Goal: Communication & Community: Answer question/provide support

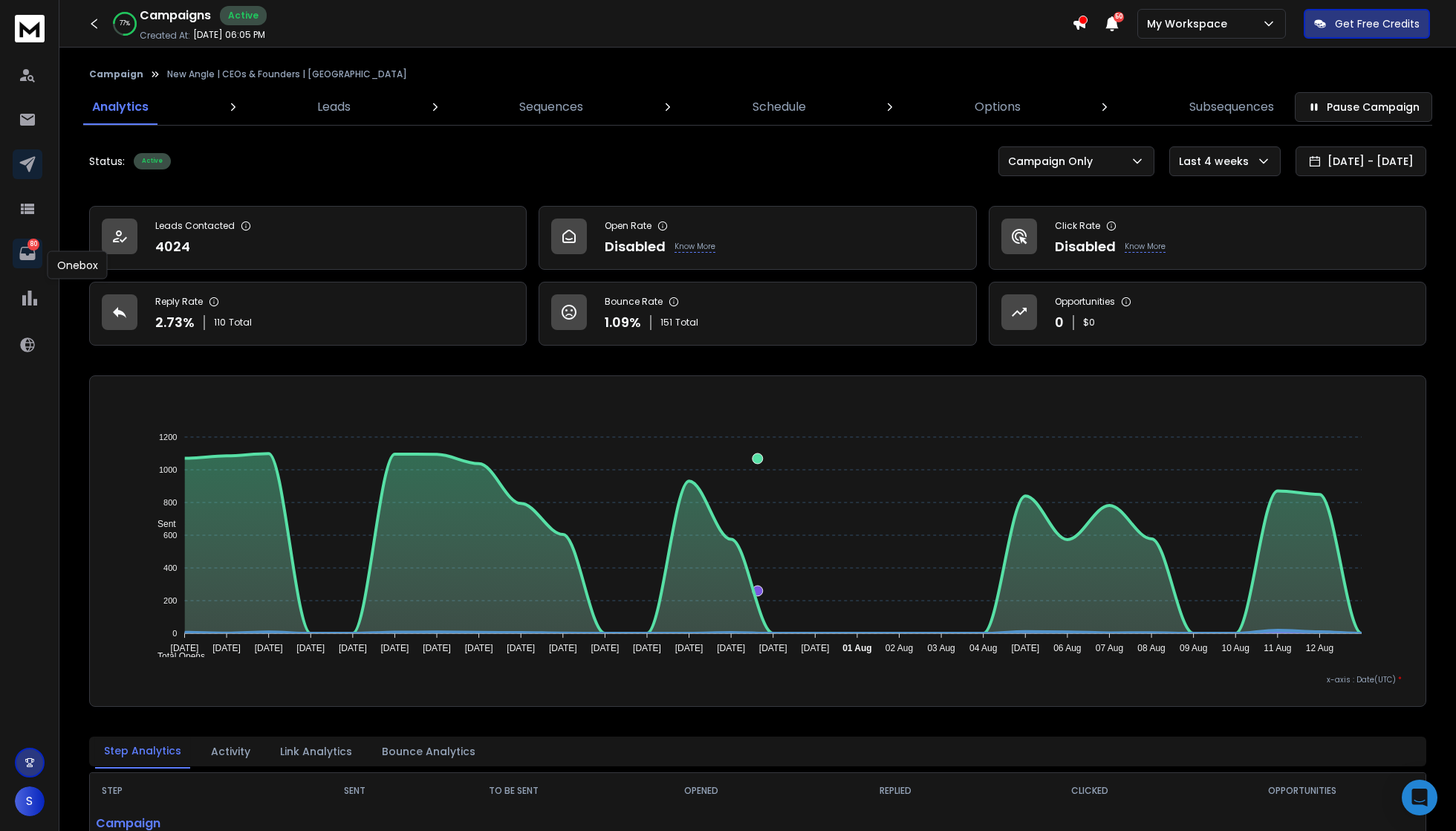
click at [19, 262] on icon at bounding box center [27, 253] width 18 height 18
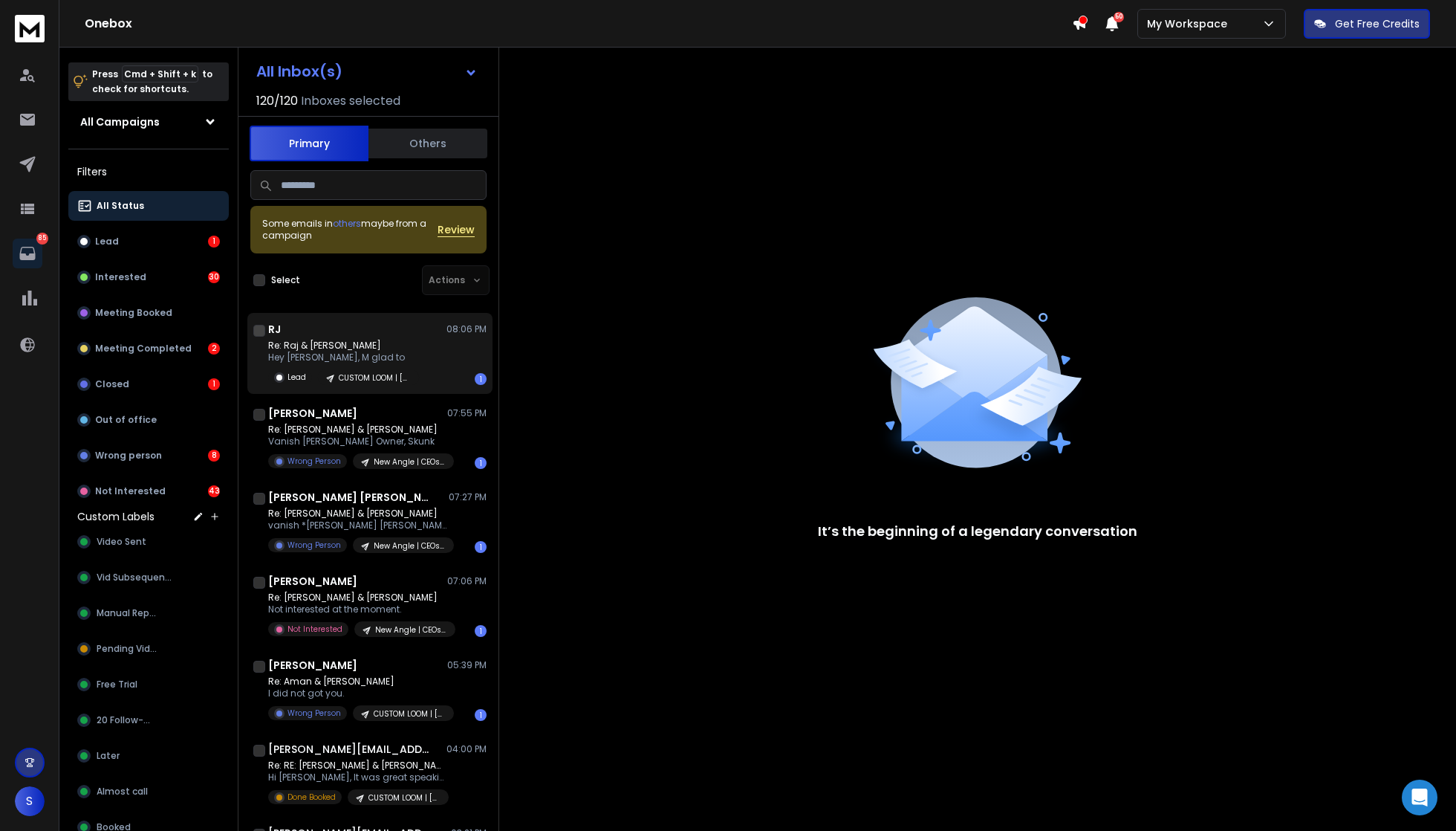
click at [328, 363] on div "Re: Raj & Sam Hey Sam, M glad to Lead CUSTOM LOOM | MATT LUCERO | WHOLE WORLD" at bounding box center [343, 362] width 151 height 45
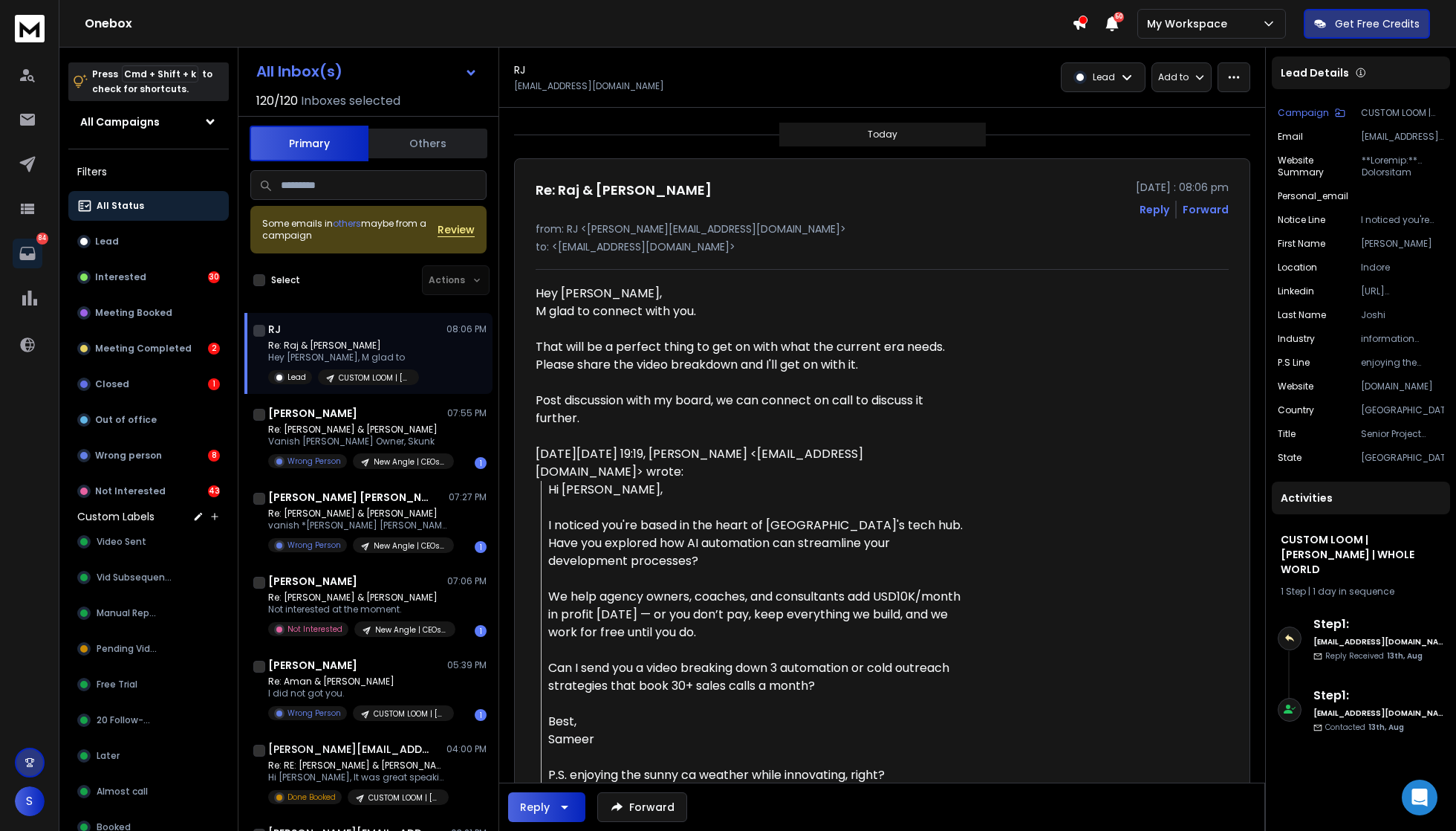
click at [1093, 78] on p "Lead" at bounding box center [1104, 77] width 22 height 12
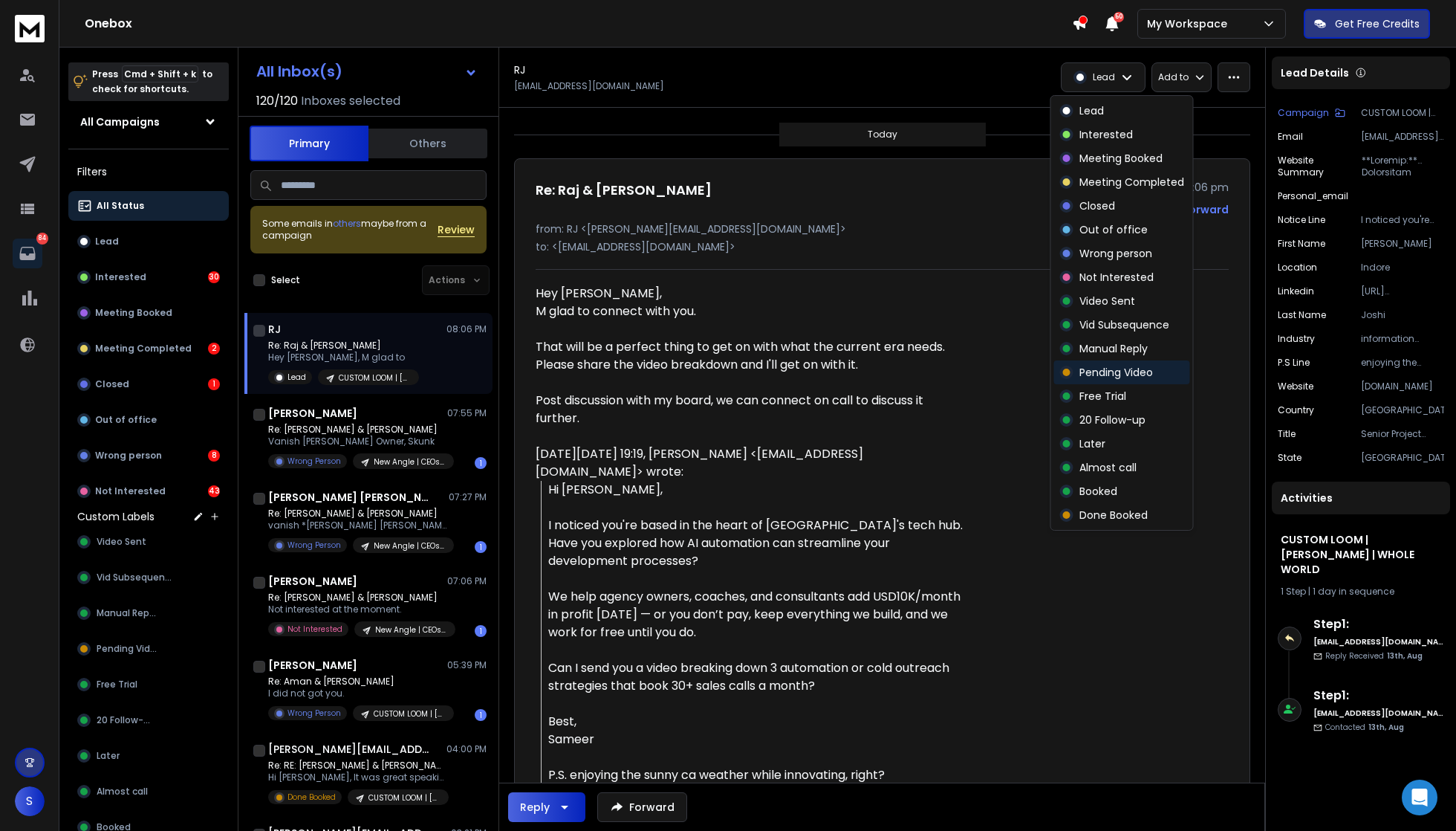
click at [1083, 367] on p "Pending Video" at bounding box center [1116, 371] width 74 height 15
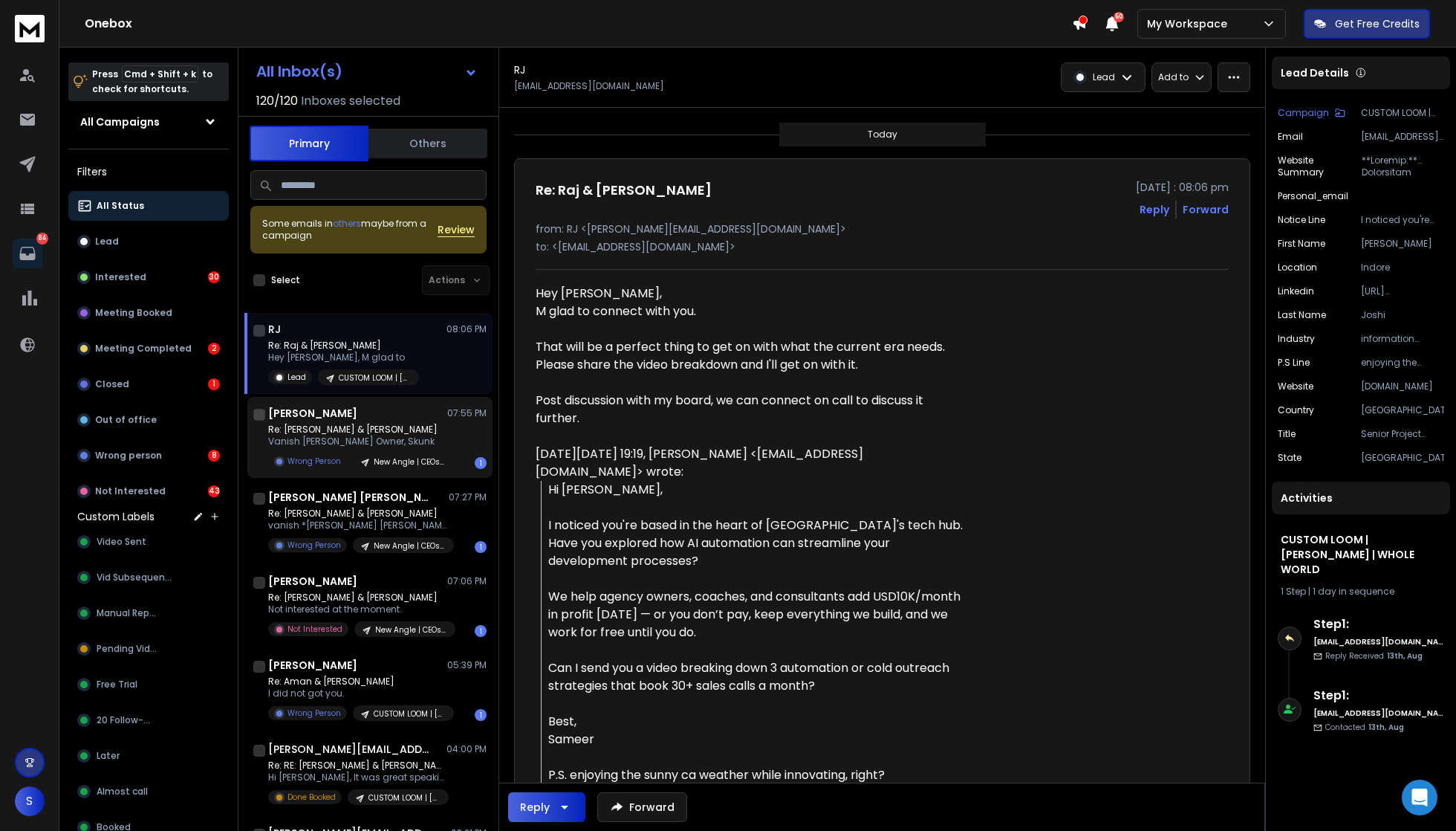
click at [443, 469] on div "Wrong Person New Angle | CEOs & Founders | USA" at bounding box center [360, 461] width 186 height 15
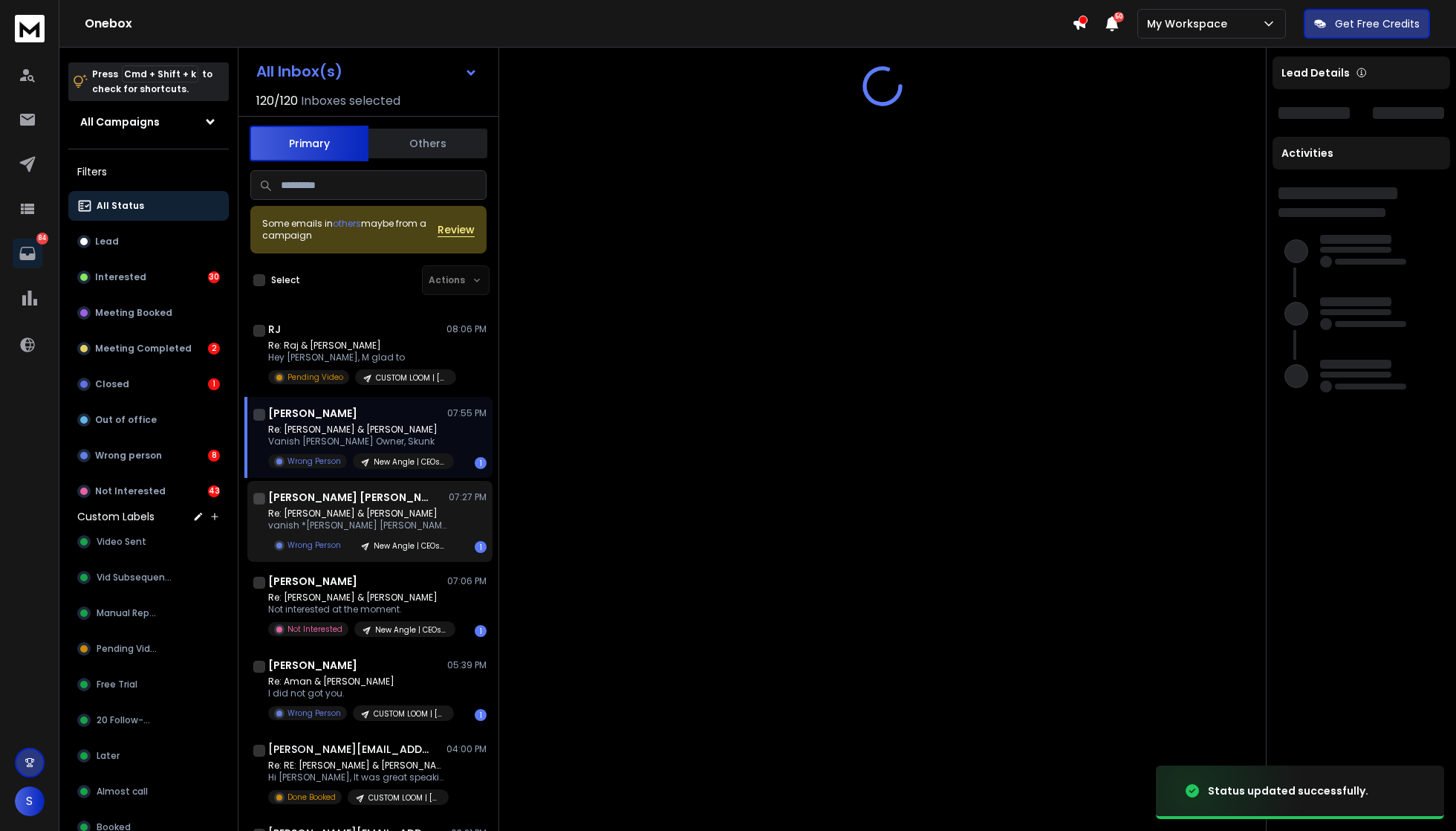
click at [424, 519] on p "Re: Cole & Sam" at bounding box center [357, 513] width 178 height 12
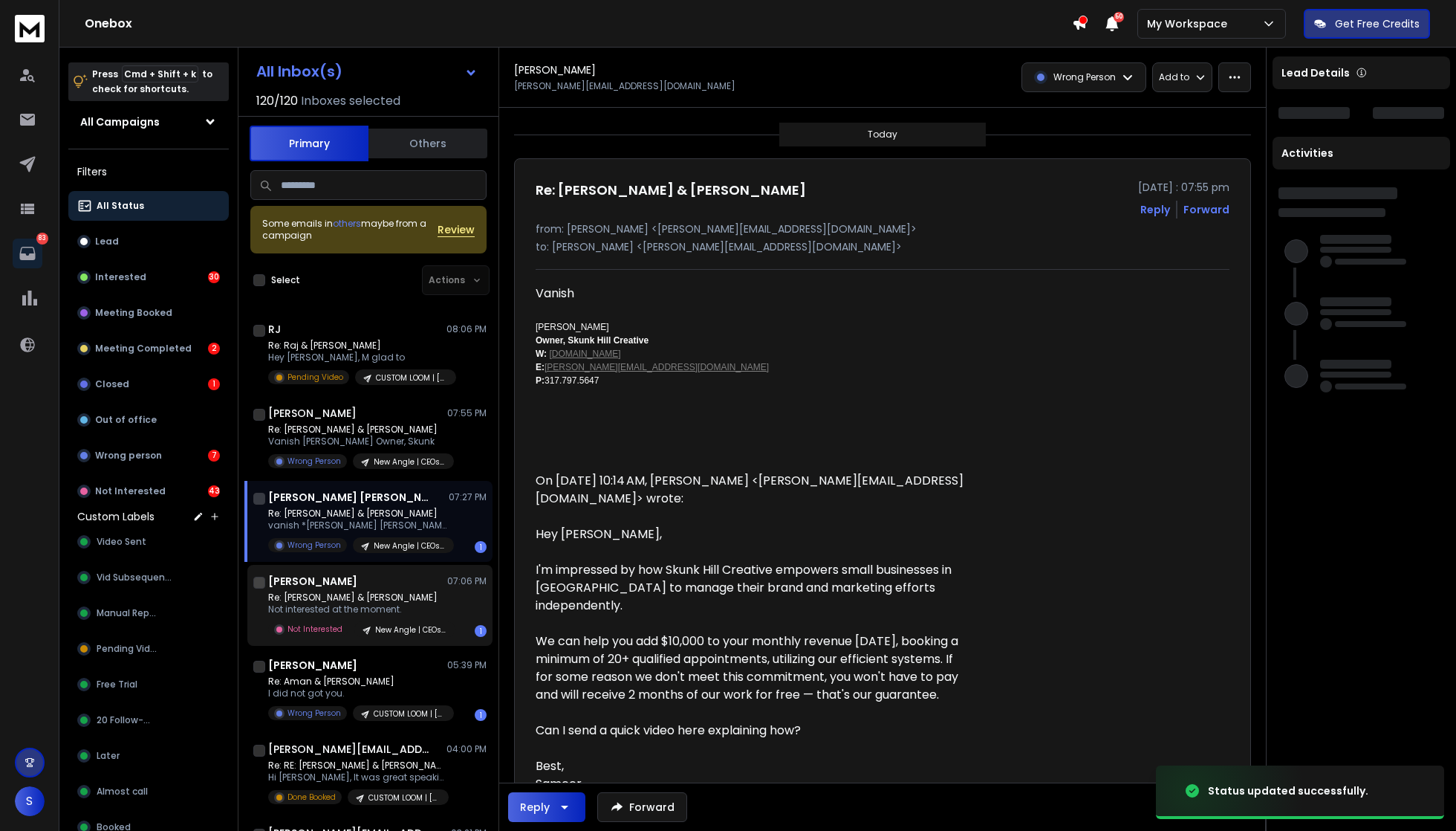
click at [412, 615] on p "Not interested at the moment." at bounding box center [357, 609] width 178 height 12
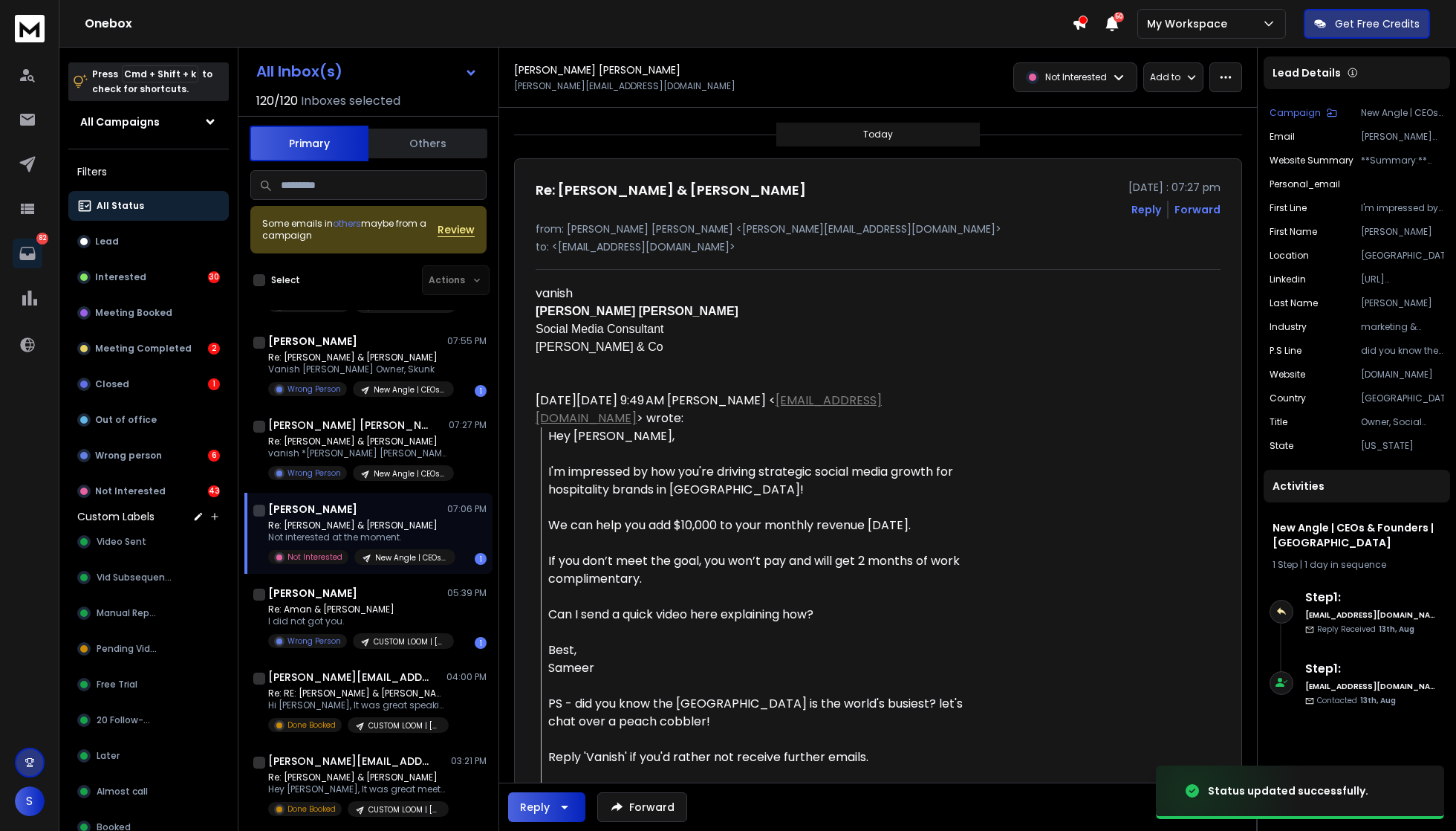
scroll to position [97, 0]
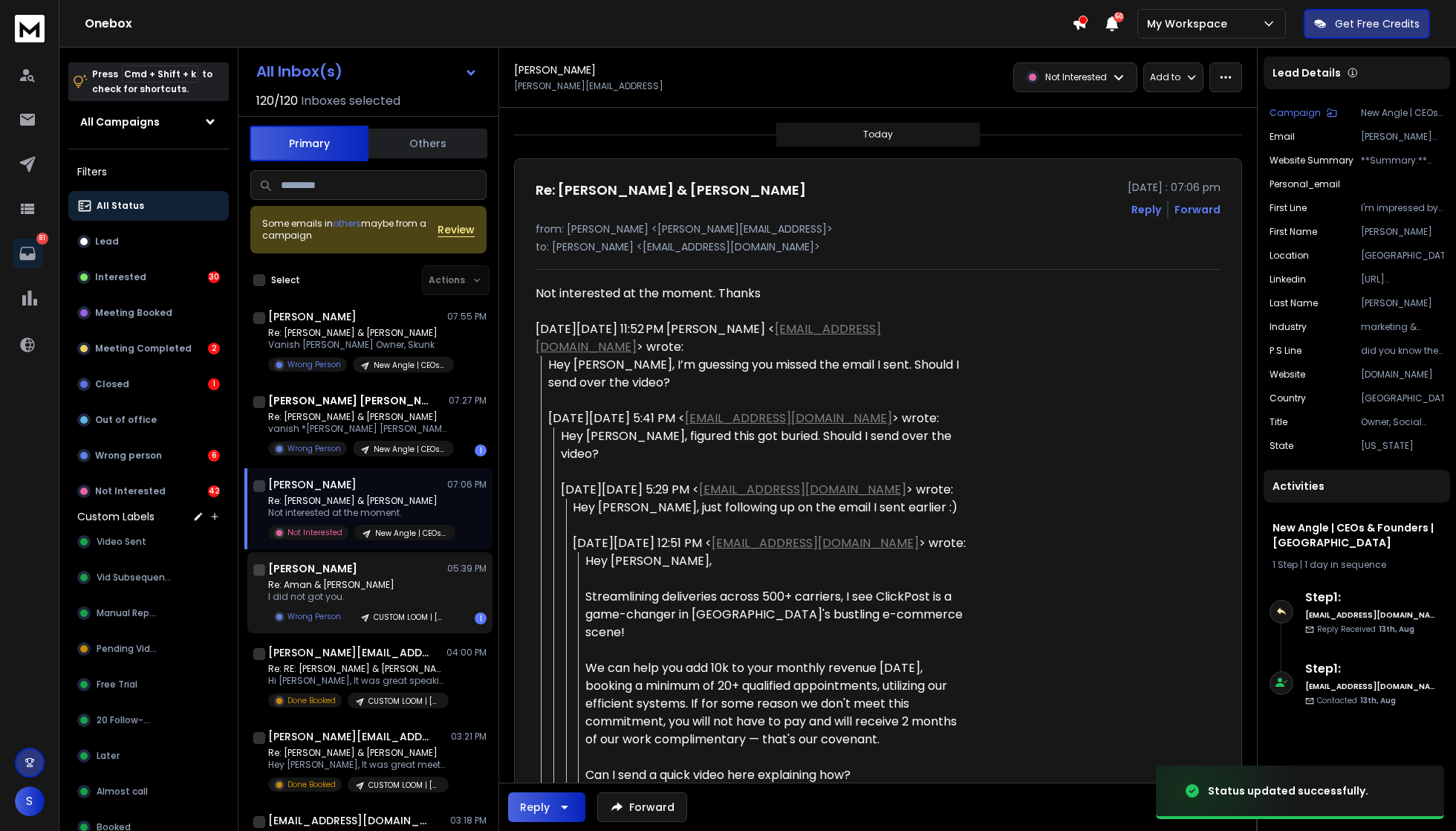
click at [398, 624] on div "Re: Aman & Sam I did not got you. Wrong Person CUSTOM LOOM | MATT LUCERO | WHOL…" at bounding box center [360, 601] width 186 height 45
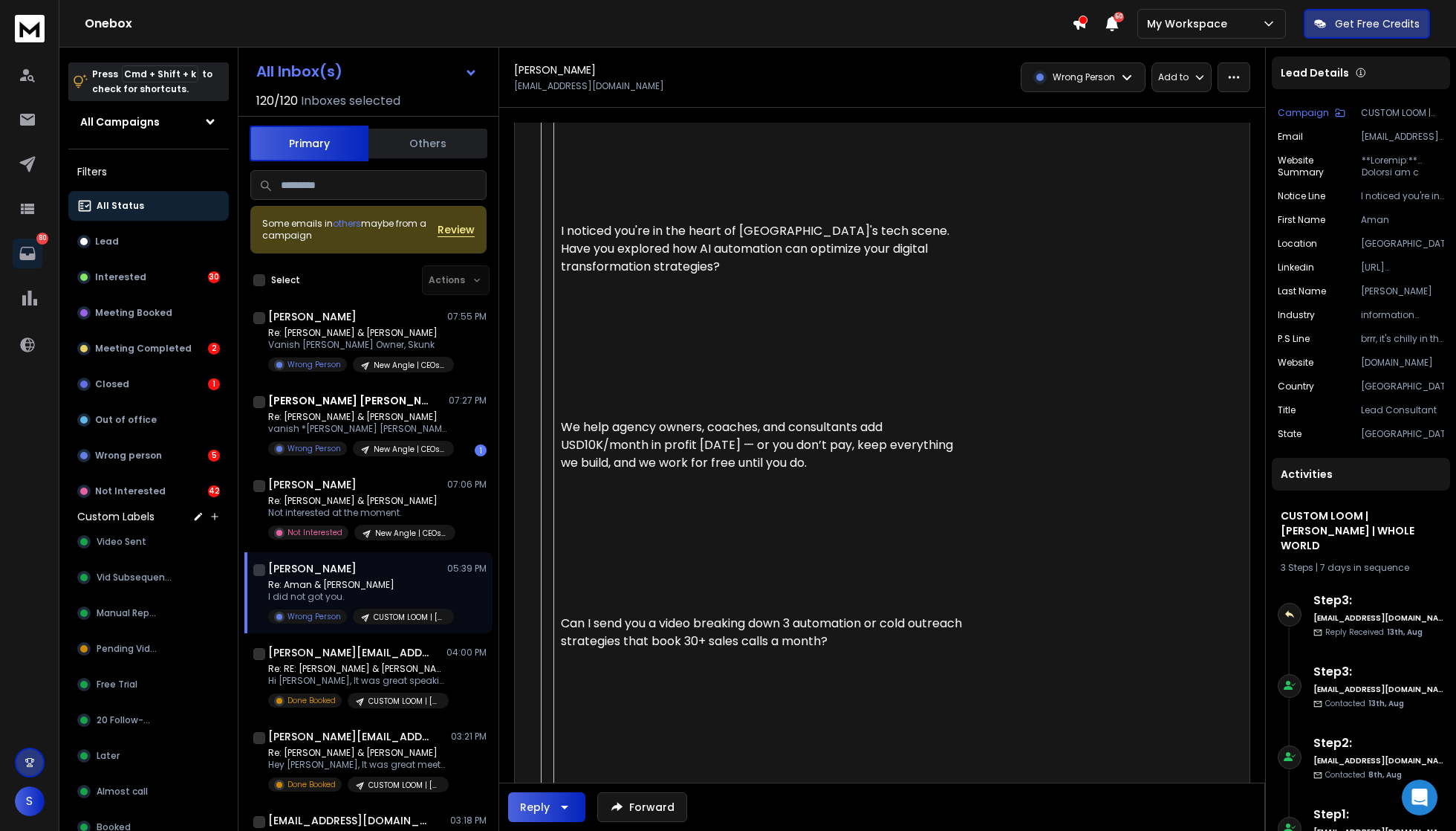
scroll to position [1080, 0]
click at [1052, 85] on div "Wrong Person" at bounding box center [1084, 77] width 123 height 28
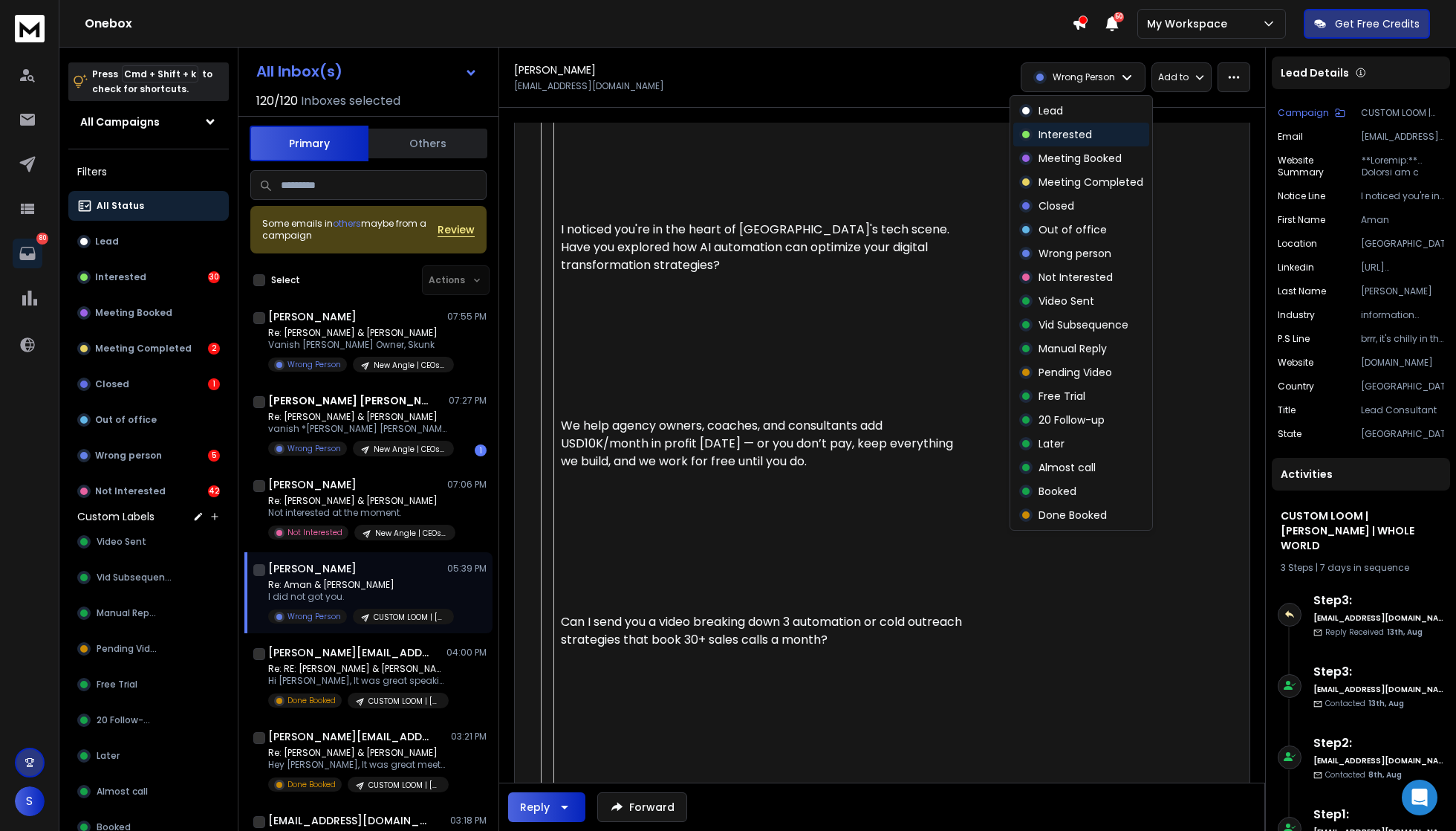
click at [1043, 135] on p "Interested" at bounding box center [1066, 134] width 54 height 15
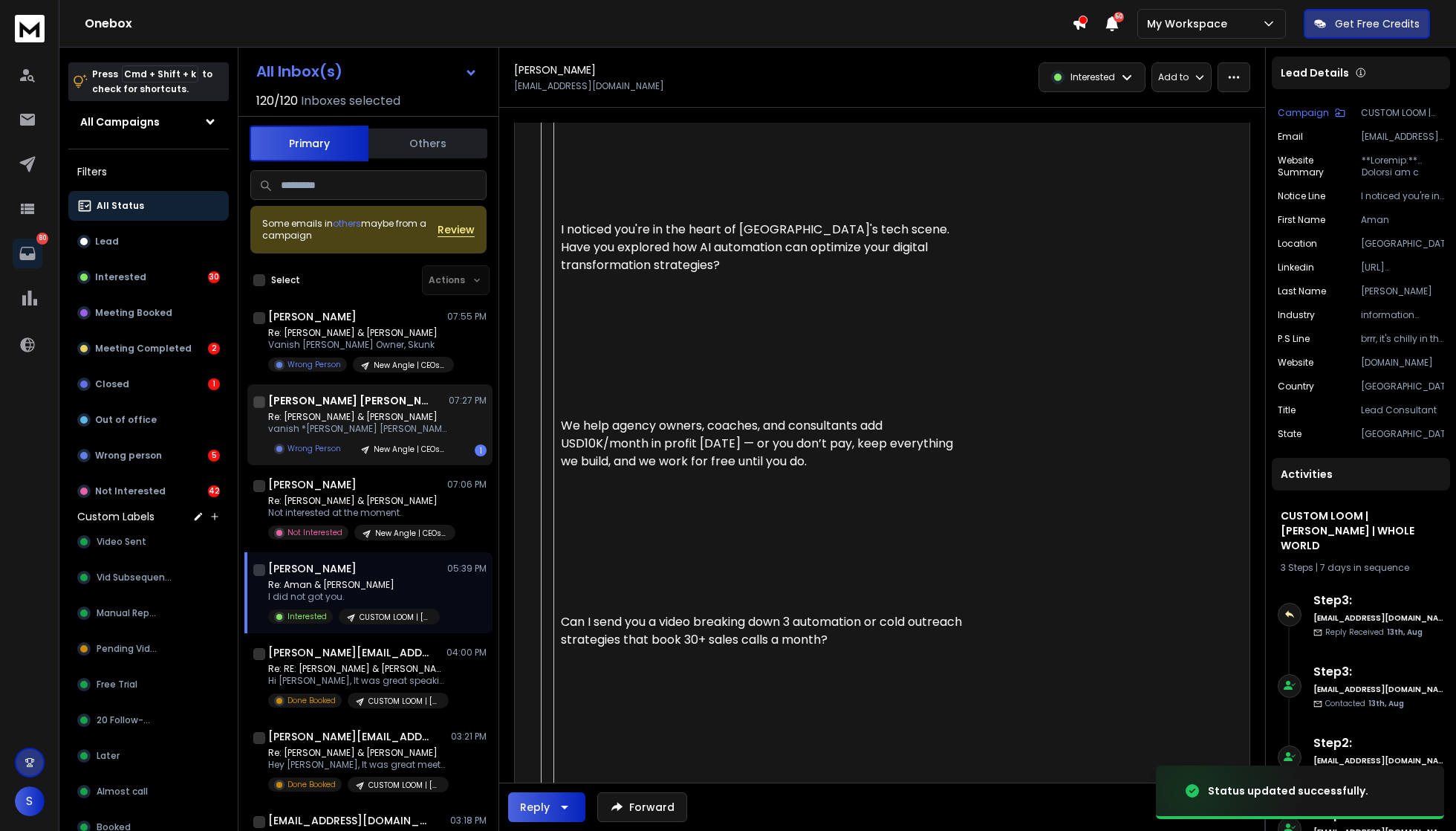
click at [395, 456] on div "Wrong Person New Angle | CEOs & Founders | USA" at bounding box center [360, 448] width 186 height 15
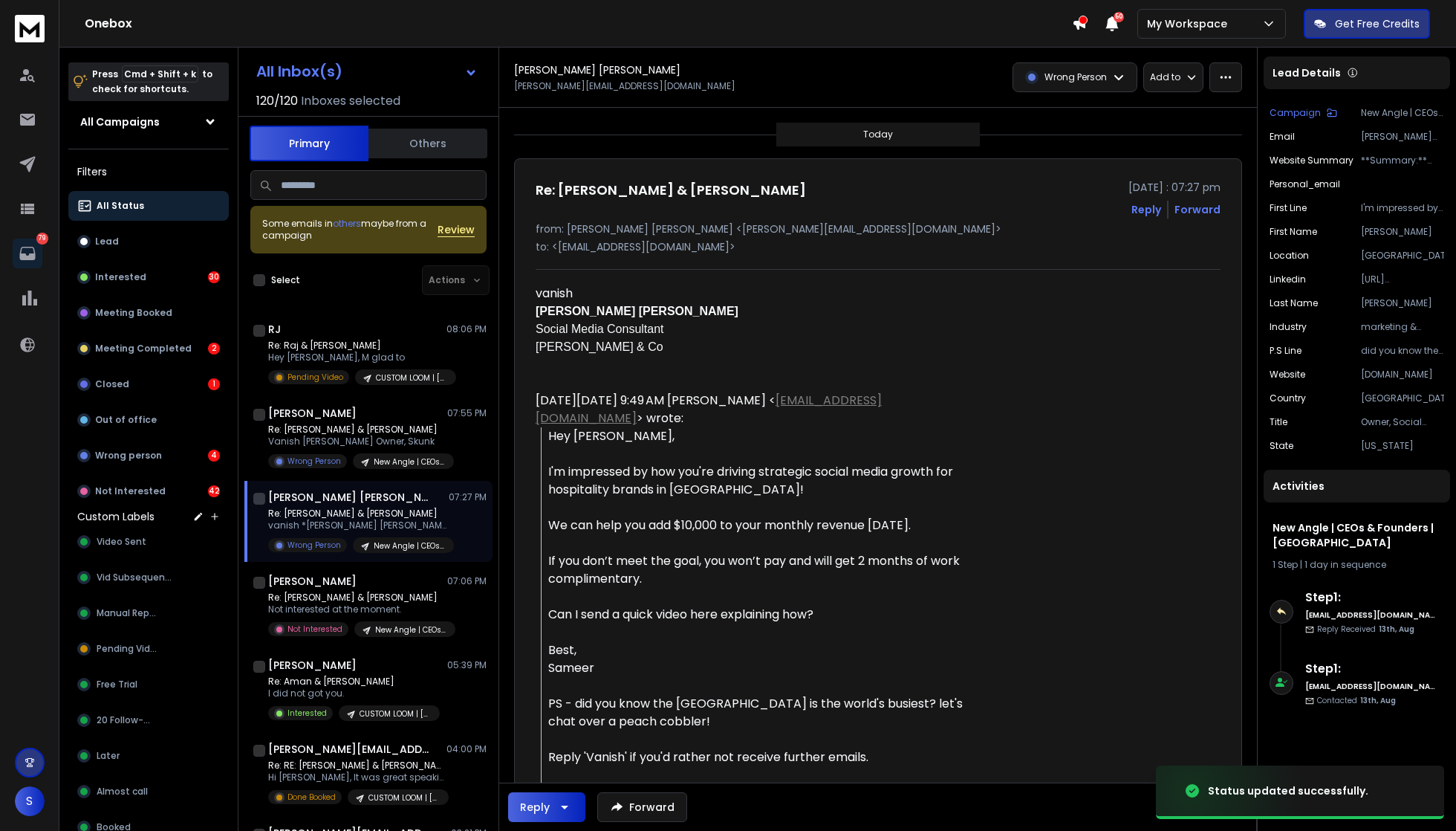
scroll to position [0, 0]
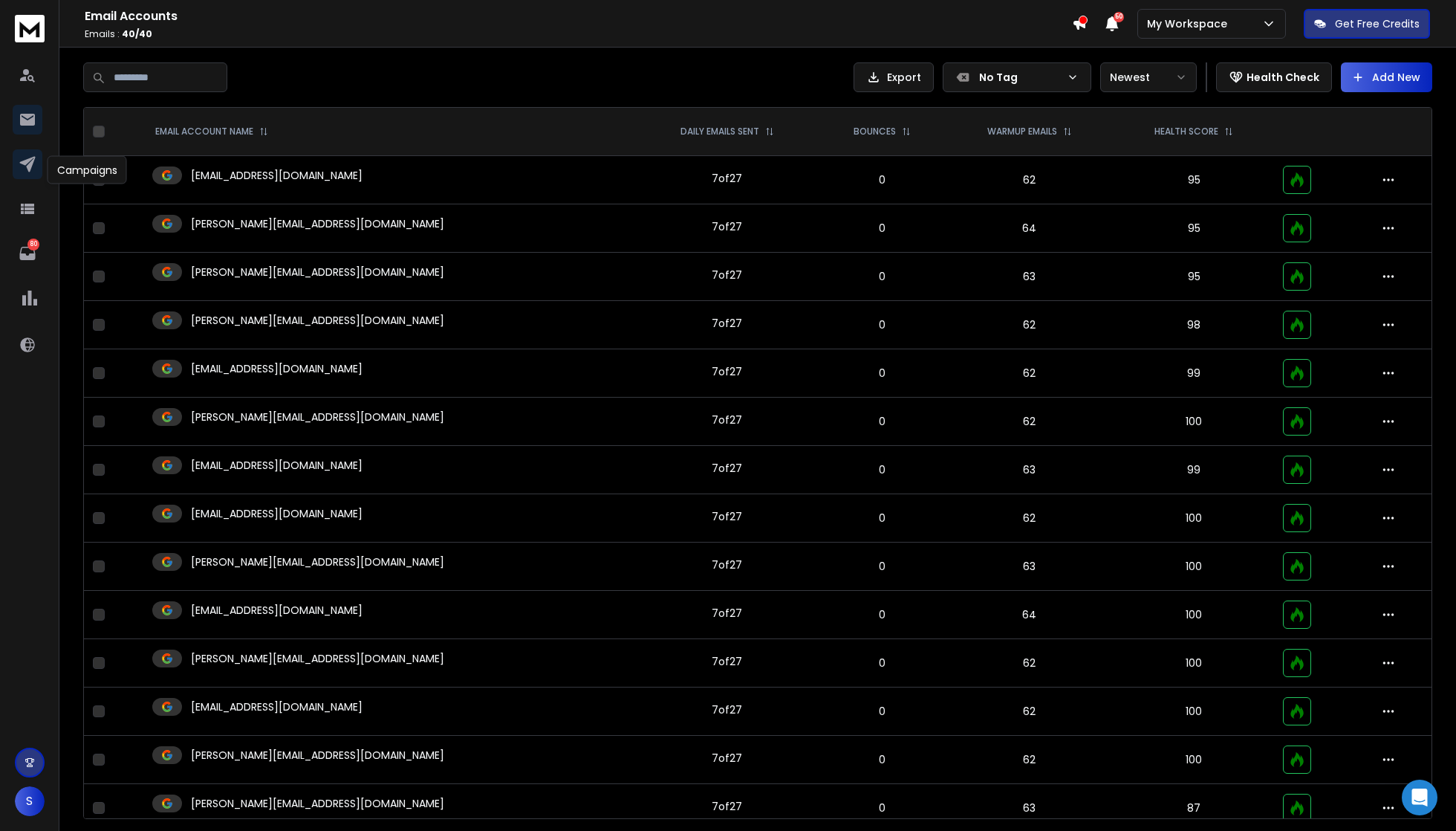
click at [22, 166] on icon at bounding box center [27, 163] width 15 height 15
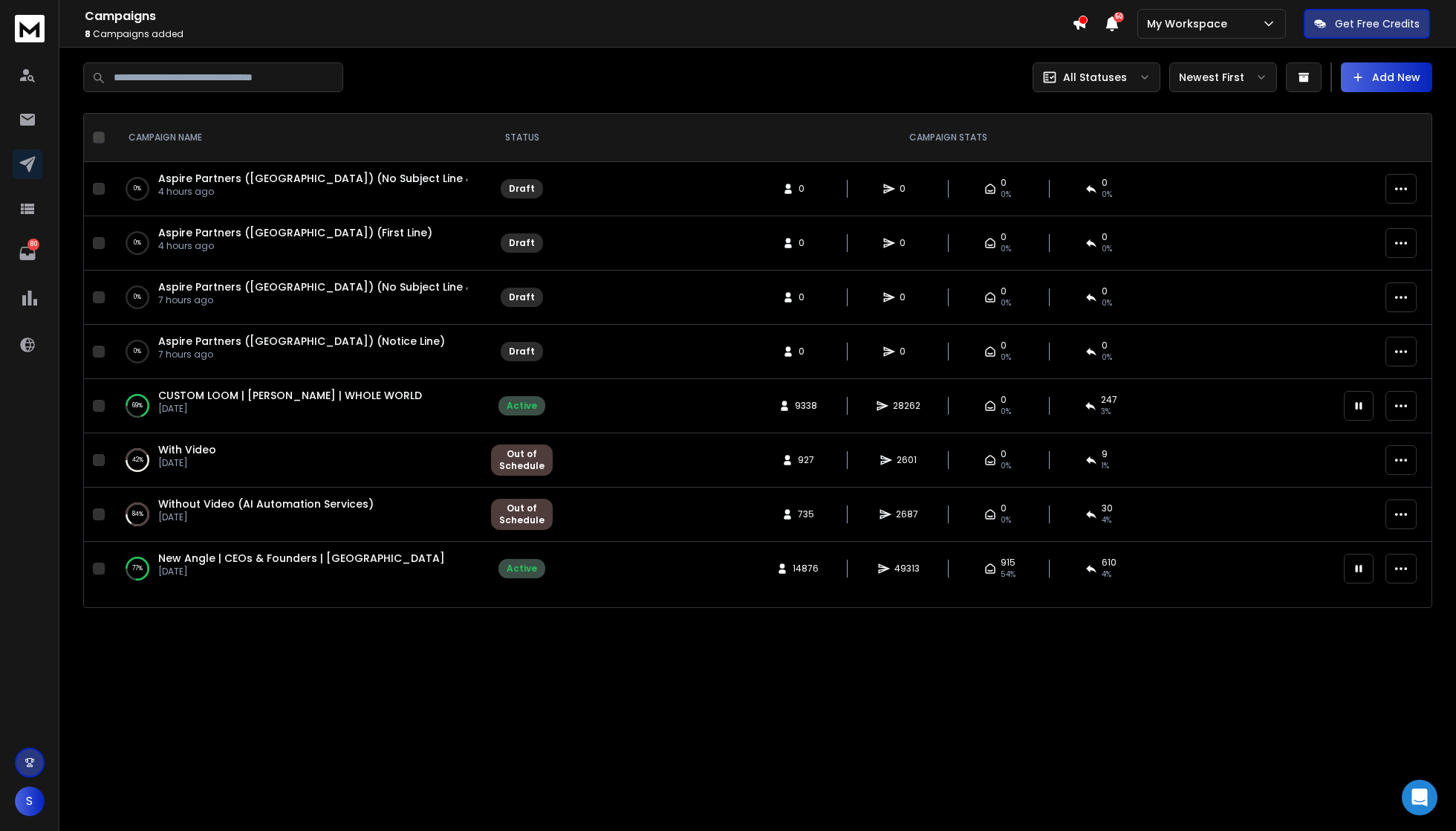
click at [215, 223] on td "0 % Aspire Partners ([GEOGRAPHIC_DATA]) (First Line) 4 hours ago" at bounding box center [296, 243] width 371 height 54
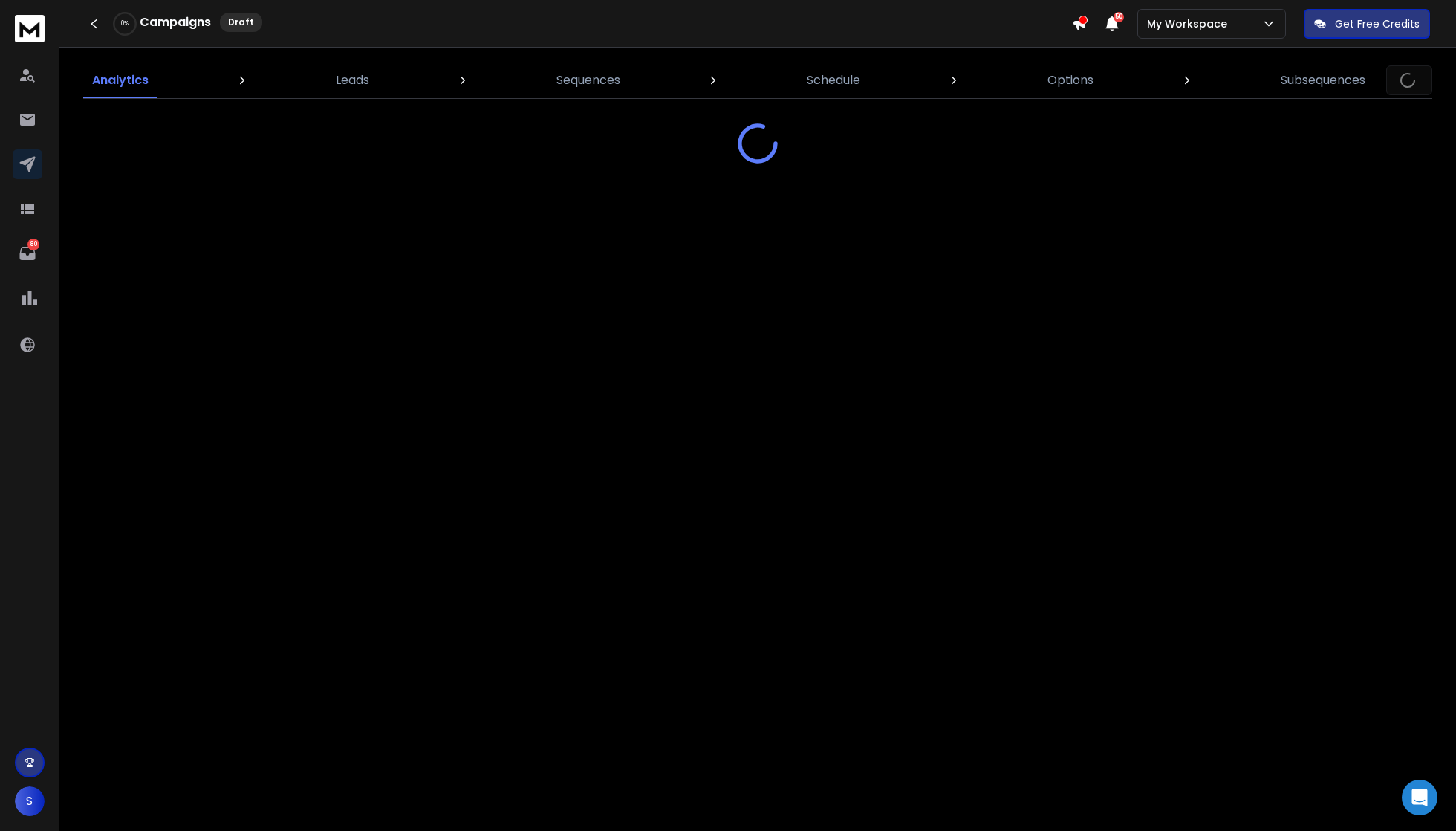
click at [336, 99] on div "Analytics Leads Sequences Schedule Options Subsequences" at bounding box center [758, 117] width 1349 height 110
click at [336, 95] on link "Leads" at bounding box center [353, 80] width 51 height 36
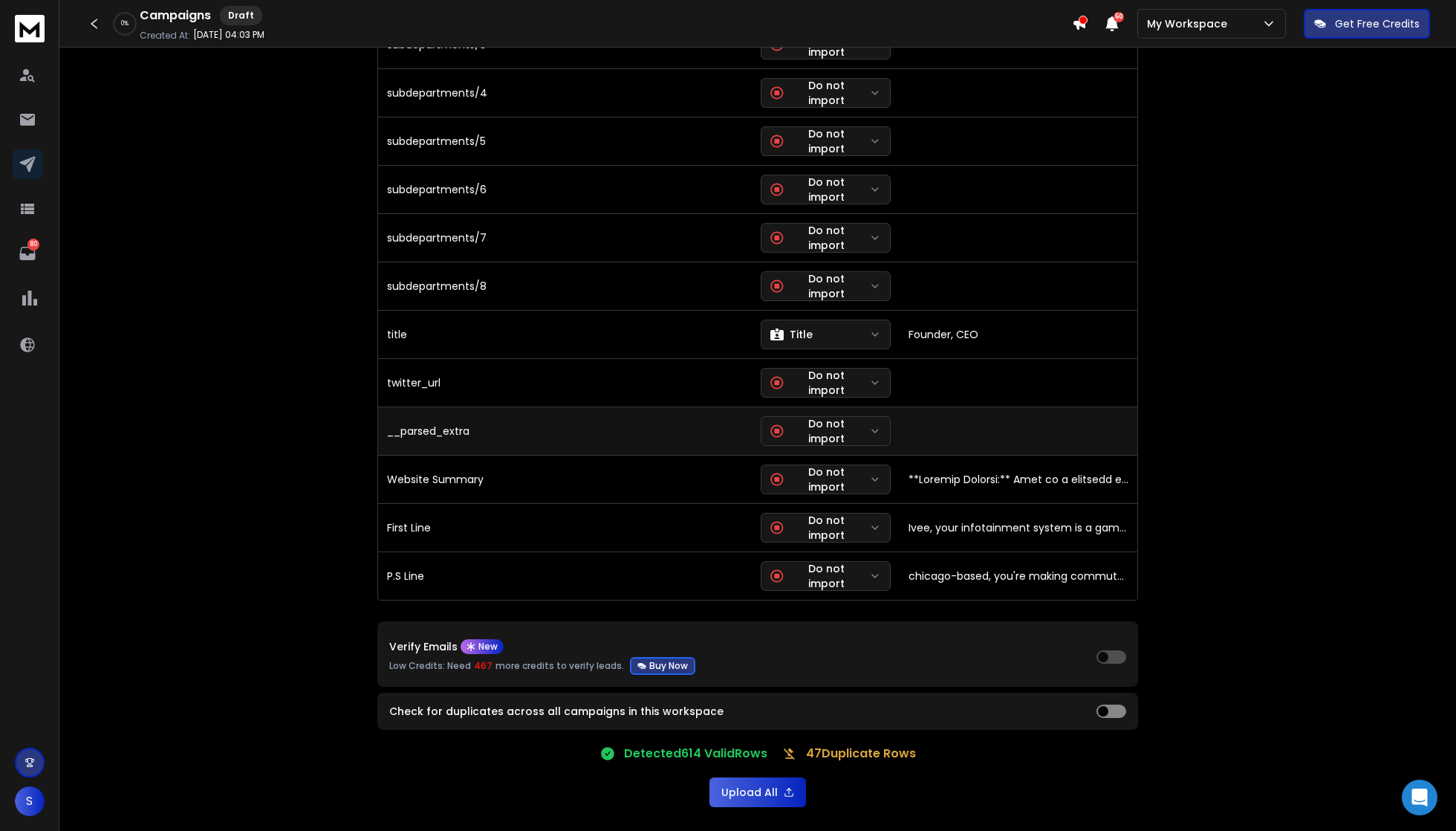
scroll to position [64766, 0]
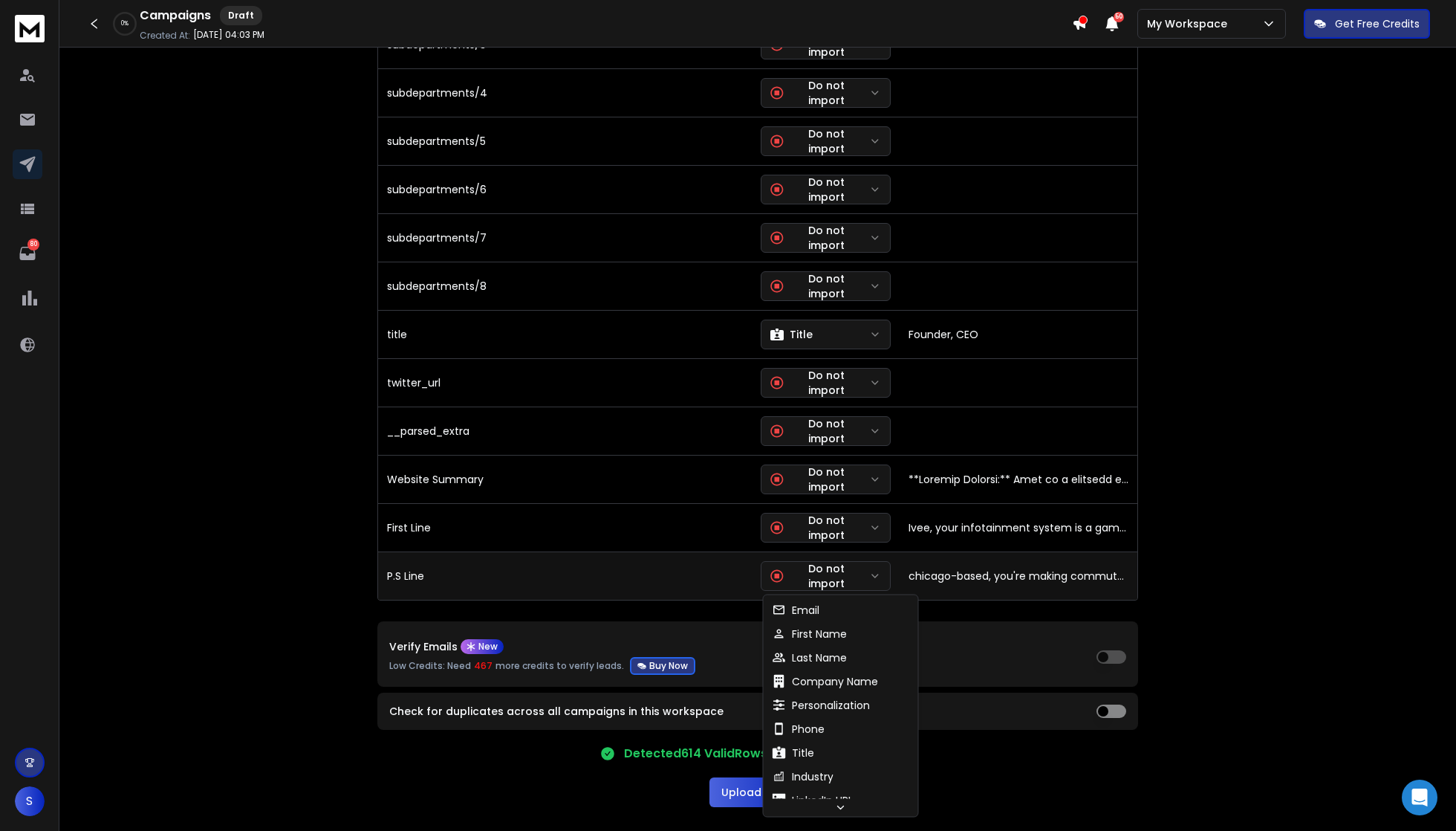
click at [836, 584] on div "Do not import" at bounding box center [817, 575] width 93 height 30
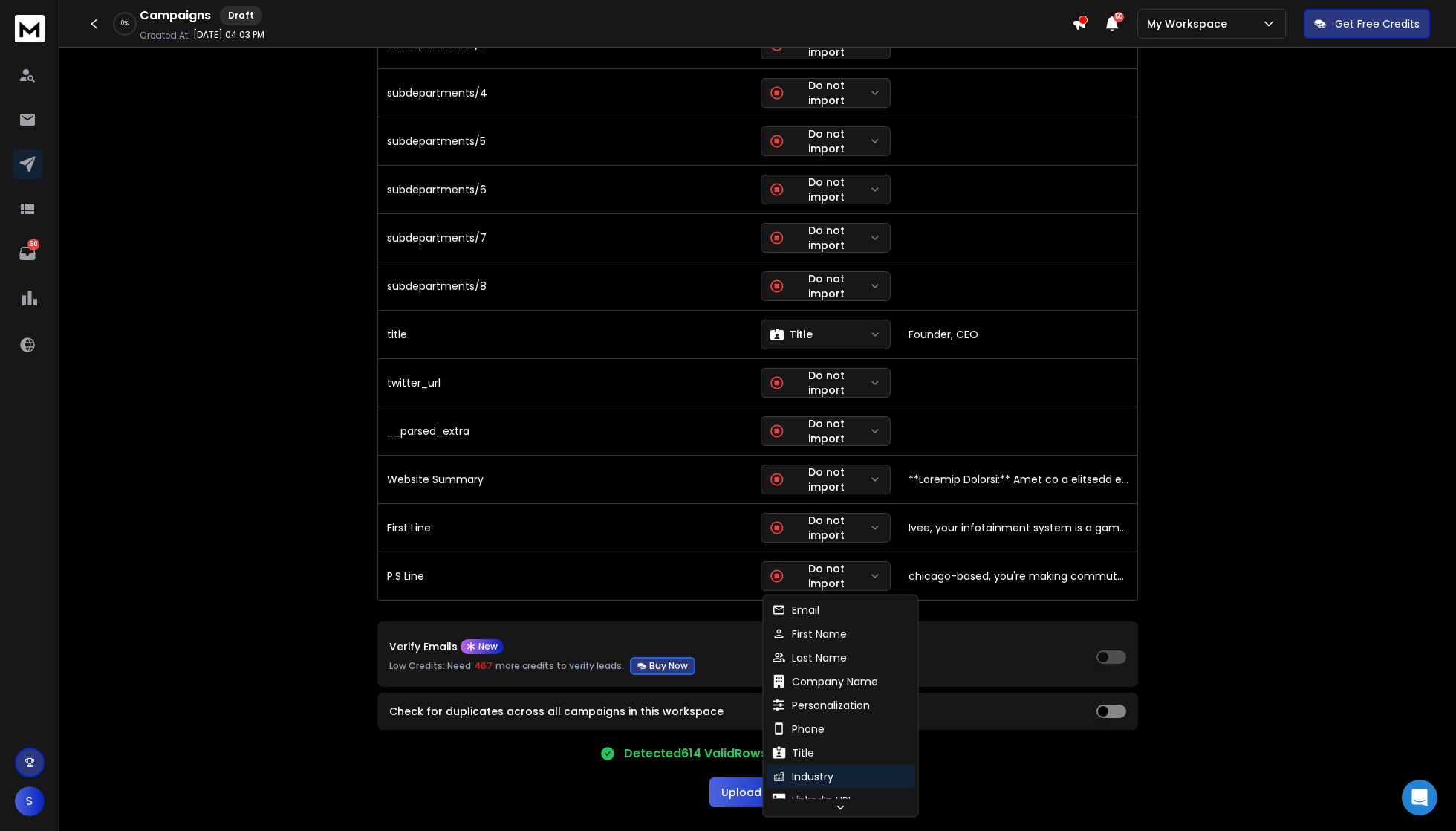
scroll to position [188, 0]
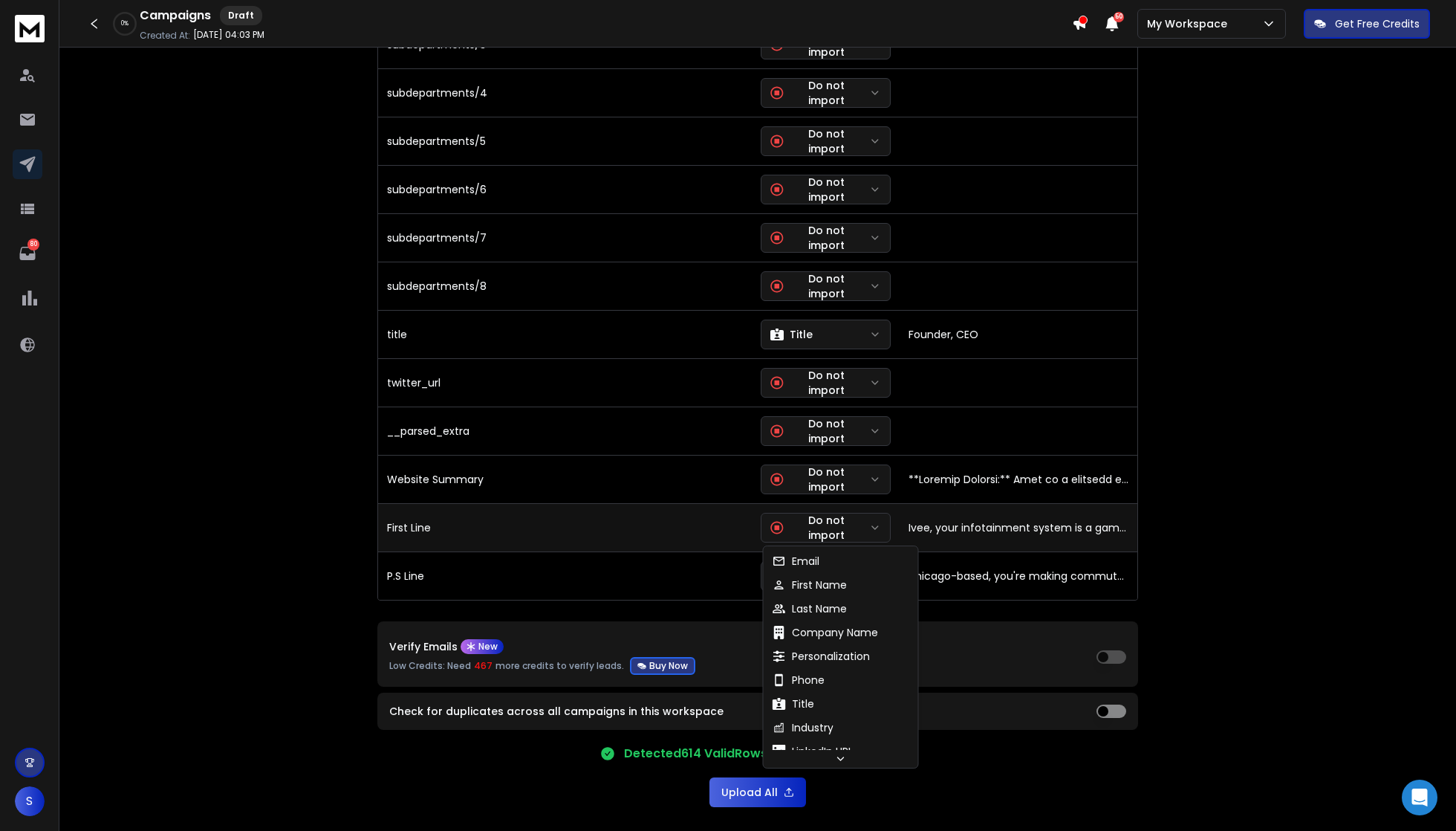
click at [803, 521] on div "Do not import" at bounding box center [817, 527] width 93 height 30
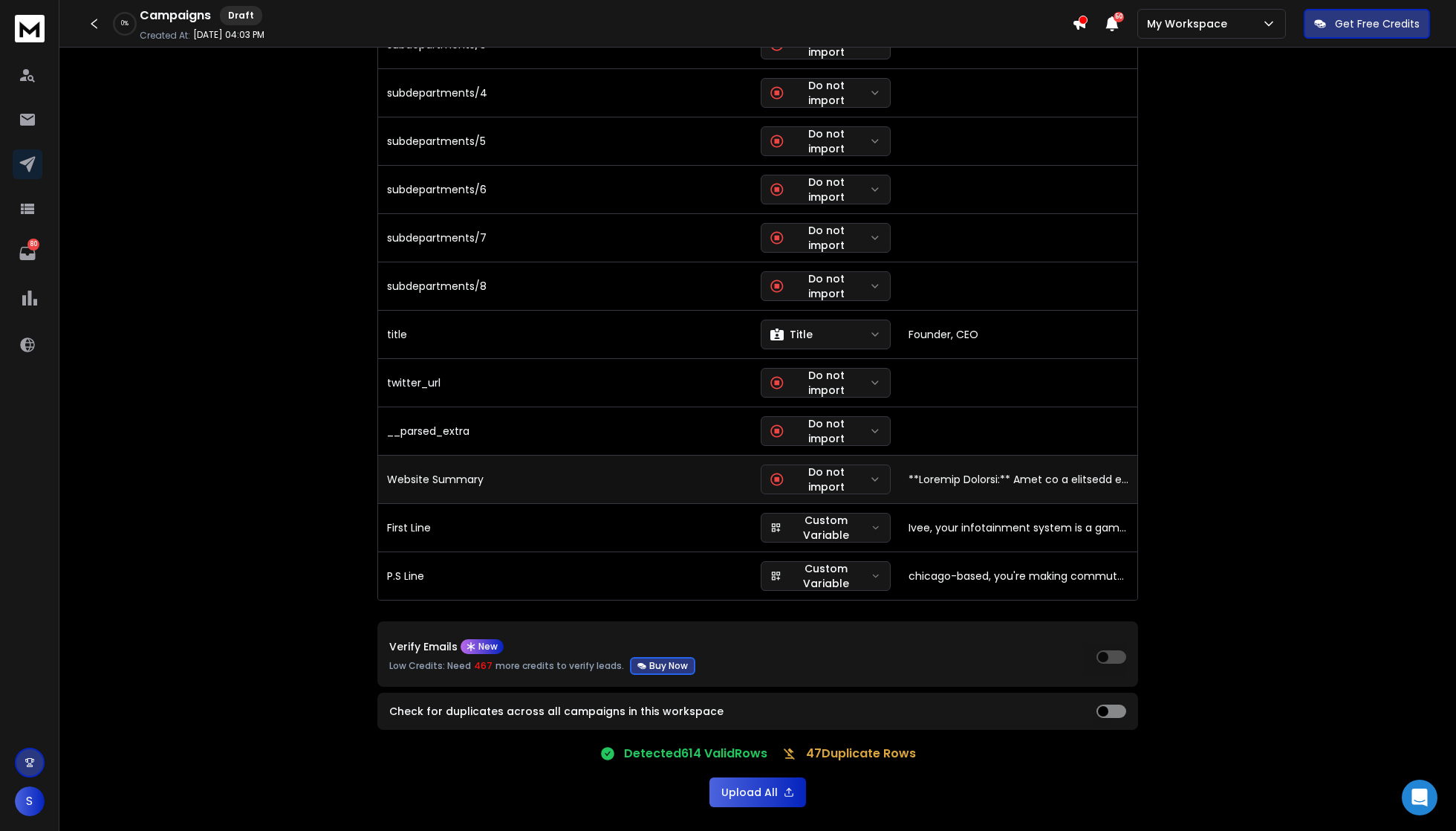
click at [818, 499] on td "Do not import" at bounding box center [826, 478] width 148 height 48
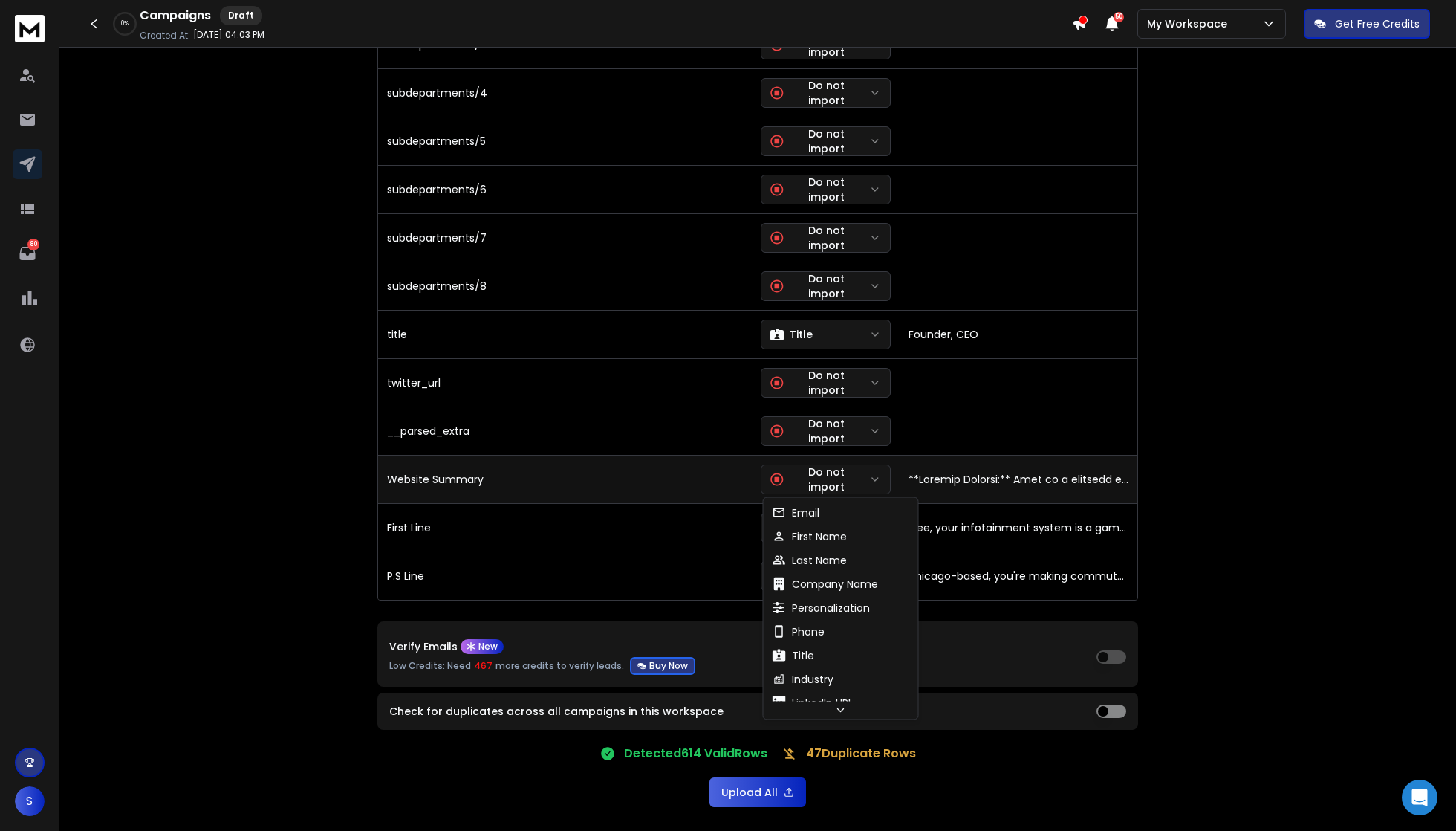
click at [820, 480] on div "Do not import" at bounding box center [817, 479] width 93 height 30
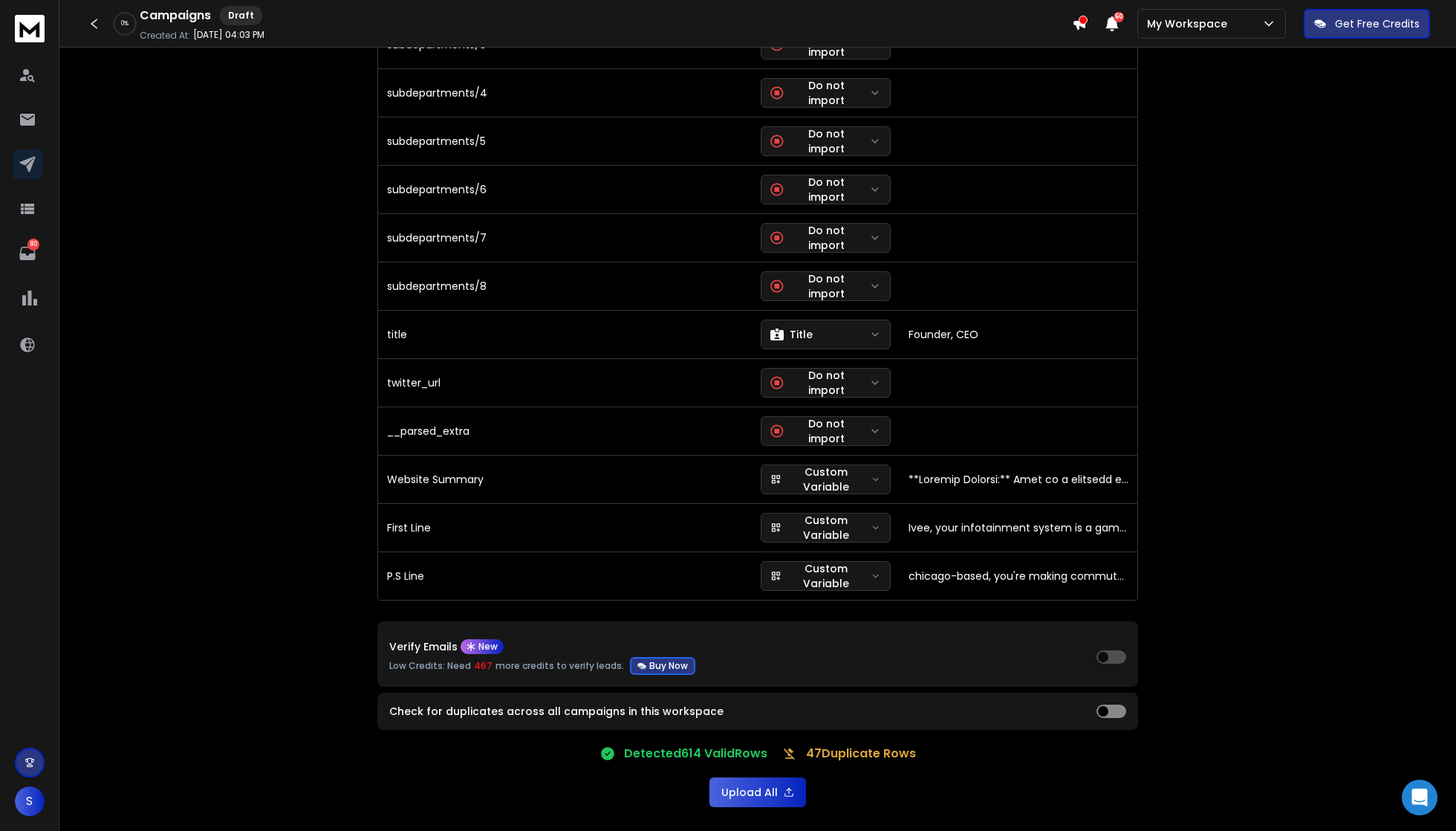
click at [725, 794] on button "Upload All" at bounding box center [758, 792] width 97 height 30
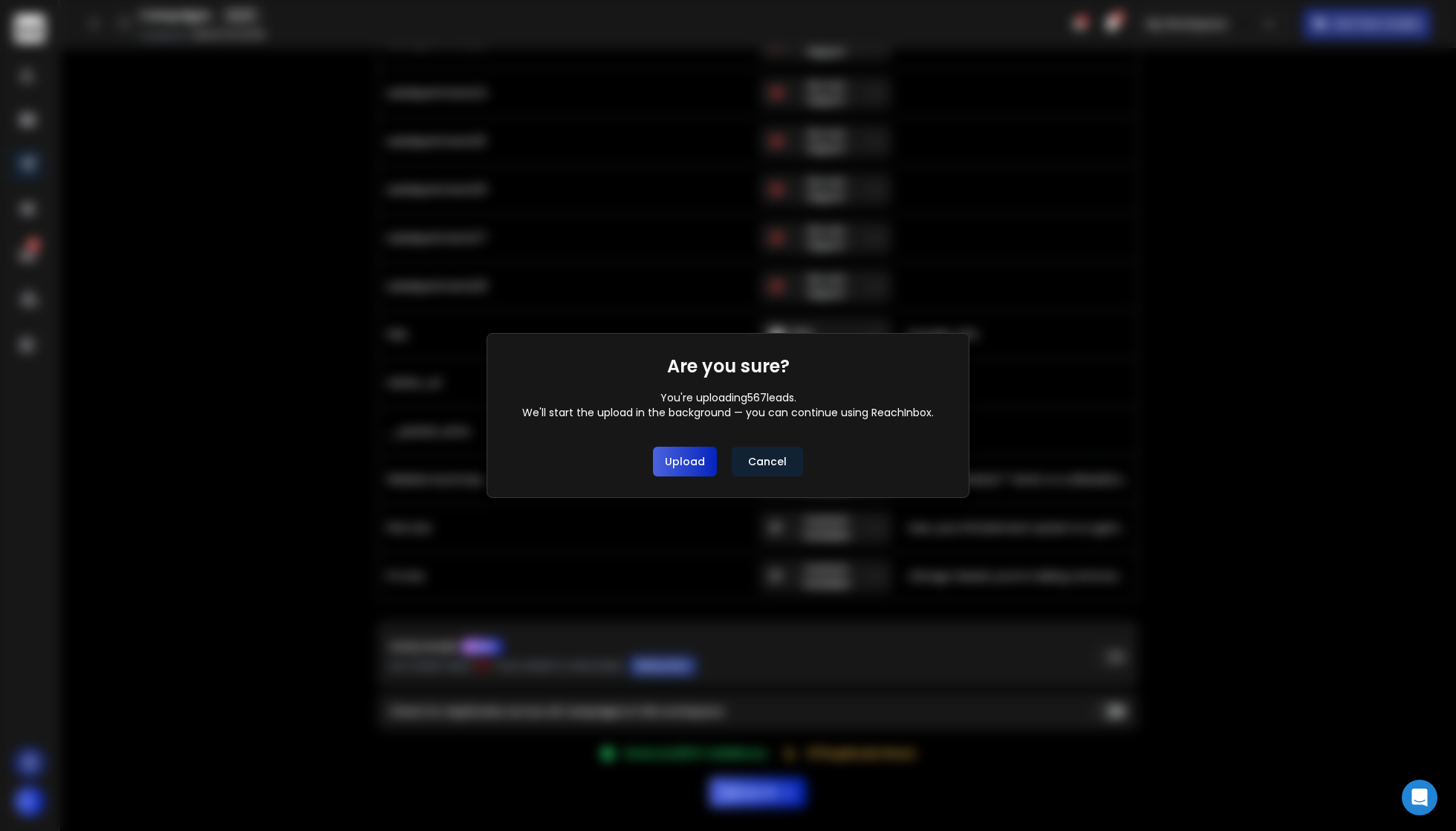
click at [673, 464] on button "Upload" at bounding box center [685, 461] width 64 height 30
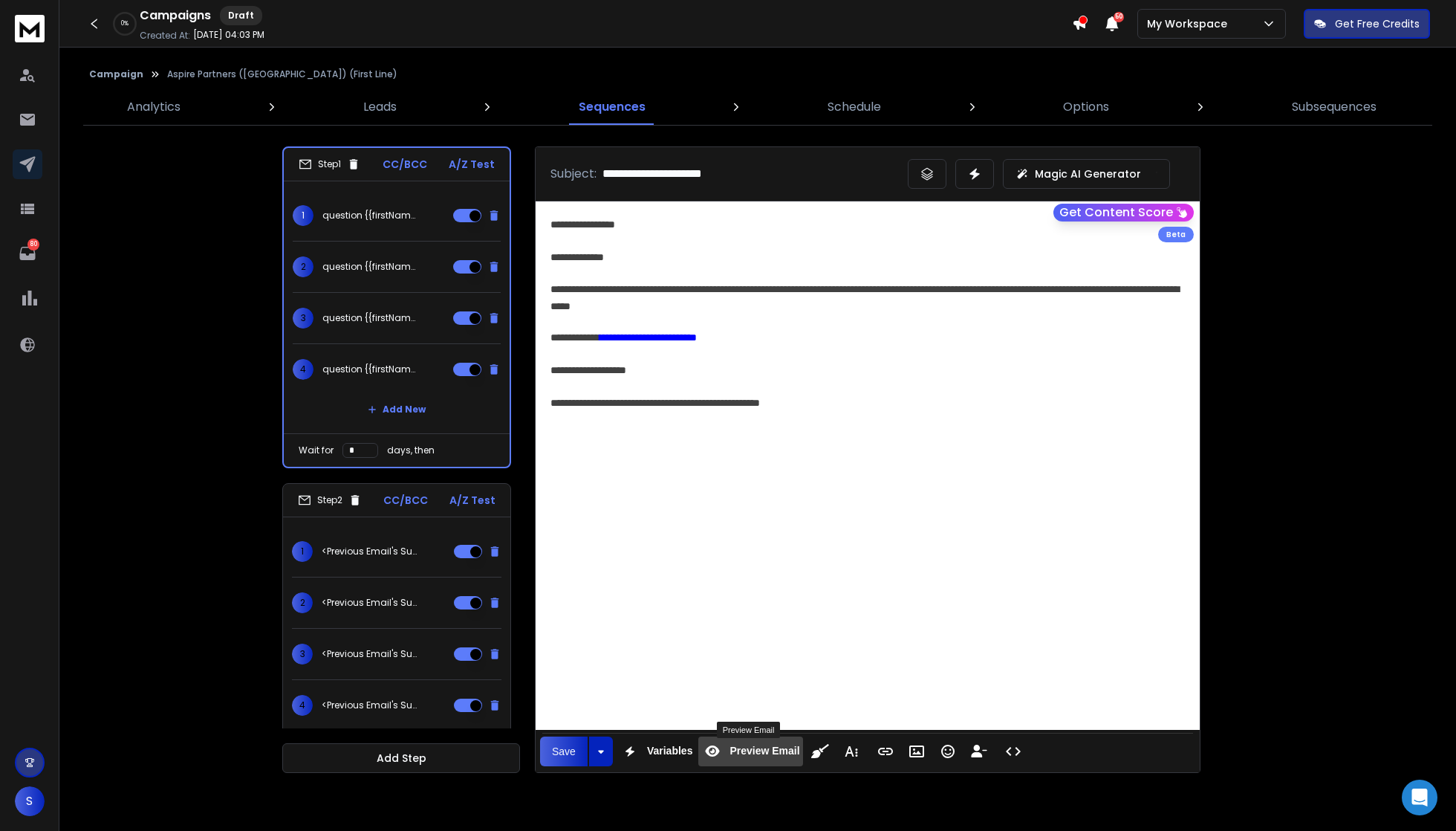
click at [744, 745] on span "Preview Email" at bounding box center [764, 751] width 76 height 13
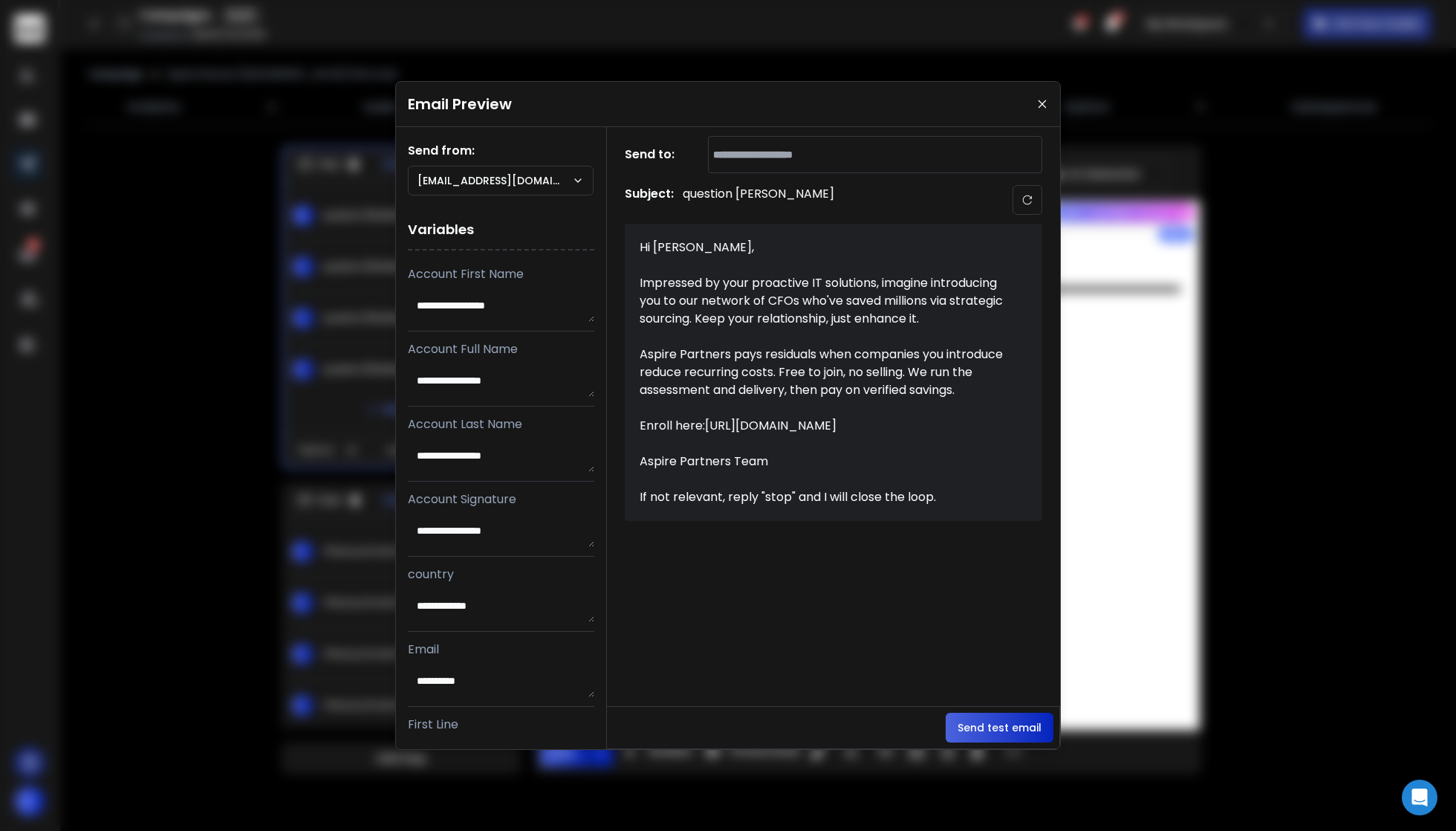
click at [1039, 104] on icon at bounding box center [1043, 104] width 12 height 12
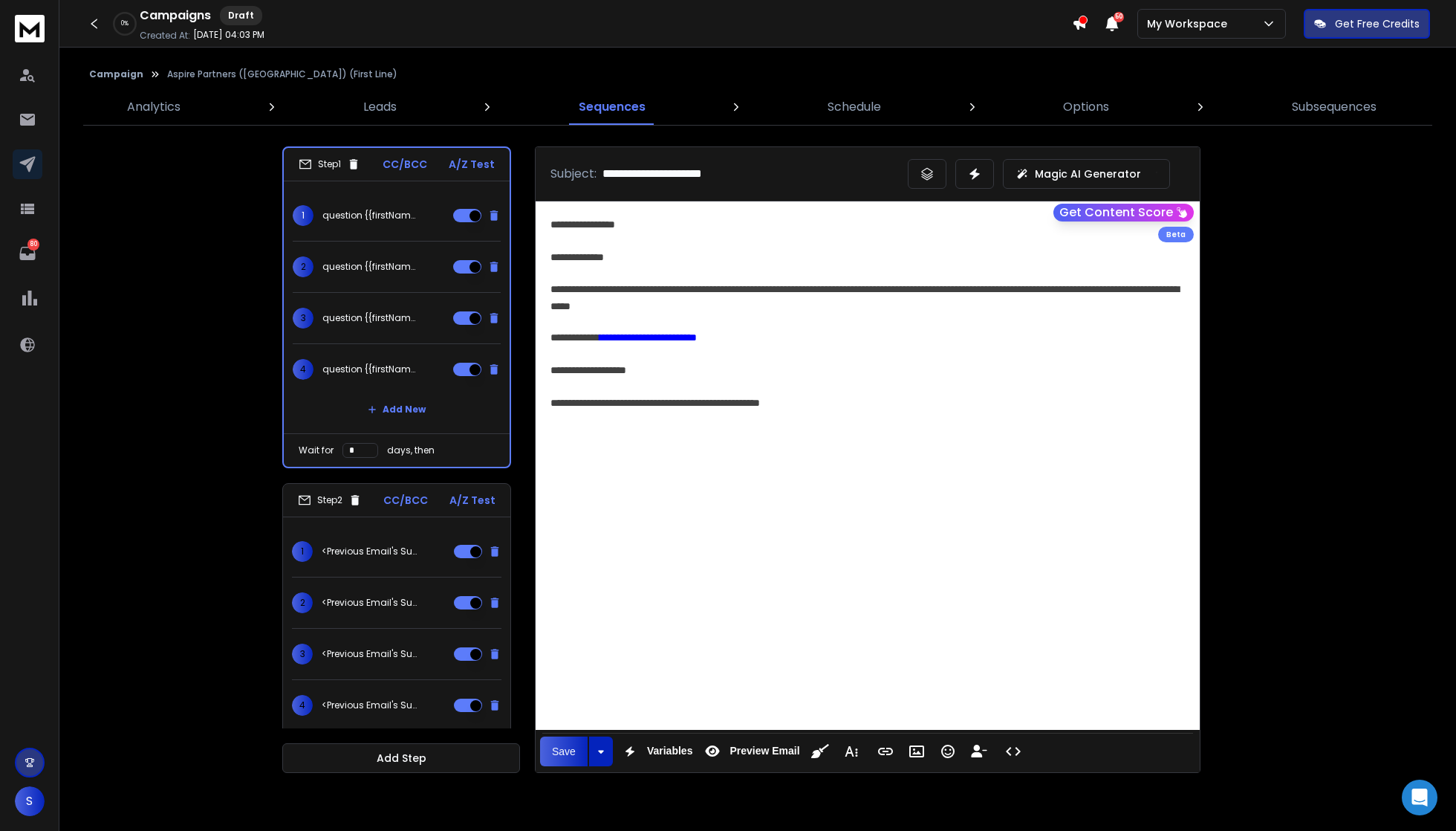
click at [351, 266] on p "question {{firstName}}" at bounding box center [370, 267] width 95 height 12
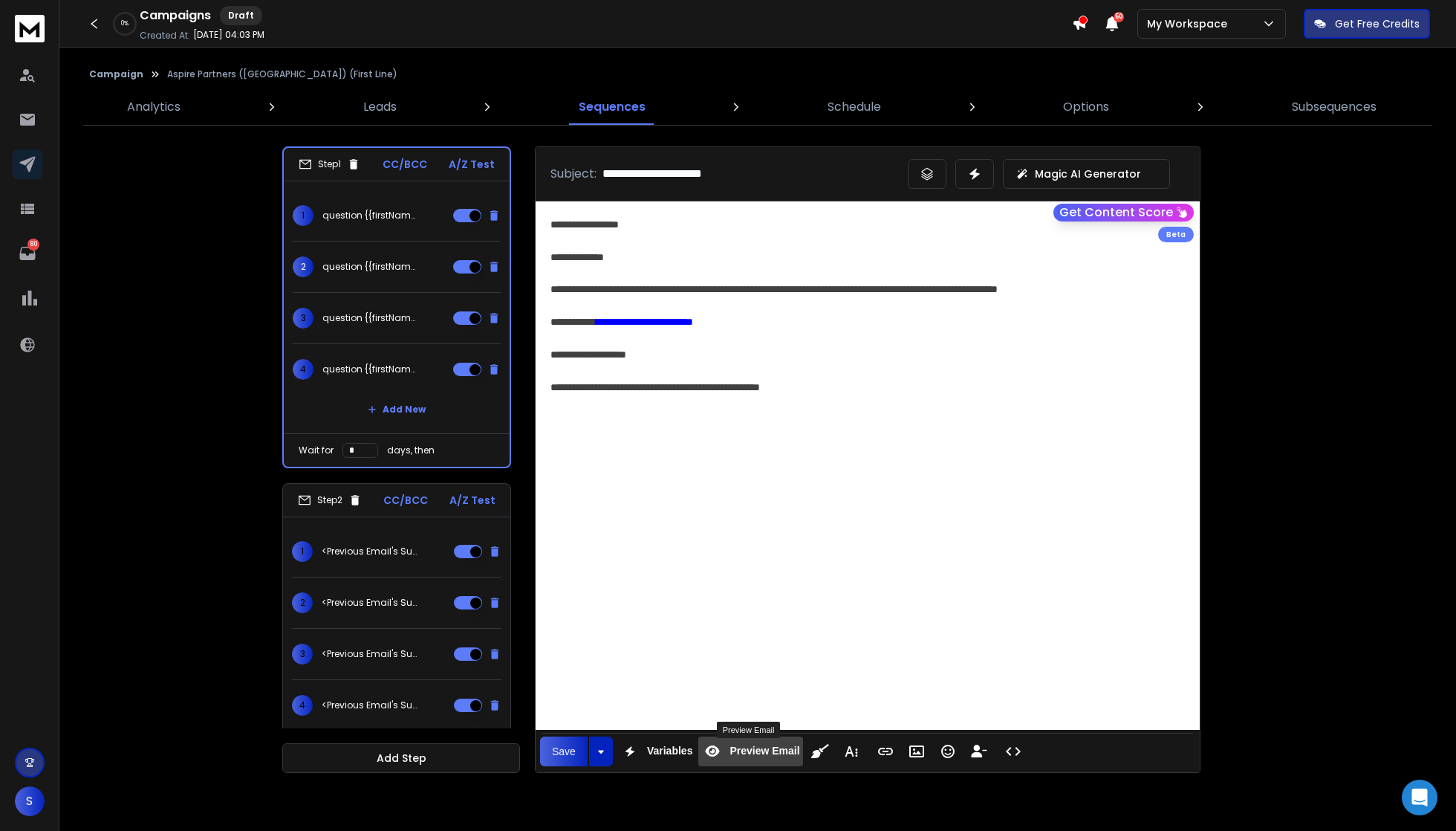
click at [744, 745] on span "Preview Email" at bounding box center [764, 751] width 76 height 13
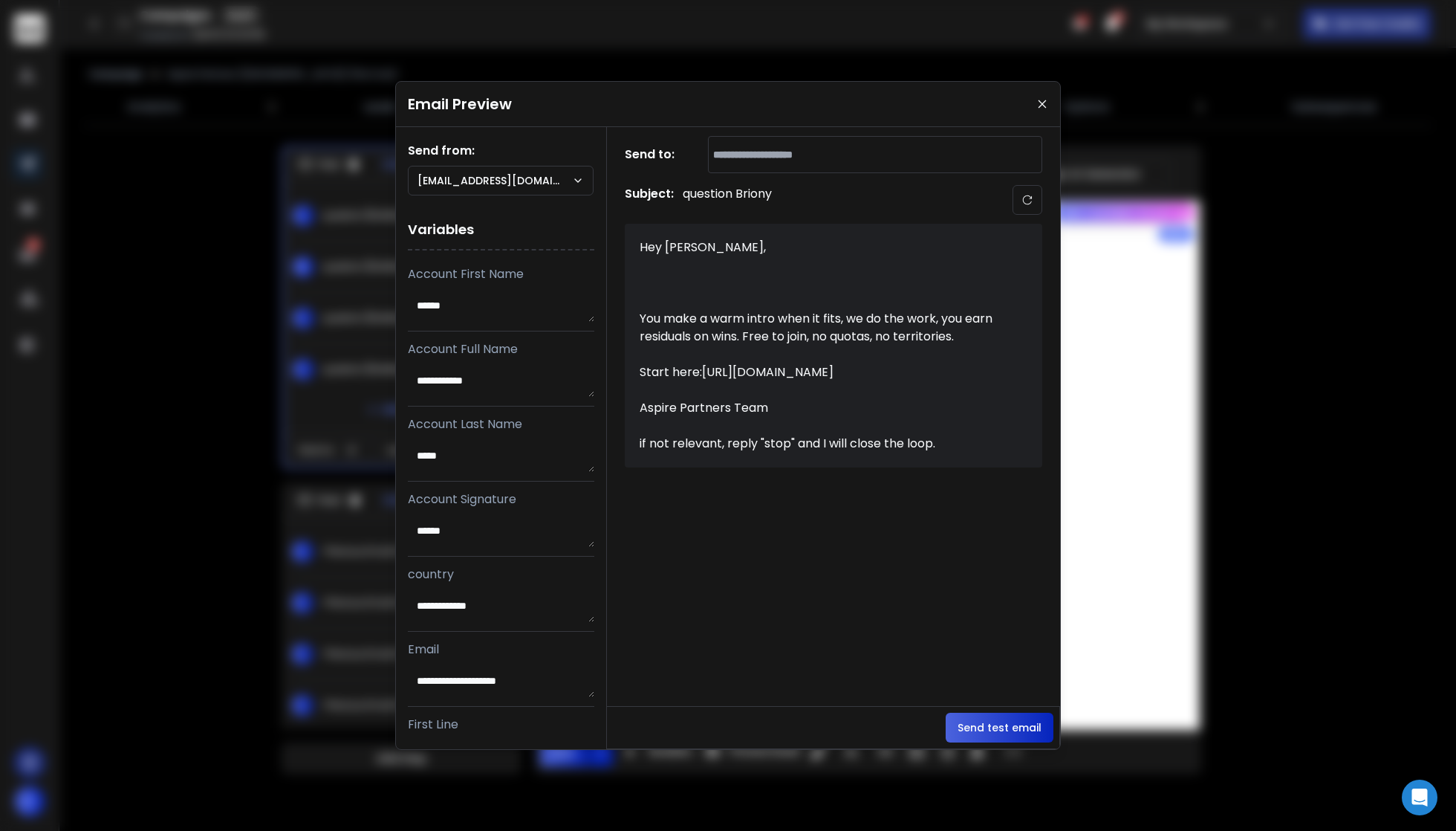
click at [1042, 98] on icon at bounding box center [1043, 104] width 12 height 12
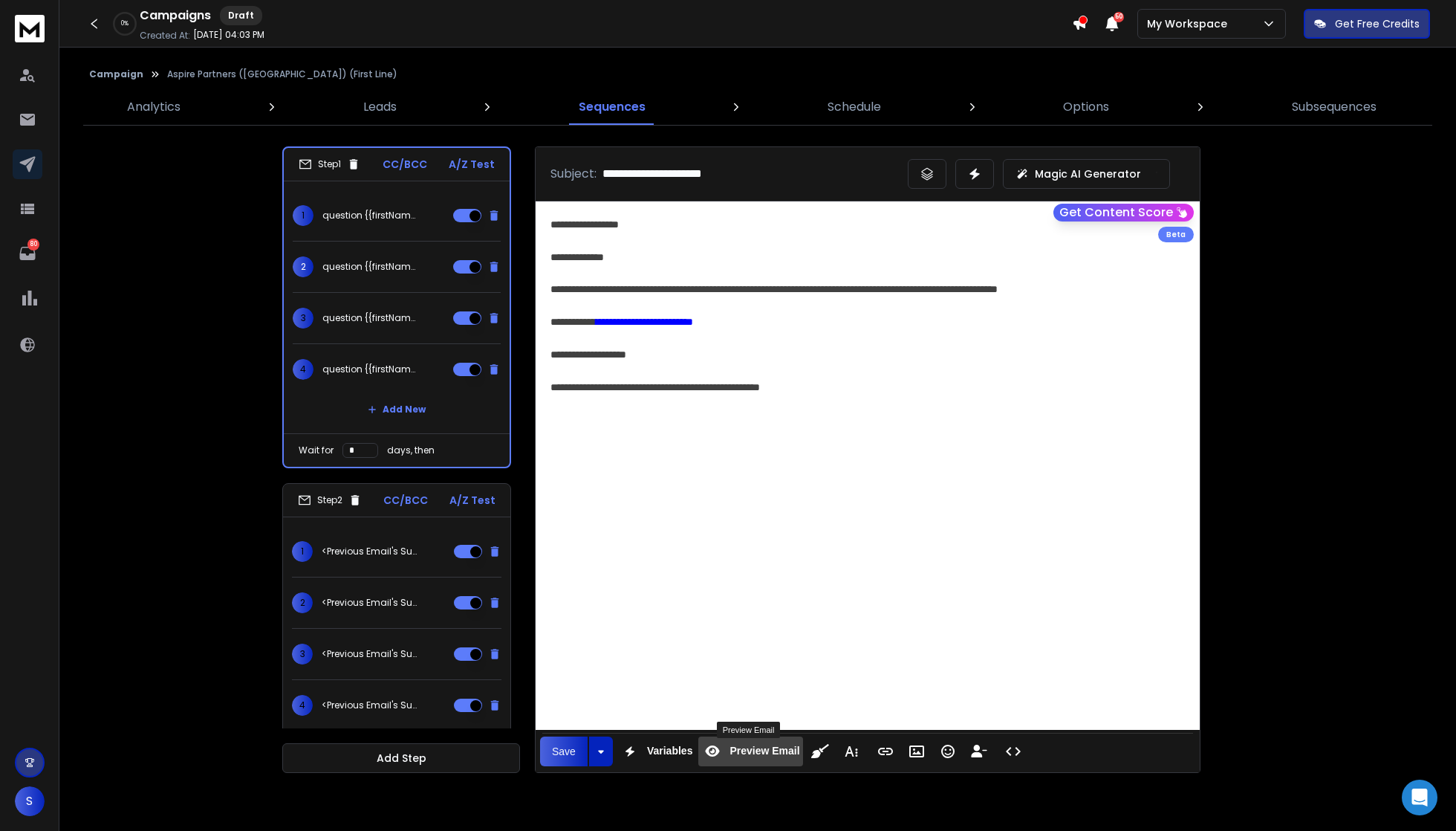
click at [768, 739] on div "Preview Email" at bounding box center [751, 751] width 104 height 25
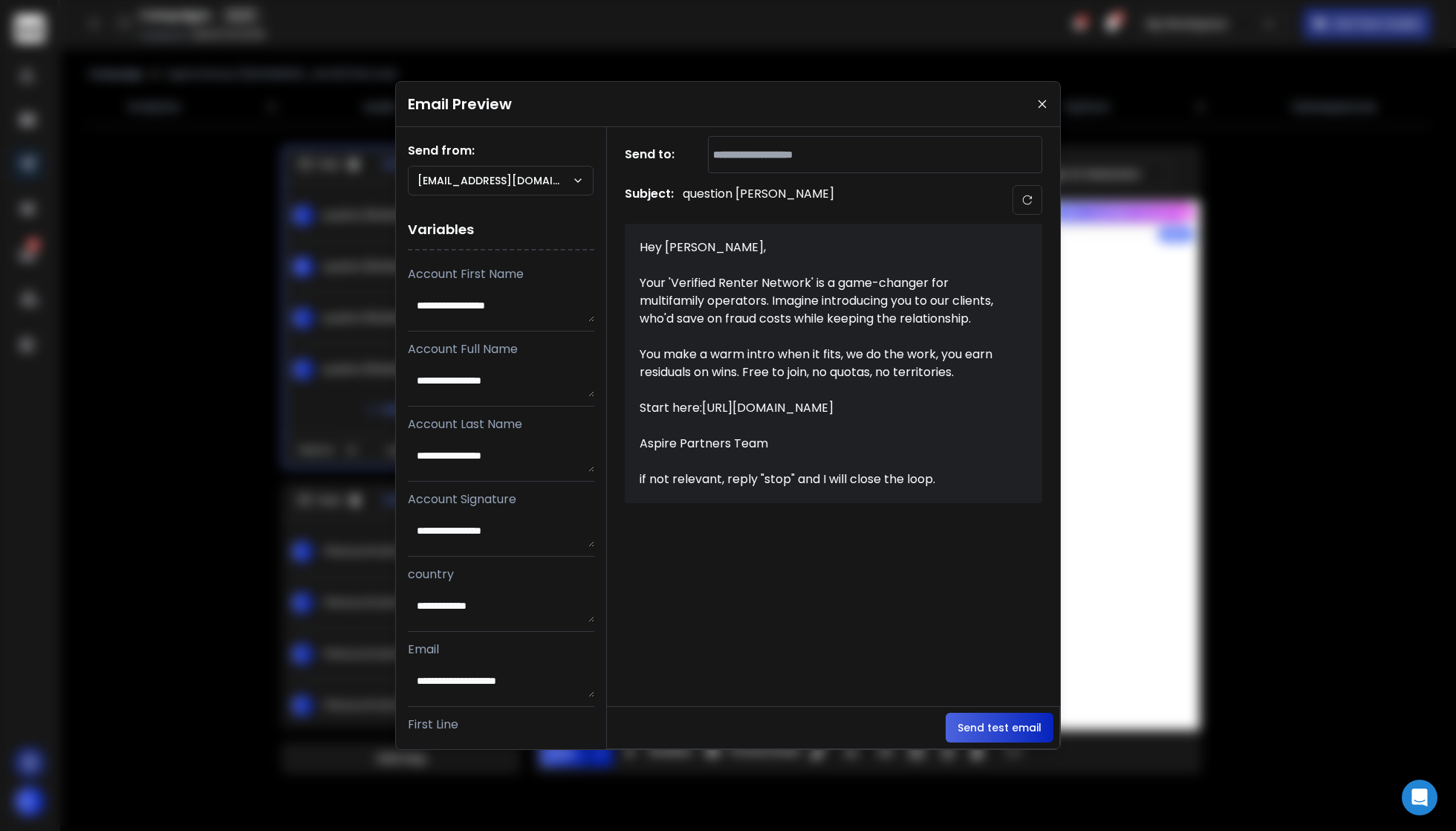
click at [1044, 110] on div "Email Preview" at bounding box center [728, 104] width 664 height 45
click at [1041, 108] on icon at bounding box center [1043, 104] width 12 height 12
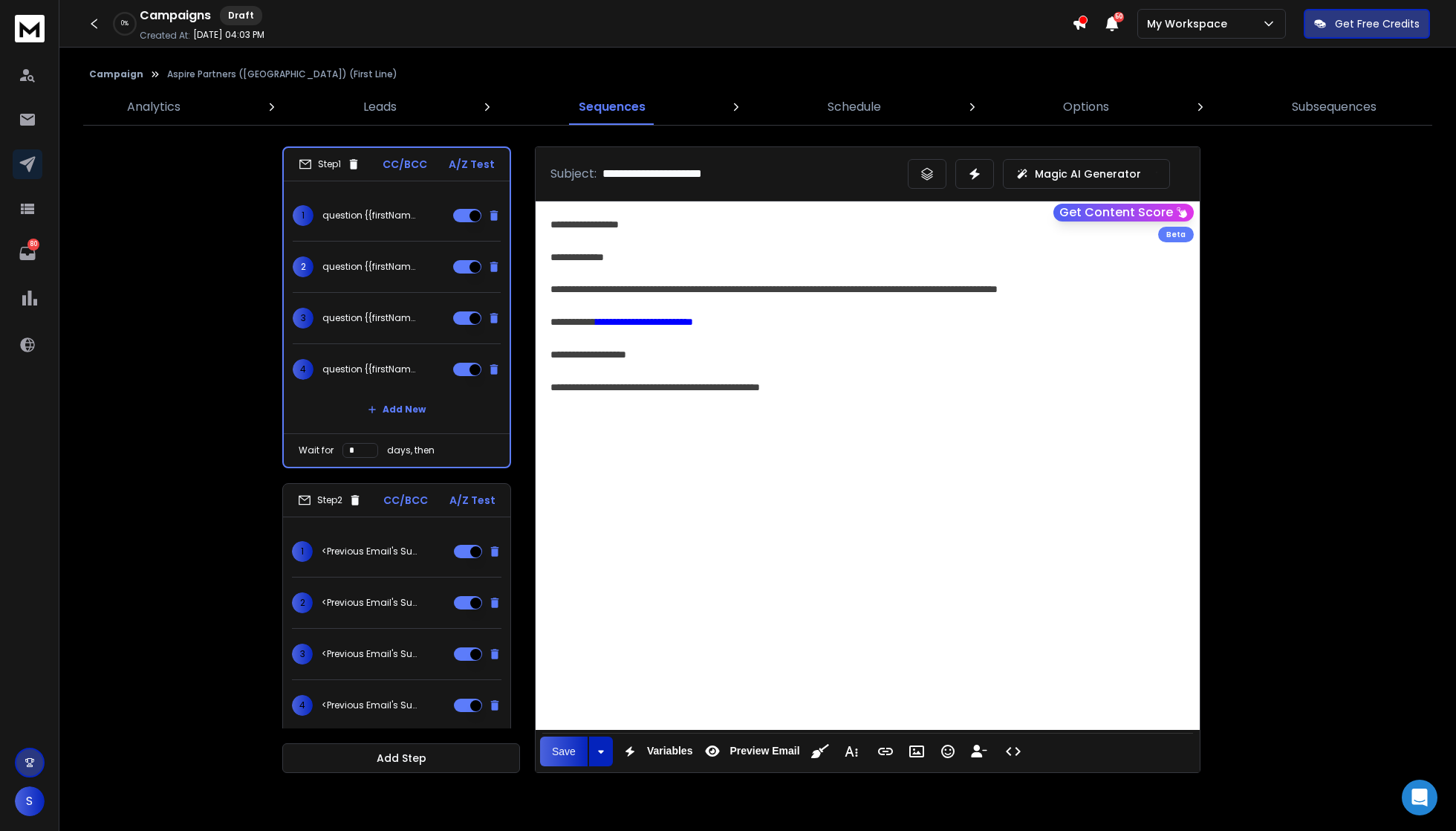
click at [321, 315] on div "3 question {{firstName}}" at bounding box center [355, 318] width 125 height 21
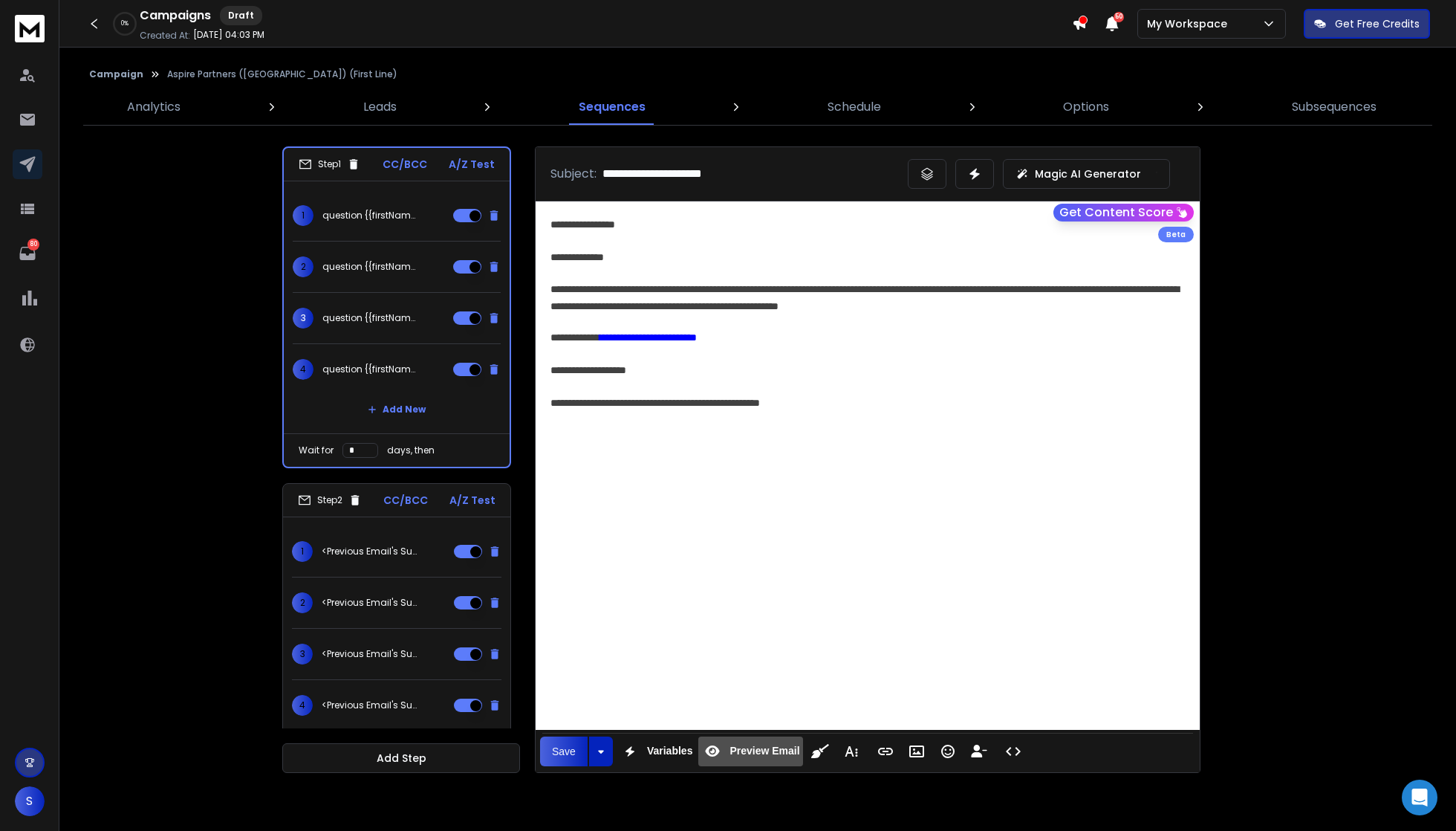
click at [733, 750] on span "Preview Email" at bounding box center [764, 751] width 76 height 13
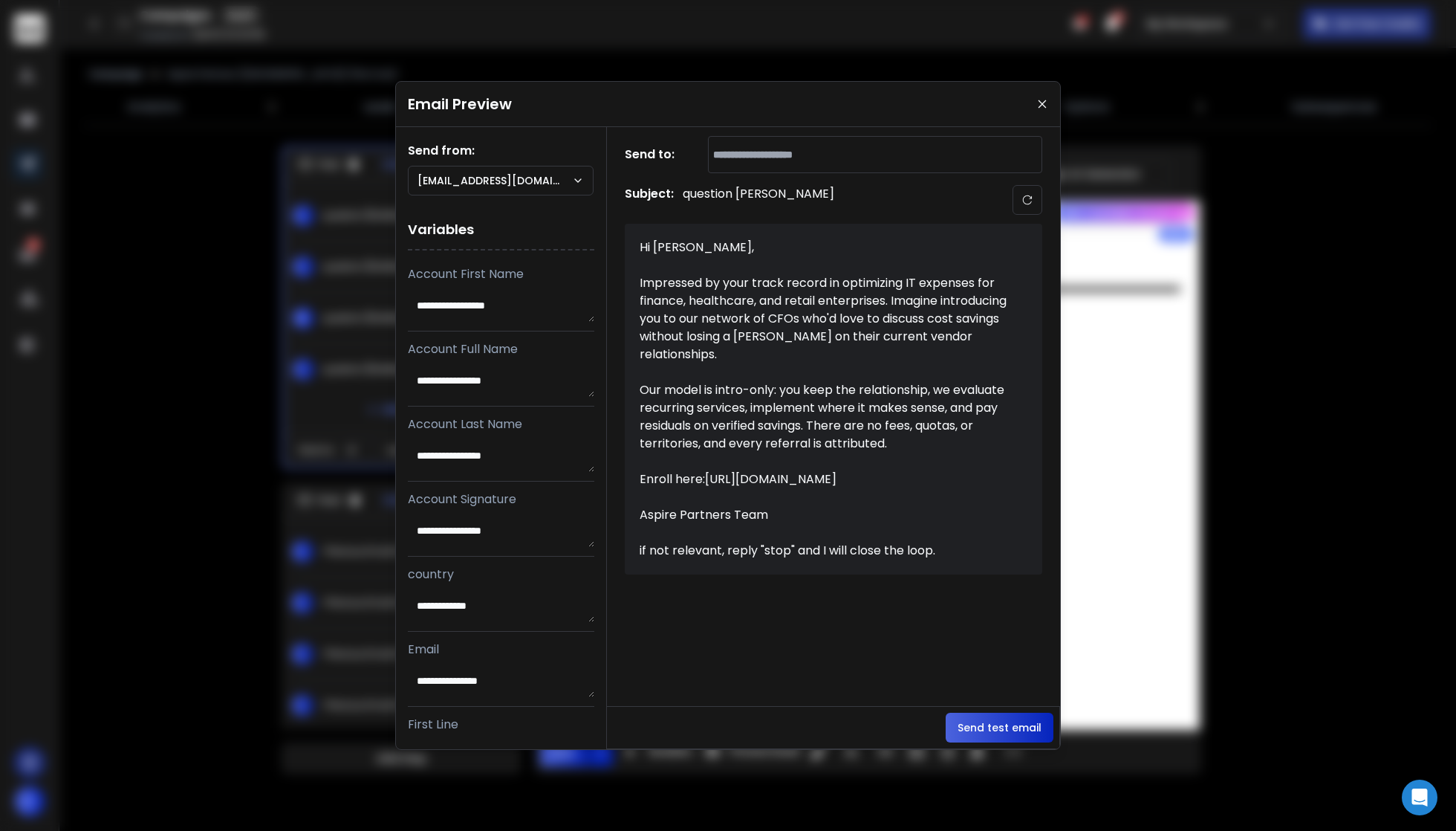
click at [1030, 99] on div "Email Preview" at bounding box center [728, 104] width 664 height 45
click at [1037, 104] on icon at bounding box center [1043, 104] width 12 height 12
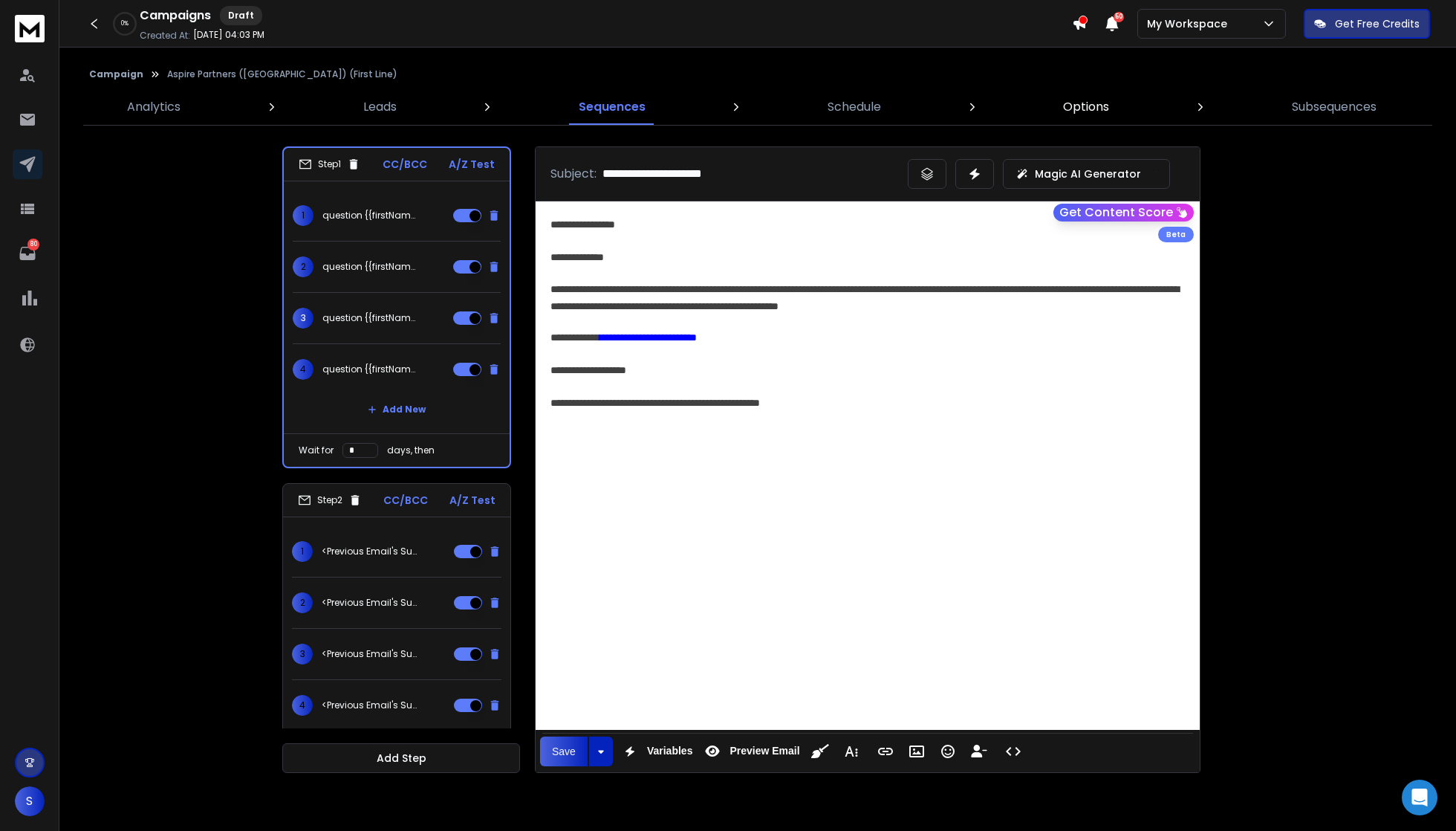
click at [1077, 107] on p "Options" at bounding box center [1086, 107] width 46 height 18
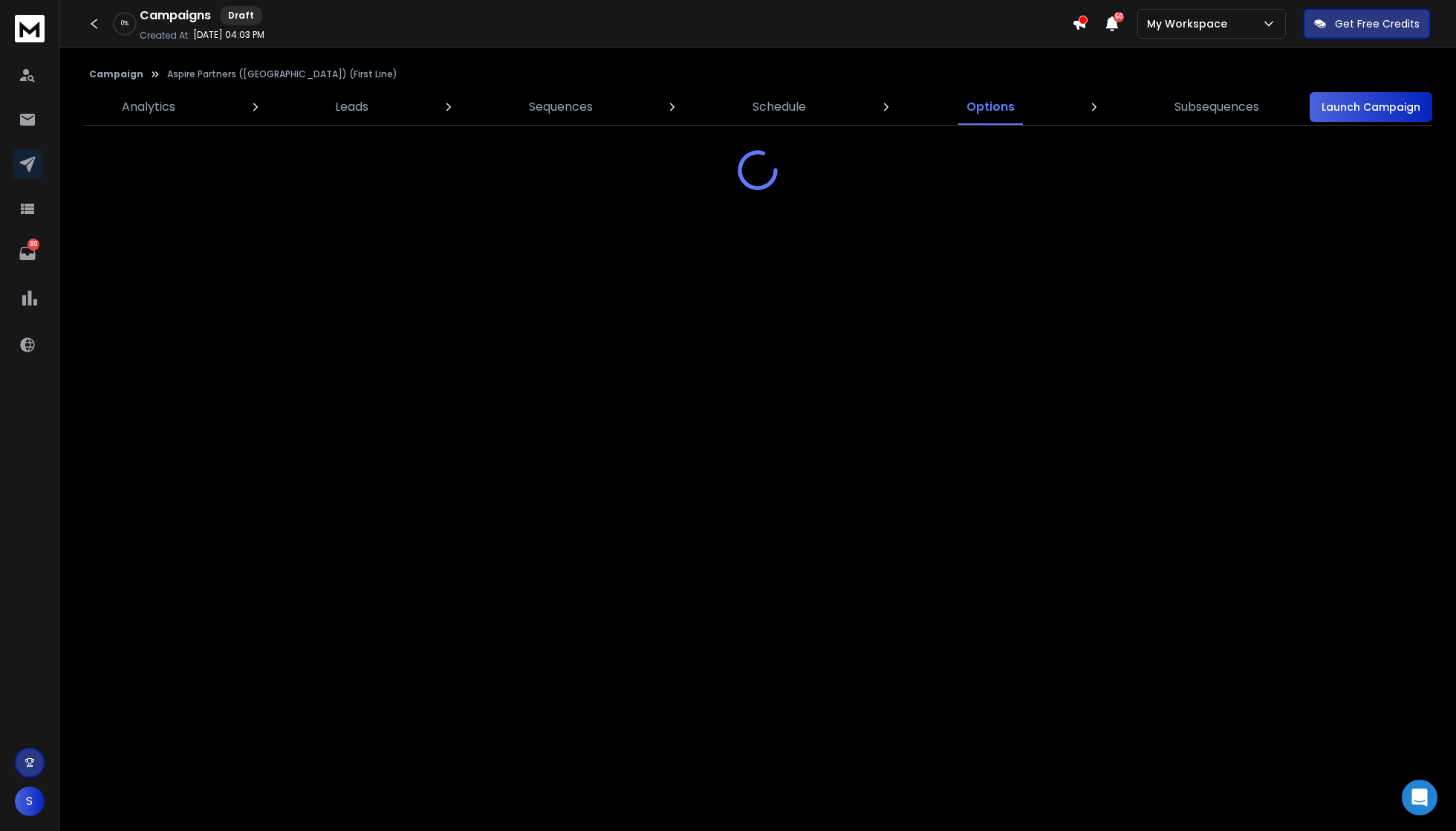
select select "**********"
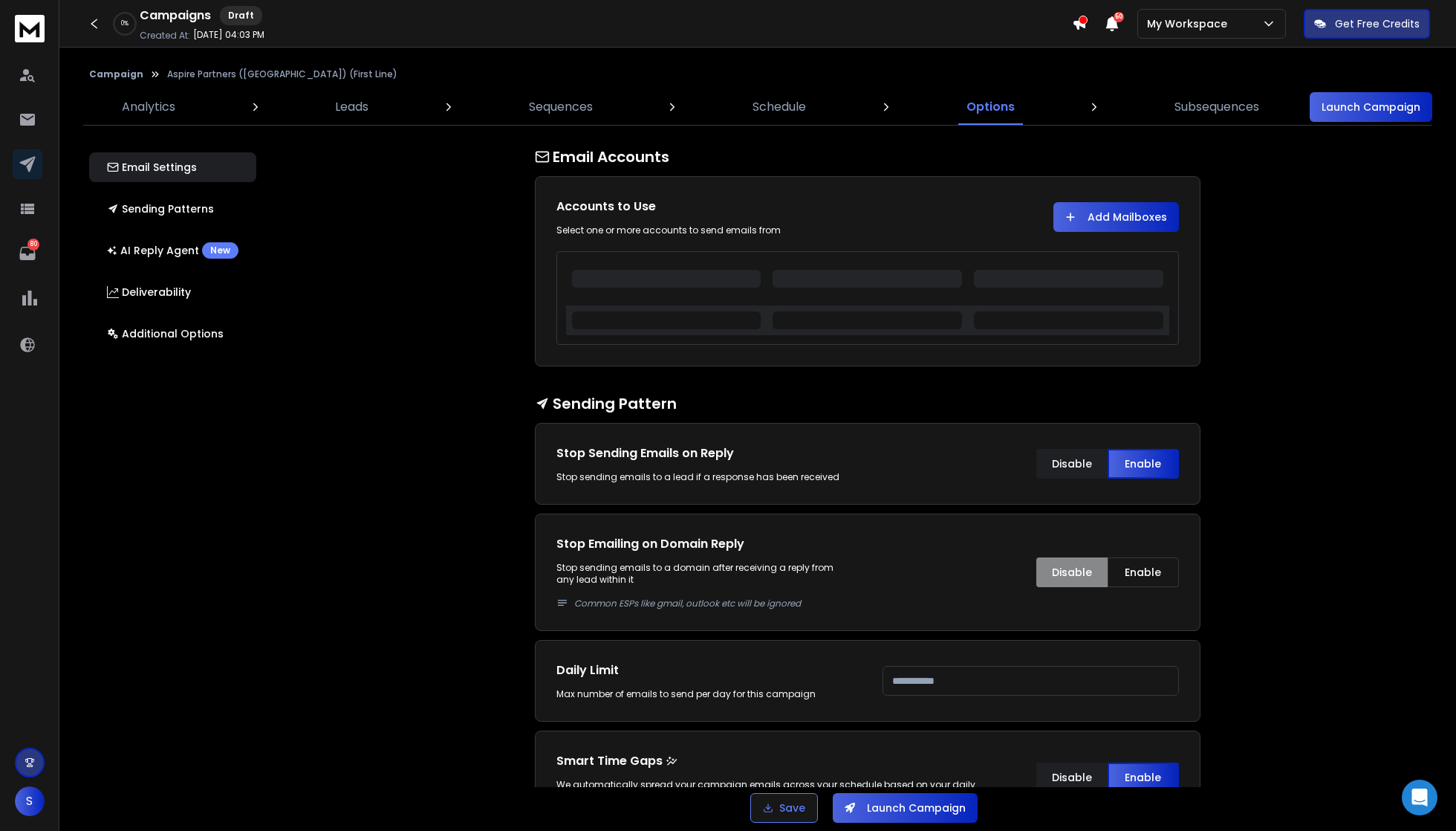
click at [1339, 110] on button "Launch Campaign" at bounding box center [1370, 107] width 122 height 30
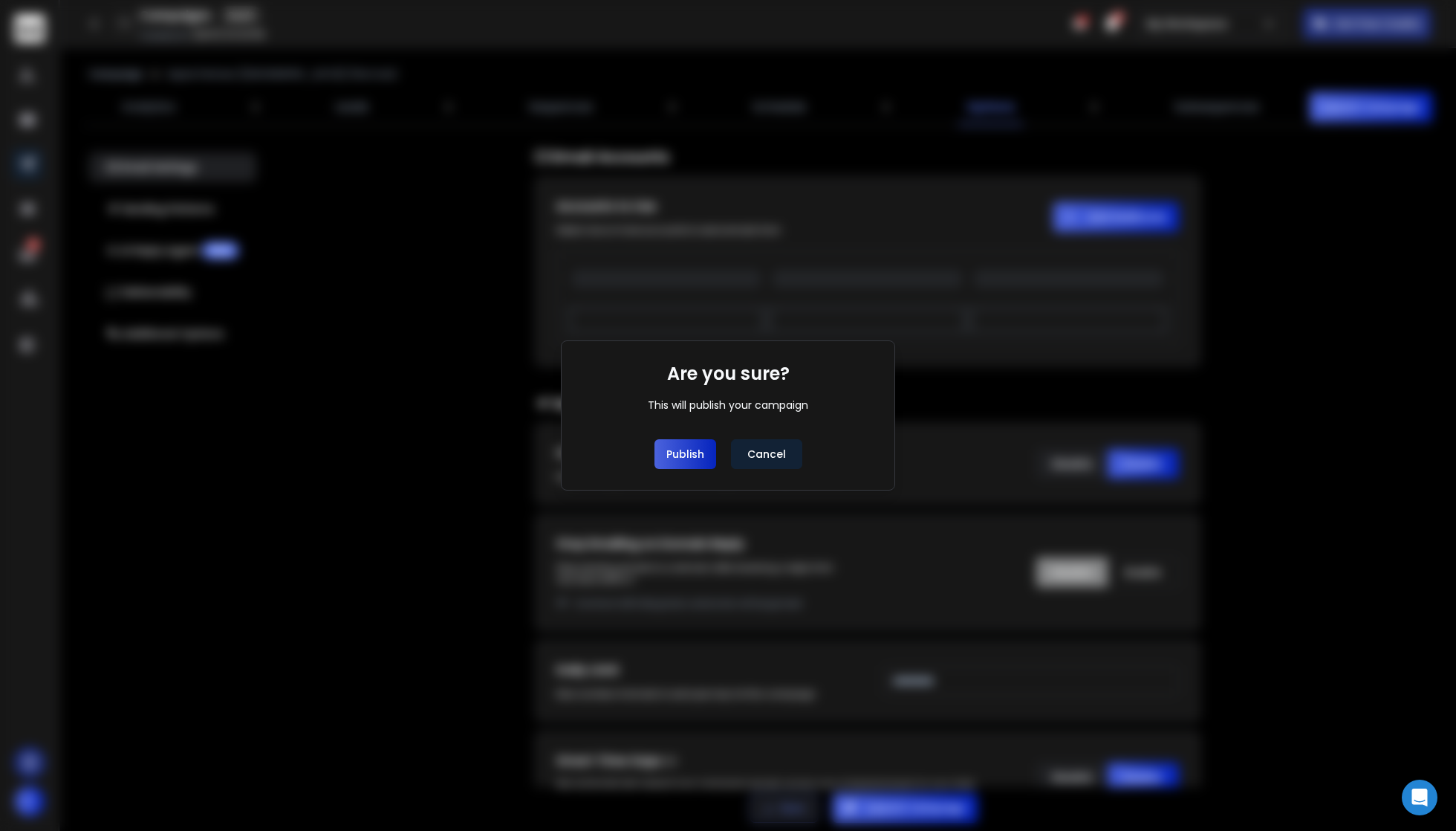
click at [686, 461] on button "Publish" at bounding box center [686, 454] width 62 height 30
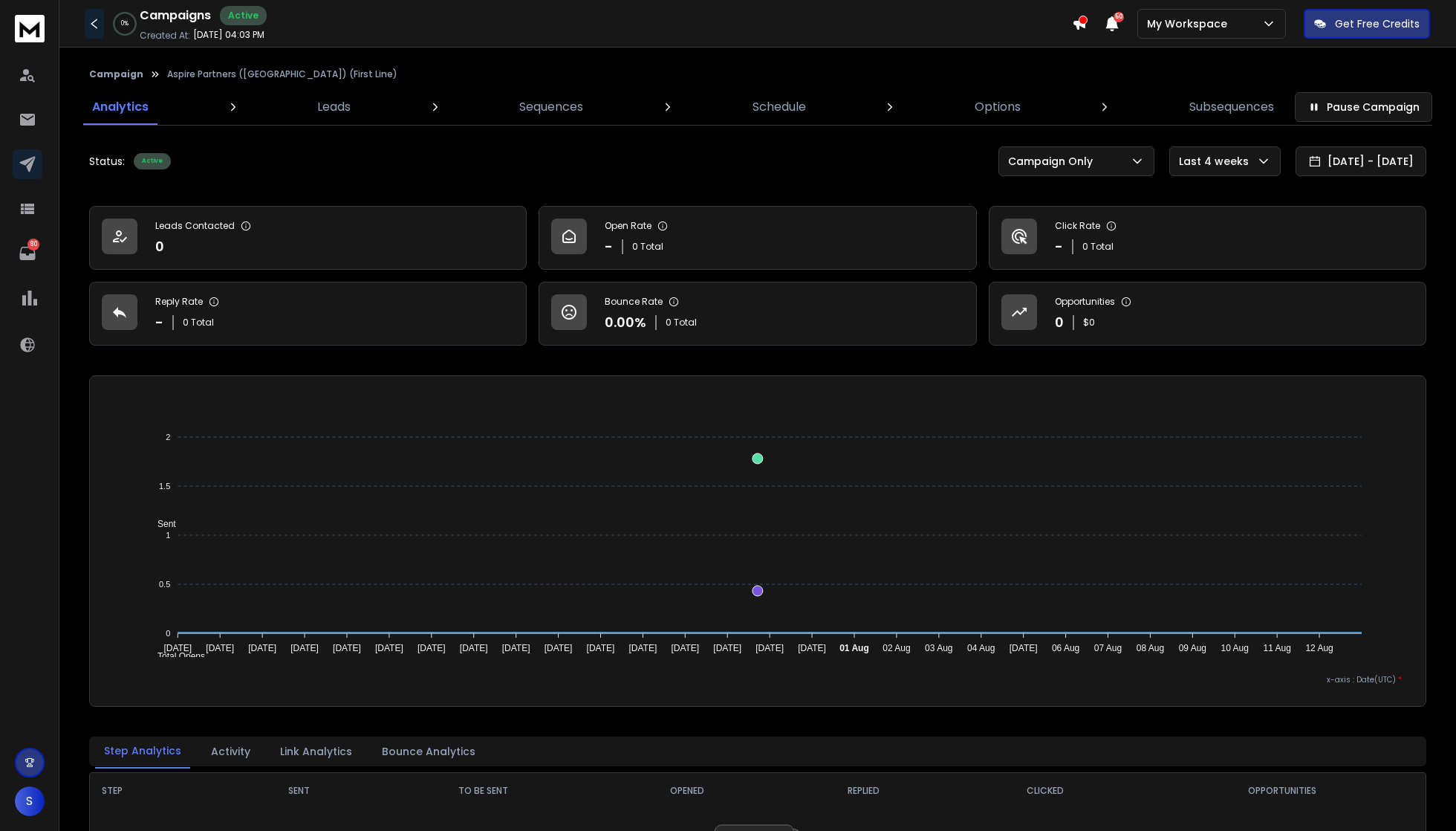
click at [97, 30] on icon at bounding box center [94, 24] width 14 height 14
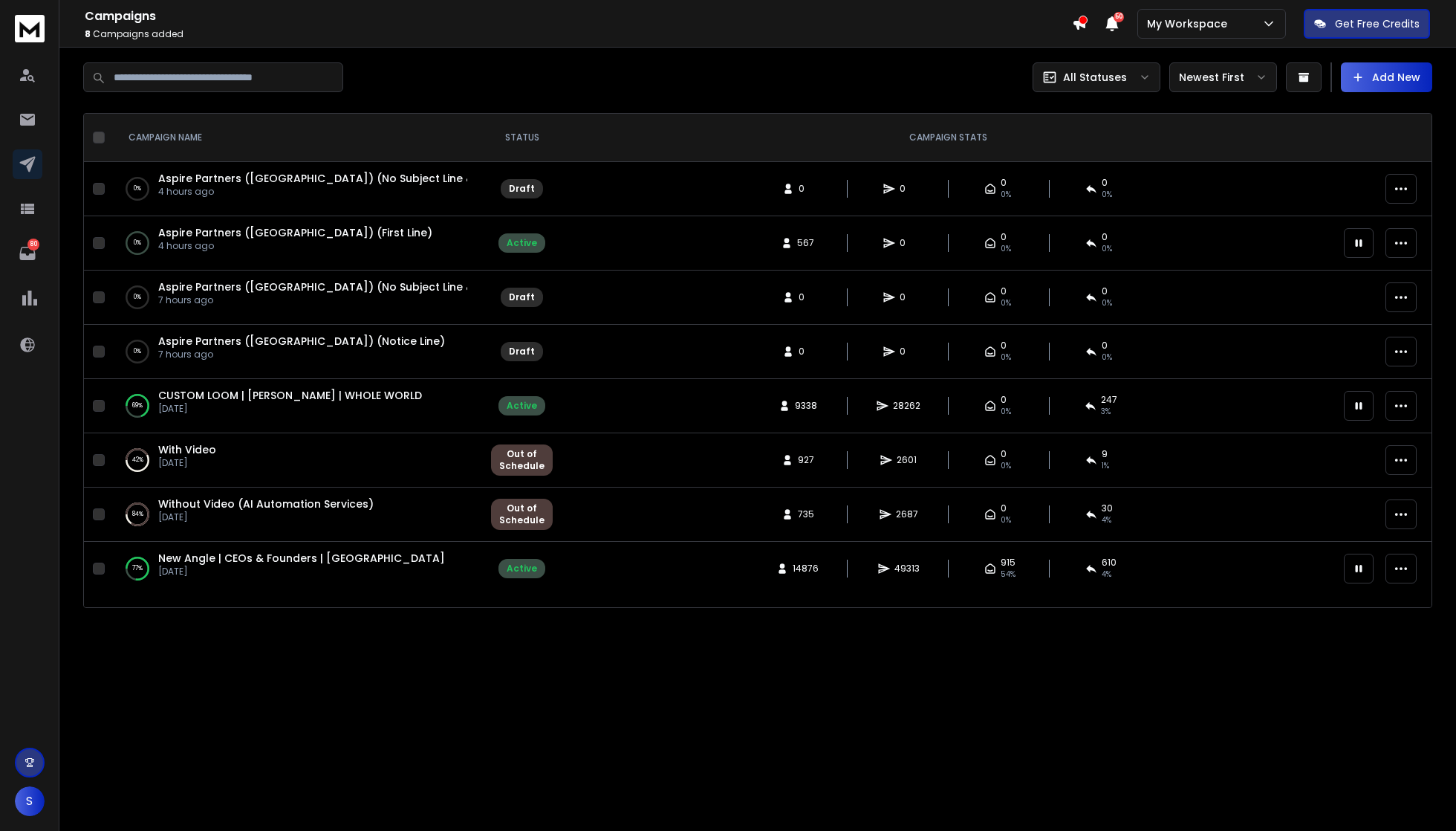
click at [306, 182] on span "Aspire Partners ([GEOGRAPHIC_DATA]) (No Subject Line & First Line)" at bounding box center [342, 178] width 369 height 15
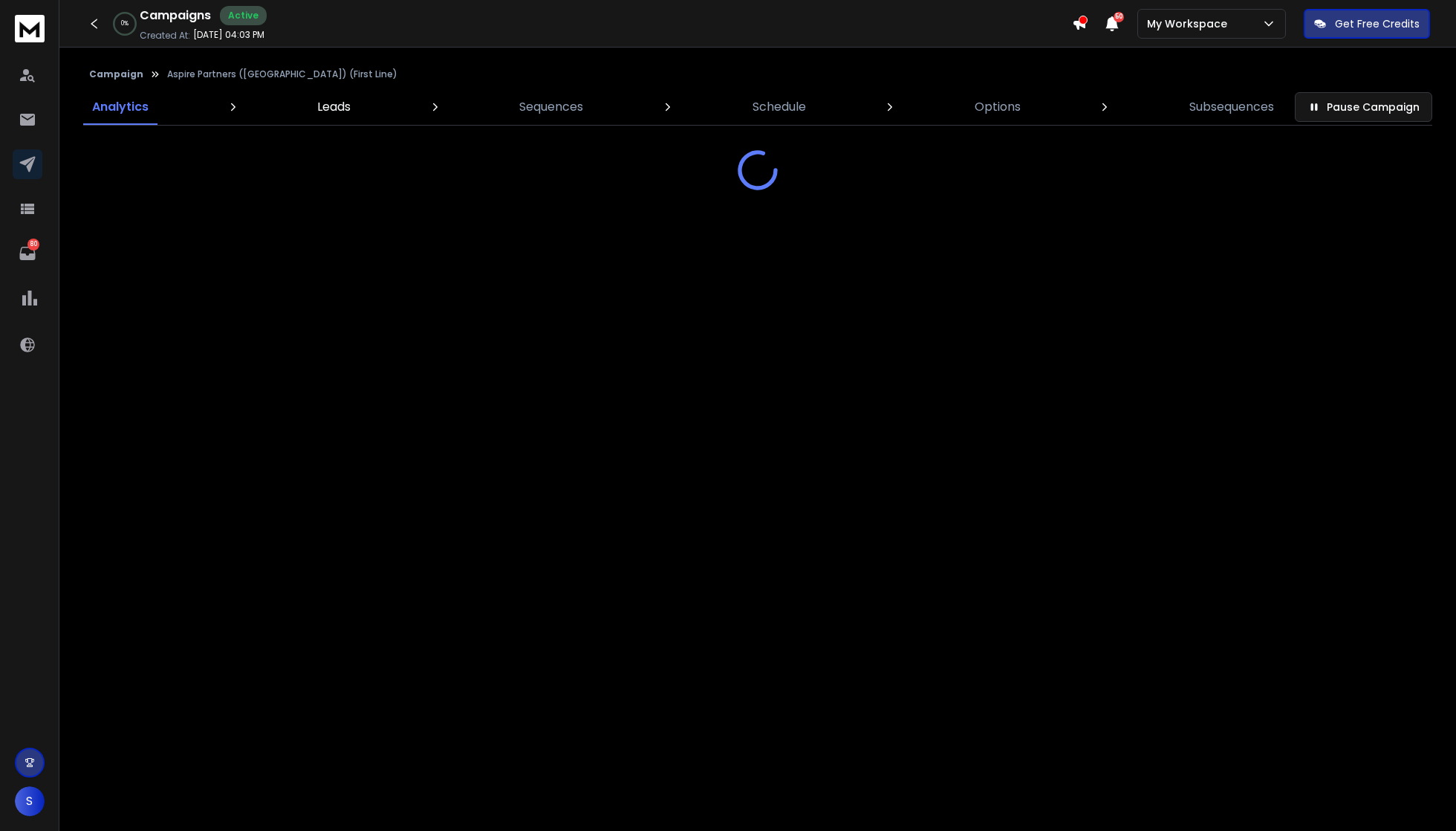
click at [330, 104] on p "Leads" at bounding box center [334, 107] width 33 height 18
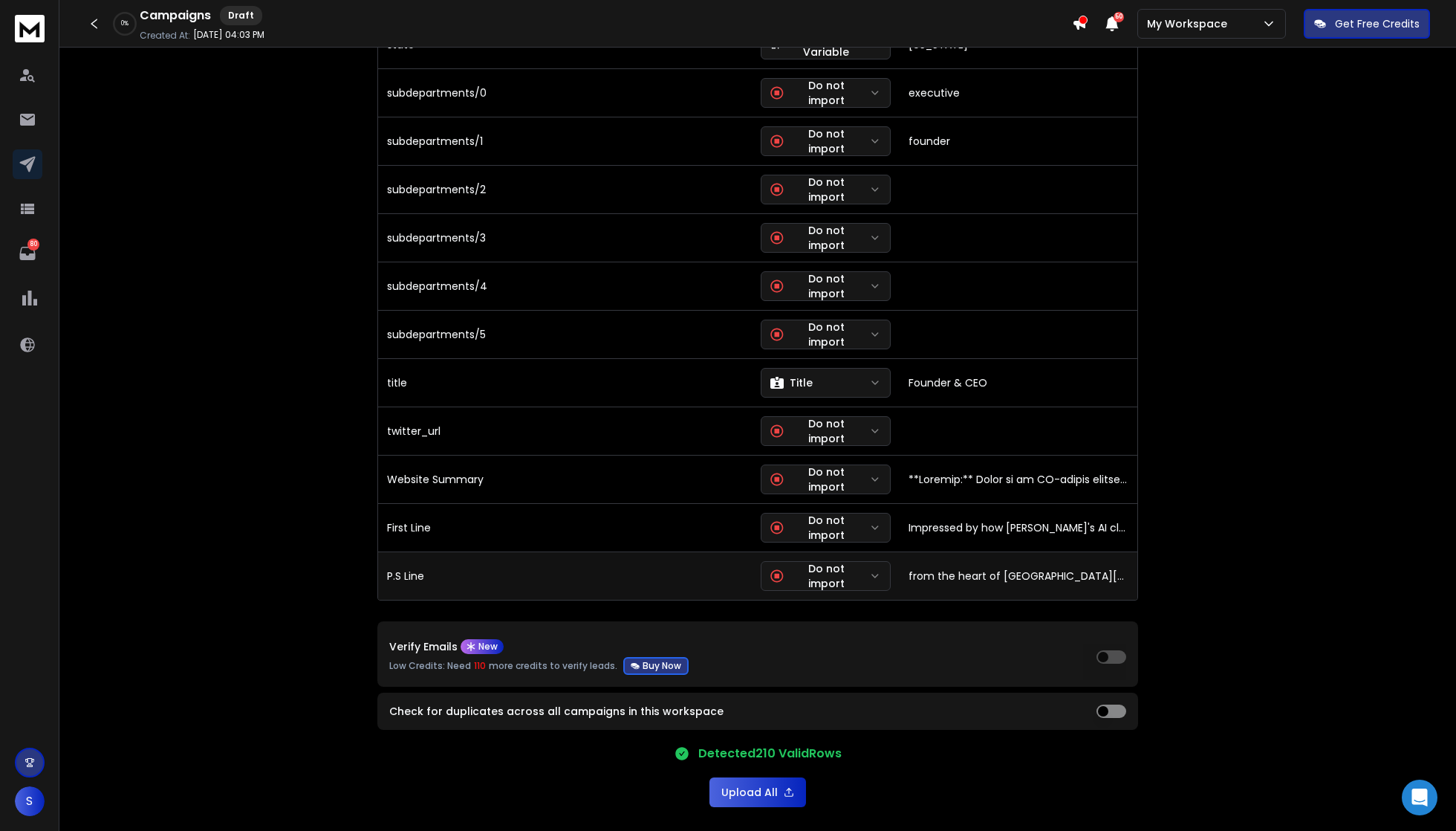
scroll to position [64571, 0]
click at [817, 583] on div "Do not import" at bounding box center [817, 575] width 93 height 30
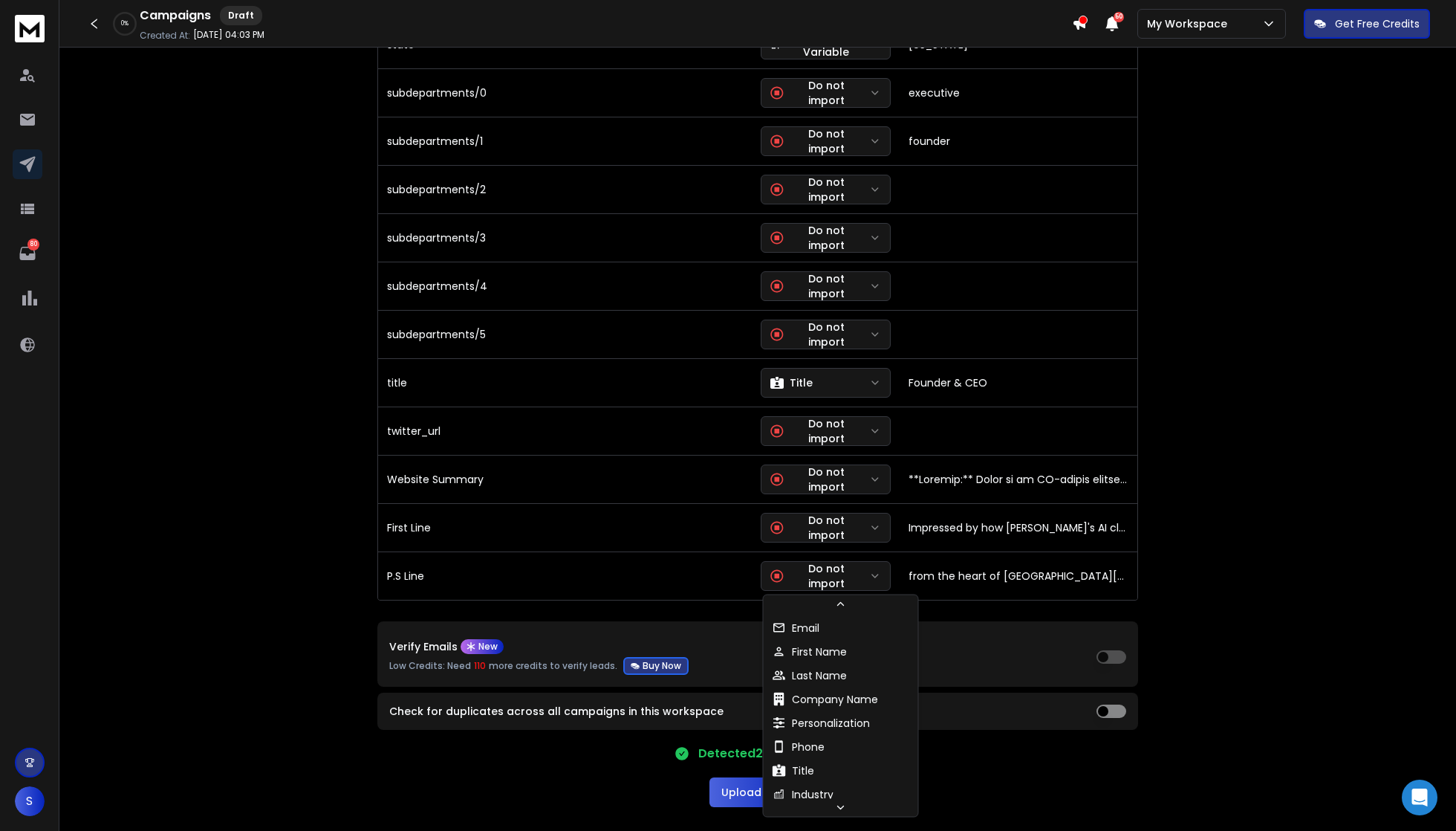
scroll to position [171, 0]
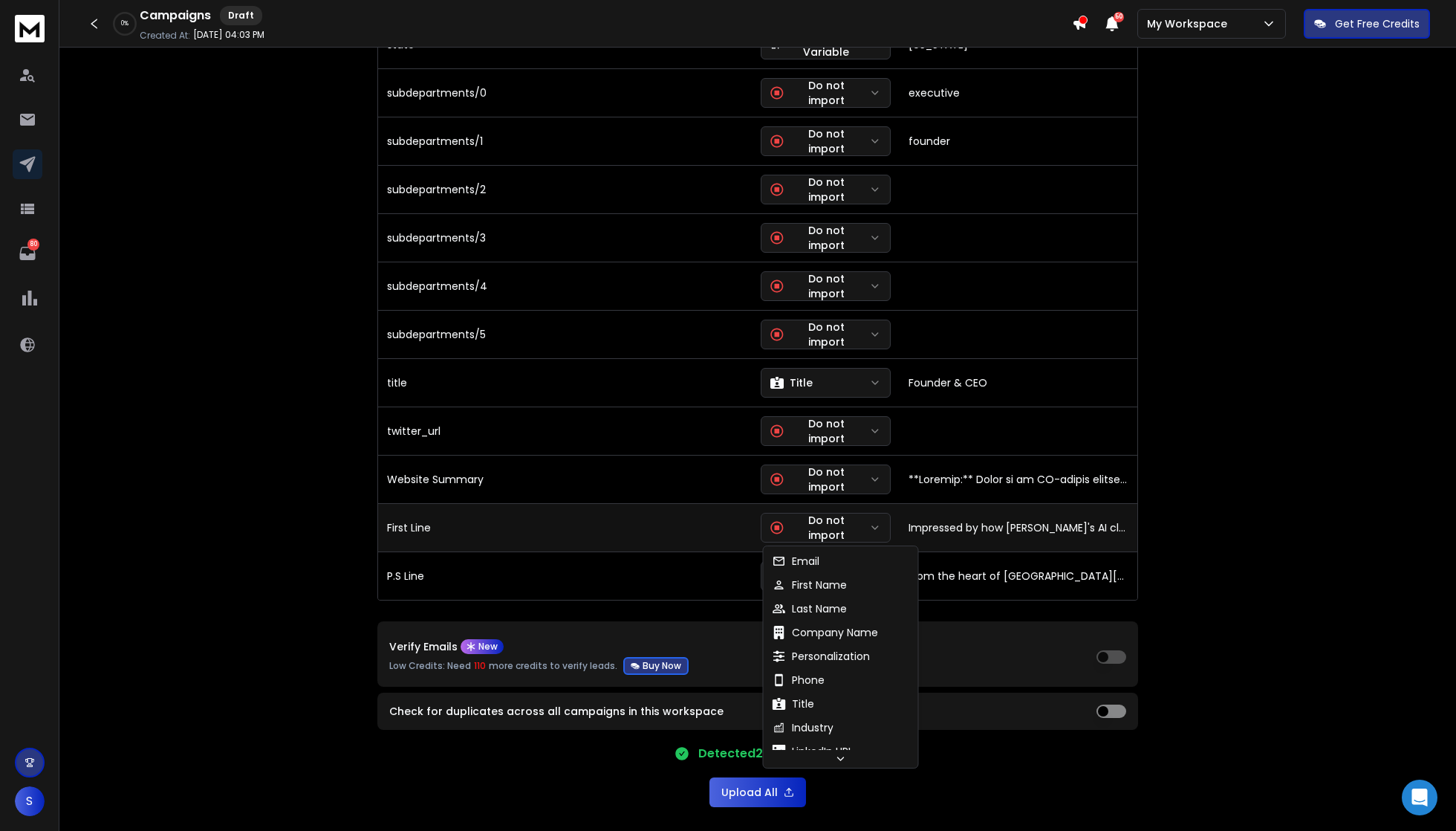
click at [803, 523] on div "Do not import" at bounding box center [817, 527] width 93 height 30
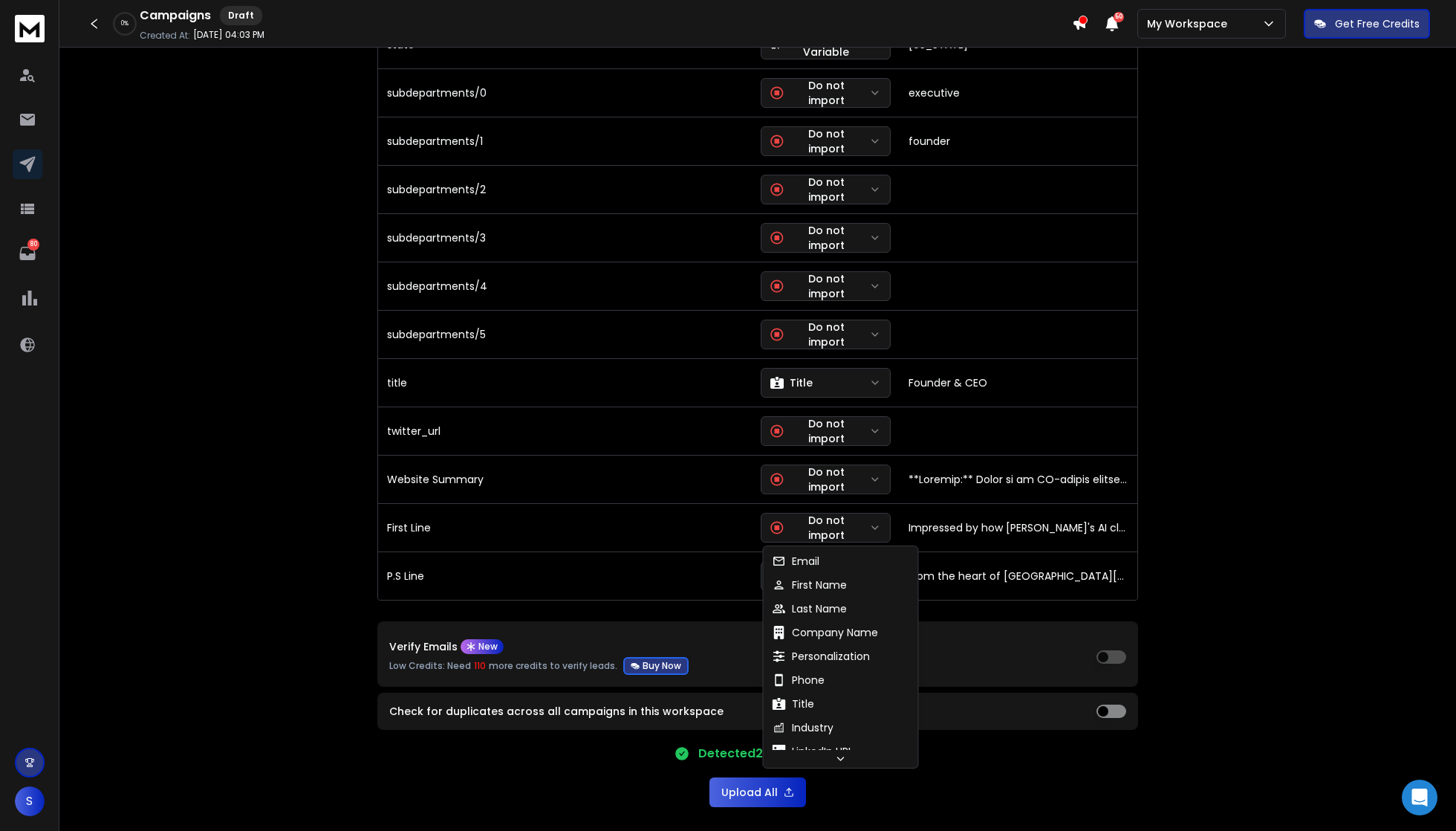
scroll to position [188, 0]
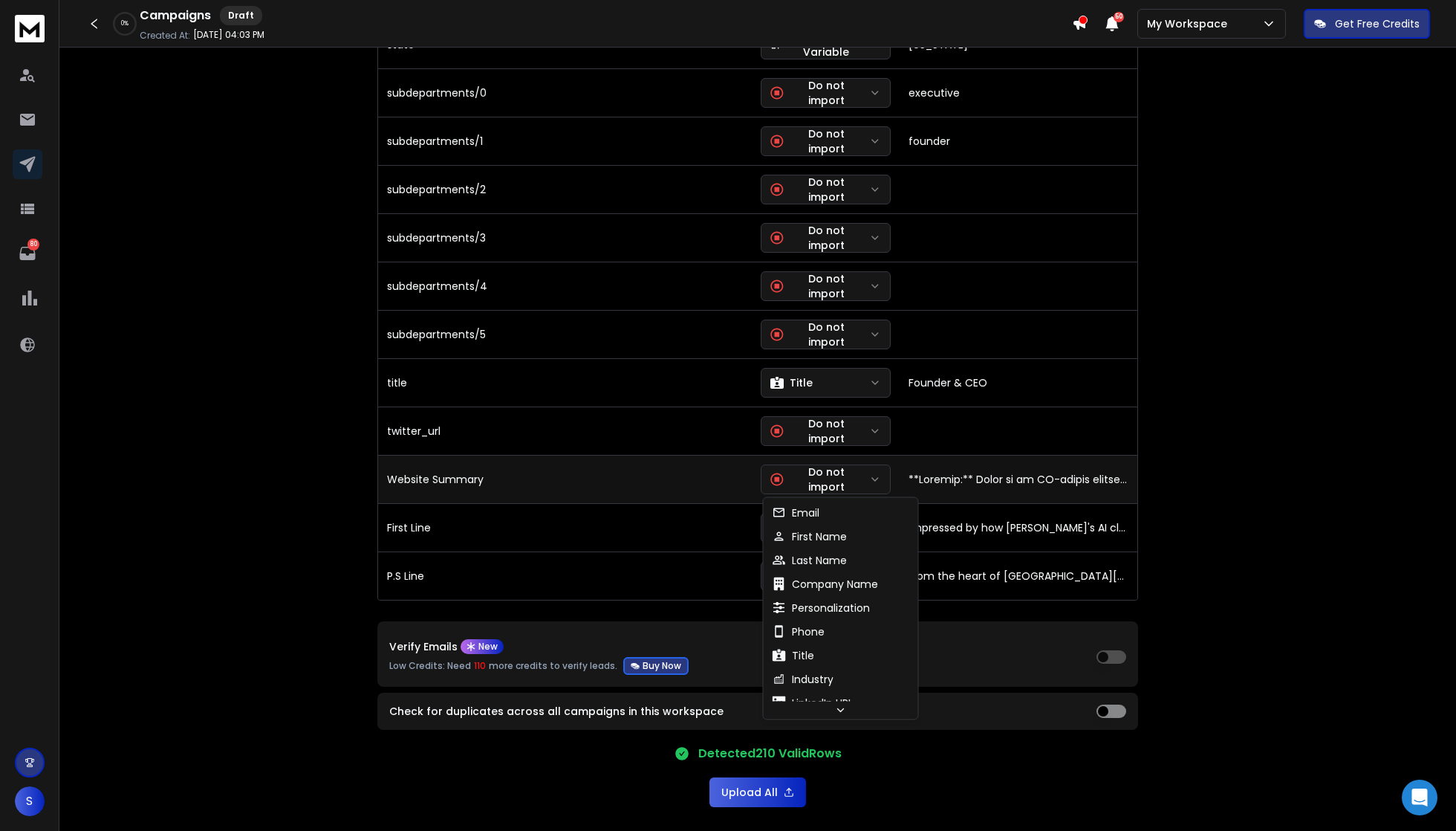
click at [797, 479] on div "Do not import" at bounding box center [817, 479] width 93 height 30
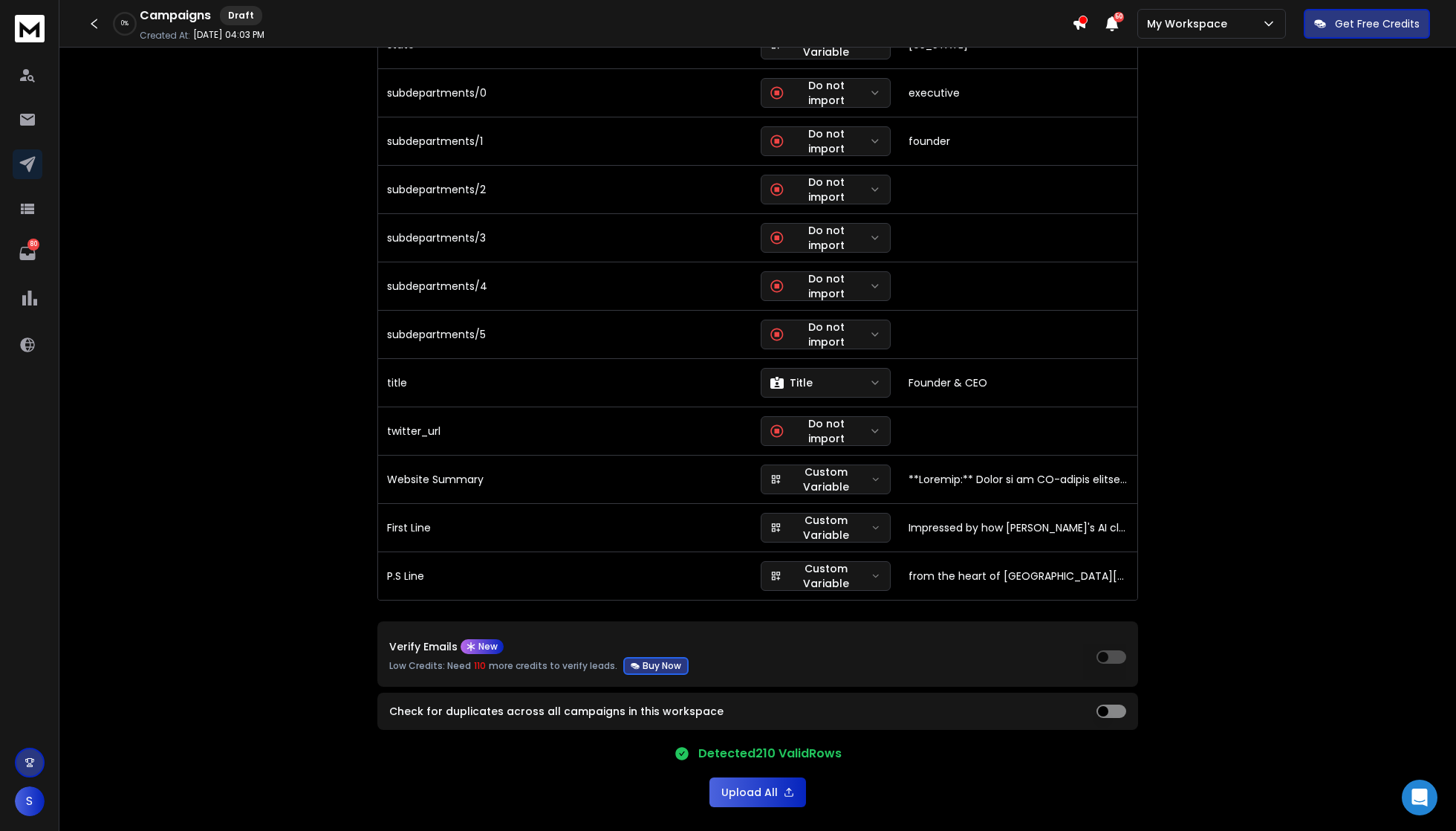
click at [756, 783] on button "Upload All" at bounding box center [758, 792] width 97 height 30
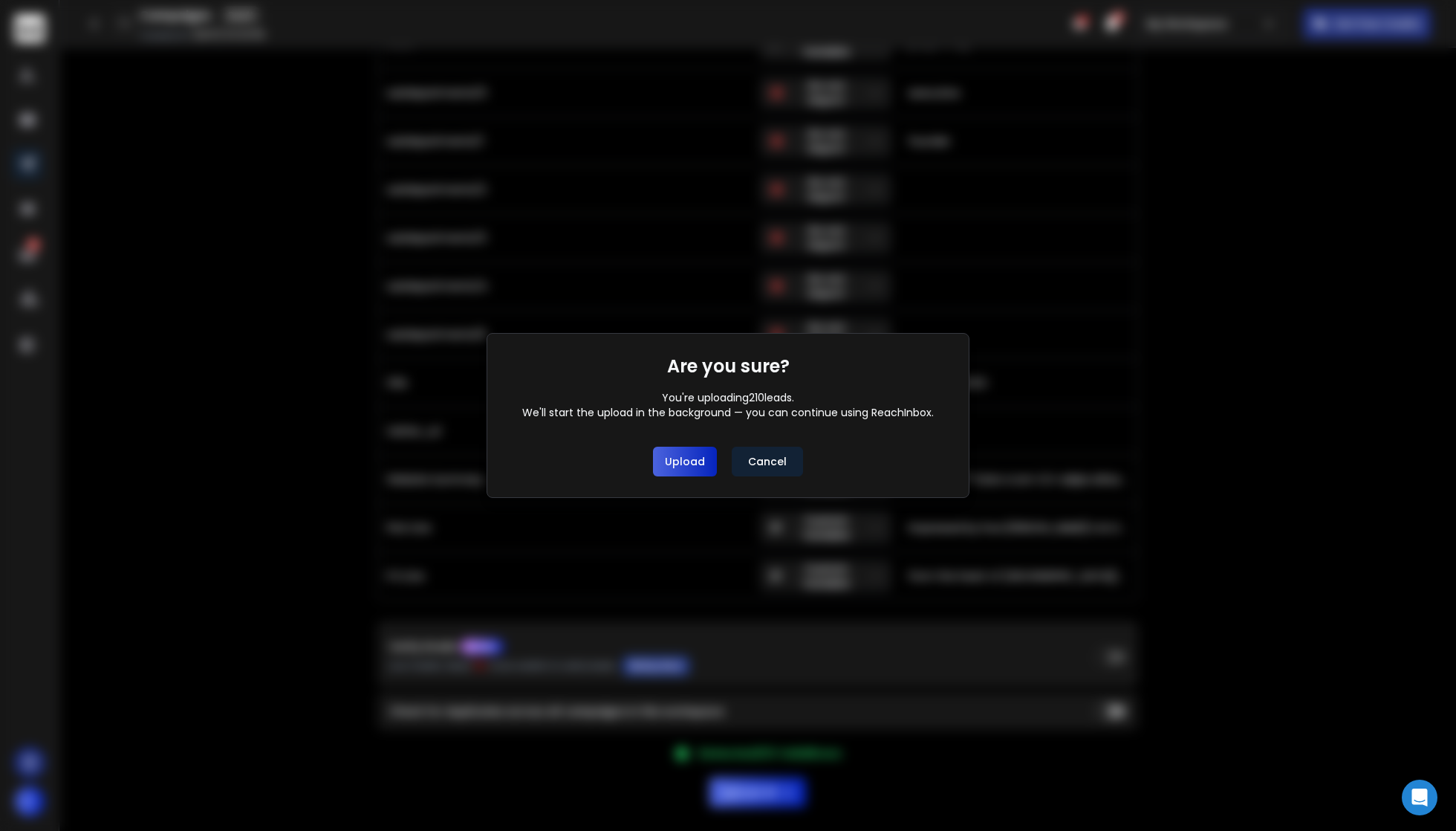
click at [685, 449] on button "Upload" at bounding box center [685, 461] width 64 height 30
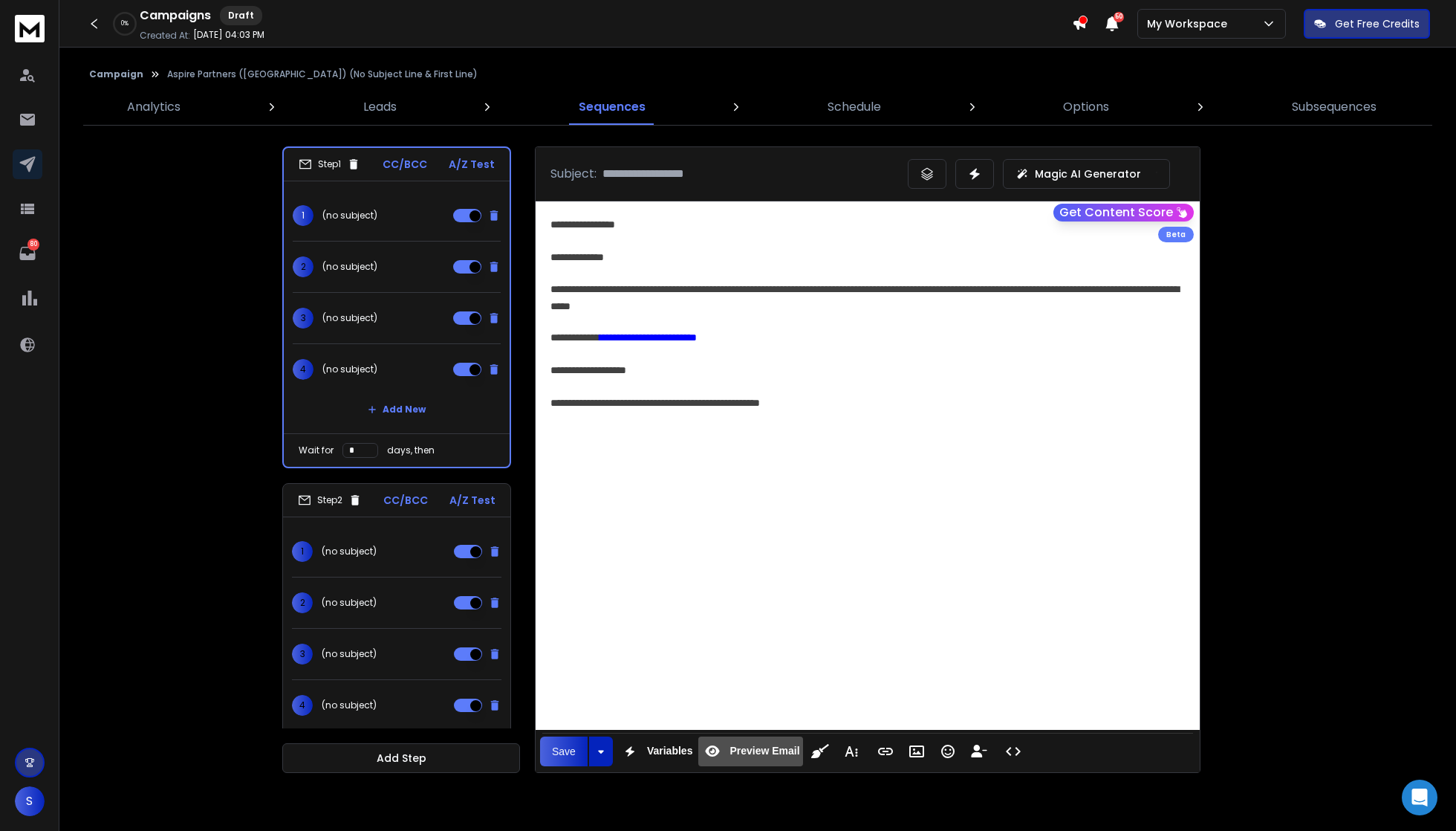
click at [765, 757] on span "Preview Email" at bounding box center [764, 751] width 76 height 13
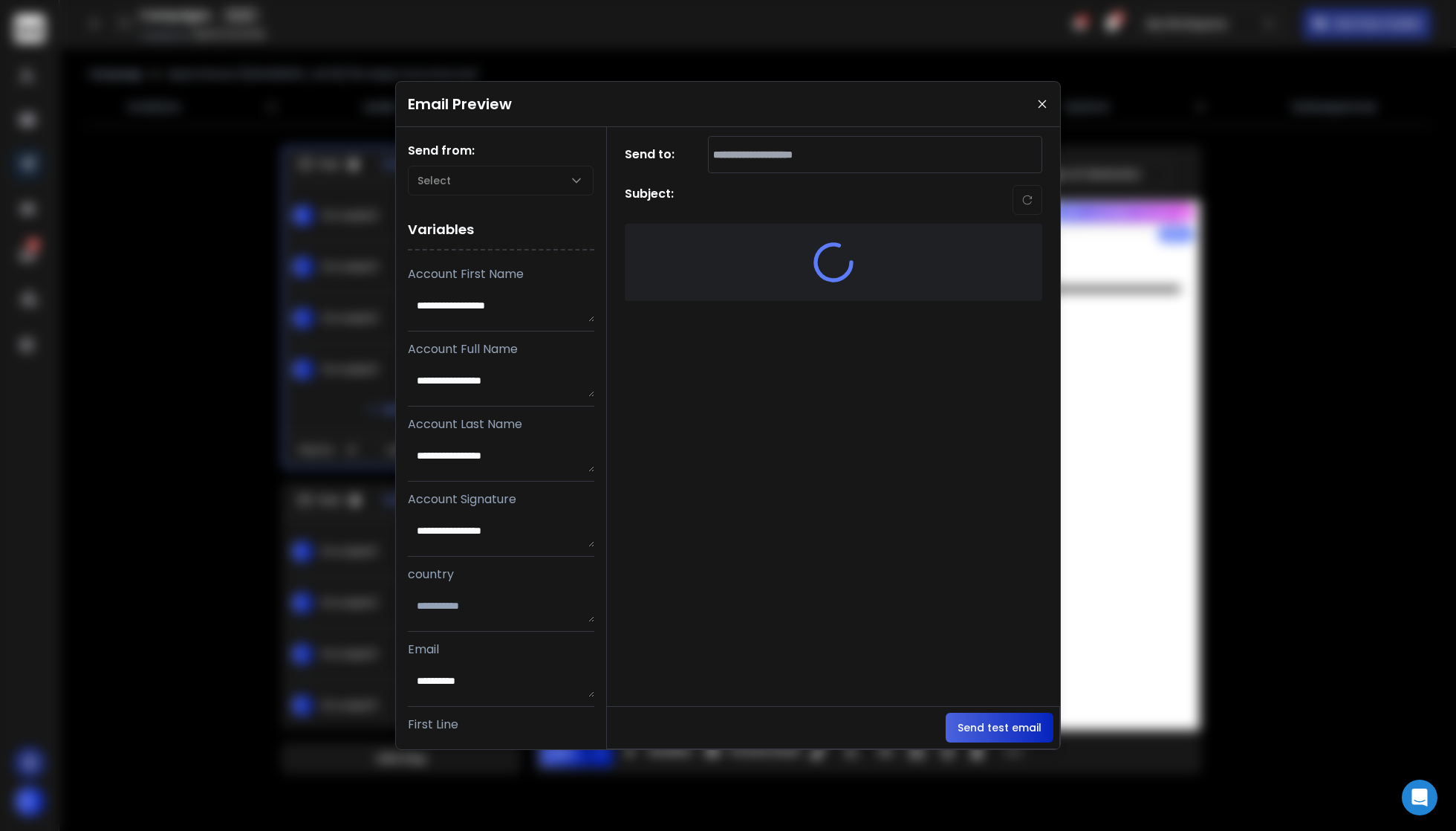
type textarea "**********"
type textarea "*****"
type textarea "**********"
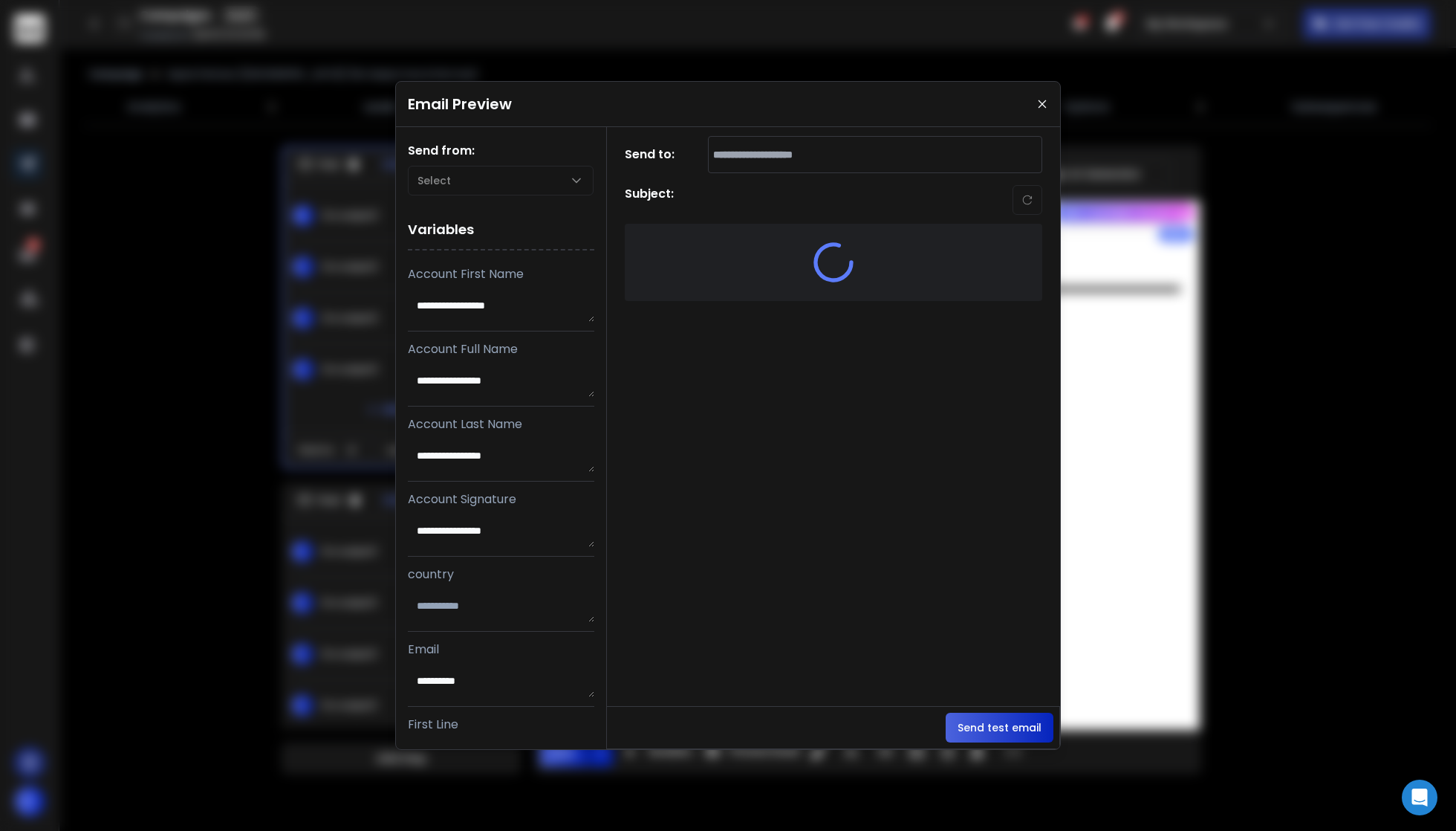
type textarea "******"
type textarea "**********"
type textarea "********"
type textarea "**********"
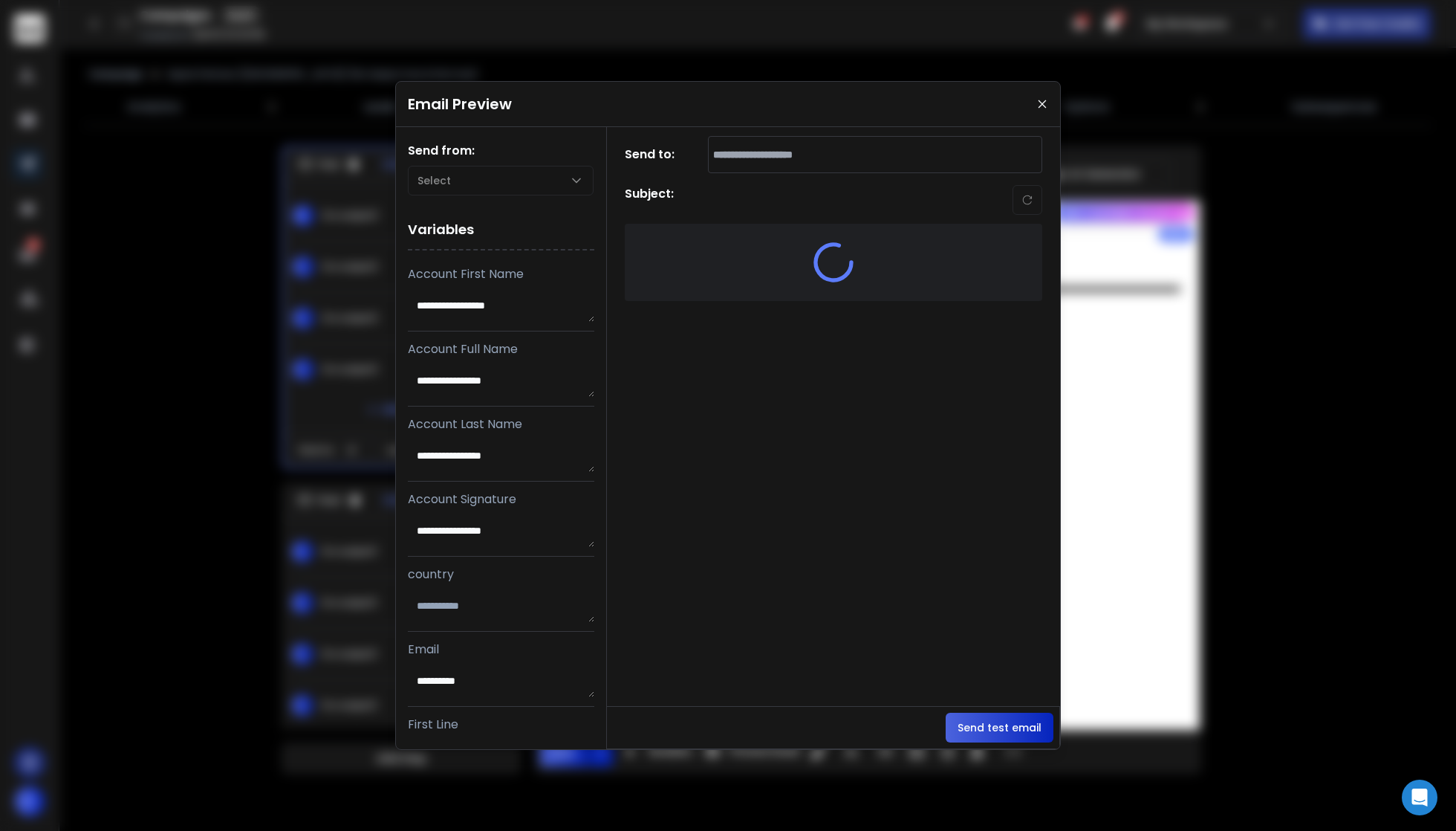
type textarea "**********"
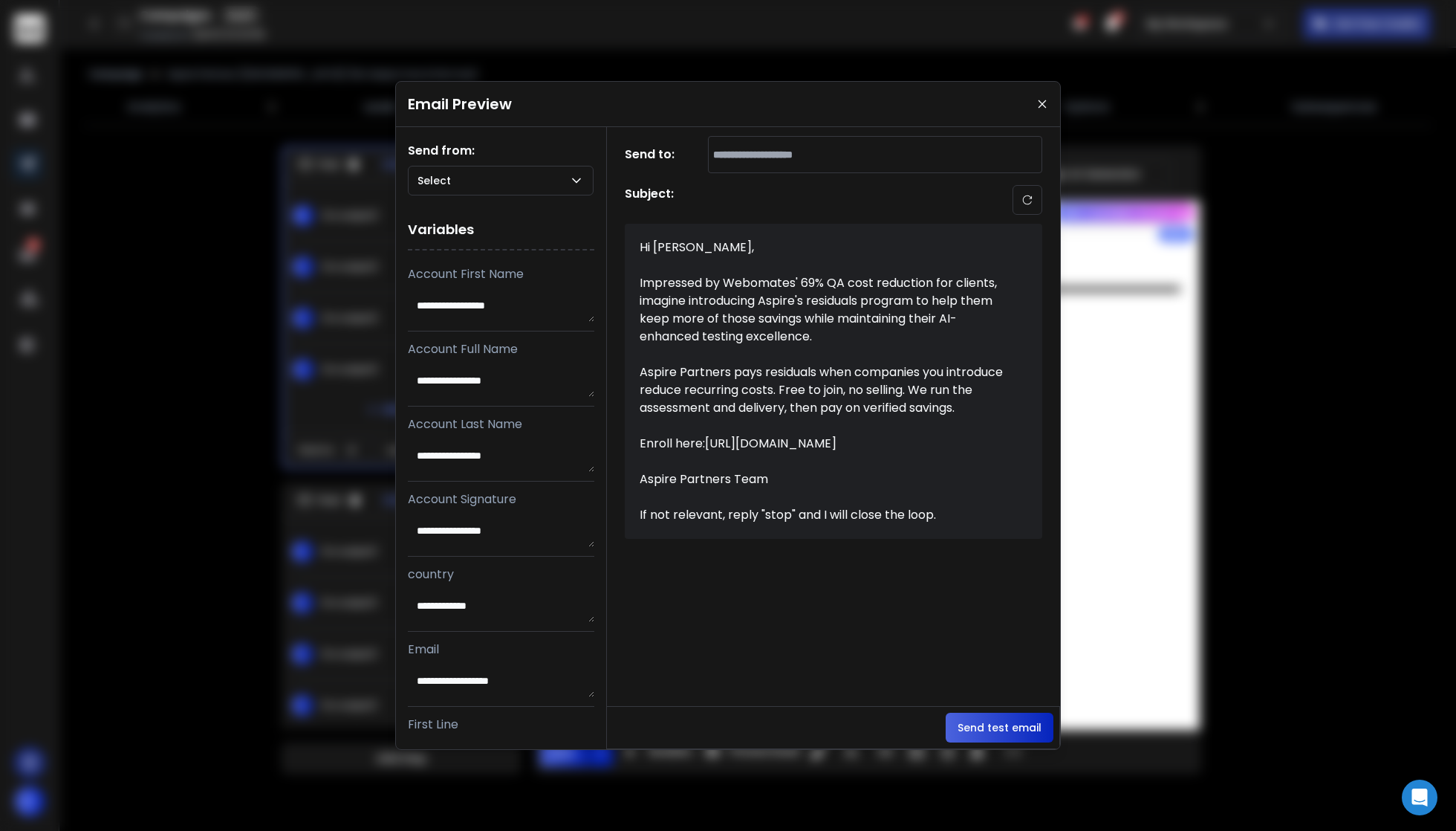
type textarea "******"
type textarea "**********"
type textarea "*****"
type textarea "******"
click at [1048, 98] on div "Email Preview" at bounding box center [728, 104] width 664 height 45
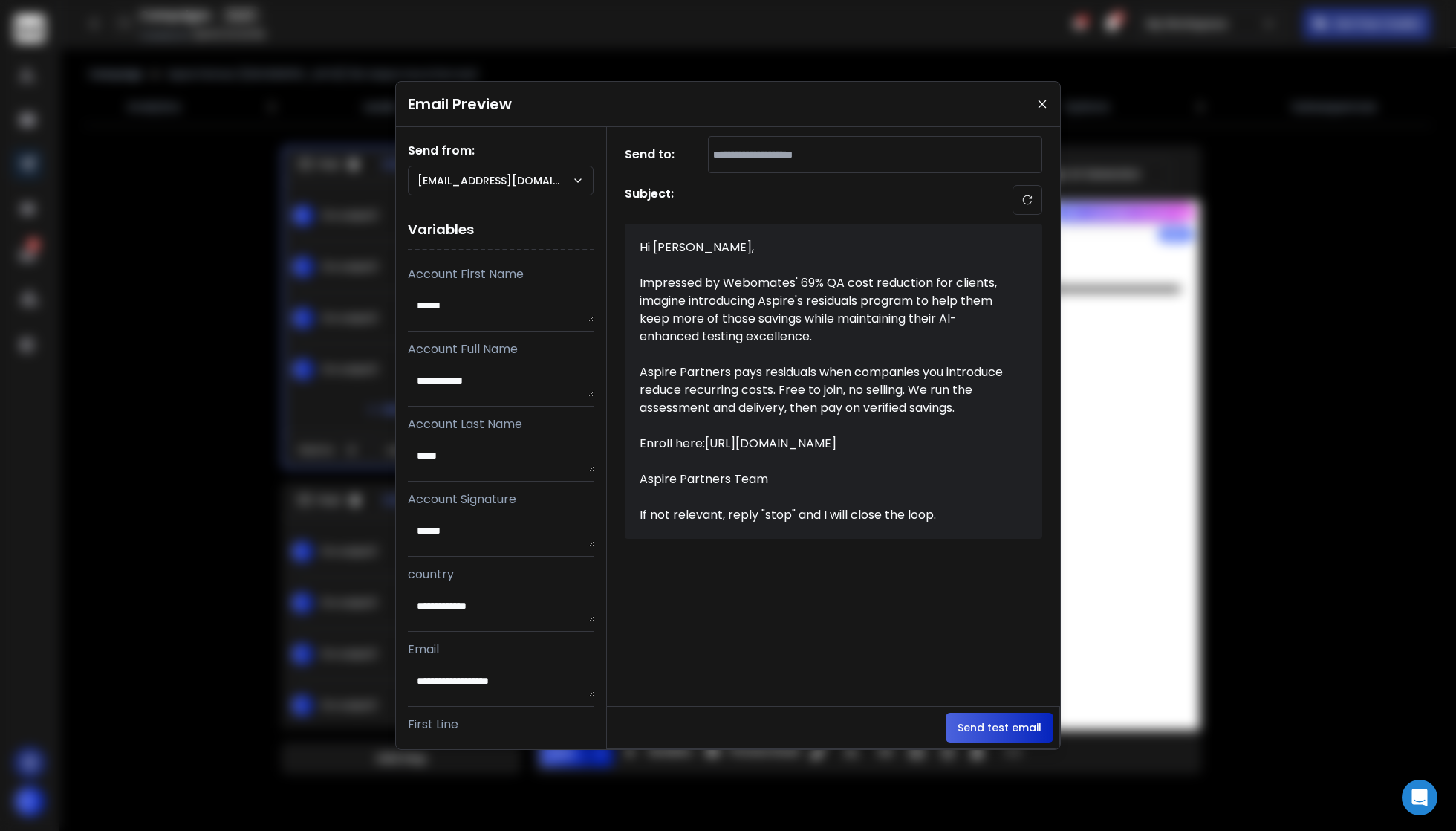
click at [1045, 101] on icon at bounding box center [1043, 104] width 9 height 9
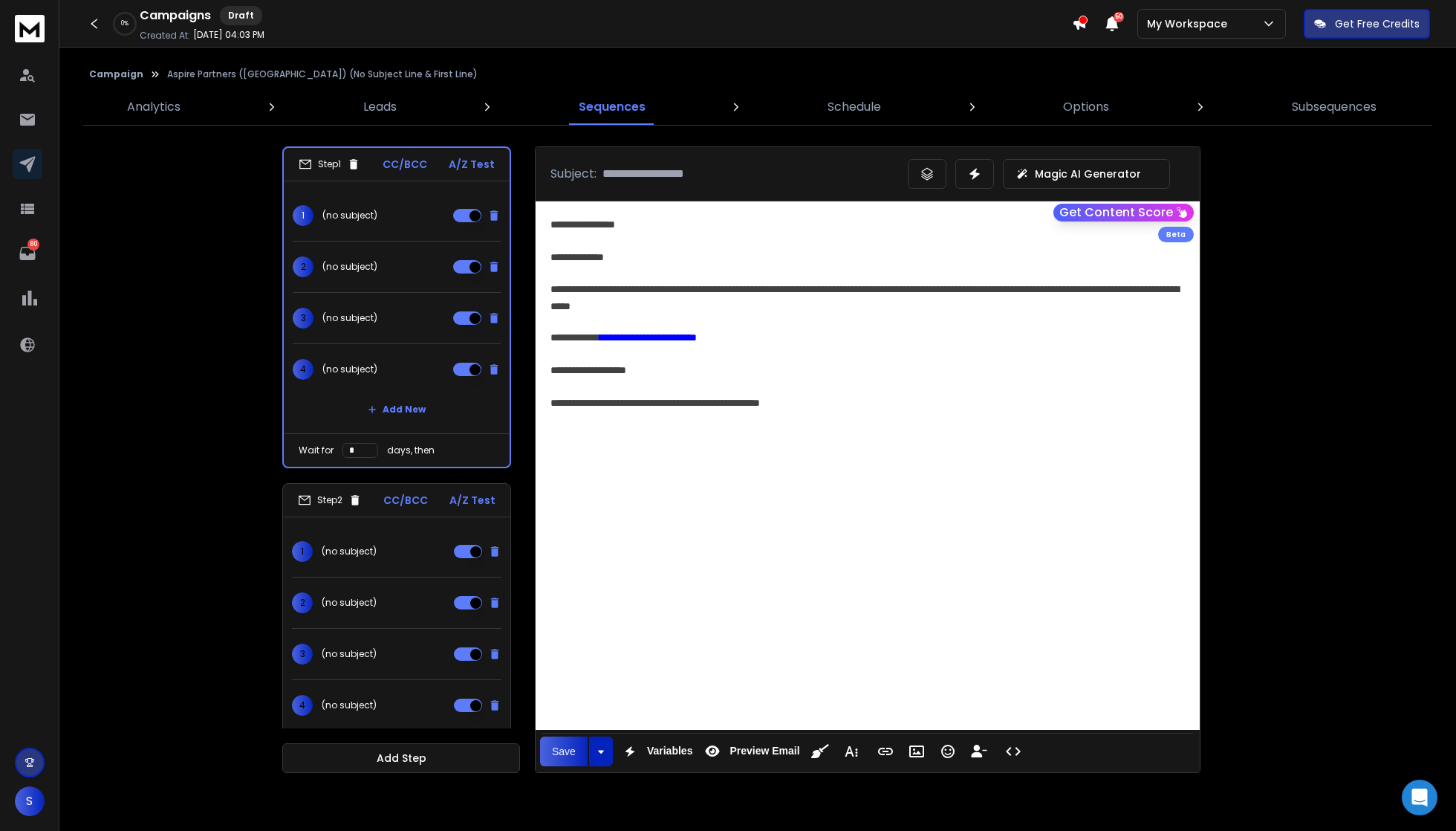
click at [371, 575] on div "1 (no subject)" at bounding box center [396, 552] width 210 height 51
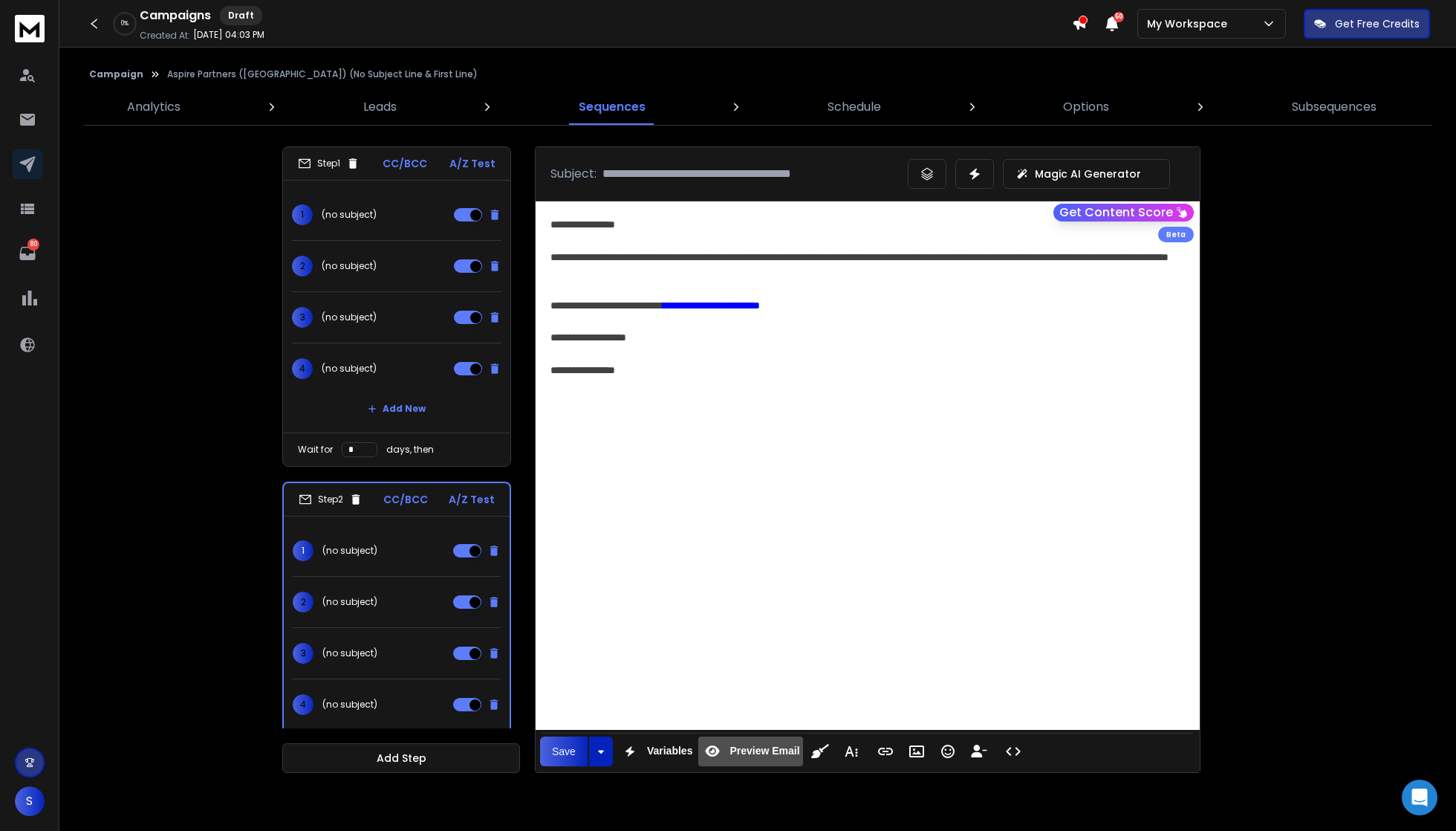
click at [780, 752] on span "Preview Email" at bounding box center [764, 751] width 76 height 13
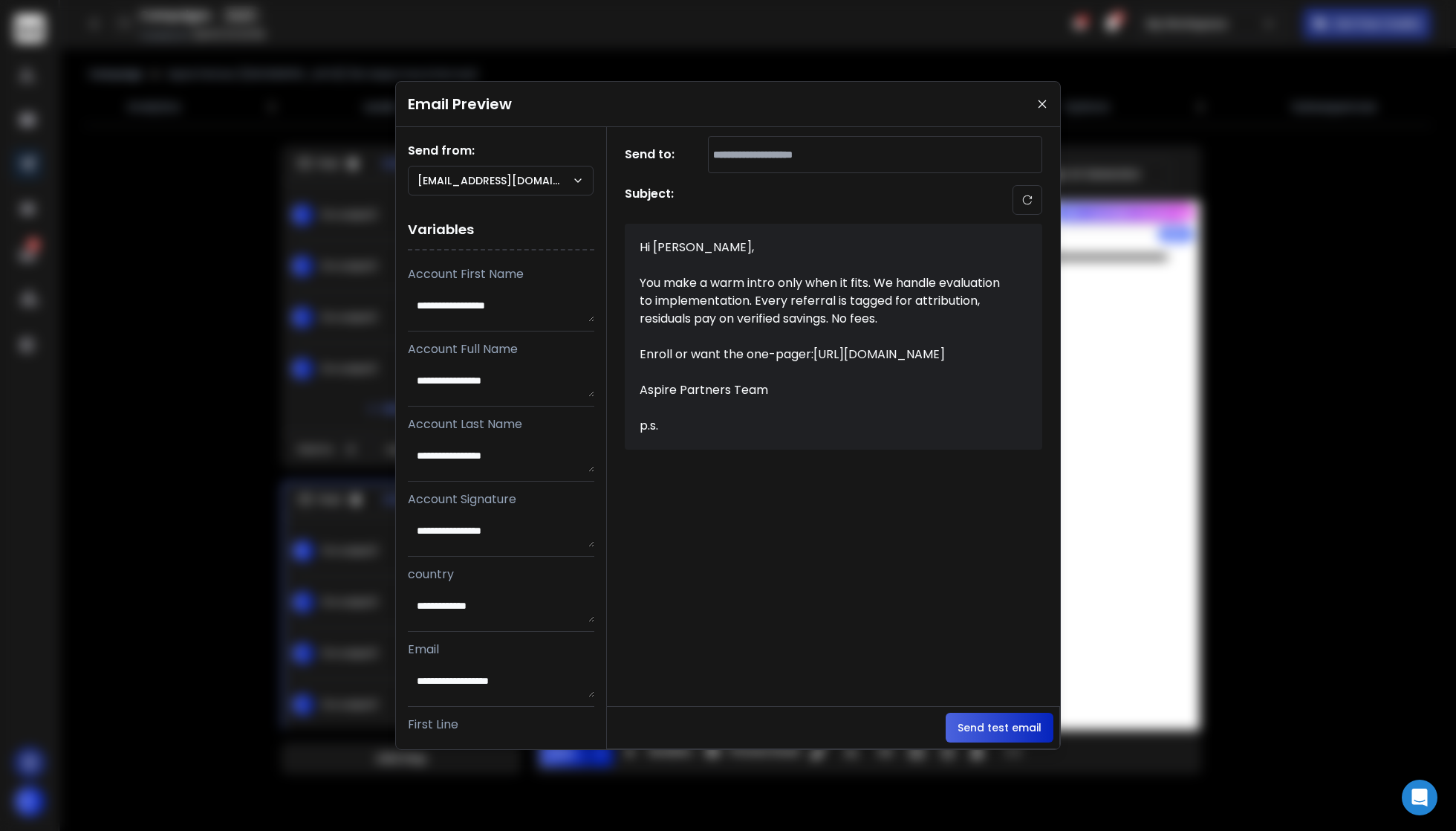
click at [1038, 102] on icon at bounding box center [1043, 104] width 12 height 12
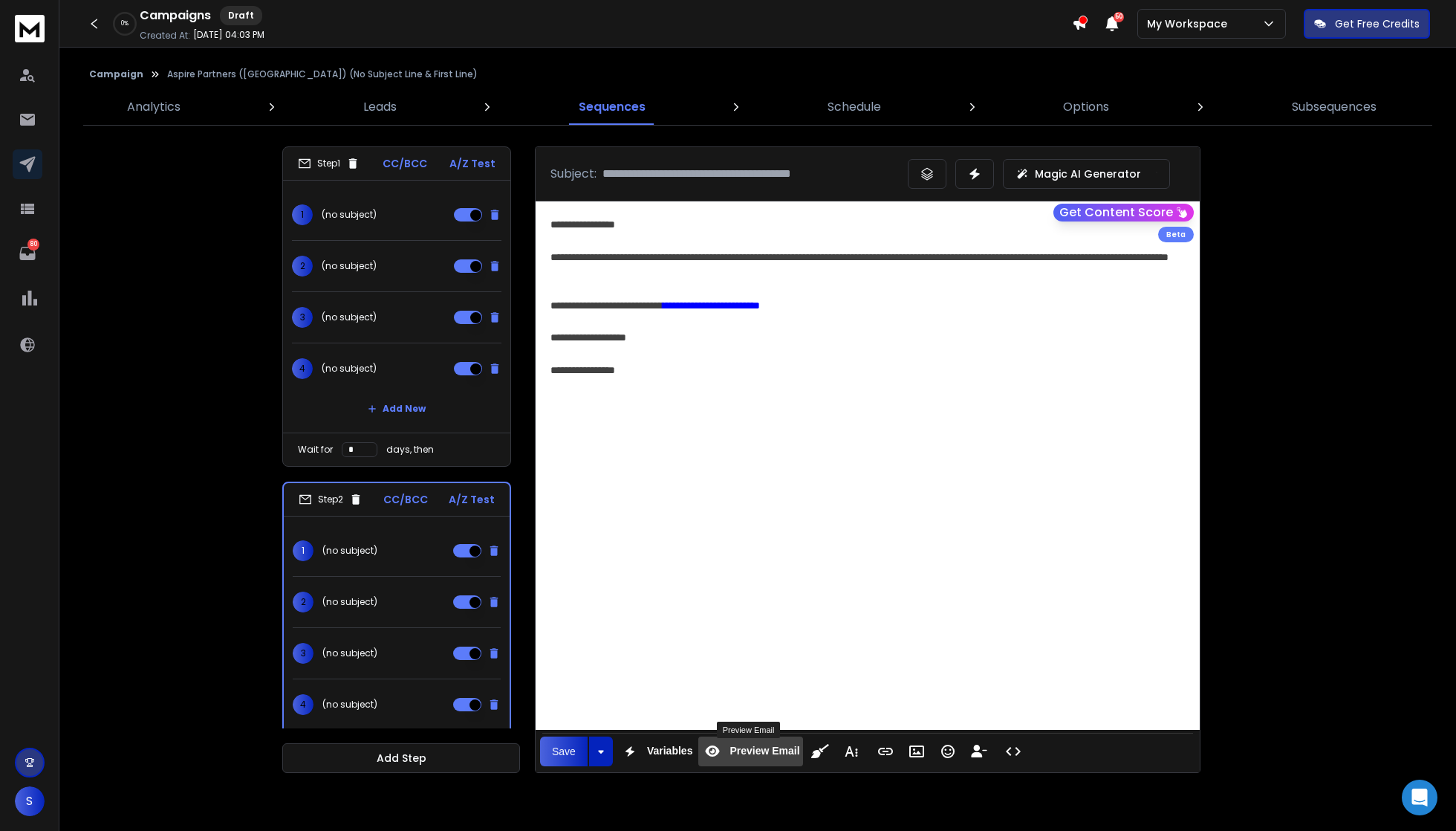
click at [734, 753] on span "Preview Email" at bounding box center [764, 751] width 76 height 13
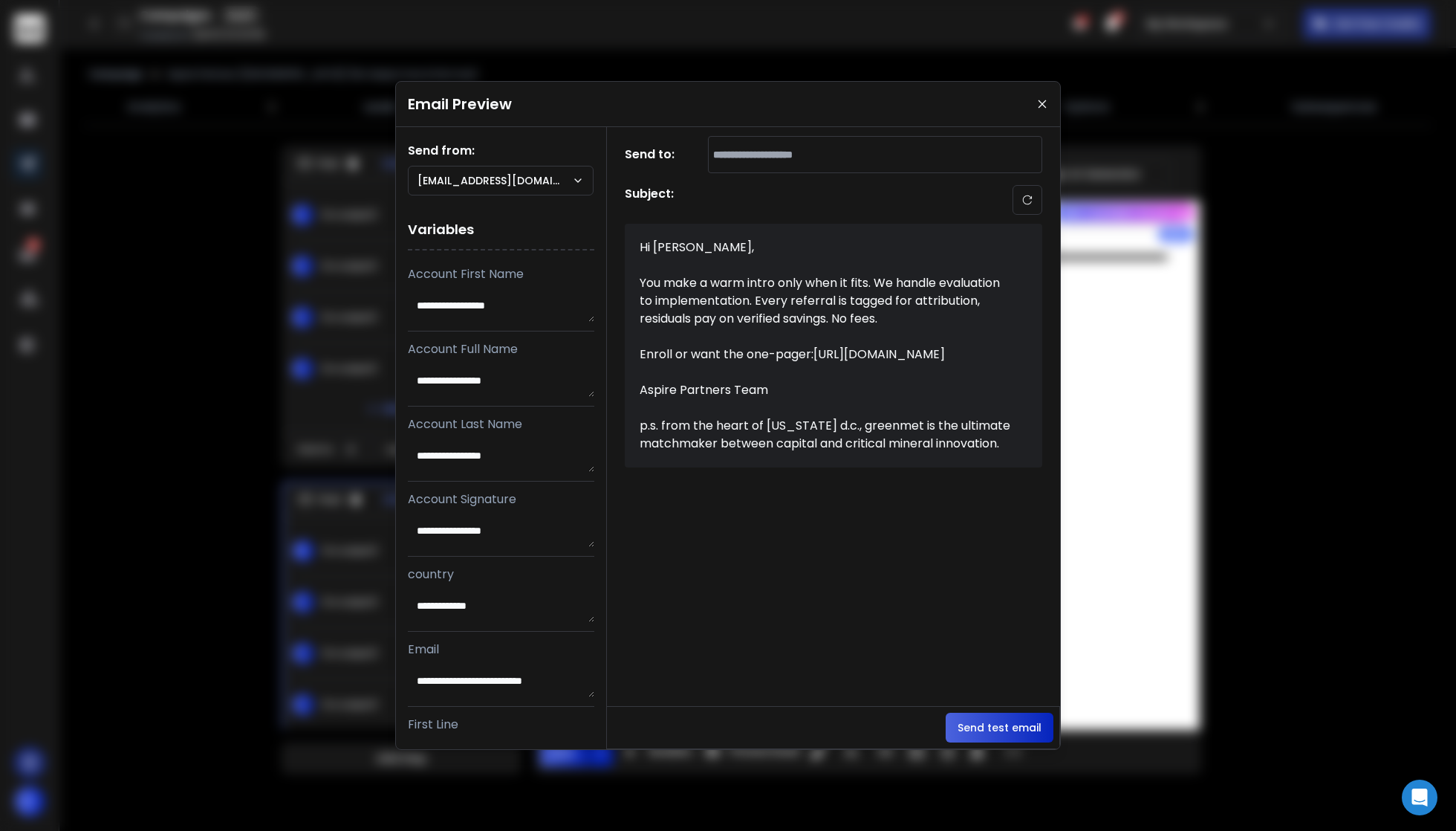
click at [1040, 99] on icon at bounding box center [1043, 104] width 12 height 12
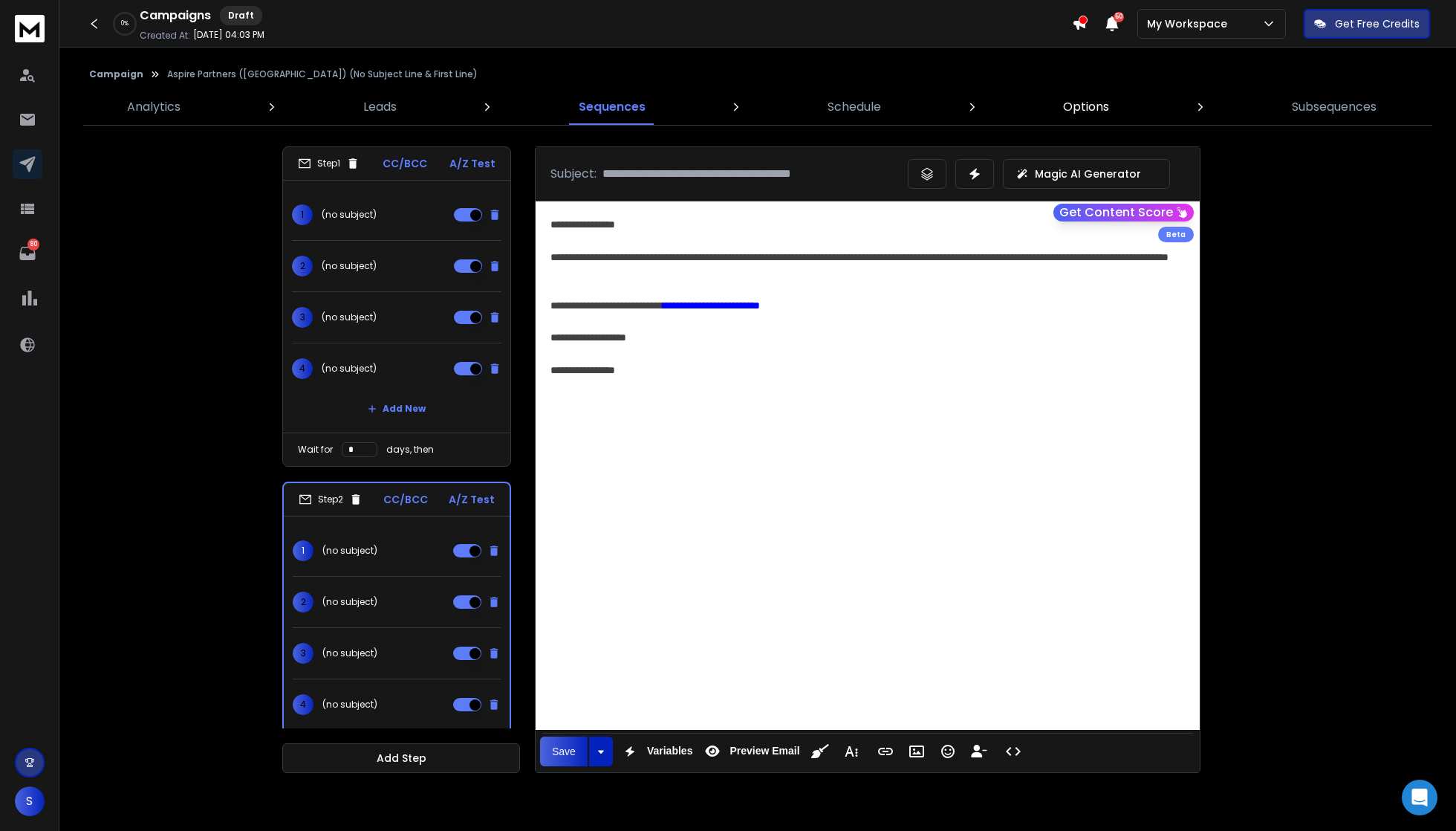
click at [1085, 108] on p "Options" at bounding box center [1086, 107] width 46 height 18
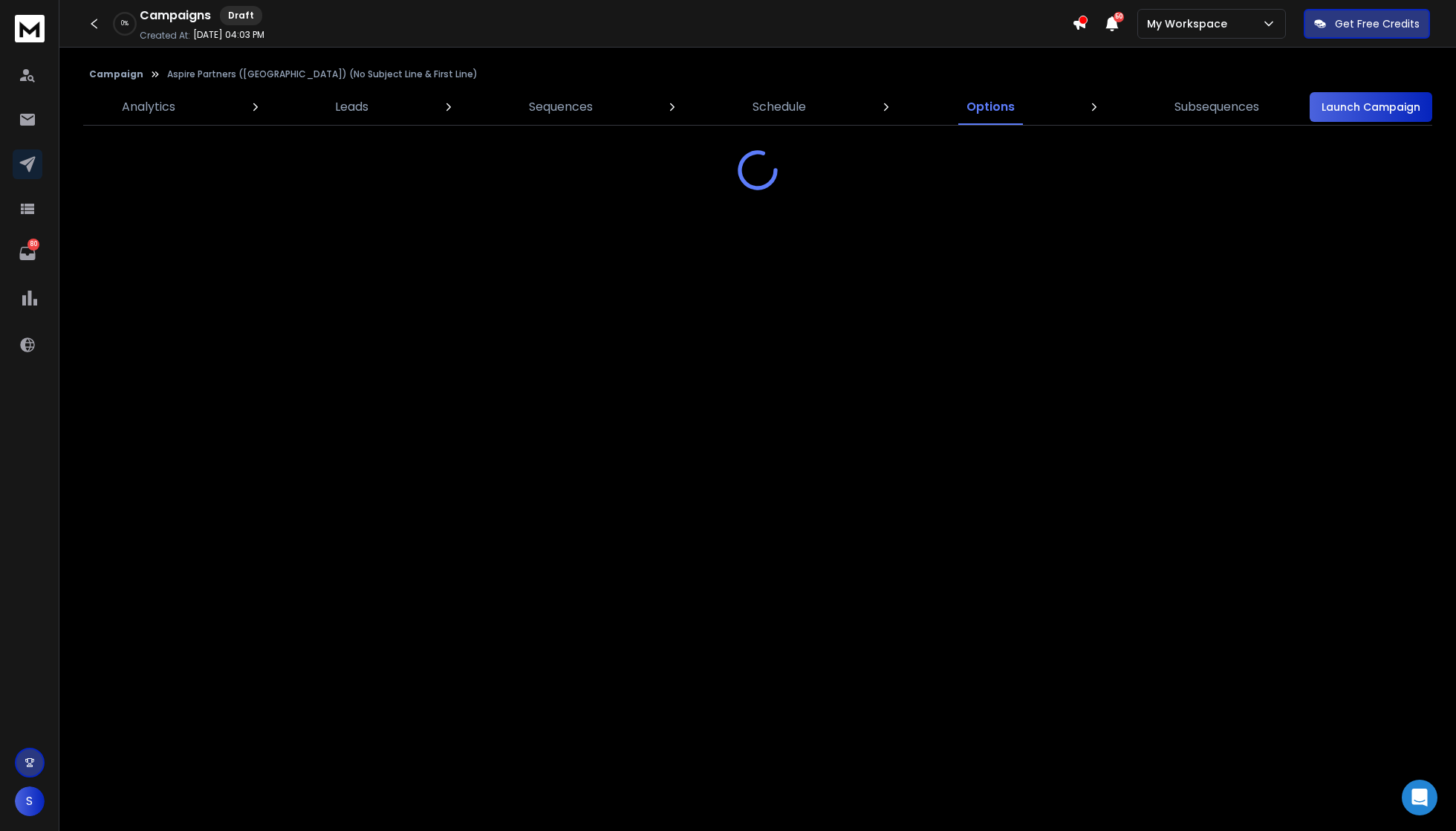
select select "**********"
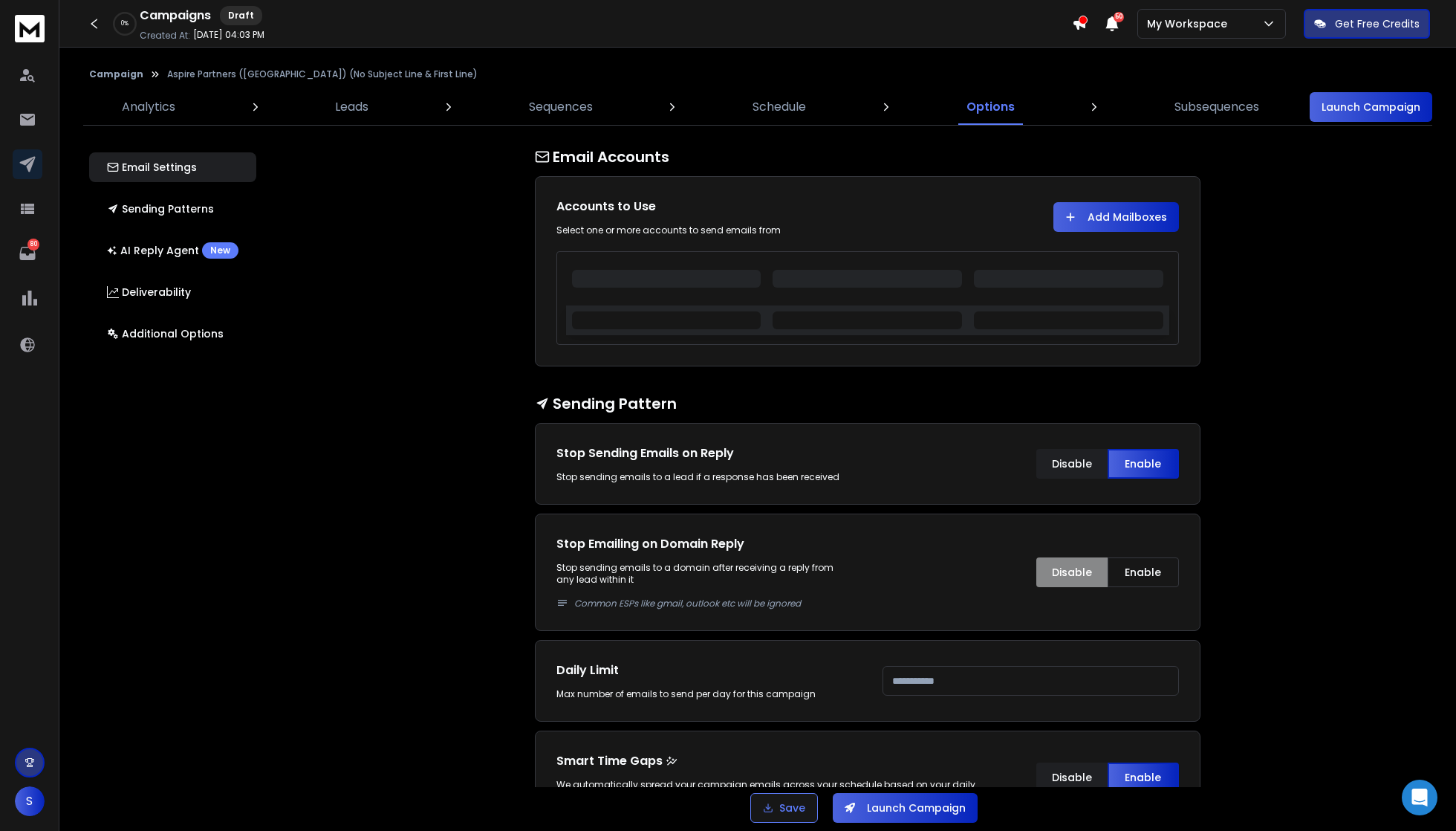
click at [1375, 96] on button "Launch Campaign" at bounding box center [1370, 107] width 122 height 30
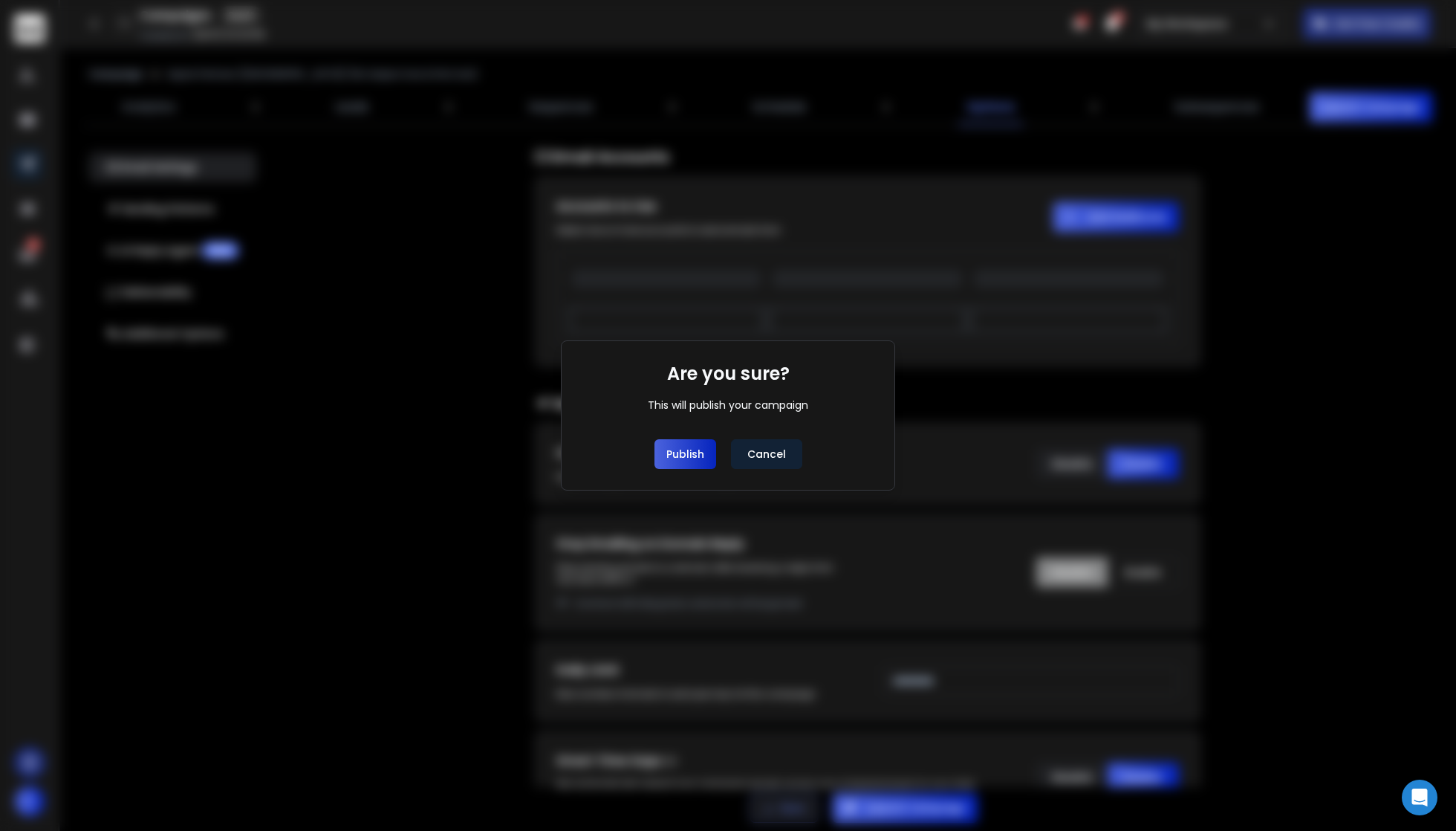
click at [707, 453] on button "Publish" at bounding box center [686, 454] width 62 height 30
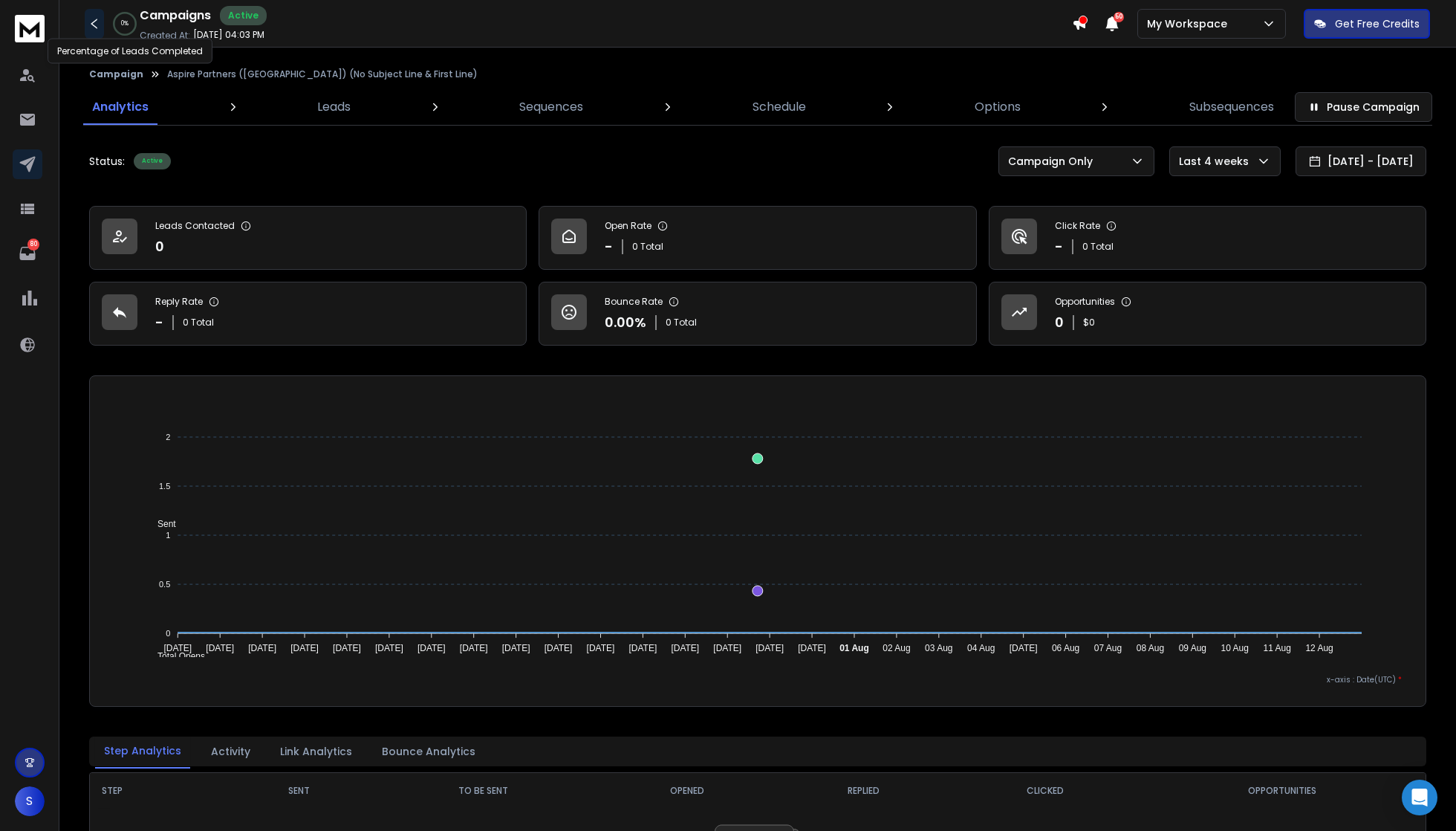
click at [101, 26] on icon at bounding box center [94, 24] width 14 height 14
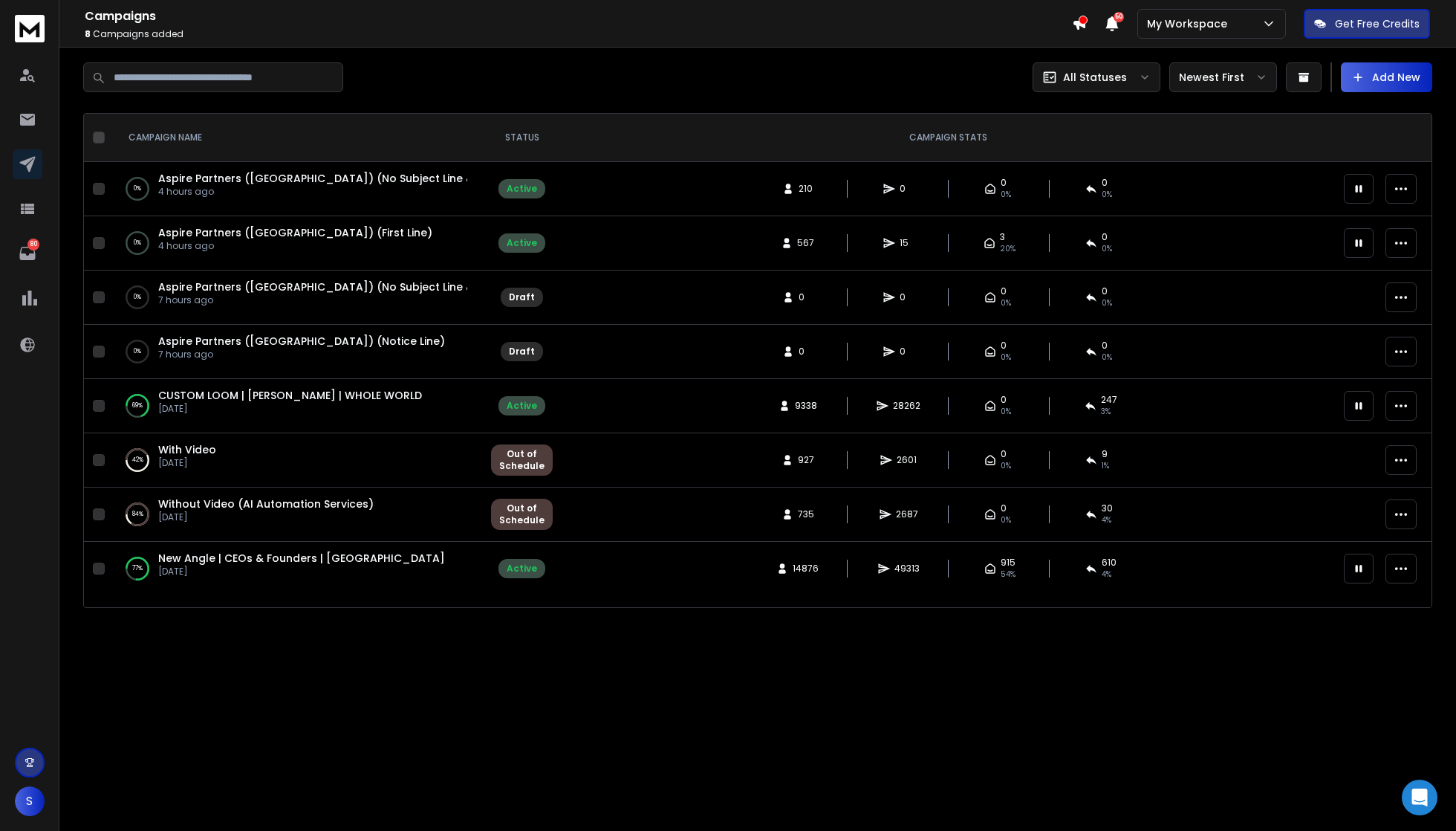
click at [322, 345] on span "Aspire Partners ([GEOGRAPHIC_DATA]) (Notice Line)" at bounding box center [301, 341] width 287 height 15
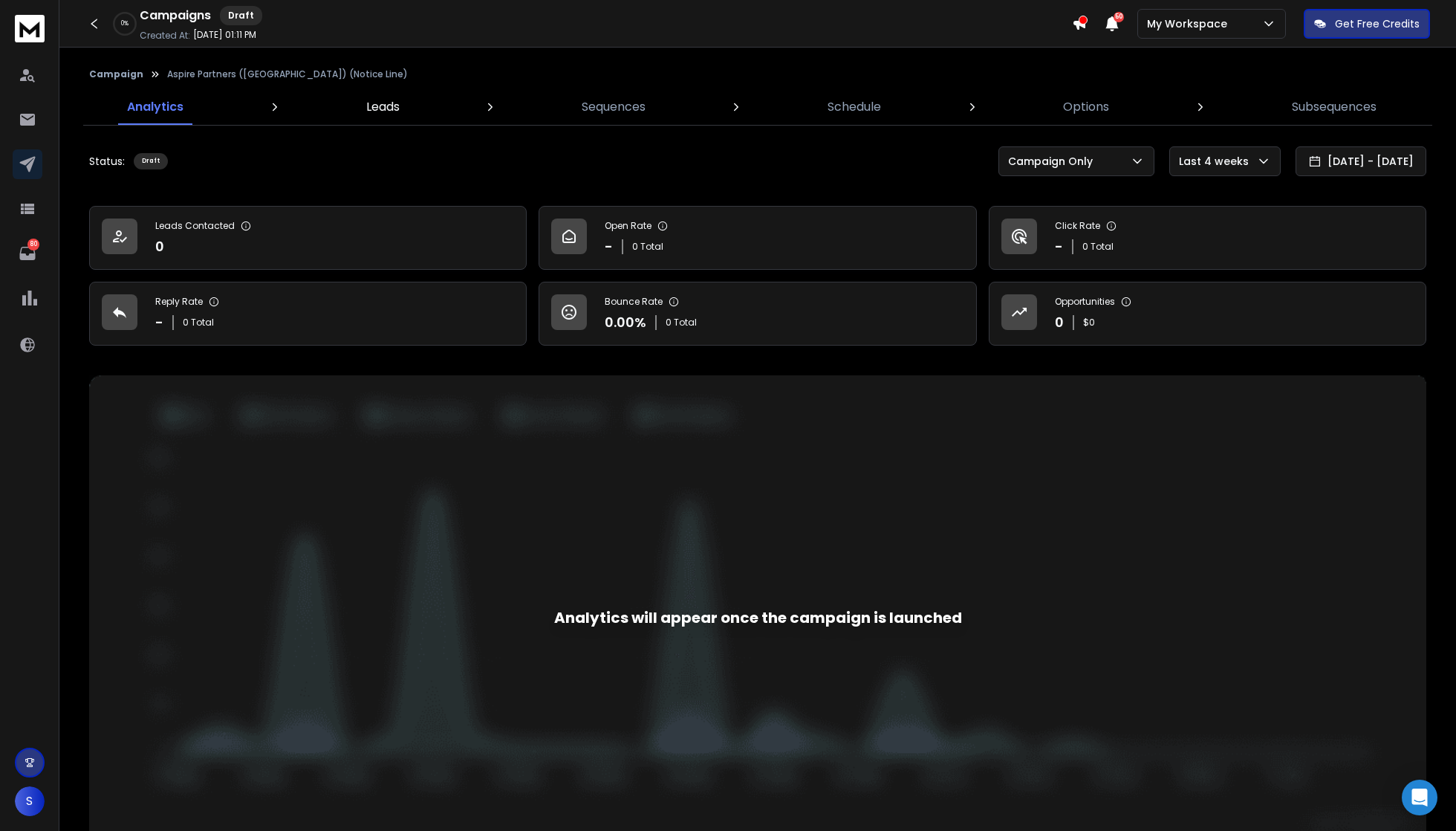
click at [395, 115] on p "Leads" at bounding box center [383, 107] width 33 height 18
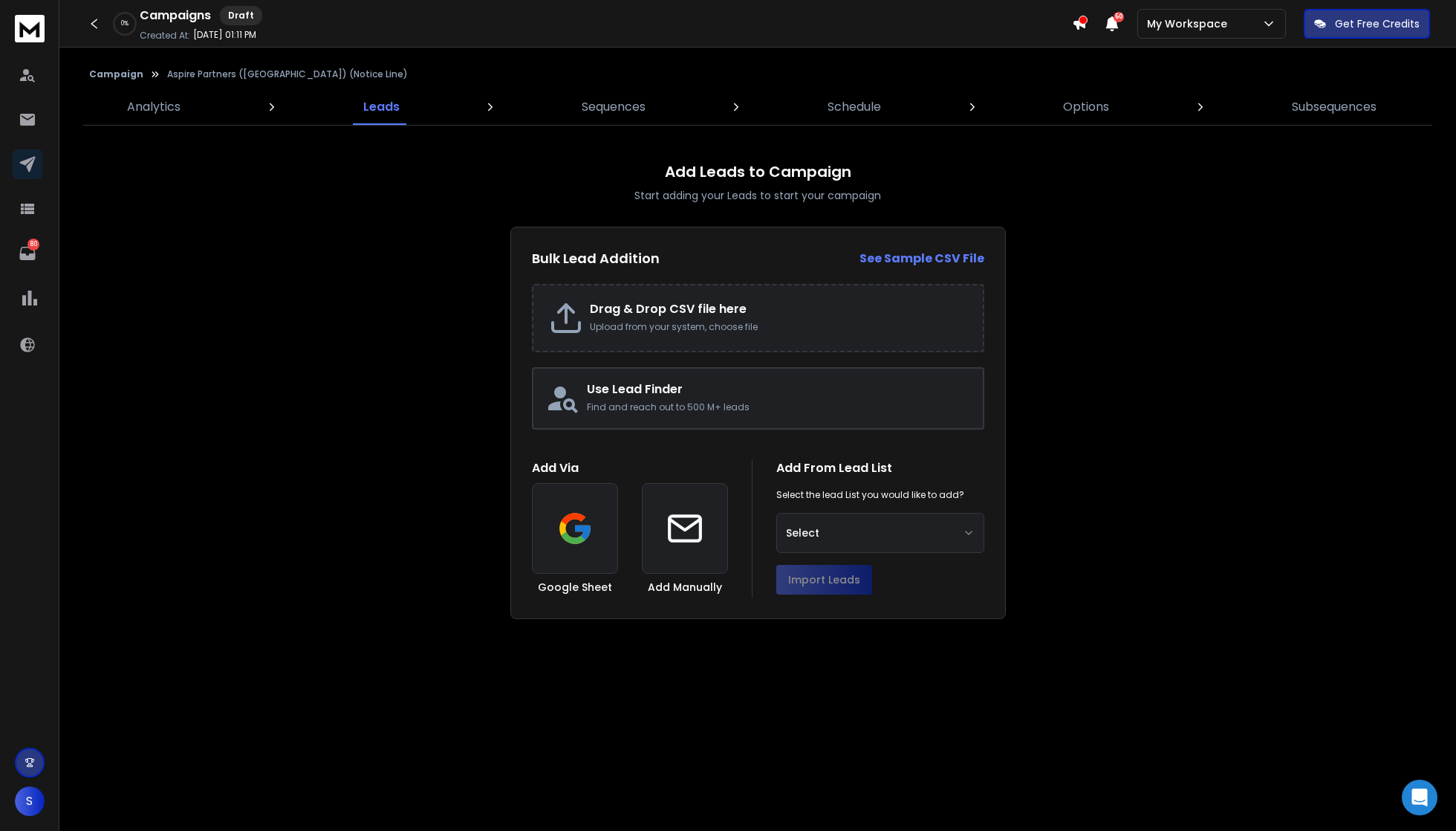
click at [669, 322] on p "Upload from your system, choose file" at bounding box center [779, 327] width 378 height 12
type input "**********"
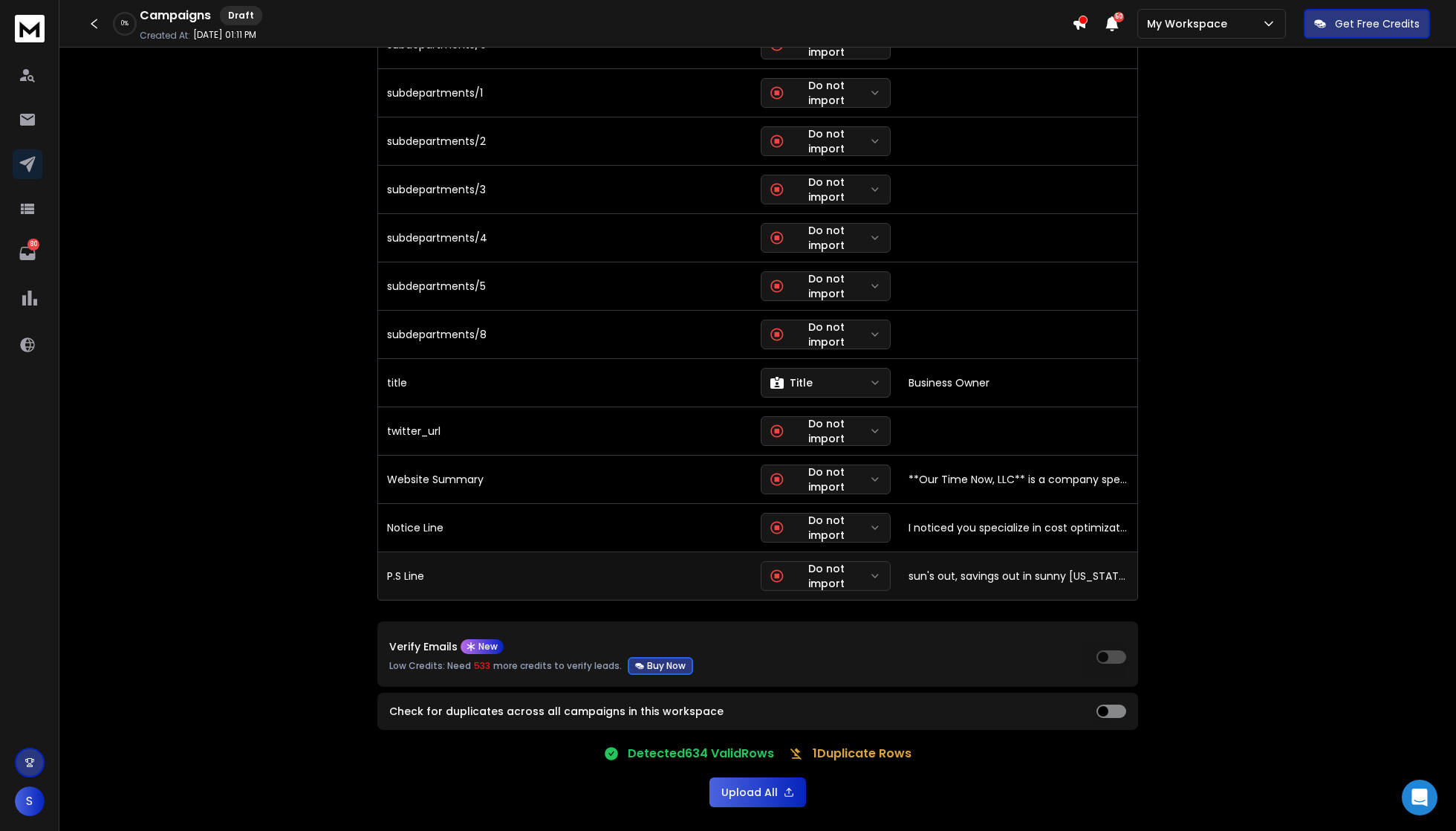
scroll to position [64571, 0]
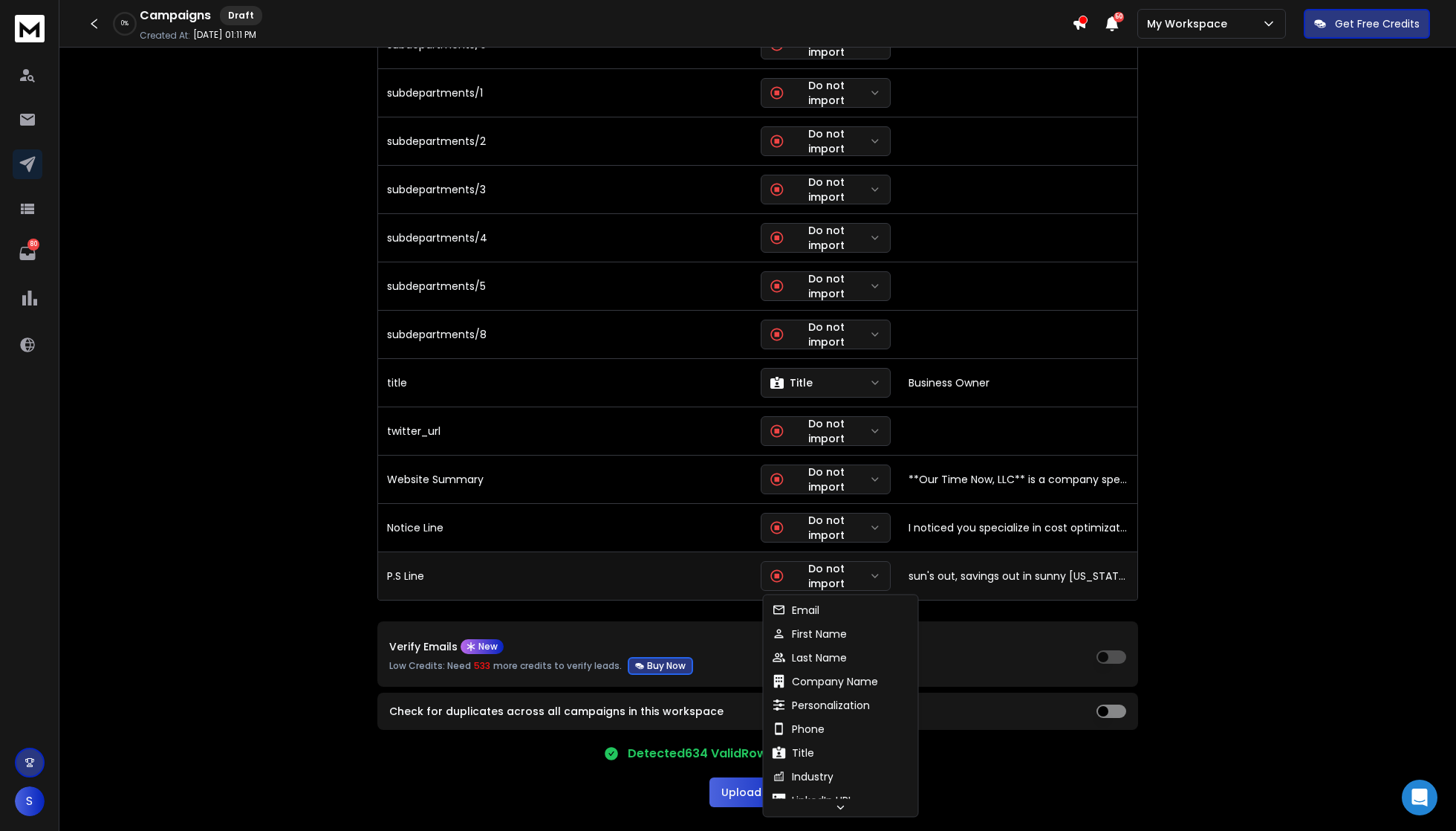
click at [814, 574] on div "Do not import" at bounding box center [817, 575] width 93 height 30
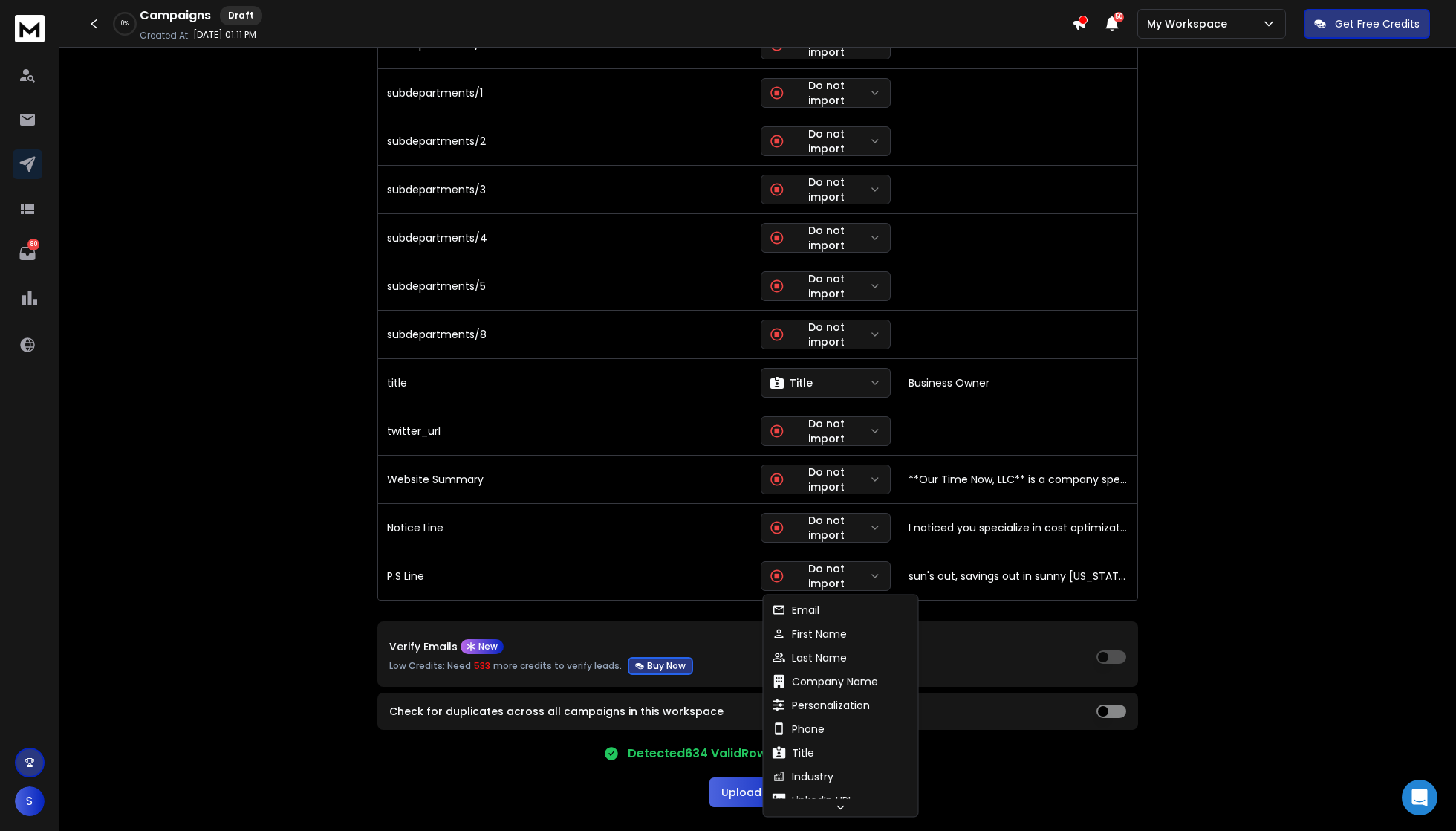
scroll to position [188, 0]
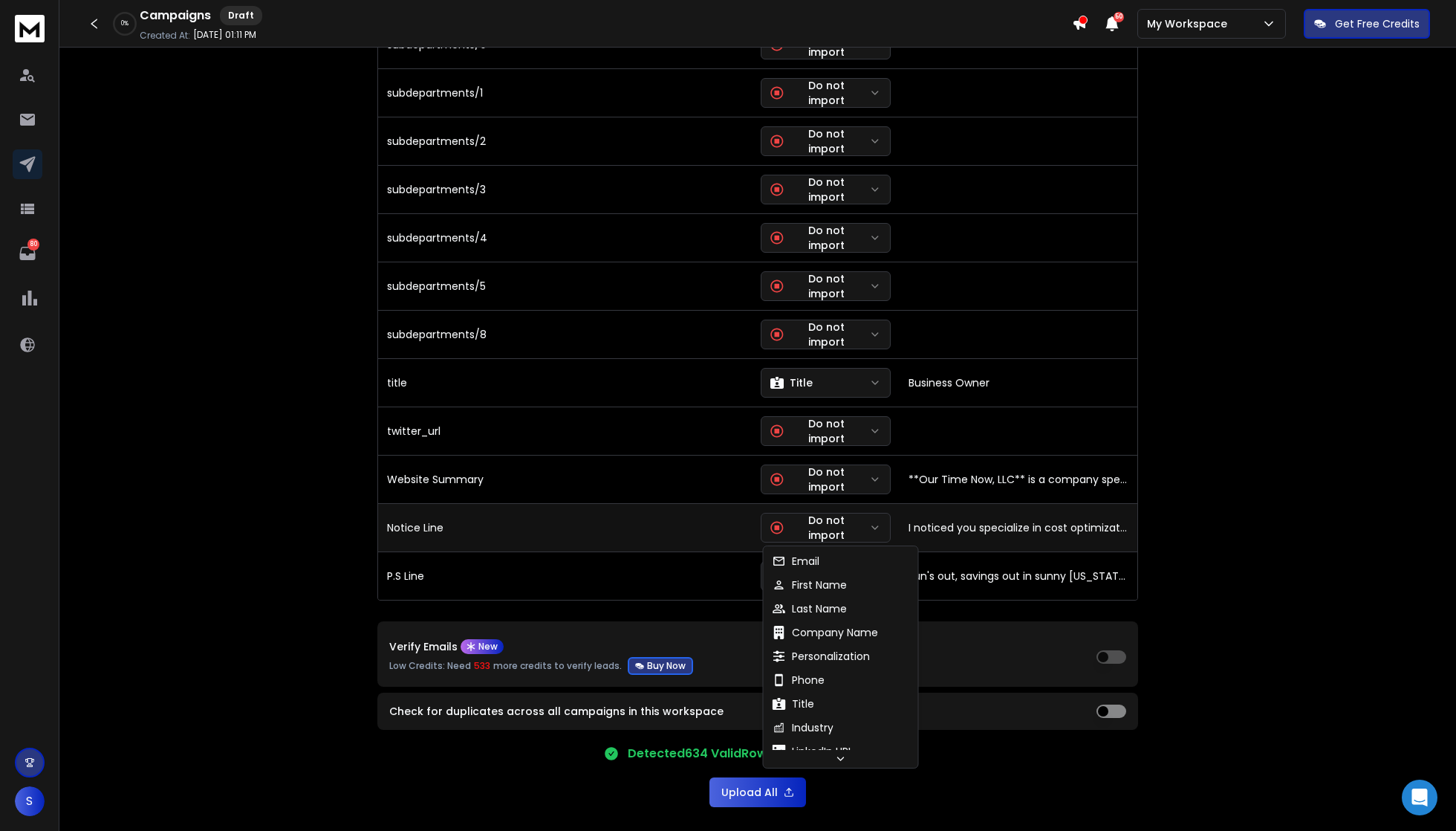
click at [806, 521] on div "Do not import" at bounding box center [817, 527] width 93 height 30
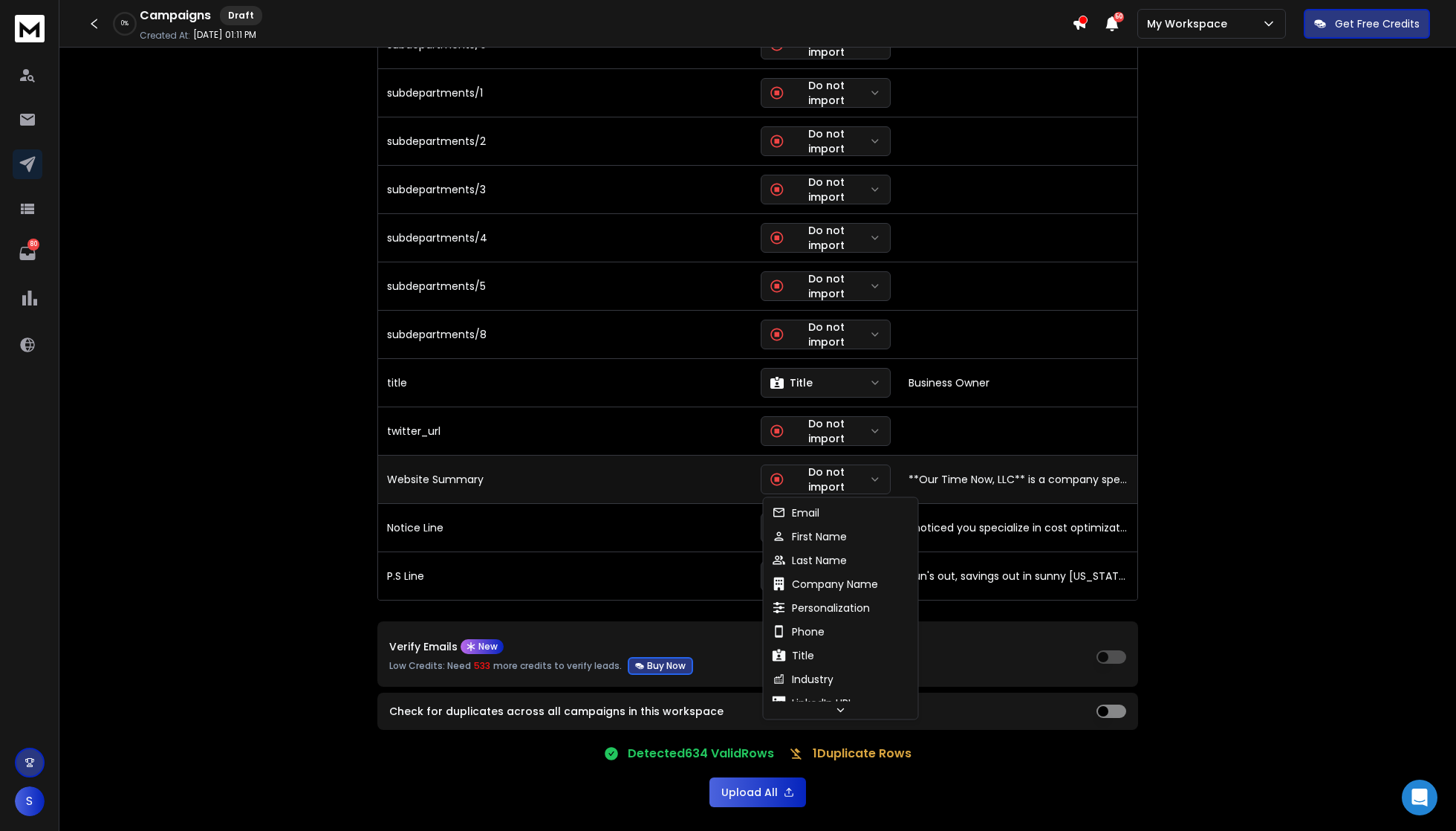
click at [807, 476] on div "Do not import" at bounding box center [817, 479] width 93 height 30
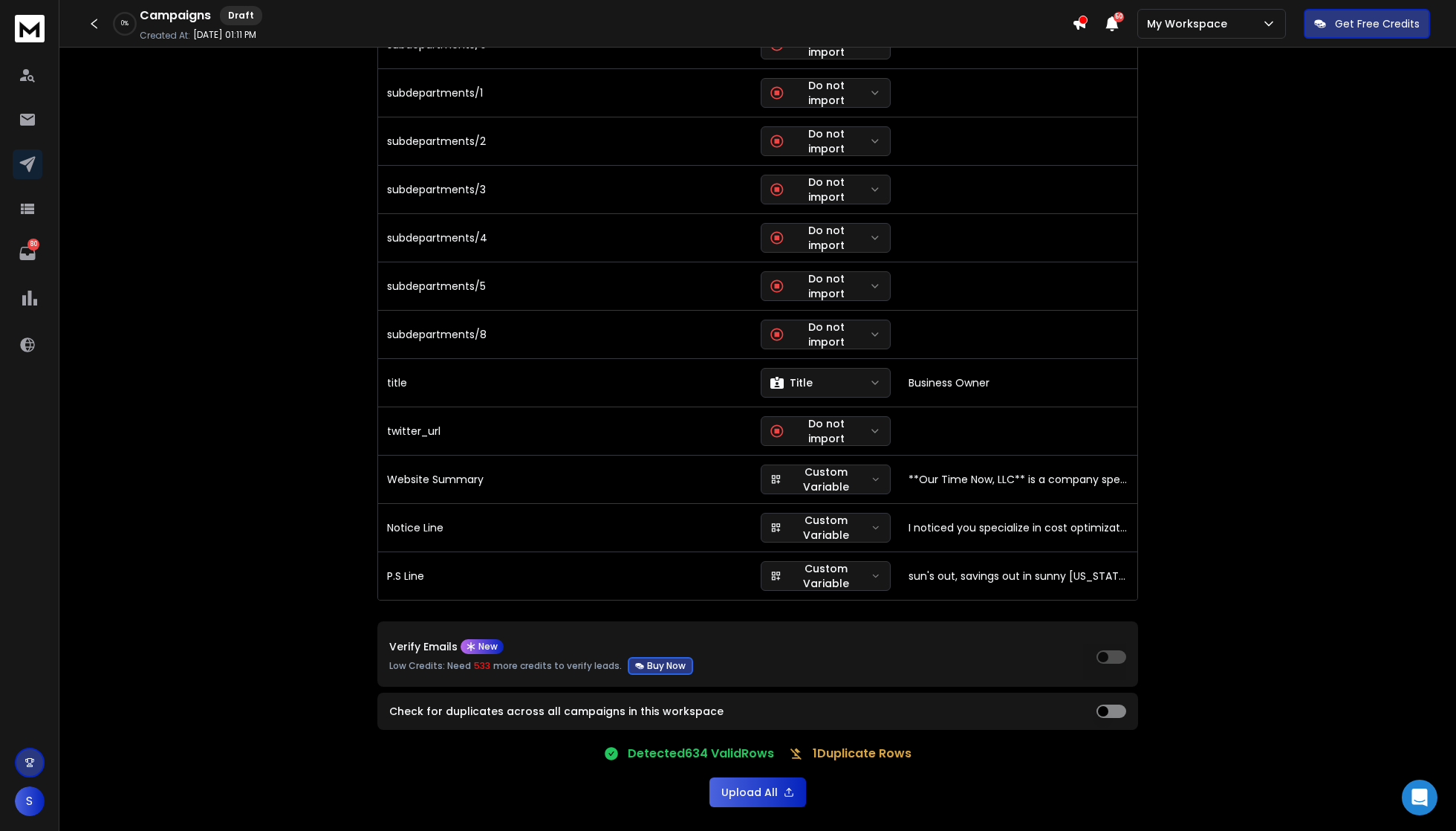
click at [758, 792] on button "Upload All" at bounding box center [758, 792] width 97 height 30
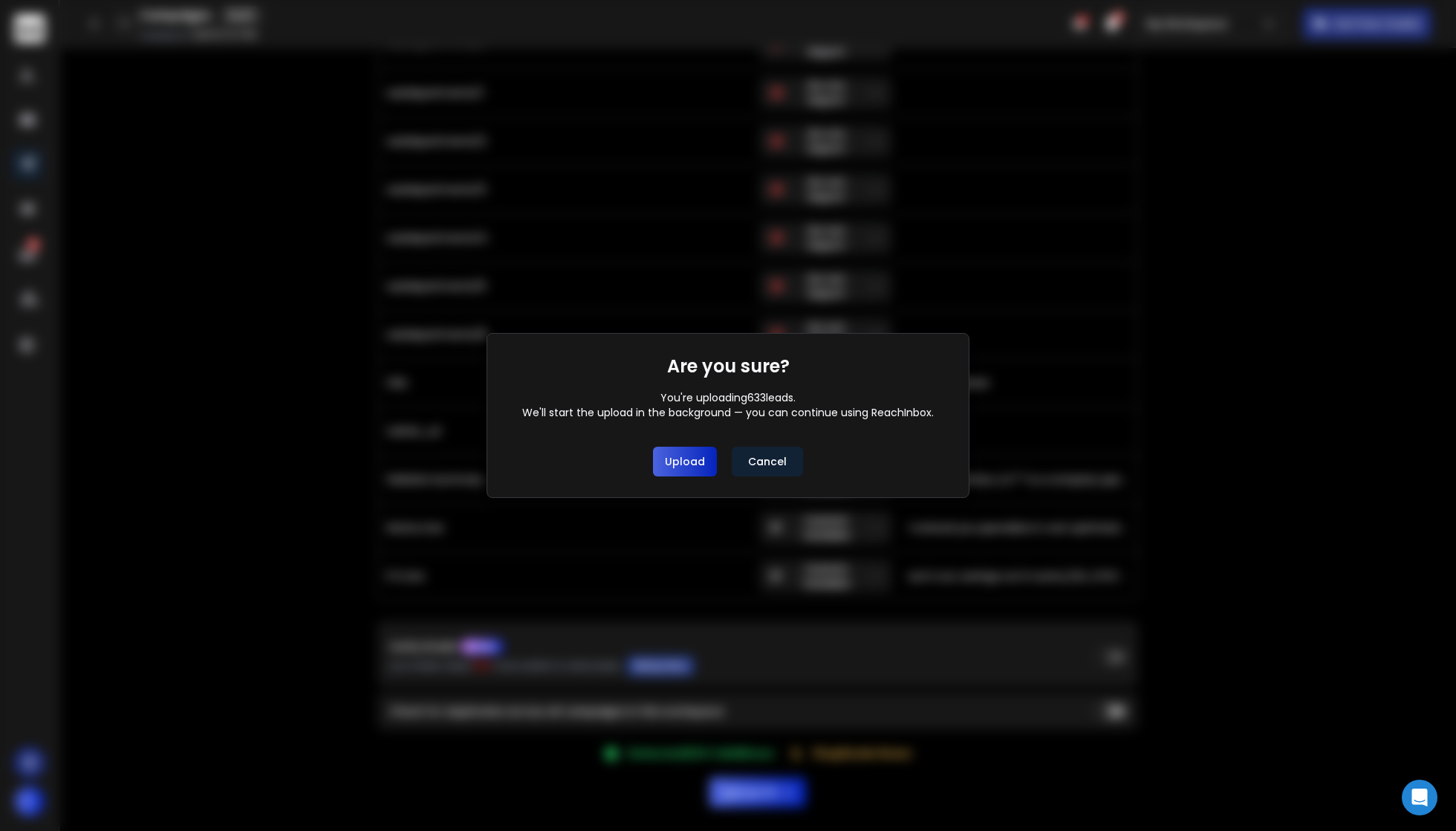
click at [692, 471] on button "Upload" at bounding box center [685, 461] width 64 height 30
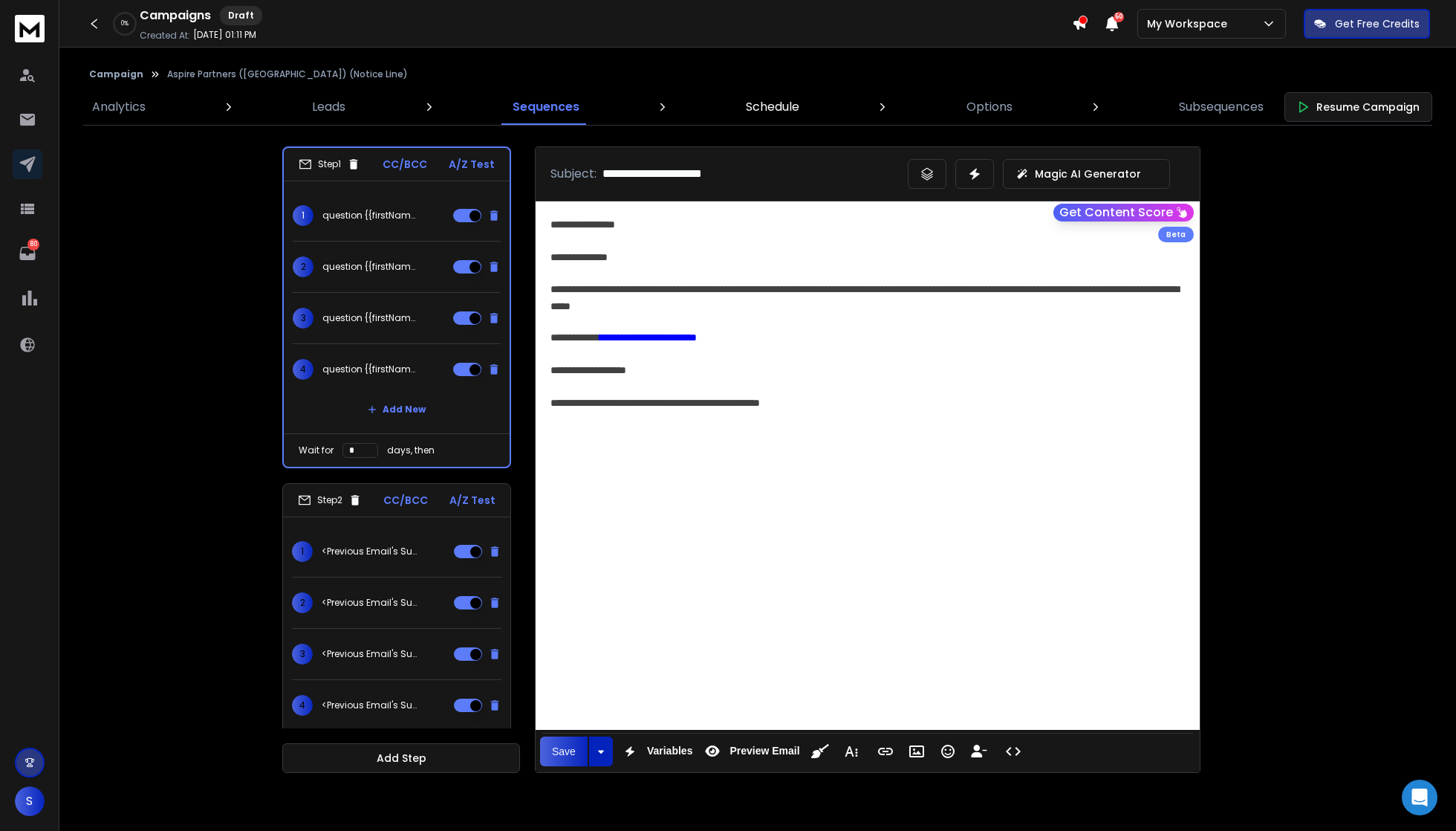
click at [761, 101] on p "Schedule" at bounding box center [773, 107] width 54 height 18
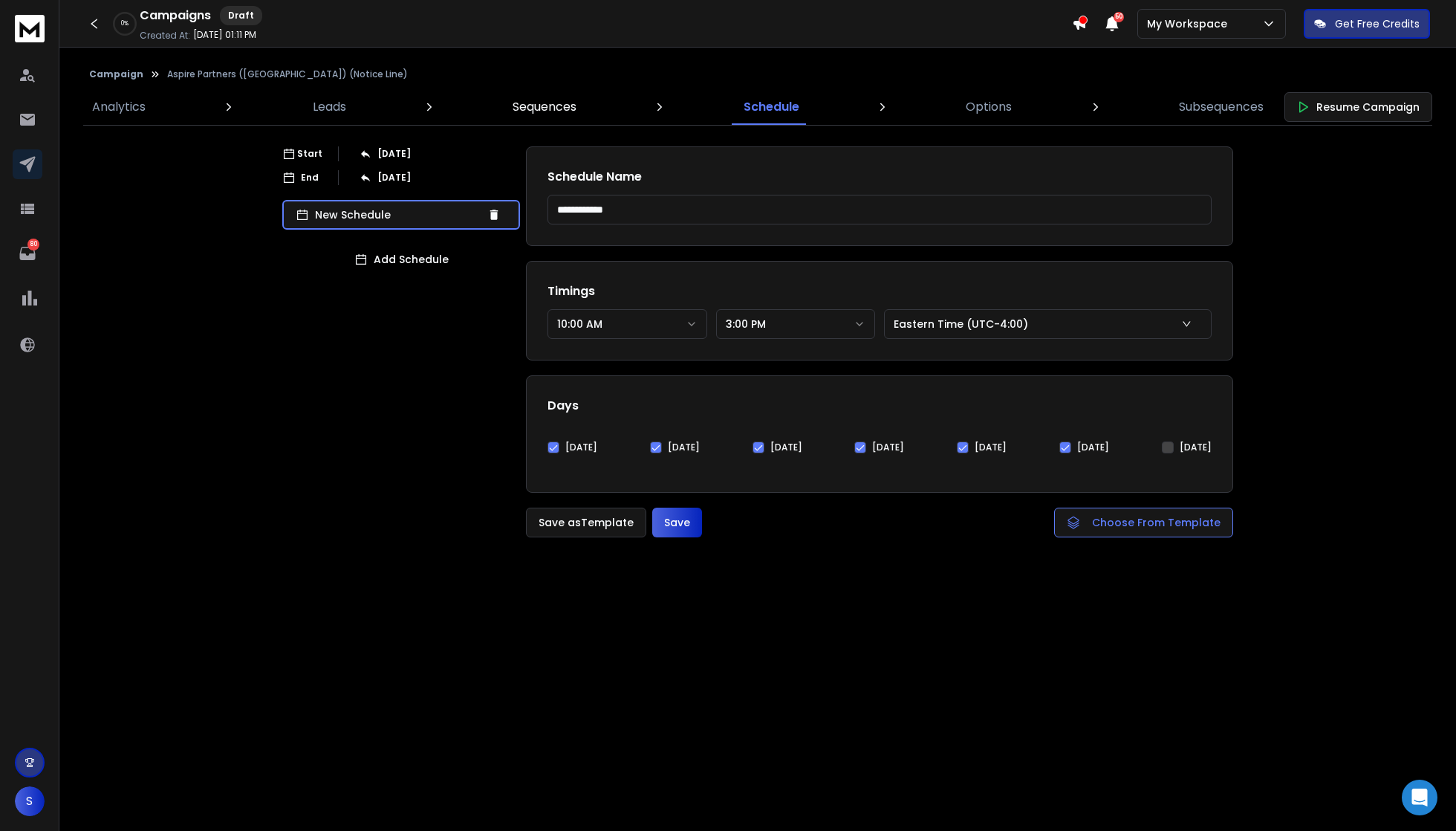
click at [562, 117] on link "Sequences" at bounding box center [544, 107] width 81 height 36
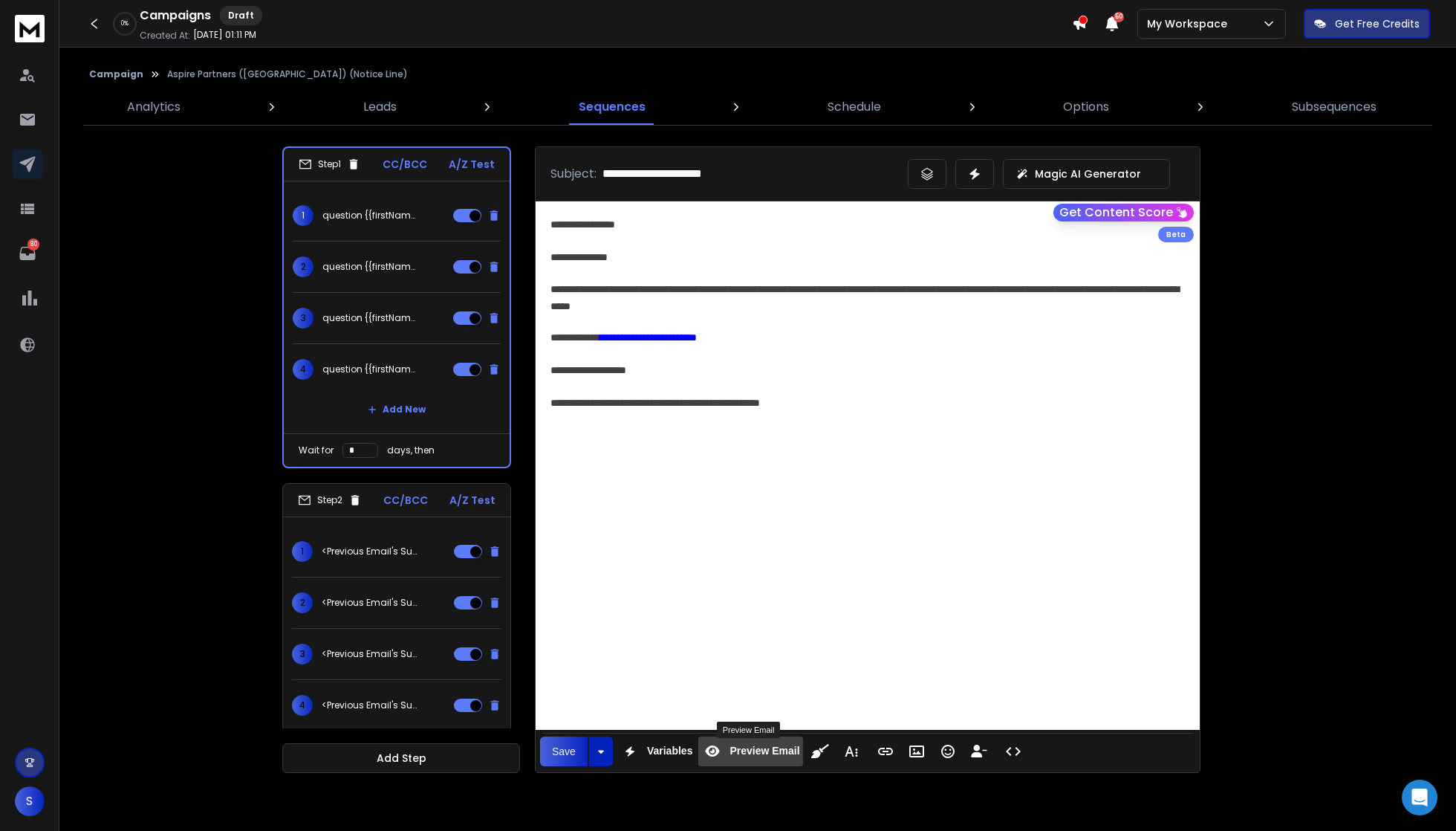
click at [761, 753] on span "Preview Email" at bounding box center [764, 751] width 76 height 13
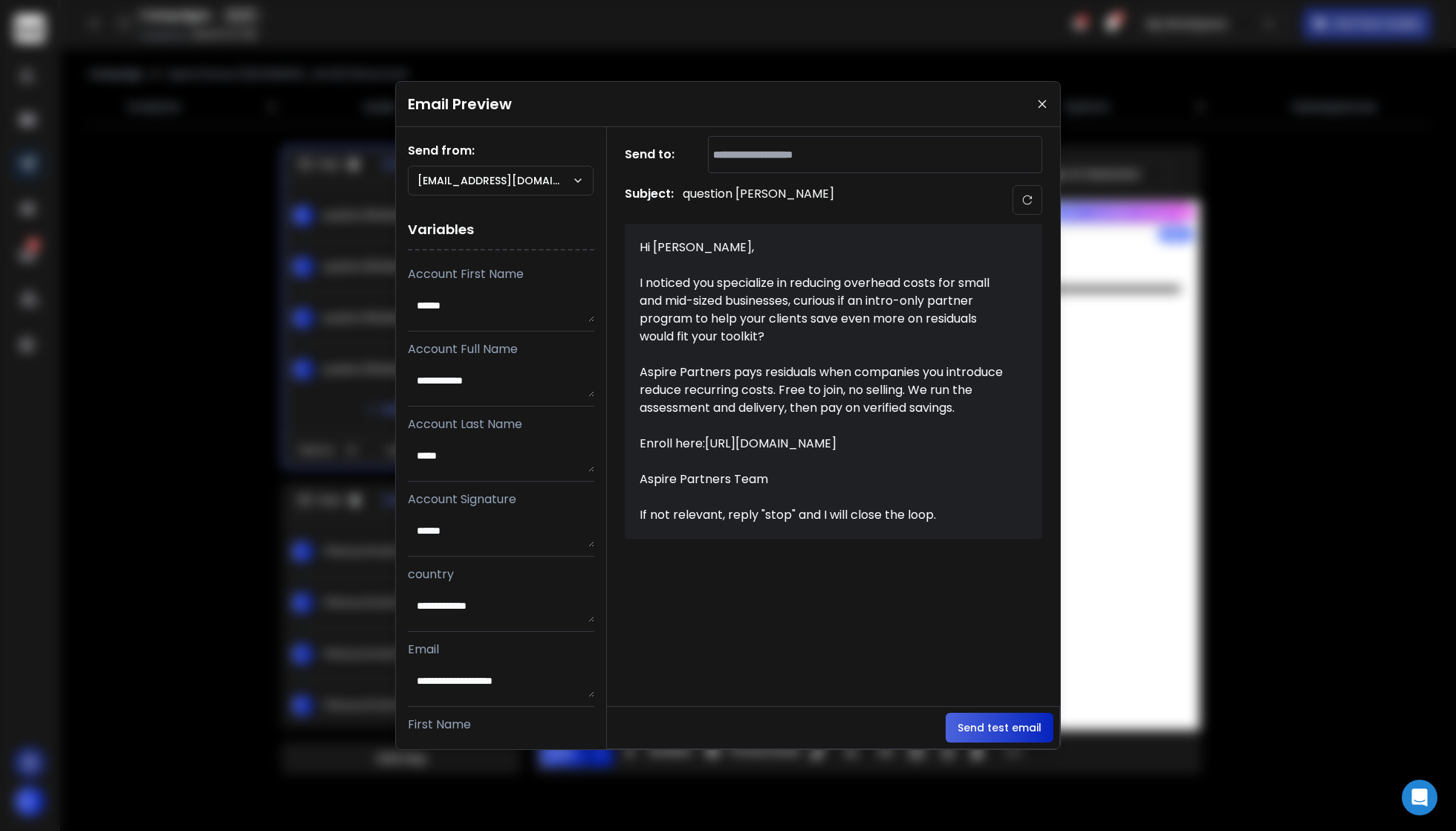
click at [1041, 105] on icon at bounding box center [1043, 104] width 12 height 12
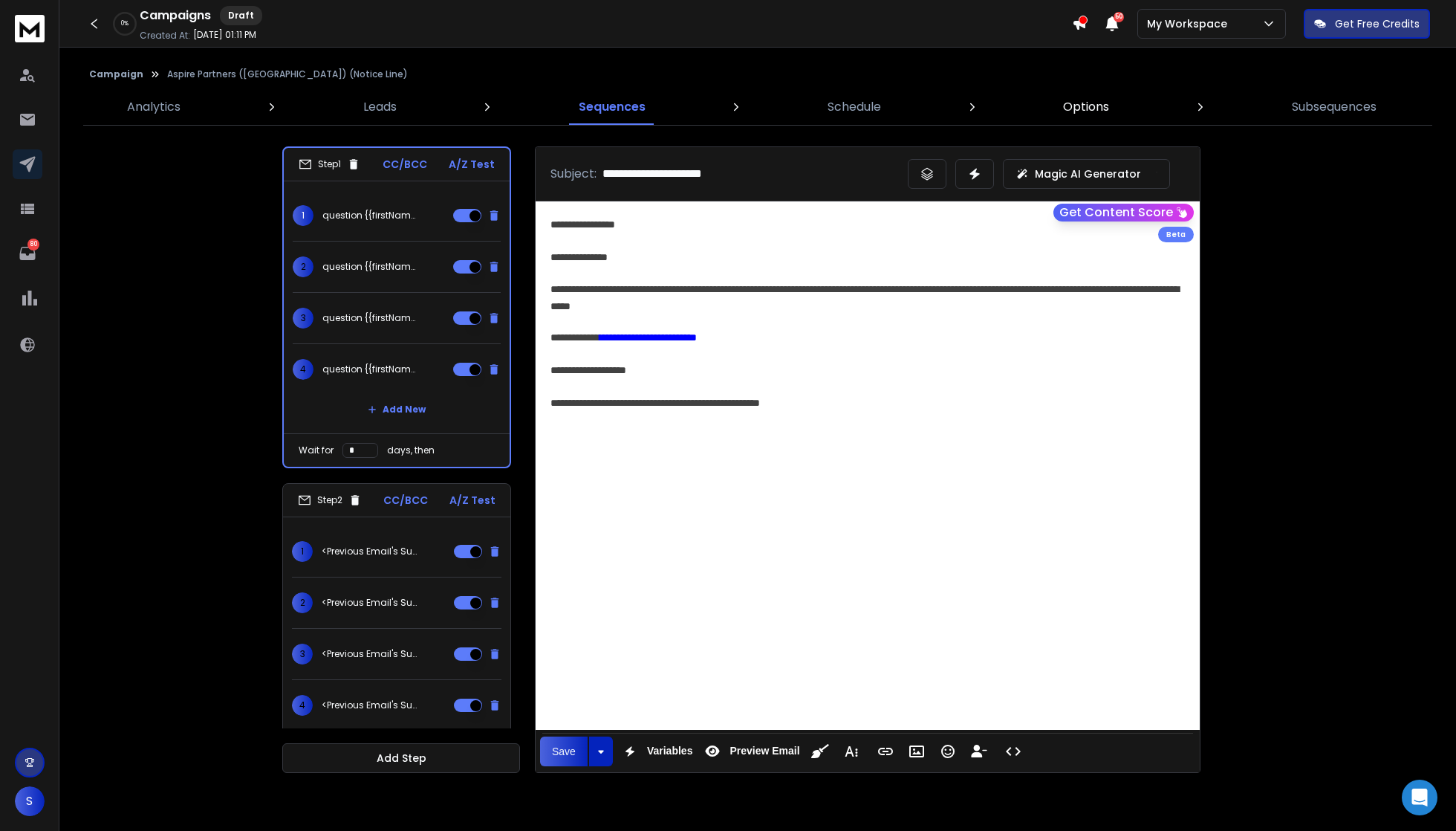
click at [1107, 105] on p "Options" at bounding box center [1086, 107] width 46 height 18
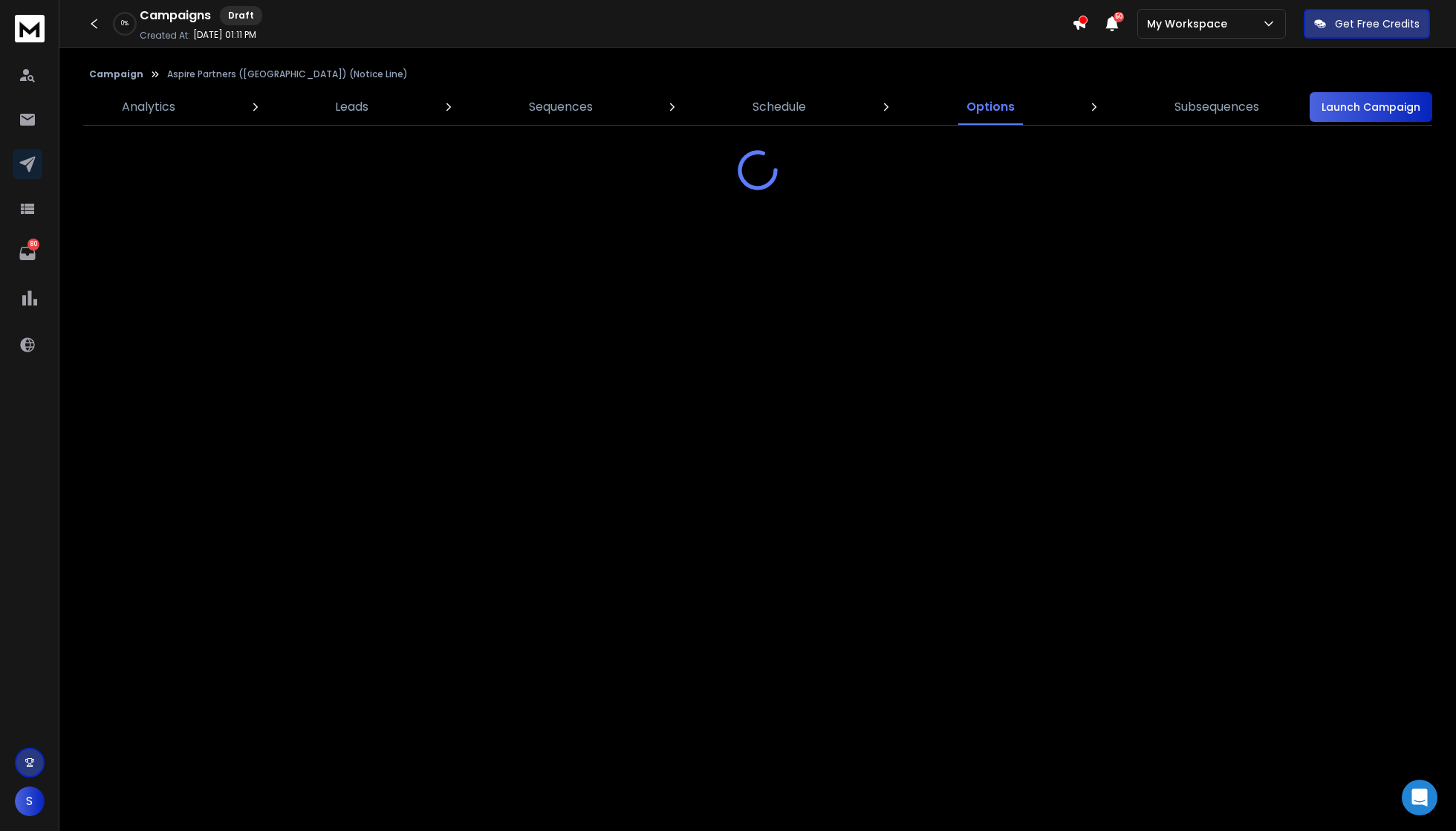
select select "**********"
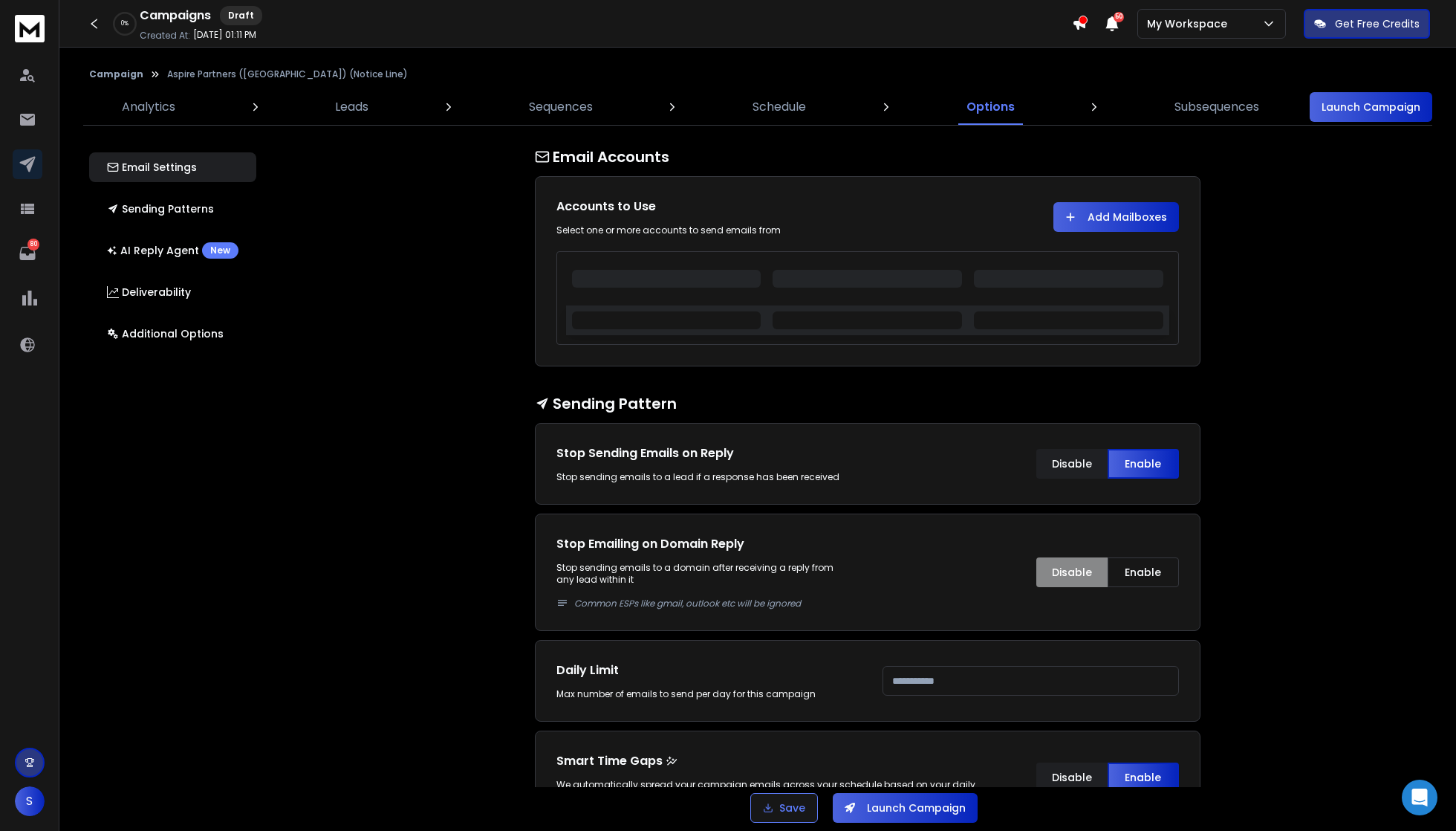
click at [1382, 86] on div "Campaign Aspire Partners (USA) (Notice Line) Analytics Leads Sequences Schedule…" at bounding box center [758, 94] width 1349 height 63
click at [1376, 97] on button "Launch Campaign" at bounding box center [1370, 107] width 122 height 30
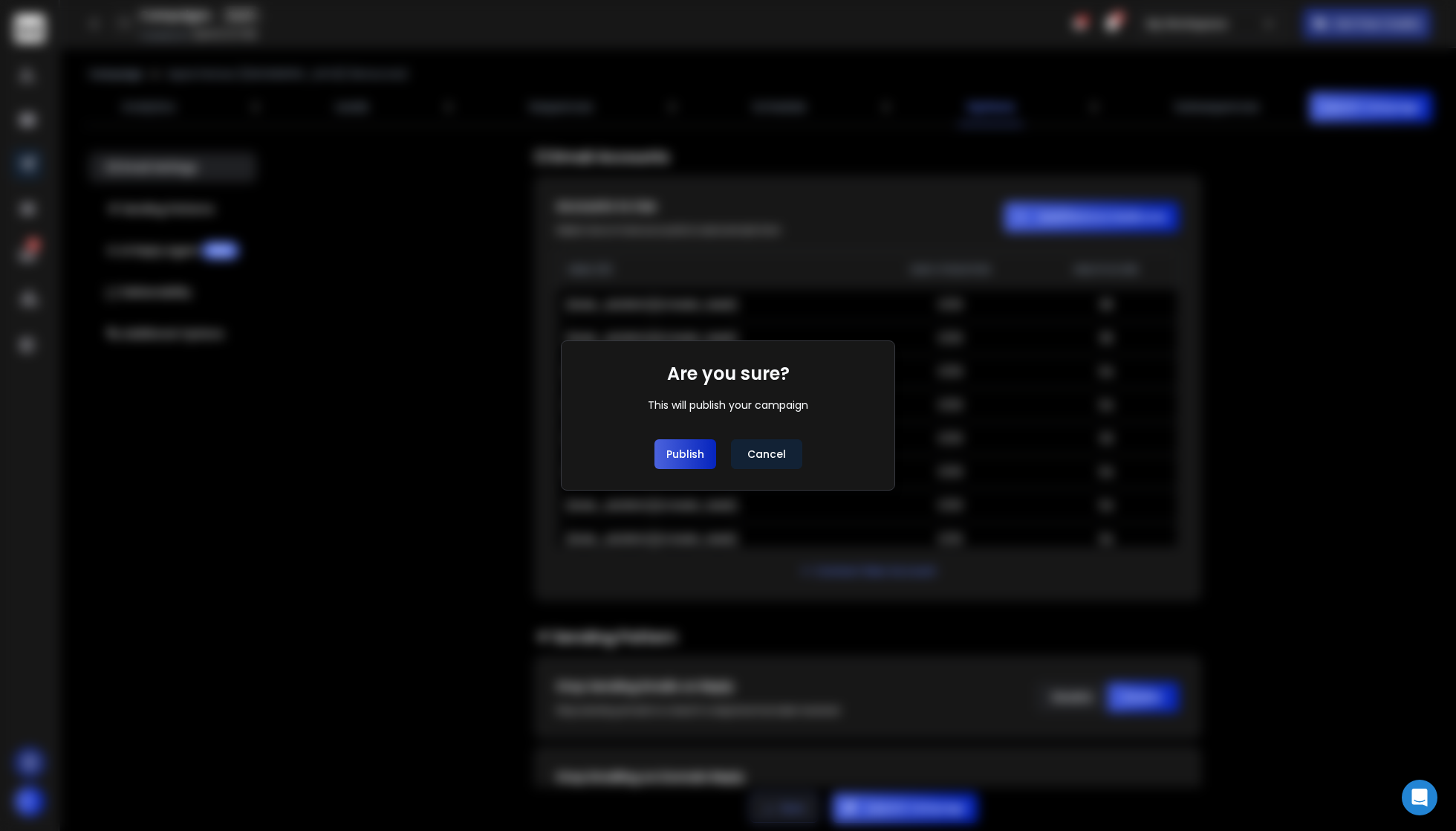
click at [661, 456] on button "Publish" at bounding box center [686, 454] width 62 height 30
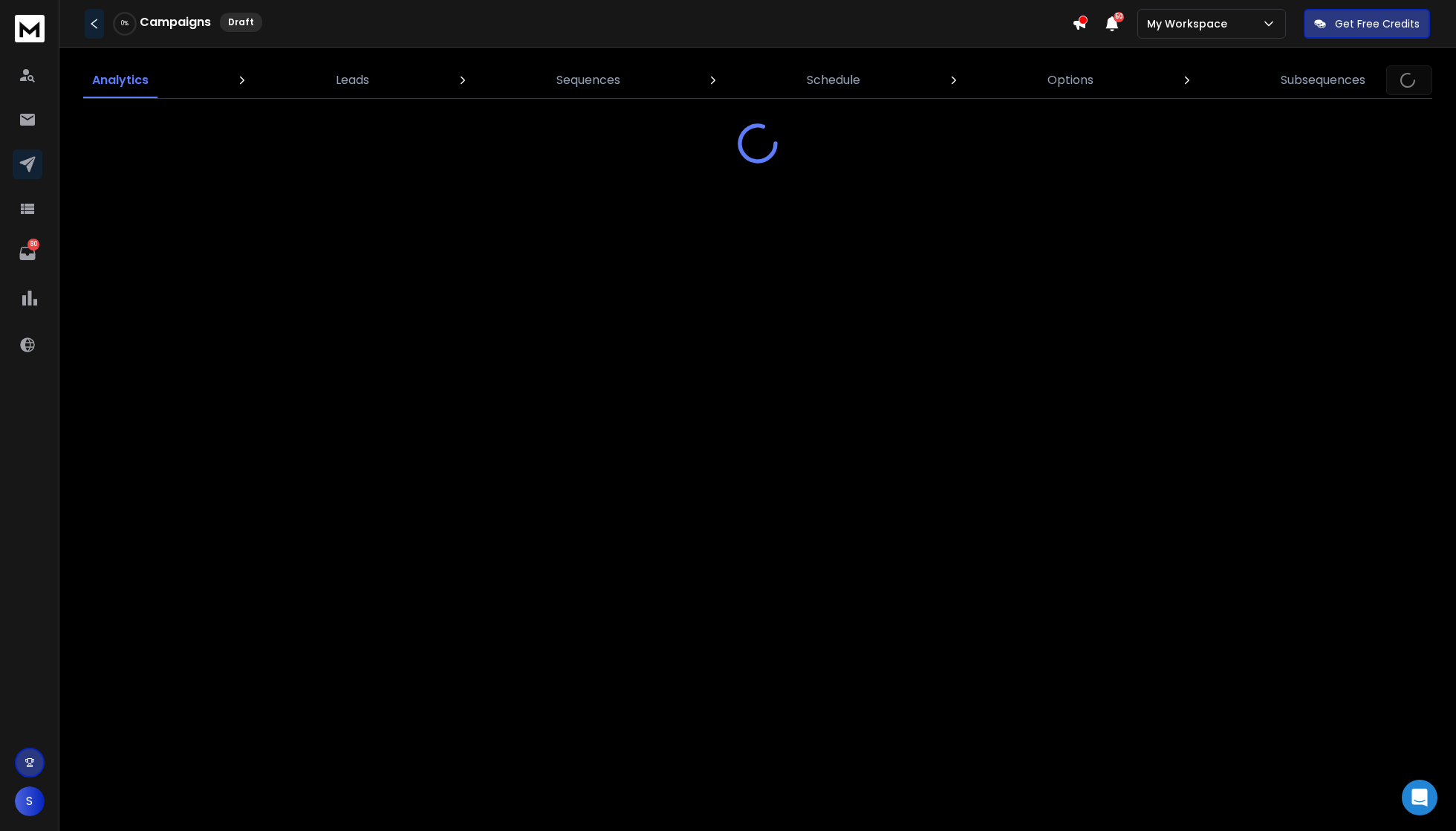
click at [101, 31] on icon at bounding box center [94, 24] width 14 height 14
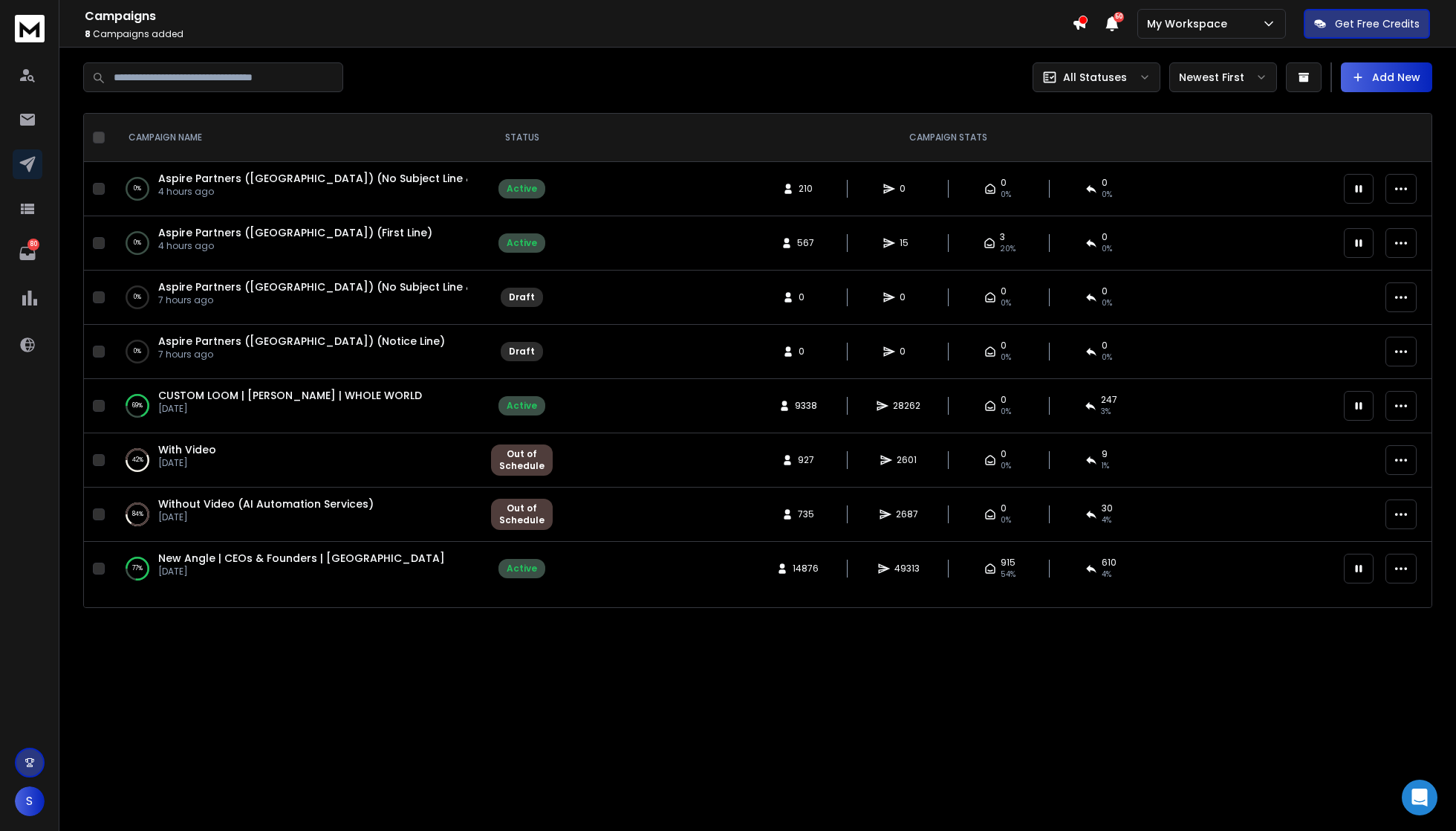
click at [345, 298] on p "7 hours ago" at bounding box center [312, 300] width 309 height 12
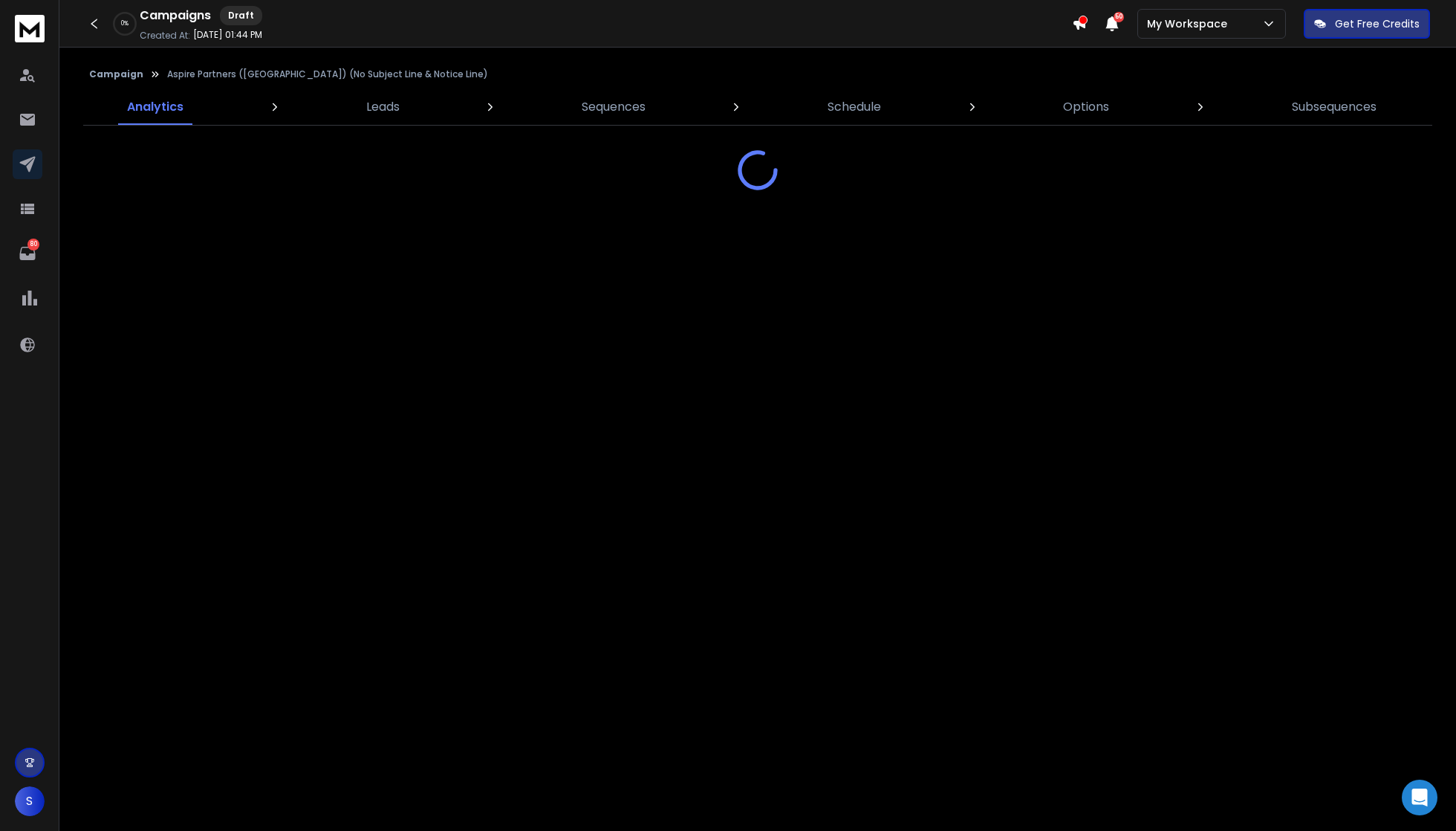
click at [342, 108] on div "Analytics Leads Sequences Schedule Options Subsequences" at bounding box center [752, 107] width 1338 height 36
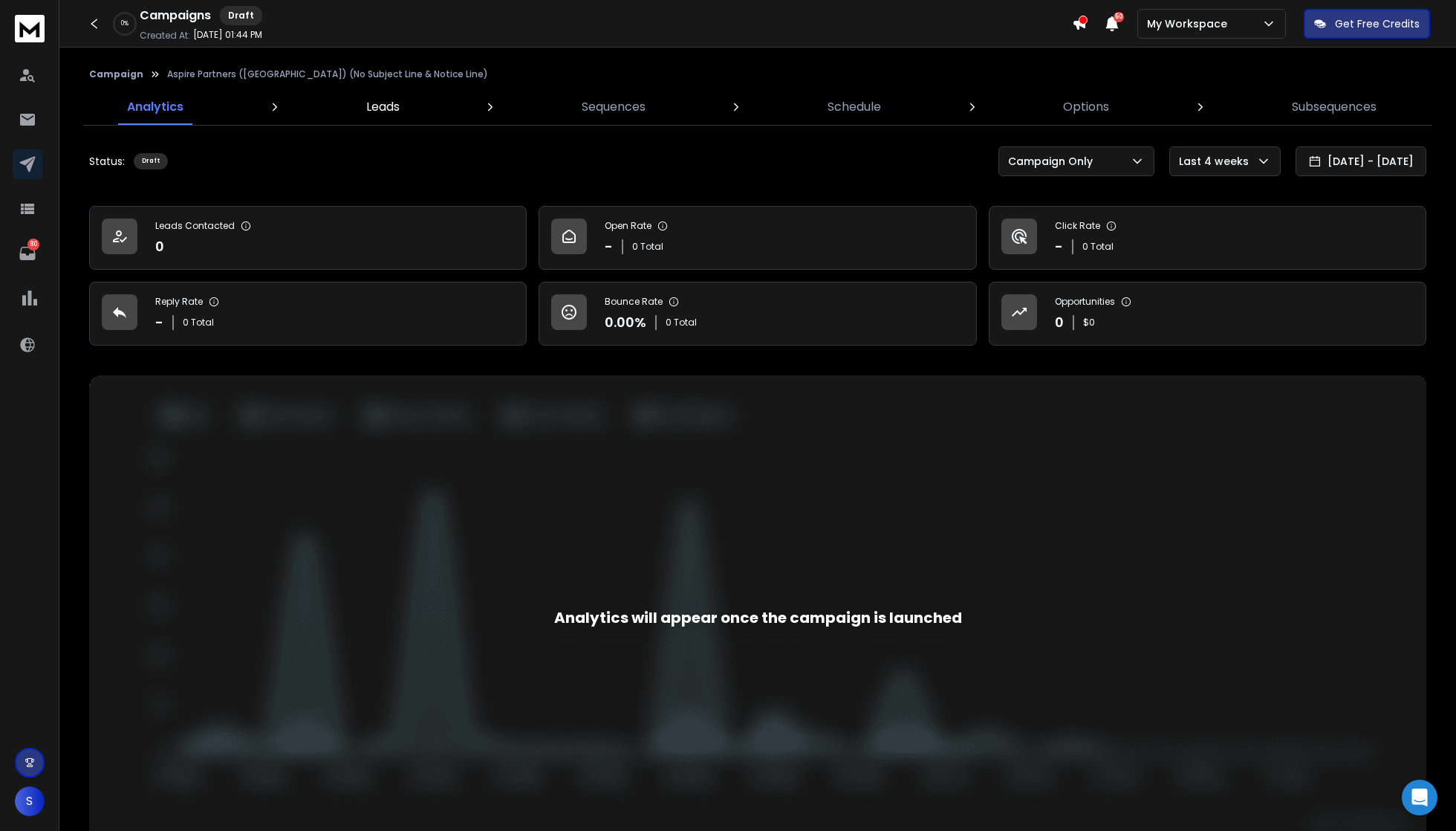
click at [382, 108] on p "Leads" at bounding box center [383, 107] width 33 height 18
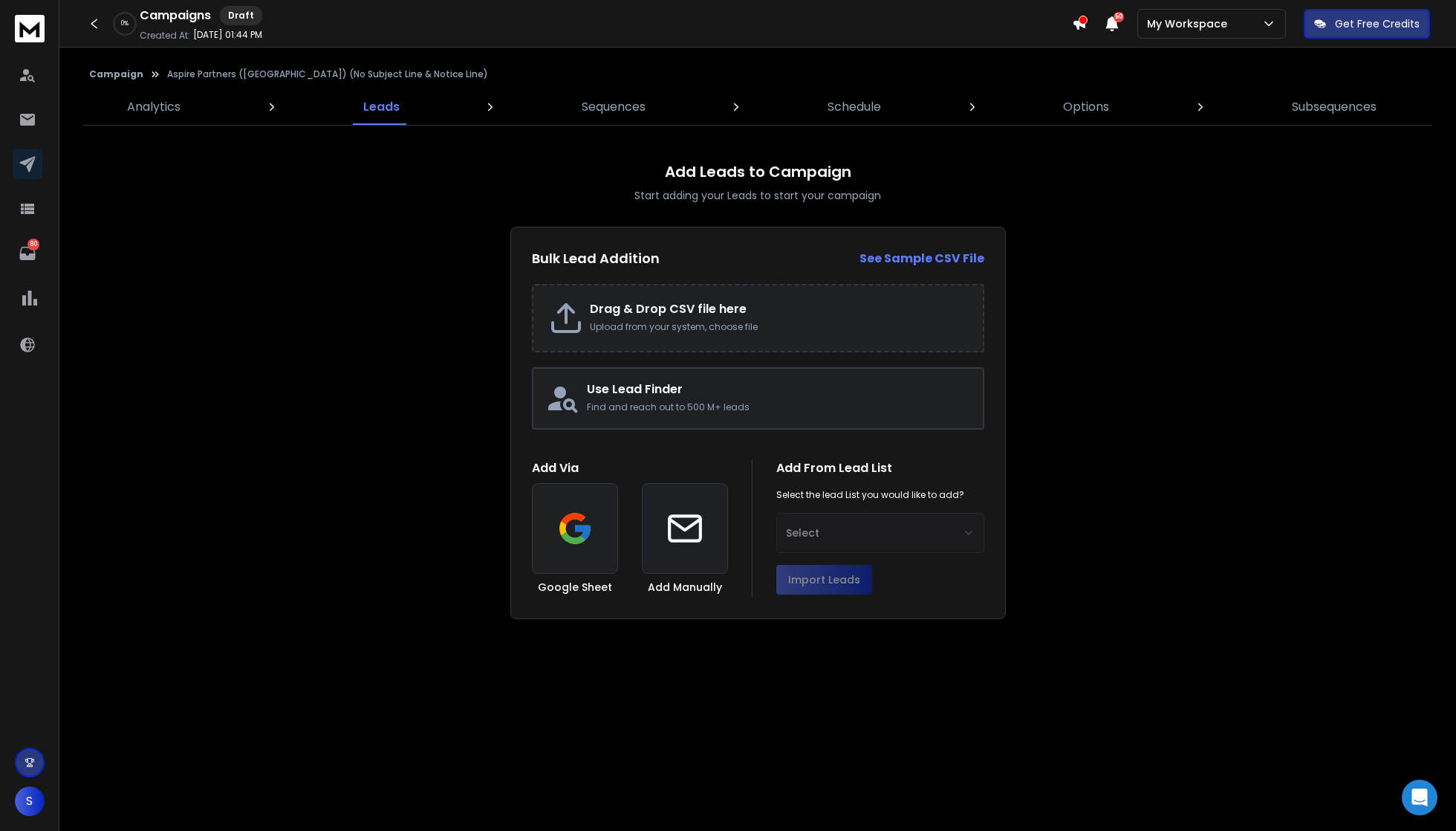
click at [713, 306] on h2 "Drag & Drop CSV file here" at bounding box center [779, 309] width 378 height 18
type input "**********"
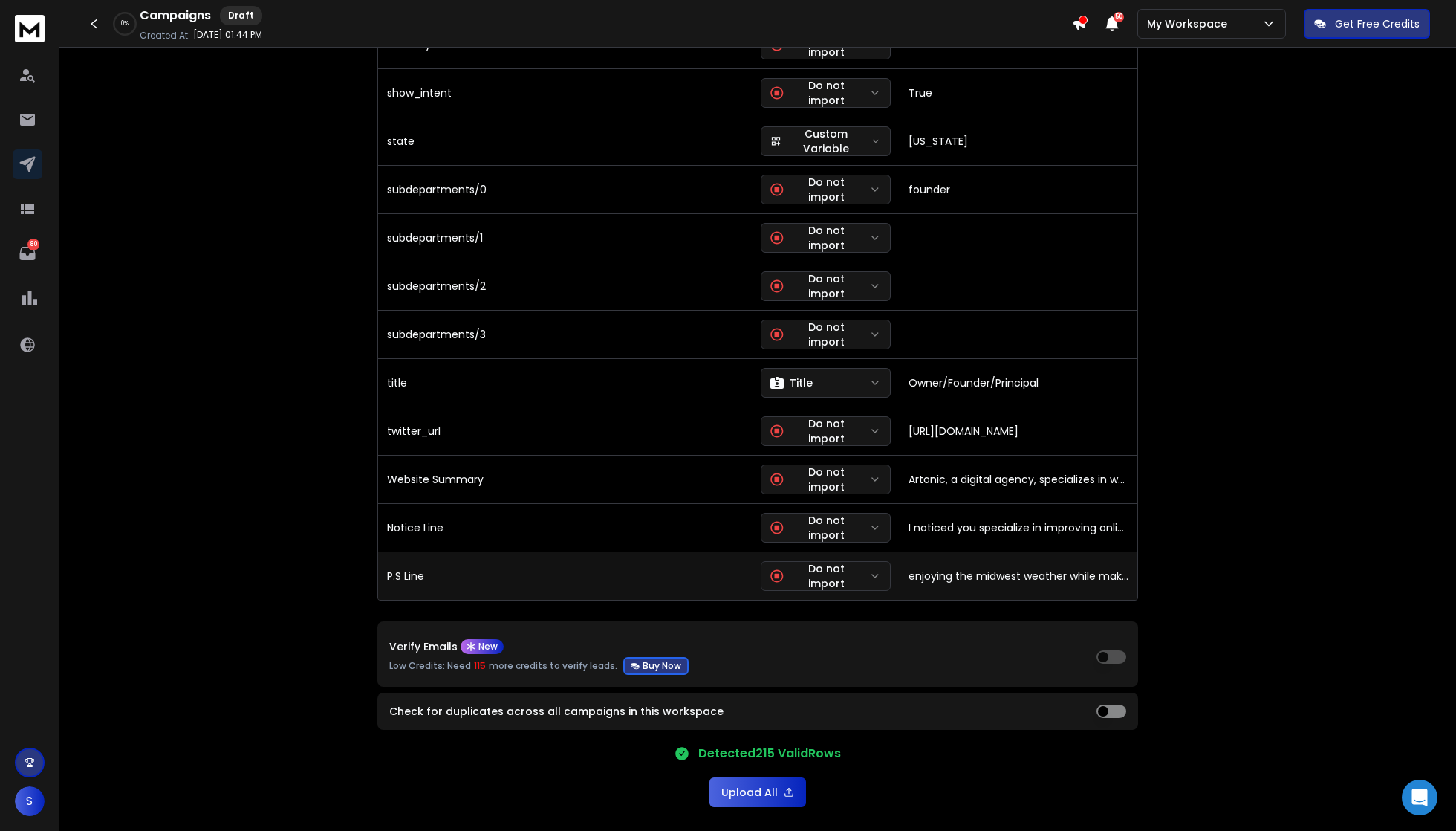
scroll to position [16859, 0]
click at [825, 583] on div "Do not import" at bounding box center [817, 575] width 93 height 30
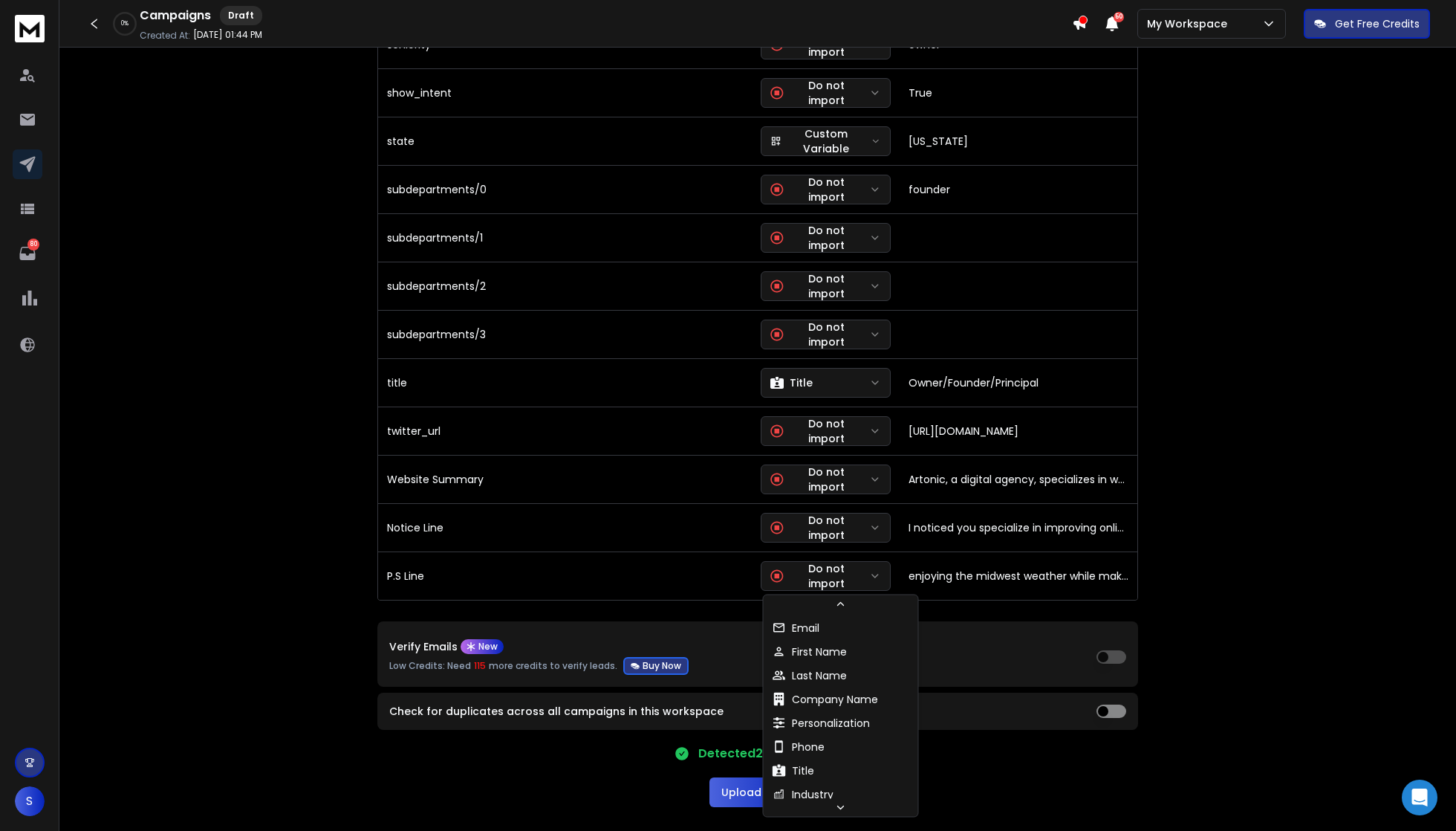
scroll to position [188, 0]
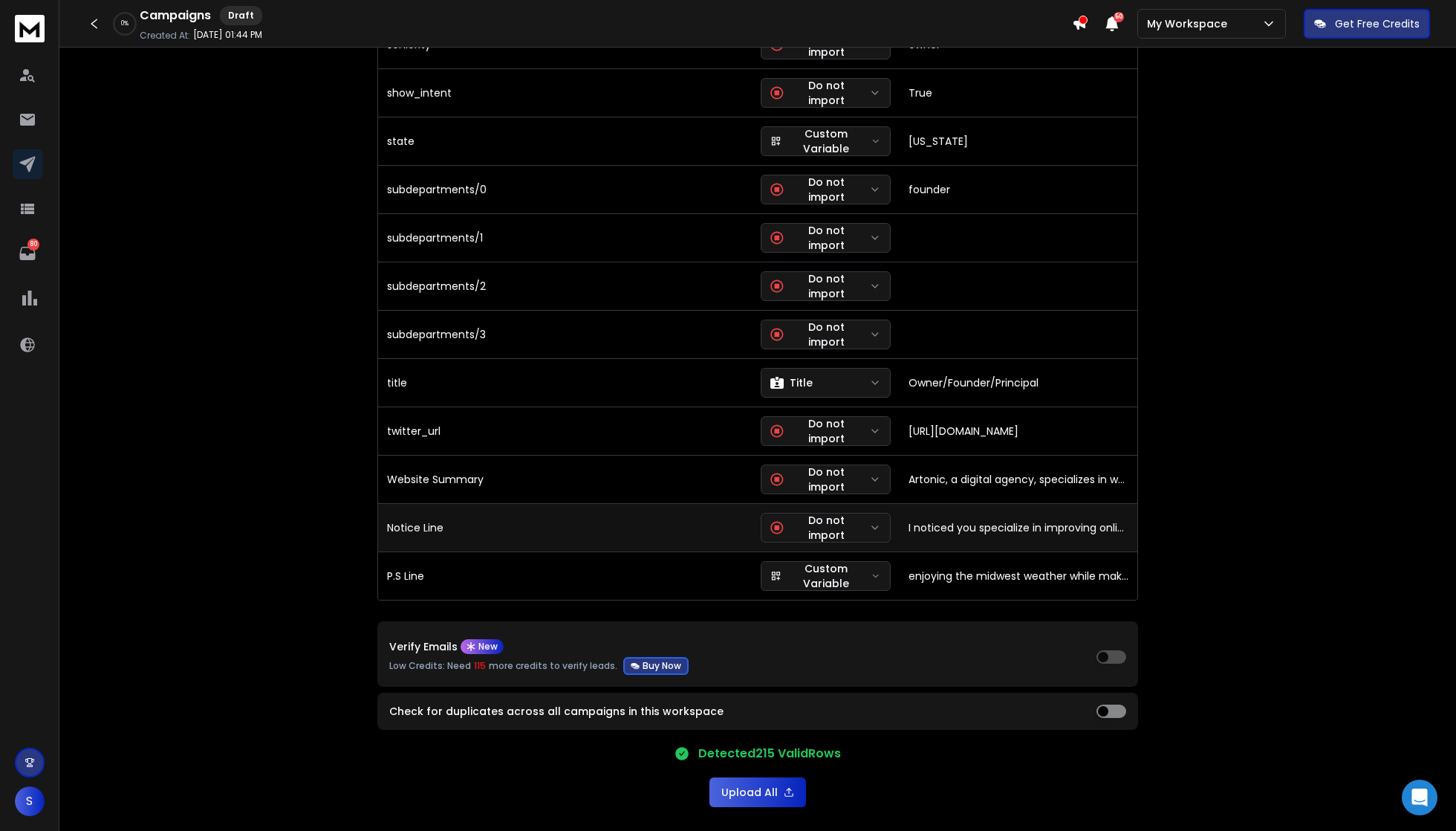
click at [805, 521] on div "Do not import" at bounding box center [817, 527] width 93 height 30
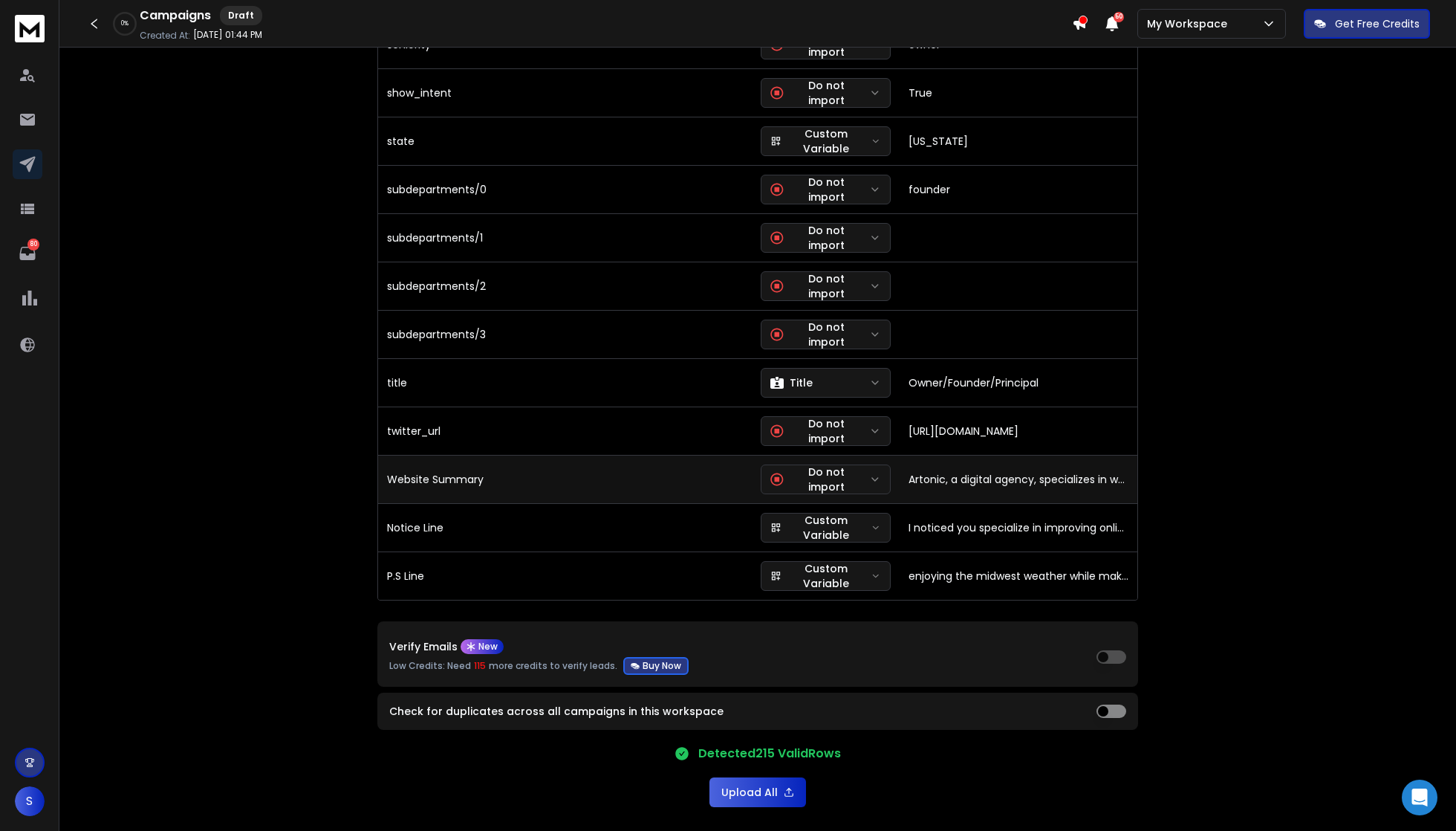
click at [804, 478] on div "Do not import" at bounding box center [817, 479] width 93 height 30
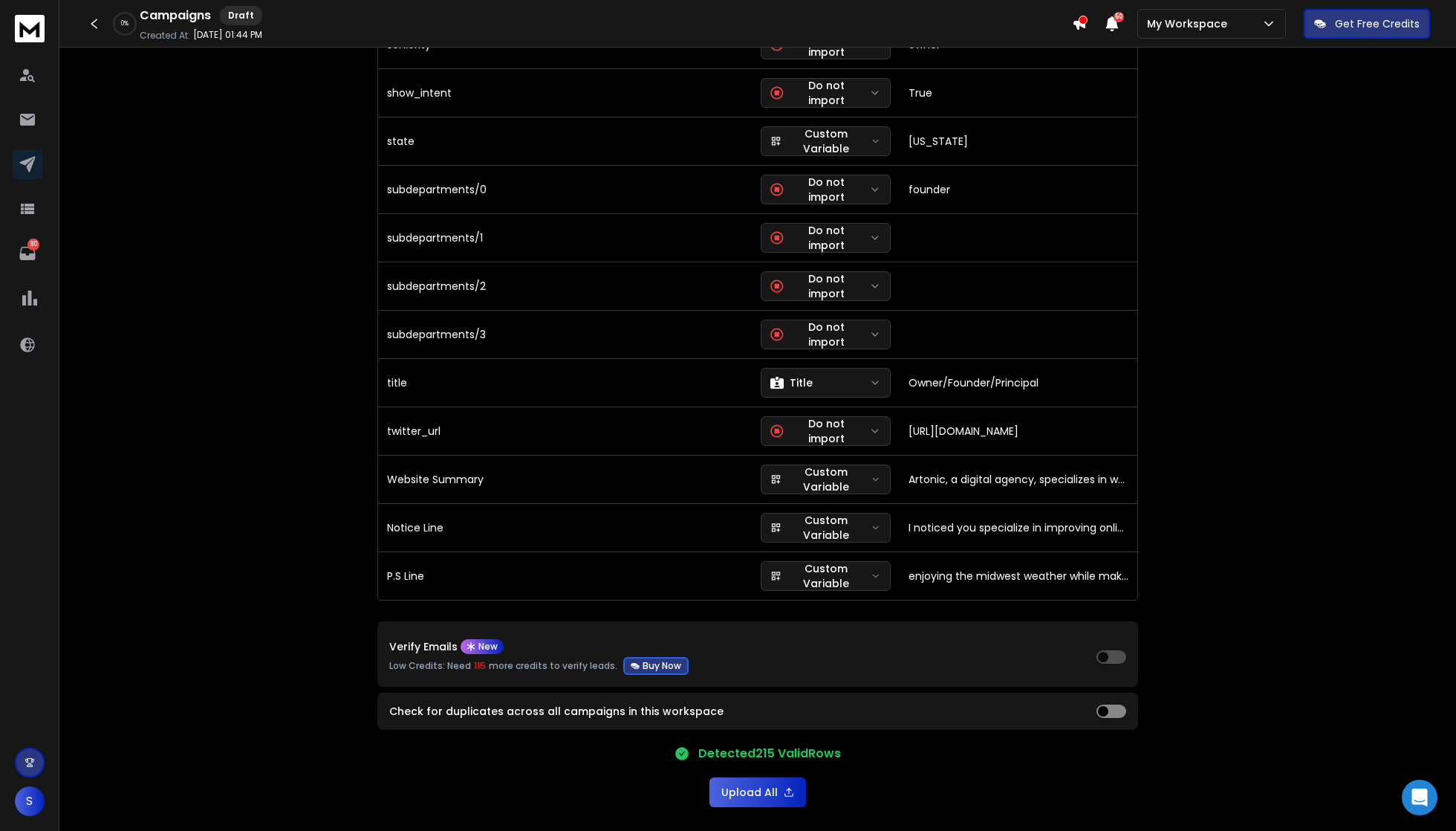
click at [769, 791] on button "Upload All" at bounding box center [758, 792] width 97 height 30
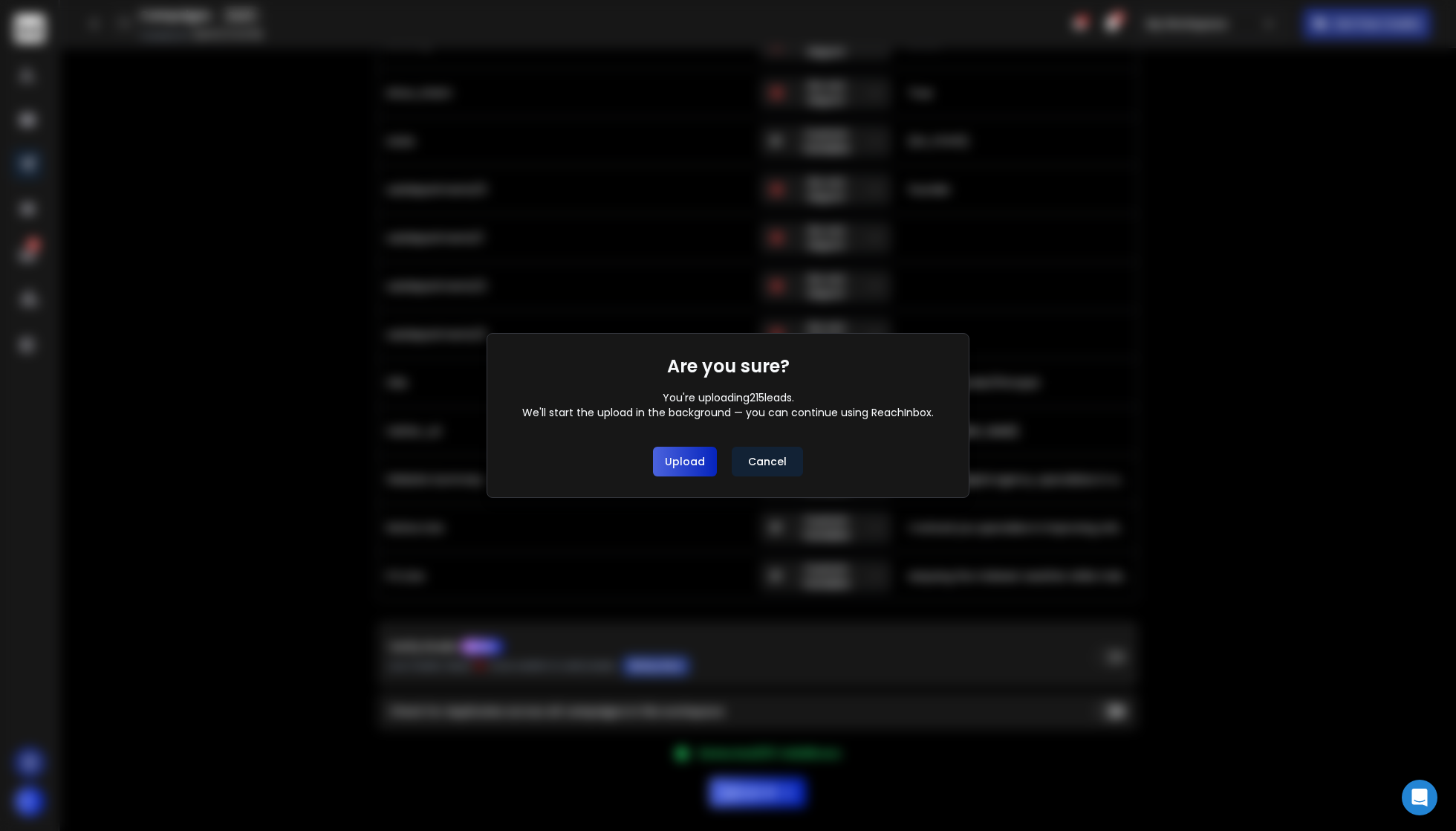
click at [673, 468] on button "Upload" at bounding box center [685, 461] width 64 height 30
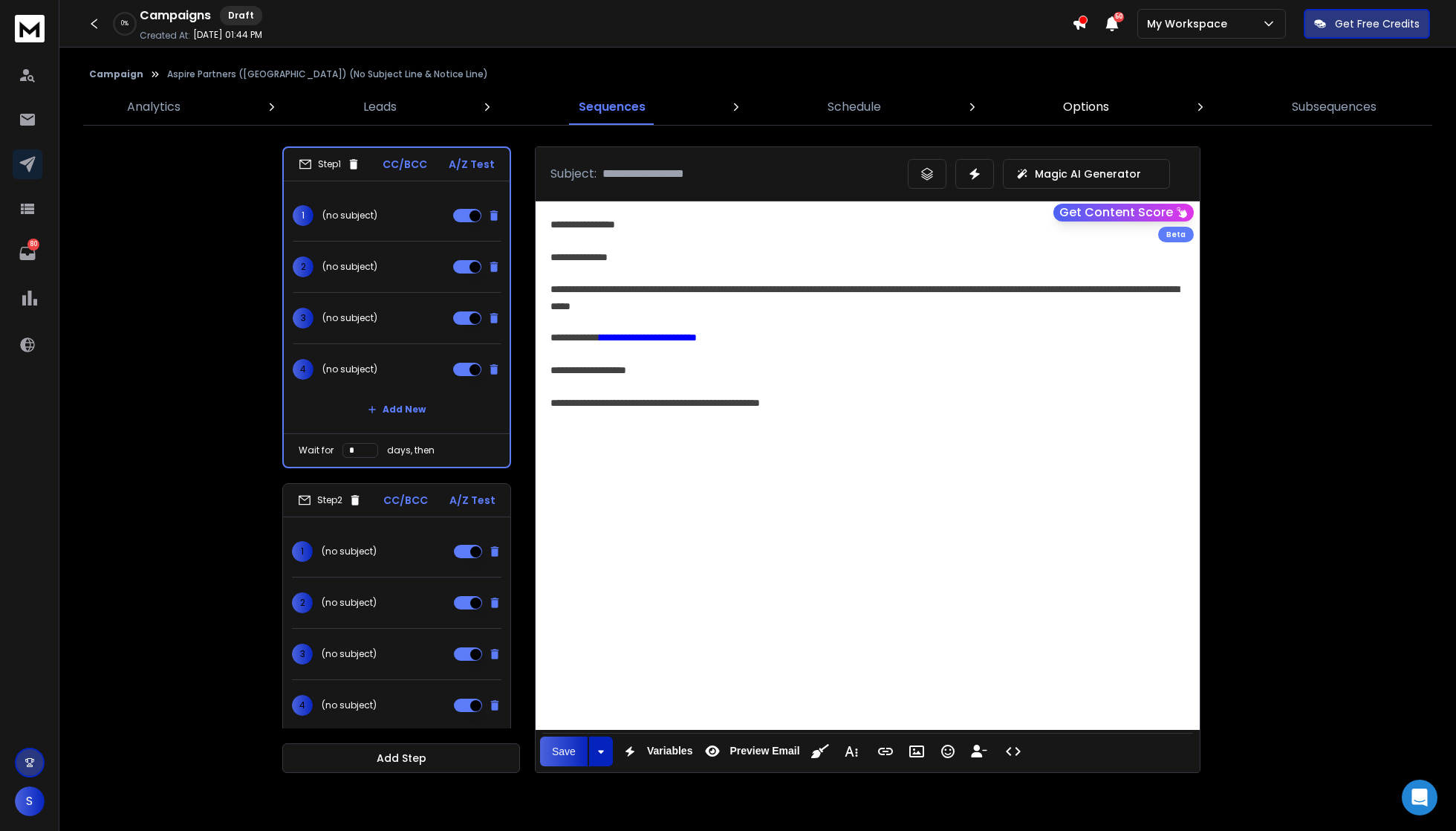
click at [1095, 99] on p "Options" at bounding box center [1086, 107] width 46 height 18
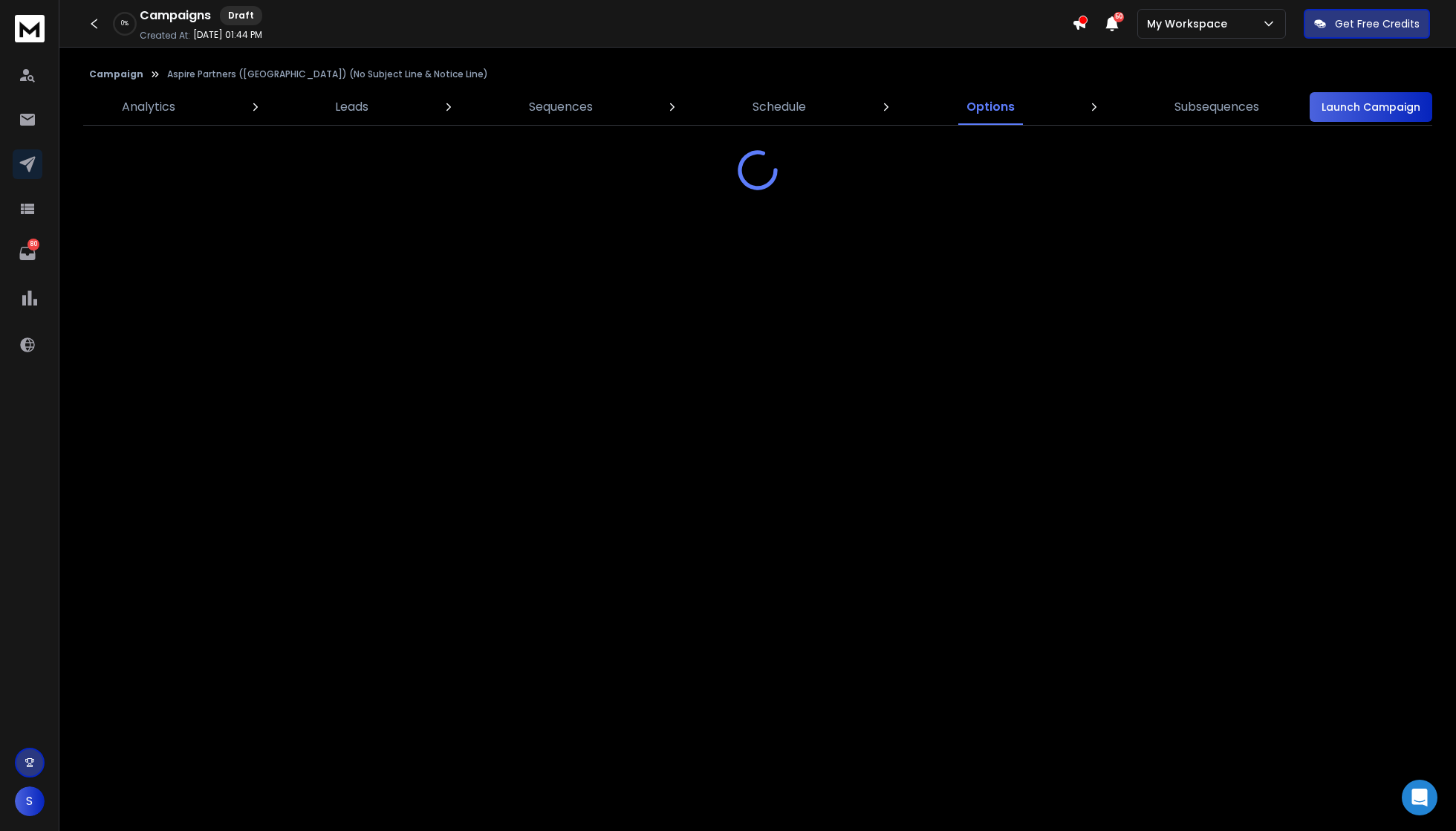
select select "**********"
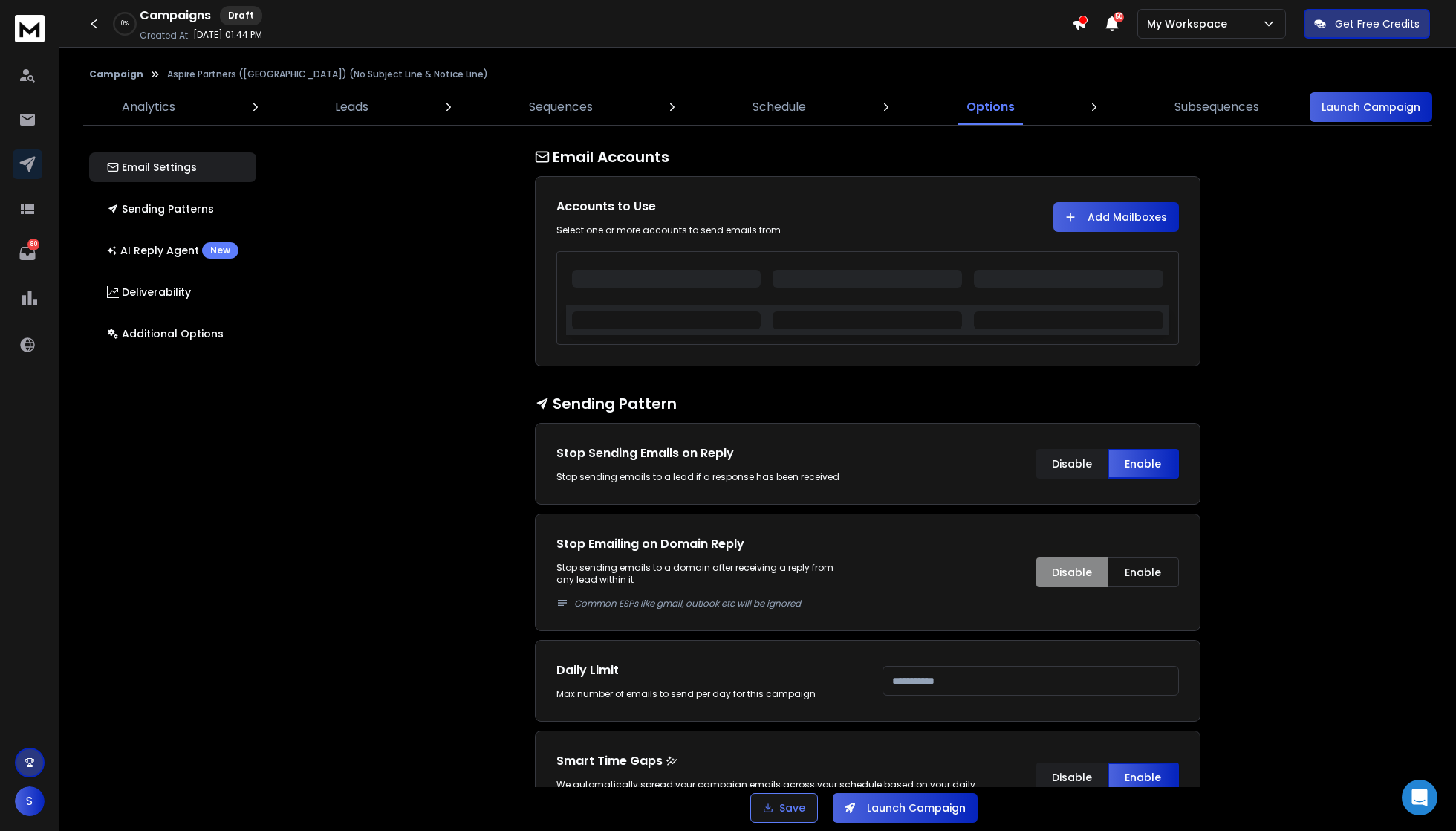
click at [1352, 95] on button "Launch Campaign" at bounding box center [1370, 107] width 122 height 30
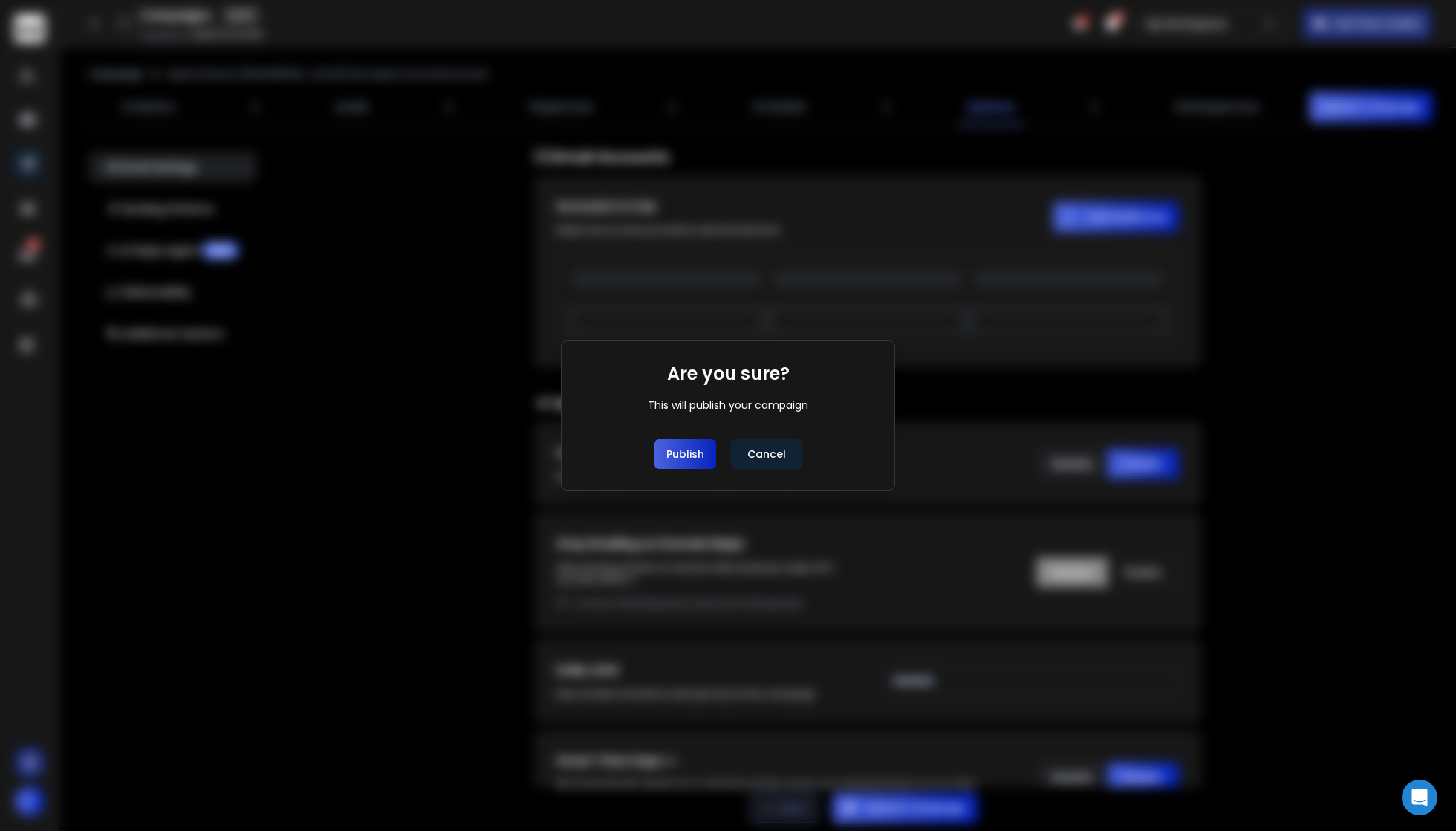
click at [684, 450] on button "Publish" at bounding box center [686, 454] width 62 height 30
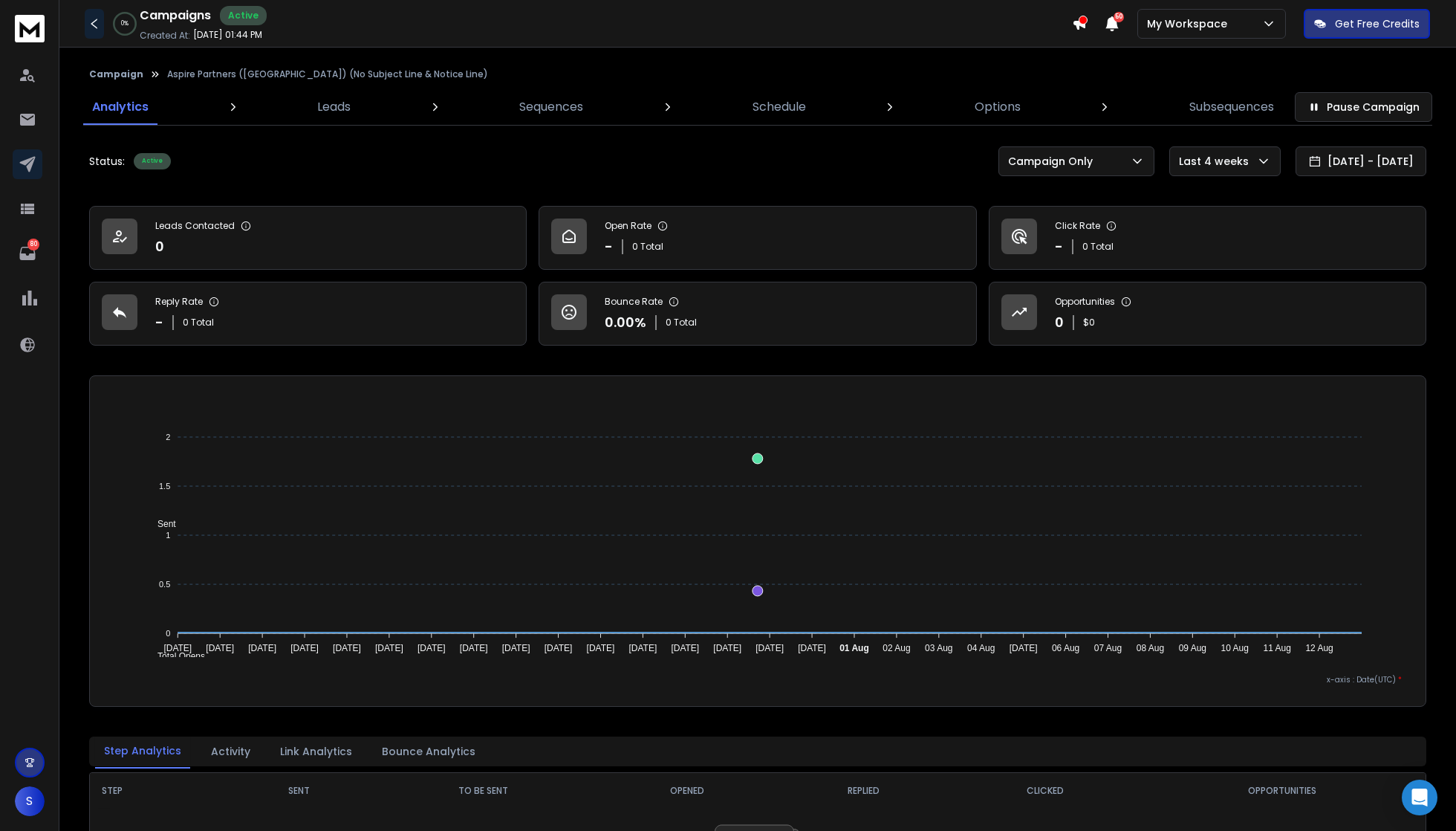
click at [87, 25] on icon at bounding box center [94, 24] width 14 height 14
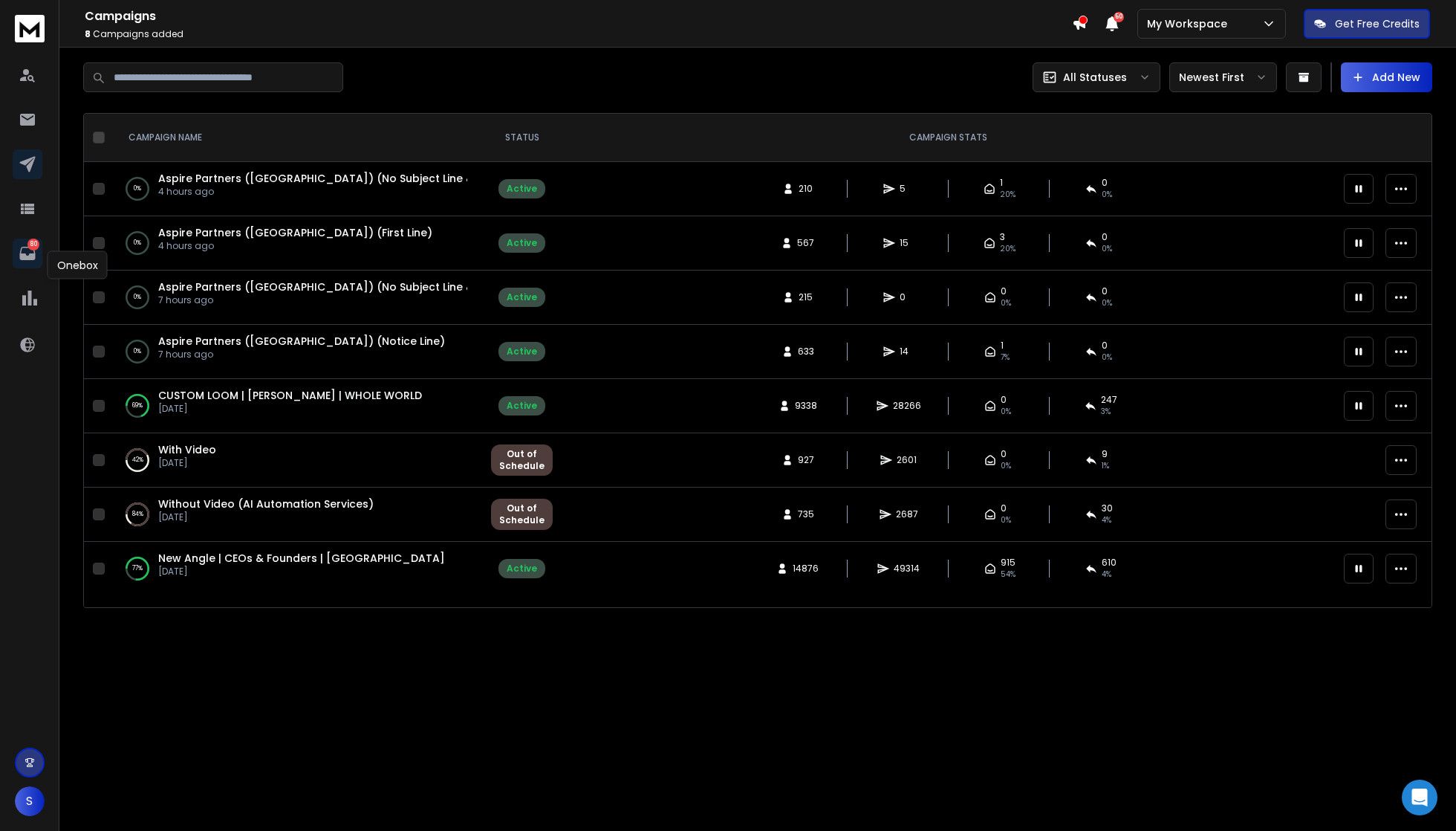
click at [27, 256] on icon at bounding box center [27, 253] width 15 height 14
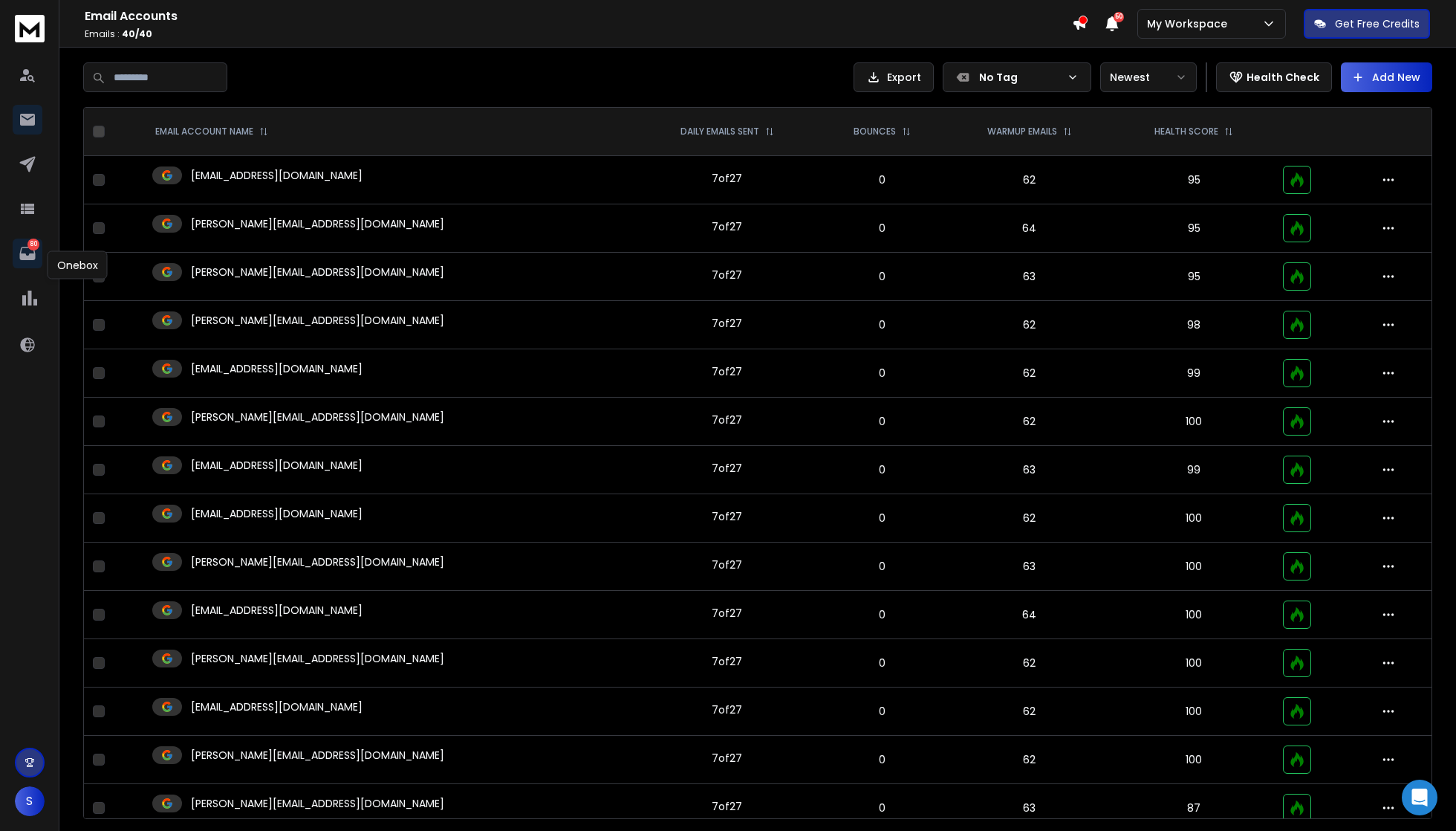
click at [37, 268] on link "80" at bounding box center [27, 253] width 30 height 30
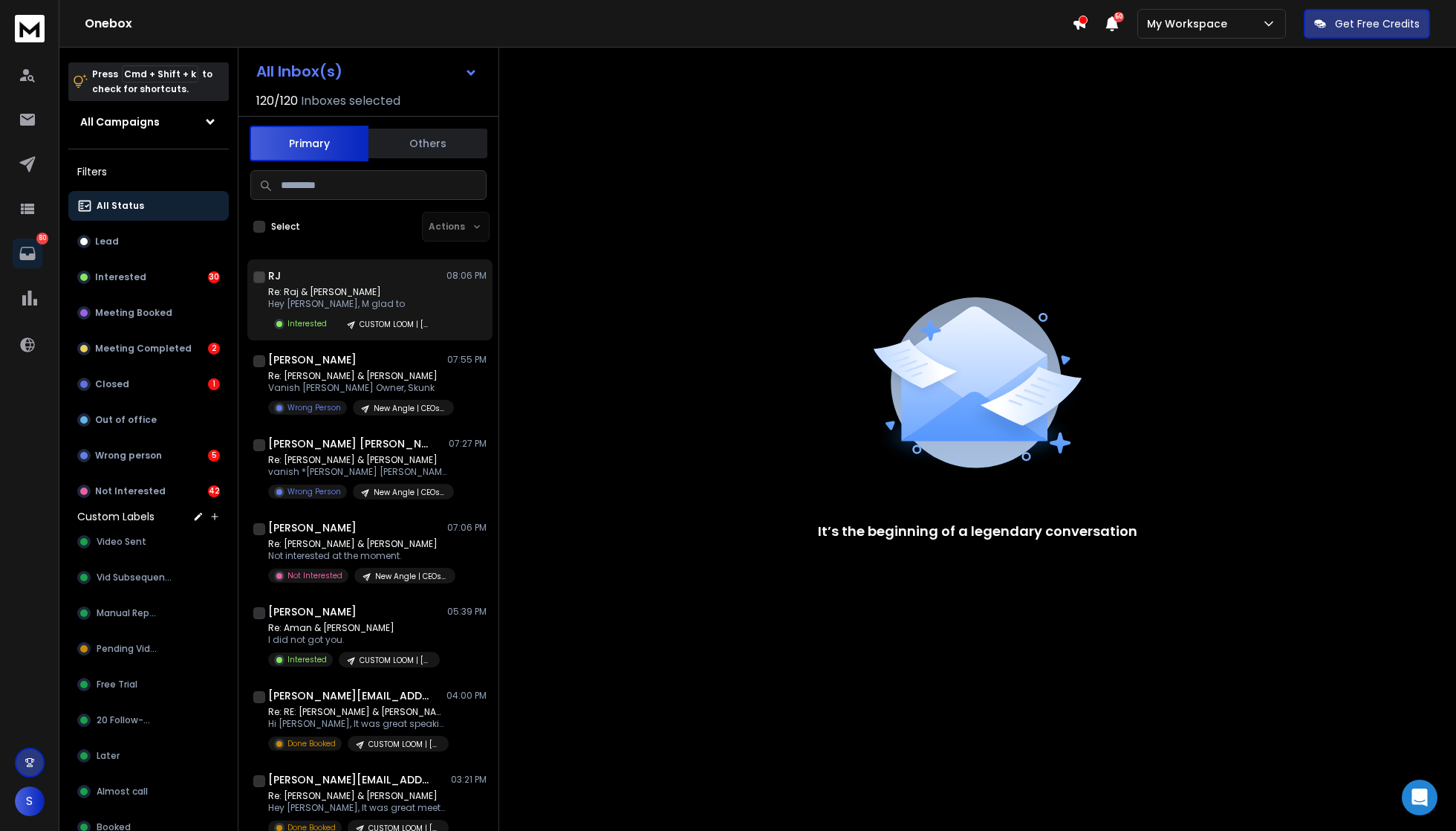
click at [375, 286] on p "Re: Raj & [PERSON_NAME]" at bounding box center [354, 292] width 172 height 12
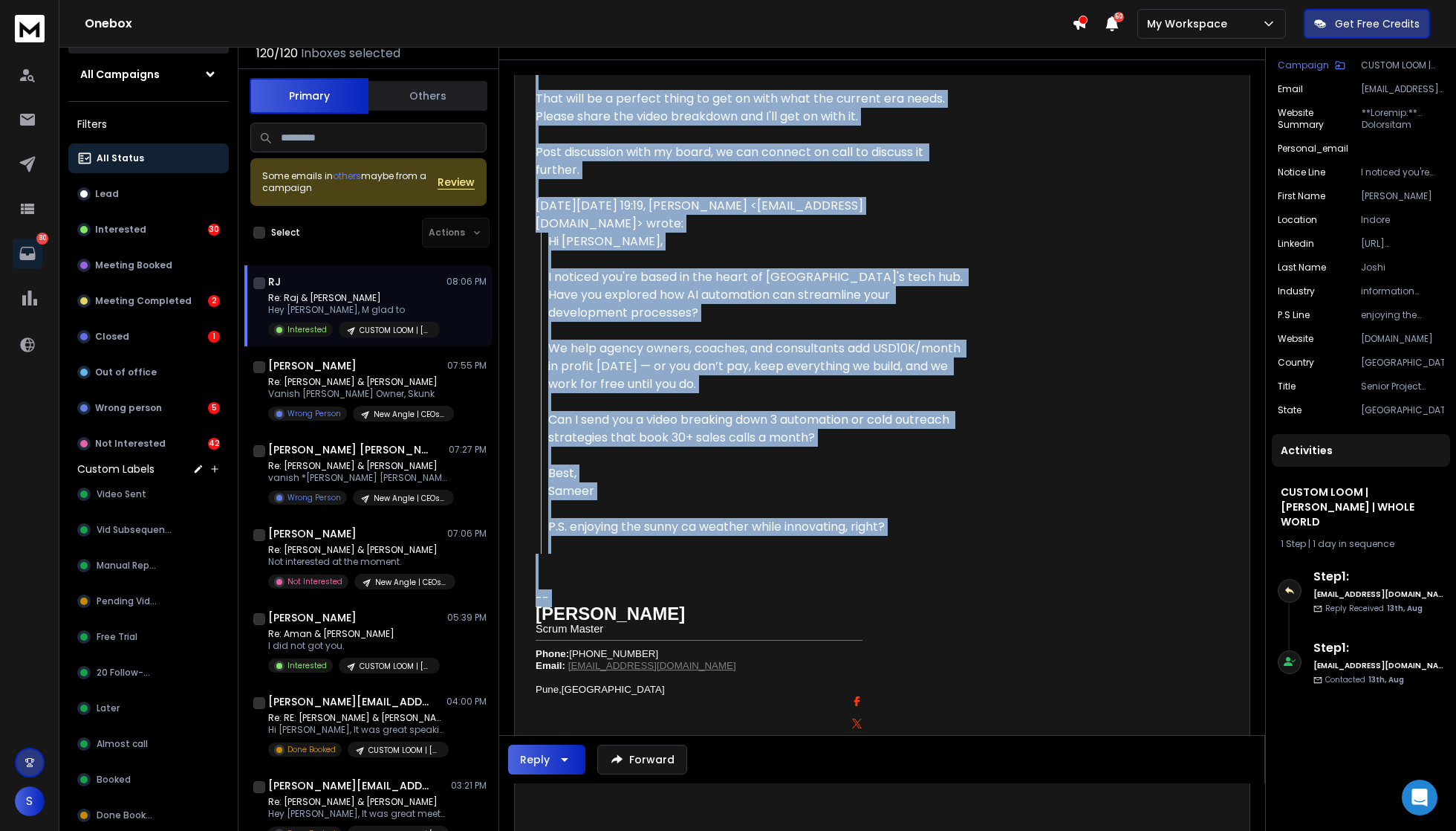
scroll to position [215, 0]
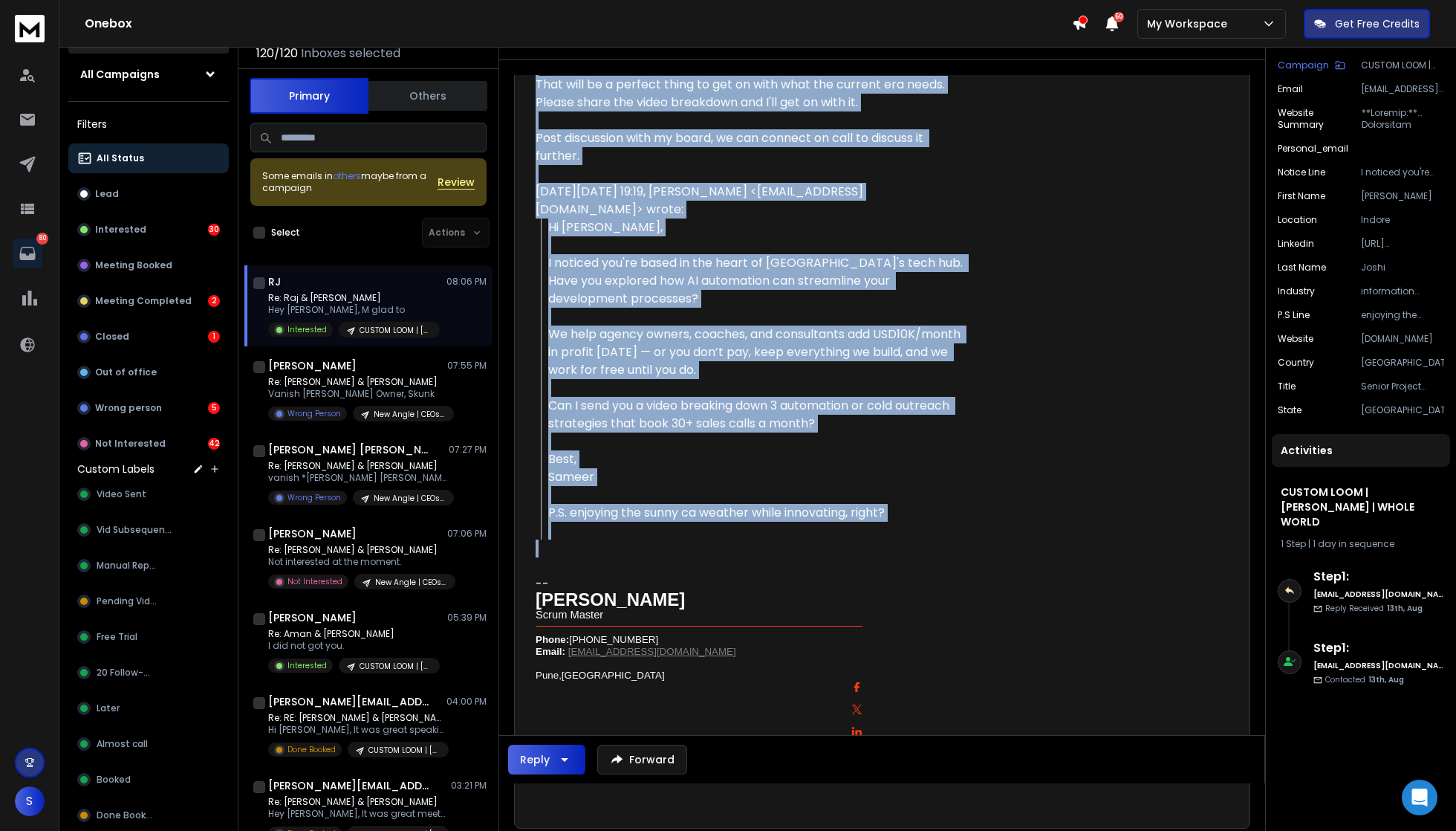
drag, startPoint x: 542, startPoint y: 290, endPoint x: 969, endPoint y: 553, distance: 501.5
click at [969, 553] on div "Hey Sam, M glad to connect with you. That will be a perfect thing to get on wit…" at bounding box center [758, 414] width 446 height 785
copy div "ey Sam, M glad to connect with you. That will be a perfect thing to get on with…"
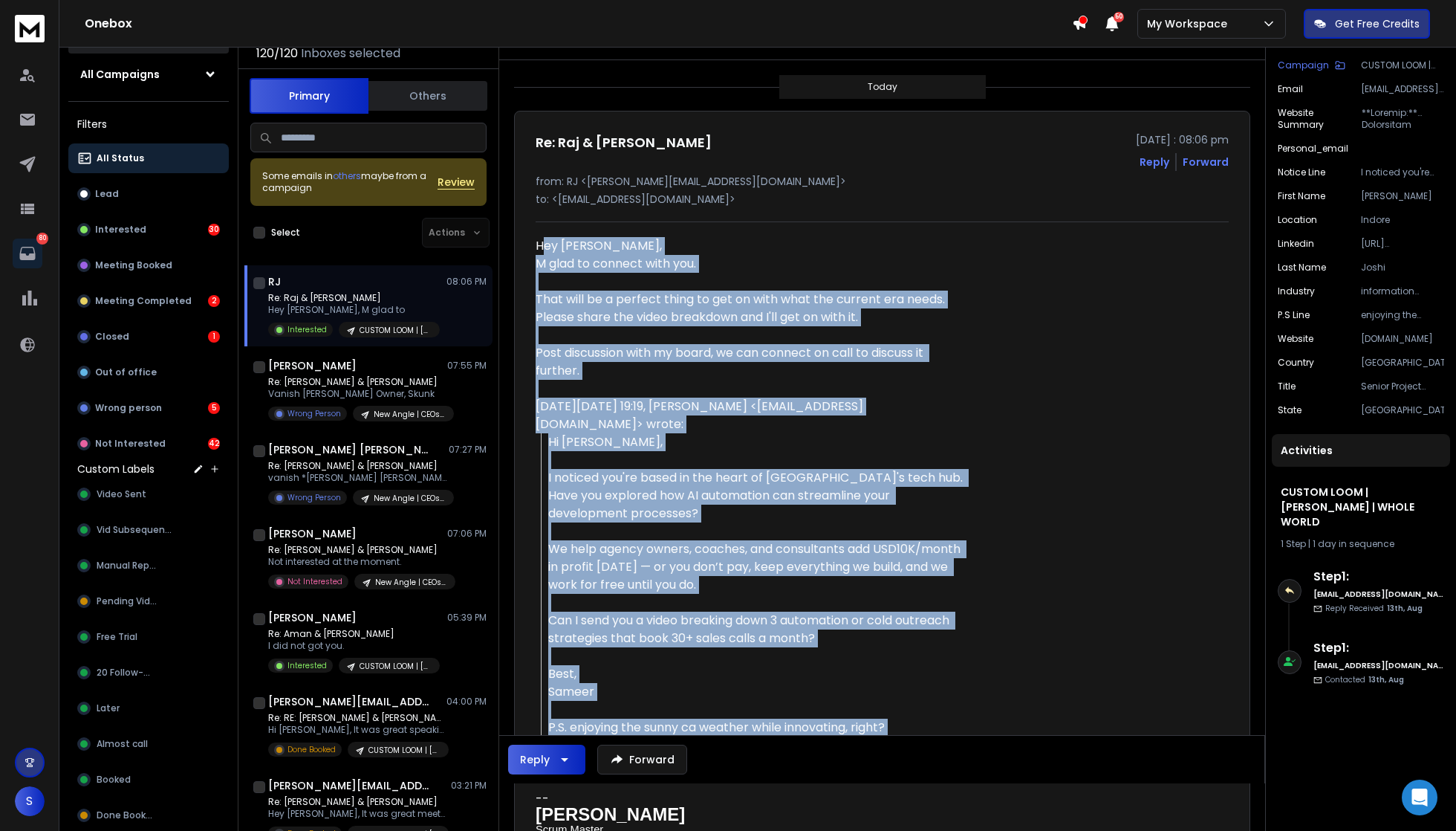
scroll to position [0, 0]
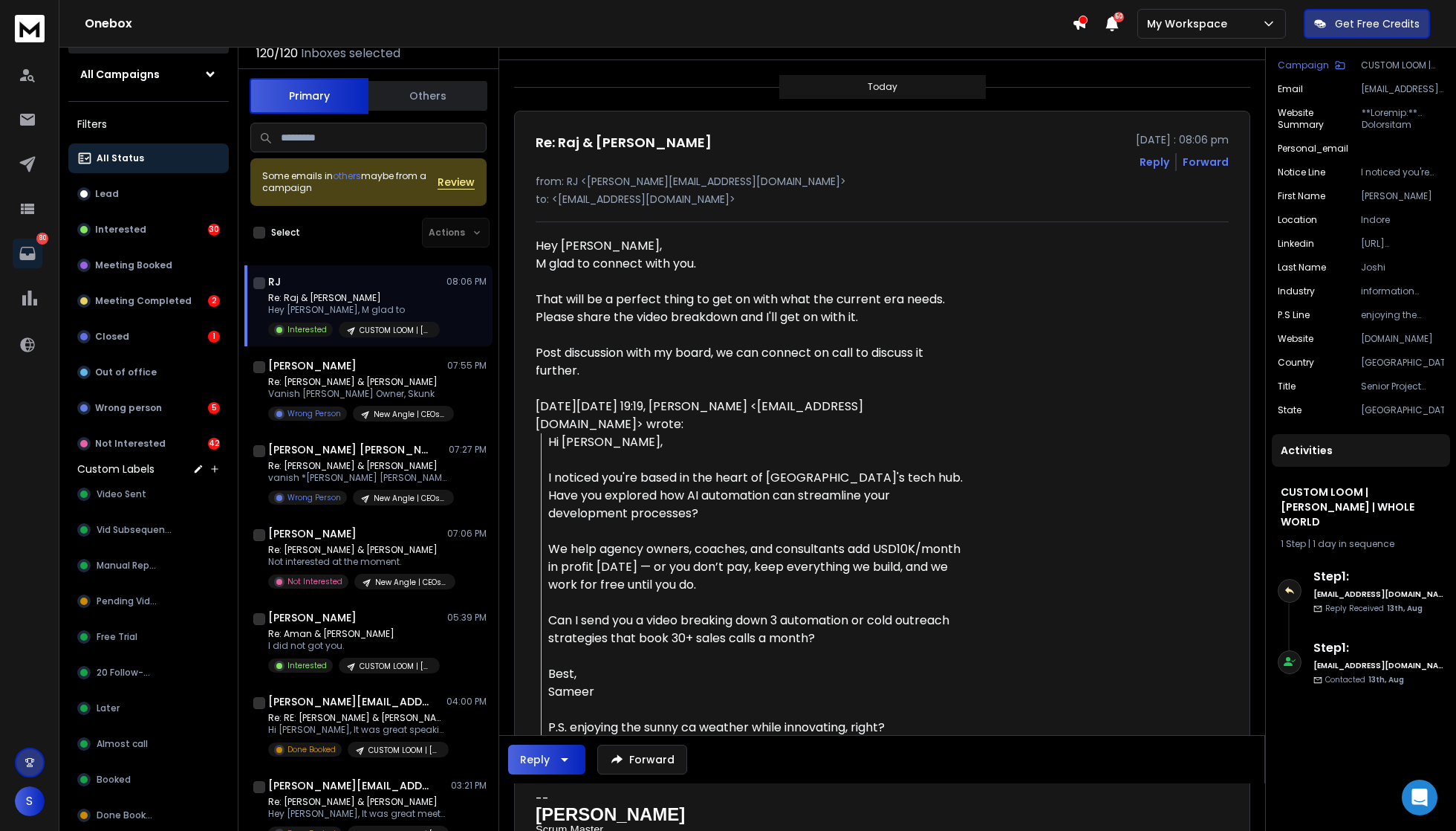
click at [531, 751] on div "Reply" at bounding box center [547, 759] width 54 height 18
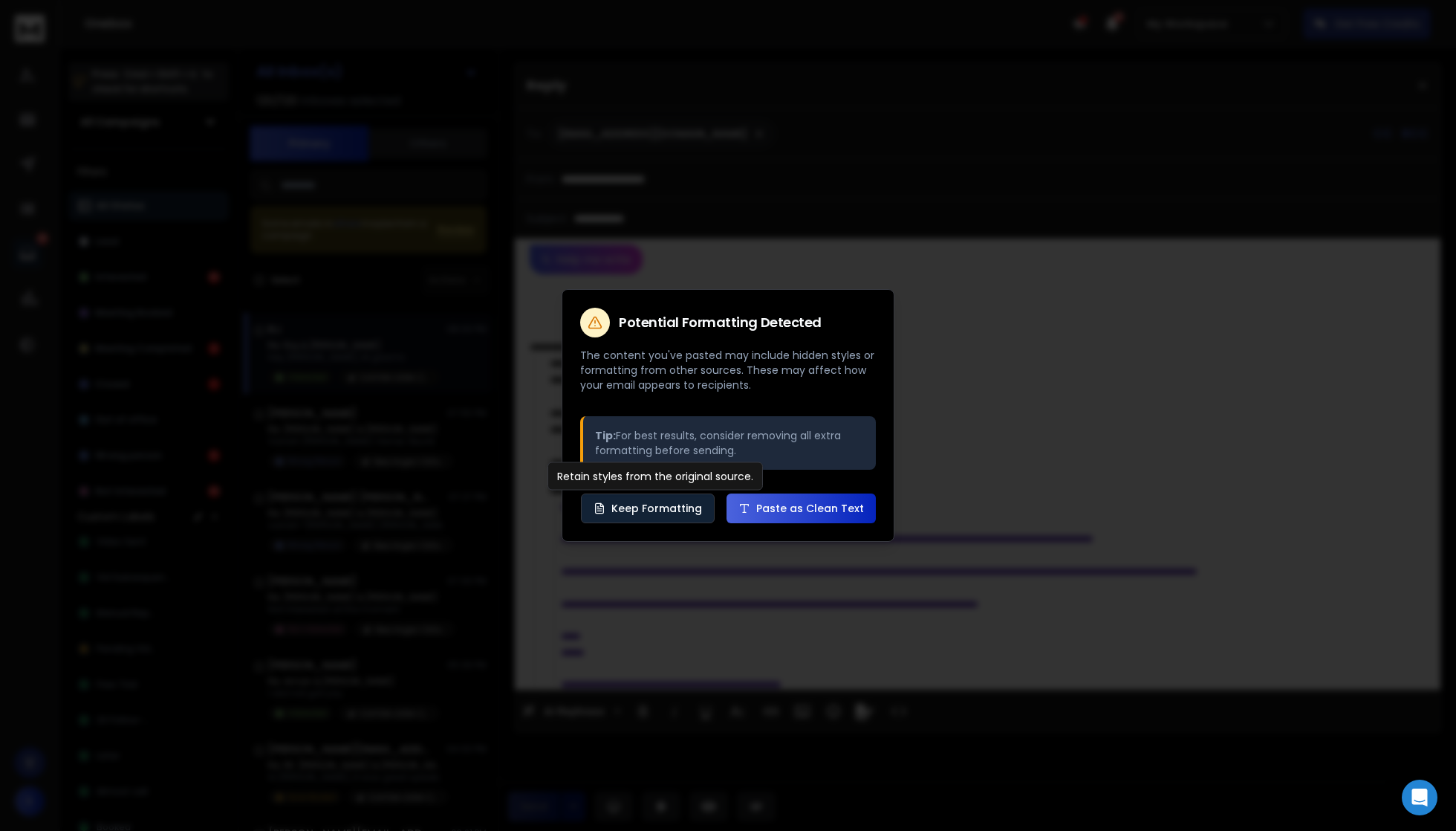
click at [658, 507] on button "Keep Formatting" at bounding box center [648, 508] width 134 height 30
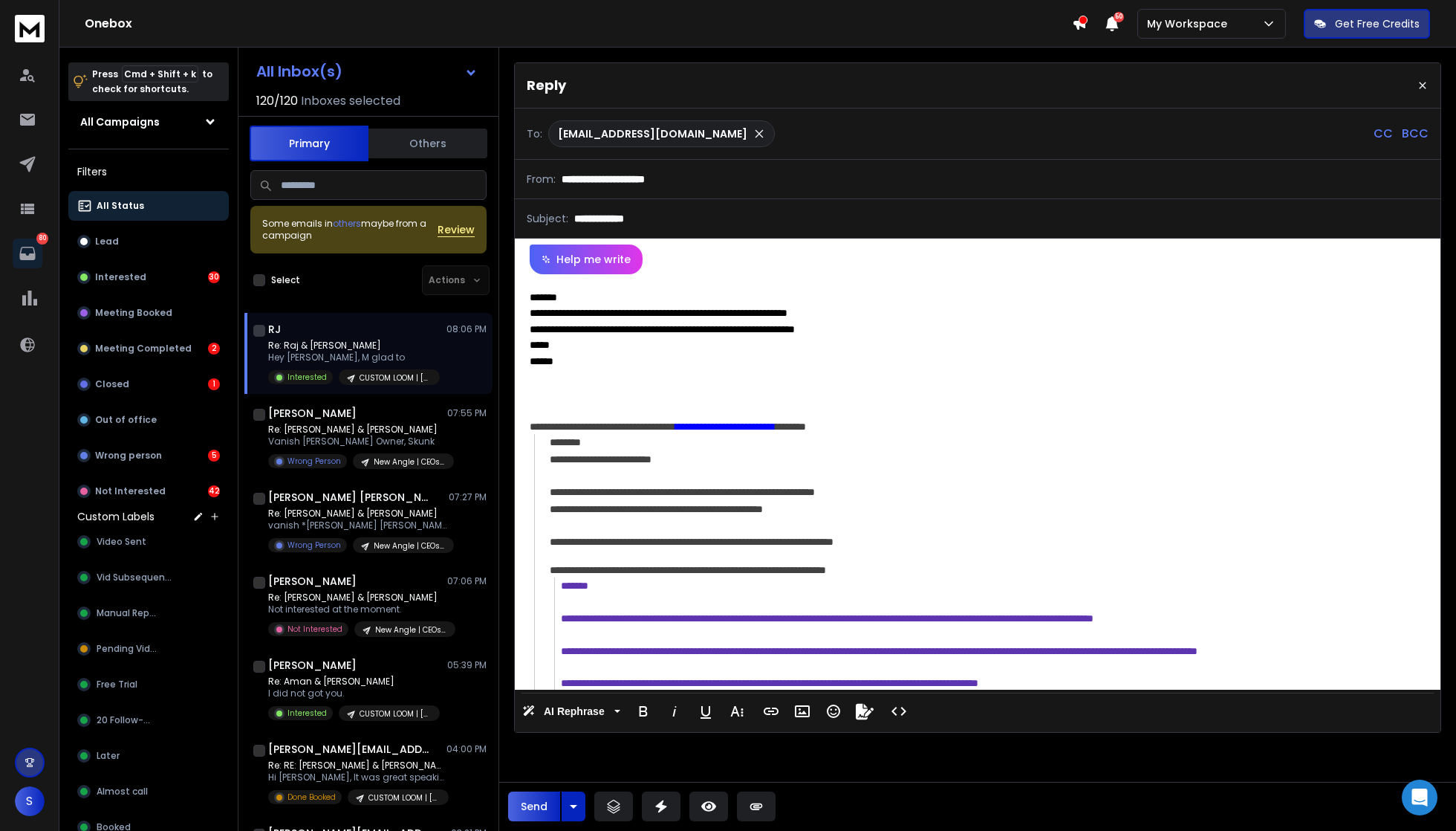
click at [524, 346] on div "**********" at bounding box center [978, 481] width 926 height 415
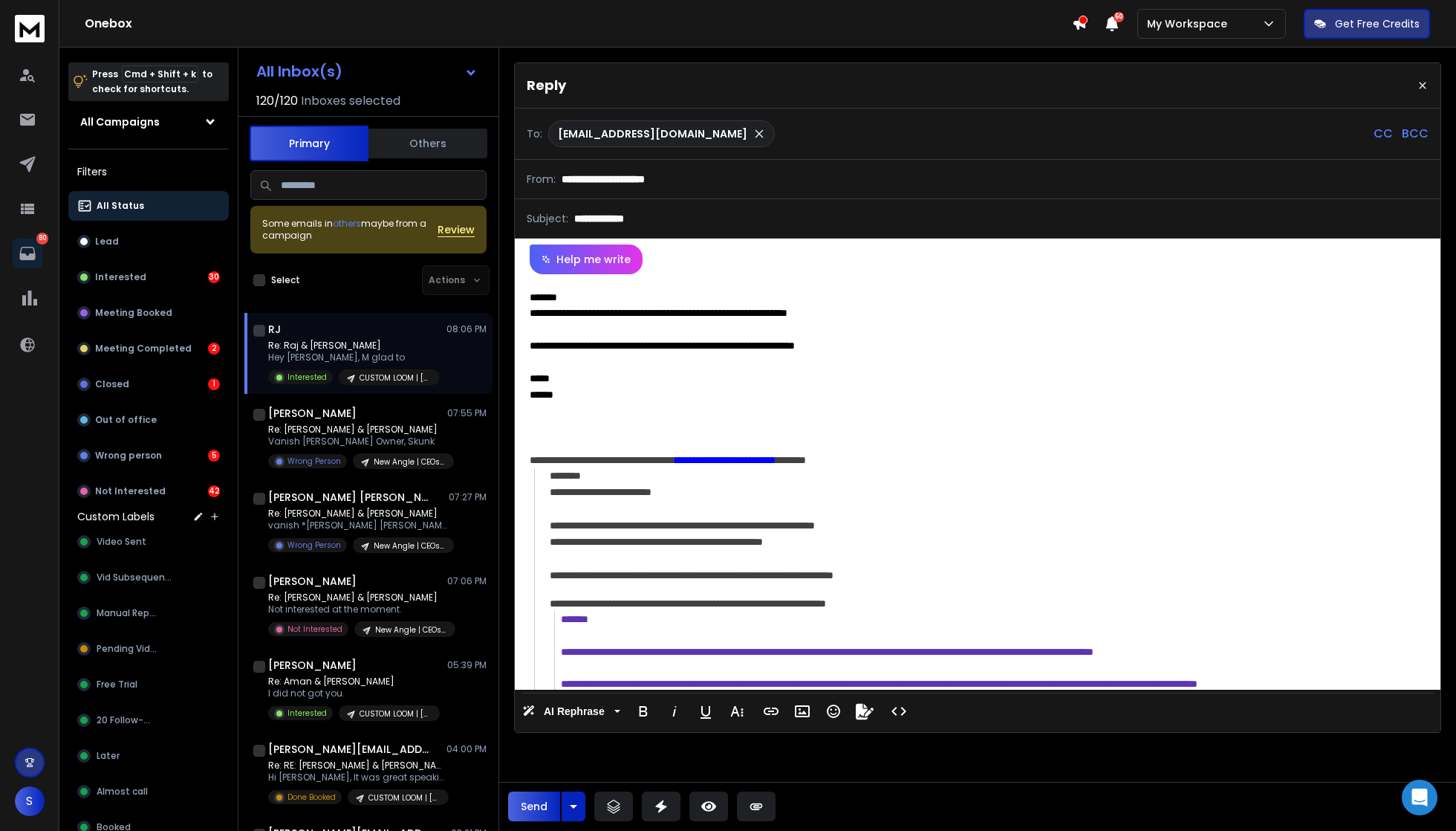
drag, startPoint x: 595, startPoint y: 298, endPoint x: 571, endPoint y: 298, distance: 24.0
click at [571, 298] on p "*******" at bounding box center [976, 297] width 892 height 15
click at [692, 307] on p "**********" at bounding box center [976, 312] width 892 height 15
click at [672, 298] on p "**********" at bounding box center [976, 297] width 892 height 15
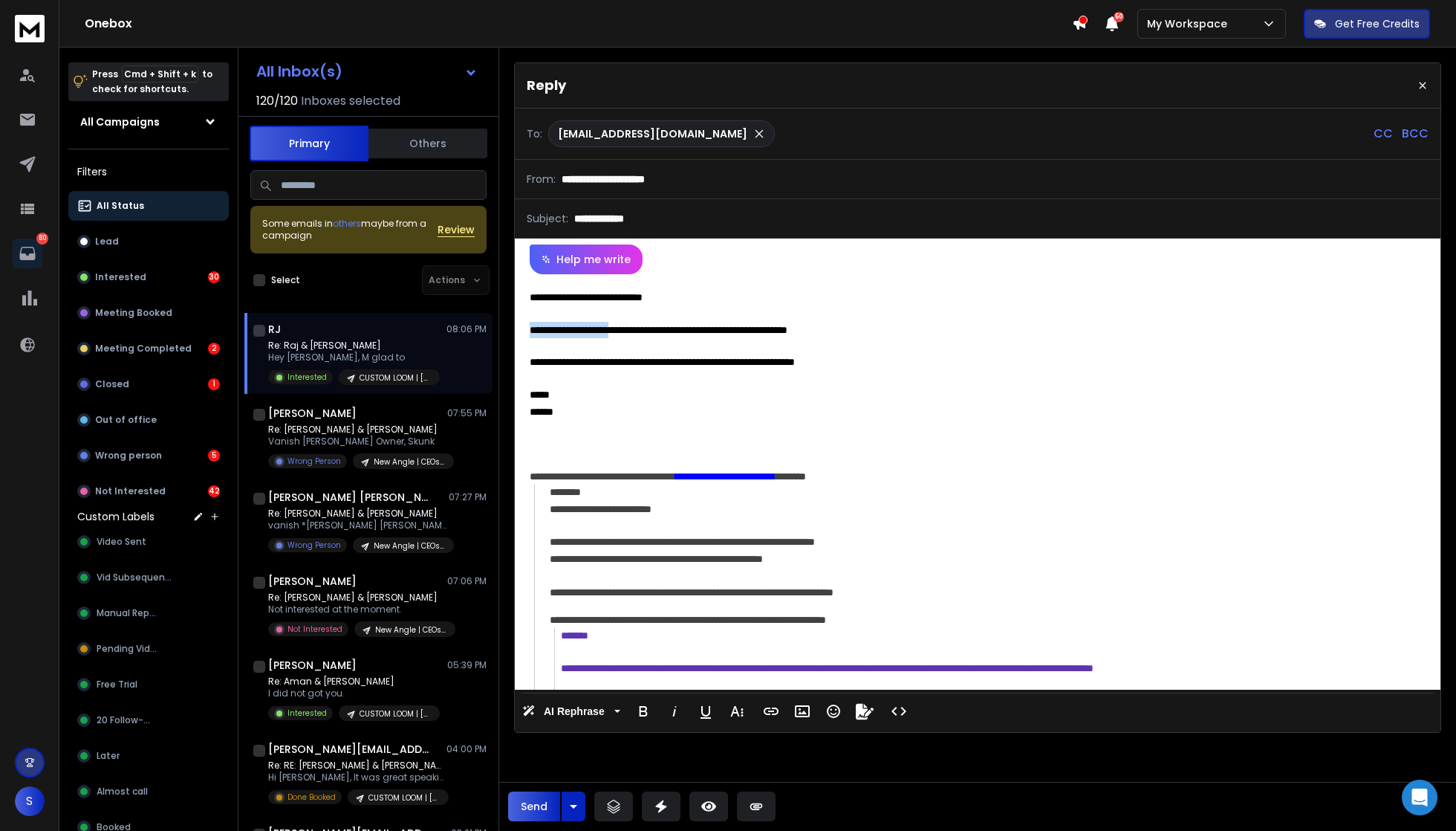
drag, startPoint x: 622, startPoint y: 333, endPoint x: 530, endPoint y: 331, distance: 92.0
click at [530, 331] on p "**********" at bounding box center [976, 329] width 892 height 15
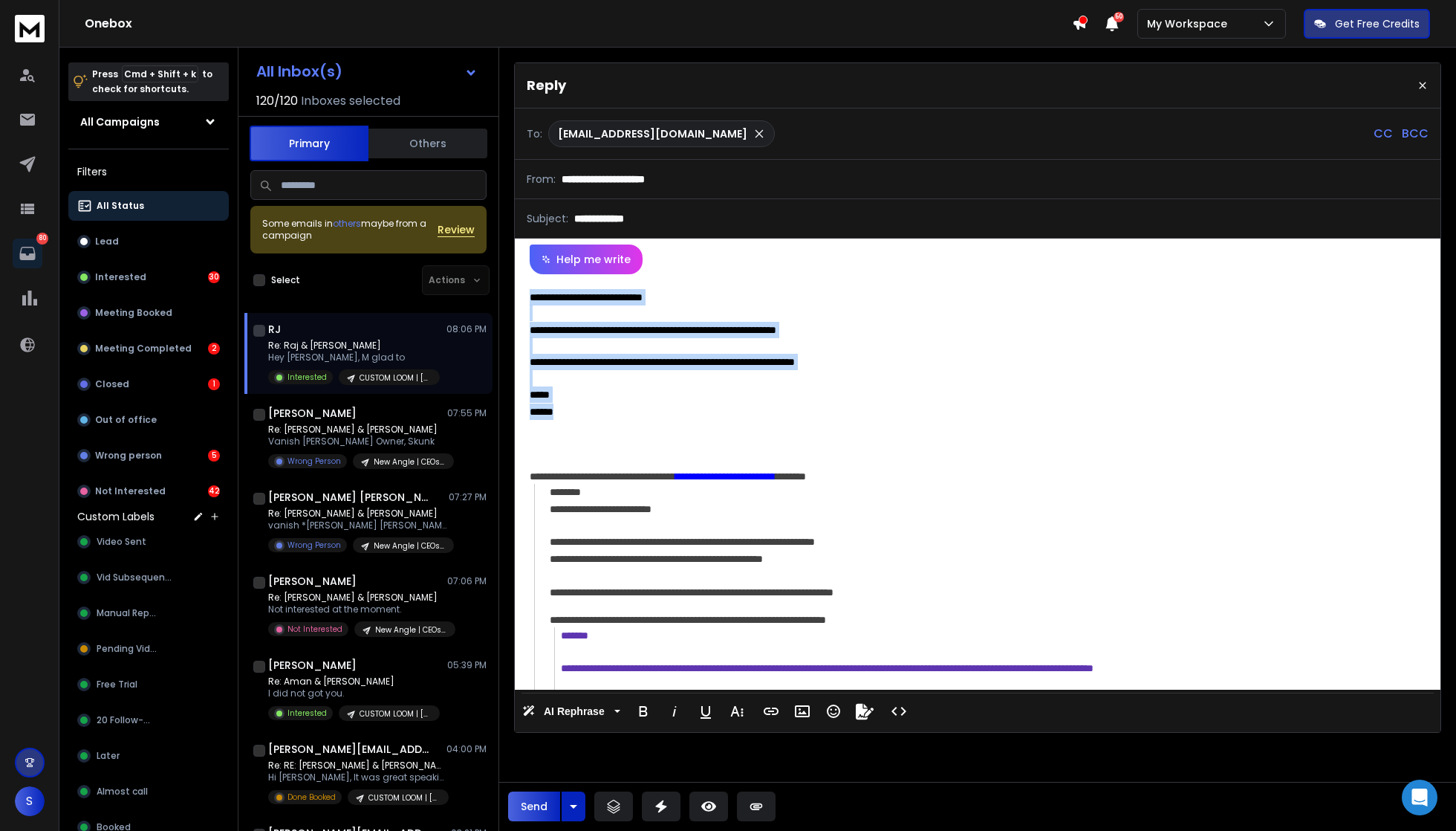
drag, startPoint x: 578, startPoint y: 404, endPoint x: 520, endPoint y: 254, distance: 160.8
click at [519, 253] on div "**********" at bounding box center [978, 485] width 926 height 493
click at [1417, 87] on icon at bounding box center [1423, 86] width 12 height 12
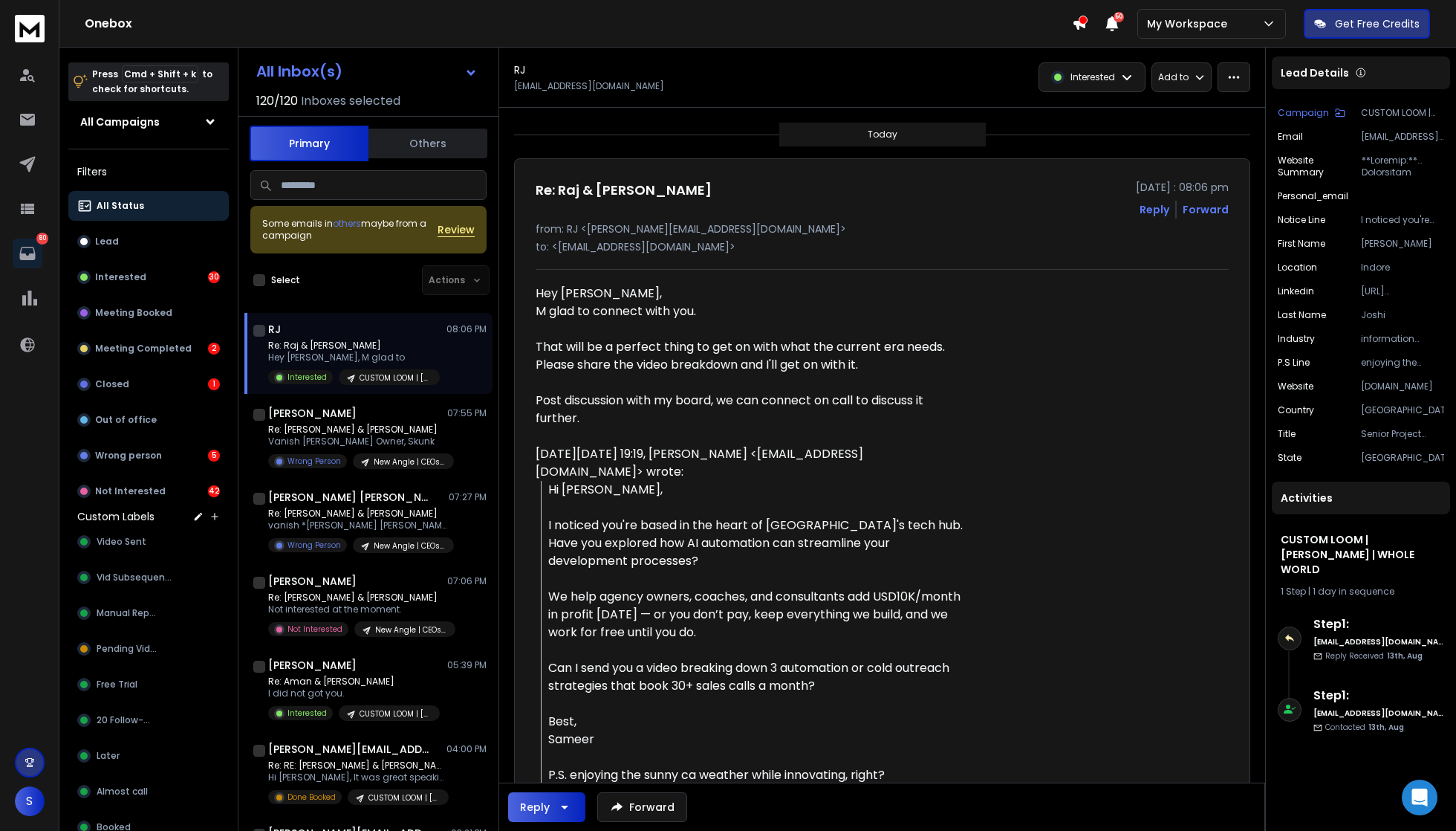
click at [547, 811] on div "Reply" at bounding box center [535, 806] width 30 height 15
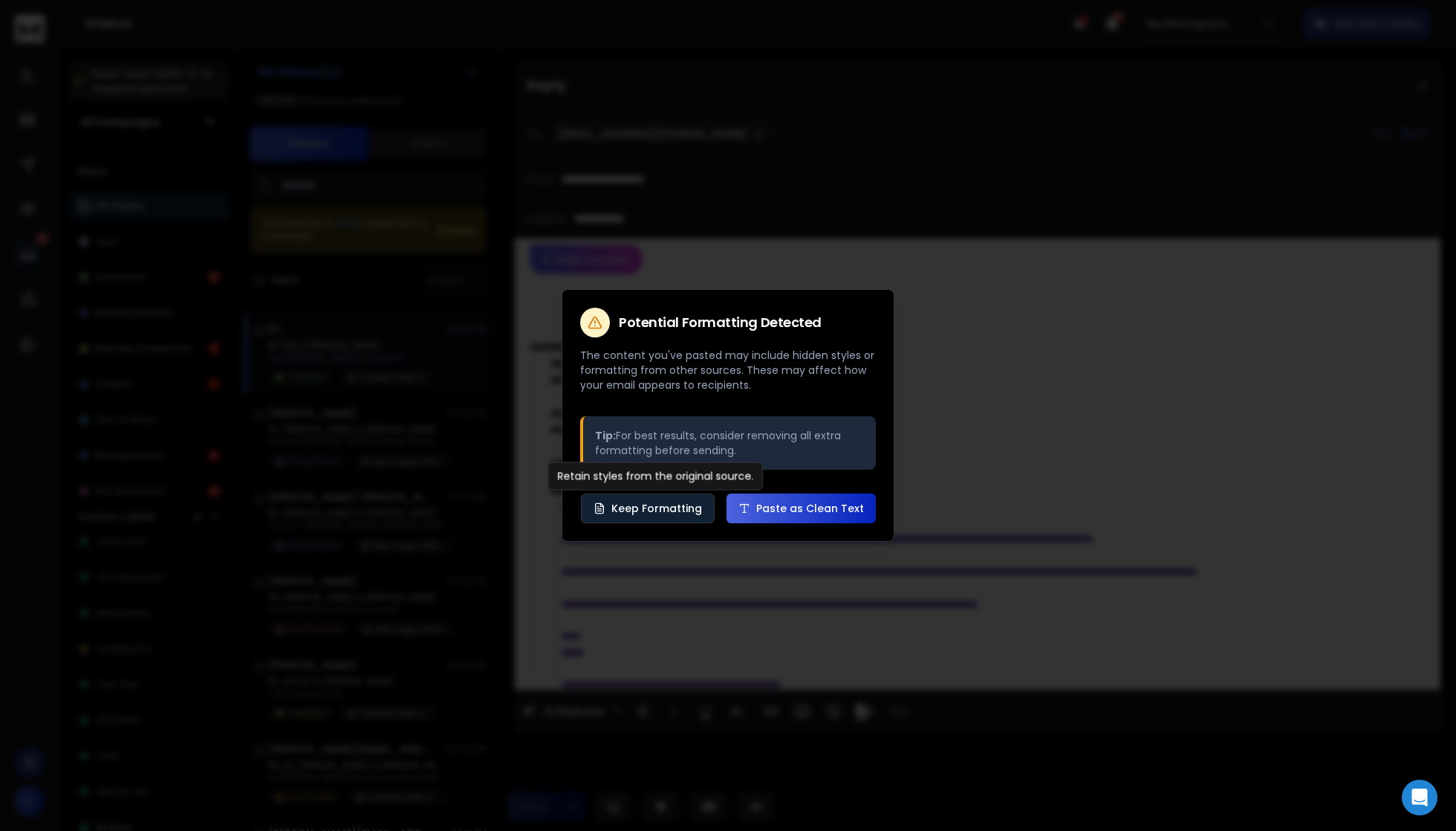
click at [639, 506] on button "Keep Formatting" at bounding box center [648, 508] width 134 height 30
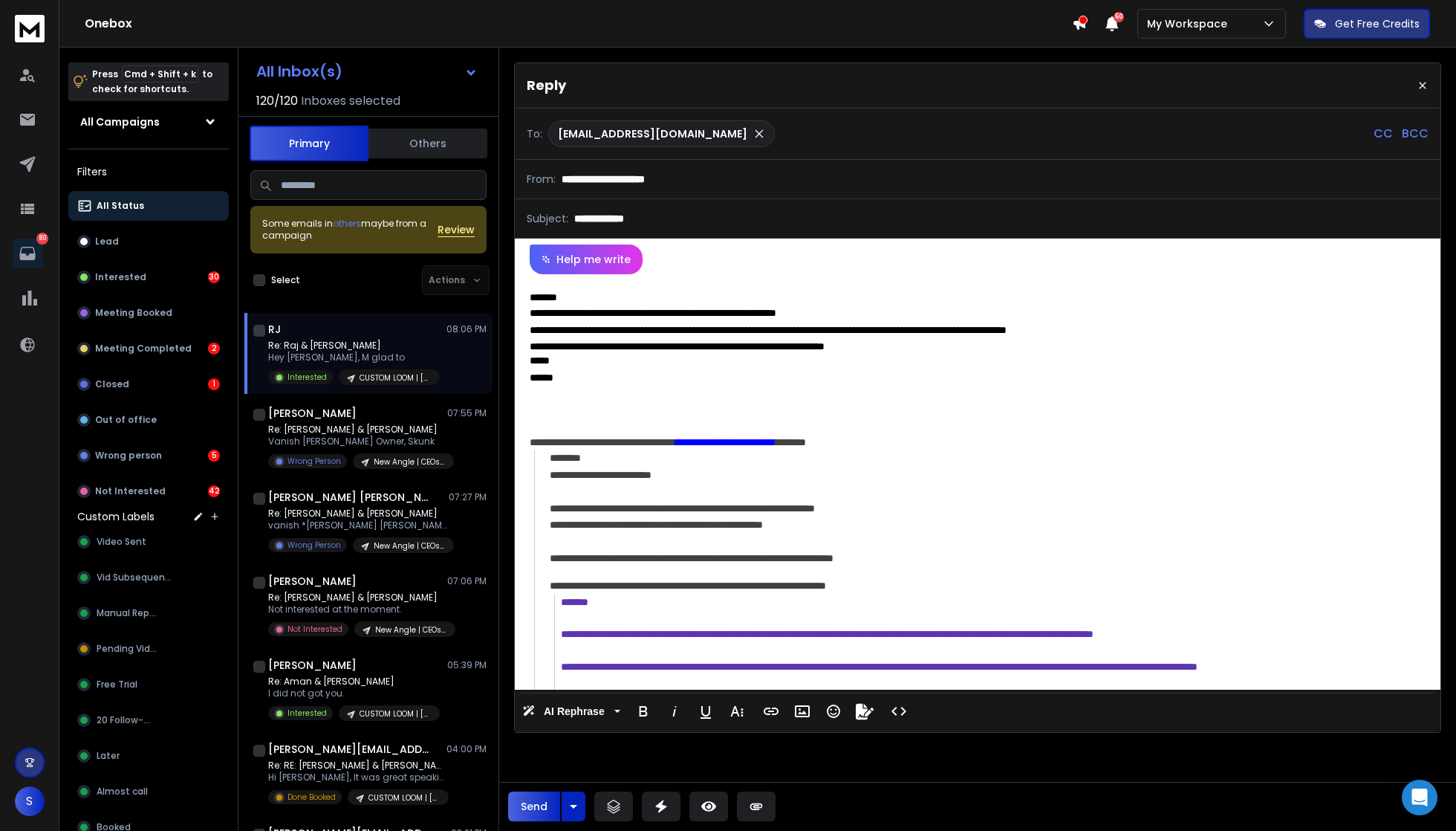
click at [526, 358] on div "**********" at bounding box center [978, 481] width 926 height 415
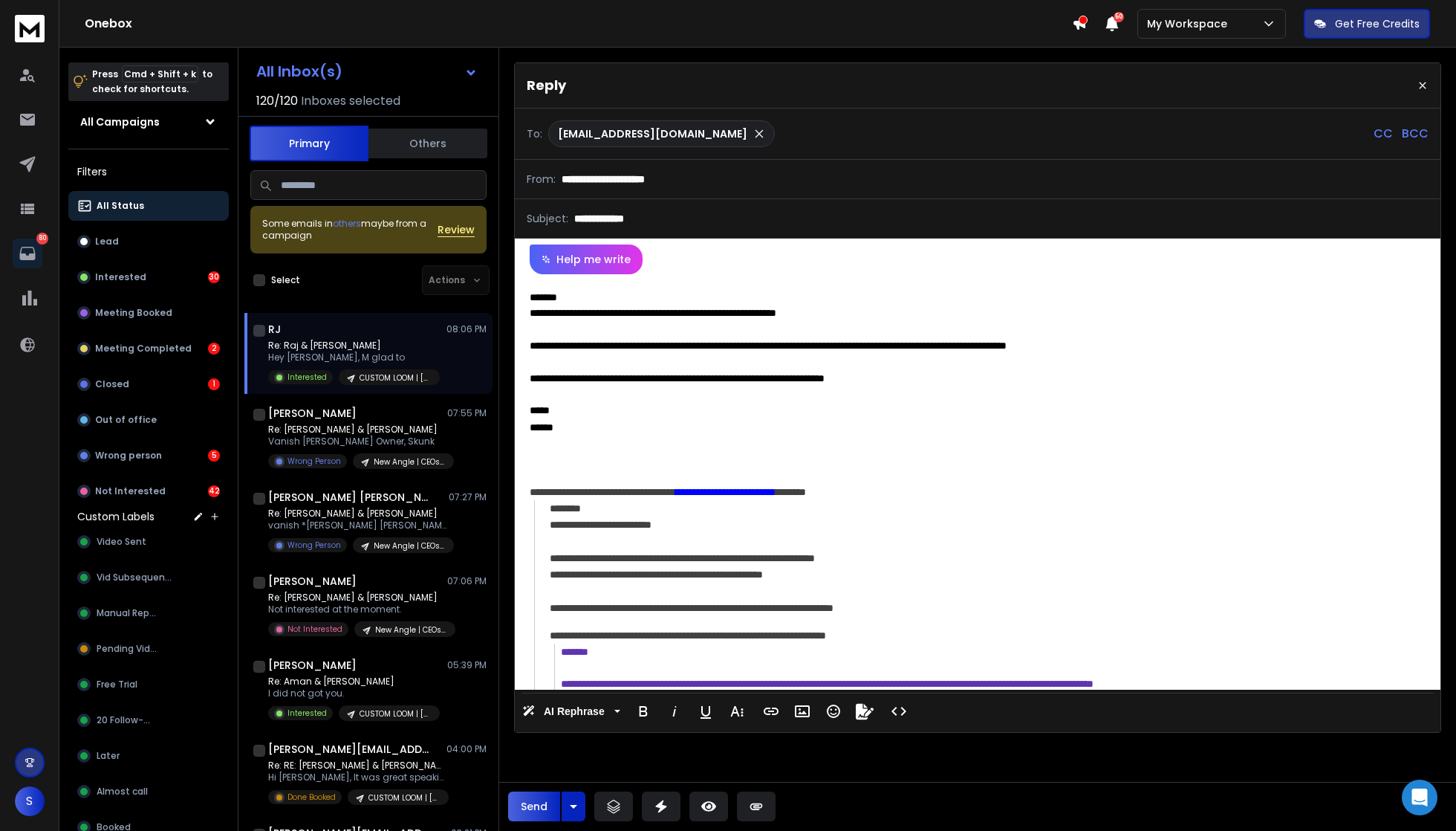
click at [729, 347] on p "**********" at bounding box center [976, 345] width 892 height 15
click at [876, 358] on div at bounding box center [978, 360] width 896 height 16
click at [994, 358] on div at bounding box center [978, 360] width 896 height 16
click at [1106, 352] on p "**********" at bounding box center [976, 345] width 892 height 15
click at [888, 375] on p "**********" at bounding box center [976, 377] width 892 height 15
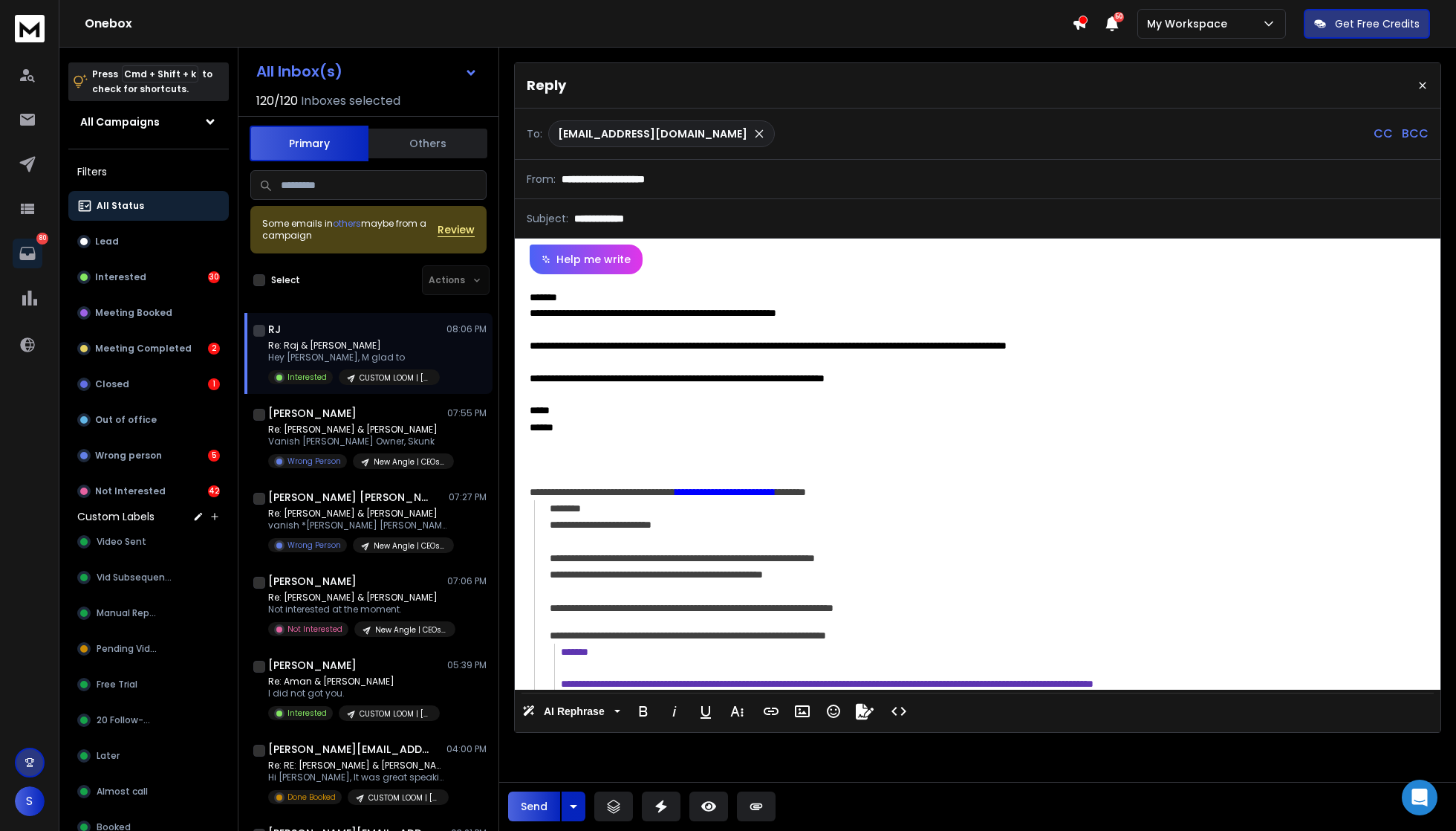
click at [927, 375] on p "**********" at bounding box center [976, 377] width 892 height 15
click at [910, 313] on p "**********" at bounding box center [976, 312] width 892 height 15
click at [545, 808] on button "Send" at bounding box center [534, 806] width 52 height 30
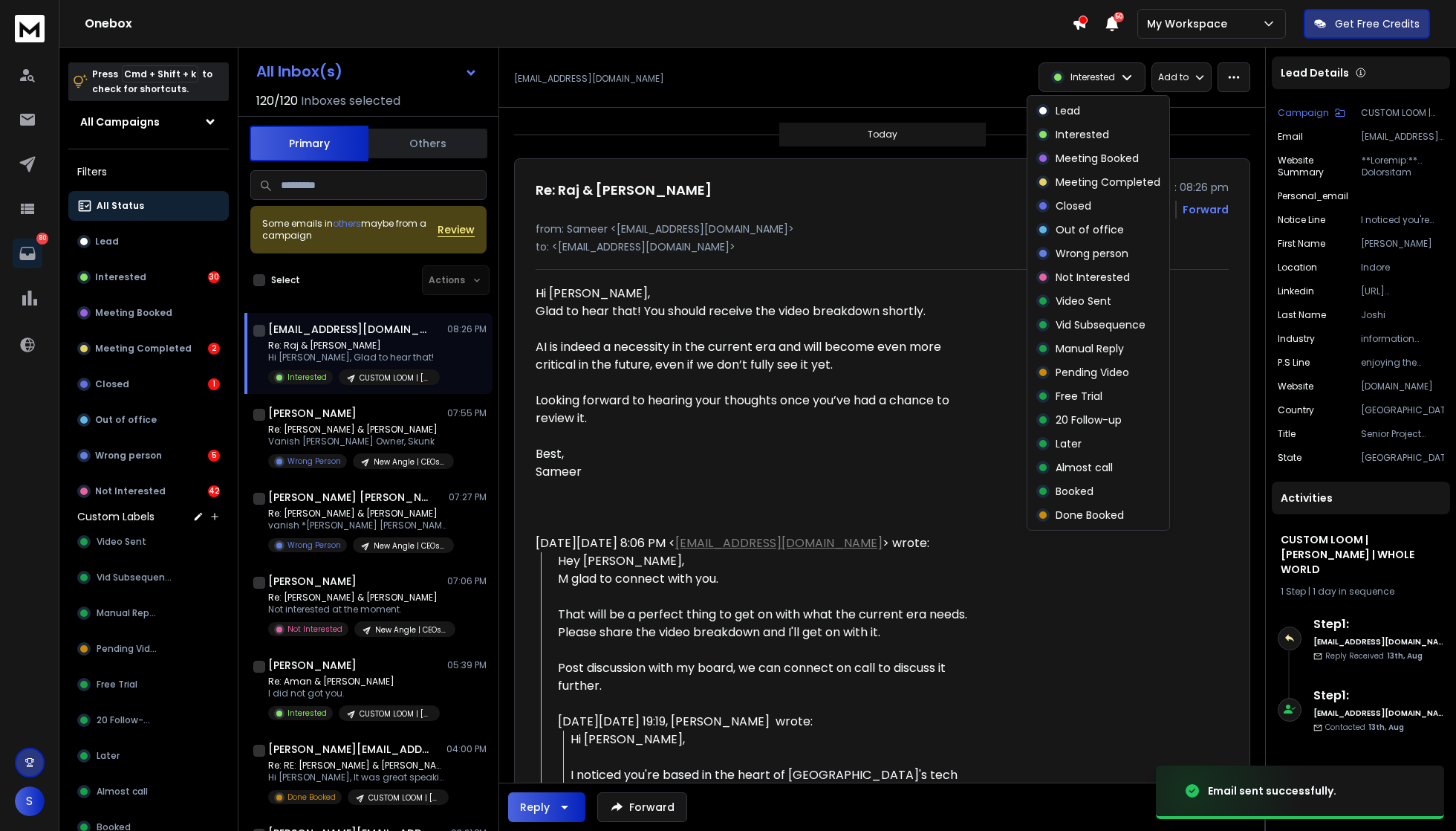
click at [1071, 71] on p "Interested" at bounding box center [1093, 77] width 45 height 12
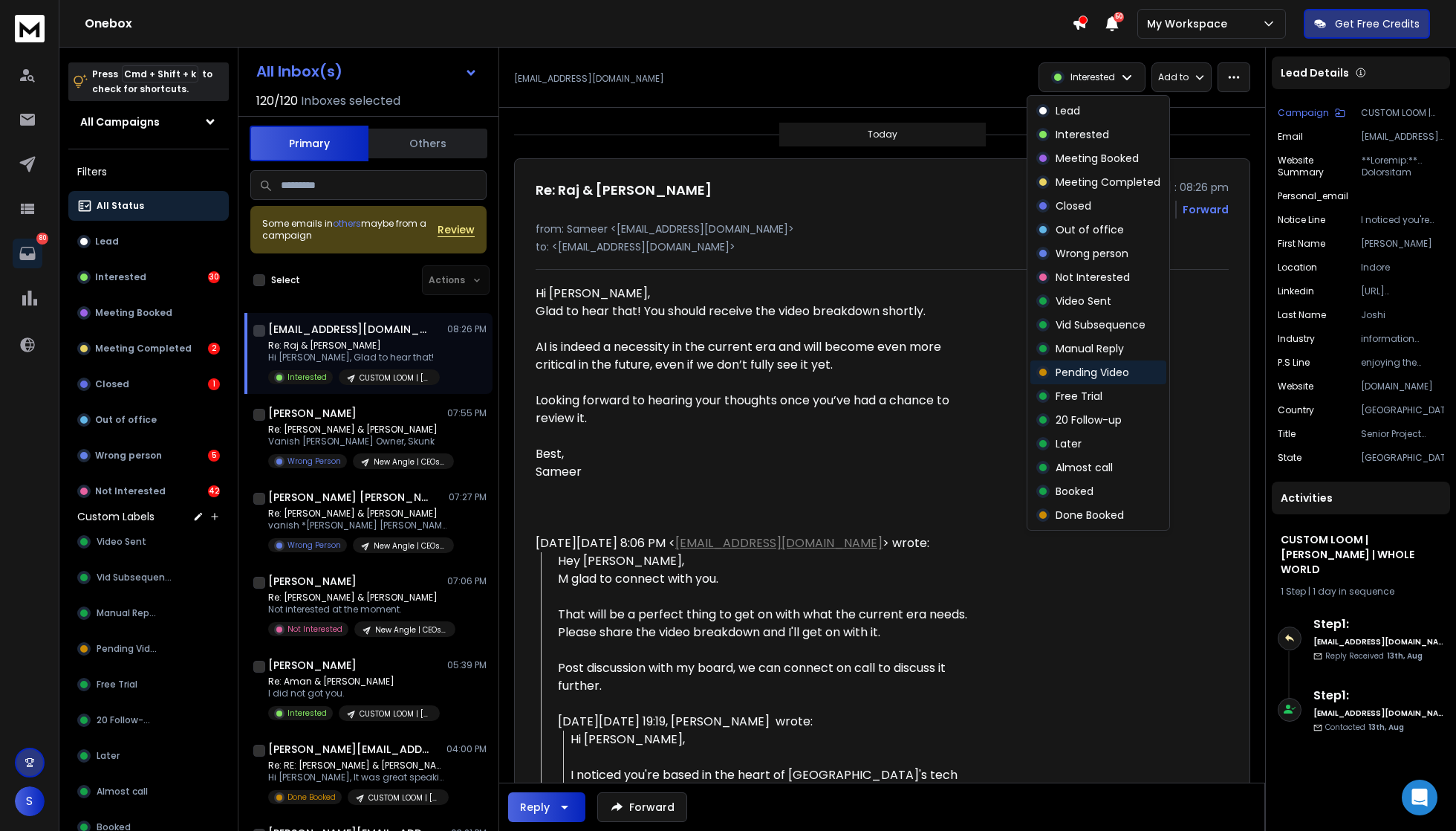
click at [1094, 373] on p "Pending Video" at bounding box center [1093, 371] width 74 height 15
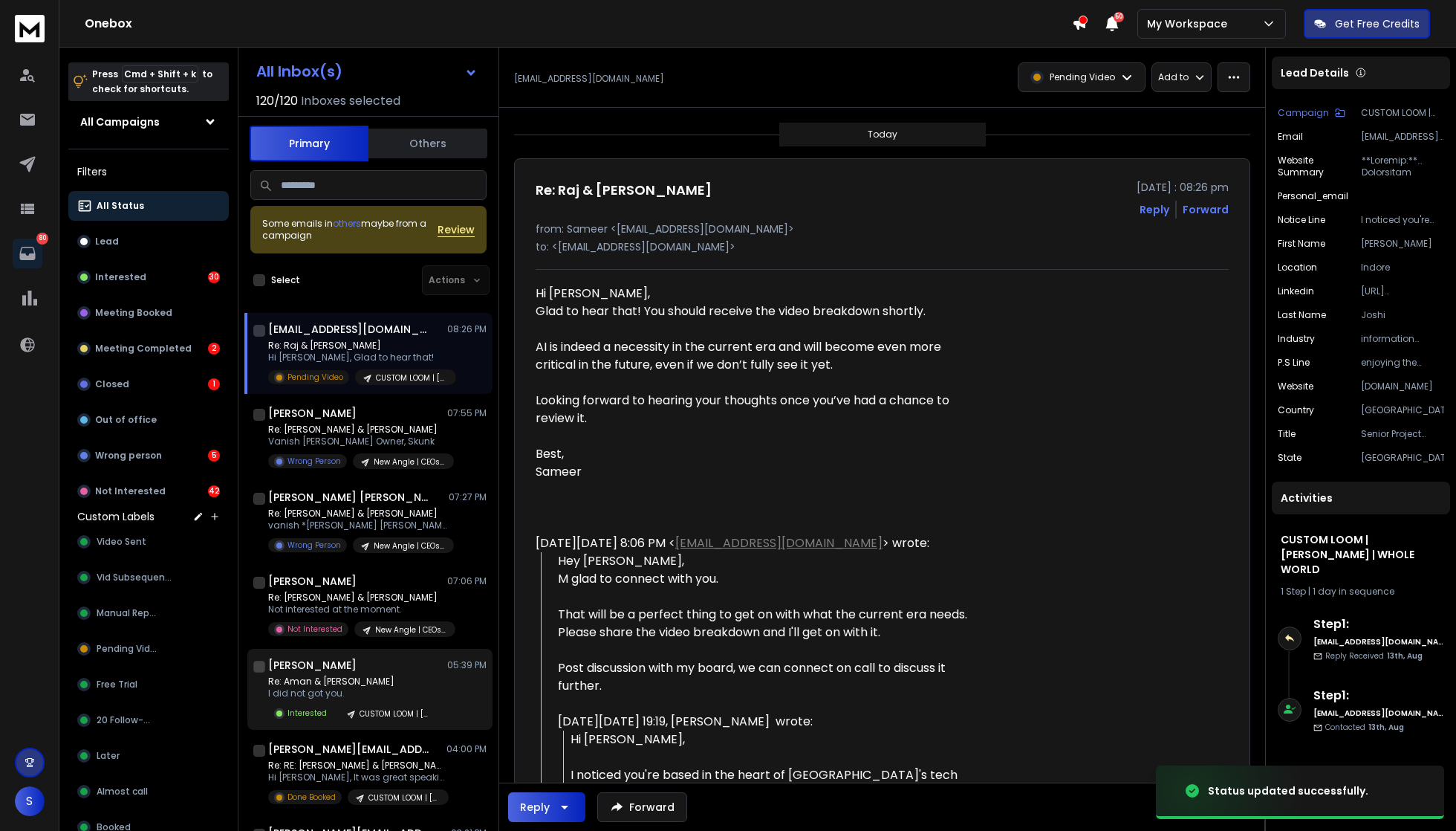
click at [454, 692] on div "Re: Aman & Sam I did not got you. Interested CUSTOM LOOM | MATT LUCERO | WHOLE …" at bounding box center [377, 697] width 218 height 45
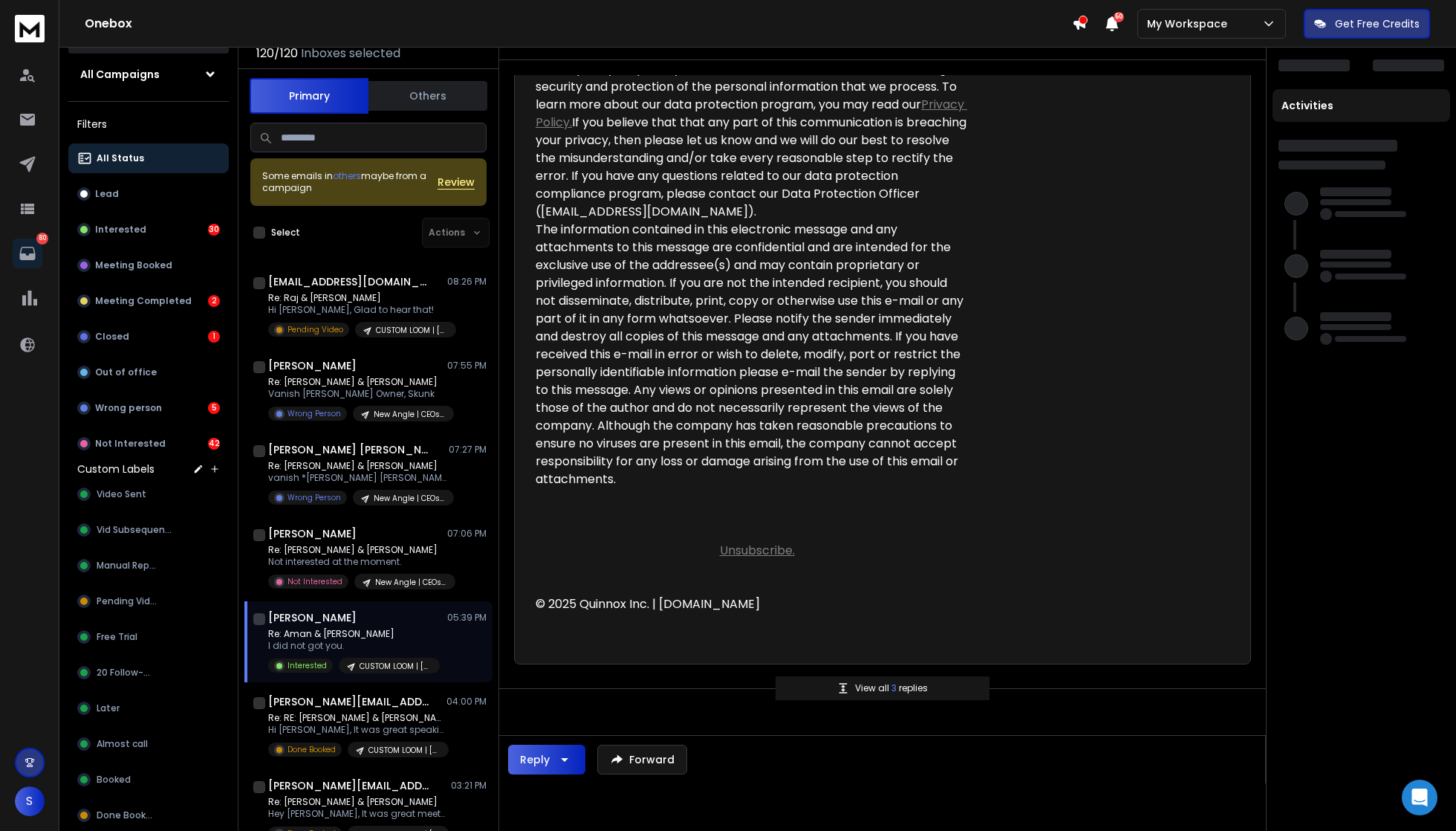
scroll to position [2545, 0]
drag, startPoint x: 537, startPoint y: 292, endPoint x: 892, endPoint y: 830, distance: 644.6
copy div "I did not got you. From: Sameer Singh <sameer@launchclientier.xyz> Sent: 13 Aug…"
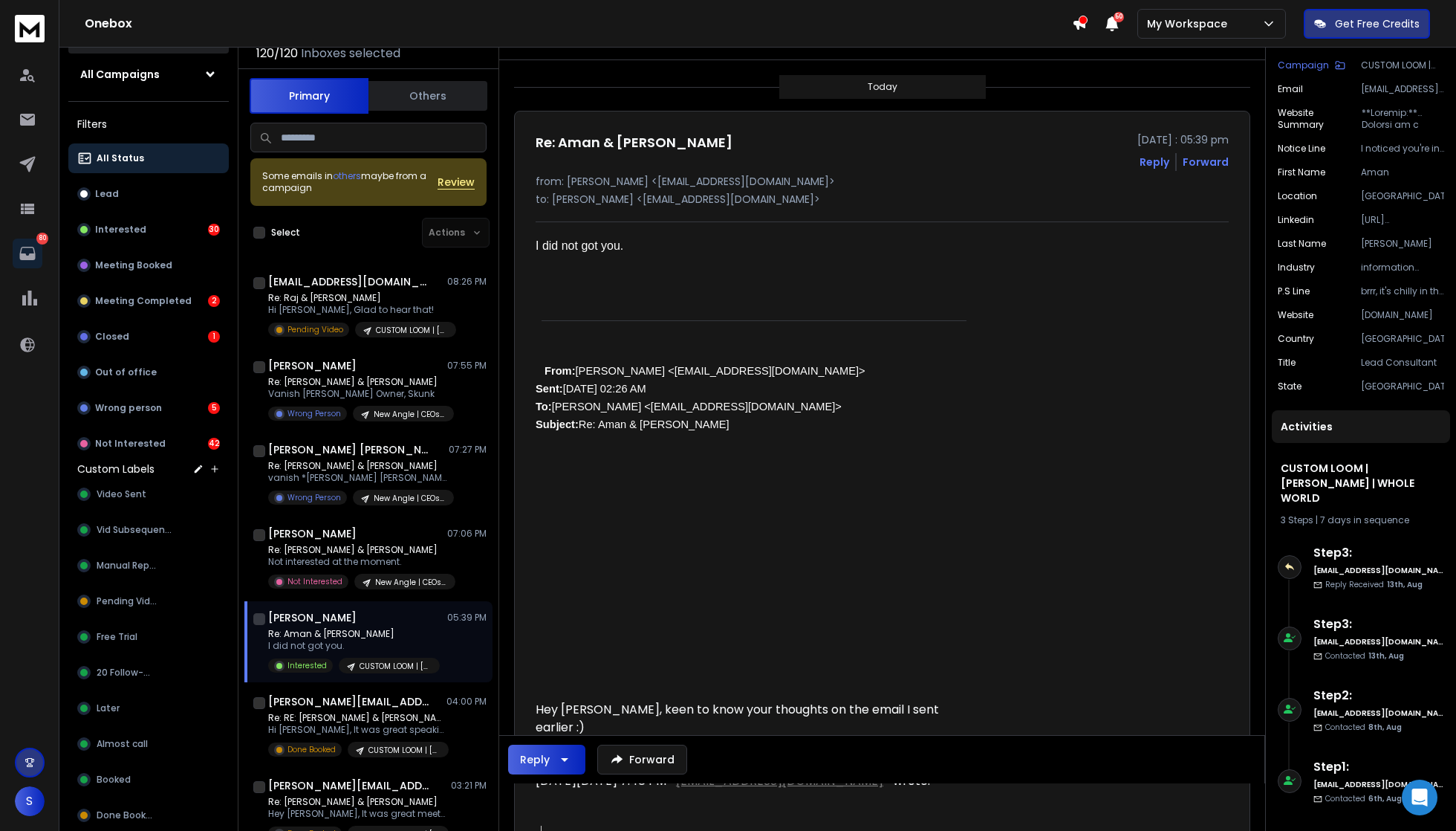
scroll to position [0, 0]
click at [525, 746] on button "Reply" at bounding box center [547, 759] width 77 height 30
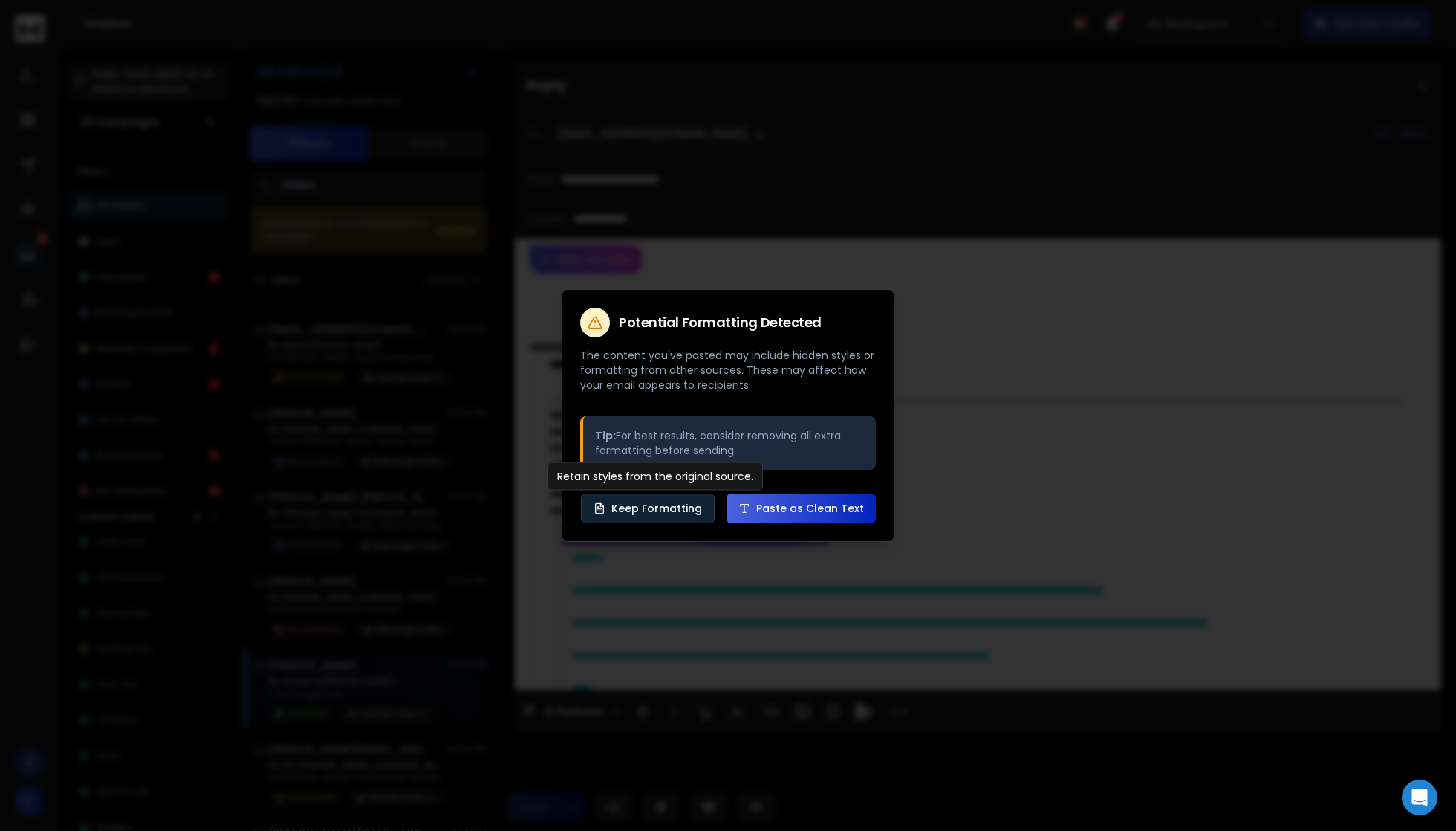
click at [633, 510] on button "Keep Formatting" at bounding box center [648, 508] width 134 height 30
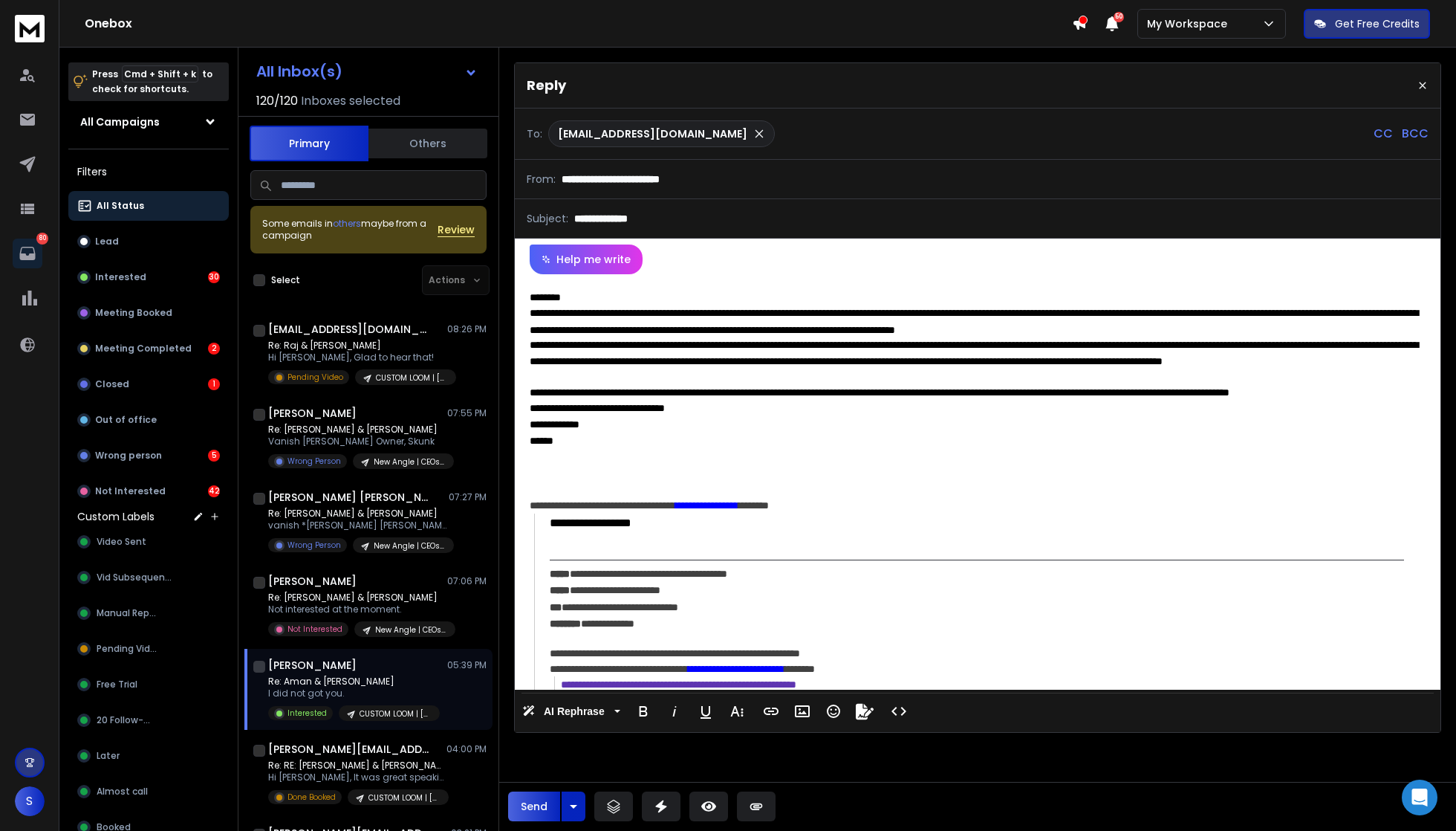
click at [527, 426] on div "**********" at bounding box center [978, 481] width 926 height 415
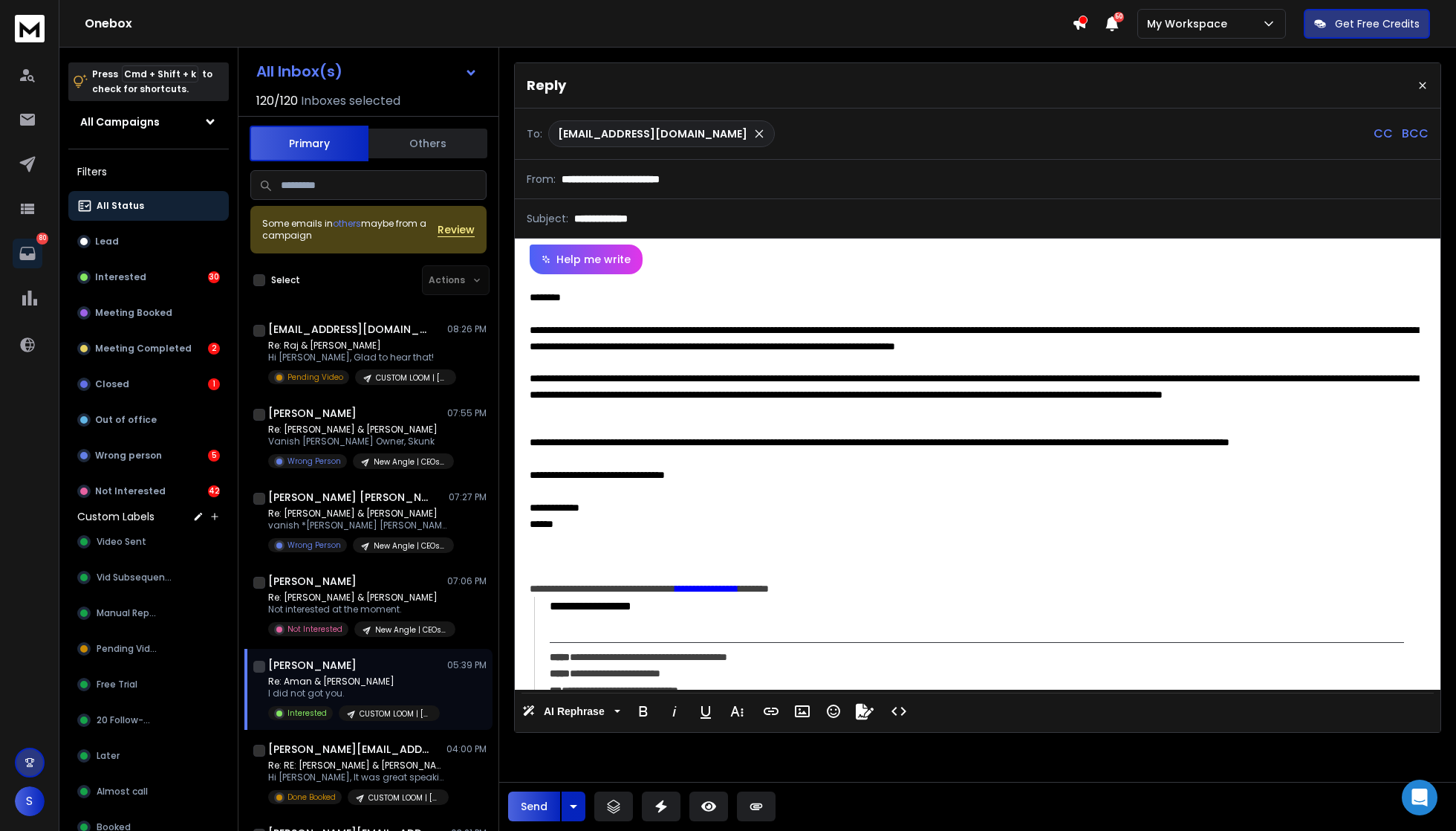
click at [527, 812] on button "Send" at bounding box center [534, 806] width 52 height 30
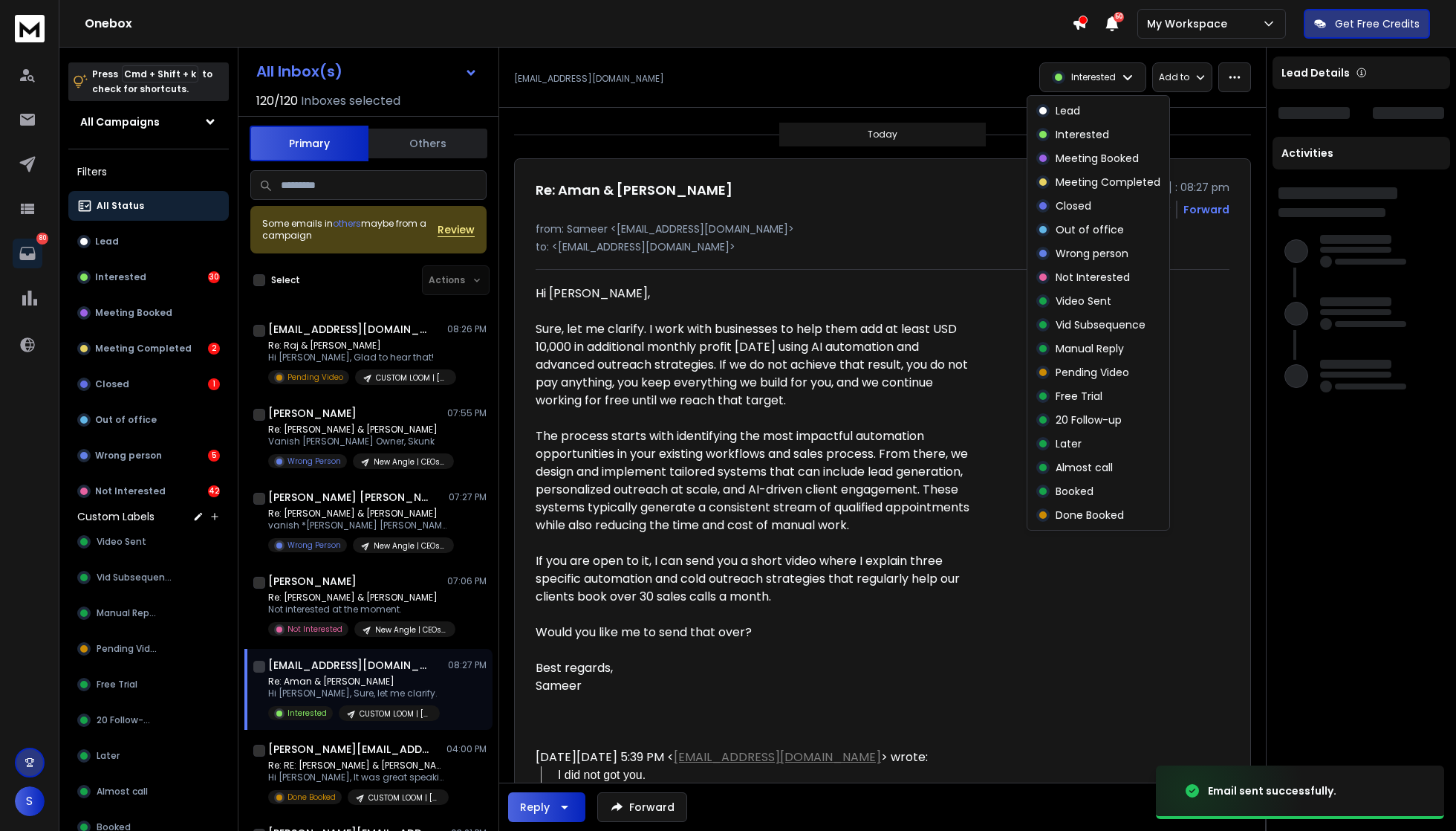
click at [1091, 75] on p "Interested" at bounding box center [1094, 77] width 45 height 12
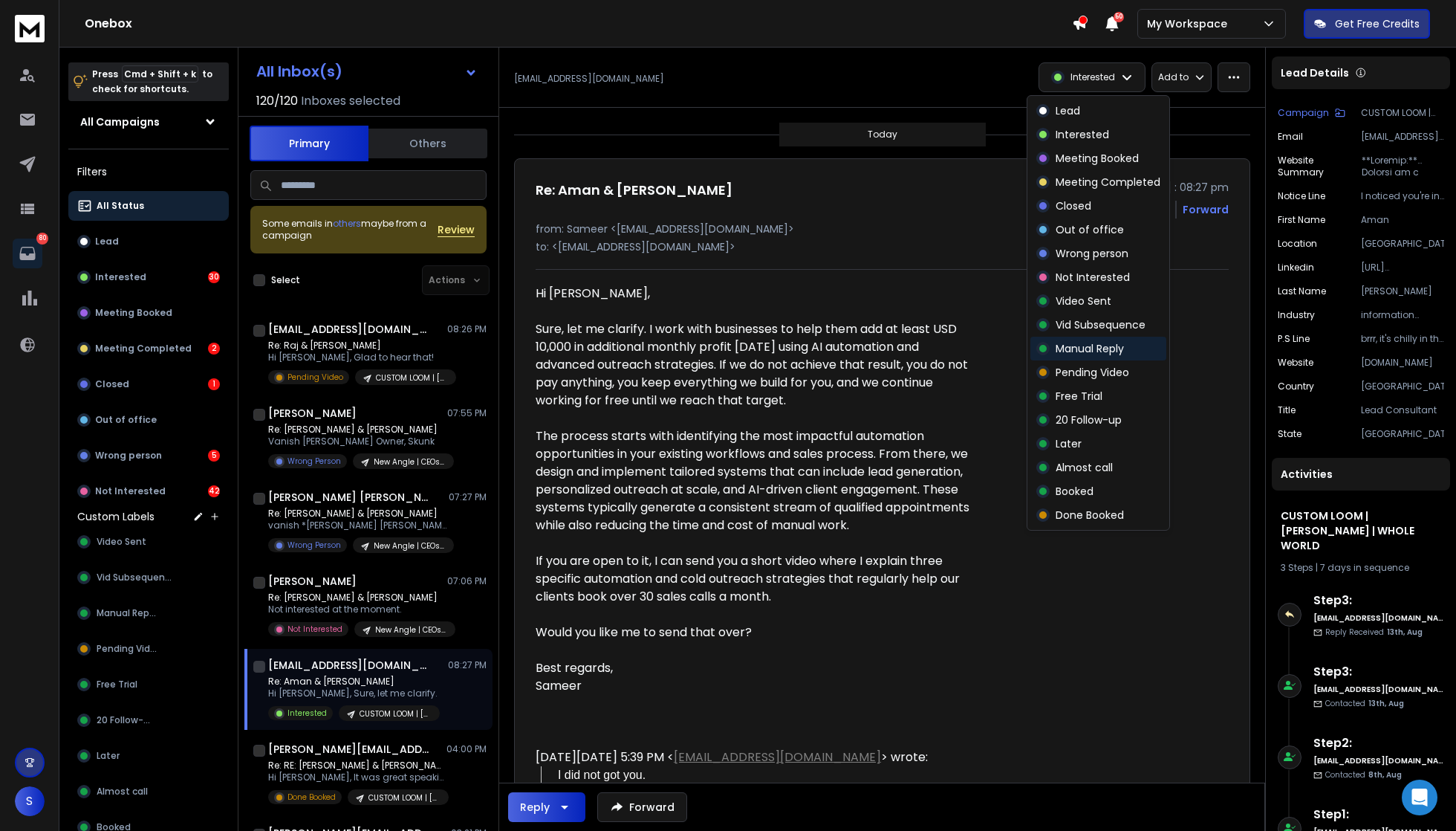
click at [1085, 353] on p "Manual Reply" at bounding box center [1091, 347] width 68 height 15
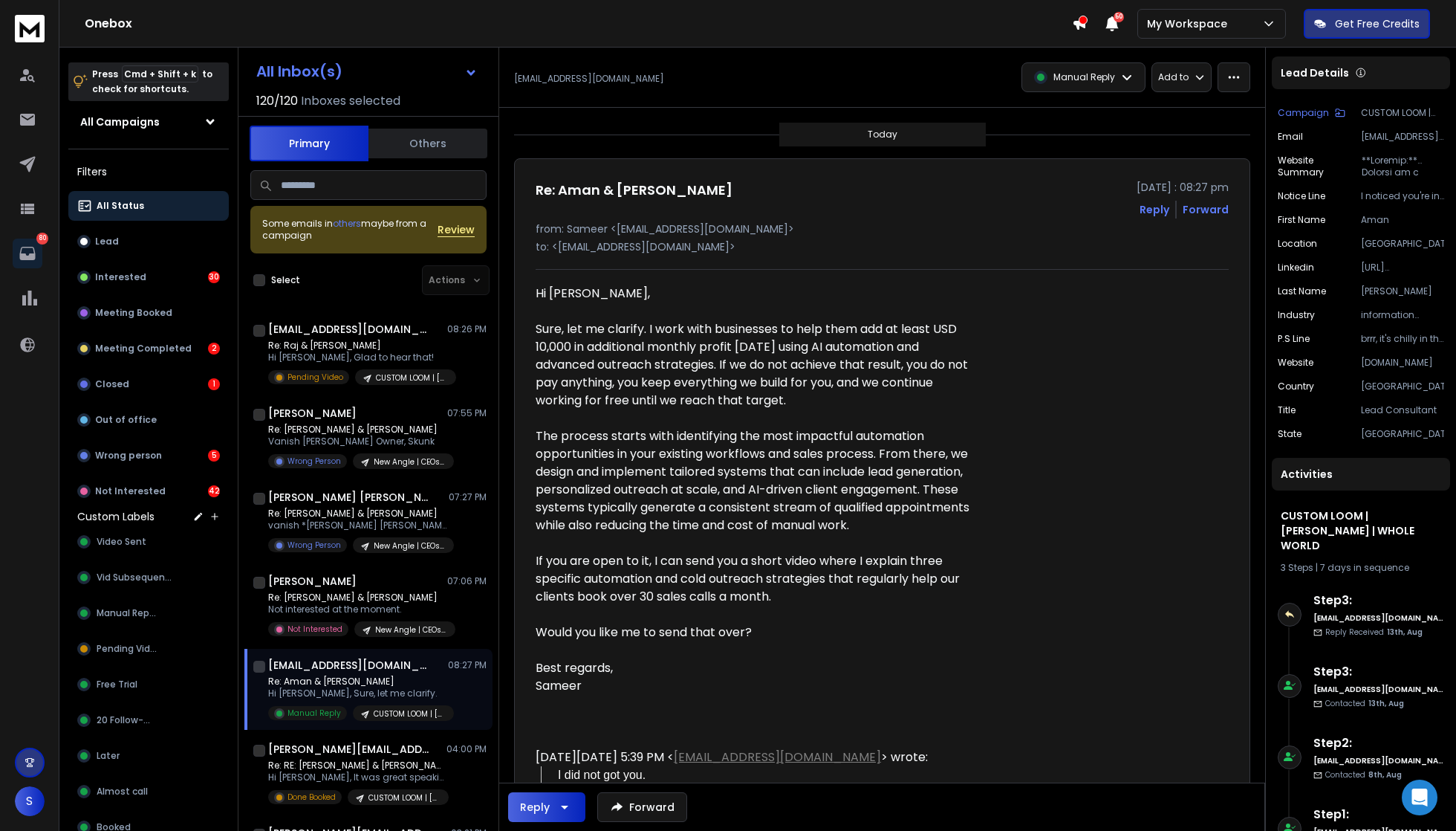
click at [120, 657] on button "Pending Video" at bounding box center [149, 648] width 161 height 30
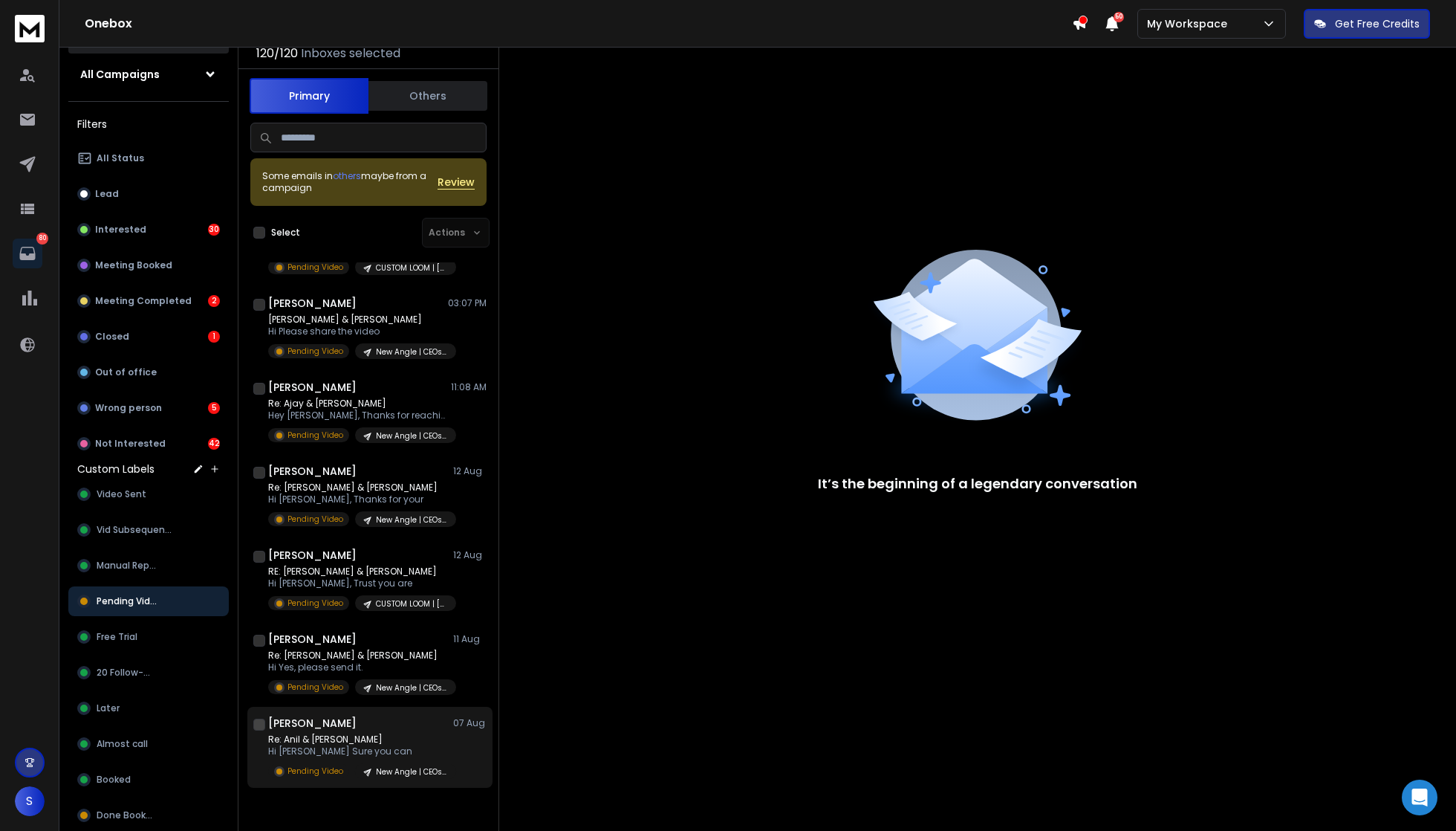
scroll to position [48, 0]
click at [371, 755] on p "Hi [PERSON_NAME] Sure you can" at bounding box center [357, 751] width 178 height 12
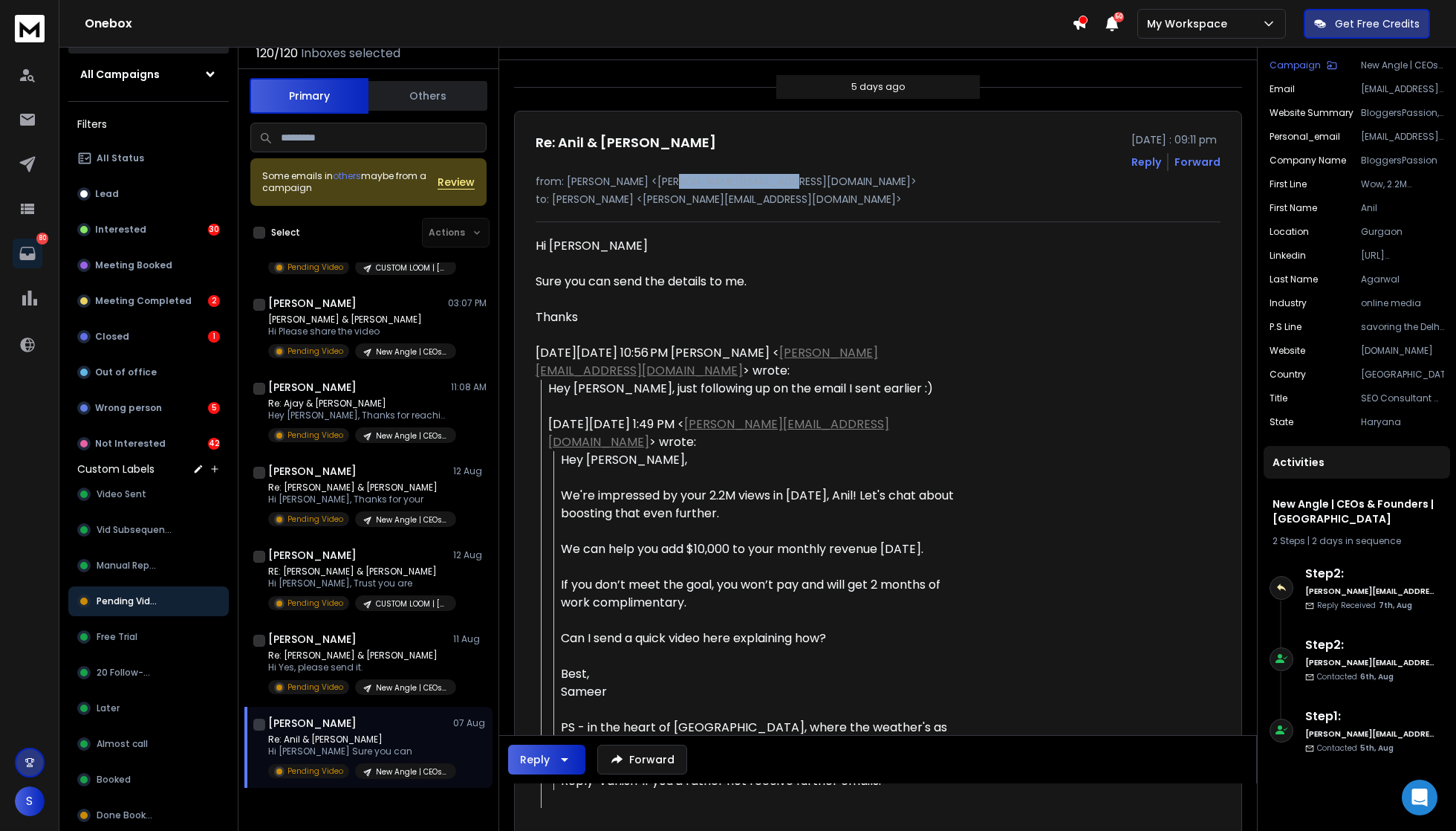
drag, startPoint x: 669, startPoint y: 181, endPoint x: 780, endPoint y: 181, distance: 111.0
click at [780, 181] on p "from: Anil Agarwal <anil@bloggerspassion.com>" at bounding box center [878, 181] width 685 height 15
copy p "[DOMAIN_NAME]"
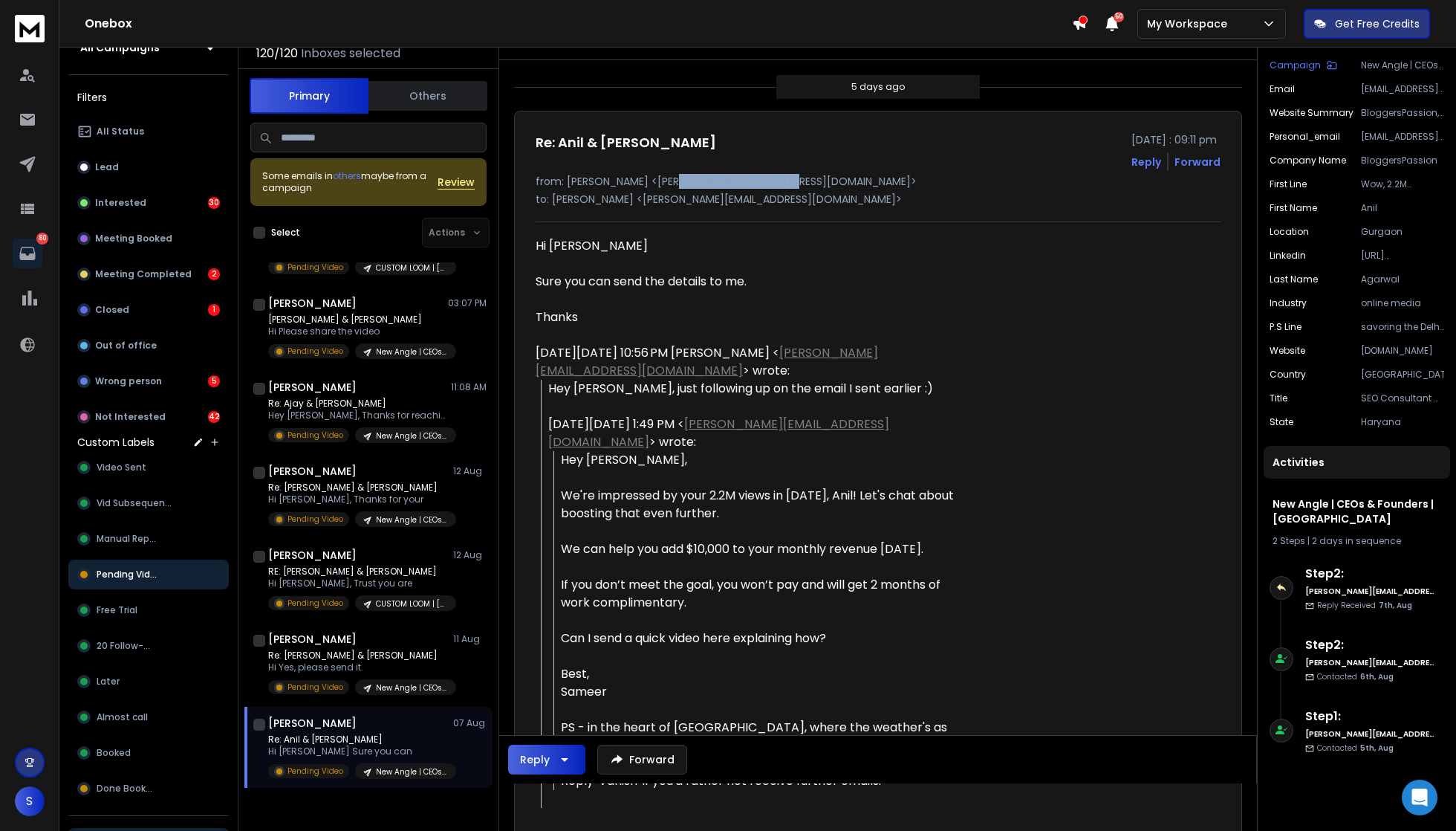
scroll to position [59, 0]
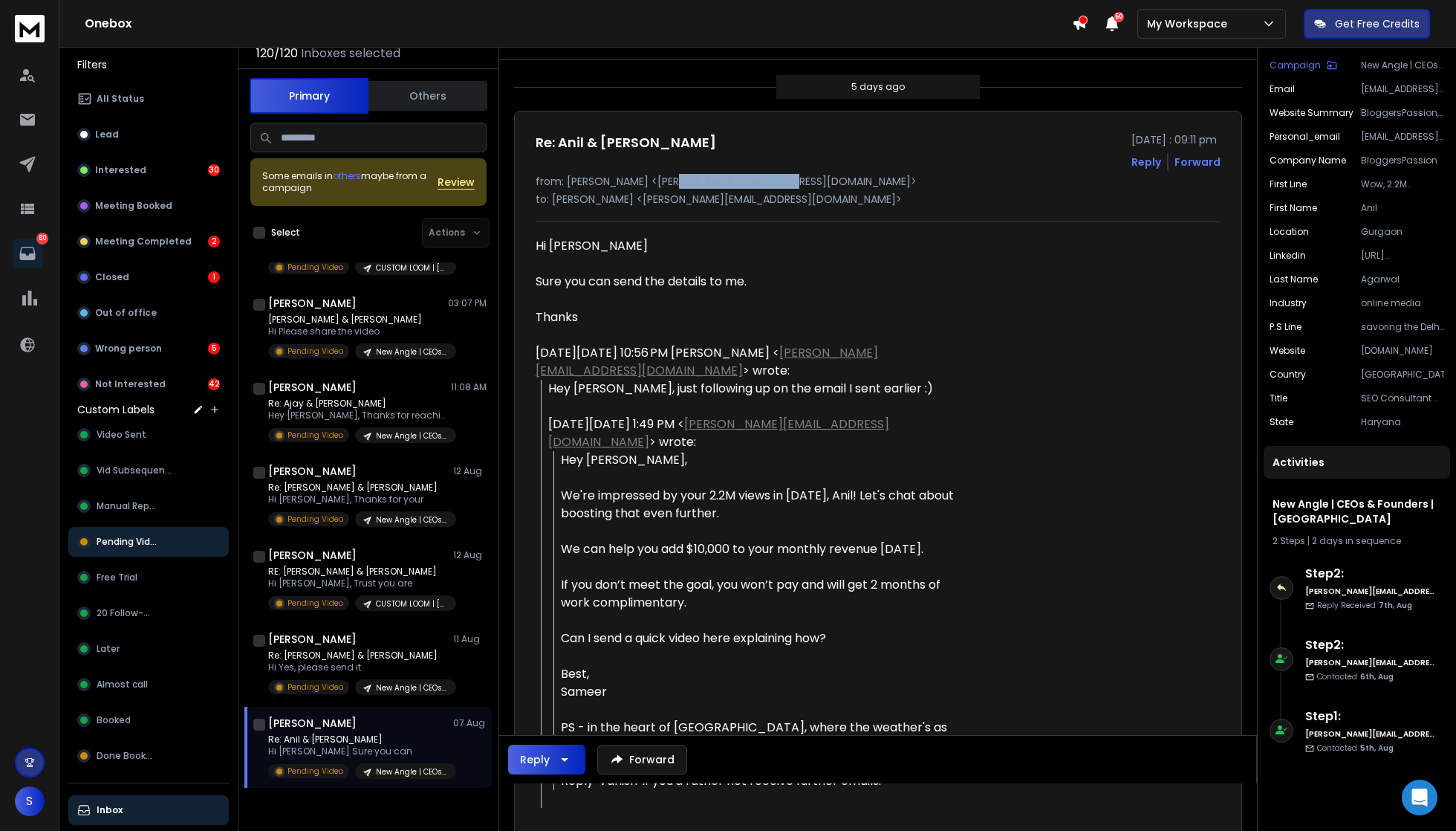
click at [125, 763] on button "Done Booked" at bounding box center [149, 755] width 161 height 30
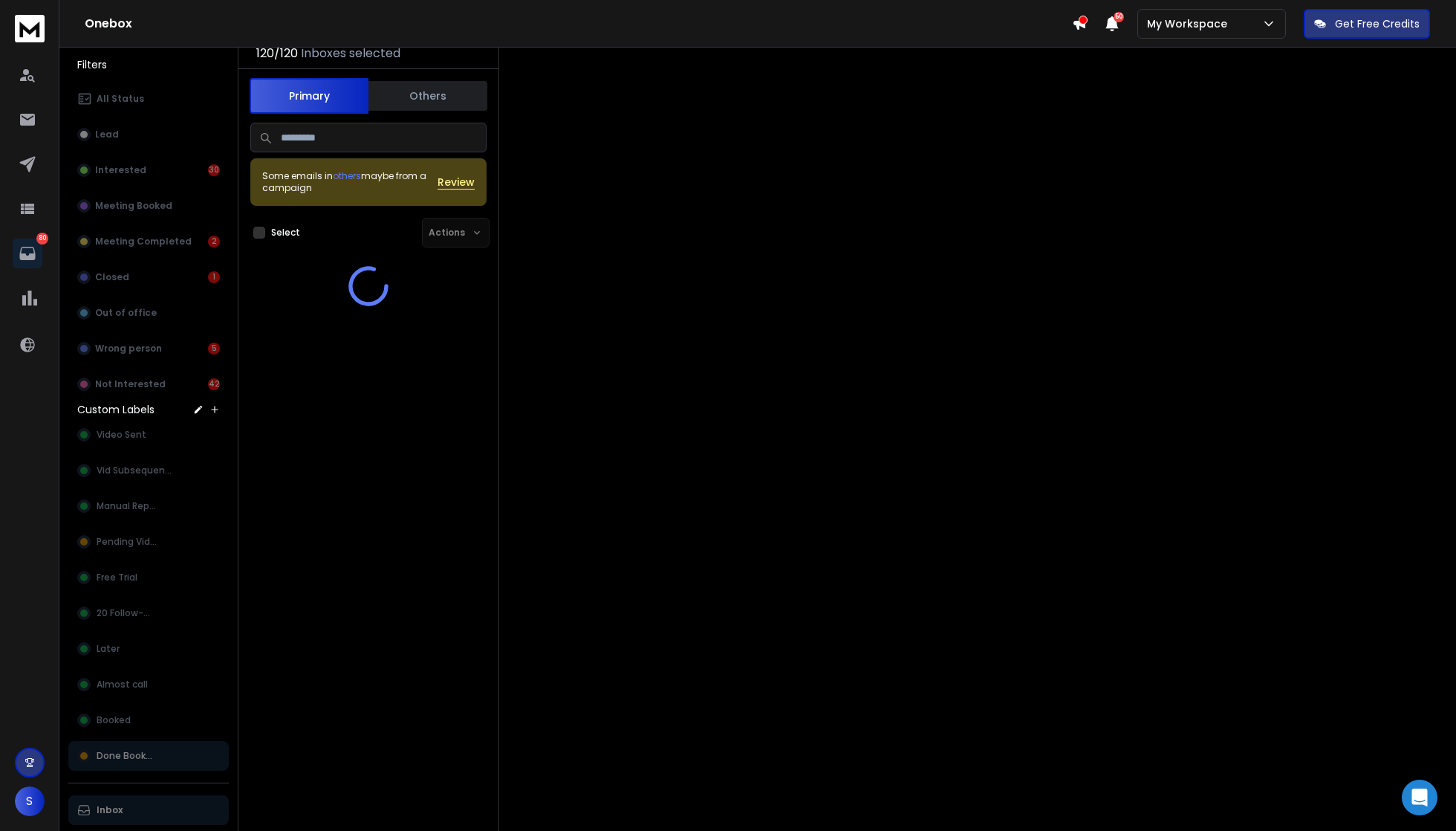
scroll to position [0, 0]
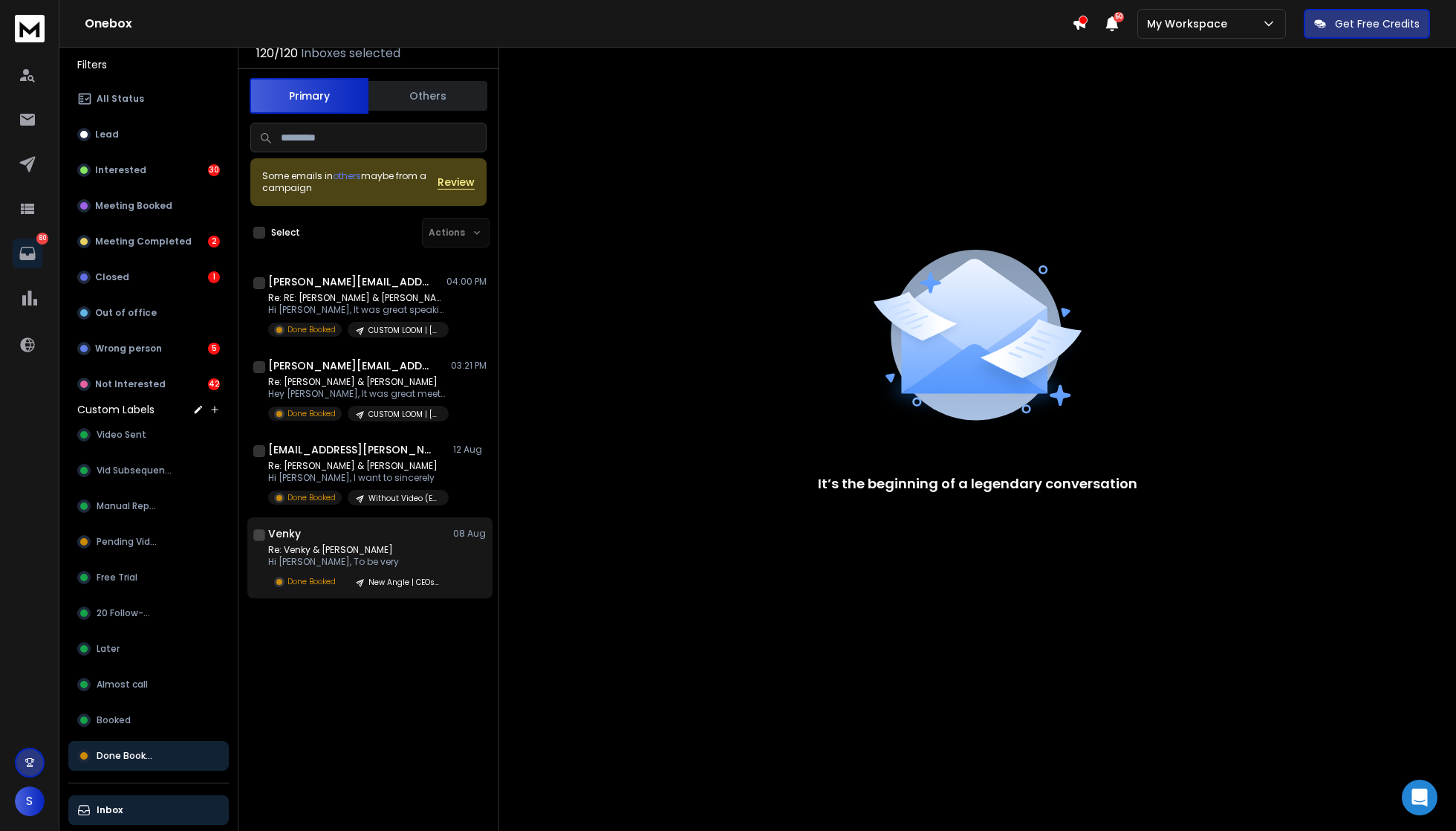
click at [357, 554] on p "Re: Venky & Sam" at bounding box center [357, 549] width 178 height 12
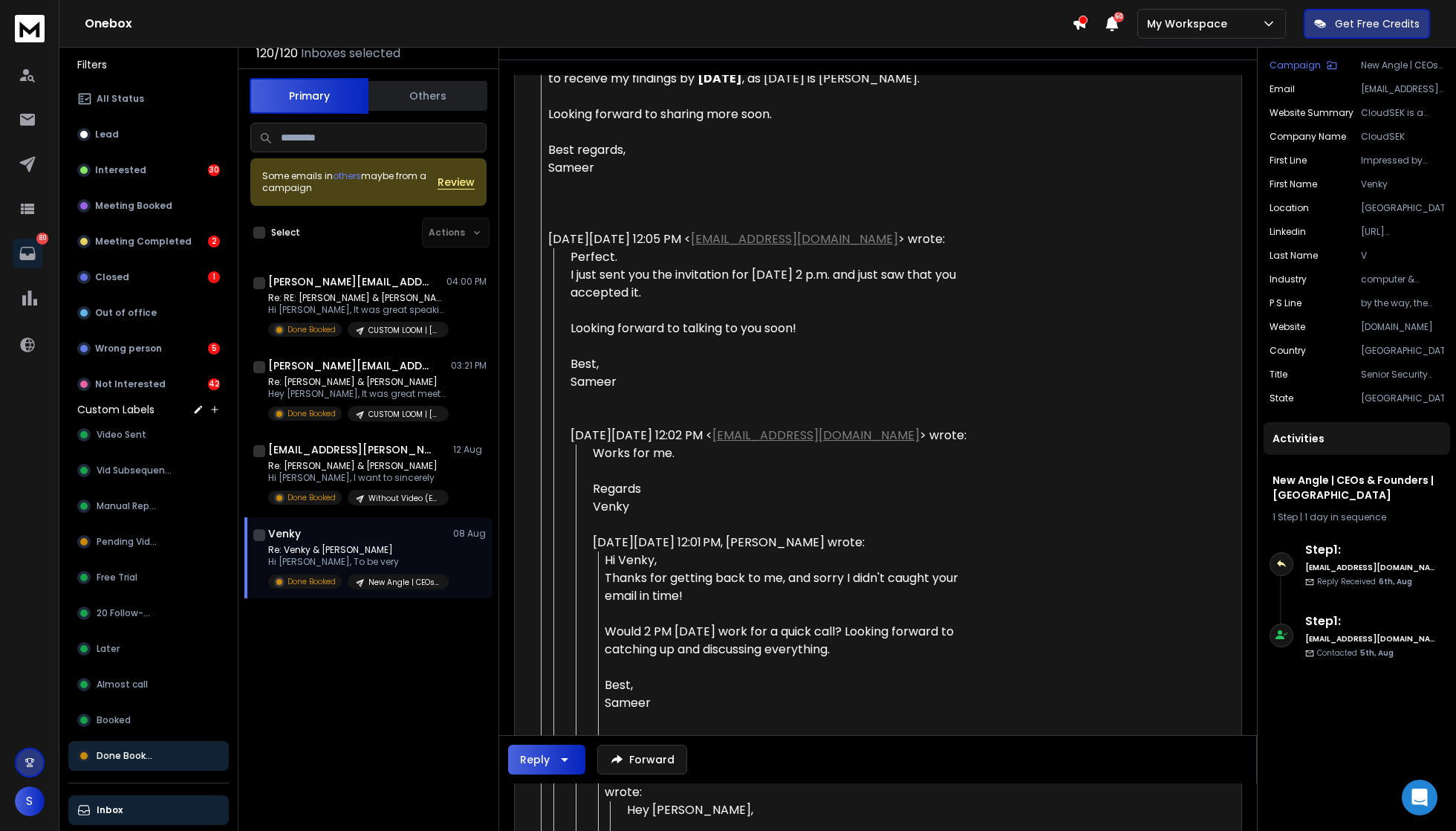
scroll to position [549, 0]
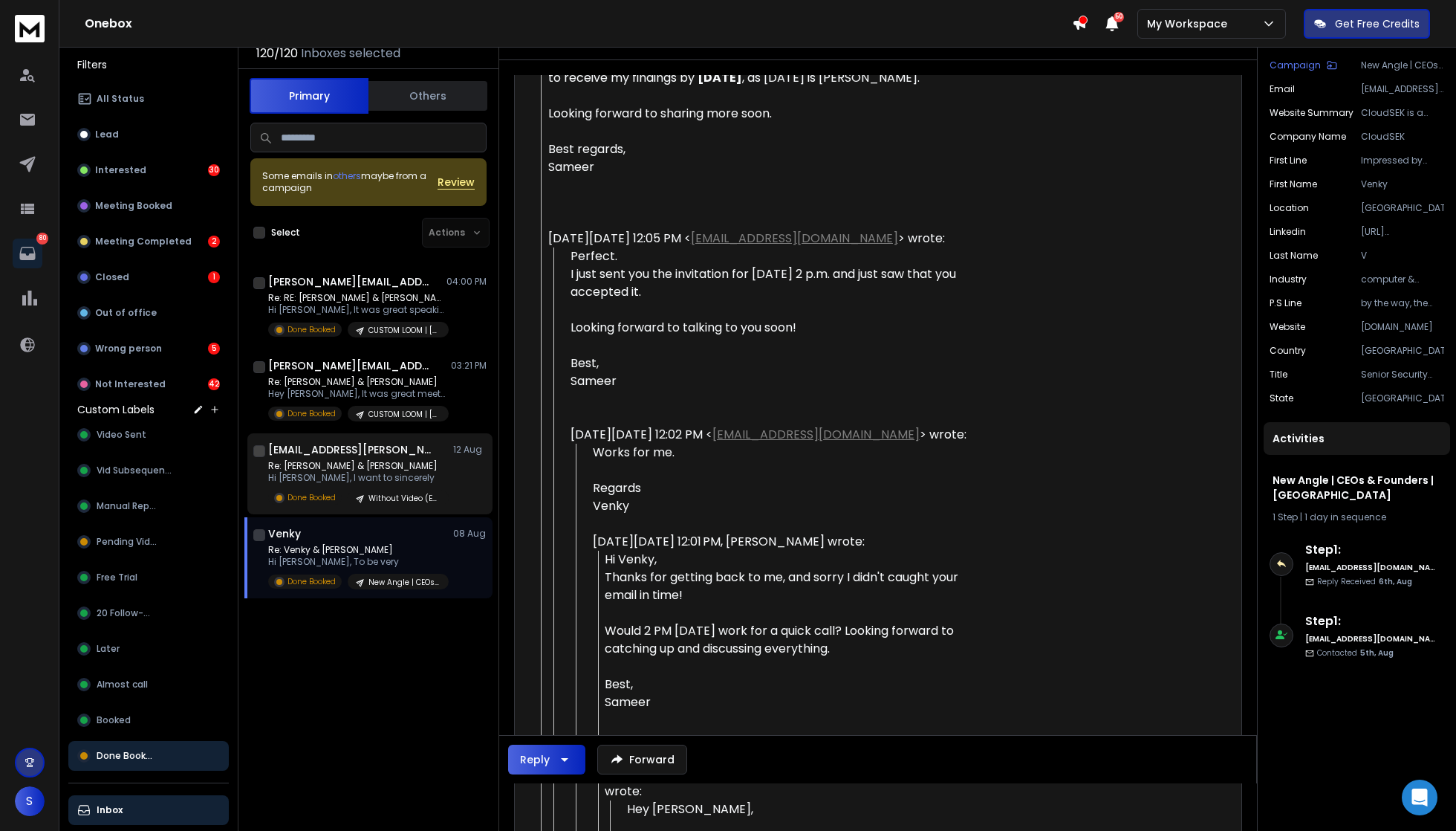
click at [372, 505] on div "Without Video (Email & AI Services)" at bounding box center [398, 497] width 101 height 15
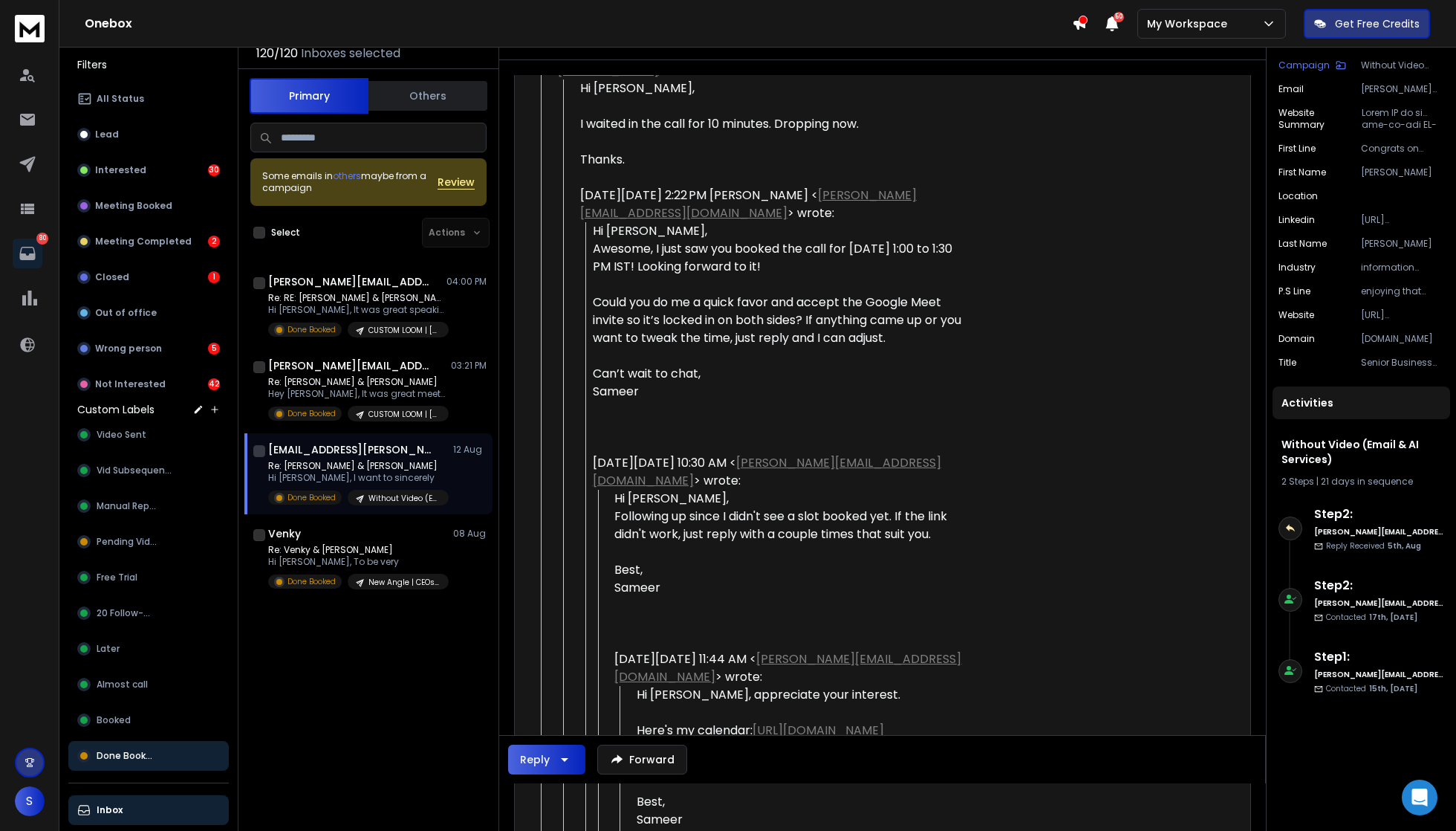
scroll to position [910, 0]
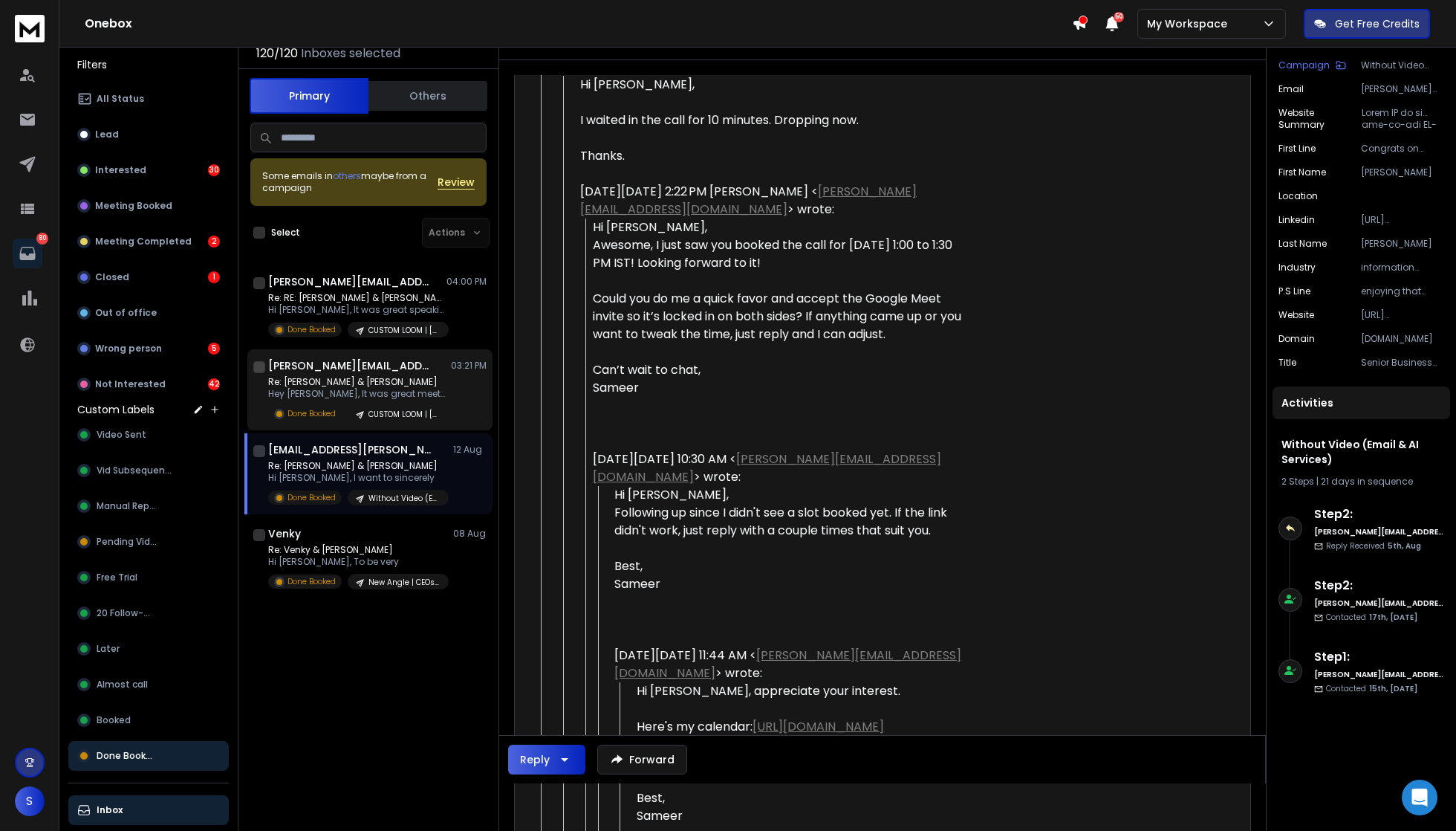
click at [443, 405] on div "Re: Angela & Sam Hey Angela, It was great meeting Done Booked CUSTOM LOOM | MAT…" at bounding box center [358, 398] width 181 height 45
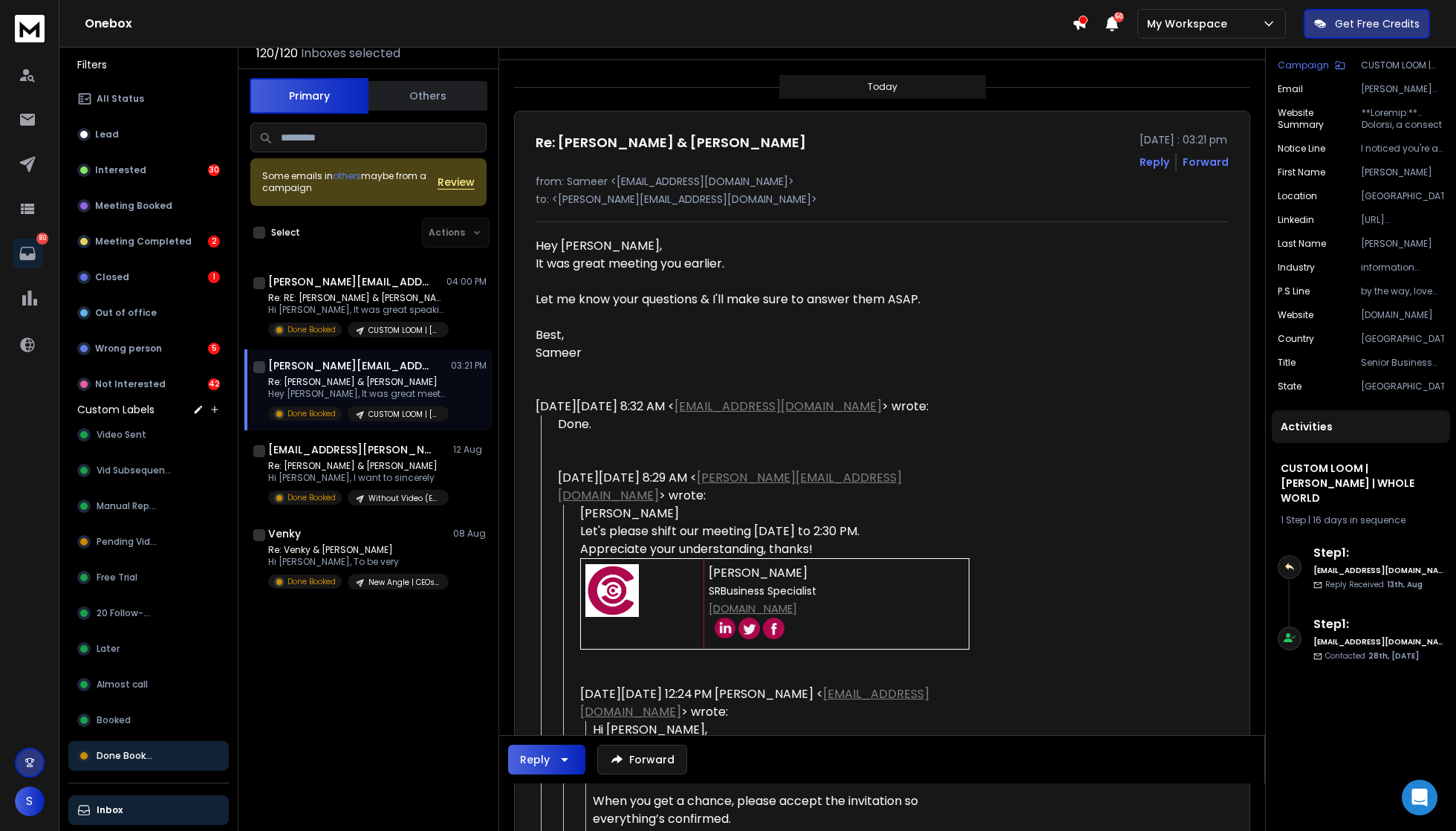
scroll to position [0, 0]
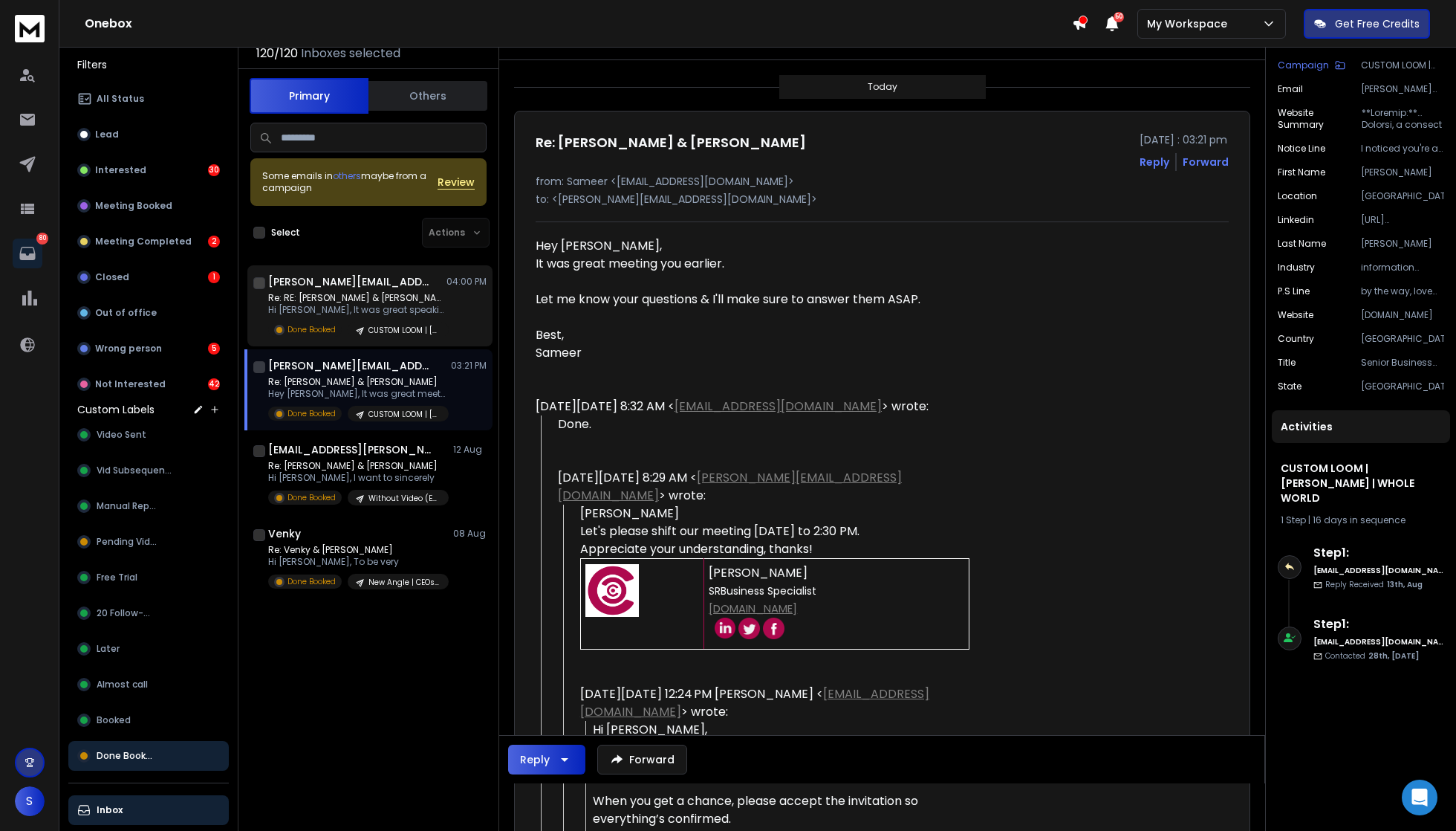
click at [479, 318] on div "Re: RE: Zameer & Sam Hi Zameer, It was great speaking Done Booked CUSTOM LOOM |…" at bounding box center [377, 314] width 218 height 45
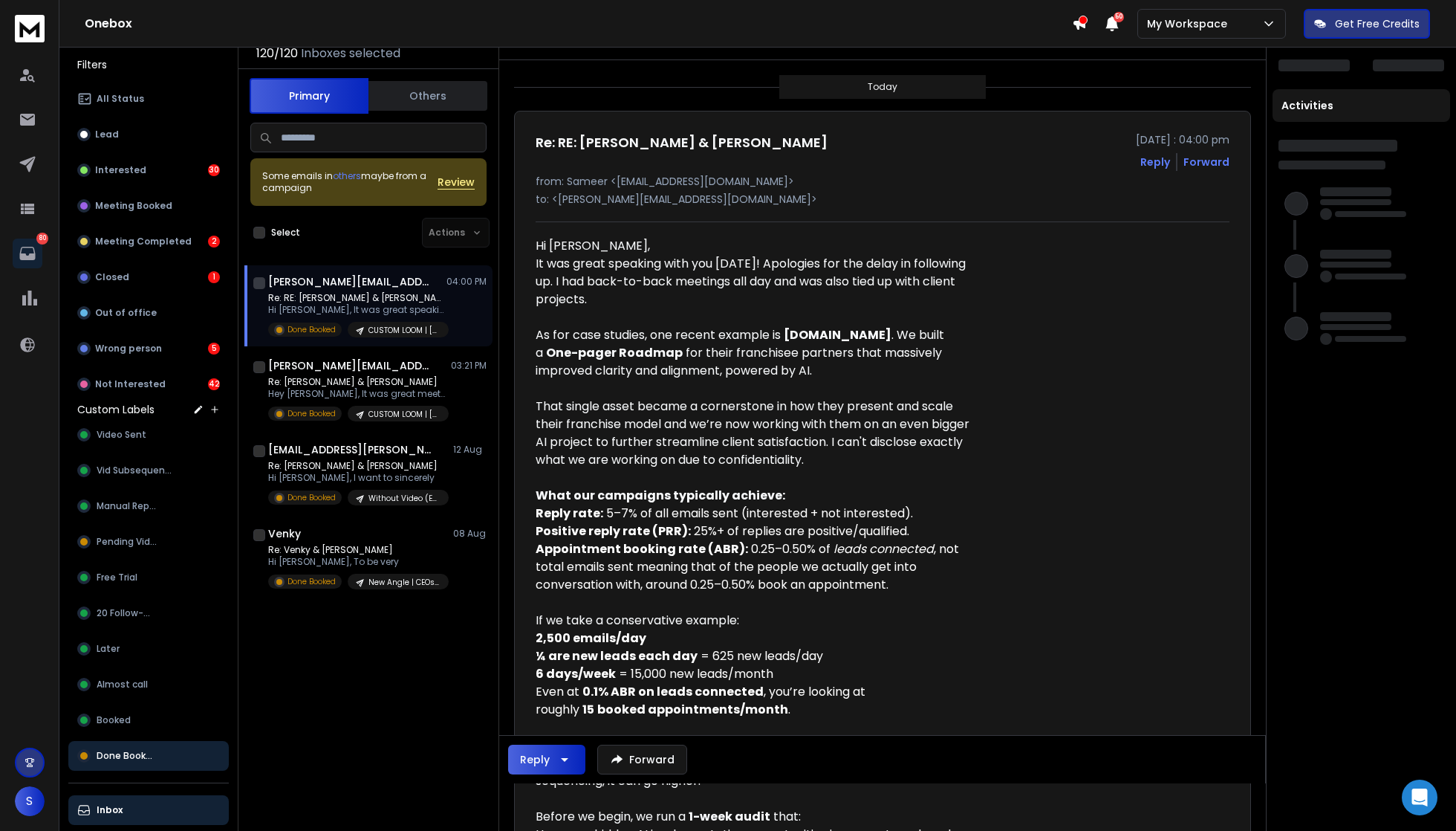
click at [123, 539] on span "Pending Video" at bounding box center [129, 542] width 65 height 12
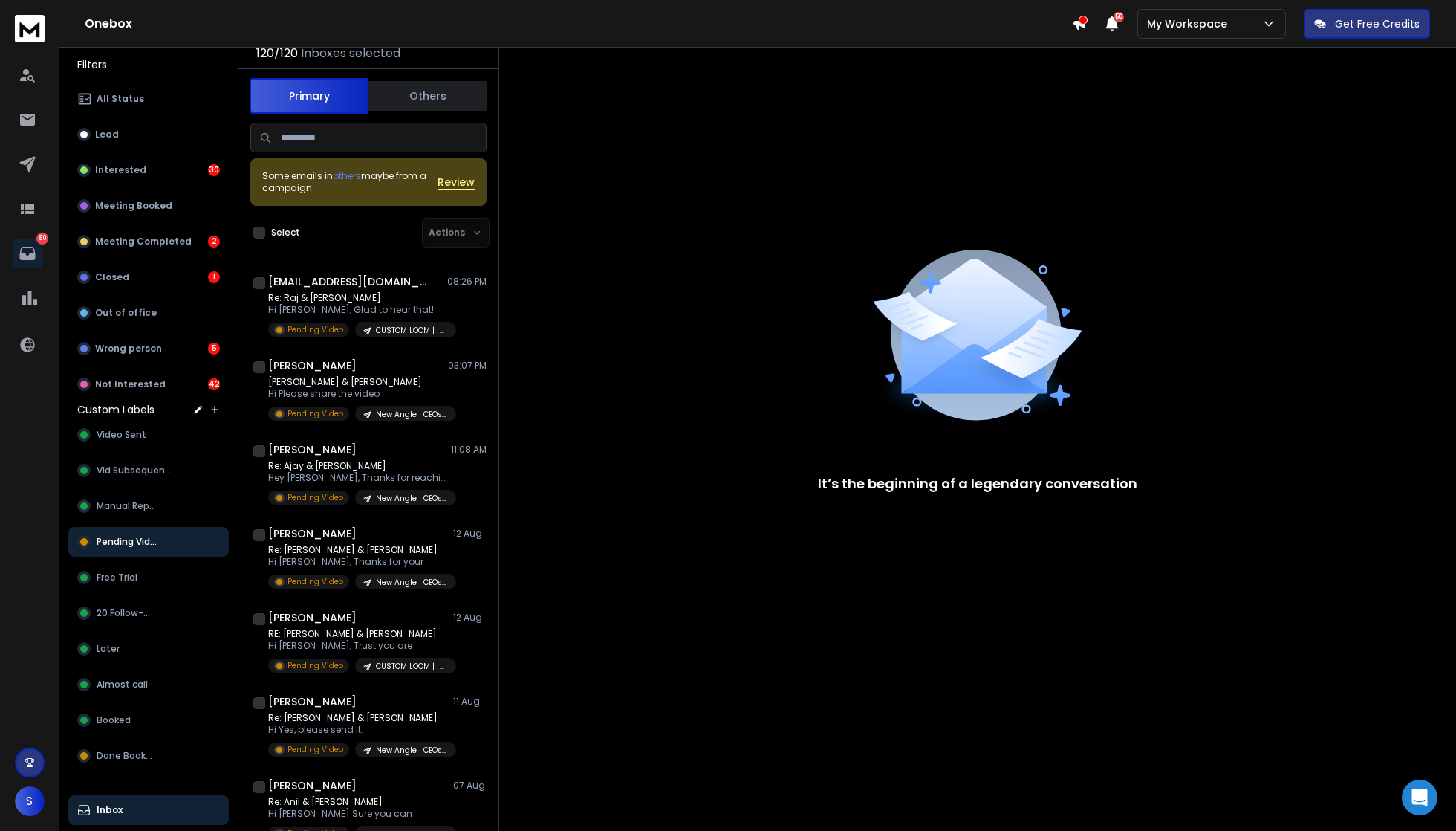
click at [127, 686] on span "Almost call" at bounding box center [122, 685] width 51 height 12
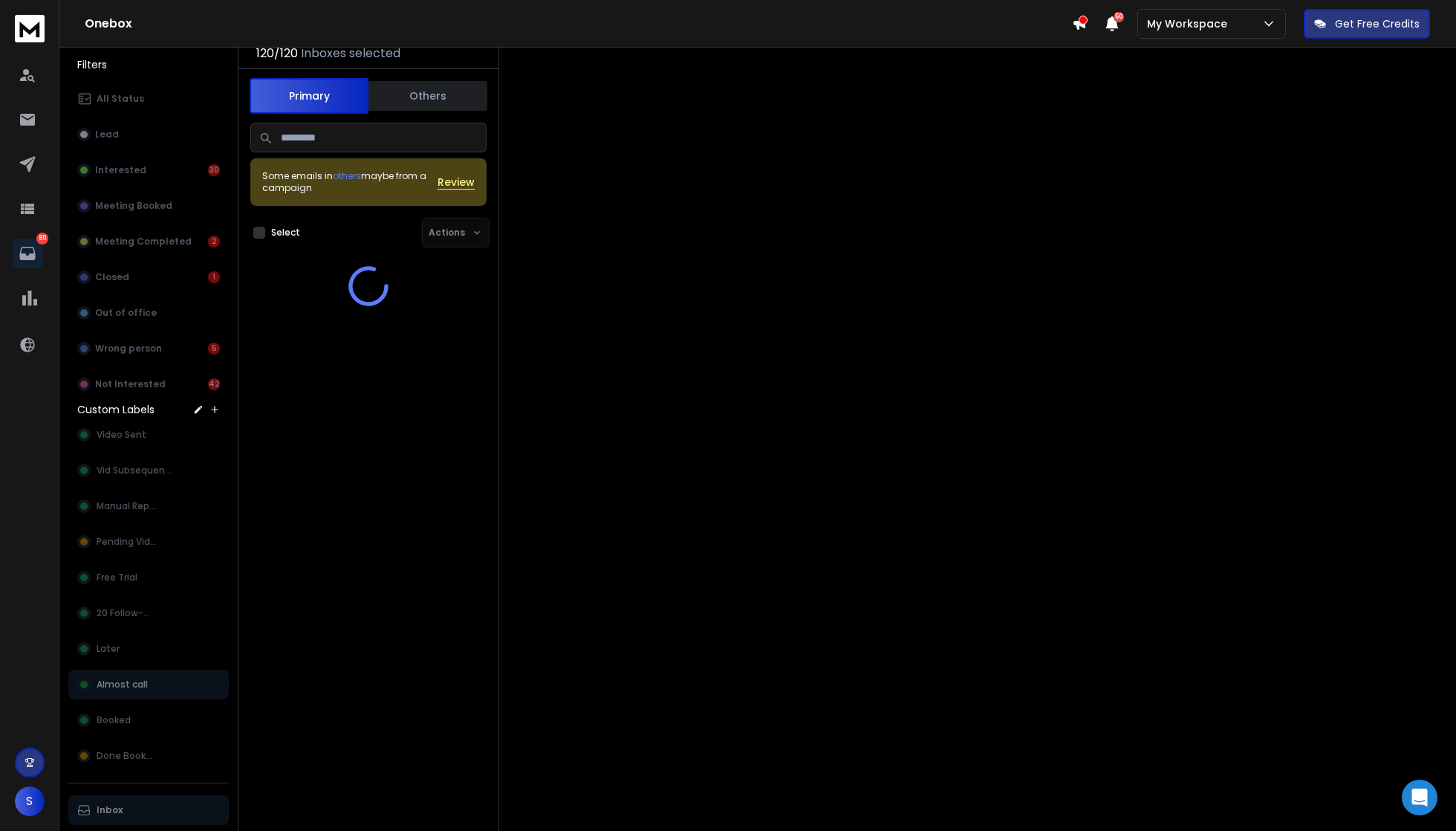
click at [123, 719] on div "Video Sent Vid Subsequence Manual Reply Pending Video Free Trial 20 Follow-up L…" at bounding box center [149, 595] width 161 height 351
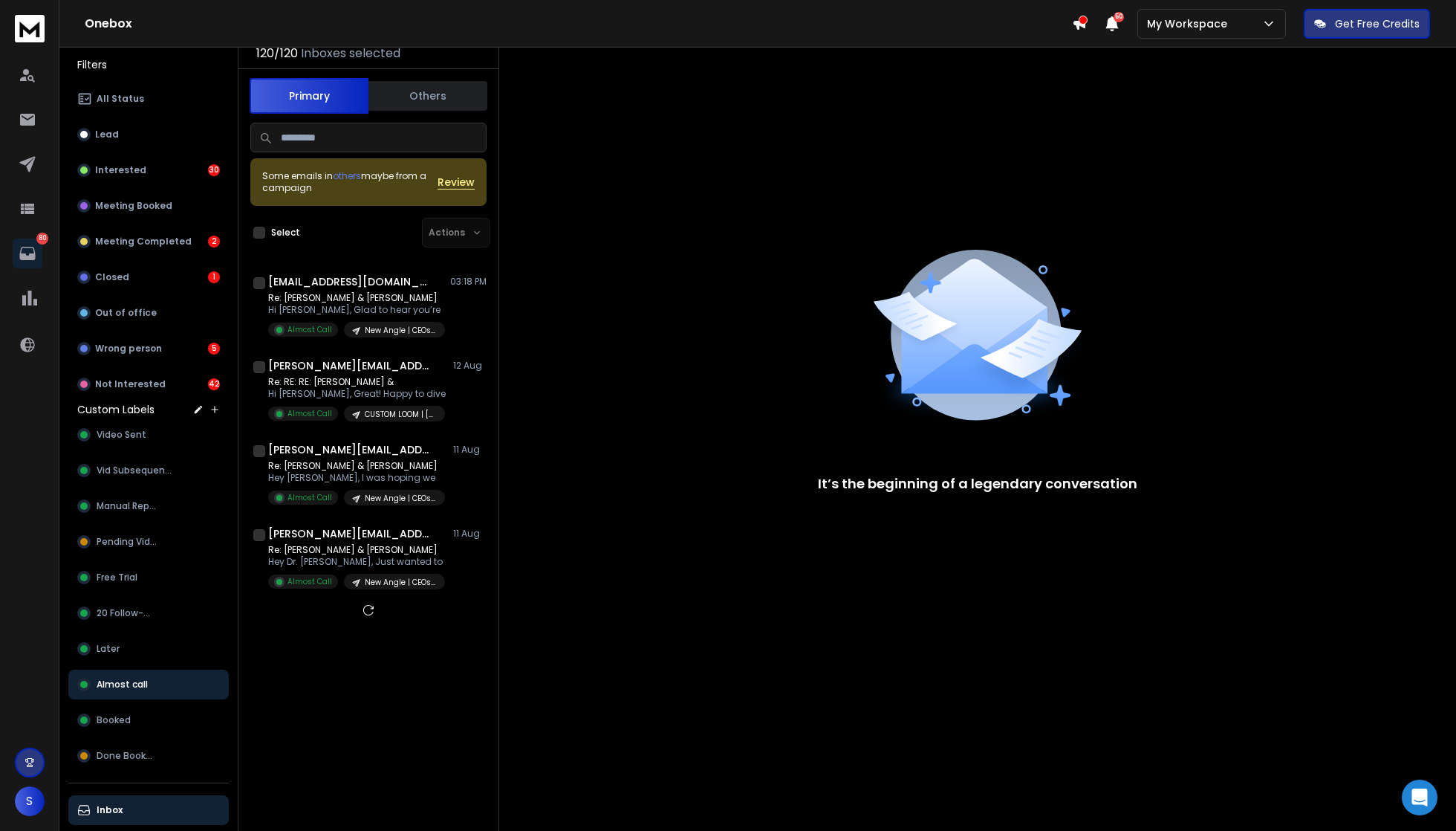
click at [123, 719] on span "Booked" at bounding box center [114, 720] width 34 height 12
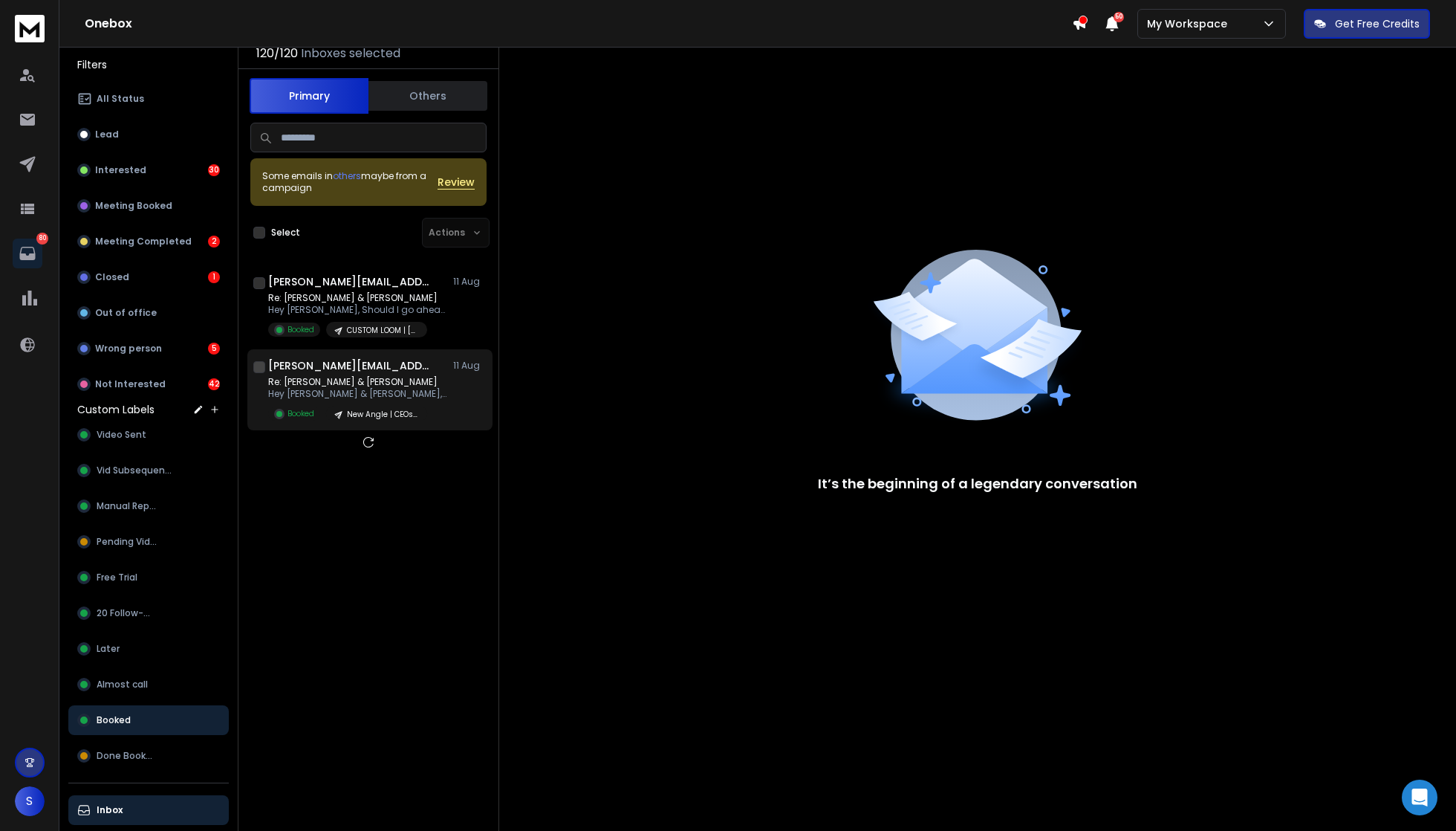
click at [327, 381] on p "Re: [PERSON_NAME] & [PERSON_NAME]" at bounding box center [357, 382] width 178 height 12
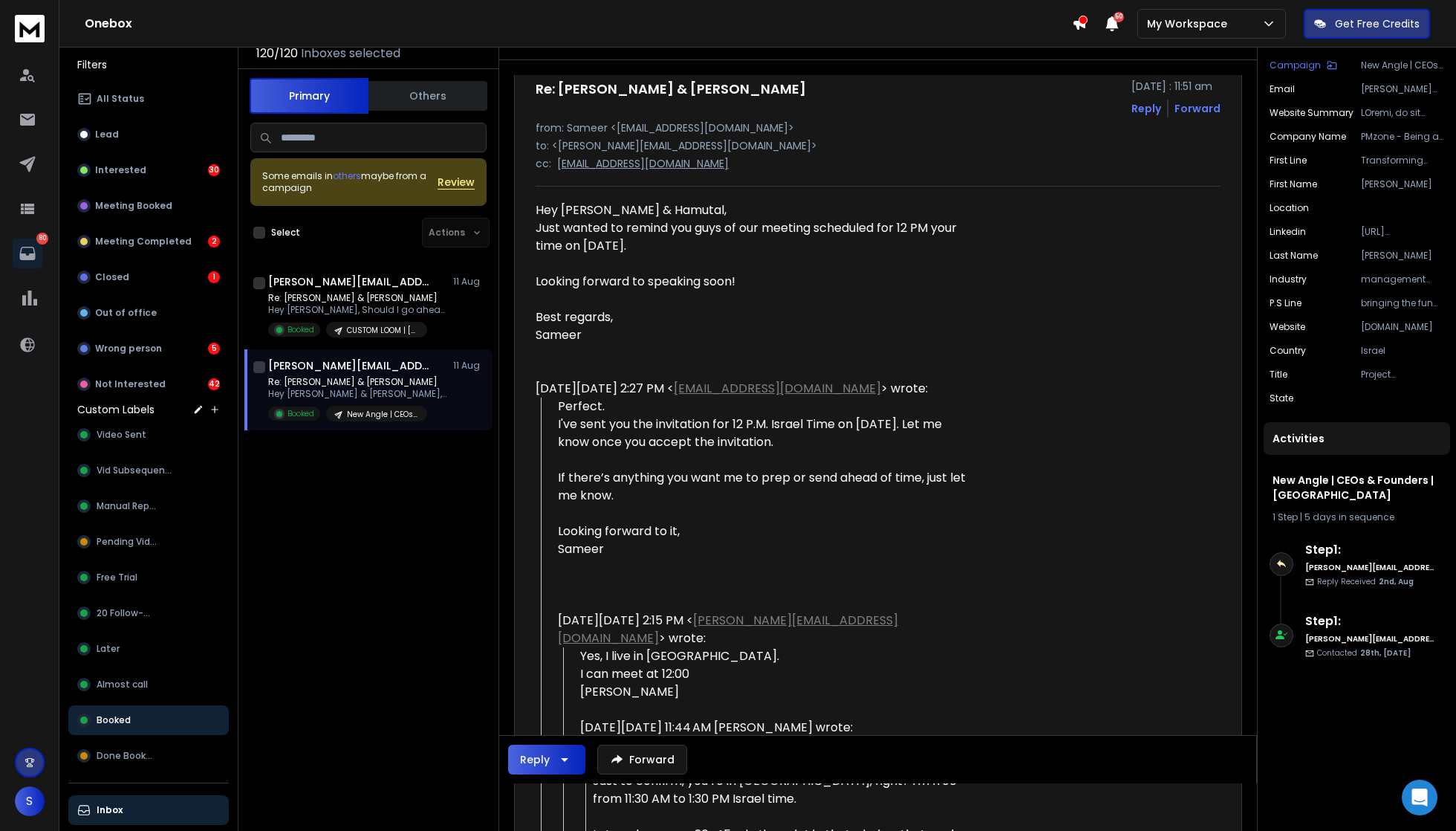
scroll to position [54, 0]
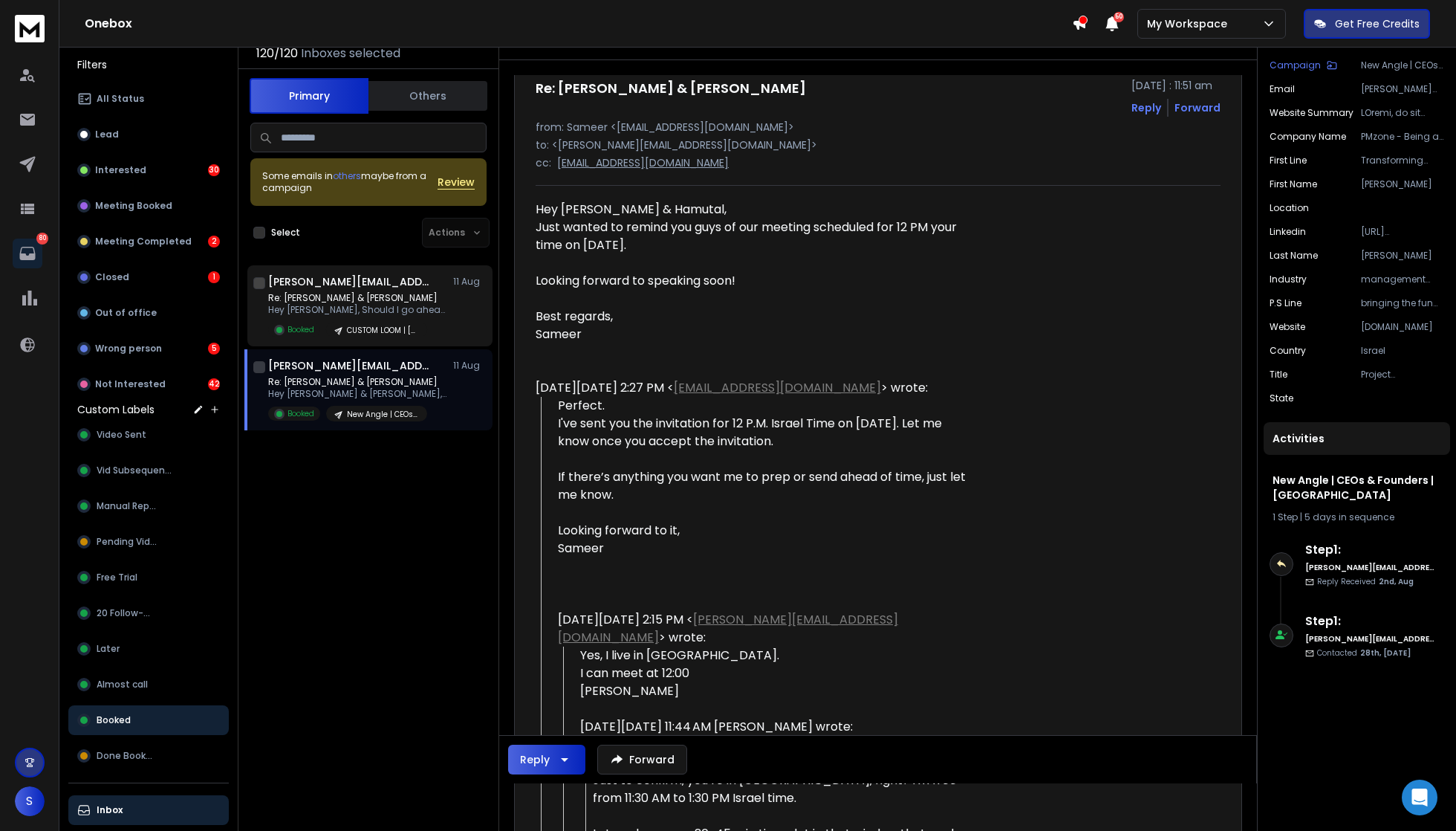
click at [414, 268] on div "taylor.busse@appevolve.com 11 Aug Re: Taylor & Sam Hey Taylor, Should I go ahea…" at bounding box center [370, 306] width 245 height 81
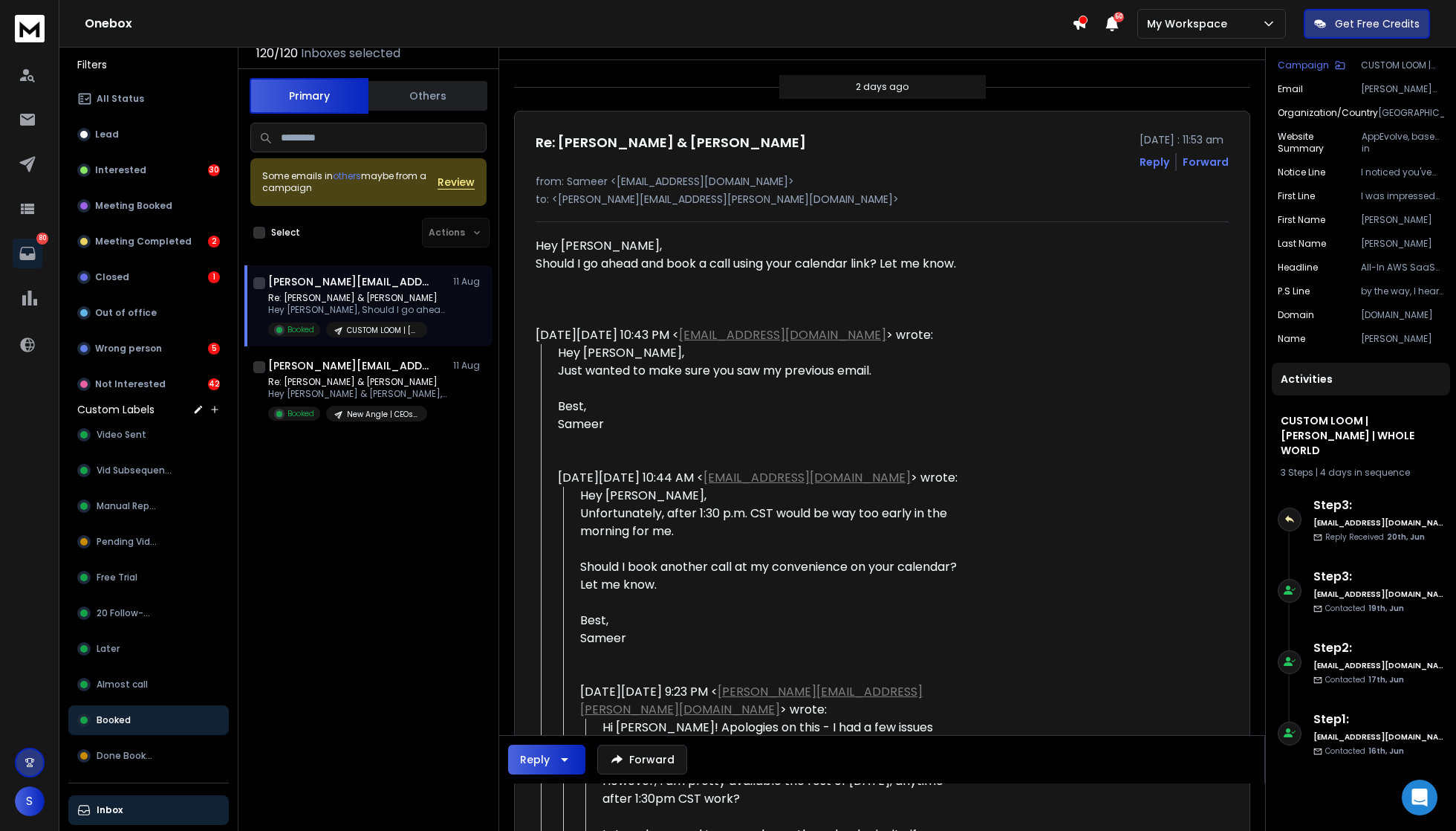
click at [121, 544] on span "Pending Video" at bounding box center [129, 542] width 65 height 12
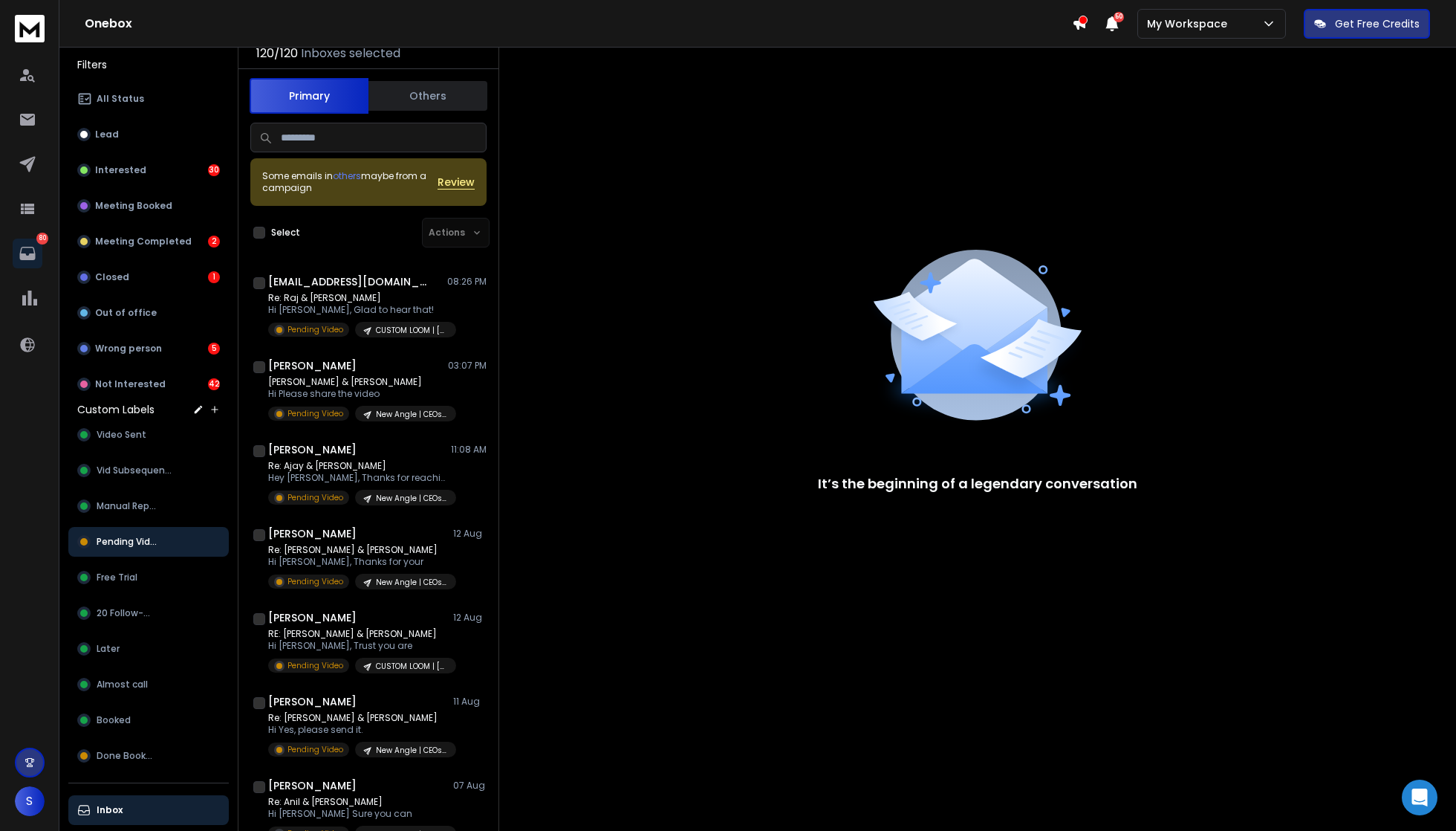
click at [129, 679] on span "Almost call" at bounding box center [122, 685] width 51 height 12
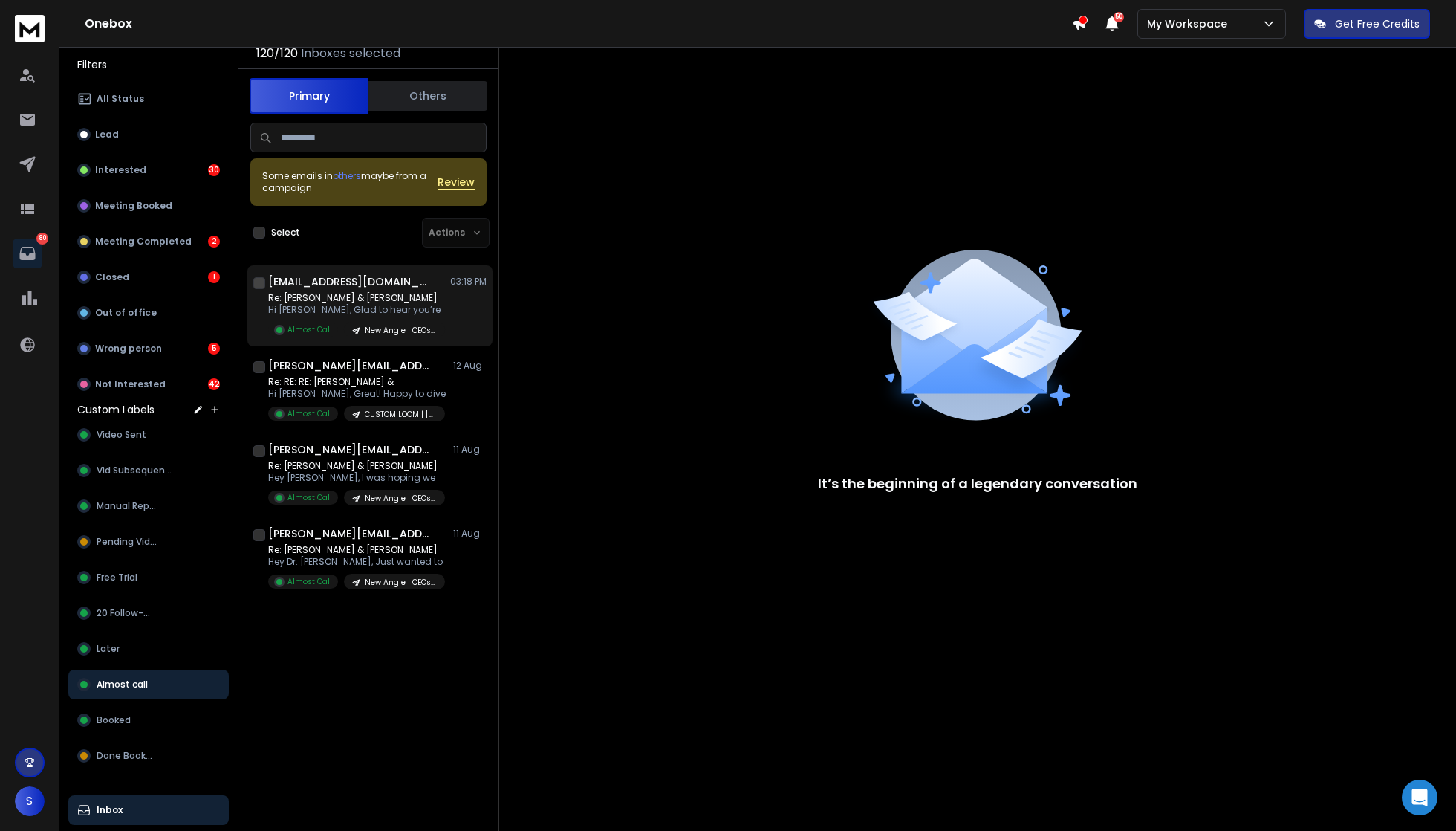
click at [351, 288] on h1 "[EMAIL_ADDRESS][DOMAIN_NAME]" at bounding box center [349, 281] width 163 height 15
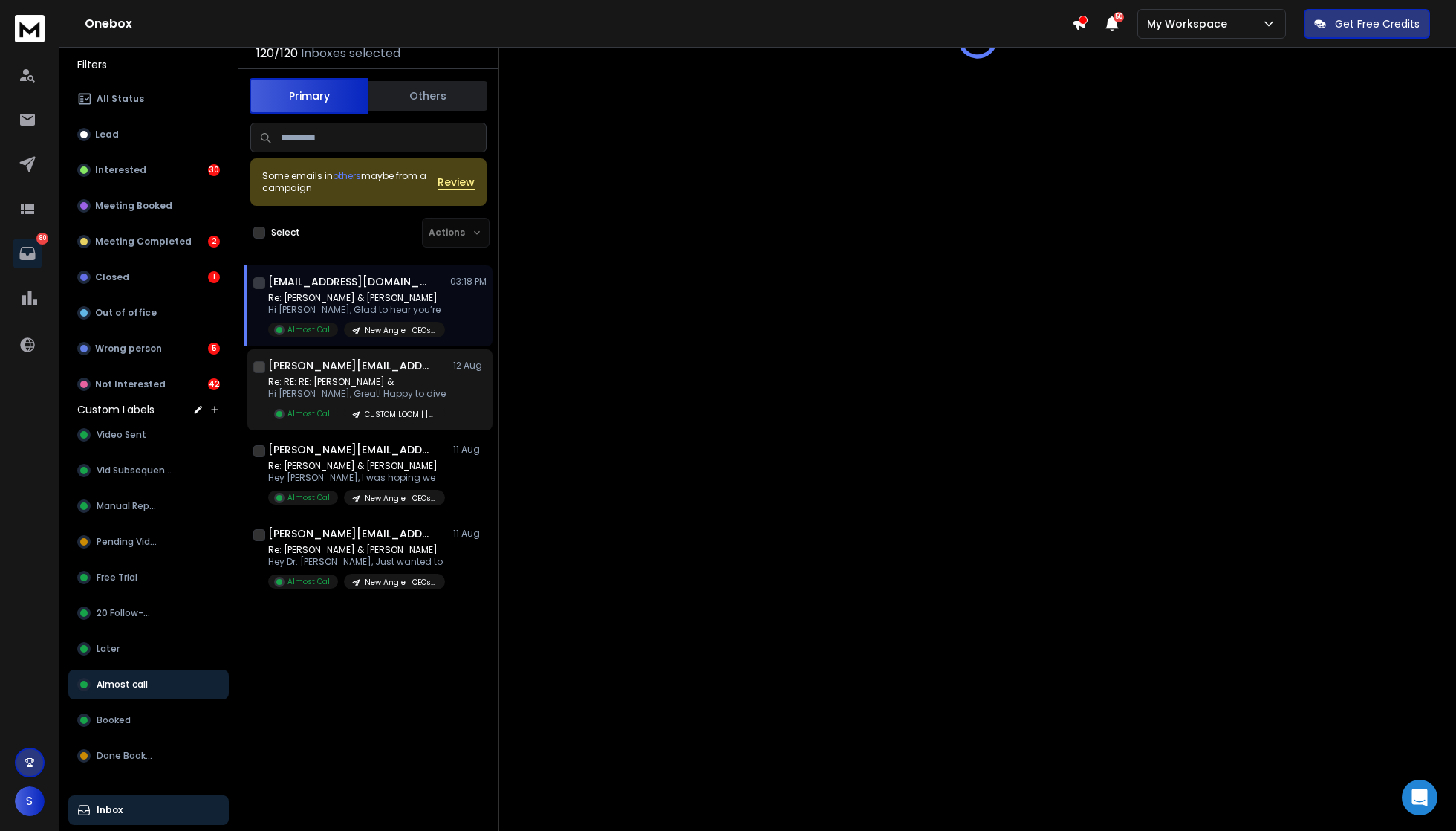
click at [352, 380] on p "Re: RE: RE: [PERSON_NAME] &" at bounding box center [356, 382] width 177 height 12
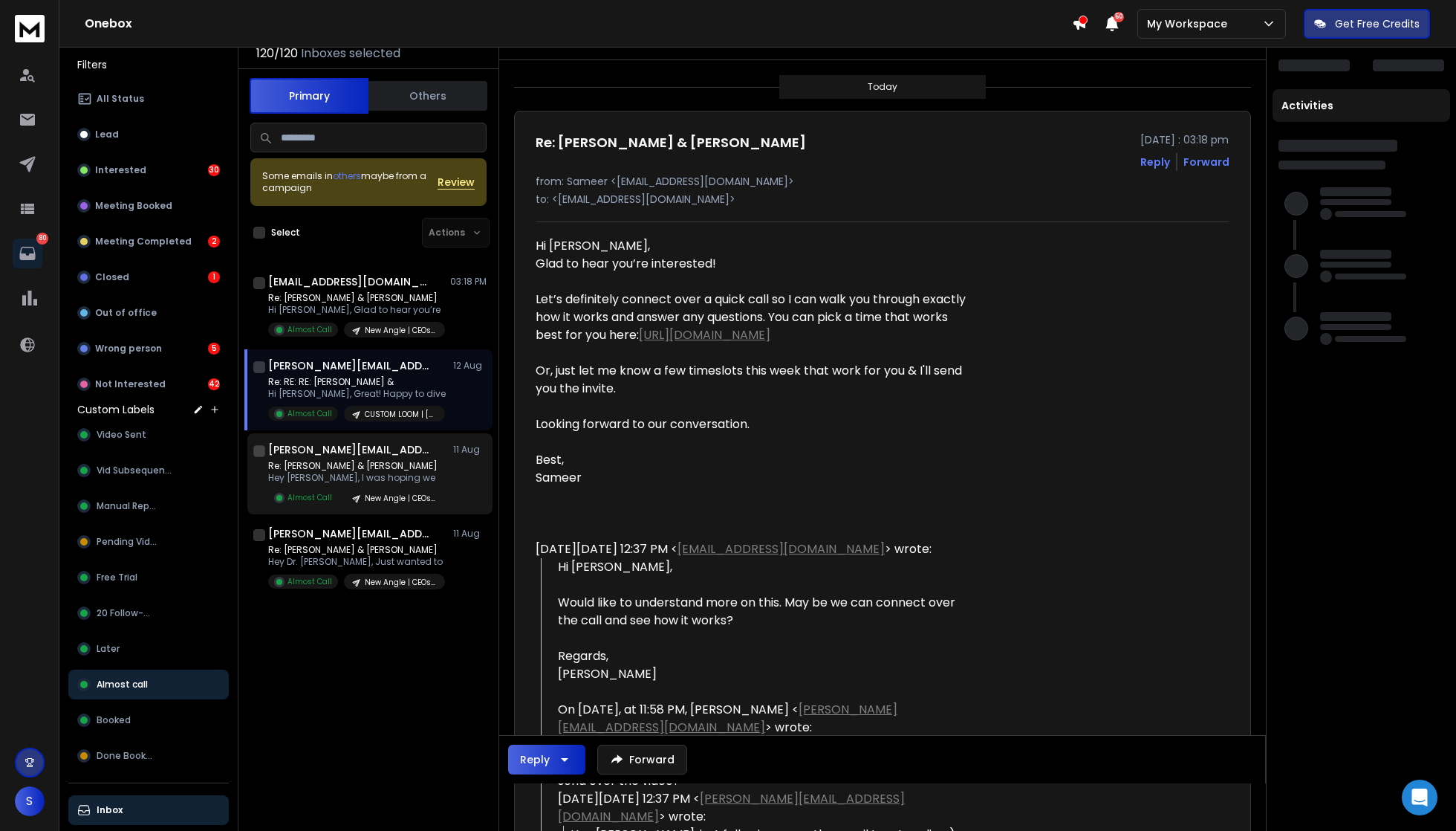
click at [352, 472] on p "Re: Jimi & Sam" at bounding box center [356, 466] width 177 height 12
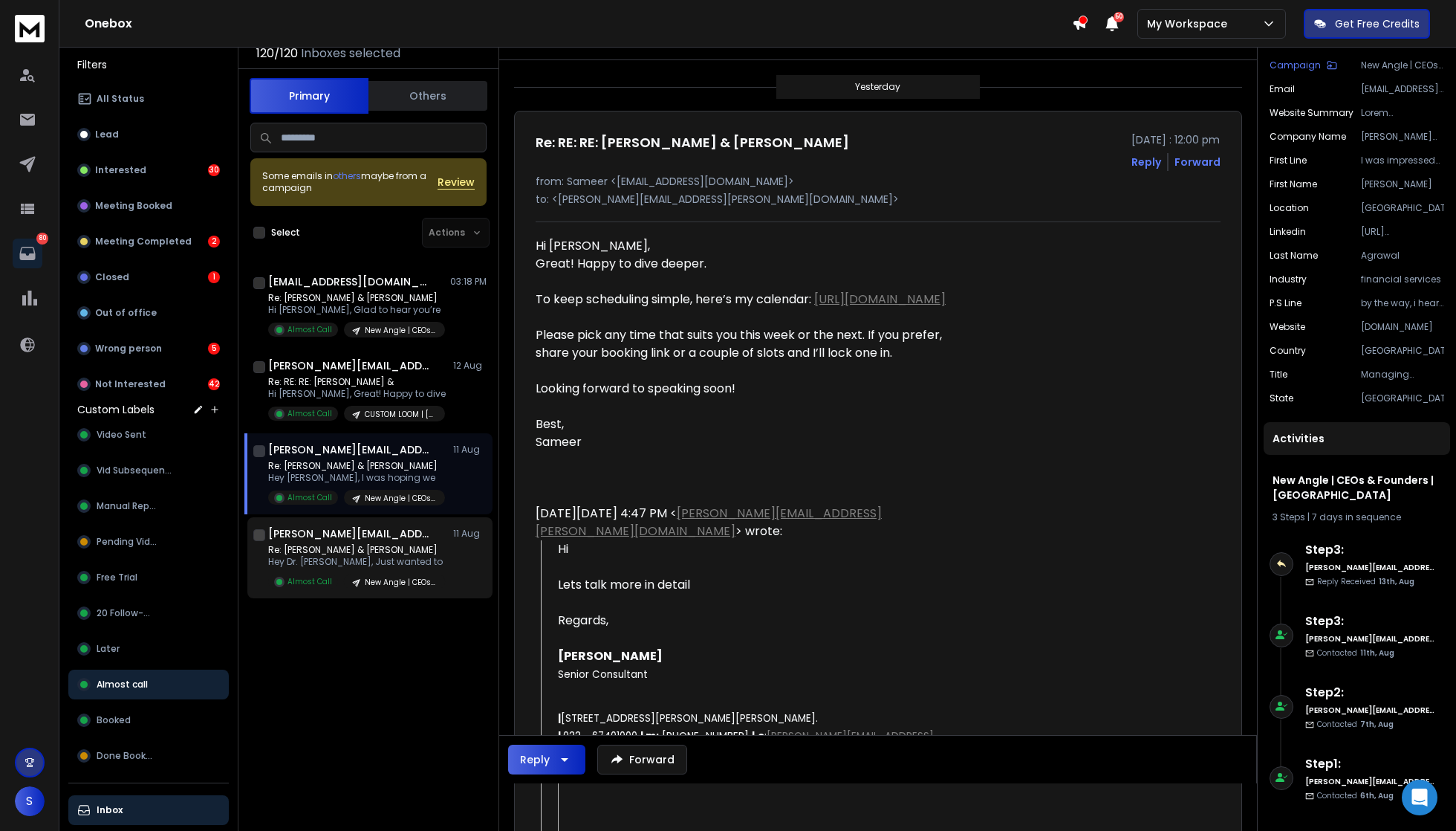
click at [349, 526] on div "dr.hamouri@deebaajmc.com 11 Aug Re: Suhair & Sam Hey Dr. Suhair, Just wanted to…" at bounding box center [370, 557] width 245 height 81
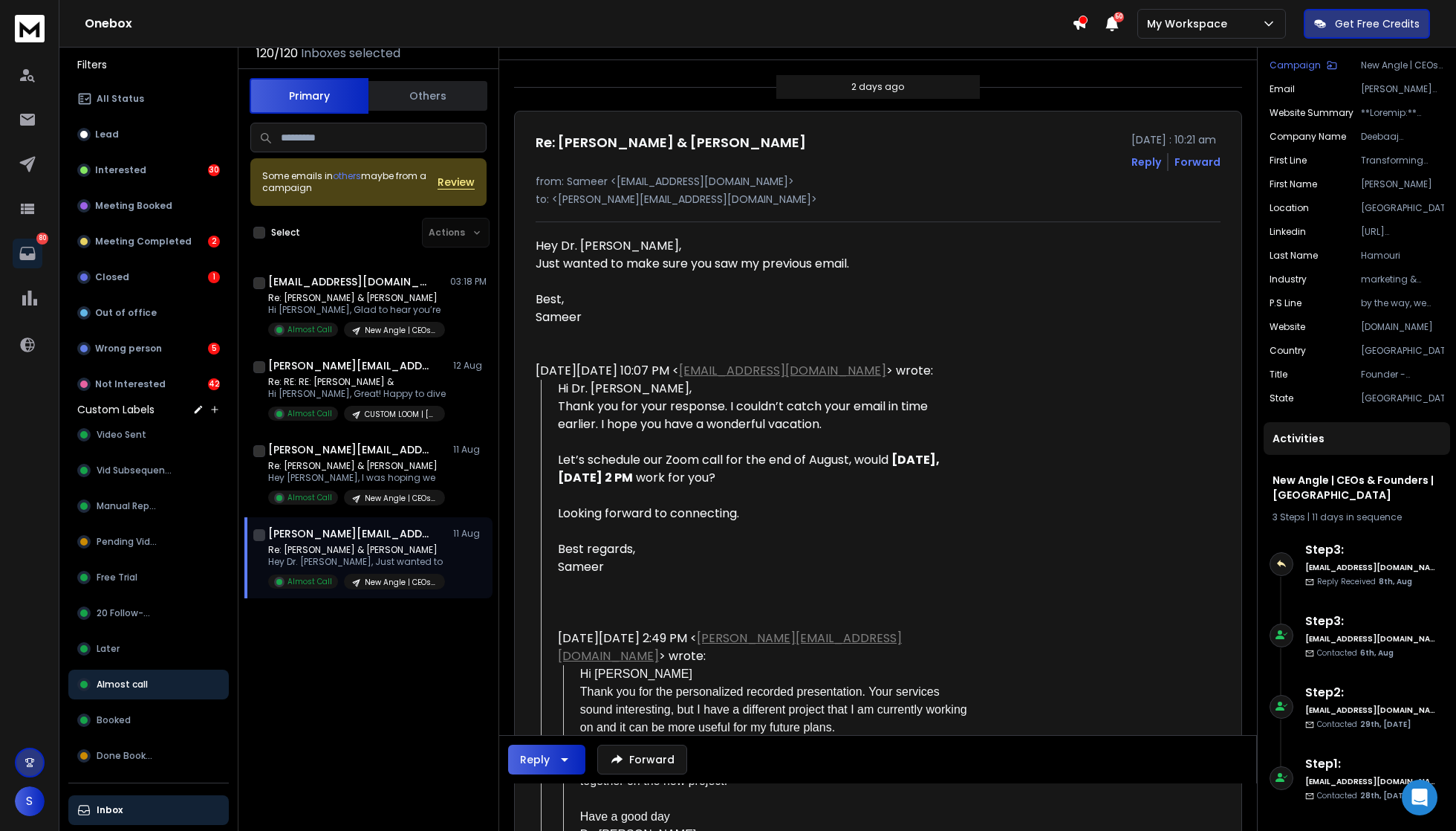
click at [126, 447] on button "Video Sent" at bounding box center [149, 434] width 161 height 30
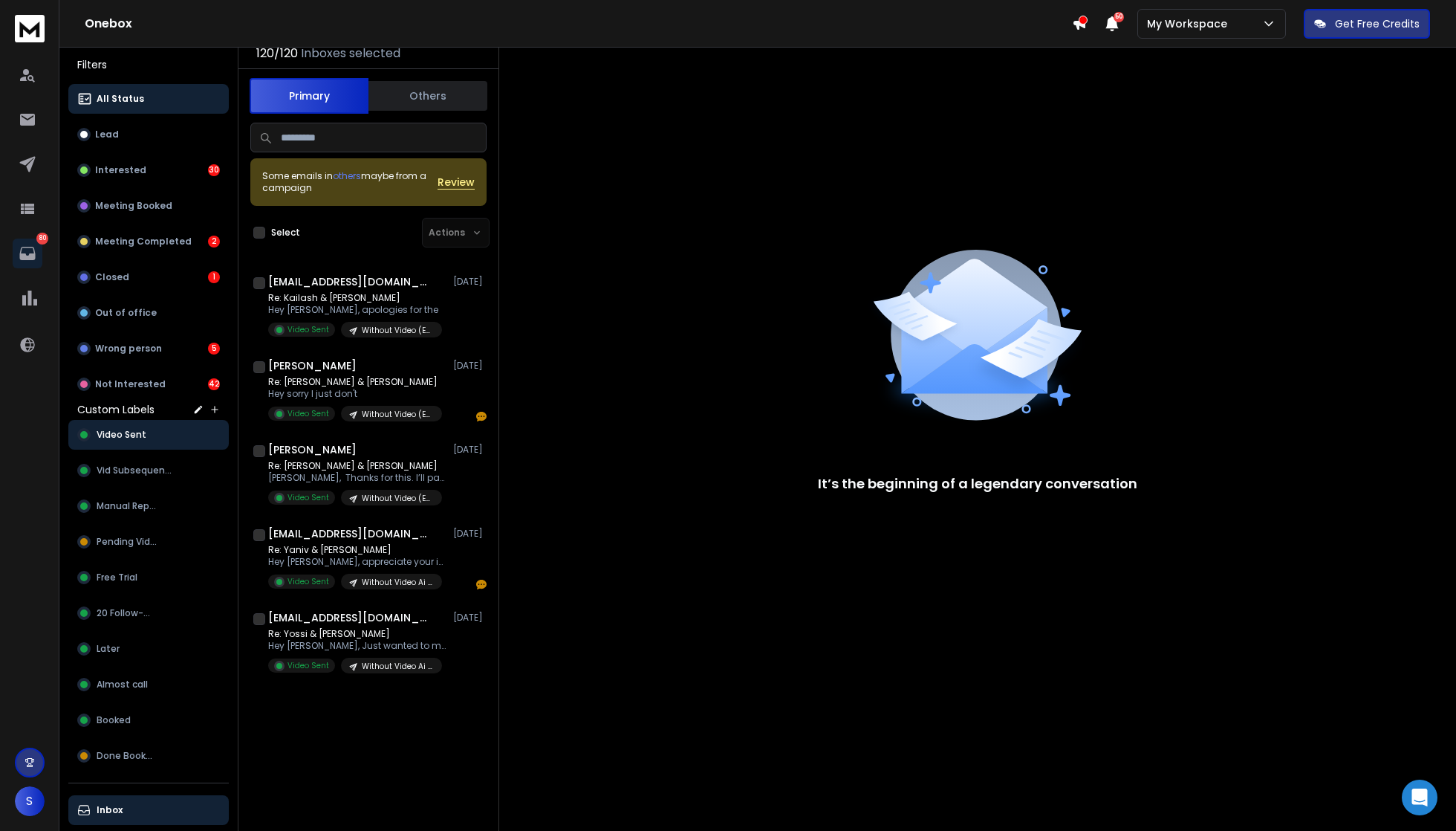
click at [175, 113] on button "All Status" at bounding box center [149, 98] width 161 height 30
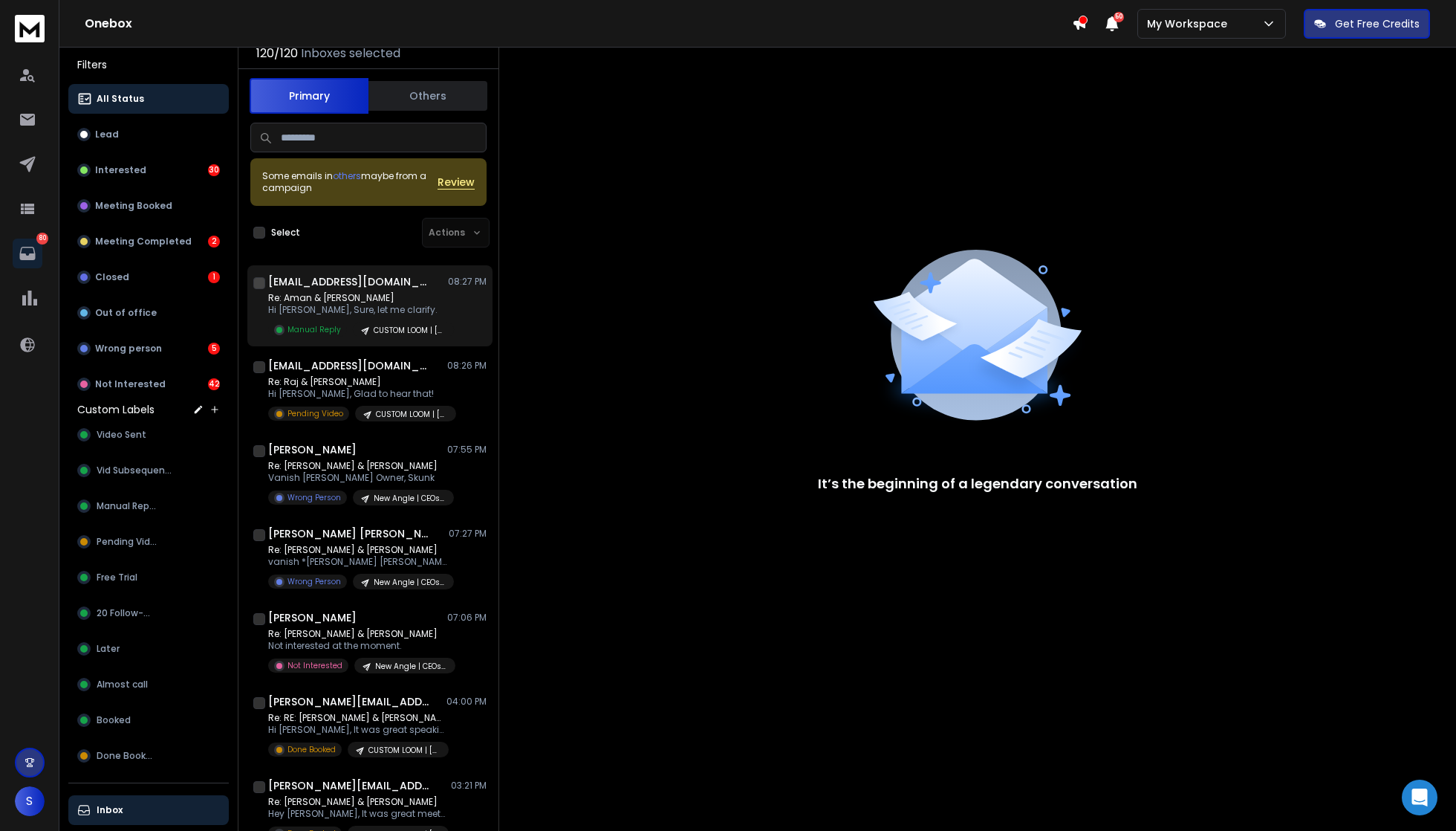
click at [389, 334] on p "CUSTOM LOOM | [PERSON_NAME] | WHOLE WORLD" at bounding box center [409, 329] width 71 height 11
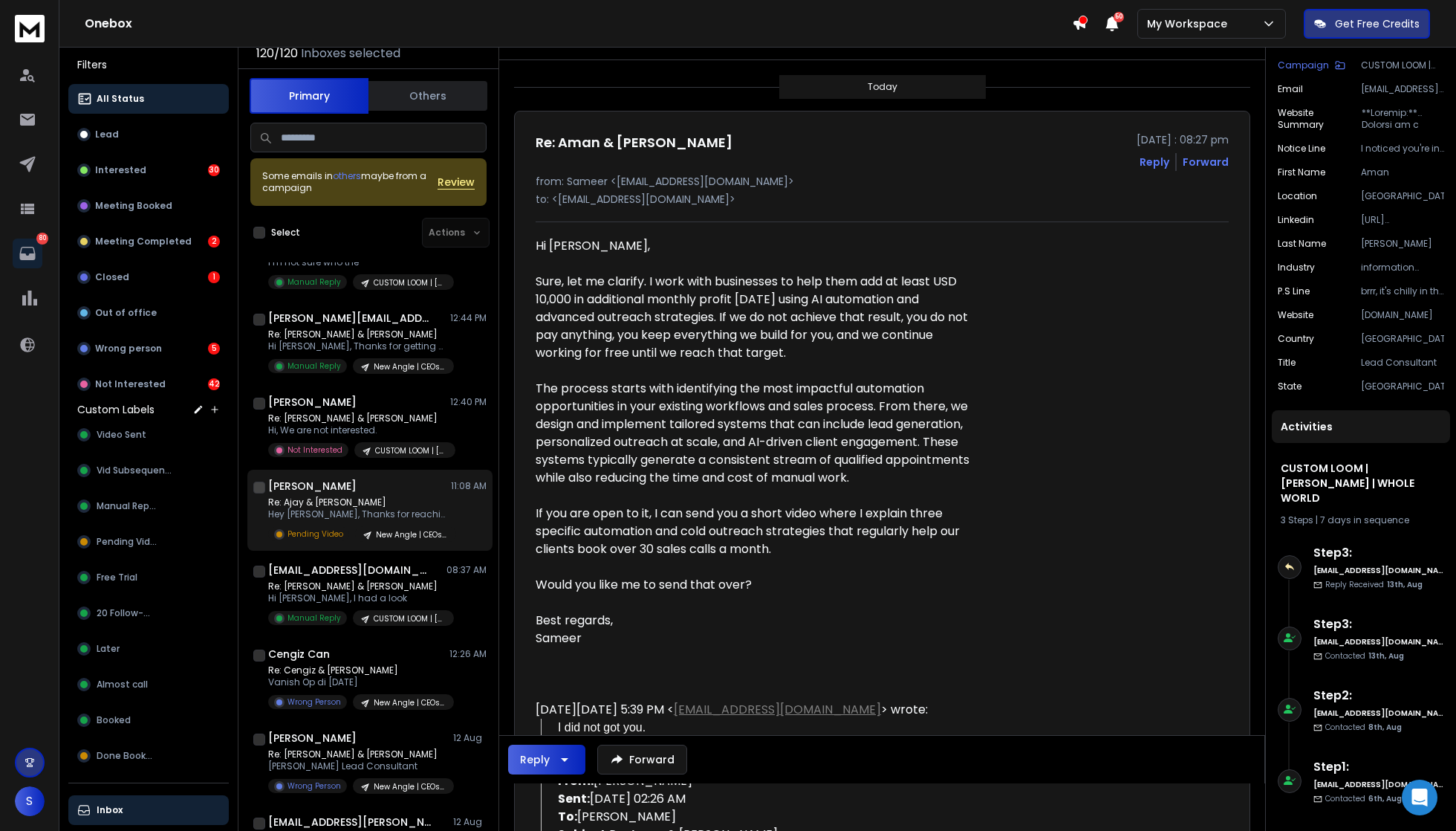
scroll to position [791, 0]
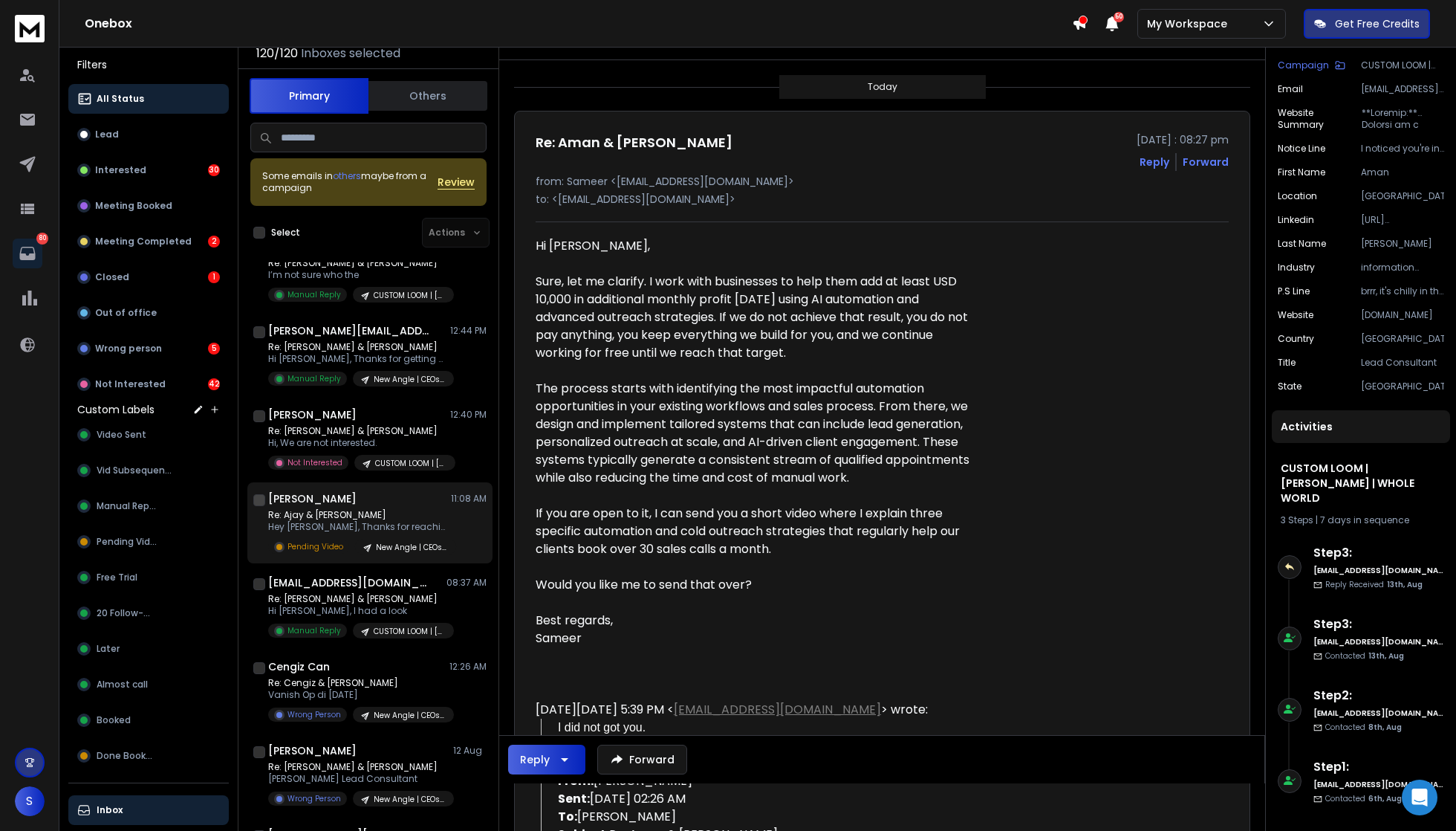
click at [436, 555] on div "New Angle | CEOs & Founders | [GEOGRAPHIC_DATA]" at bounding box center [406, 546] width 101 height 15
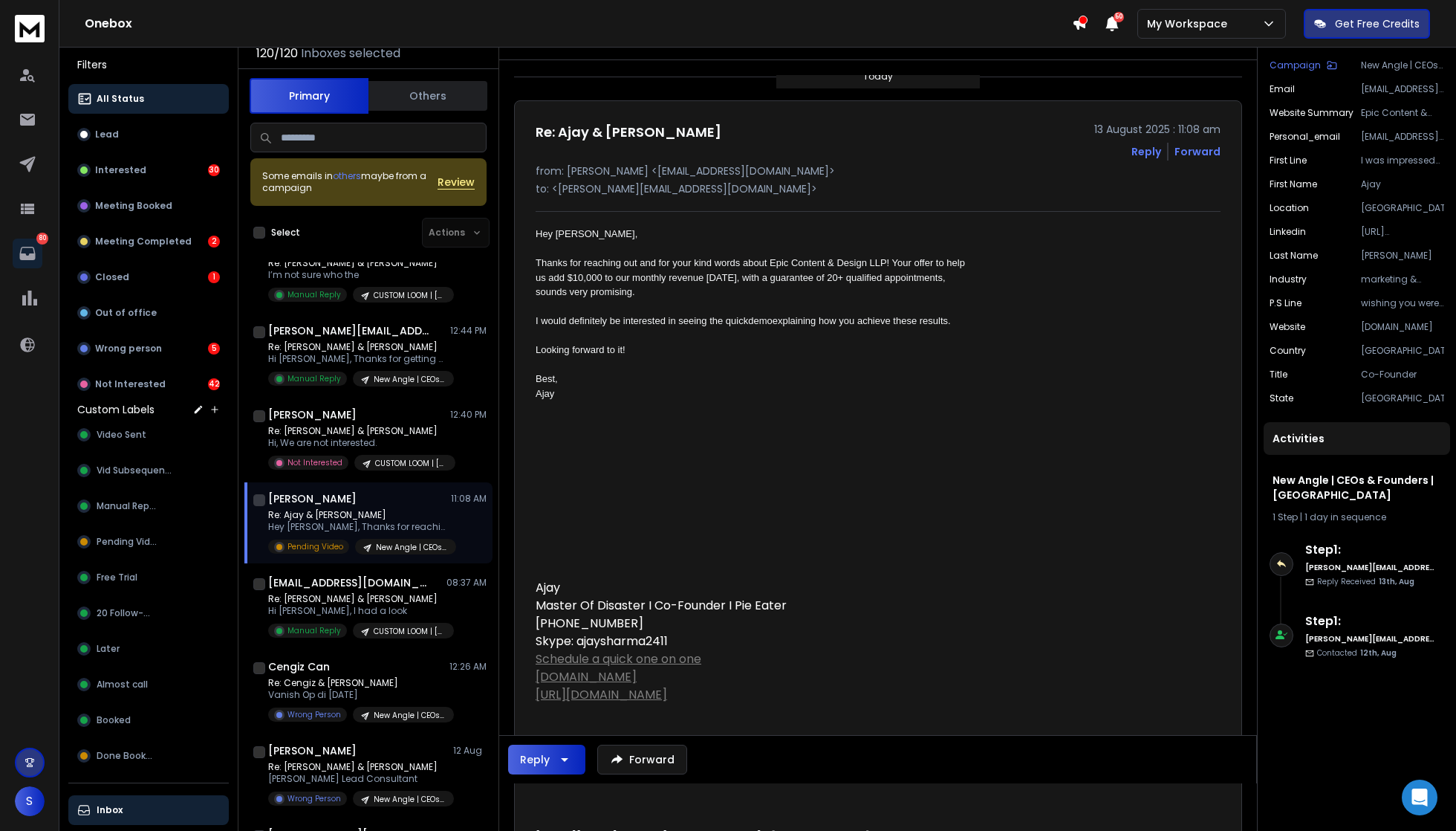
scroll to position [12, 0]
click at [155, 542] on span "Pending Video" at bounding box center [129, 542] width 65 height 12
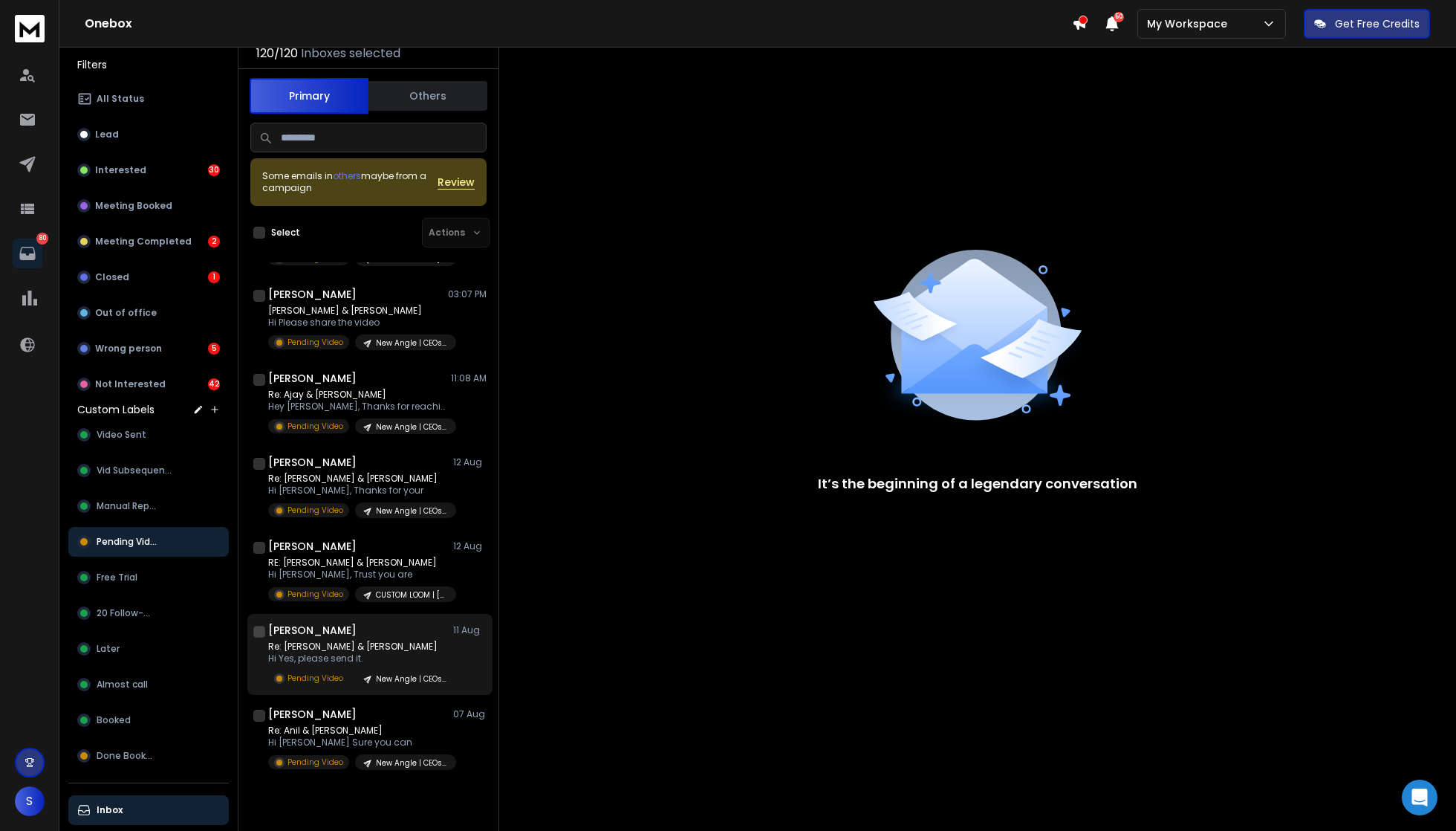
scroll to position [83, 0]
click at [336, 671] on div "Pending Video" at bounding box center [308, 678] width 81 height 14
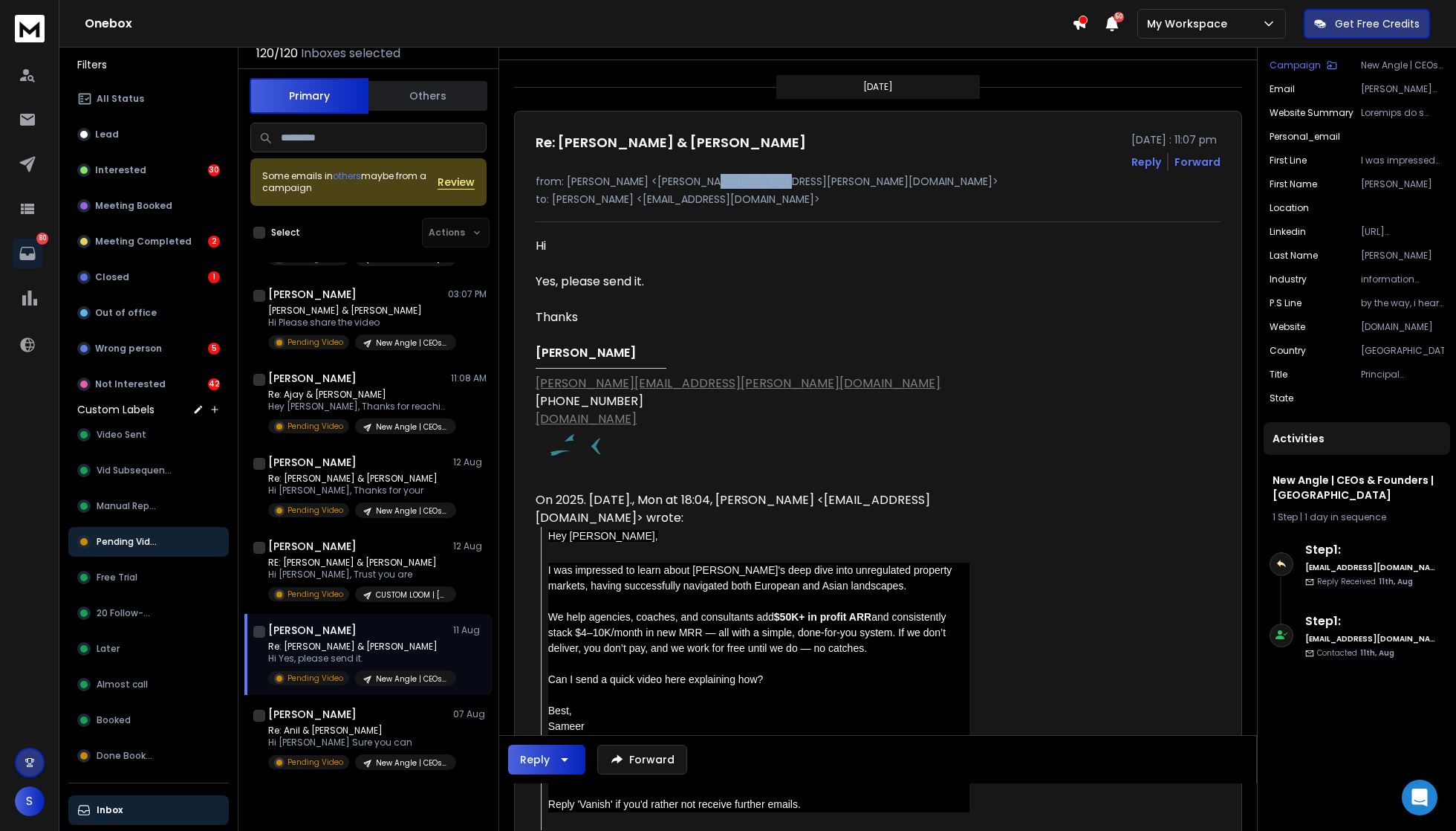
drag, startPoint x: 708, startPoint y: 182, endPoint x: 775, endPoint y: 181, distance: 67.0
click at [775, 181] on p "from: Szabo Laura <laura.szabo@carangid.net>" at bounding box center [878, 181] width 685 height 15
copy p "carangid.net"
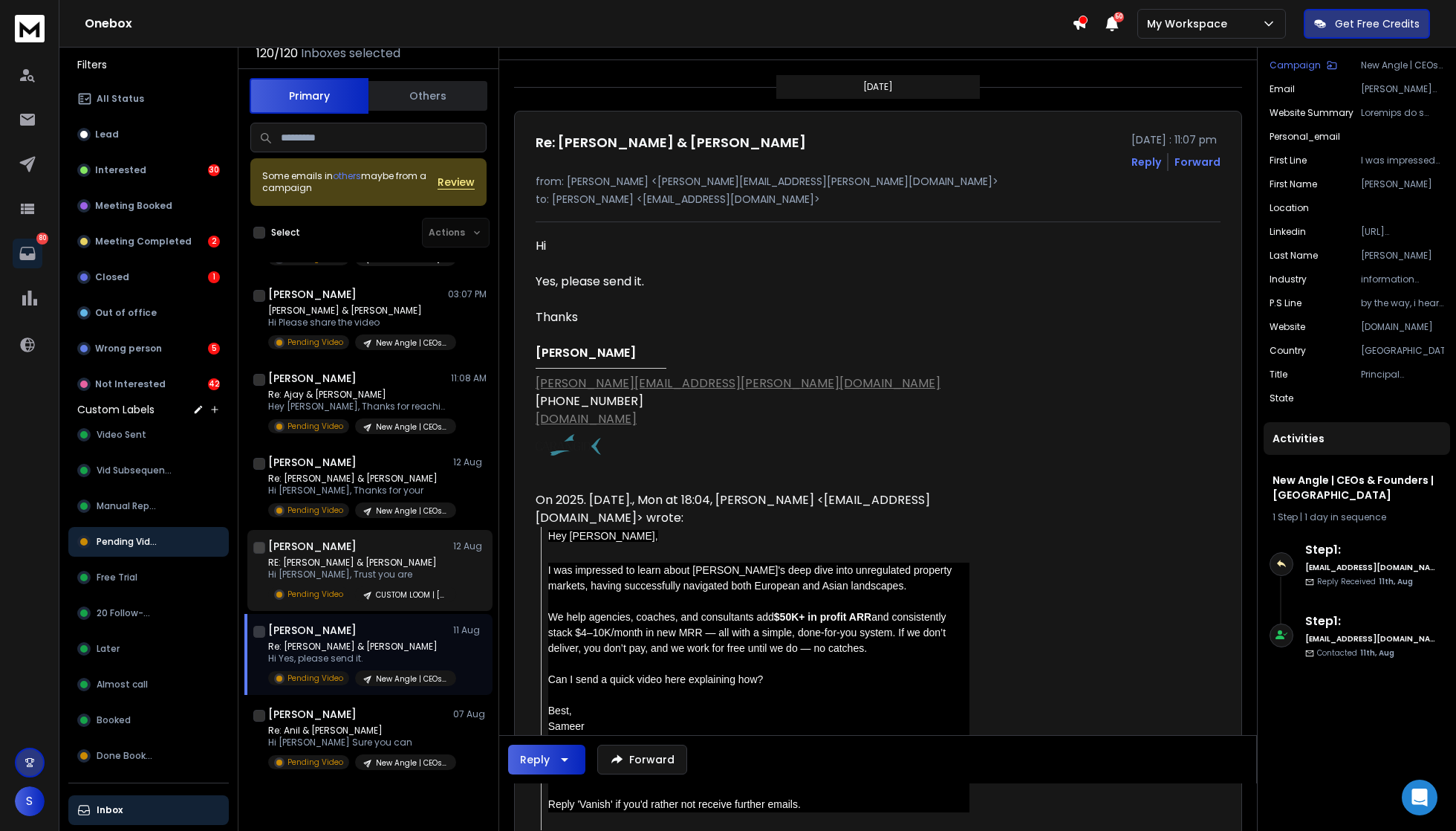
click at [346, 568] on p "Hi Sameer, Trust you are" at bounding box center [357, 574] width 178 height 12
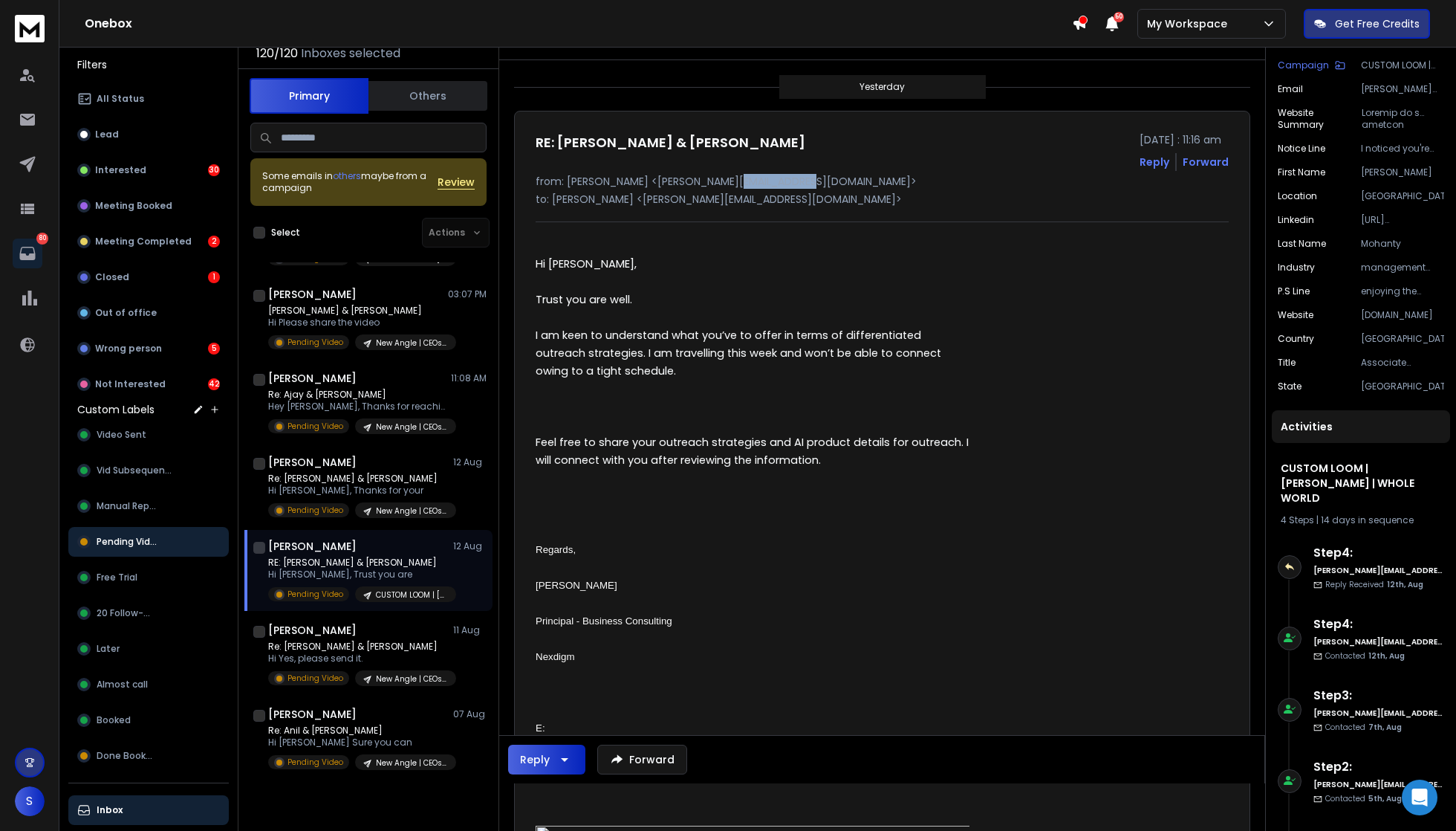
drag, startPoint x: 735, startPoint y: 185, endPoint x: 813, endPoint y: 183, distance: 78.0
click at [813, 183] on p "from: Piyus Mohanty <piyus.mohanty@nexdigm.com>" at bounding box center [883, 181] width 693 height 15
click at [860, 182] on p "from: Piyus Mohanty <piyus.mohanty@nexdigm.com>" at bounding box center [883, 181] width 693 height 15
drag, startPoint x: 738, startPoint y: 185, endPoint x: 807, endPoint y: 182, distance: 69.1
click at [807, 182] on p "from: Piyus Mohanty <piyus.mohanty@nexdigm.com>" at bounding box center [883, 181] width 693 height 15
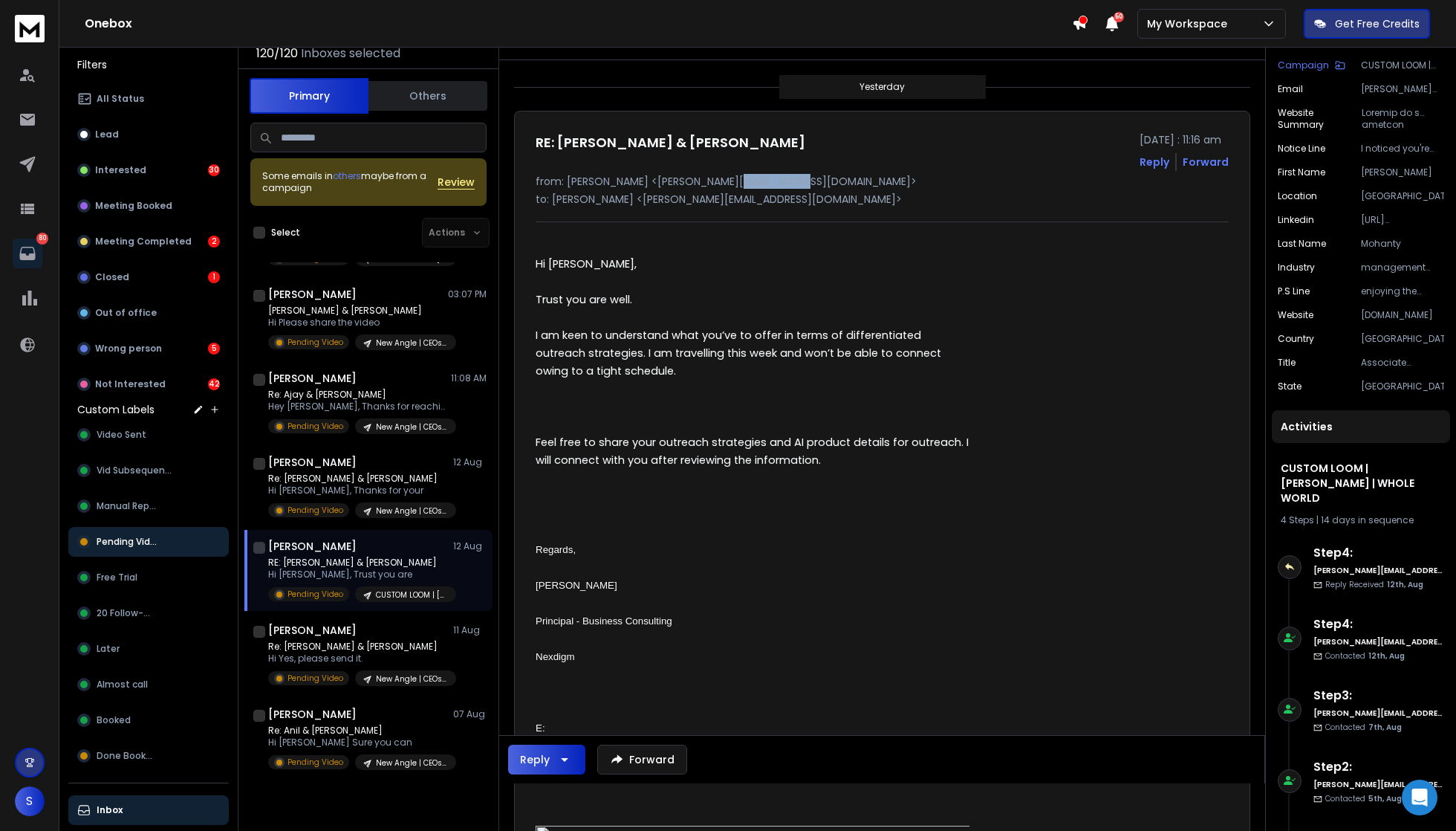
copy p "nexdigm.com"
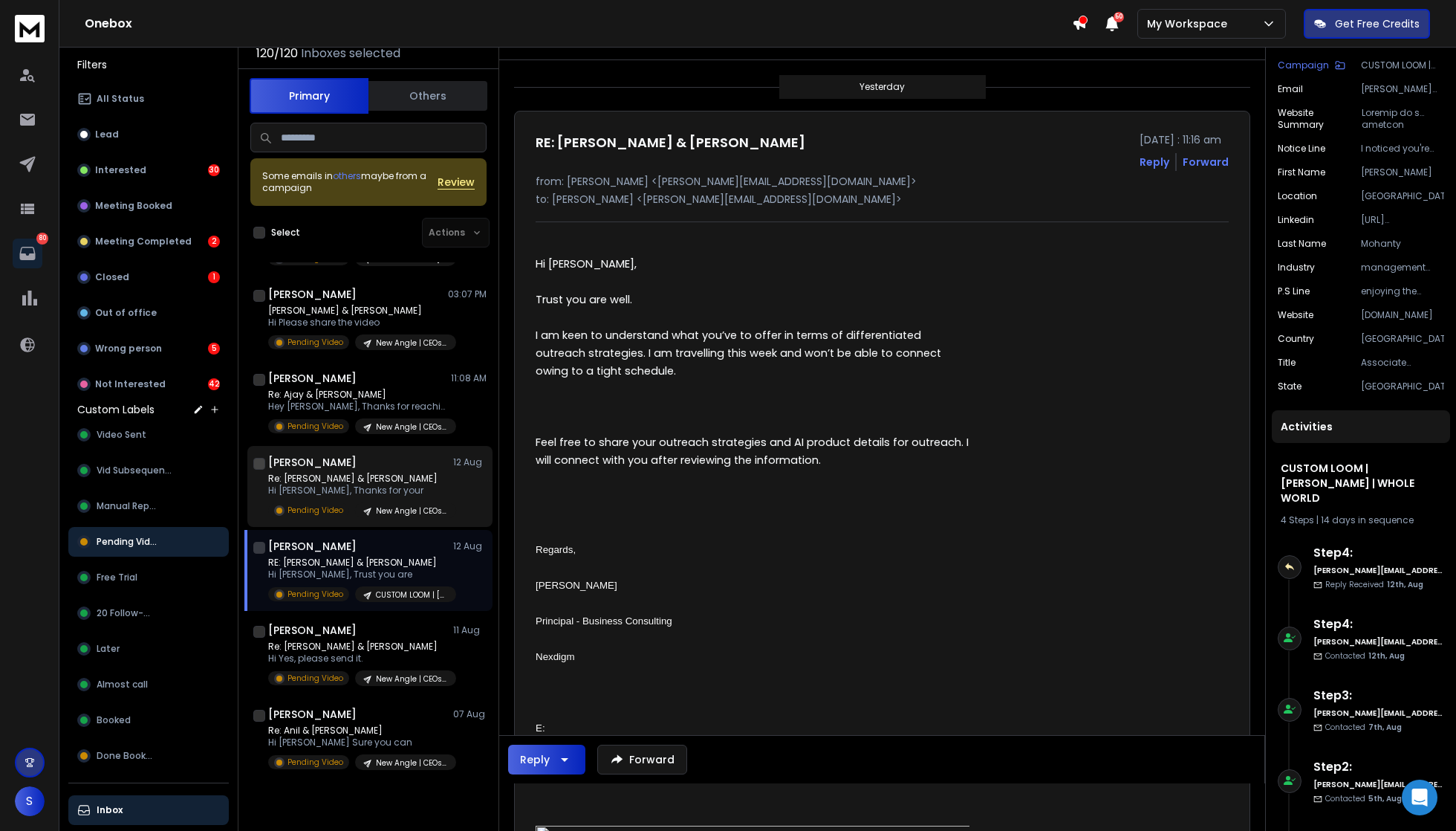
click at [397, 462] on div "Sarthak Arya 12 Aug" at bounding box center [377, 461] width 218 height 15
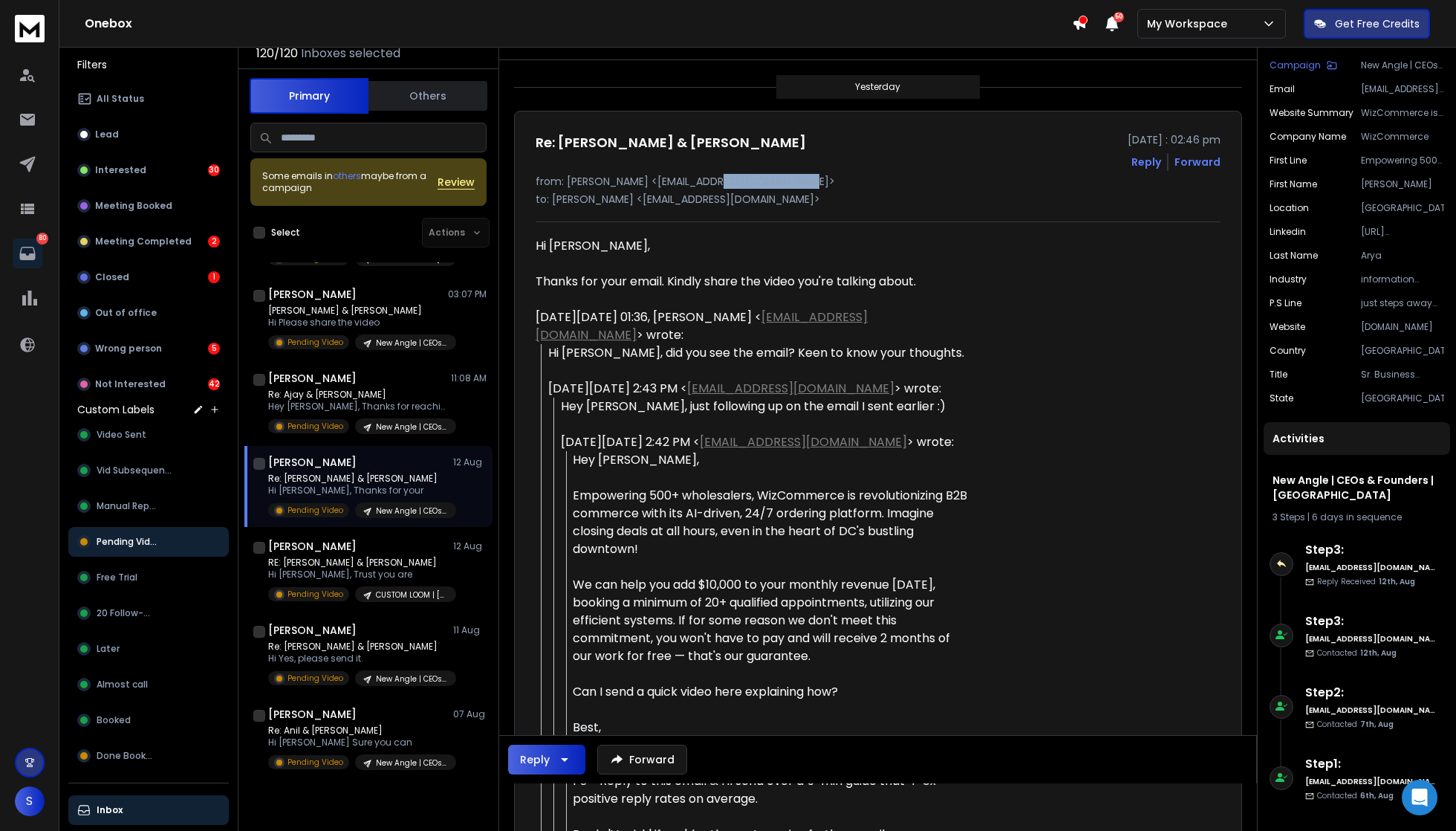
drag, startPoint x: 716, startPoint y: 184, endPoint x: 811, endPoint y: 180, distance: 95.1
click at [811, 180] on p "from: Sarthak Arya <sarthakarya@wizcommerce.com>" at bounding box center [878, 181] width 685 height 15
copy p "[DOMAIN_NAME]"
click at [1061, 363] on div "Re: Sarthak & Sam 12 August 2025 : 02:46 pm Reply Forward from: Sarthak Arya <s…" at bounding box center [878, 520] width 685 height 776
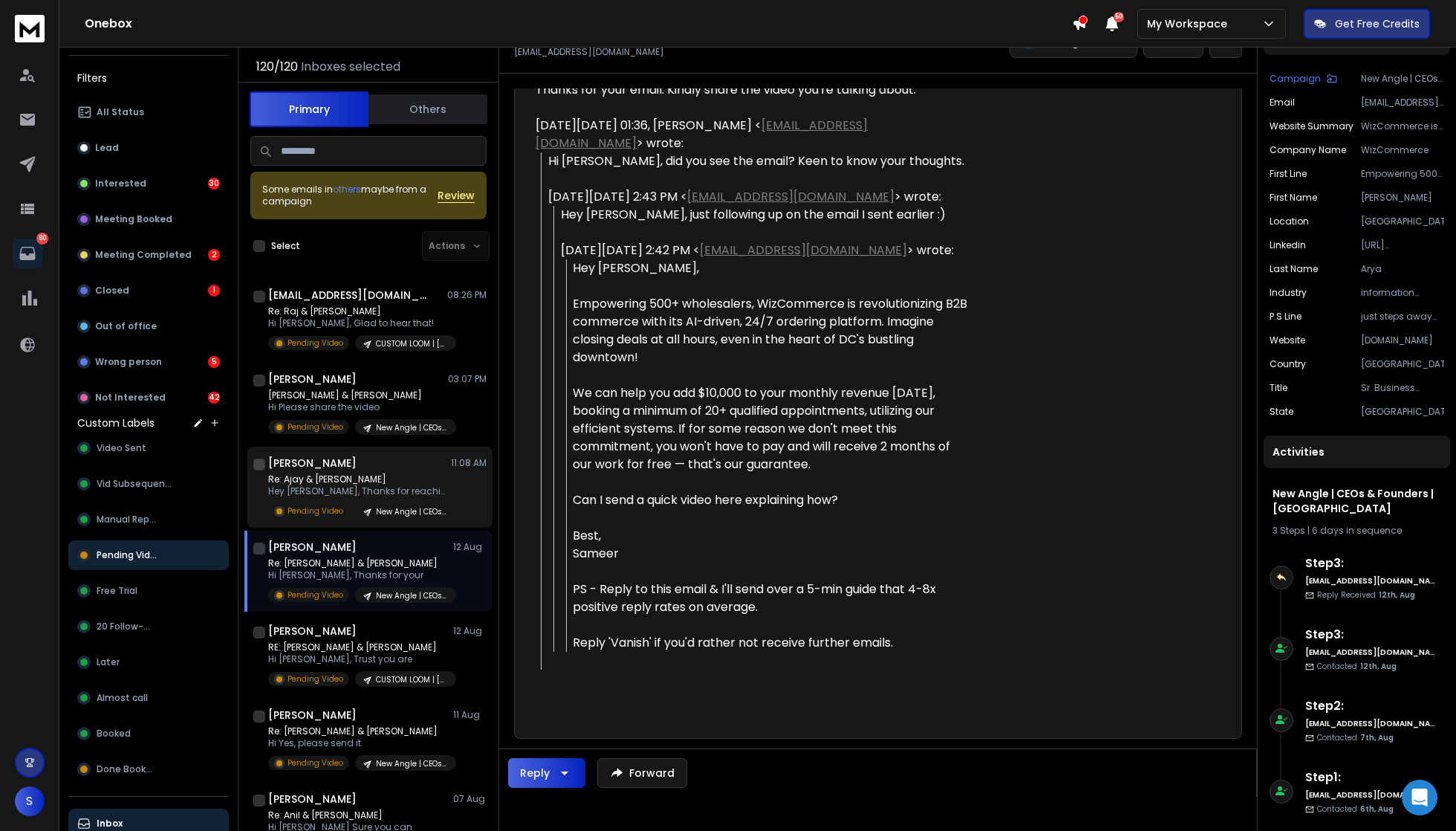
scroll to position [0, 0]
click at [357, 477] on p "Re: Ajay & [PERSON_NAME]" at bounding box center [357, 479] width 178 height 12
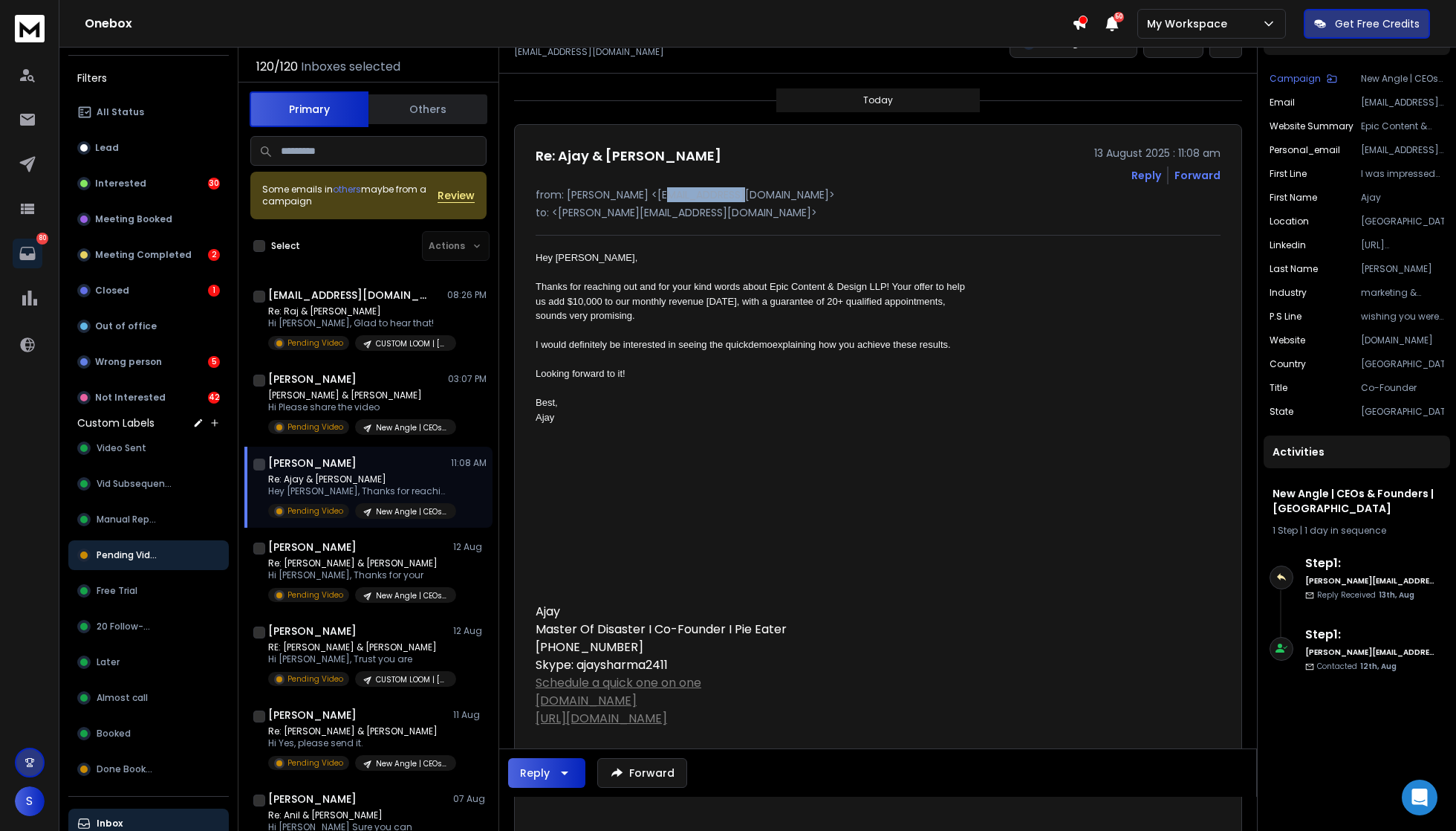
drag, startPoint x: 669, startPoint y: 199, endPoint x: 737, endPoint y: 195, distance: 68.1
click at [737, 195] on p "from: Ajay Sharma <aj@epiccontent.in>" at bounding box center [878, 194] width 685 height 15
copy p "piccontent.in"
click at [731, 273] on div at bounding box center [752, 272] width 434 height 15
drag, startPoint x: 663, startPoint y: 198, endPoint x: 734, endPoint y: 195, distance: 71.1
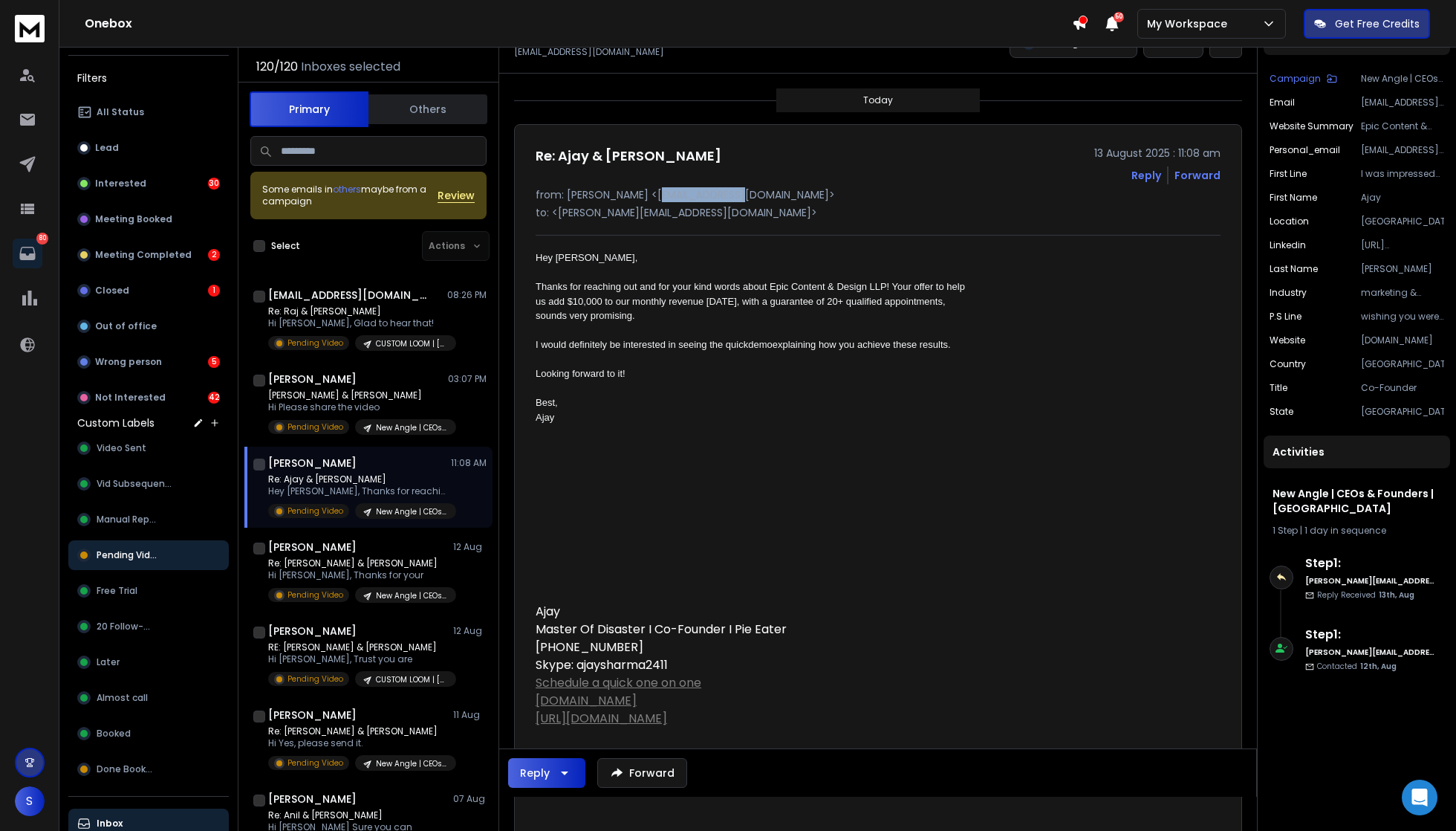
click at [734, 195] on p "from: Ajay Sharma <aj@epiccontent.in>" at bounding box center [878, 194] width 685 height 15
copy p "[DOMAIN_NAME]"
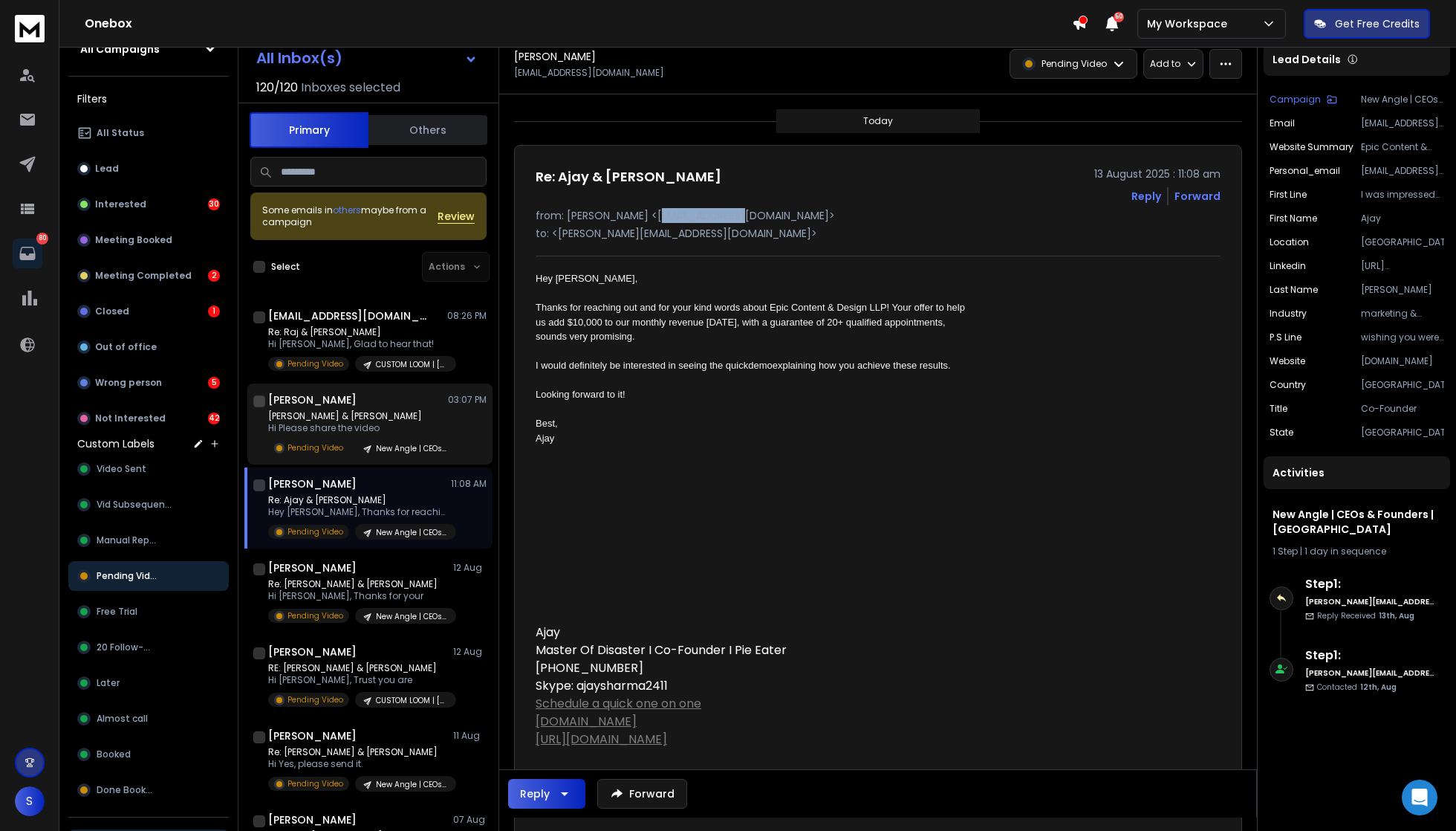
scroll to position [10, 0]
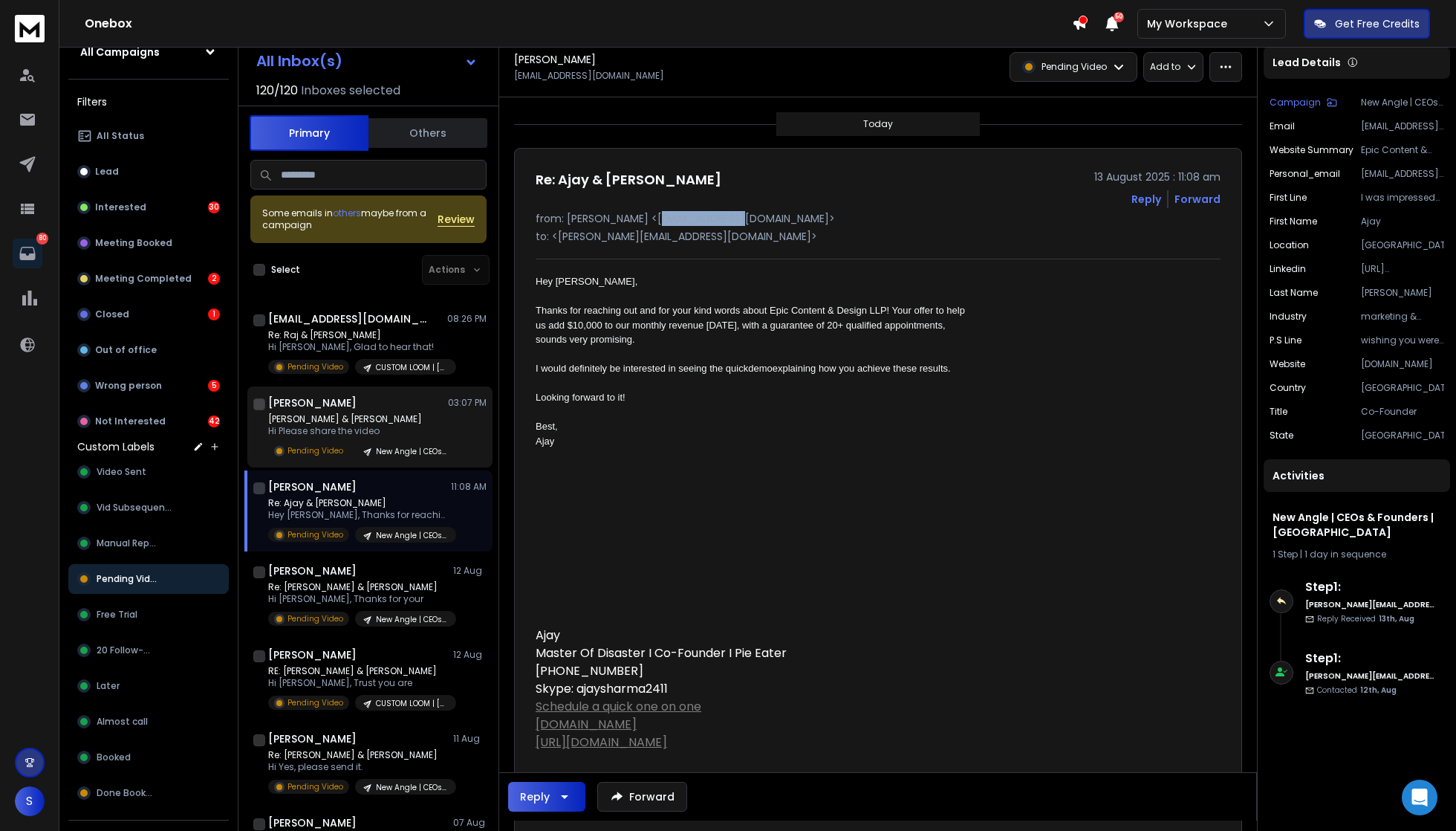
click at [375, 426] on p "Hi Please share the video" at bounding box center [357, 431] width 178 height 12
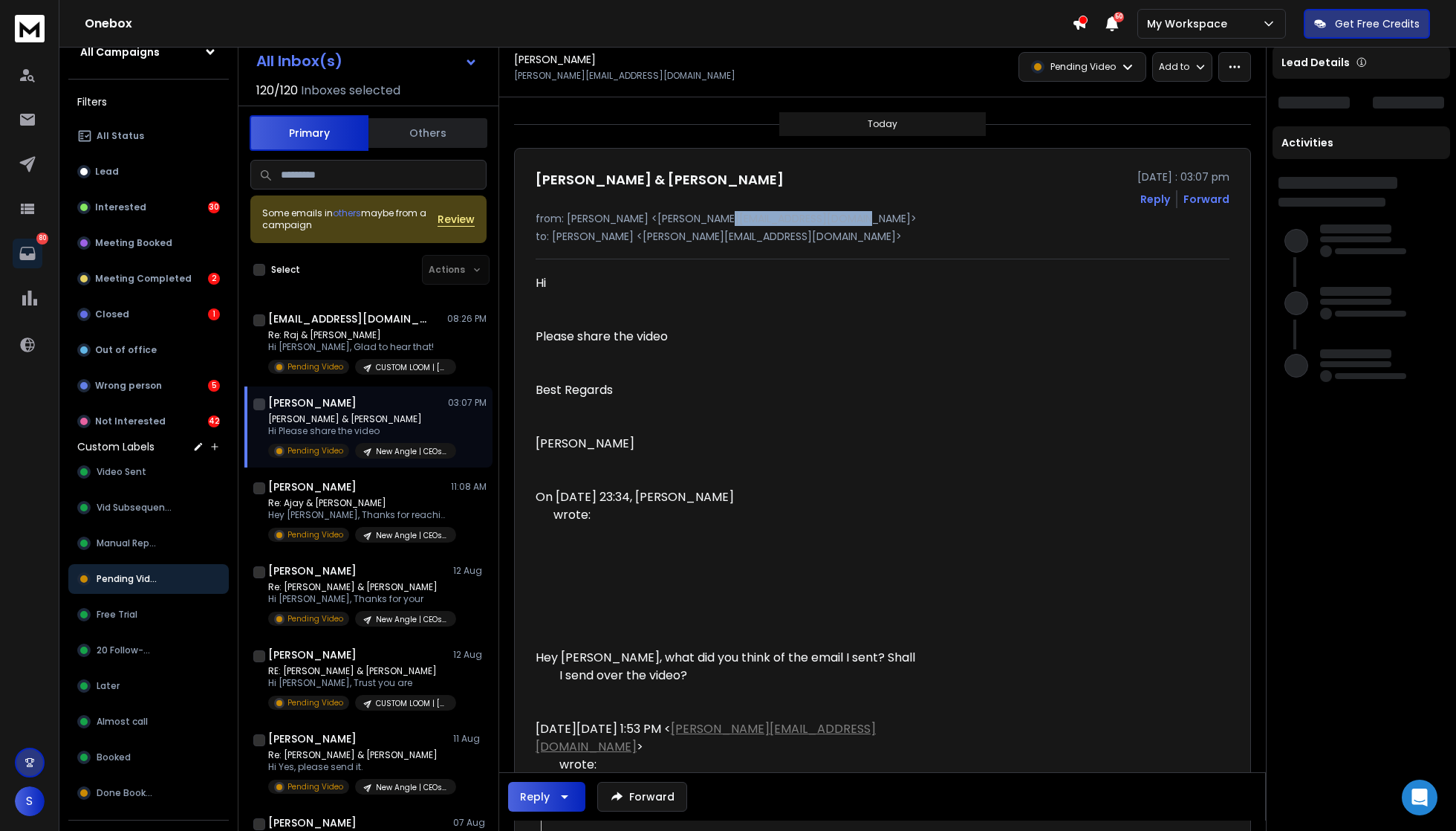
drag, startPoint x: 718, startPoint y: 217, endPoint x: 862, endPoint y: 217, distance: 144.0
click at [862, 217] on p "from: Harsharan Kohli <harsharan@jayamscmconsultants.com>" at bounding box center [883, 218] width 694 height 15
copy p "[DOMAIN_NAME]"
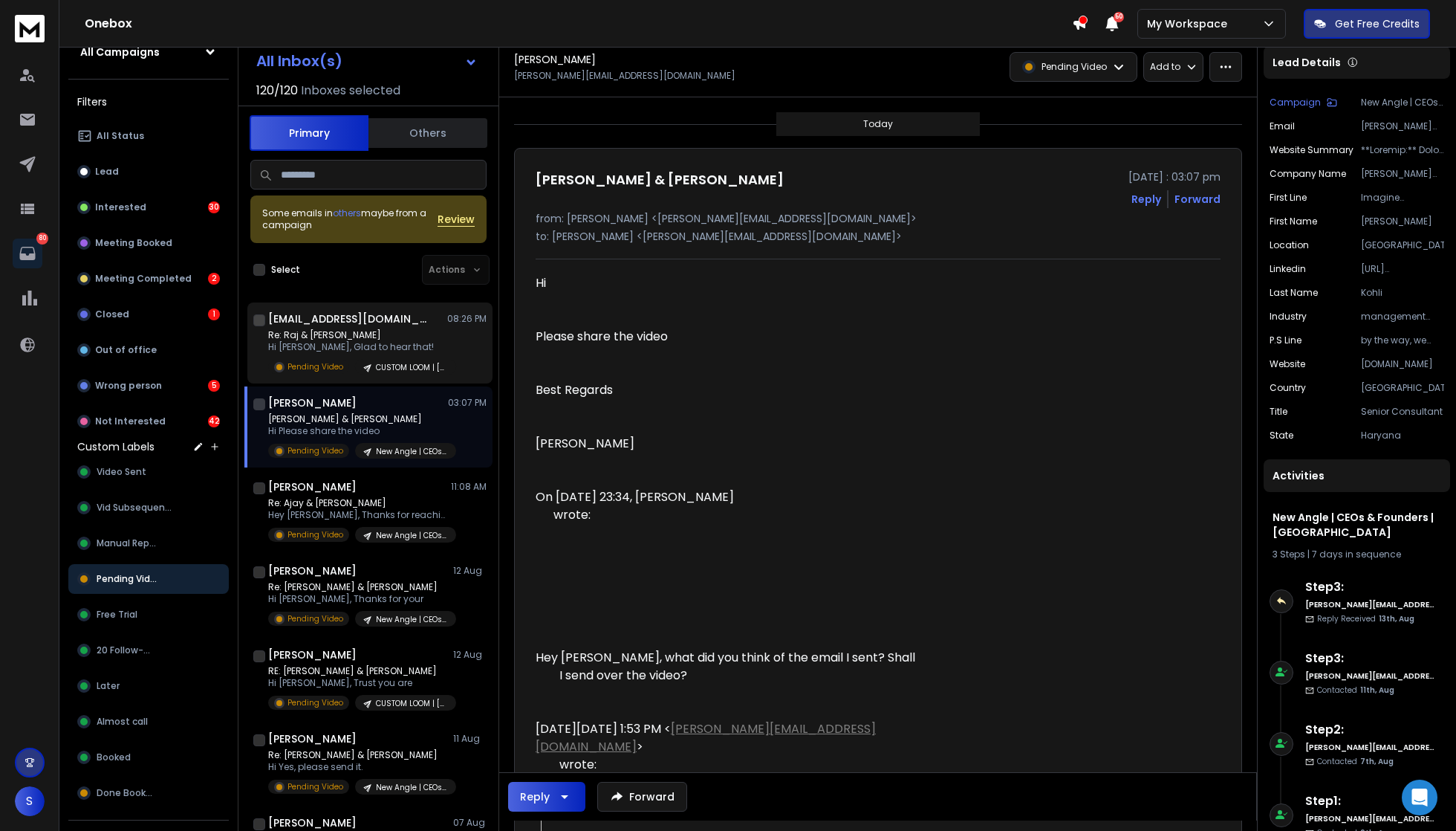
click at [365, 329] on p "Re: Raj & [PERSON_NAME]" at bounding box center [357, 335] width 178 height 12
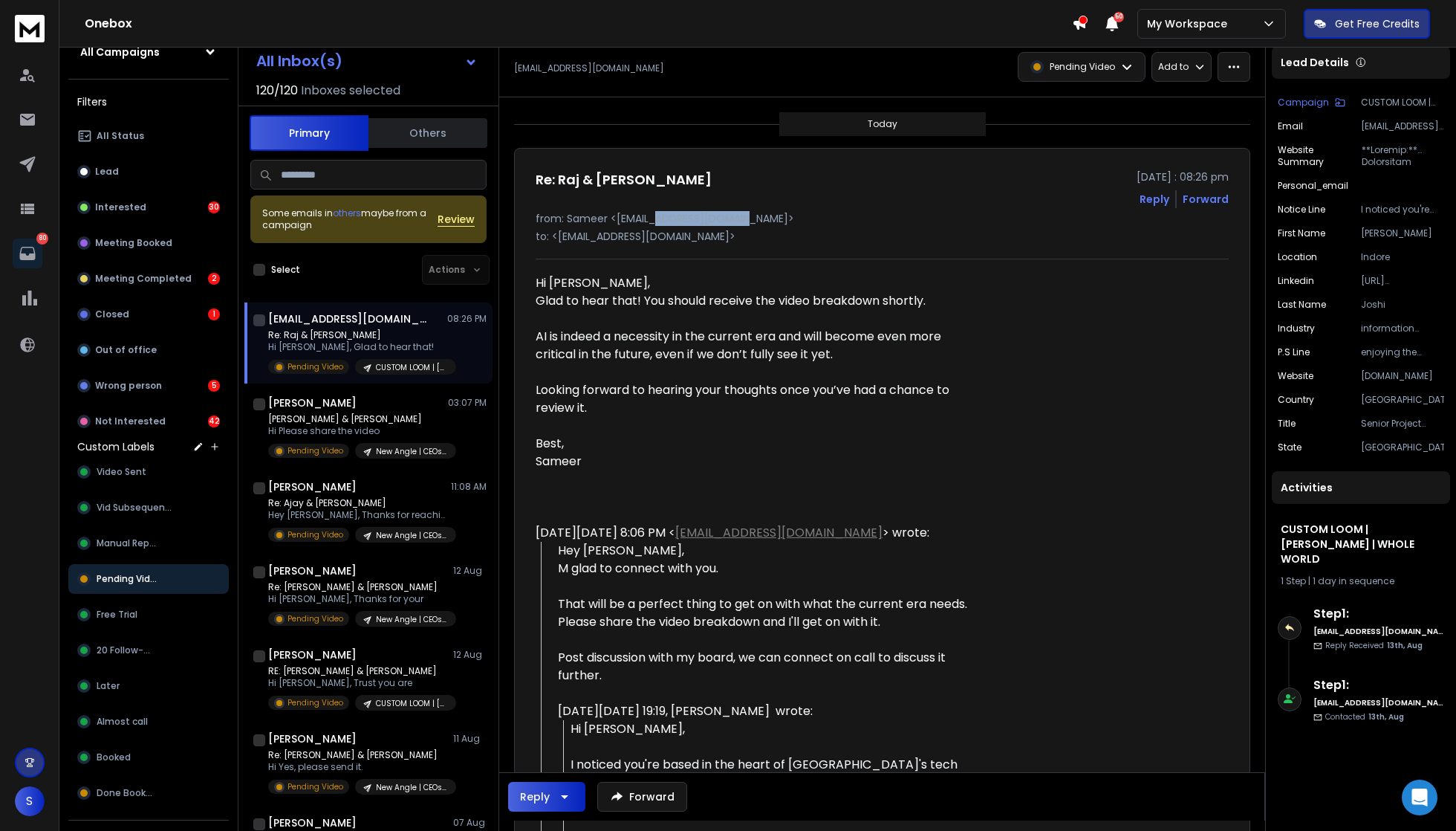
drag, startPoint x: 661, startPoint y: 221, endPoint x: 729, endPoint y: 219, distance: 68.0
click at [729, 219] on p "from: Sameer <sameer@clientierx.site>" at bounding box center [883, 218] width 693 height 15
click at [690, 264] on div "Re: Raj & Sam 13 August 2025 : 08:26 pm Reply Forward from: Sameer <sameer@clie…" at bounding box center [883, 748] width 693 height 1157
drag, startPoint x: 581, startPoint y: 236, endPoint x: 709, endPoint y: 237, distance: 128.0
click at [709, 237] on p "to: <raj@prometteursolutions.com>" at bounding box center [883, 235] width 693 height 15
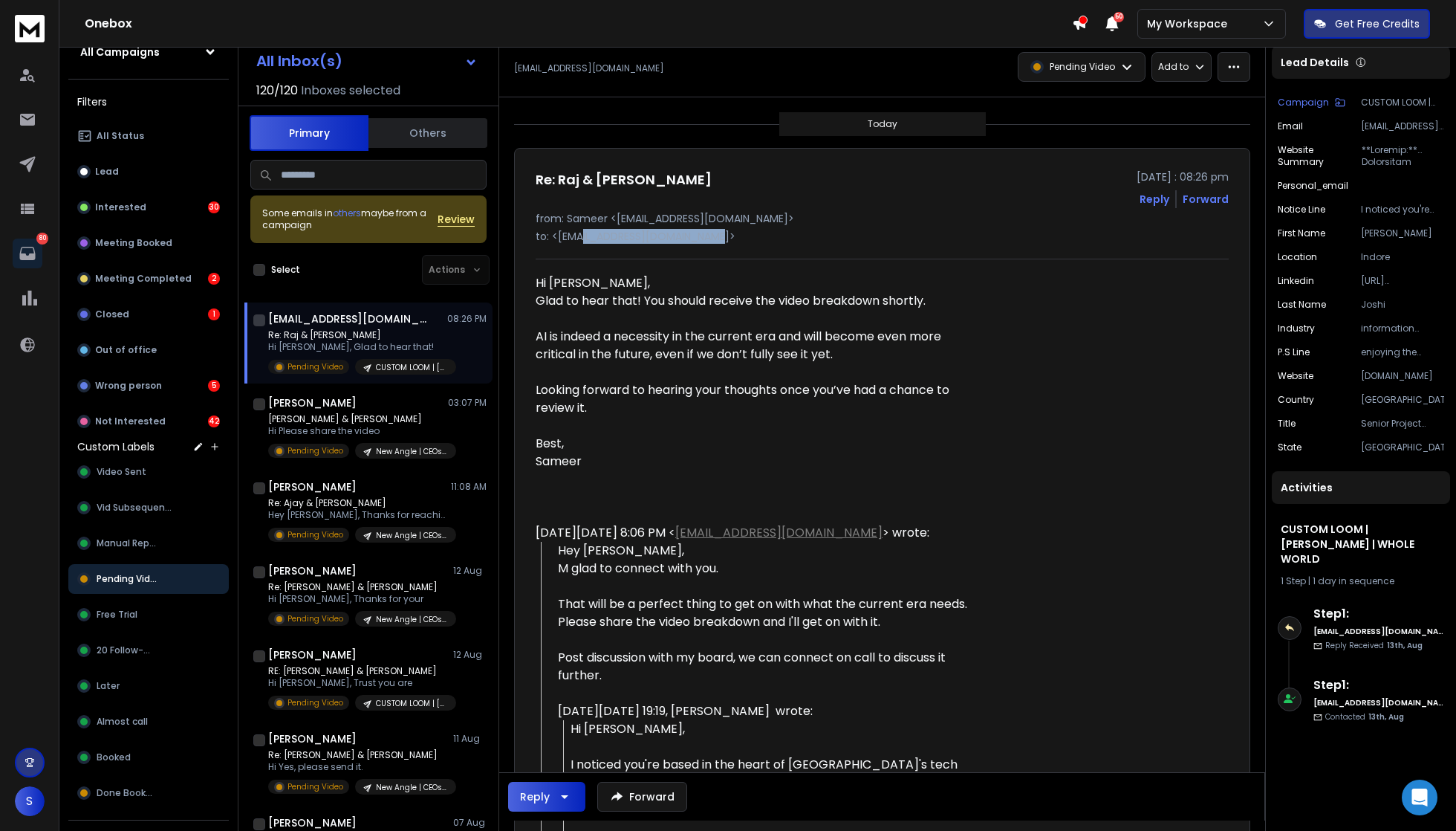
copy p "[DOMAIN_NAME]"
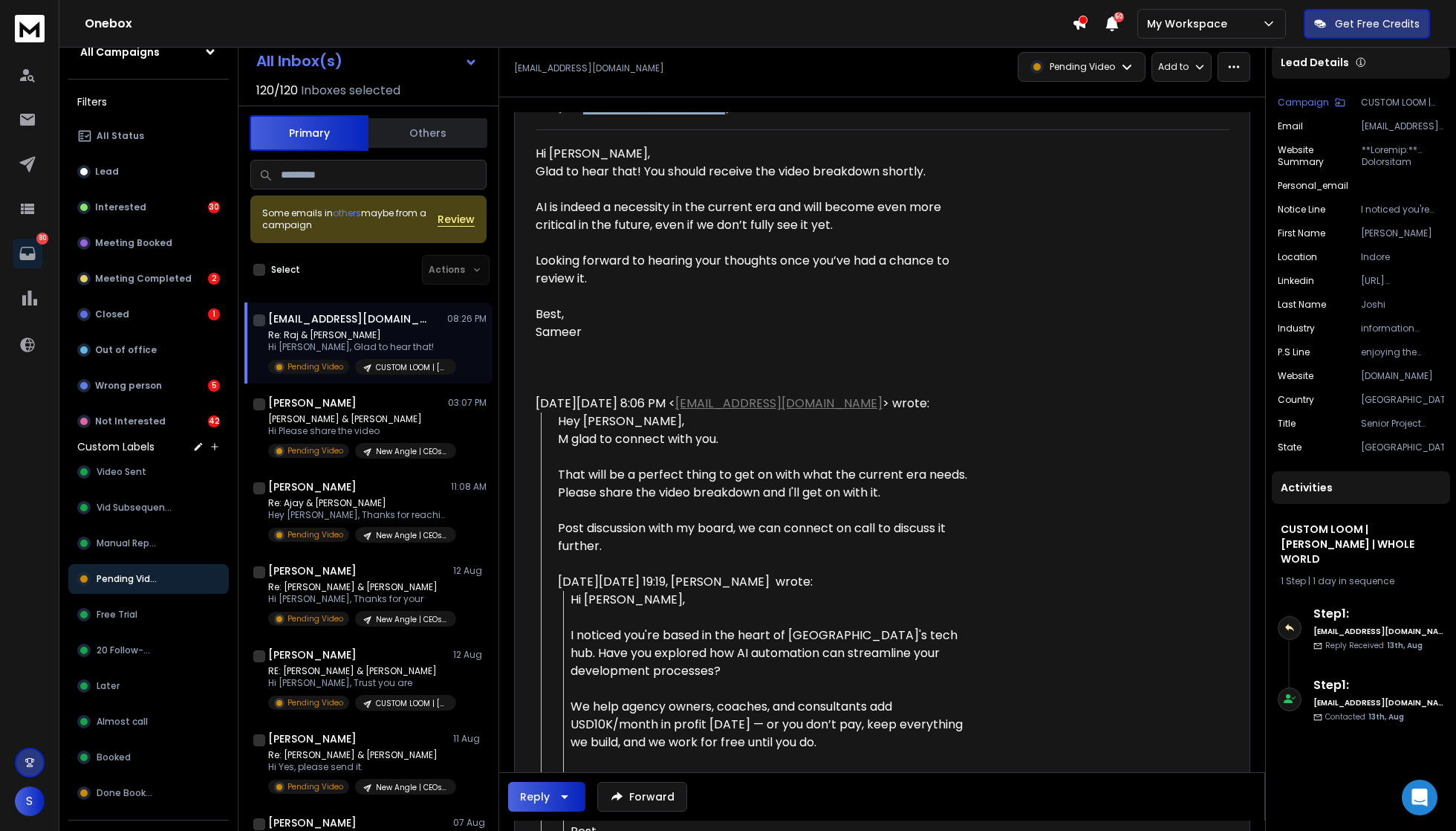
scroll to position [132, 0]
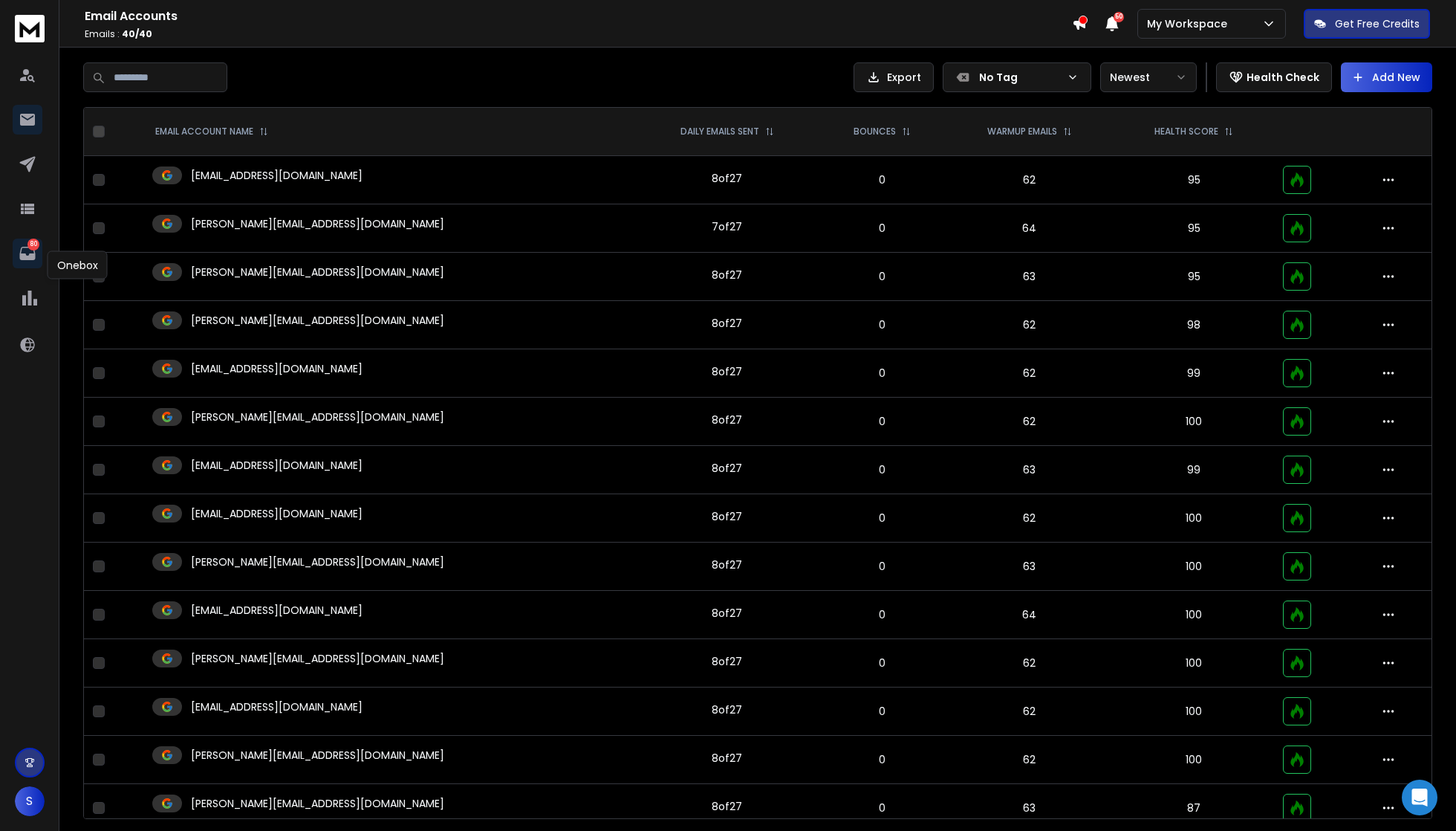
click at [21, 260] on icon at bounding box center [27, 253] width 15 height 14
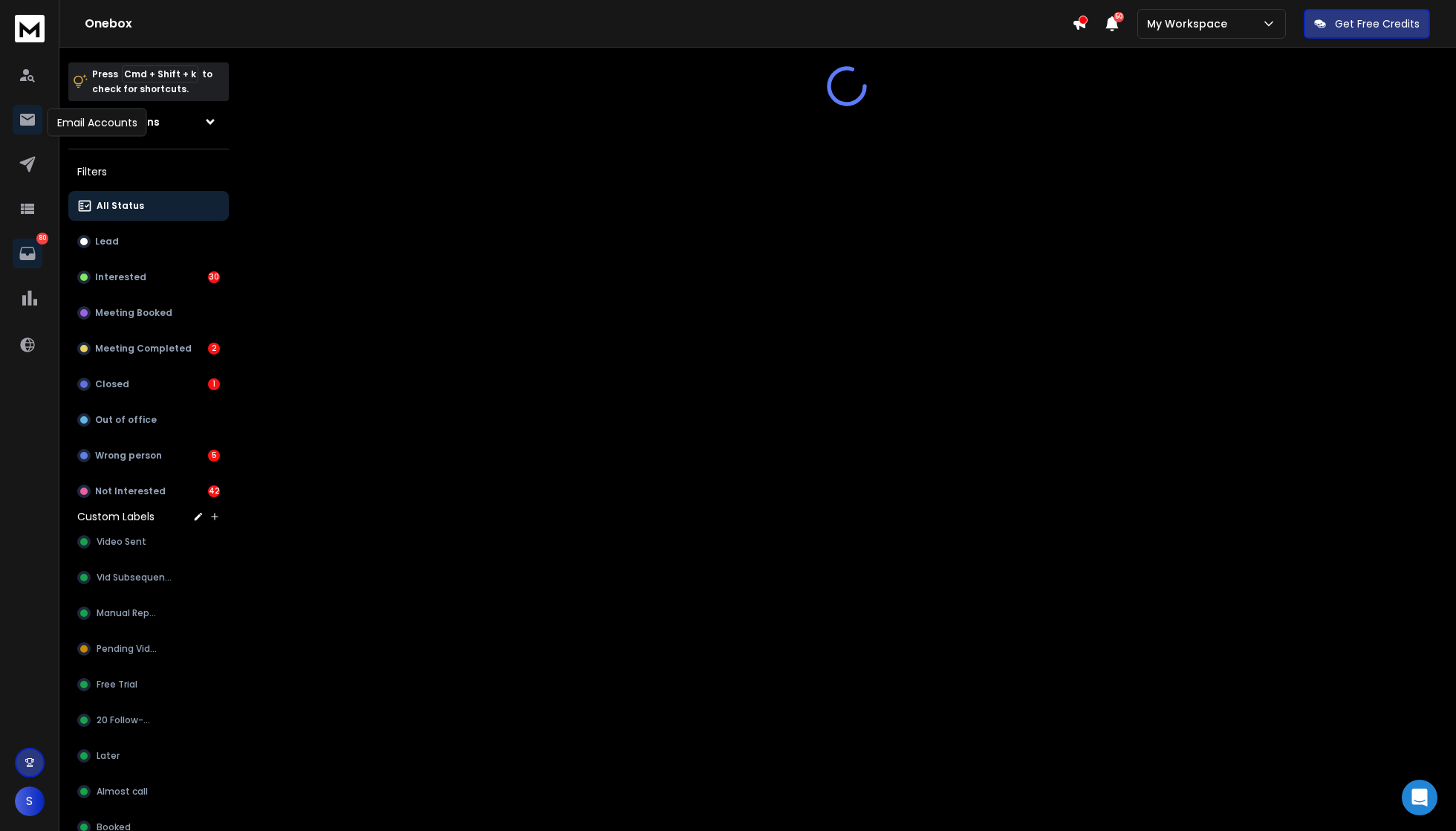
click at [31, 110] on icon at bounding box center [27, 119] width 18 height 18
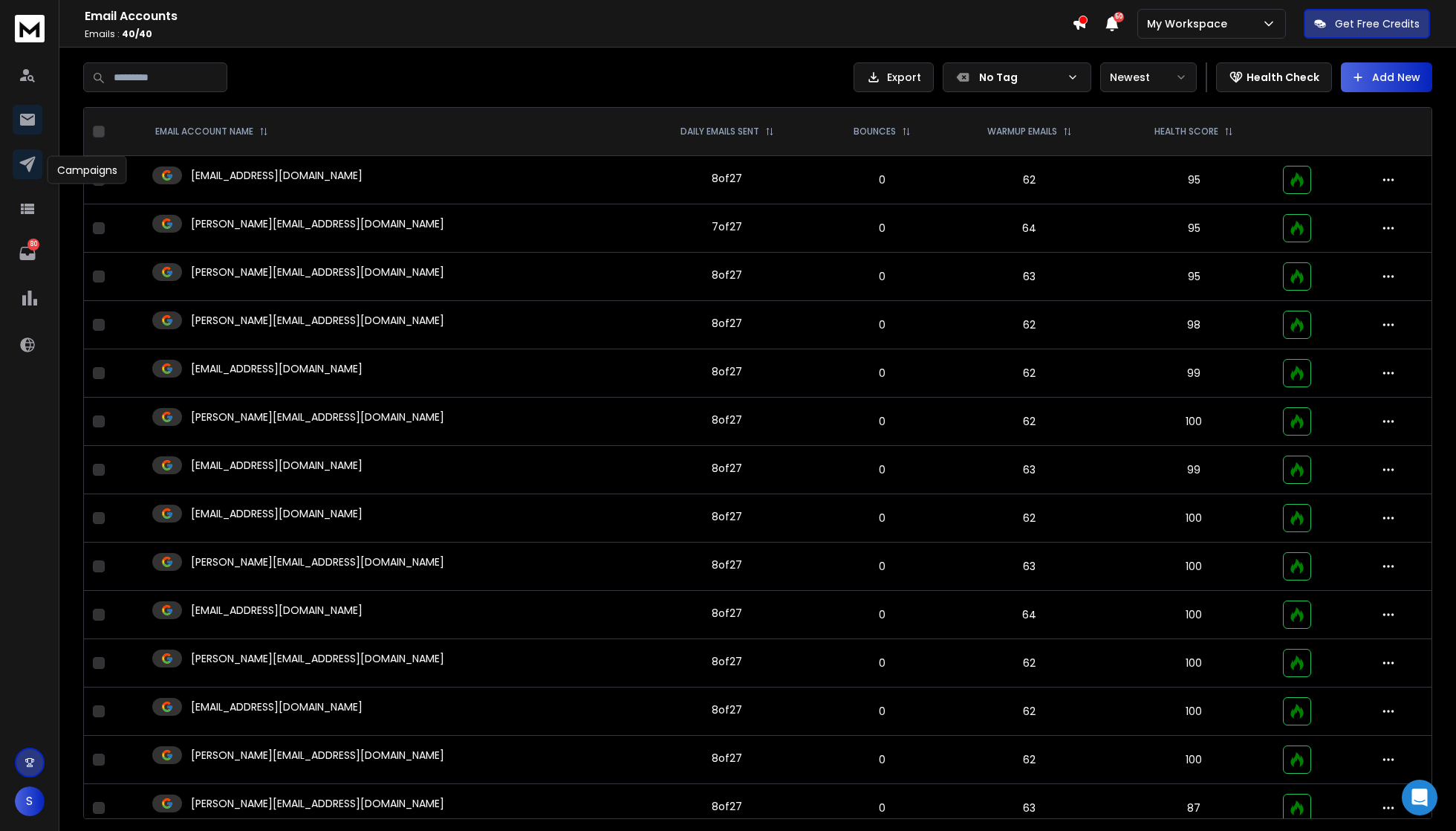
click at [33, 165] on icon at bounding box center [27, 163] width 15 height 15
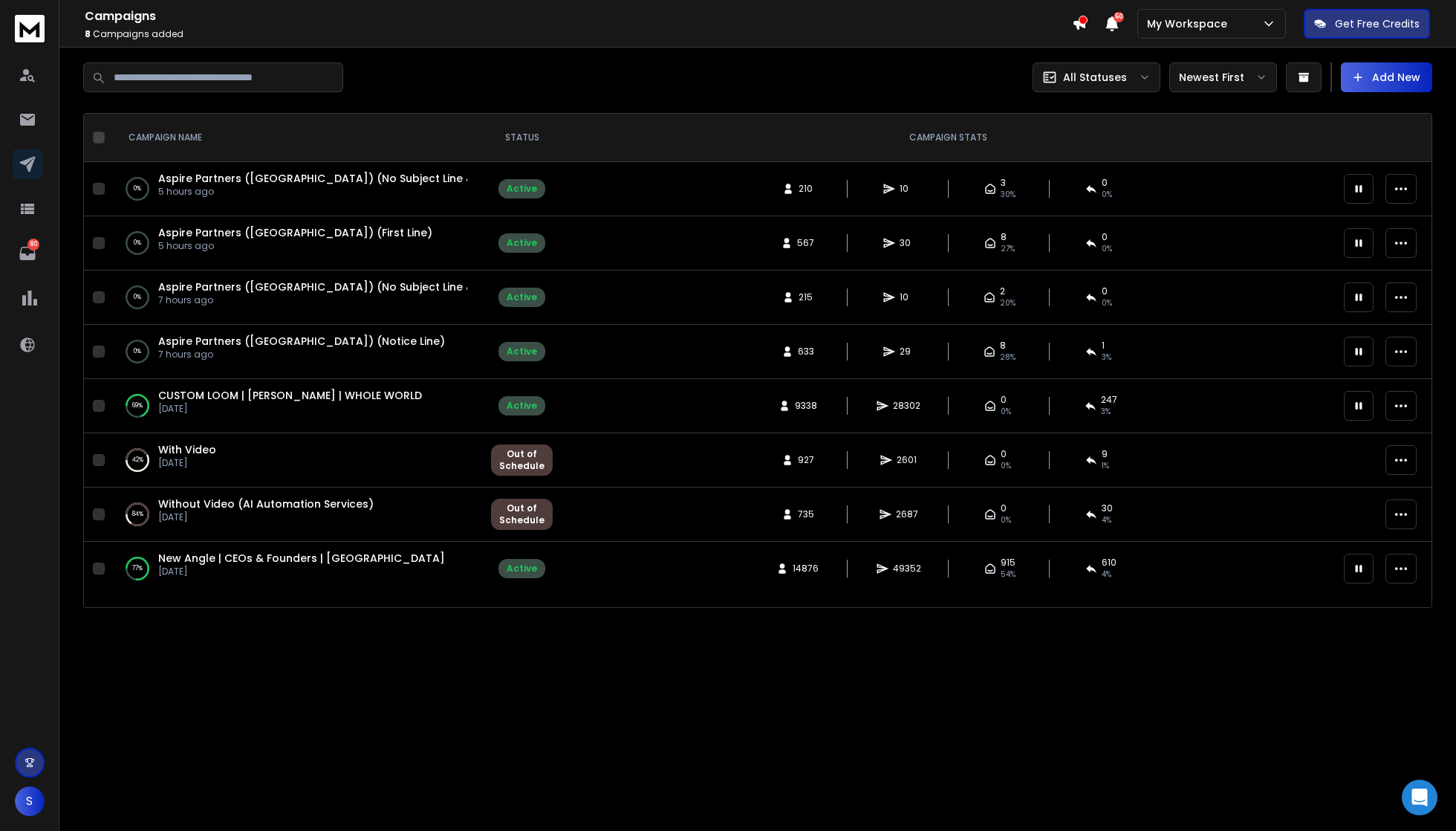
click at [325, 173] on span "Aspire Partners (USA) (No Subject Line & First Line)" at bounding box center [342, 178] width 369 height 15
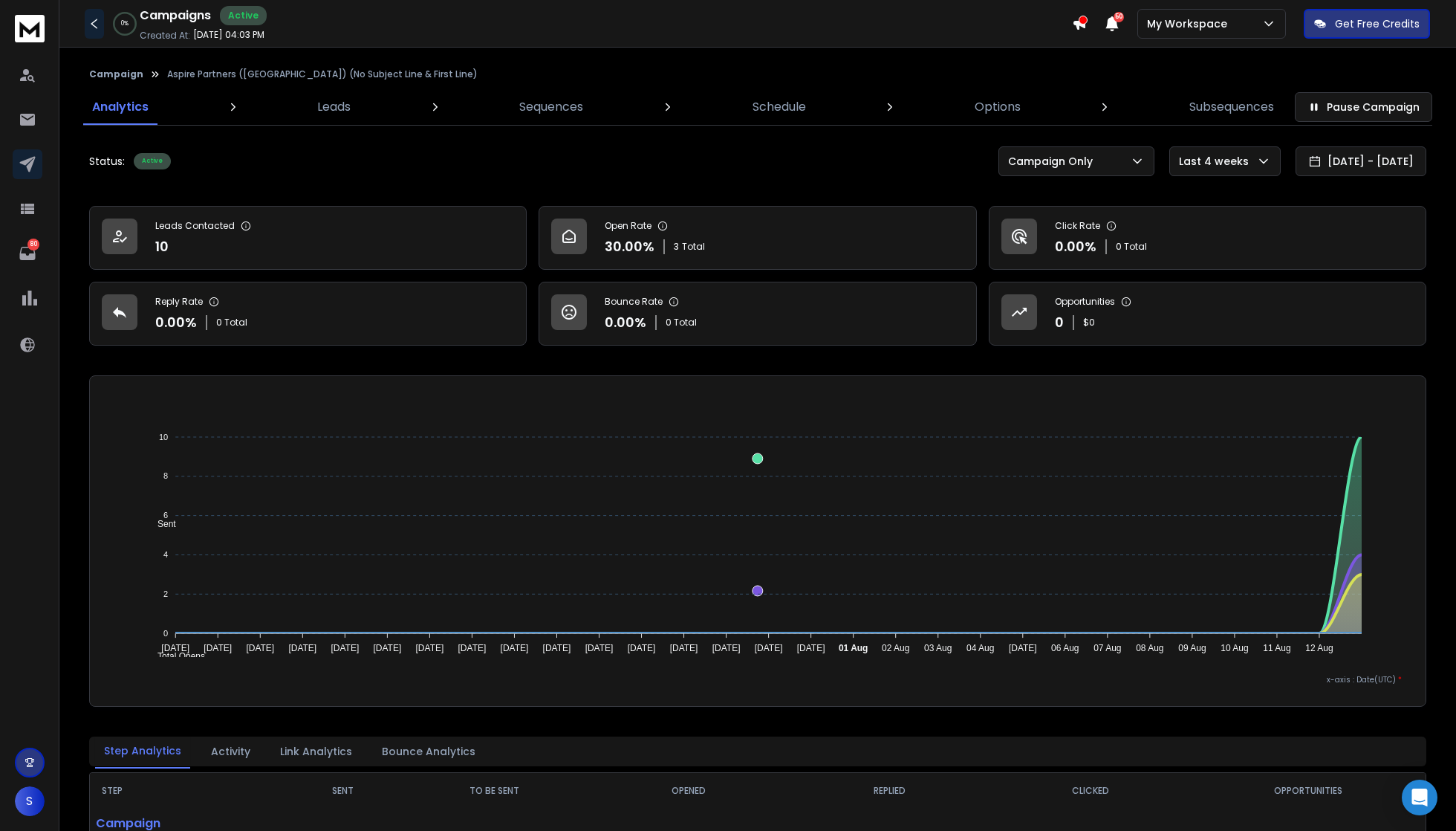
click at [104, 10] on button at bounding box center [94, 23] width 20 height 30
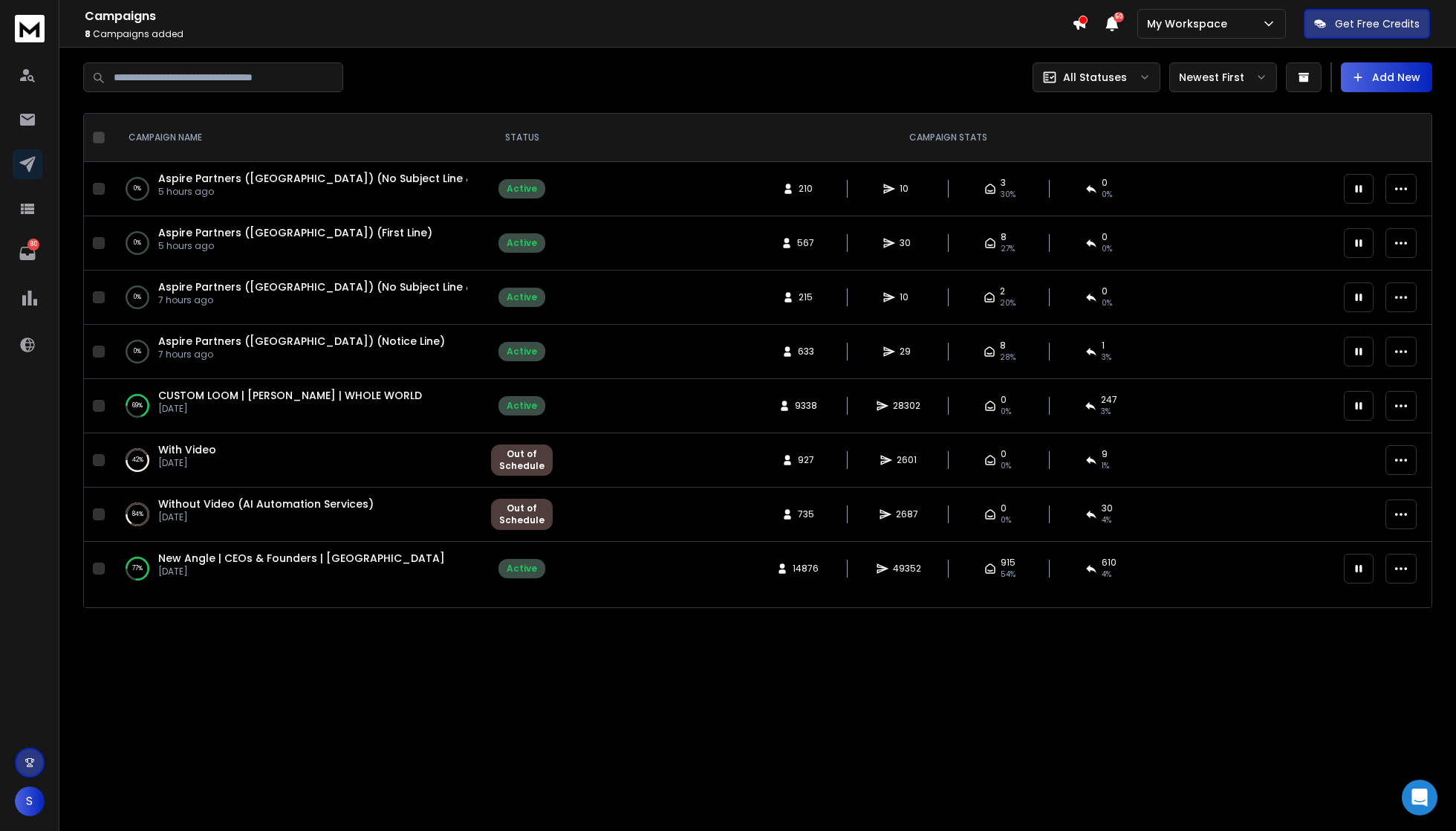
click at [241, 400] on span "CUSTOM LOOM | [PERSON_NAME] | WHOLE WORLD" at bounding box center [290, 395] width 264 height 15
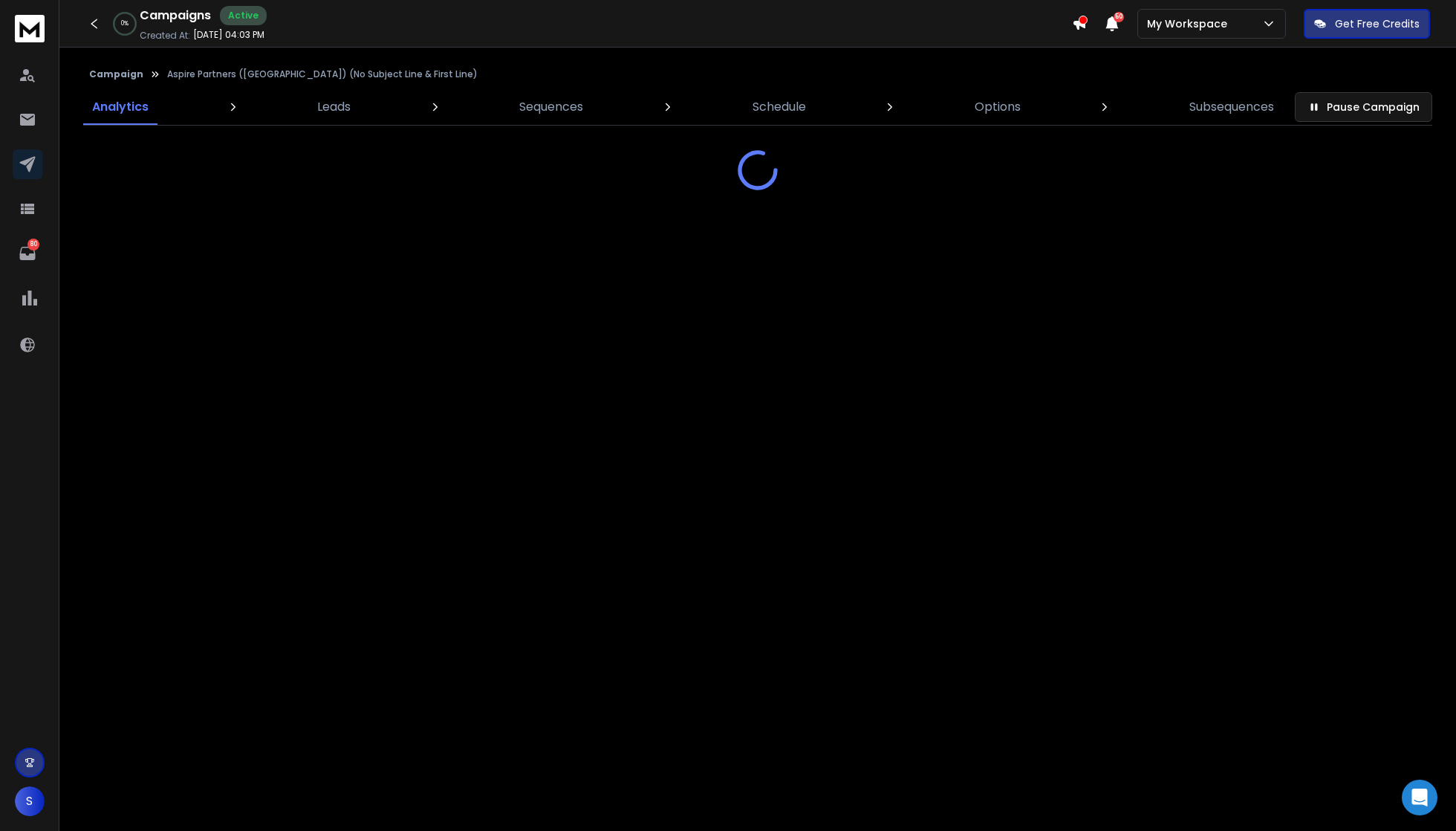
click at [93, 73] on button "Campaign" at bounding box center [116, 74] width 54 height 12
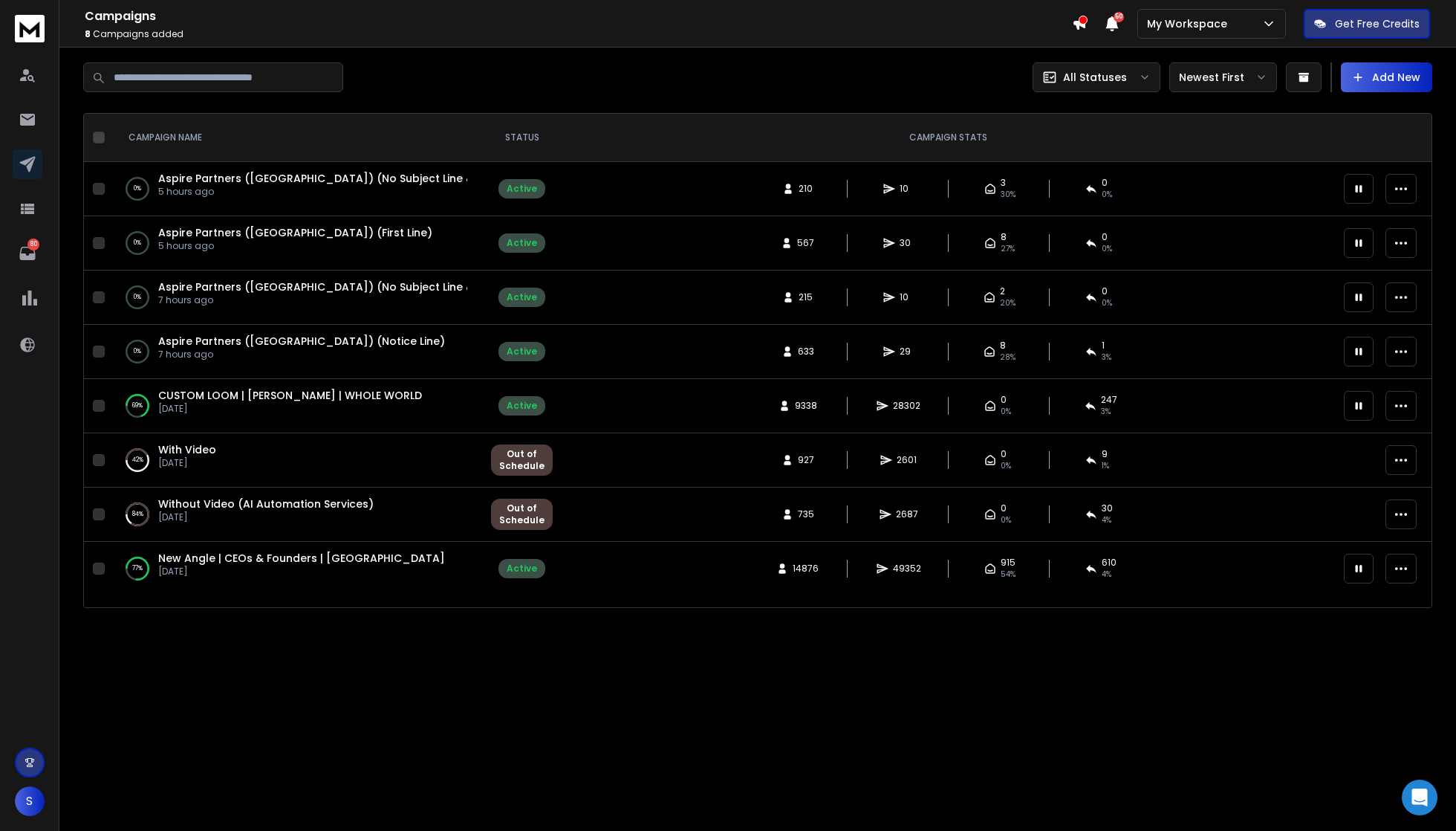
click at [306, 398] on span "CUSTOM LOOM | [PERSON_NAME] | WHOLE WORLD" at bounding box center [290, 395] width 264 height 15
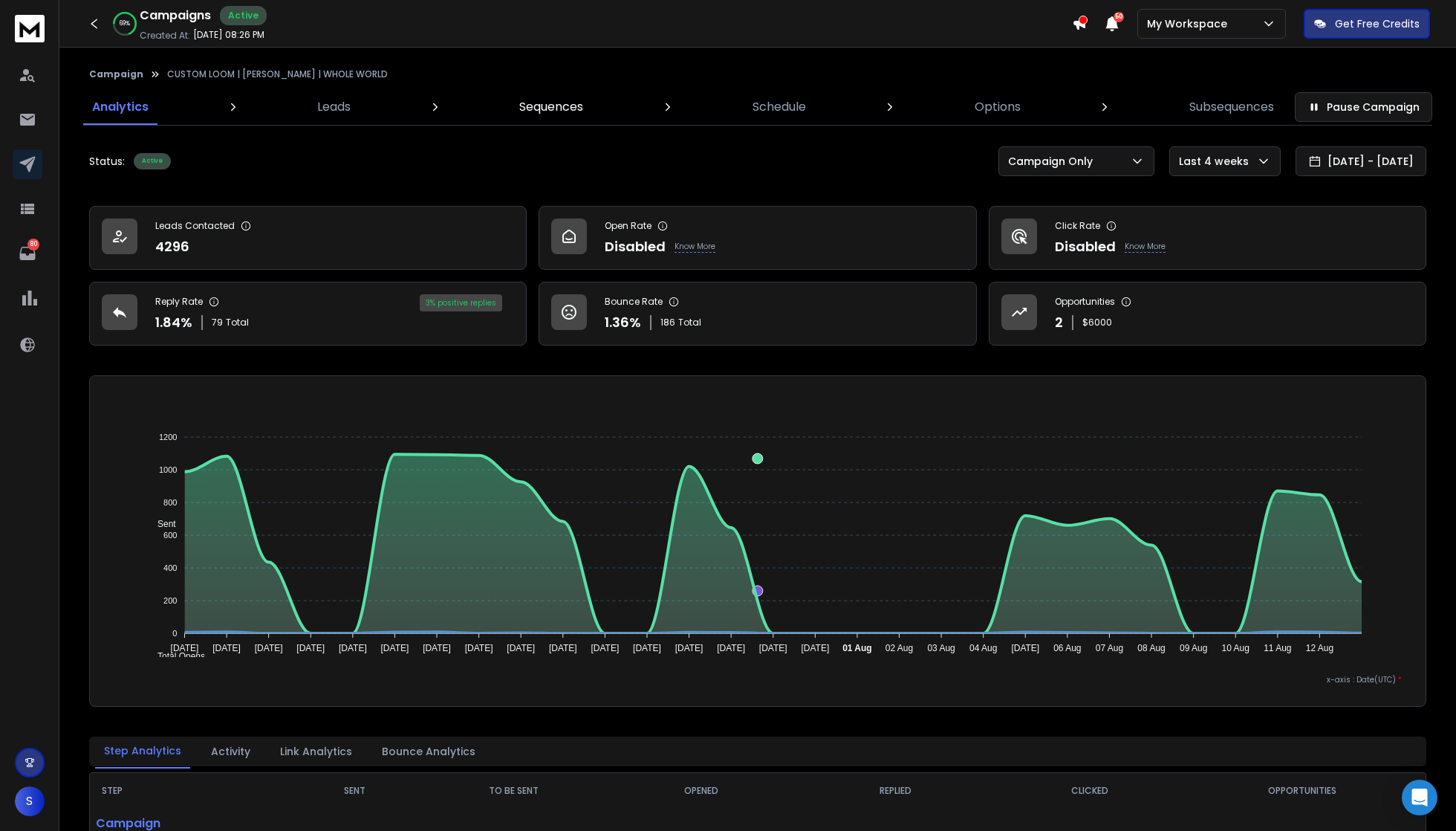
click at [554, 102] on p "Sequences" at bounding box center [551, 107] width 64 height 18
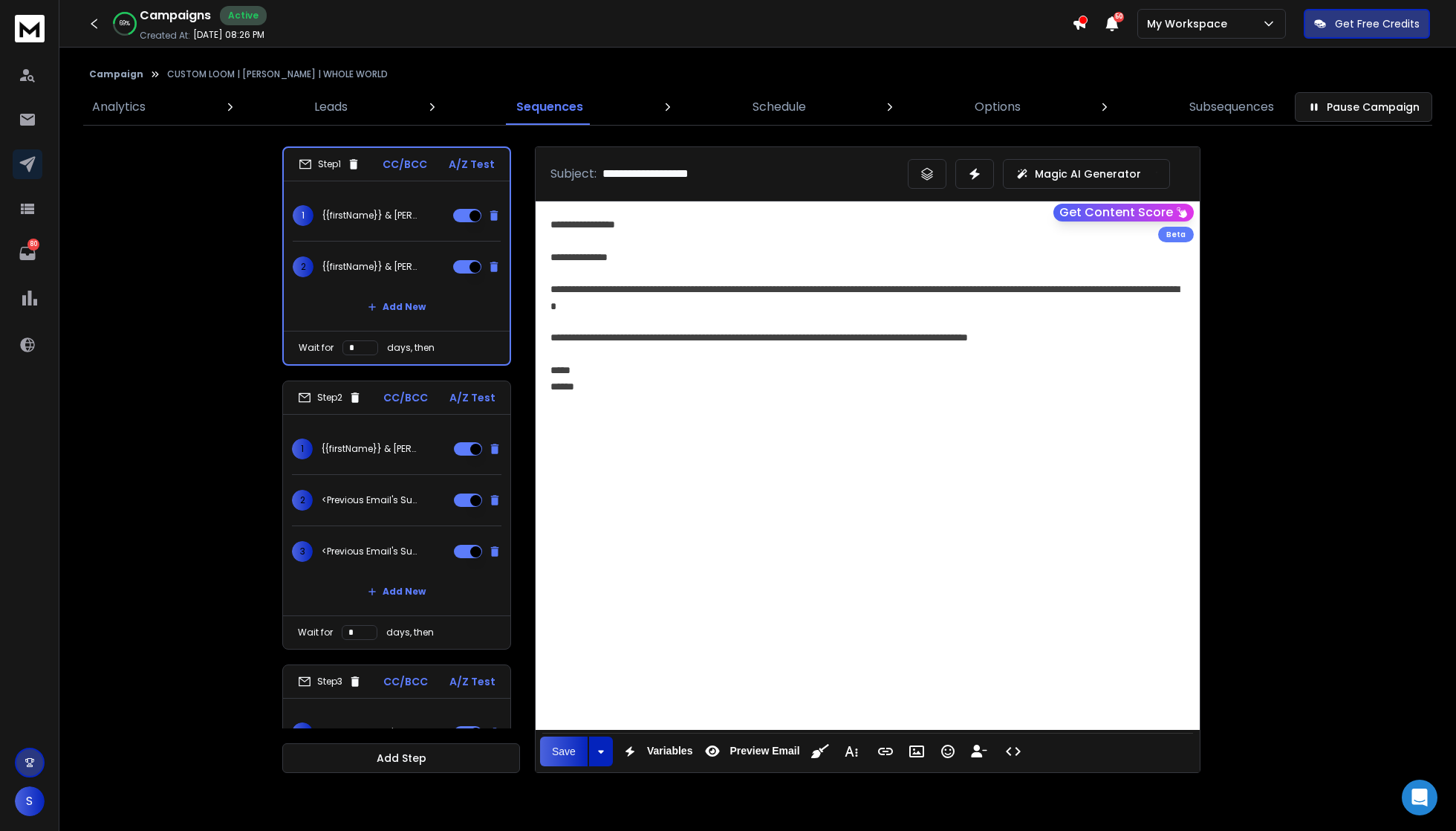
click at [380, 268] on p "{{firstName}} & Sam" at bounding box center [370, 267] width 95 height 12
click at [779, 741] on div "Preview Email" at bounding box center [751, 751] width 104 height 25
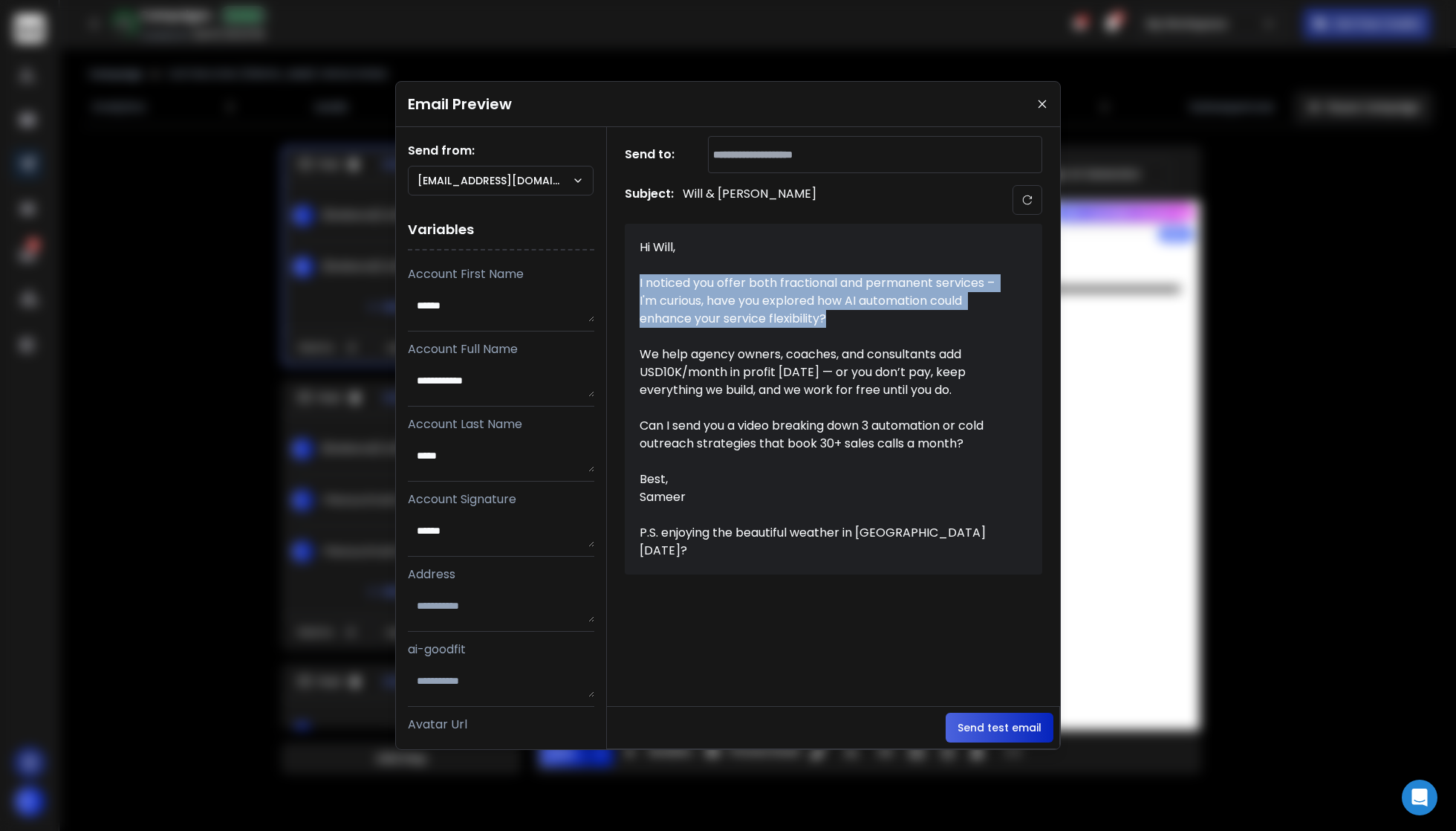
drag, startPoint x: 645, startPoint y: 284, endPoint x: 1082, endPoint y: 323, distance: 438.7
click at [1082, 323] on div "**********" at bounding box center [728, 415] width 1456 height 699
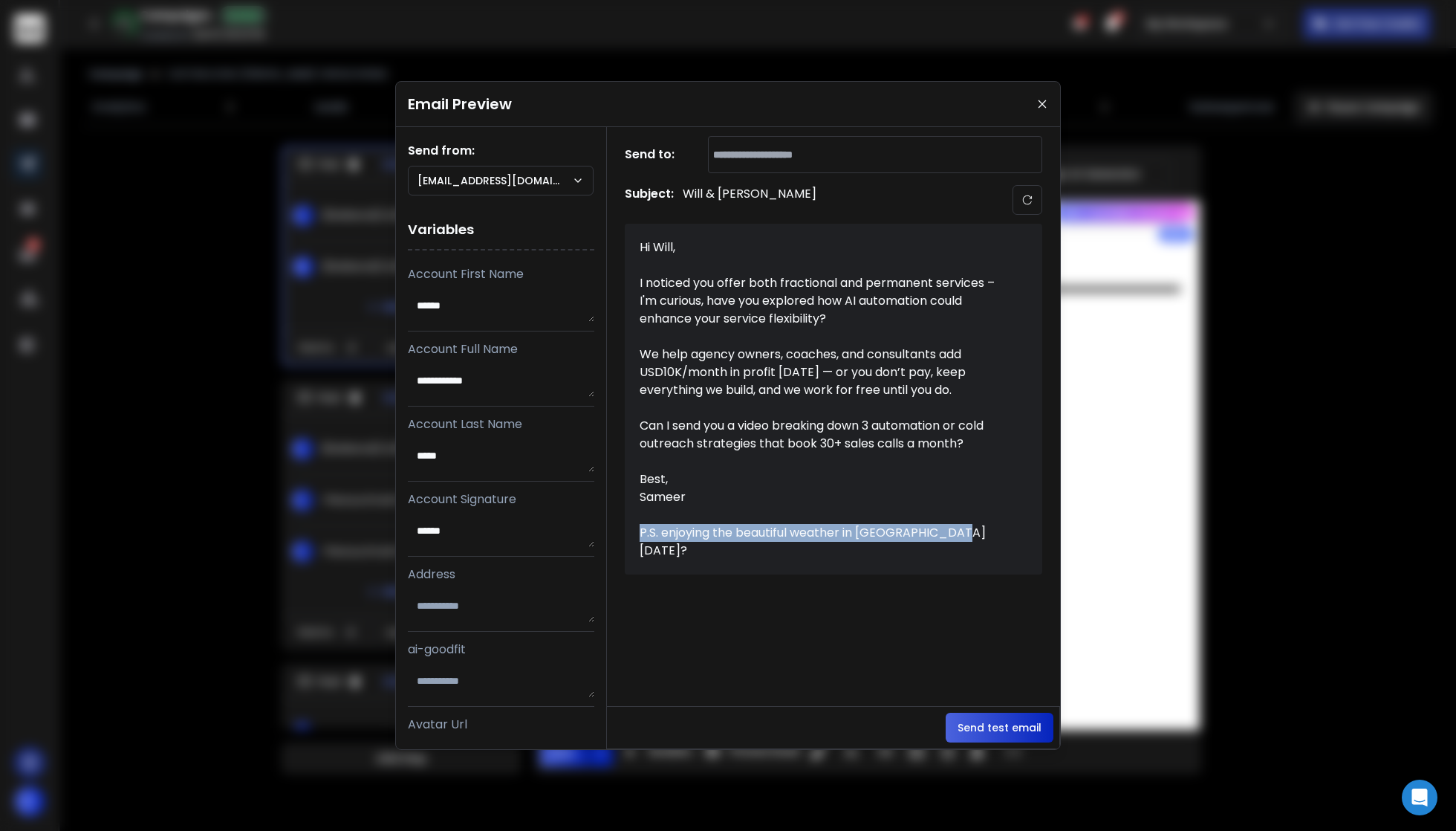
drag, startPoint x: 646, startPoint y: 537, endPoint x: 917, endPoint y: 554, distance: 271.5
click at [917, 554] on div "Hi Will, I noticed you offer both fractional and permanent services – I'm curio…" at bounding box center [834, 399] width 418 height 351
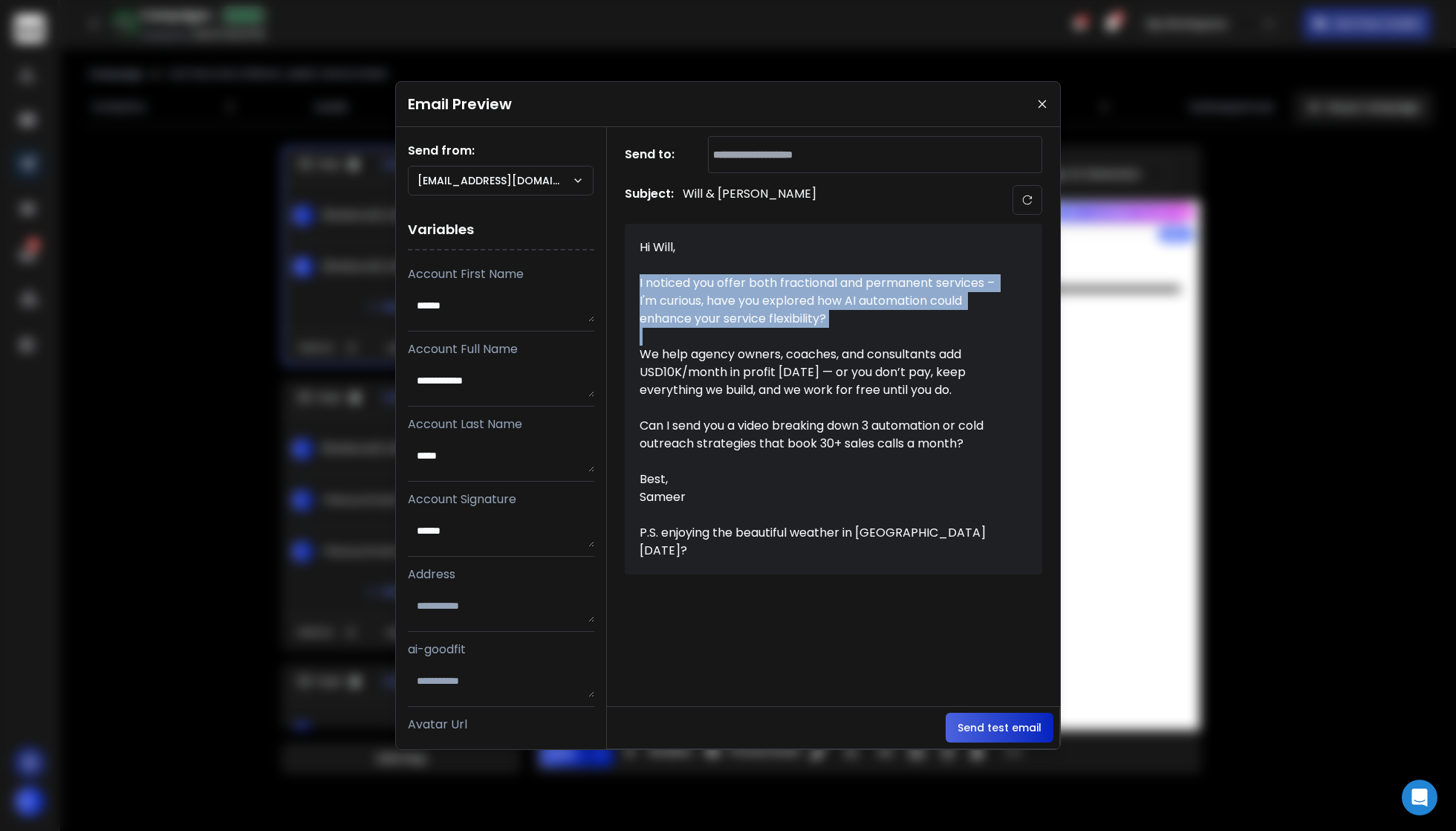
drag, startPoint x: 642, startPoint y: 286, endPoint x: 893, endPoint y: 333, distance: 255.4
click at [893, 333] on div "Hi Will, I noticed you offer both fractional and permanent services – I'm curio…" at bounding box center [834, 399] width 418 height 351
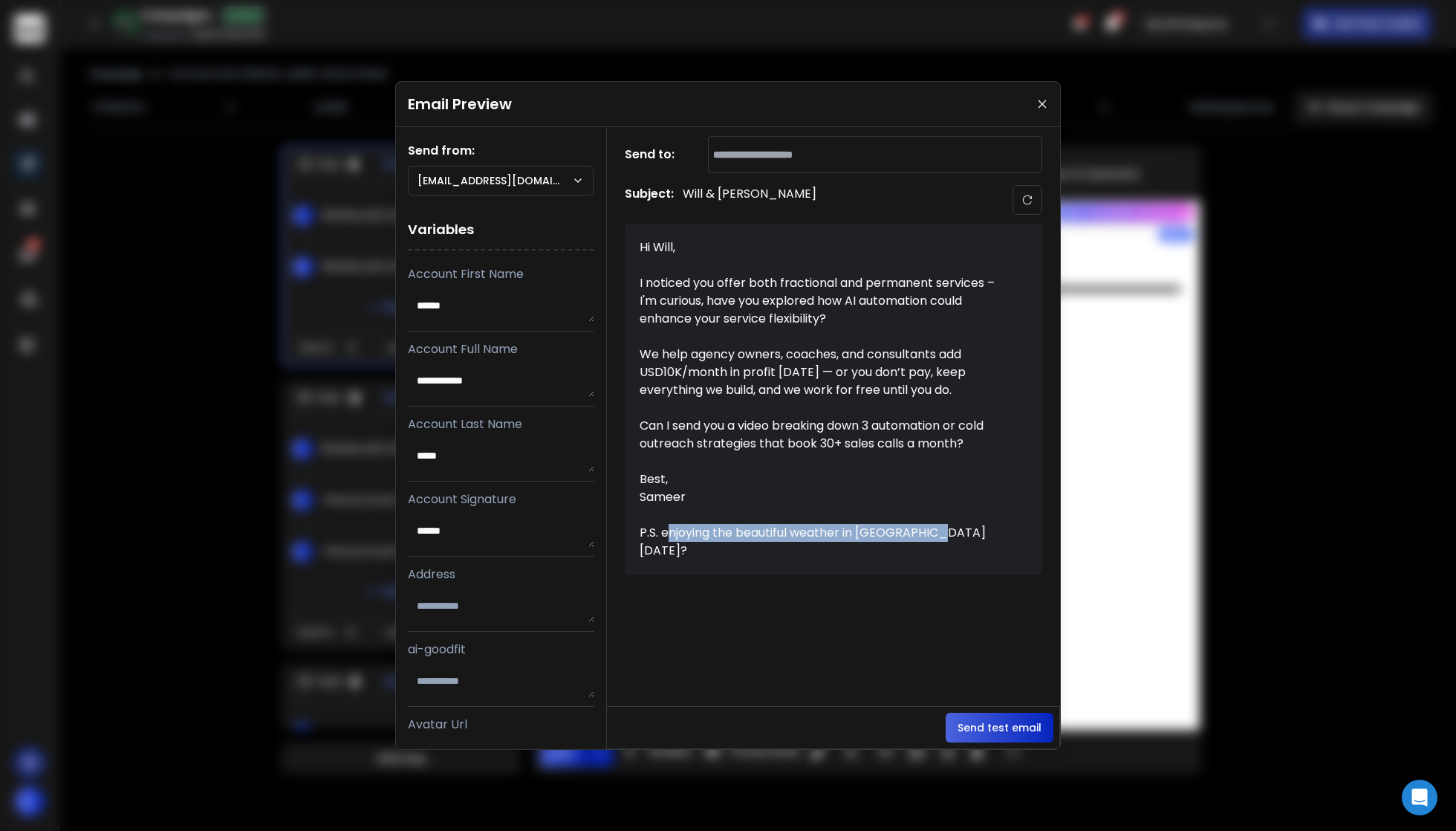
drag, startPoint x: 673, startPoint y: 533, endPoint x: 940, endPoint y: 537, distance: 267.0
click at [940, 537] on div "P.S. enjoying the beautiful weather in Portland today?" at bounding box center [825, 542] width 371 height 36
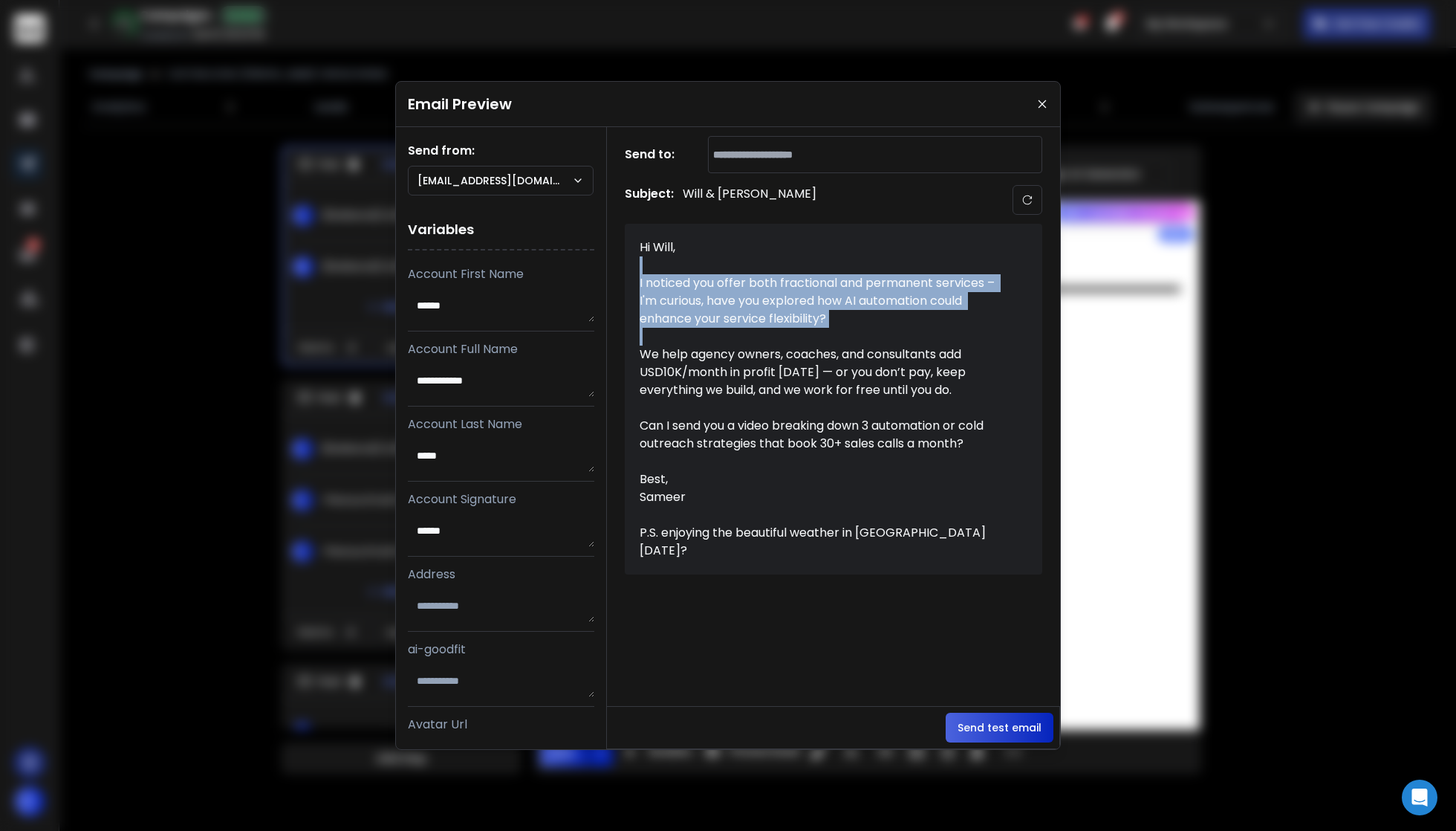
drag, startPoint x: 639, startPoint y: 275, endPoint x: 905, endPoint y: 335, distance: 272.7
click at [905, 335] on div "Hi Will, I noticed you offer both fractional and permanent services – I'm curio…" at bounding box center [834, 399] width 418 height 351
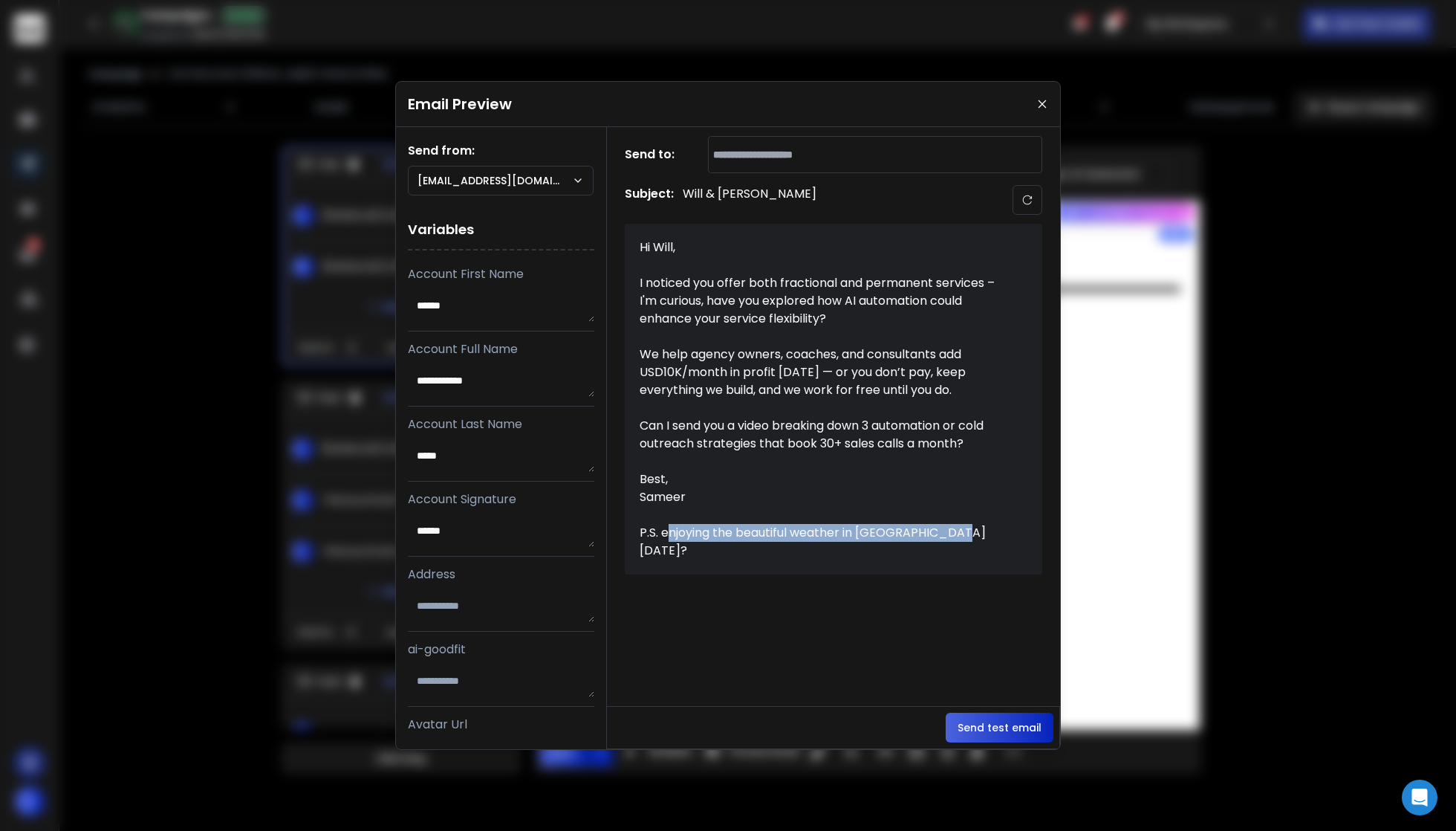
drag, startPoint x: 670, startPoint y: 535, endPoint x: 919, endPoint y: 547, distance: 249.3
click at [919, 547] on div "Hi Will, I noticed you offer both fractional and permanent services – I'm curio…" at bounding box center [834, 399] width 418 height 351
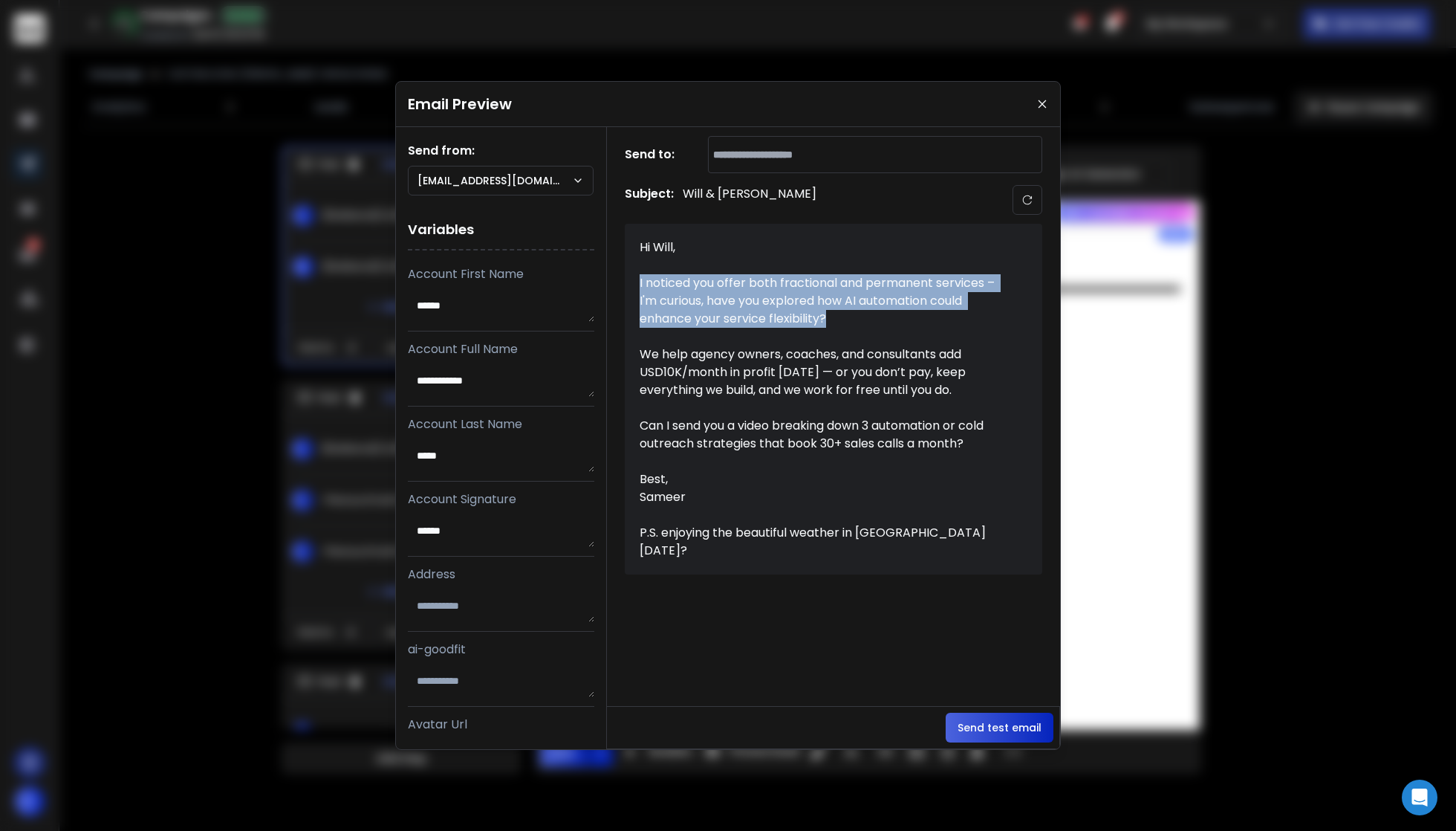
drag, startPoint x: 645, startPoint y: 290, endPoint x: 899, endPoint y: 328, distance: 256.8
click at [899, 328] on div "I noticed you offer both fractional and permanent services – I'm curious, have …" at bounding box center [825, 300] width 371 height 54
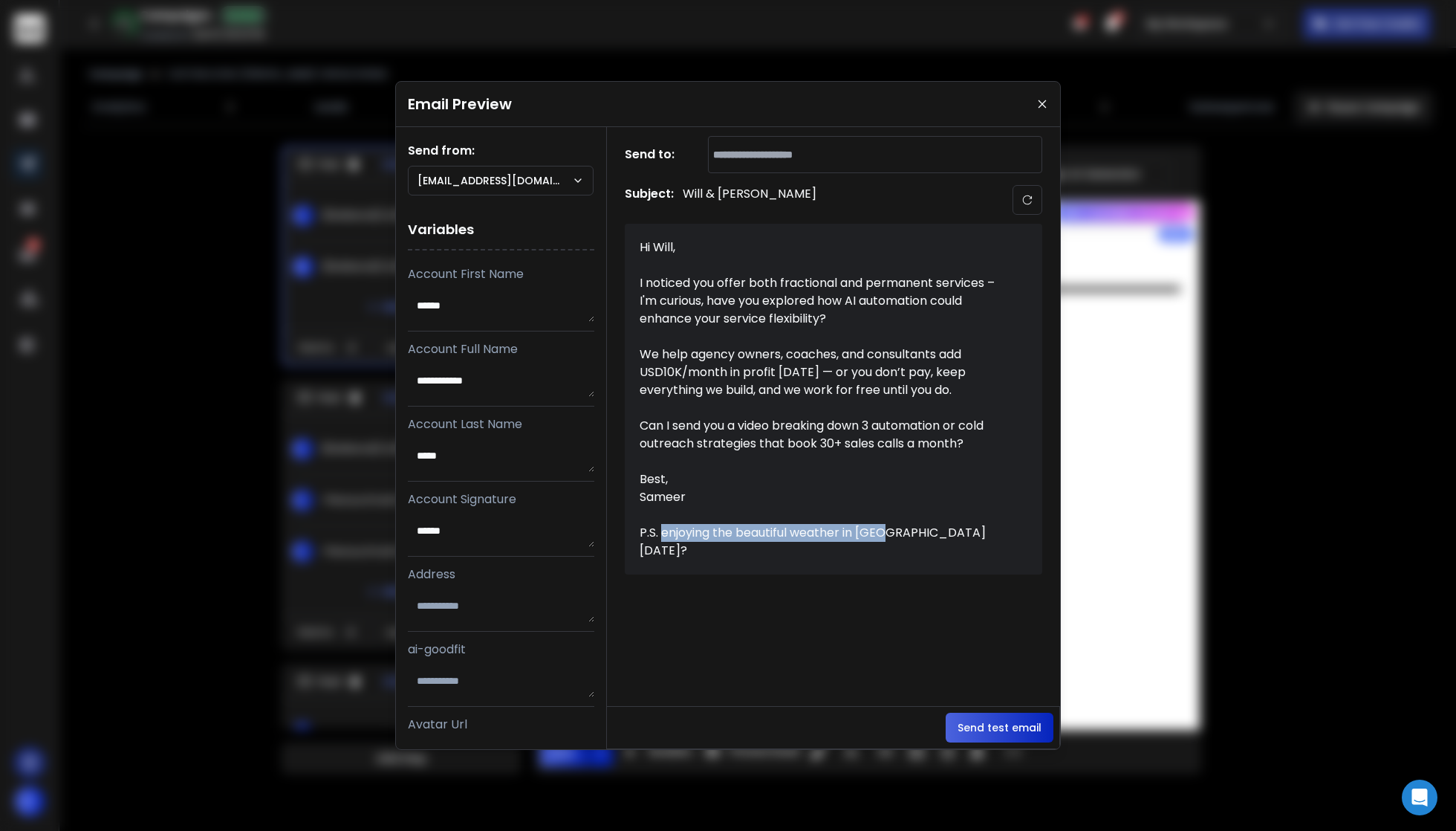
drag, startPoint x: 669, startPoint y: 531, endPoint x: 888, endPoint y: 535, distance: 219.0
click at [888, 535] on div "P.S. enjoying the beautiful weather in Portland today?" at bounding box center [825, 542] width 371 height 36
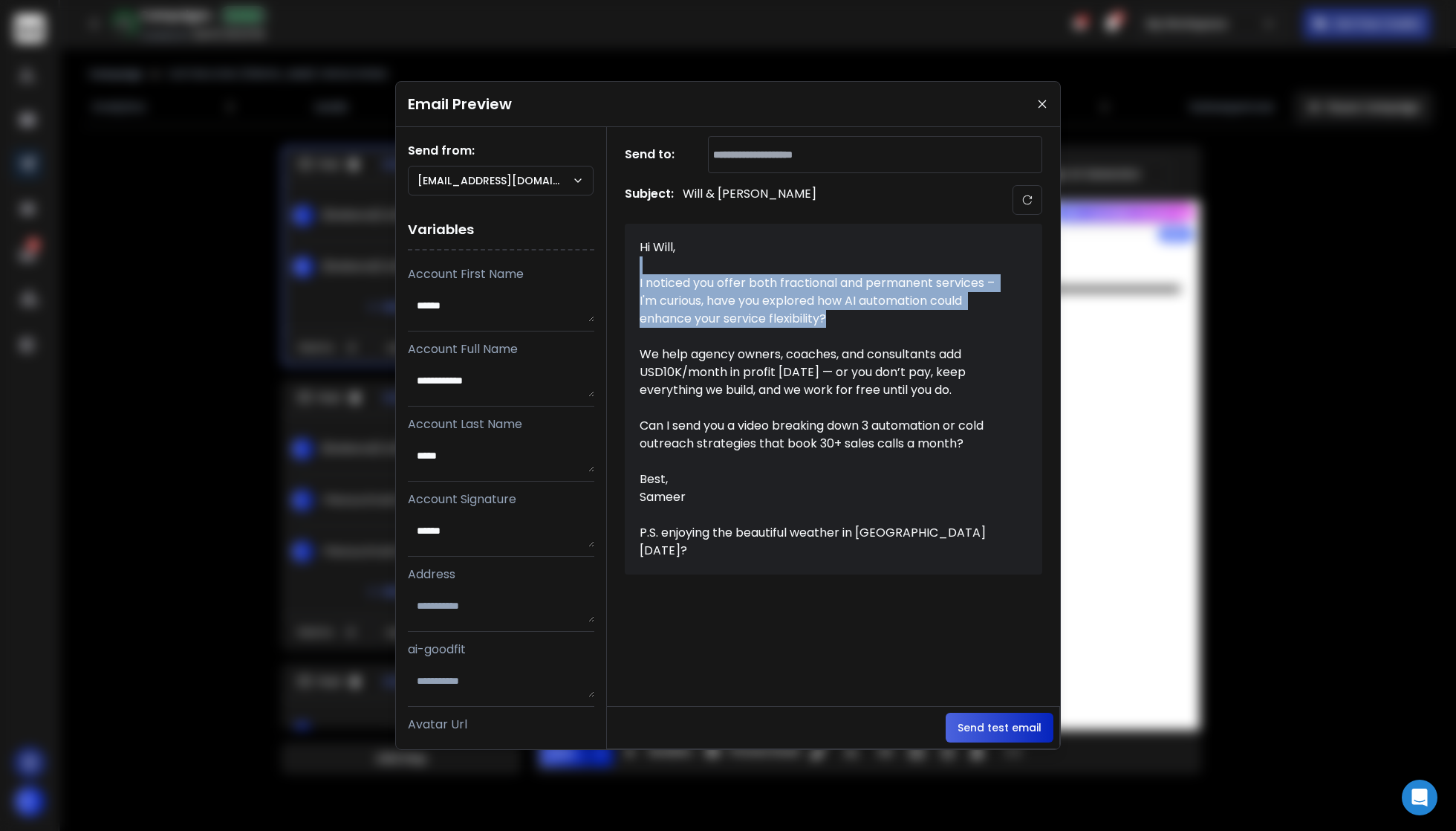
drag, startPoint x: 643, startPoint y: 273, endPoint x: 860, endPoint y: 325, distance: 223.1
click at [860, 325] on div "Hi Will, I noticed you offer both fractional and permanent services – I'm curio…" at bounding box center [834, 399] width 418 height 351
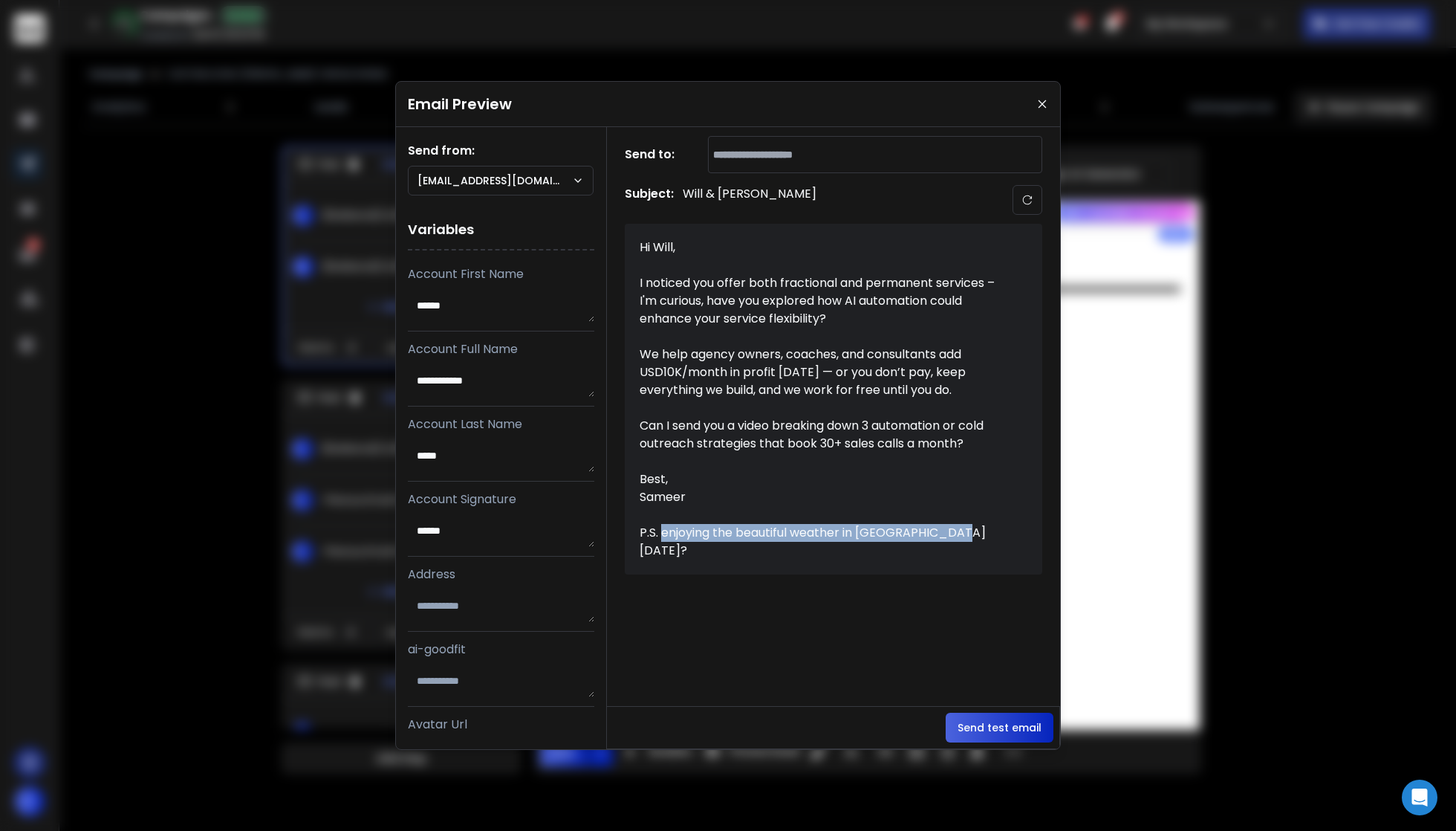
drag, startPoint x: 664, startPoint y: 541, endPoint x: 910, endPoint y: 557, distance: 246.5
click at [910, 557] on div "Hi Will, I noticed you offer both fractional and permanent services – I'm curio…" at bounding box center [834, 399] width 418 height 351
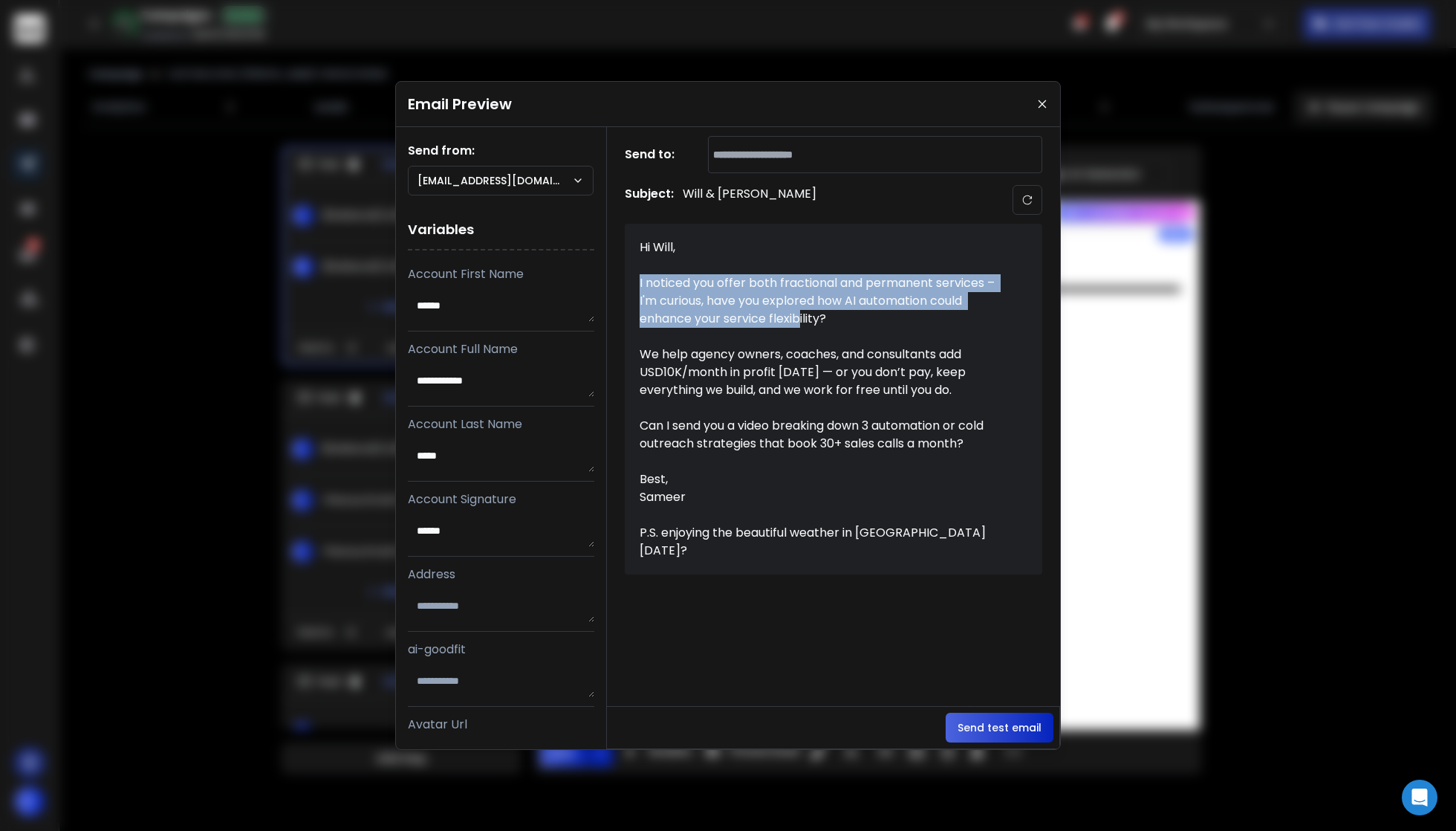
drag, startPoint x: 640, startPoint y: 289, endPoint x: 806, endPoint y: 317, distance: 168.3
click at [806, 317] on div "Hi Will, I noticed you offer both fractional and permanent services – I'm curio…" at bounding box center [834, 399] width 418 height 351
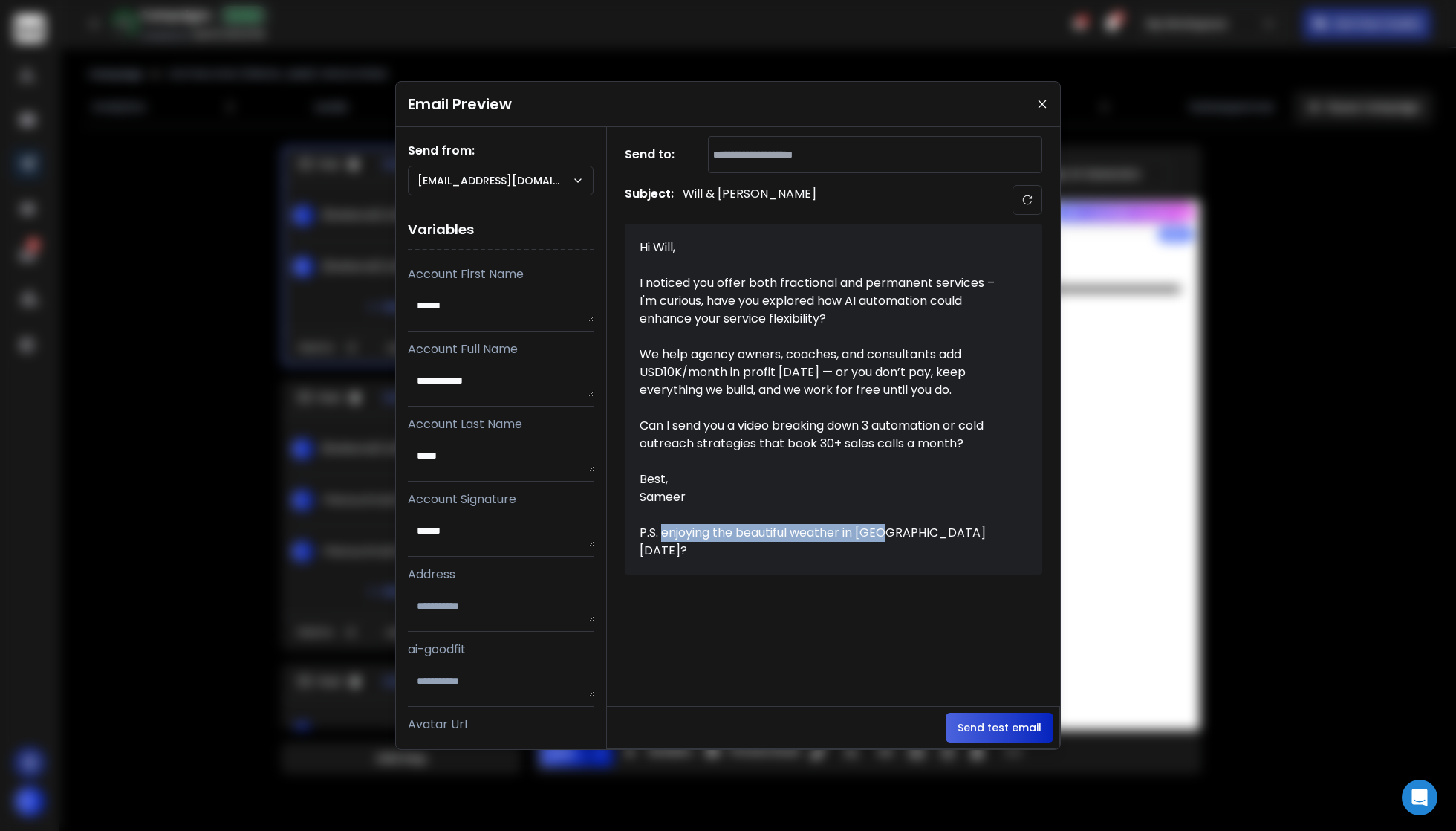
drag, startPoint x: 668, startPoint y: 530, endPoint x: 888, endPoint y: 542, distance: 220.3
click at [888, 542] on div "P.S. enjoying the beautiful weather in Portland today?" at bounding box center [825, 542] width 371 height 36
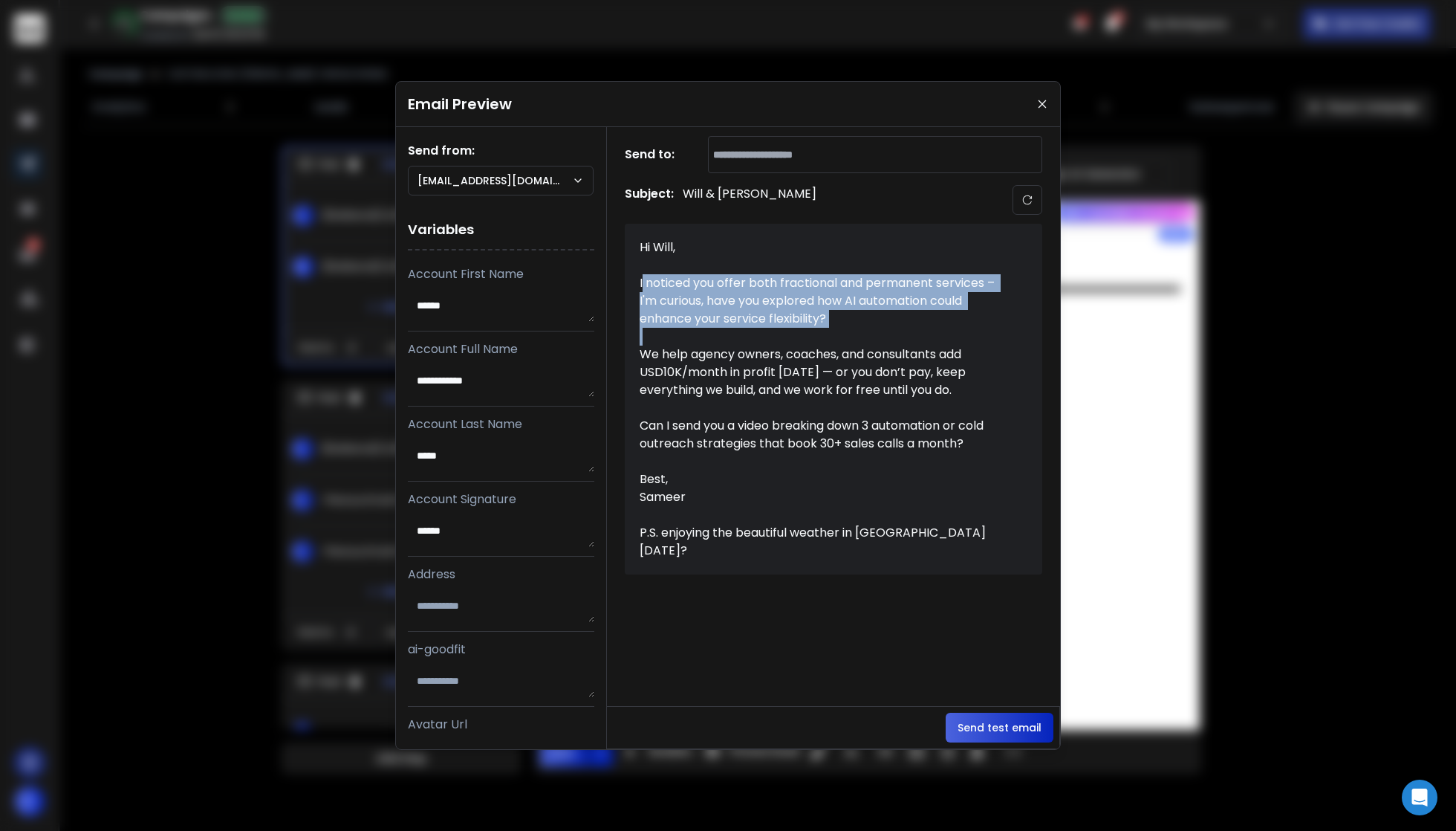
drag, startPoint x: 645, startPoint y: 279, endPoint x: 898, endPoint y: 339, distance: 260.0
click at [898, 339] on aside "Hi Will, I noticed you offer both fractional and permanent services – I'm curio…" at bounding box center [825, 399] width 371 height 321
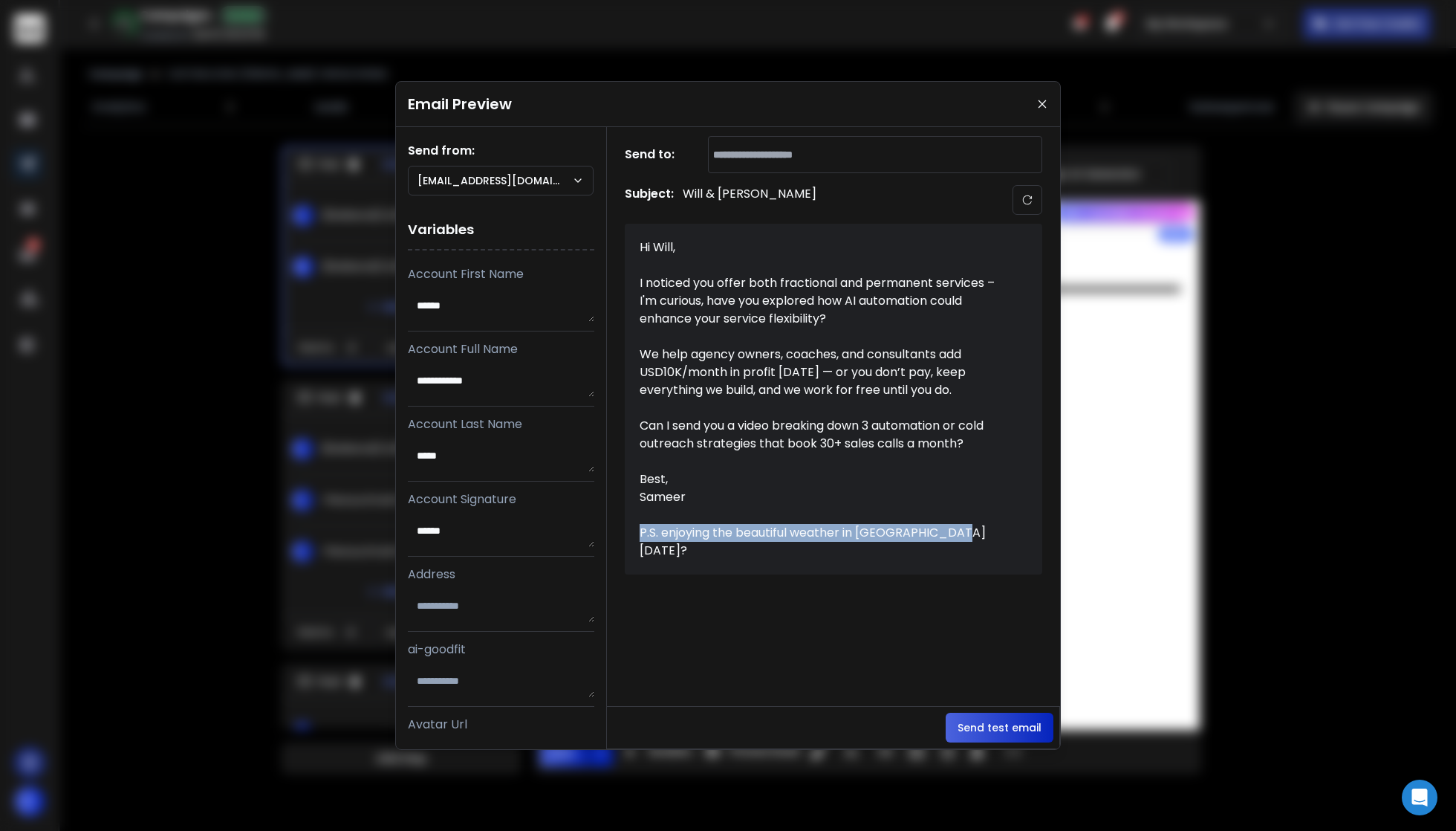
drag, startPoint x: 645, startPoint y: 537, endPoint x: 905, endPoint y: 543, distance: 260.1
click at [905, 543] on div "Hi Will, I noticed you offer both fractional and permanent services – I'm curio…" at bounding box center [834, 399] width 418 height 351
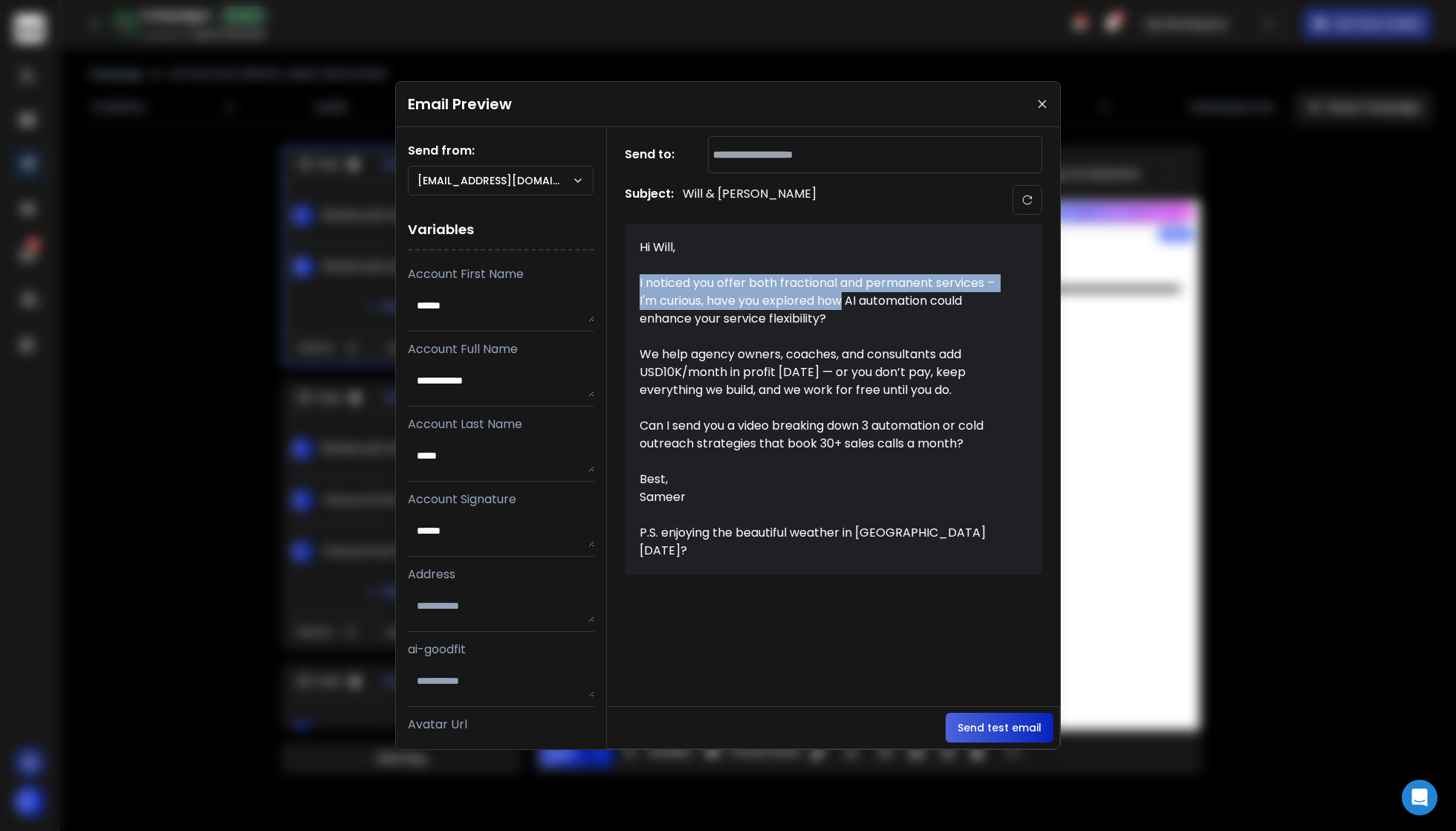
drag, startPoint x: 644, startPoint y: 286, endPoint x: 848, endPoint y: 307, distance: 205.1
click at [848, 307] on div "I noticed you offer both fractional and permanent services – I'm curious, have …" at bounding box center [825, 300] width 371 height 54
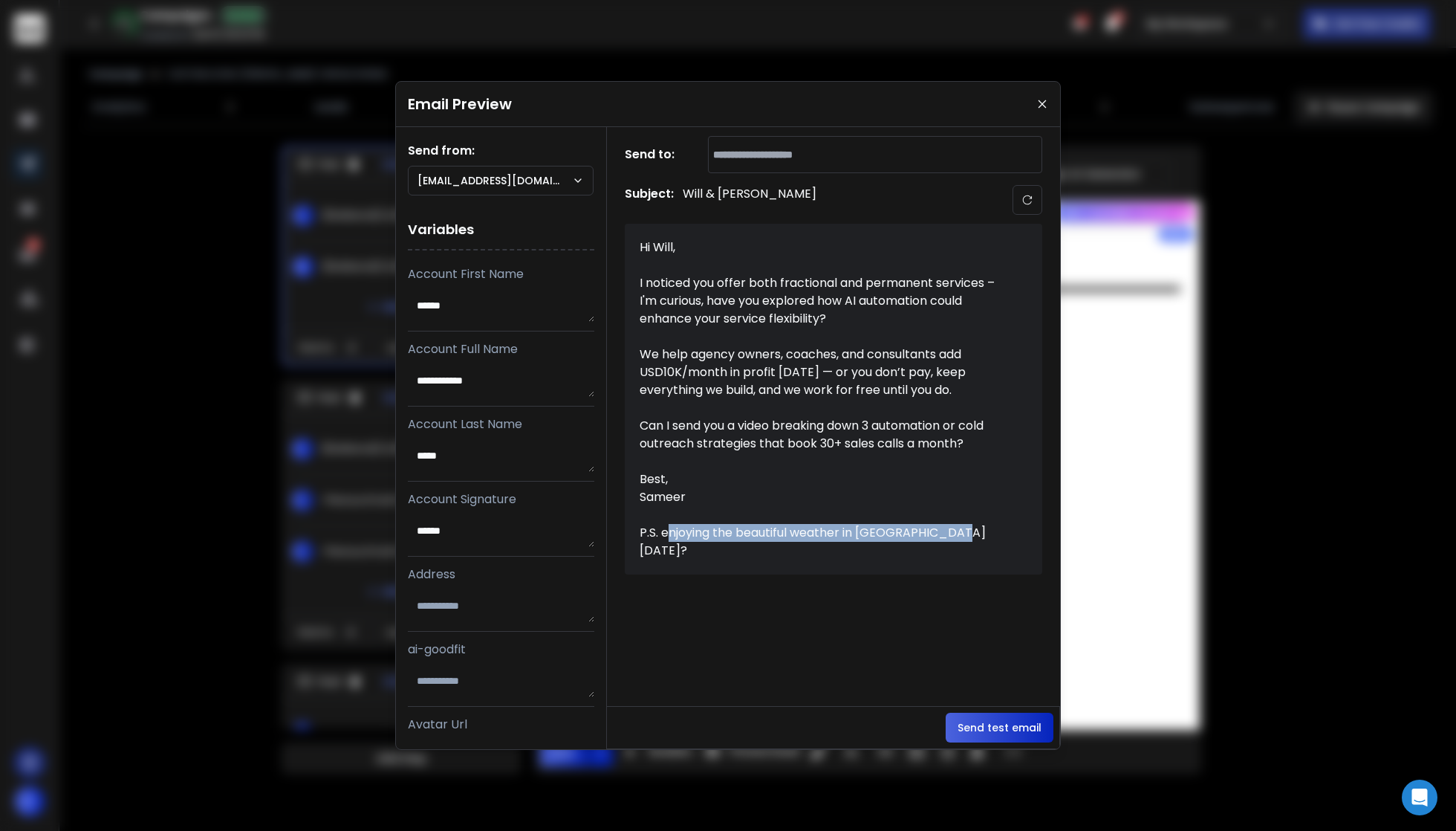
drag, startPoint x: 670, startPoint y: 525, endPoint x: 946, endPoint y: 555, distance: 277.6
click at [946, 555] on div "Hi Will, I noticed you offer both fractional and permanent services – I'm curio…" at bounding box center [834, 399] width 418 height 351
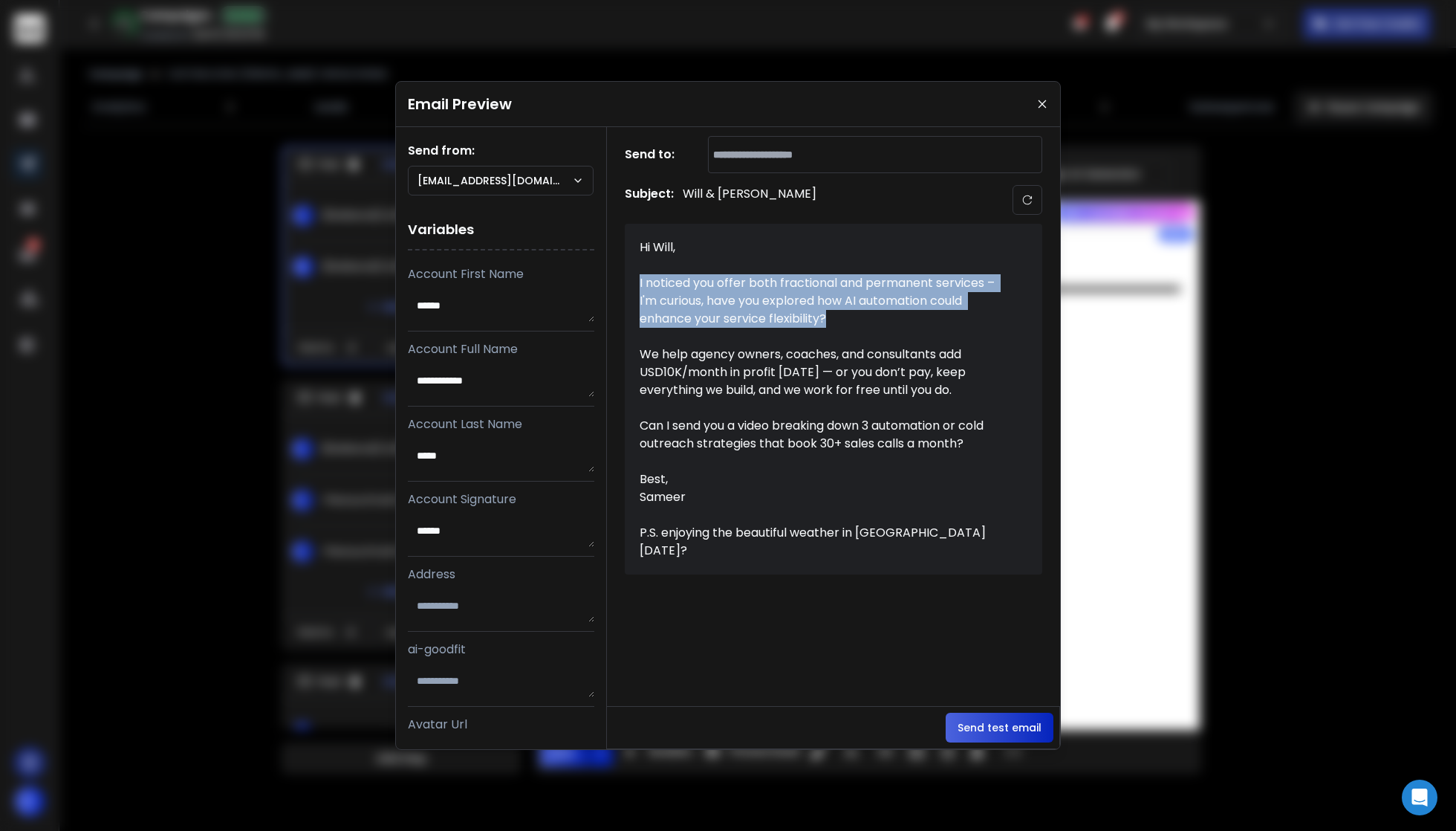
drag, startPoint x: 643, startPoint y: 285, endPoint x: 858, endPoint y: 318, distance: 217.5
click at [858, 318] on div "Hi Will, I noticed you offer both fractional and permanent services – I'm curio…" at bounding box center [834, 399] width 418 height 351
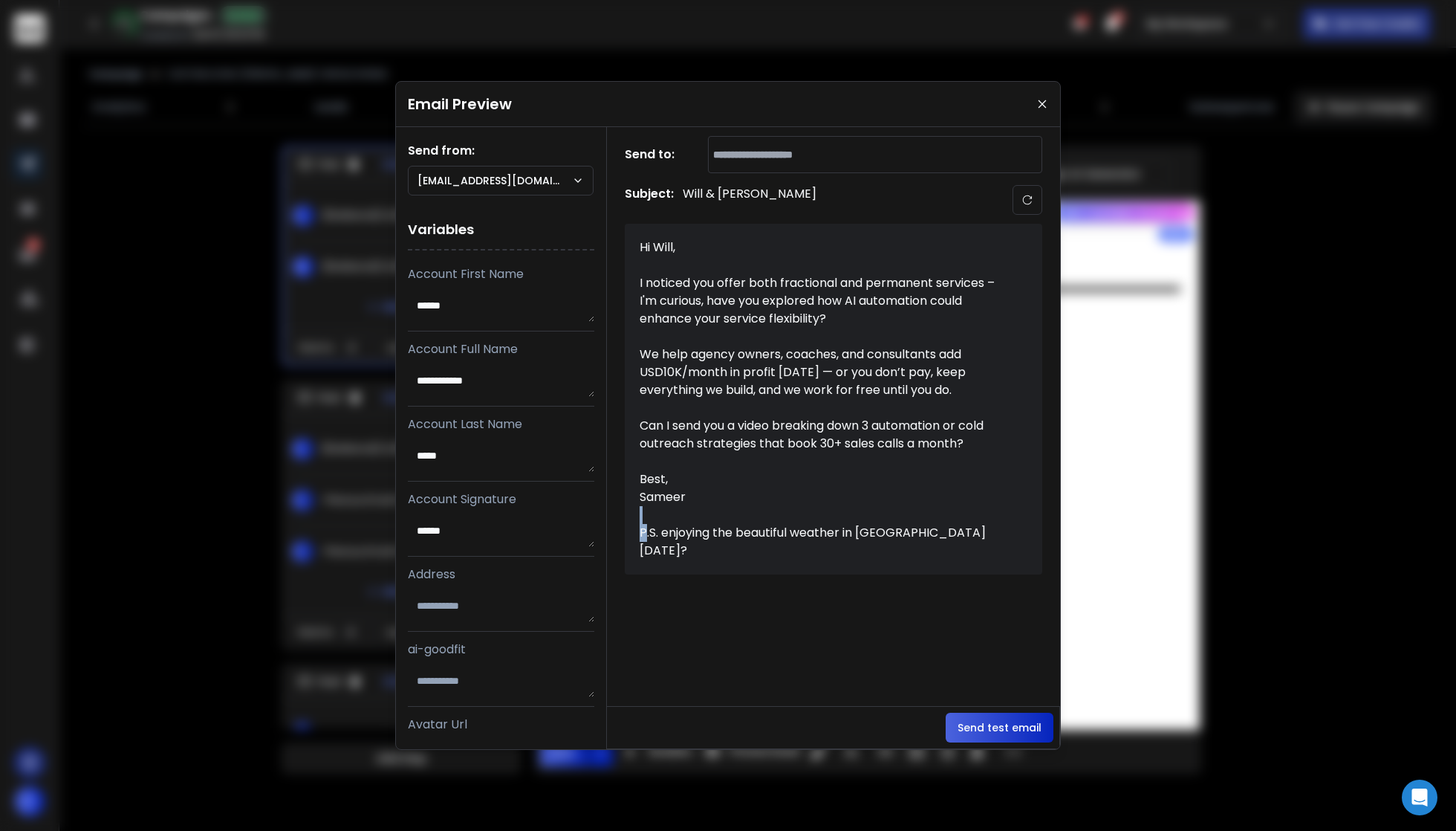
drag, startPoint x: 648, startPoint y: 527, endPoint x: 935, endPoint y: 521, distance: 287.1
click at [938, 521] on aside "Hi Will, I noticed you offer both fractional and permanent services – I'm curio…" at bounding box center [825, 399] width 371 height 321
drag, startPoint x: 645, startPoint y: 282, endPoint x: 916, endPoint y: 299, distance: 271.5
click at [916, 299] on div "I noticed you offer both fractional and permanent services – I'm curious, have …" at bounding box center [825, 300] width 371 height 54
drag, startPoint x: 648, startPoint y: 535, endPoint x: 936, endPoint y: 554, distance: 288.6
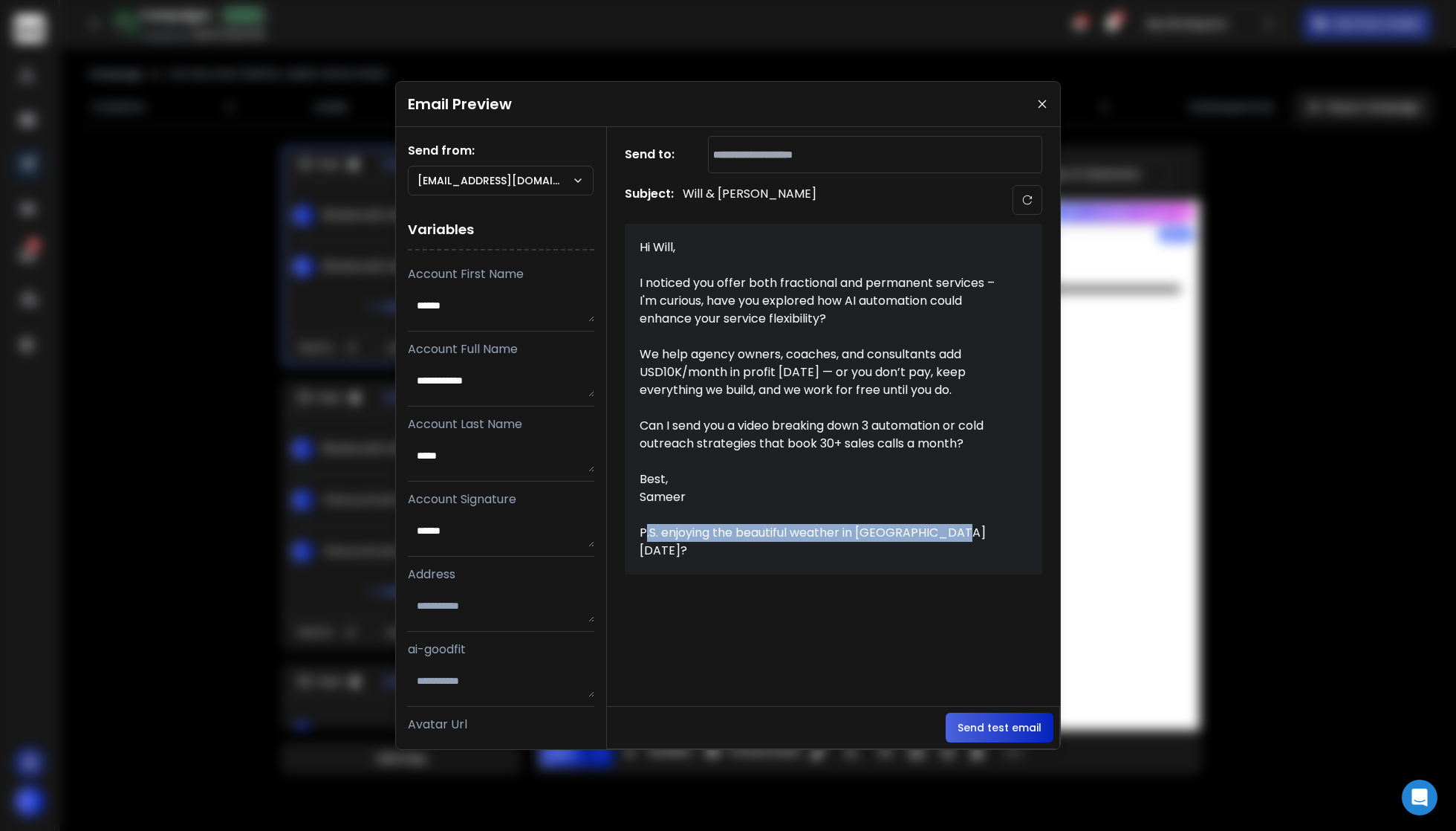
click at [936, 554] on div "Hi Will, I noticed you offer both fractional and permanent services – I'm curio…" at bounding box center [834, 399] width 418 height 351
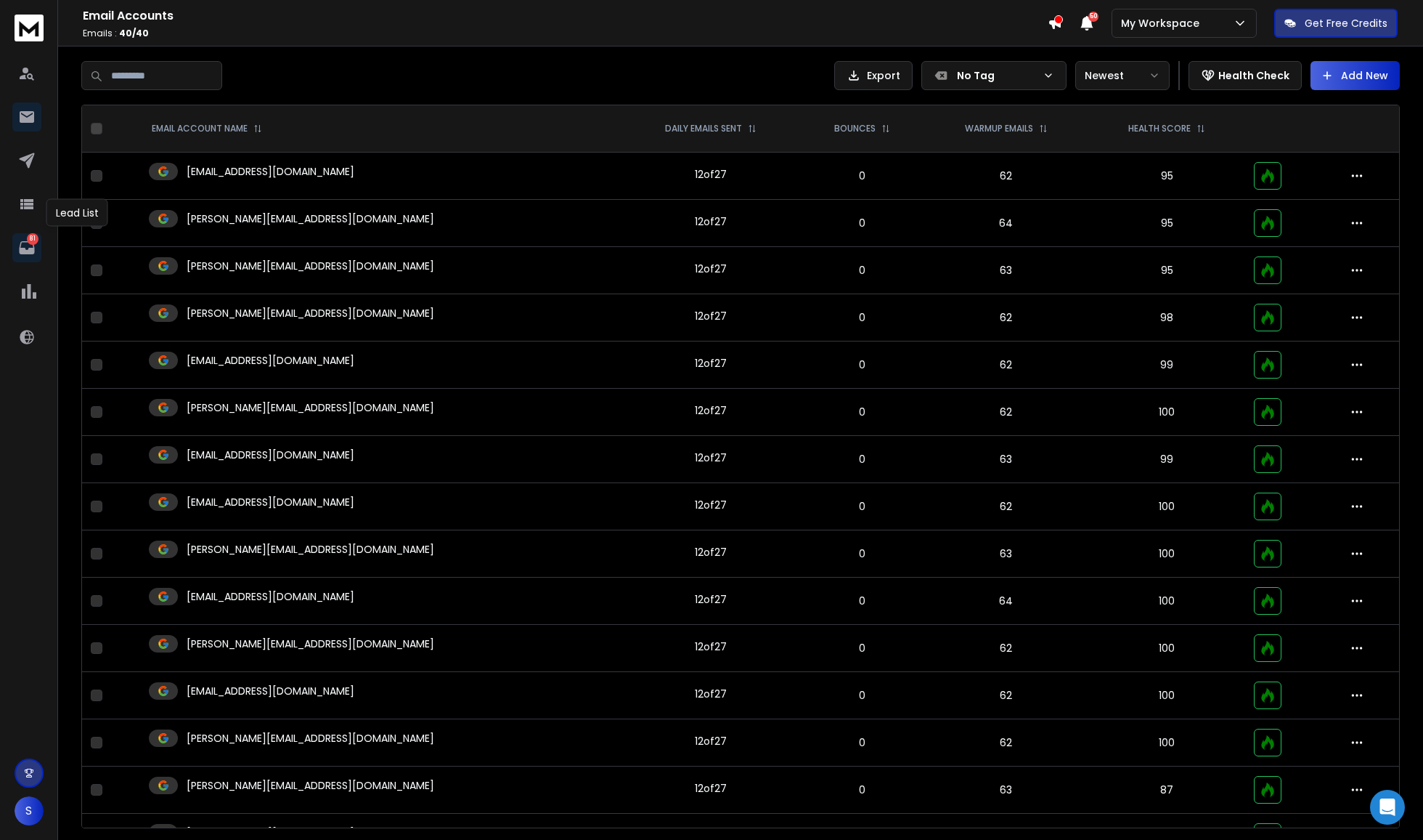
click at [27, 247] on icon at bounding box center [27, 248] width 18 height 18
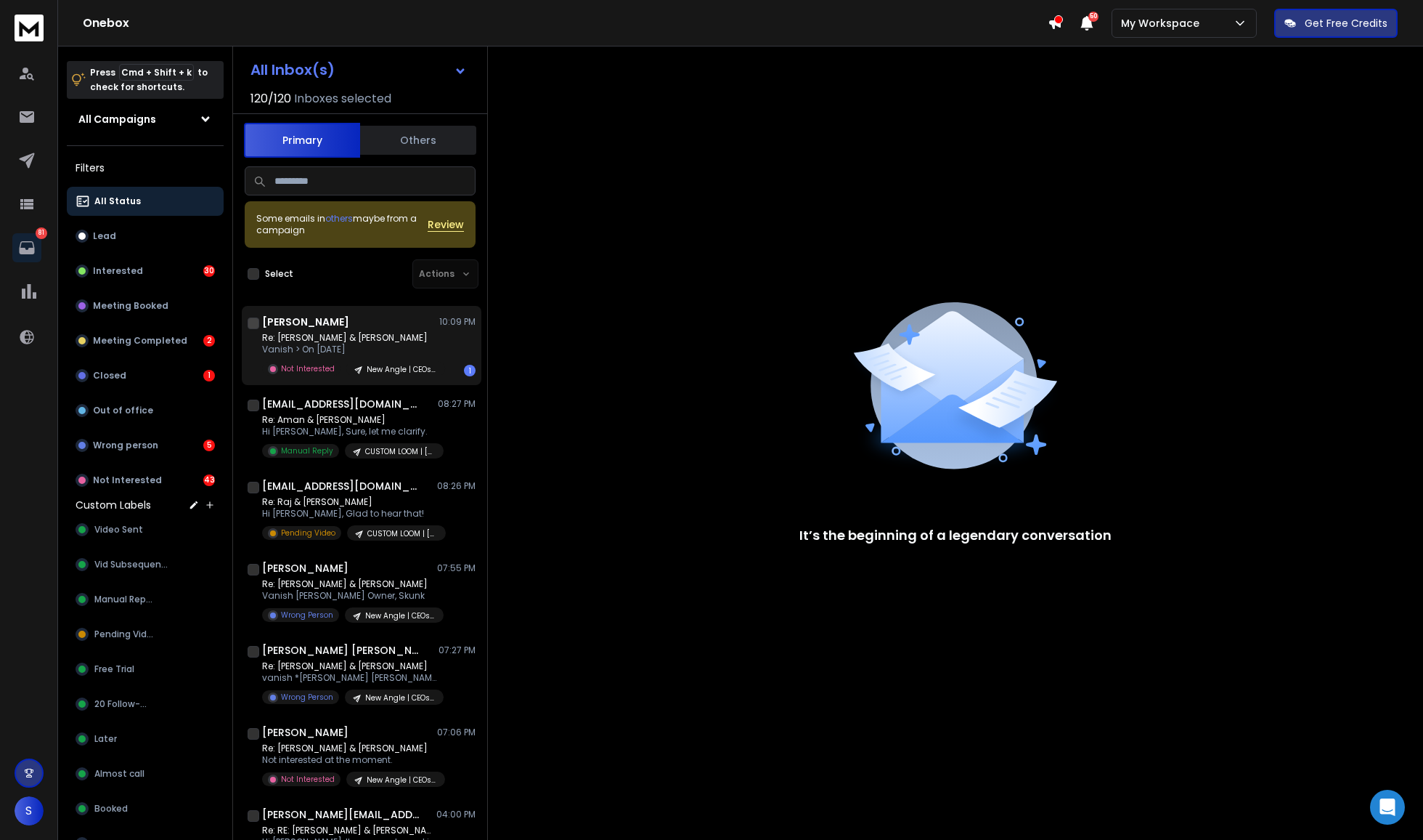
click at [399, 327] on div "[PERSON_NAME] 10:09 PM" at bounding box center [368, 321] width 213 height 14
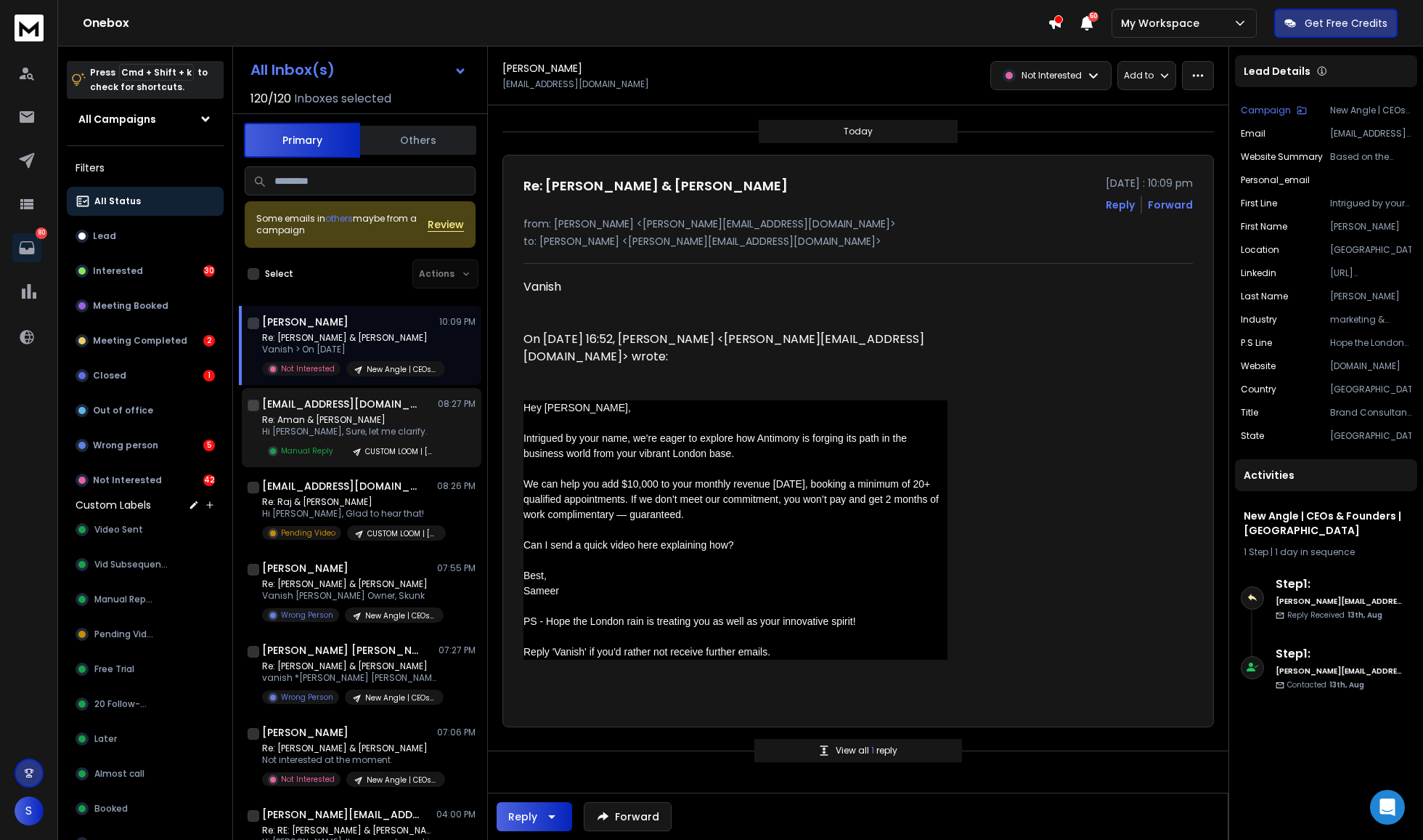
click at [369, 431] on p "Hi [PERSON_NAME], Sure, let me clarify." at bounding box center [349, 432] width 174 height 12
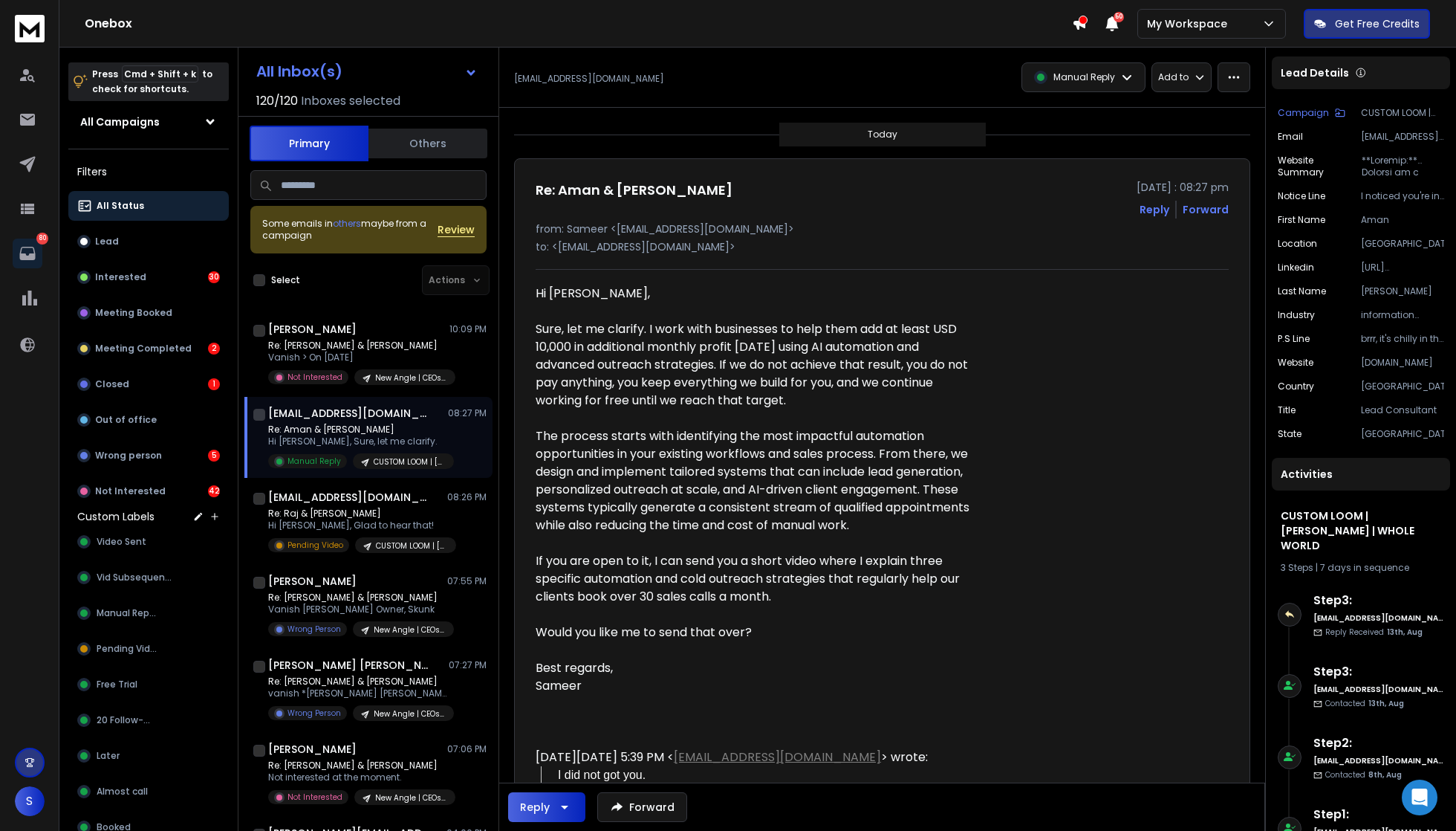
click at [144, 650] on span "Pending Video" at bounding box center [129, 649] width 65 height 12
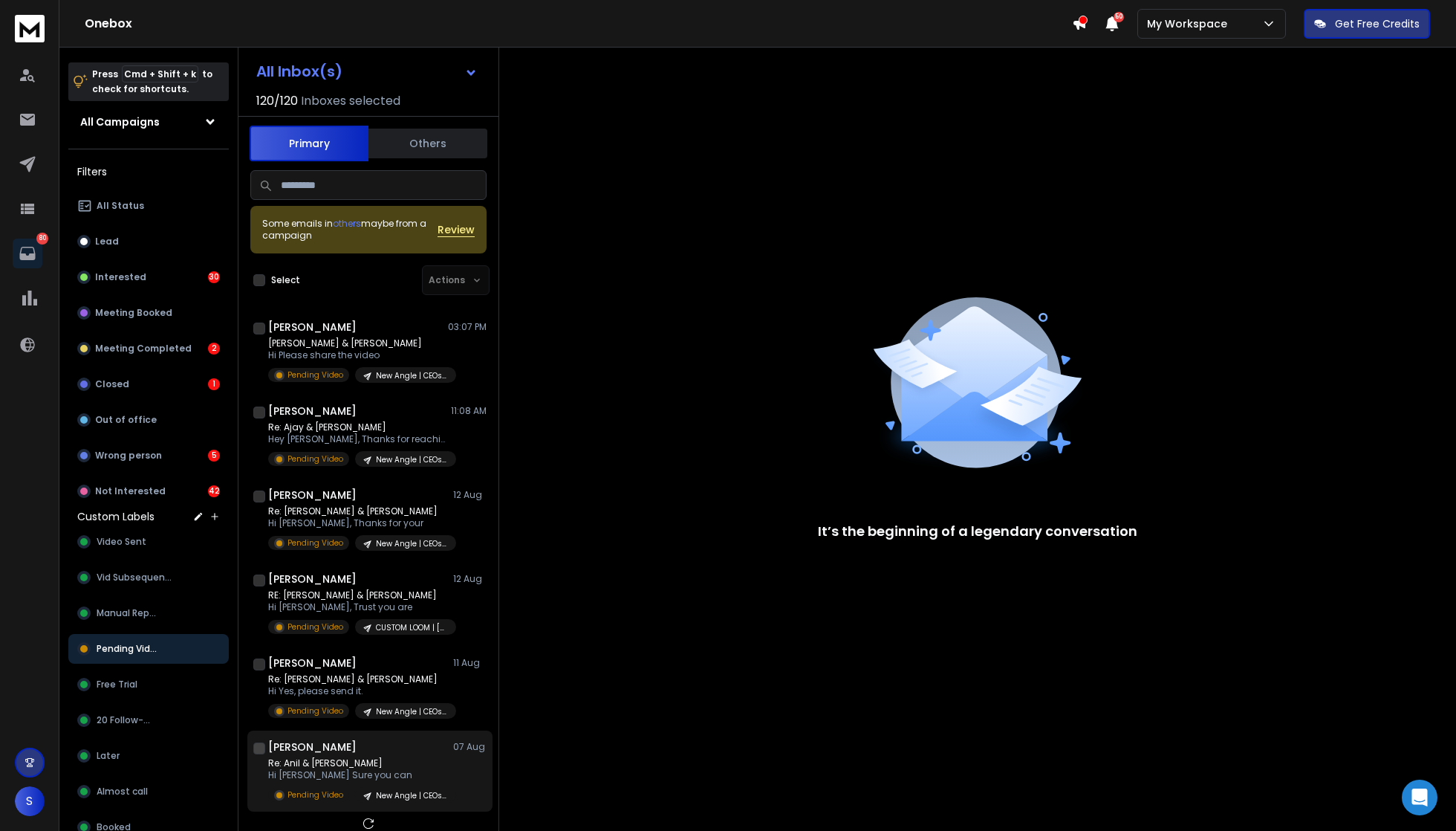
scroll to position [83, 0]
click at [358, 805] on div "Pending Video New Angle | CEOs & Founders | [GEOGRAPHIC_DATA]" at bounding box center [362, 798] width 188 height 15
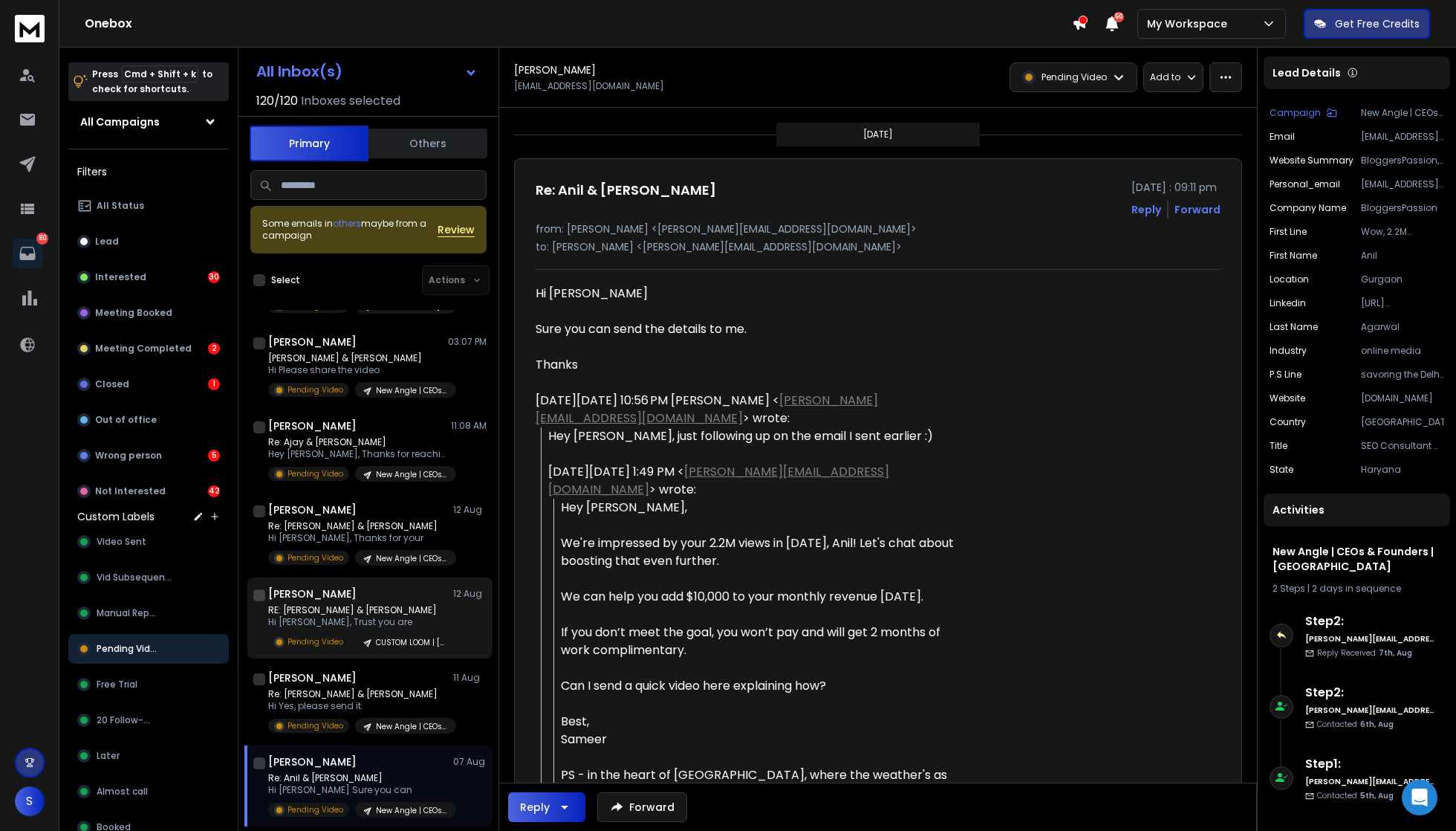
scroll to position [15, 0]
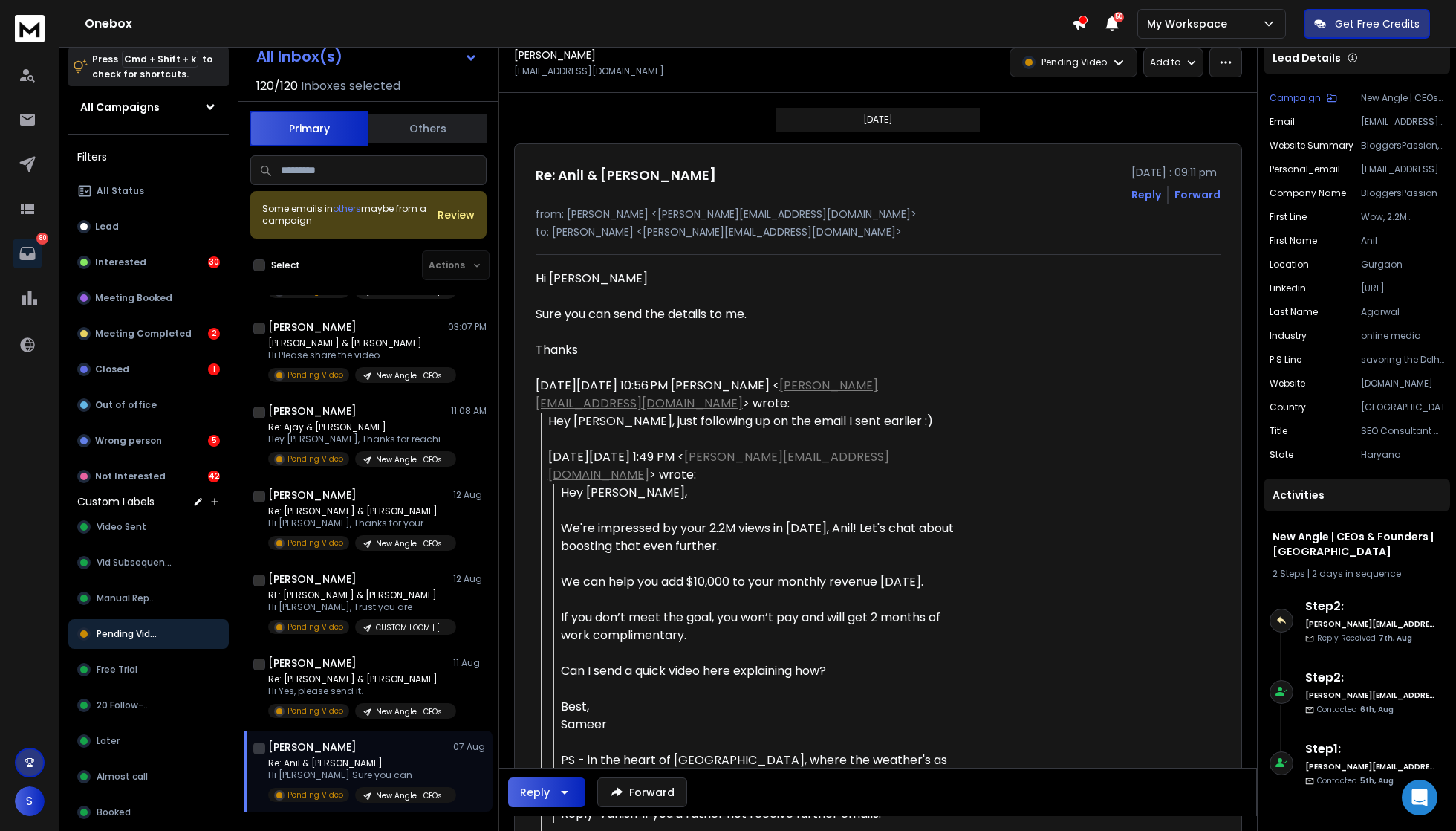
click at [532, 781] on button "Reply" at bounding box center [547, 792] width 77 height 30
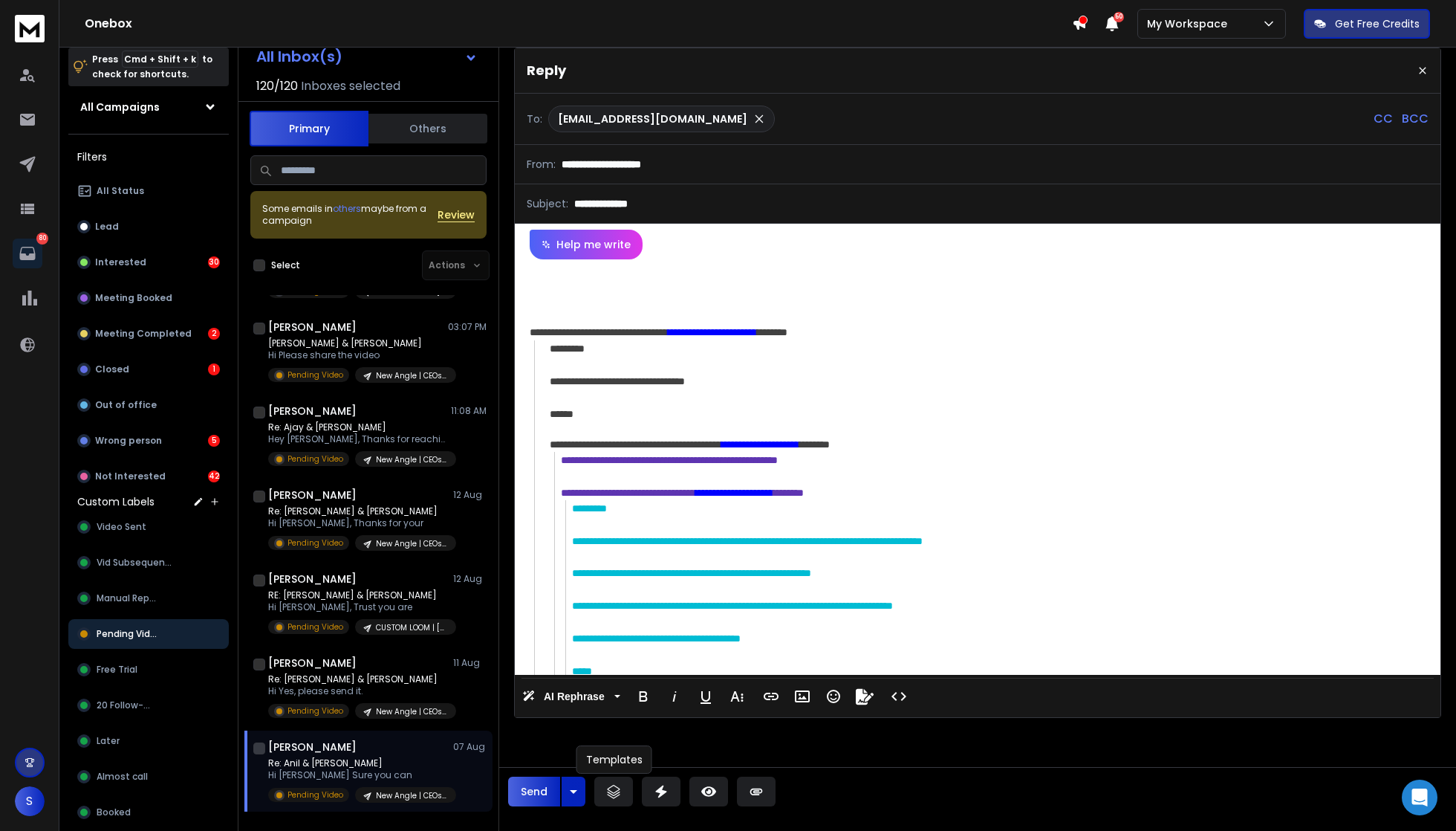
click at [618, 806] on button at bounding box center [613, 791] width 39 height 30
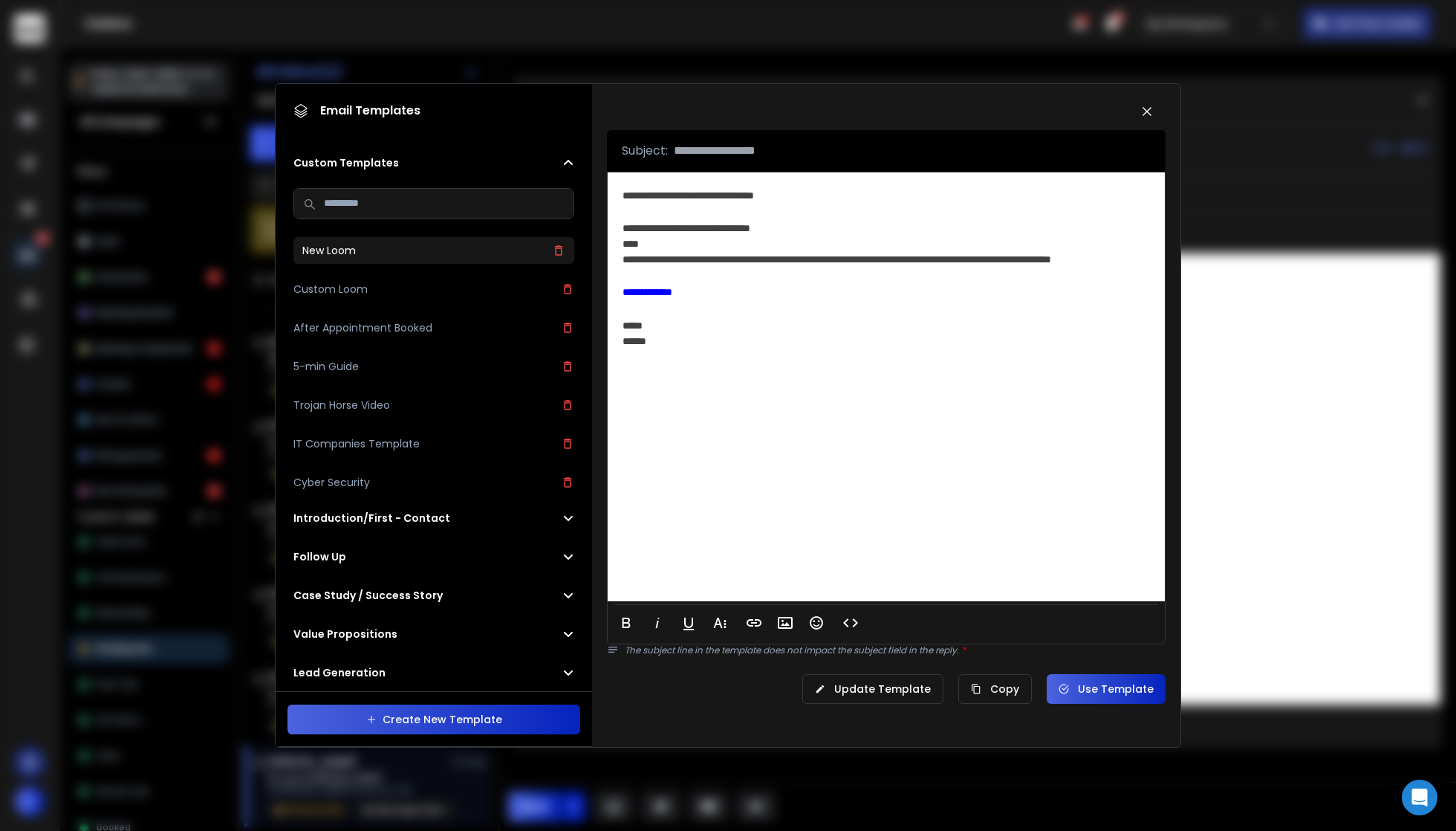
click at [1073, 678] on button "Use Template" at bounding box center [1106, 688] width 119 height 30
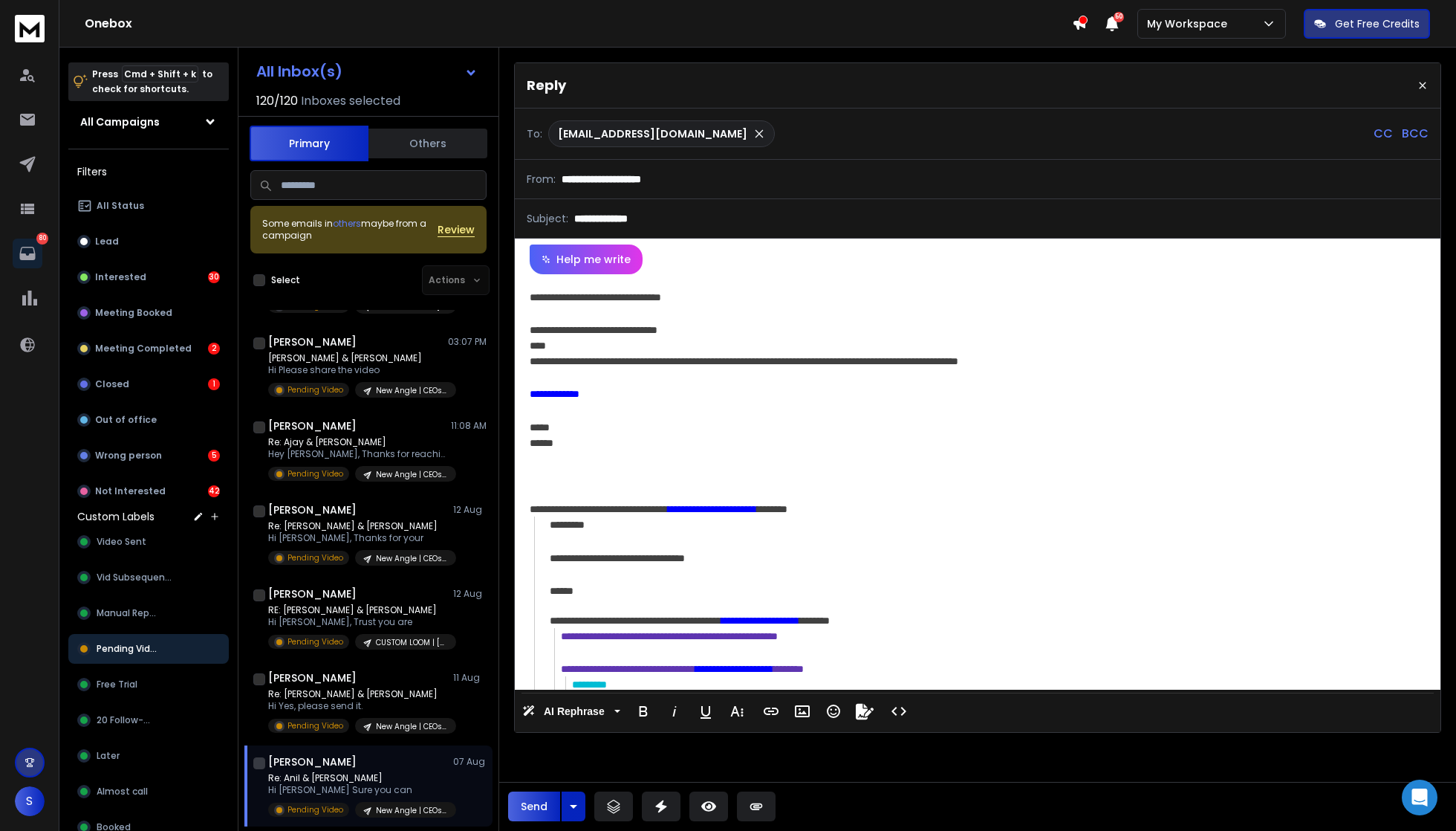
click at [538, 352] on div "****" at bounding box center [976, 345] width 892 height 15
paste div
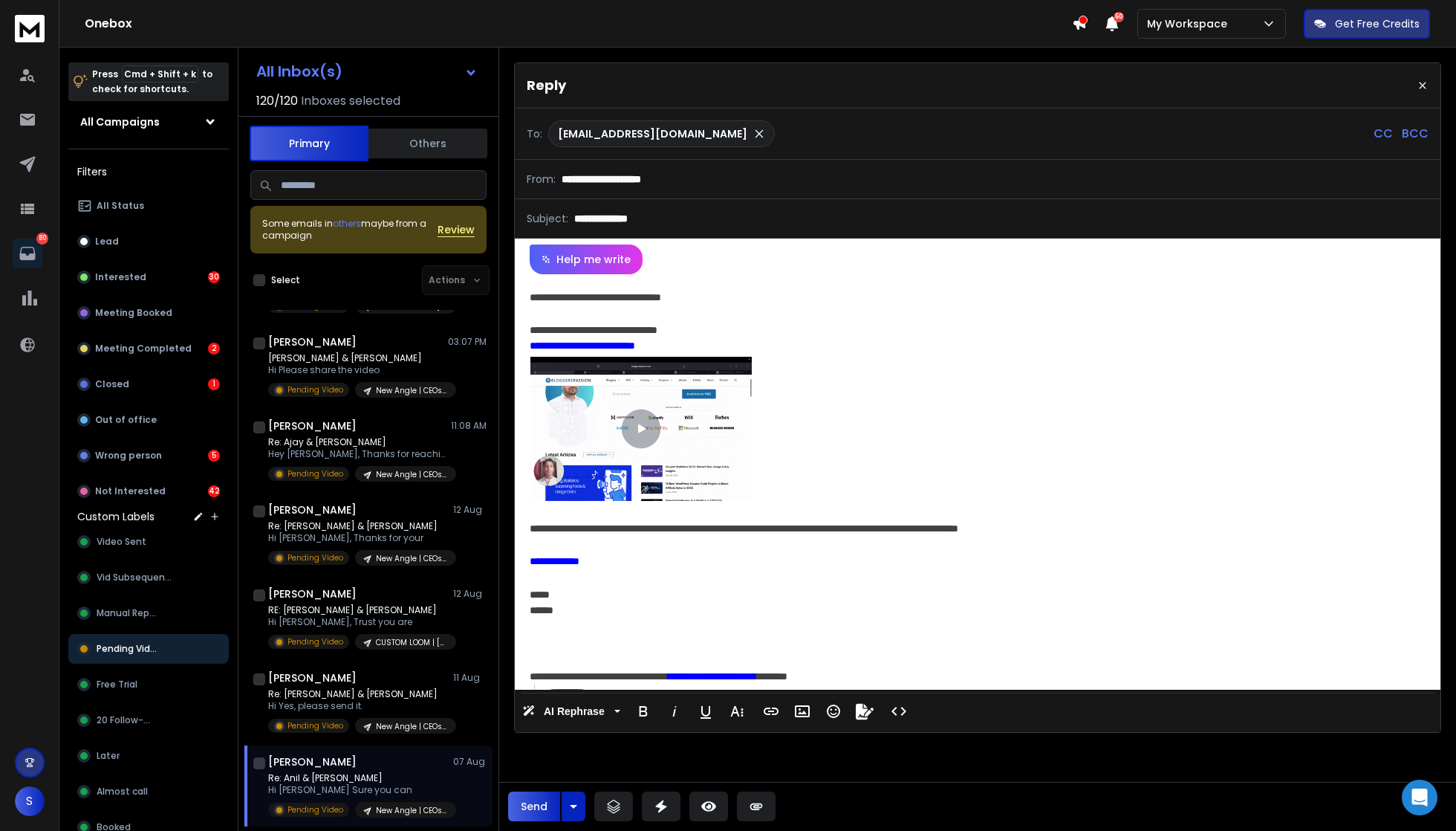
click at [557, 299] on div "**********" at bounding box center [976, 297] width 892 height 15
click at [713, 304] on div "**********" at bounding box center [976, 297] width 892 height 15
click at [521, 818] on button "Send" at bounding box center [534, 806] width 52 height 30
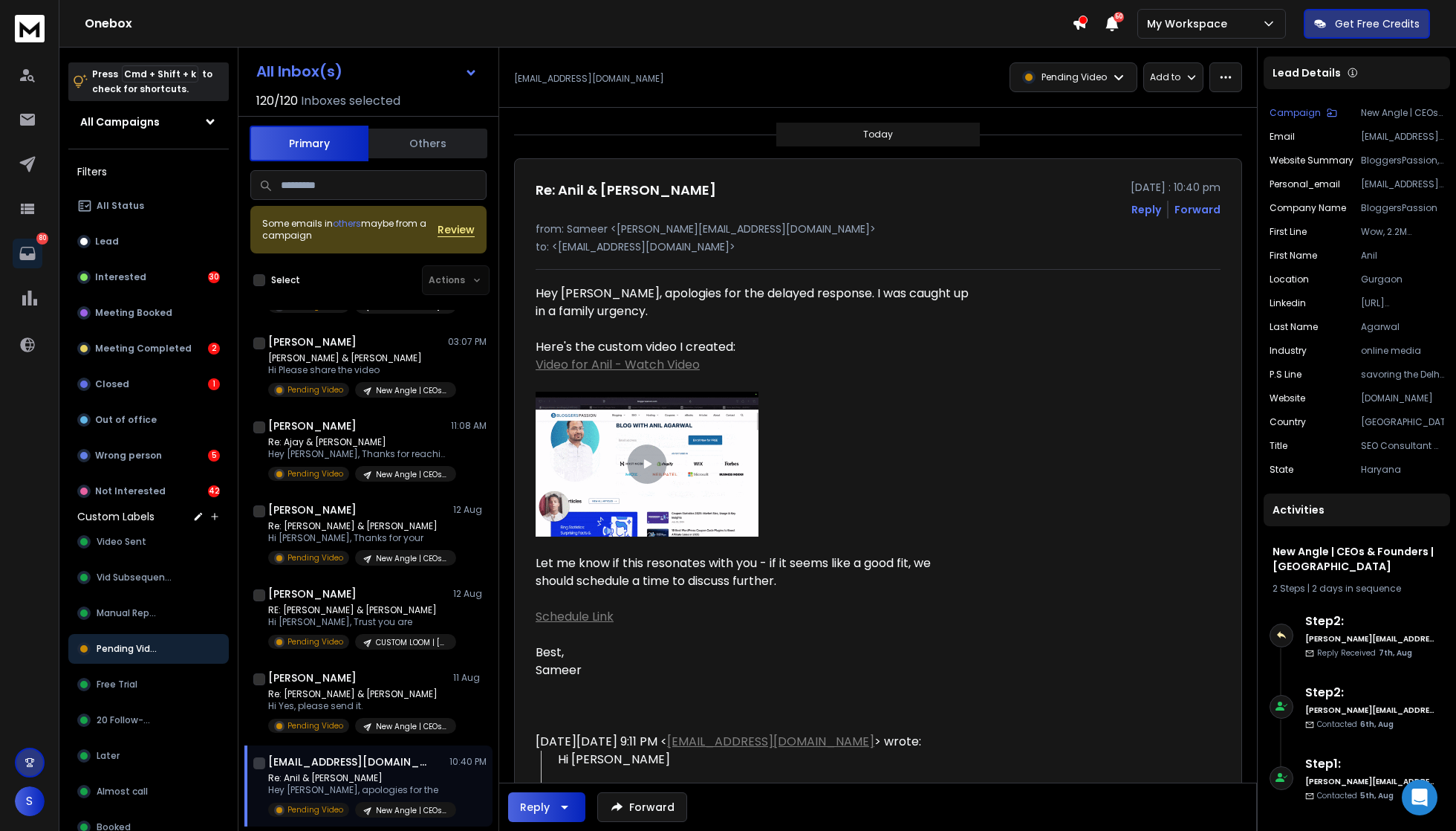
click at [1048, 61] on div "[EMAIL_ADDRESS][DOMAIN_NAME] Pending Video Add to Pending Video Add to" at bounding box center [877, 78] width 758 height 60
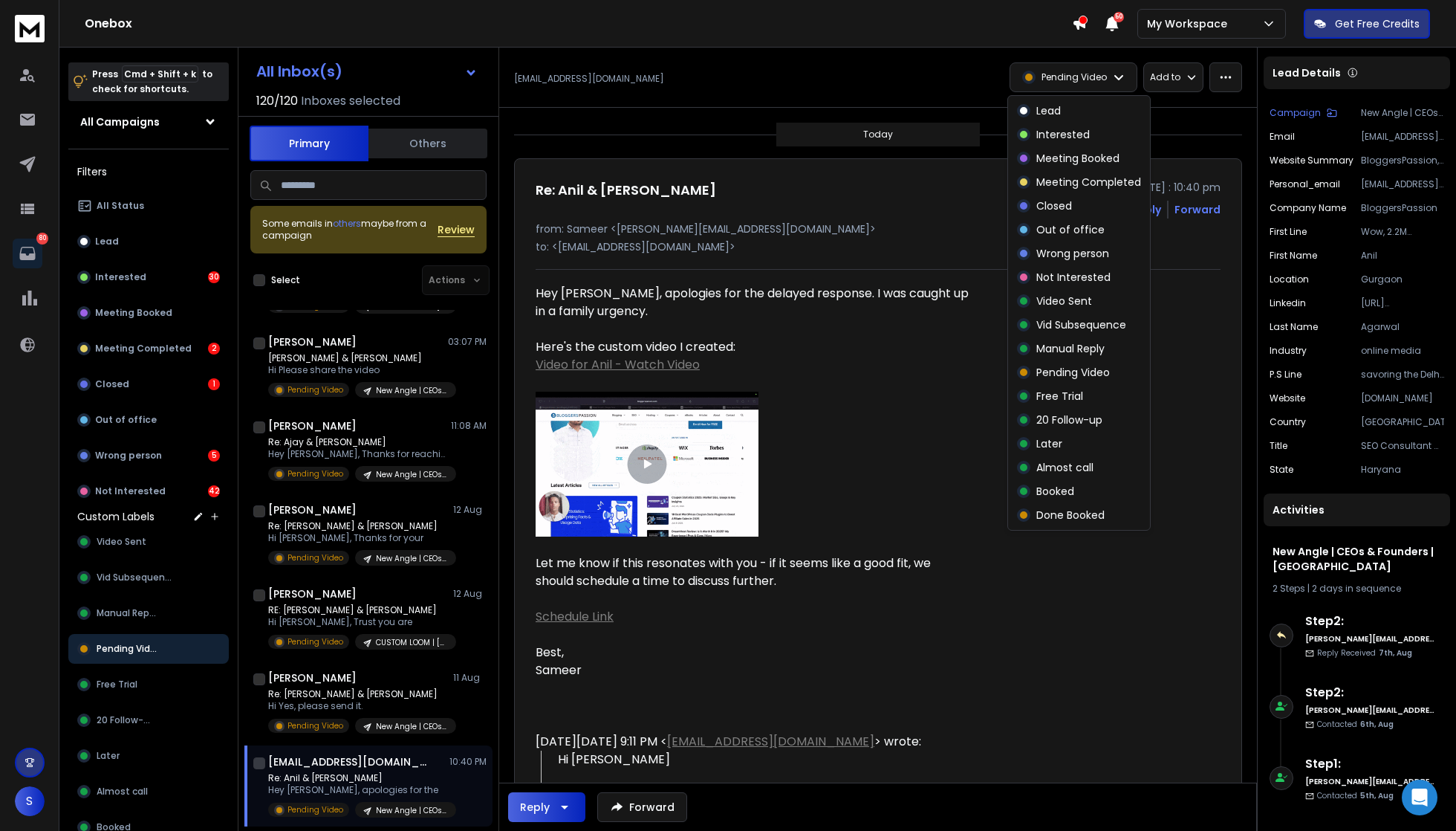
click at [1048, 67] on div "Pending Video" at bounding box center [1074, 77] width 127 height 28
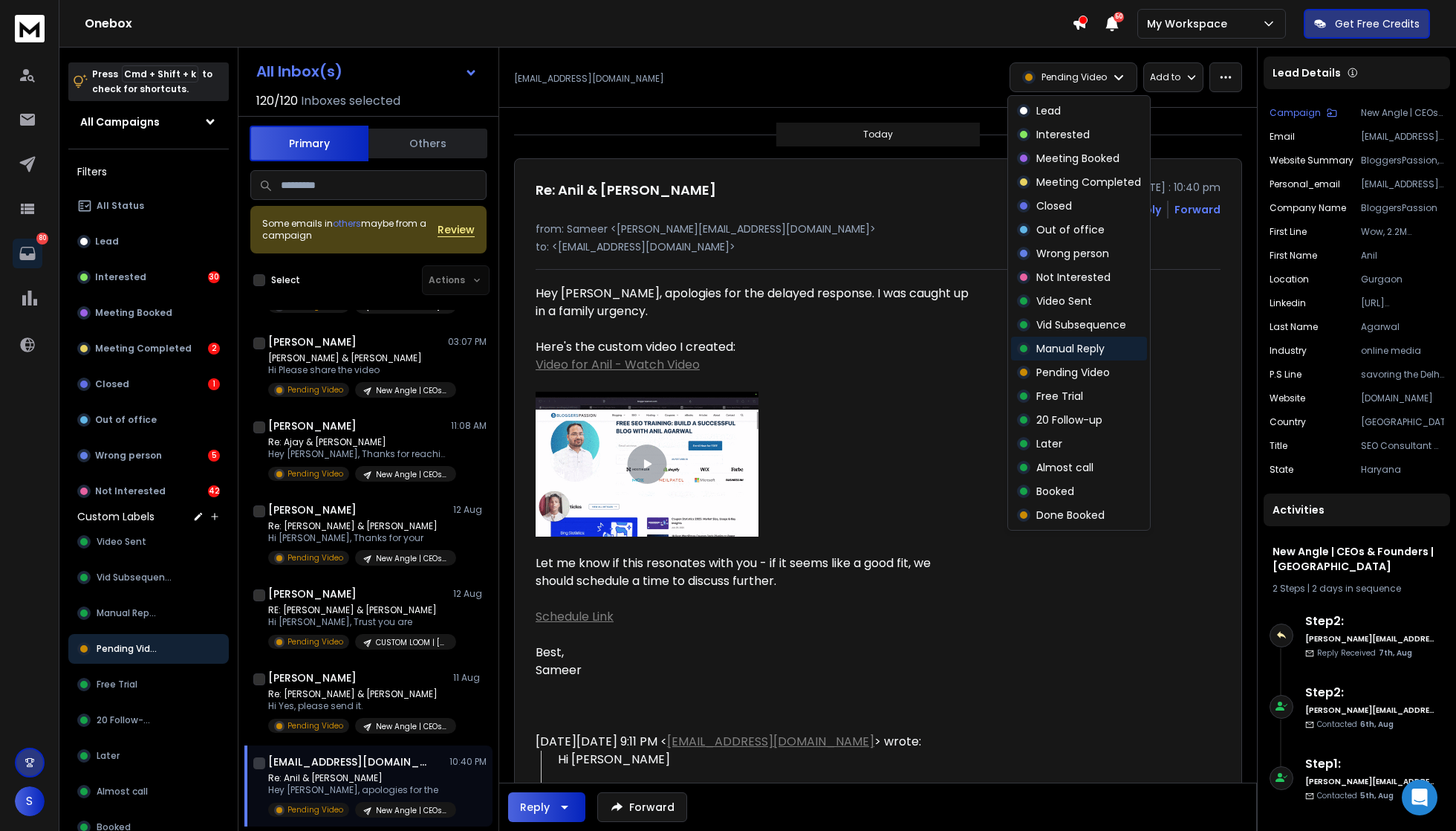
click at [1068, 341] on p "Manual Reply" at bounding box center [1071, 347] width 68 height 15
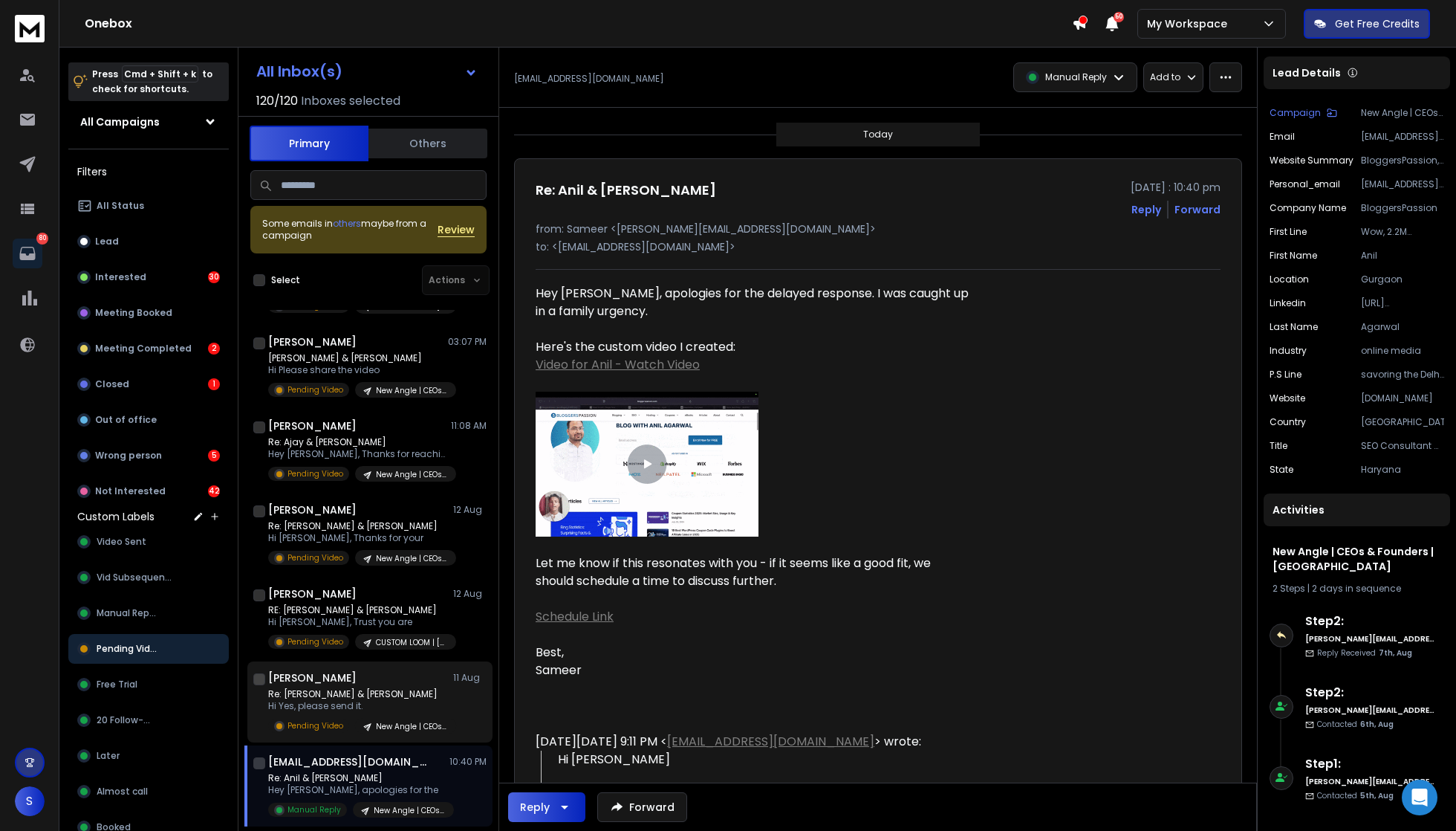
click at [442, 676] on div "[PERSON_NAME] [DATE]" at bounding box center [377, 677] width 218 height 15
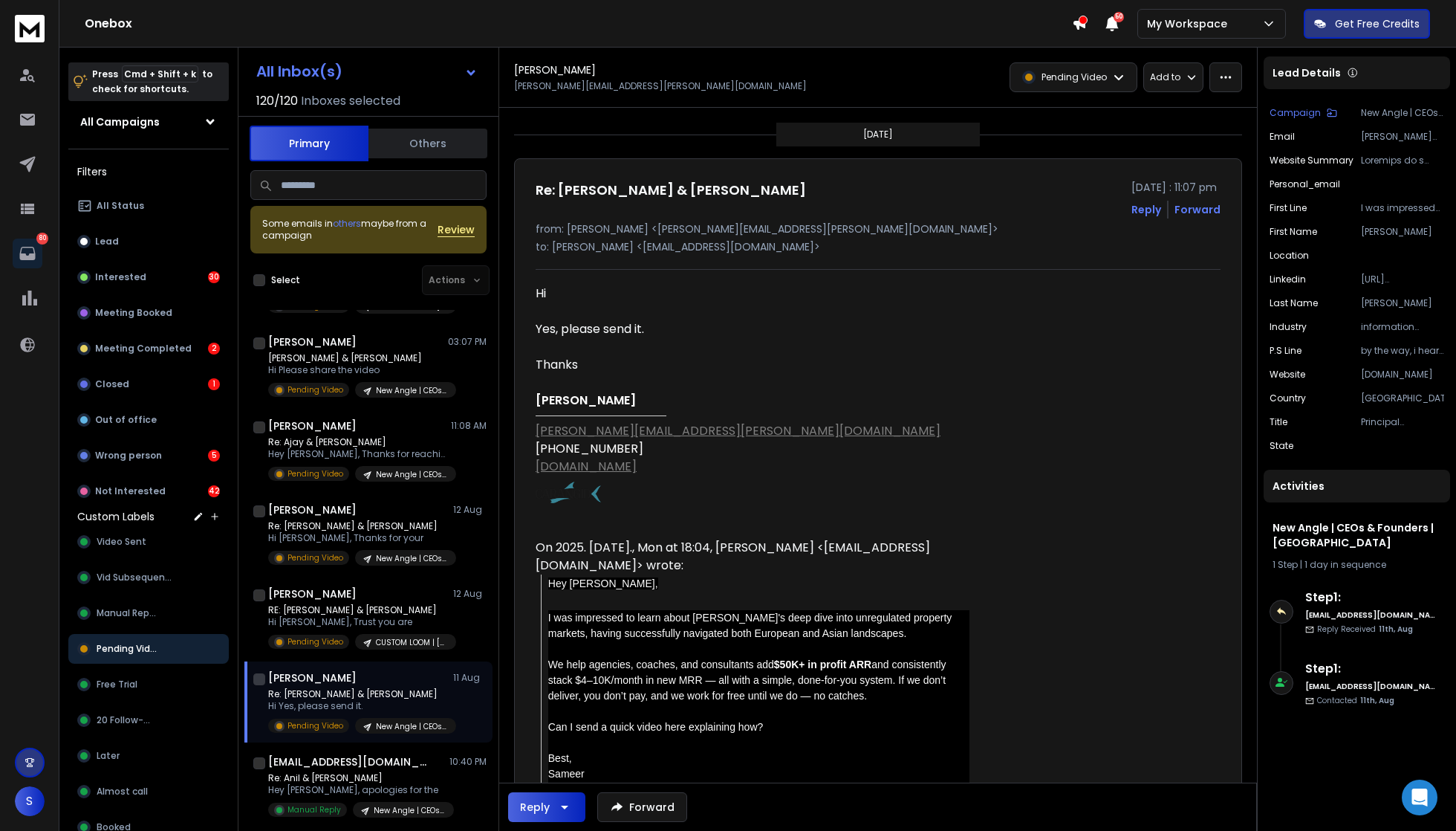
click at [524, 812] on div "Reply" at bounding box center [535, 806] width 30 height 15
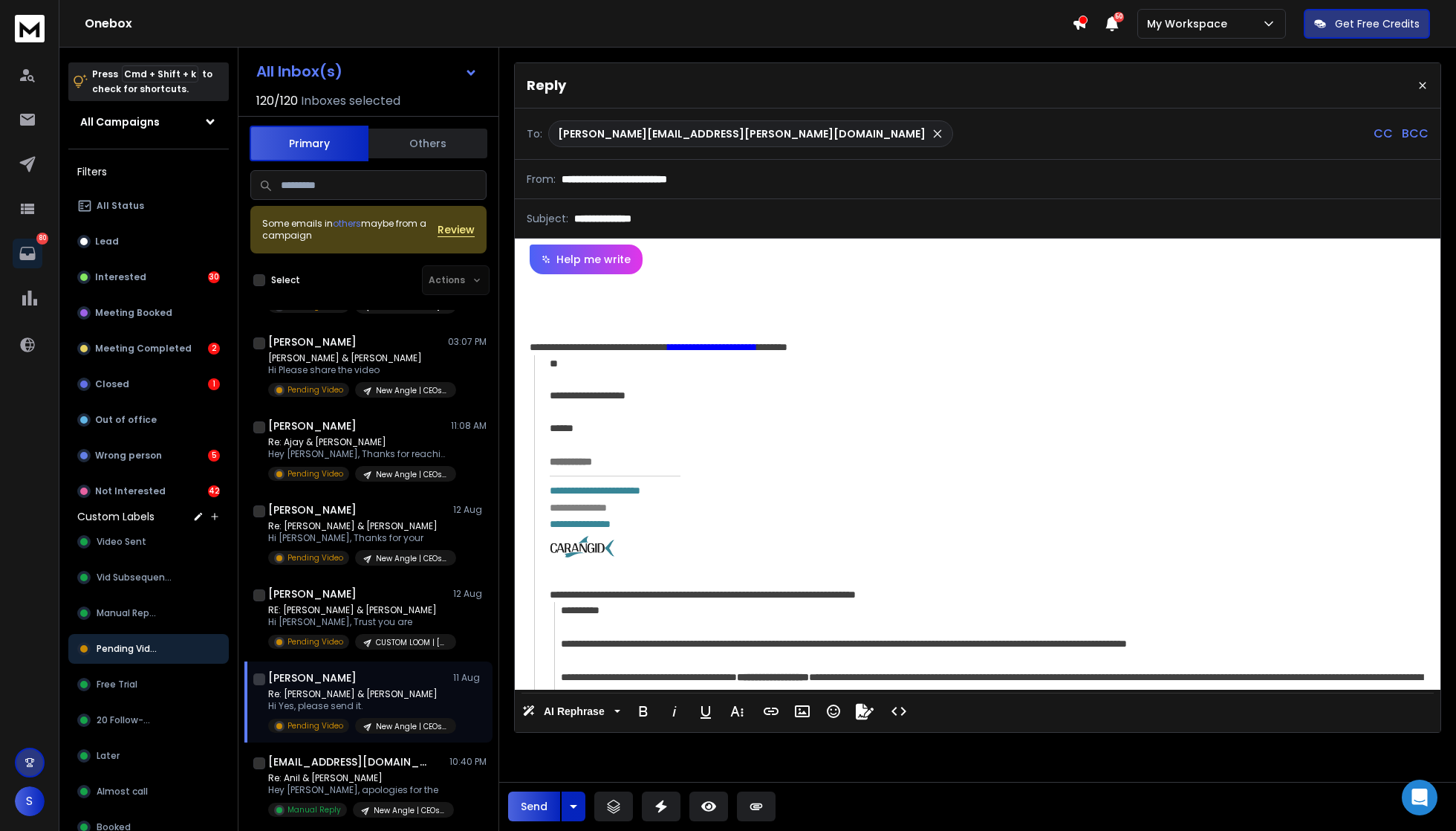
click at [1417, 90] on icon at bounding box center [1423, 86] width 12 height 12
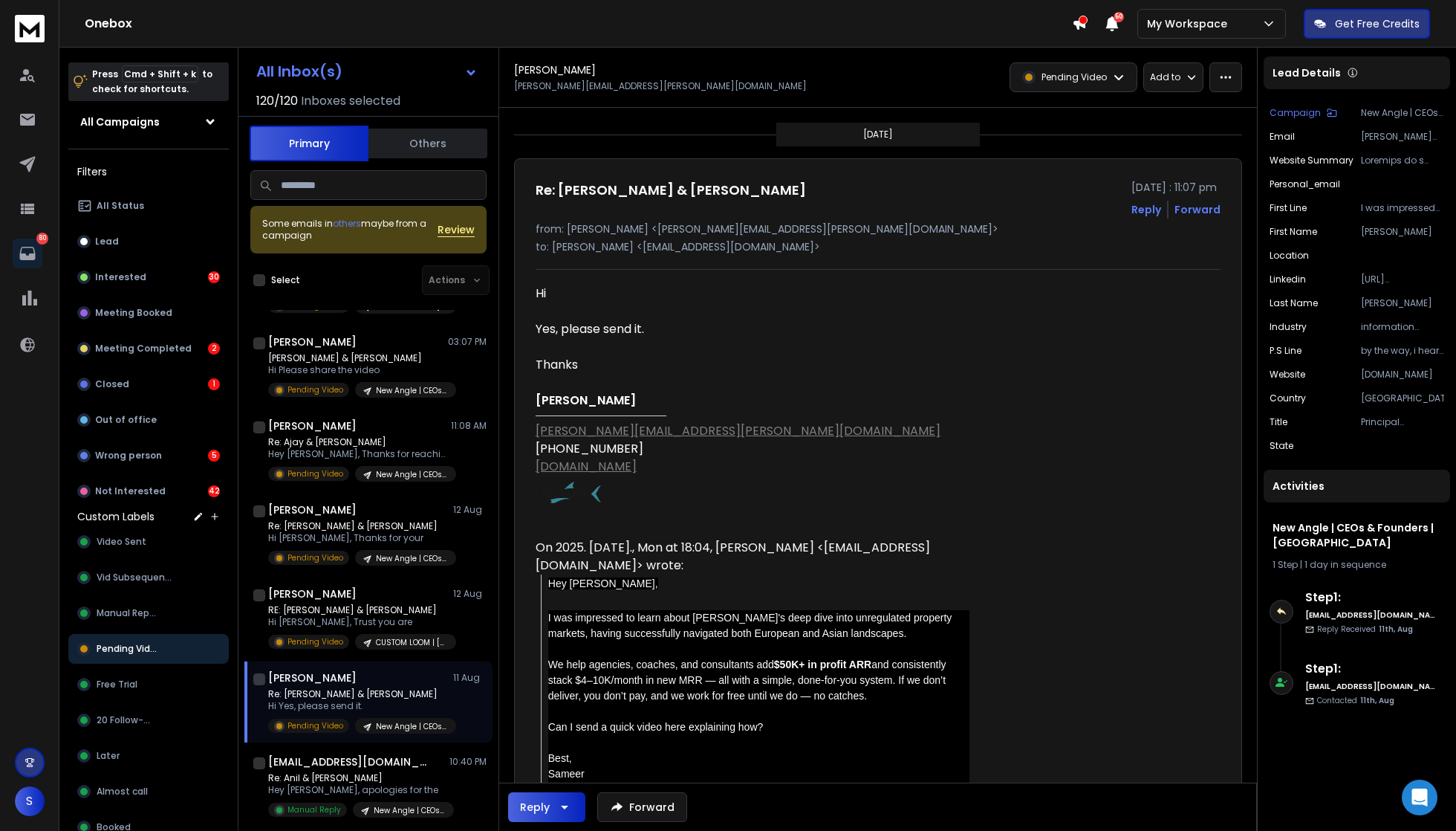
click at [538, 814] on div "Reply" at bounding box center [535, 806] width 30 height 15
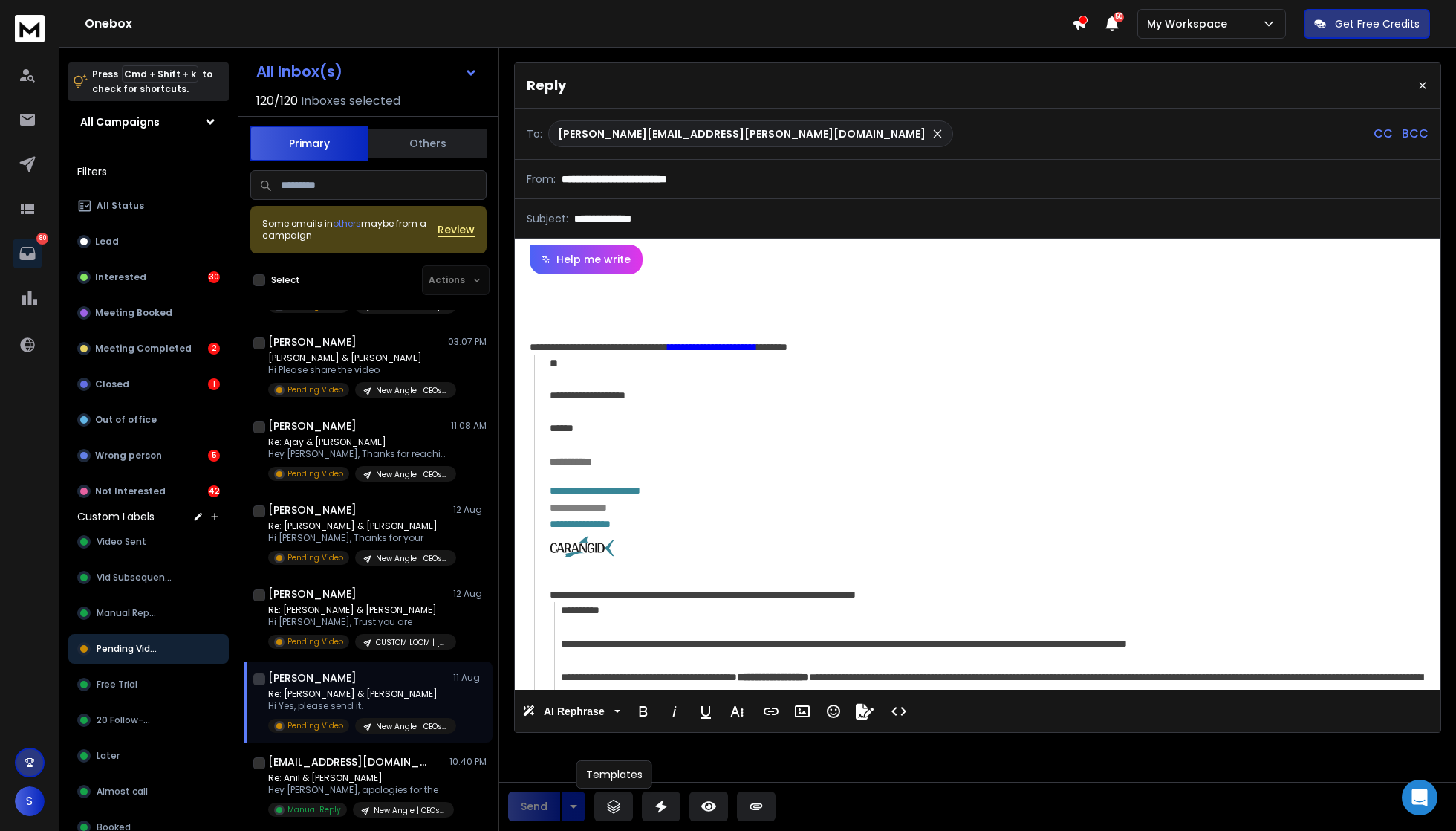
click at [616, 805] on icon at bounding box center [613, 805] width 15 height 15
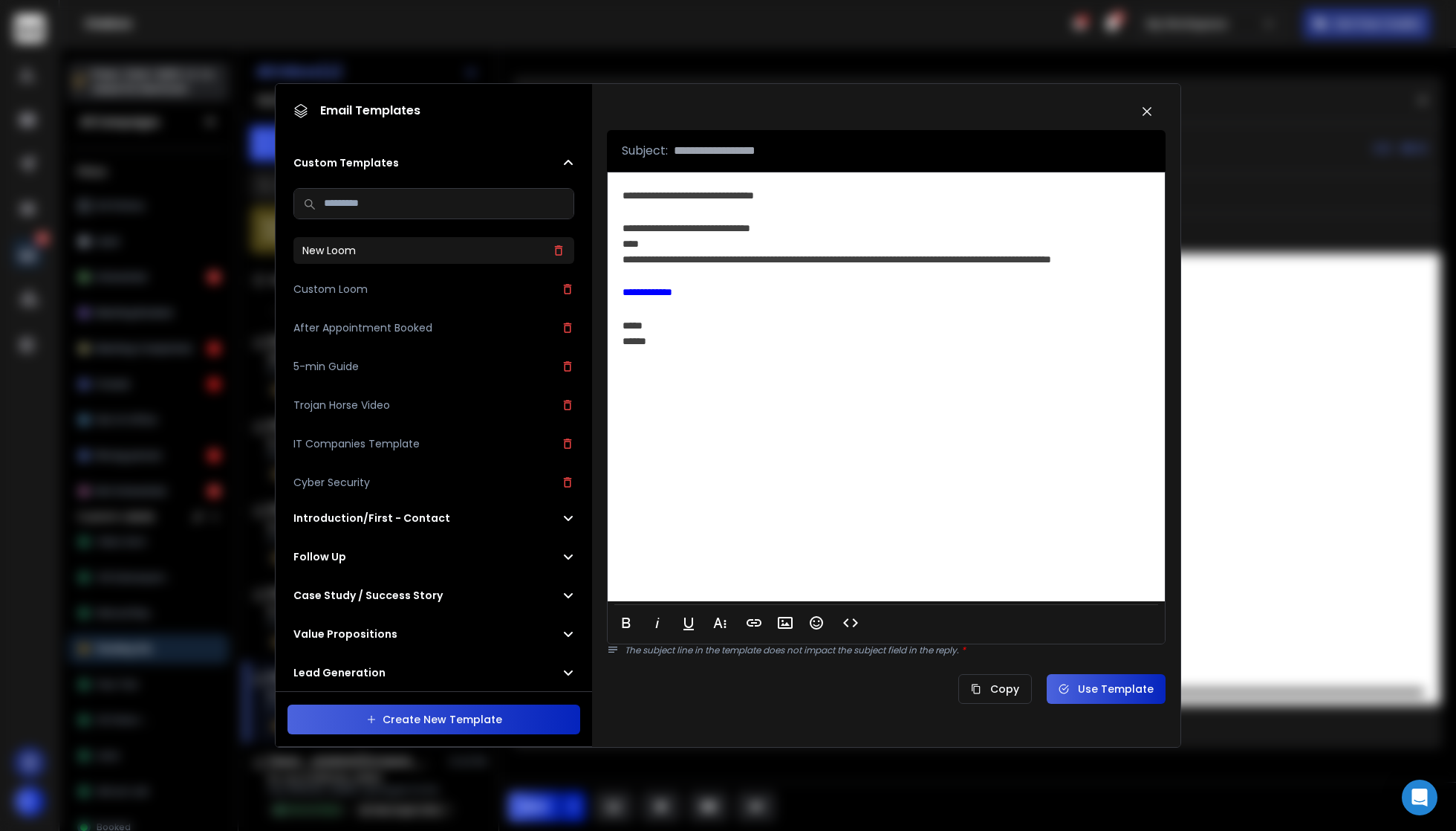
click at [1104, 685] on button "Use Template" at bounding box center [1106, 688] width 119 height 30
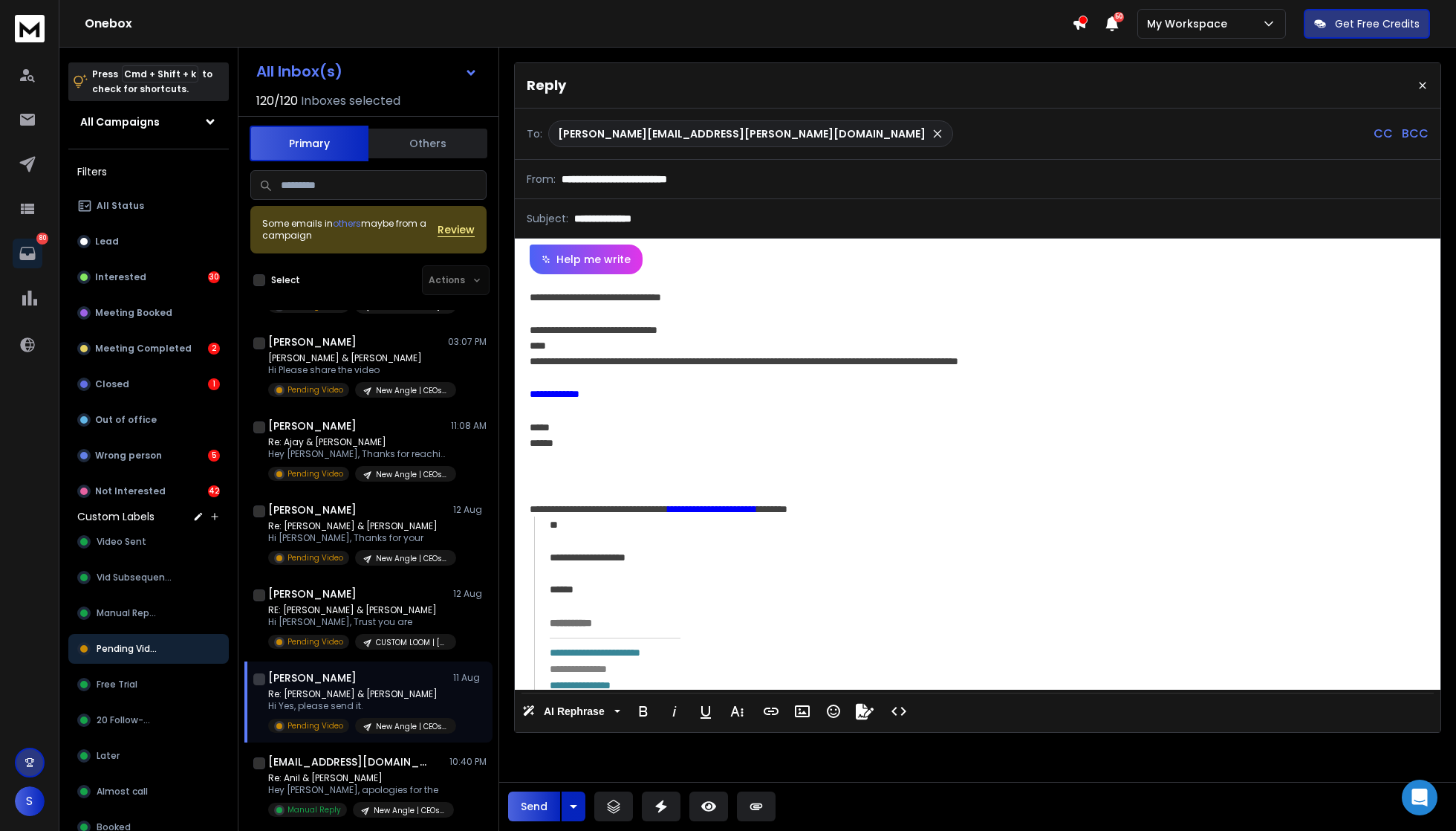
click at [531, 347] on div "****" at bounding box center [976, 345] width 892 height 15
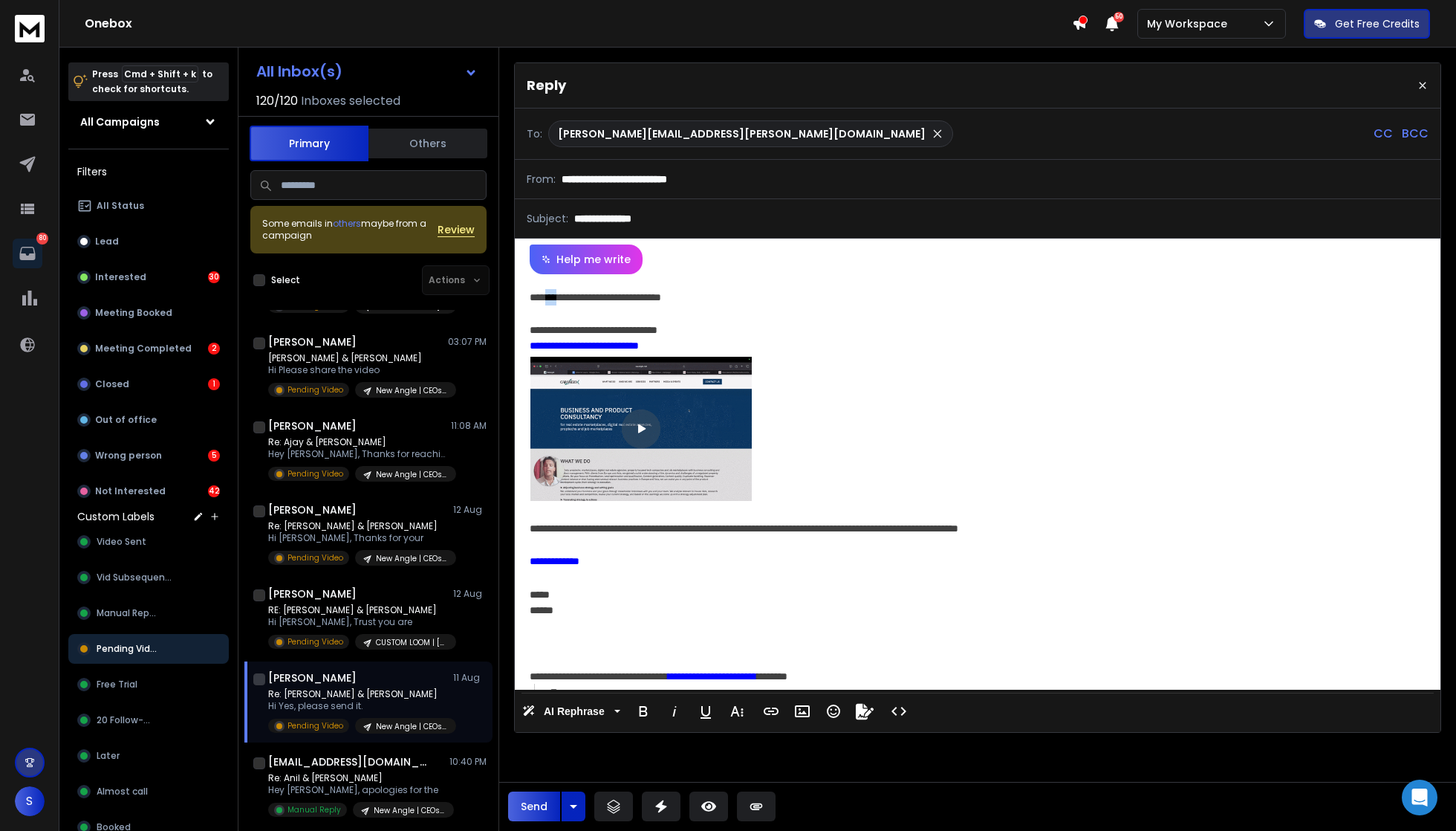
drag, startPoint x: 575, startPoint y: 301, endPoint x: 550, endPoint y: 301, distance: 25.0
click at [550, 301] on div "**********" at bounding box center [976, 297] width 892 height 15
drag, startPoint x: 705, startPoint y: 307, endPoint x: 589, endPoint y: 301, distance: 116.2
click at [589, 301] on div "**********" at bounding box center [976, 297] width 892 height 15
click at [537, 815] on button "Send" at bounding box center [534, 806] width 52 height 30
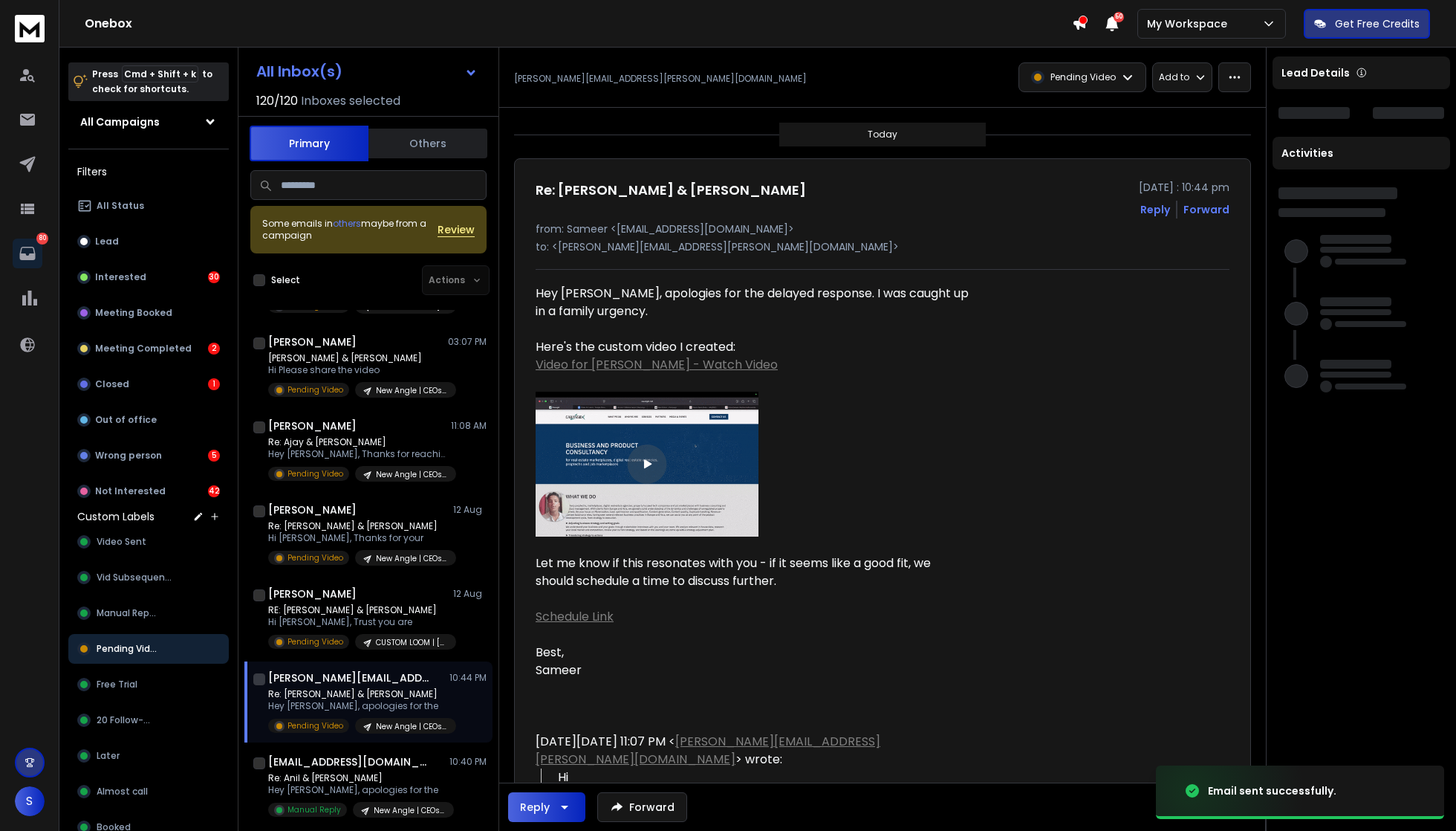
click at [1084, 76] on p "Pending Video" at bounding box center [1083, 77] width 65 height 12
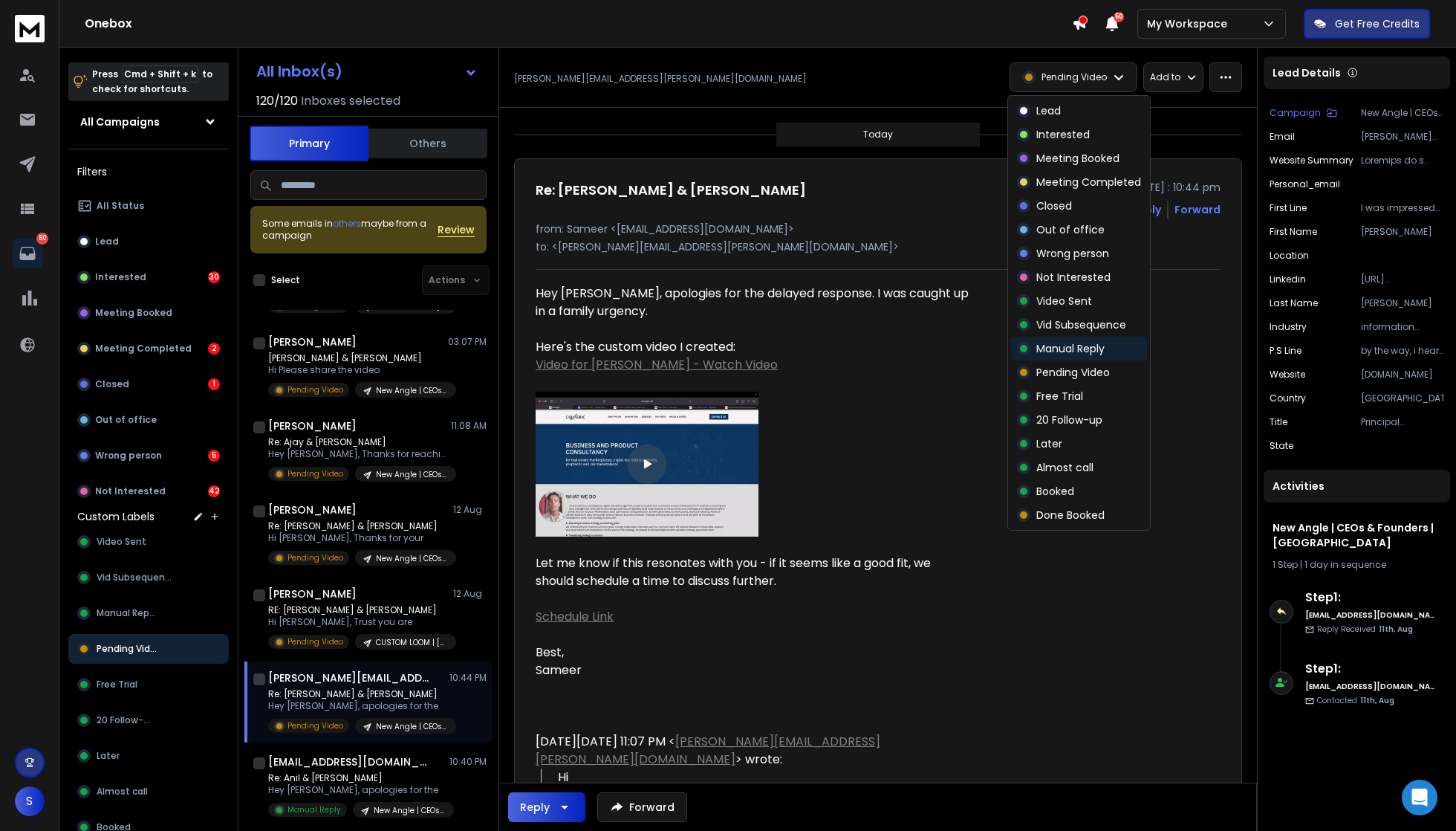
click at [1050, 349] on p "Manual Reply" at bounding box center [1071, 347] width 68 height 15
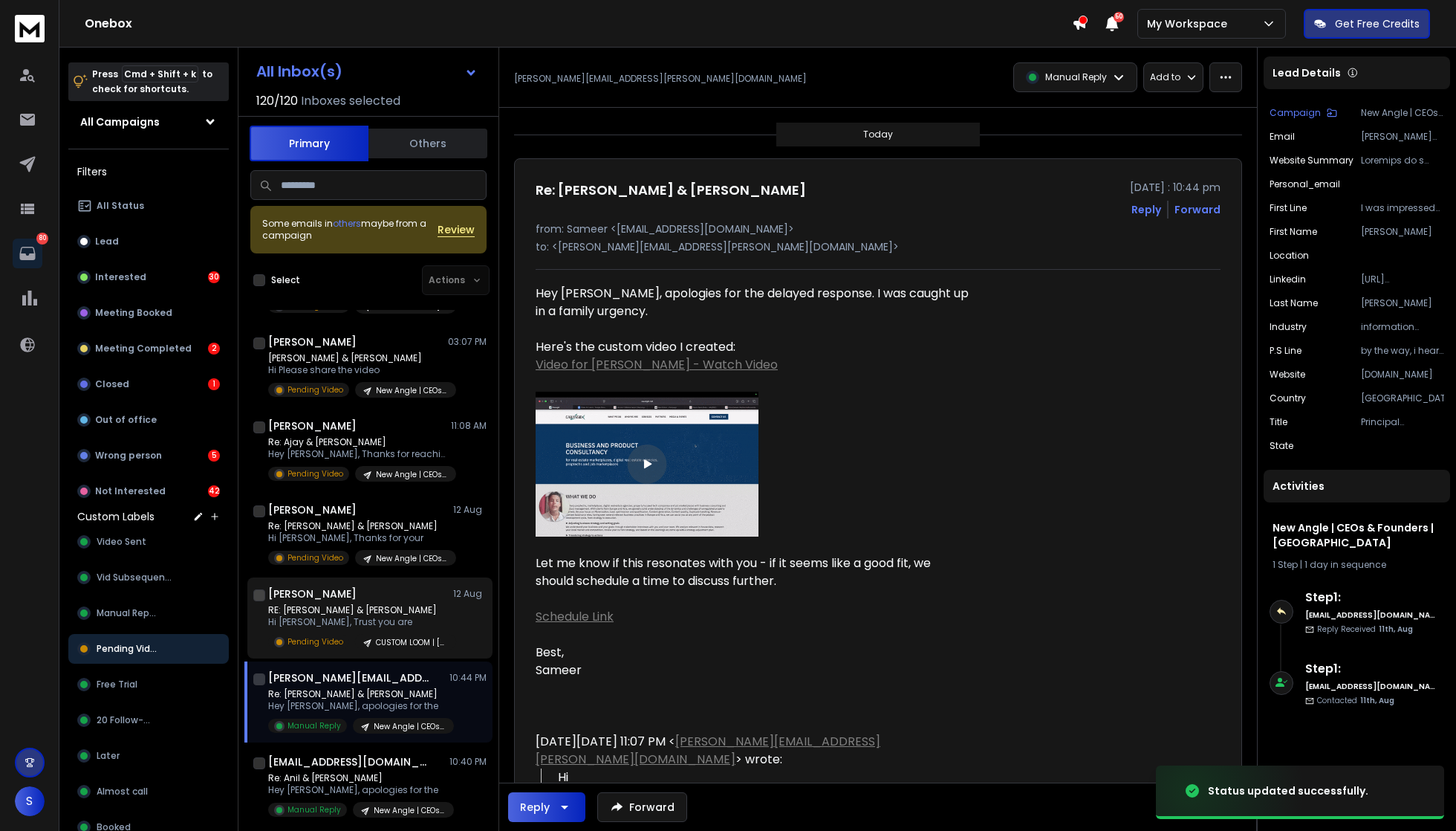
click at [288, 626] on div "RE: [PERSON_NAME] & [PERSON_NAME], Trust you are Pending Video CUSTOM LOOM | [P…" at bounding box center [362, 626] width 188 height 45
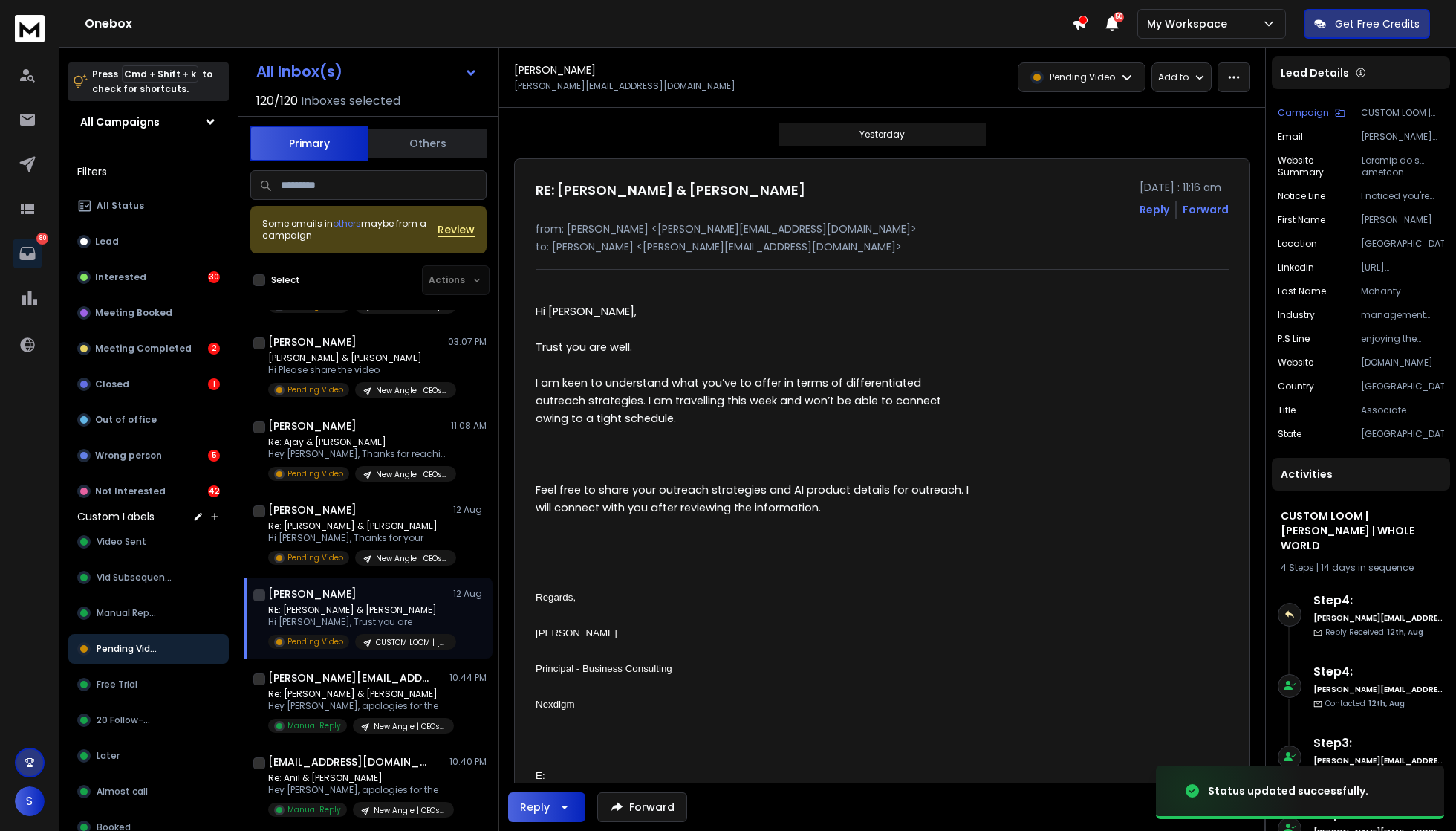
click at [535, 814] on div "Reply" at bounding box center [535, 806] width 30 height 15
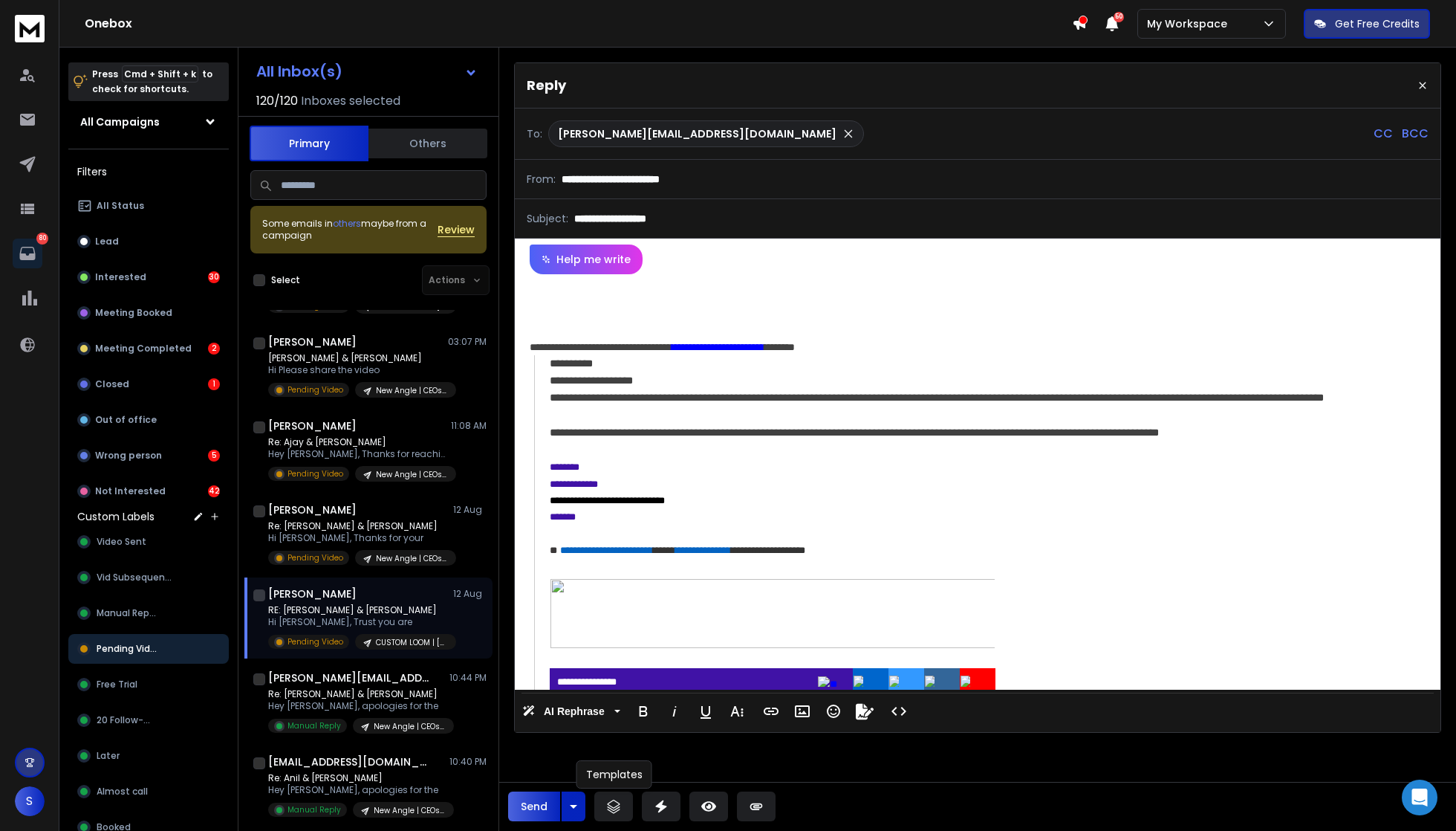
click at [617, 809] on icon at bounding box center [613, 808] width 13 height 4
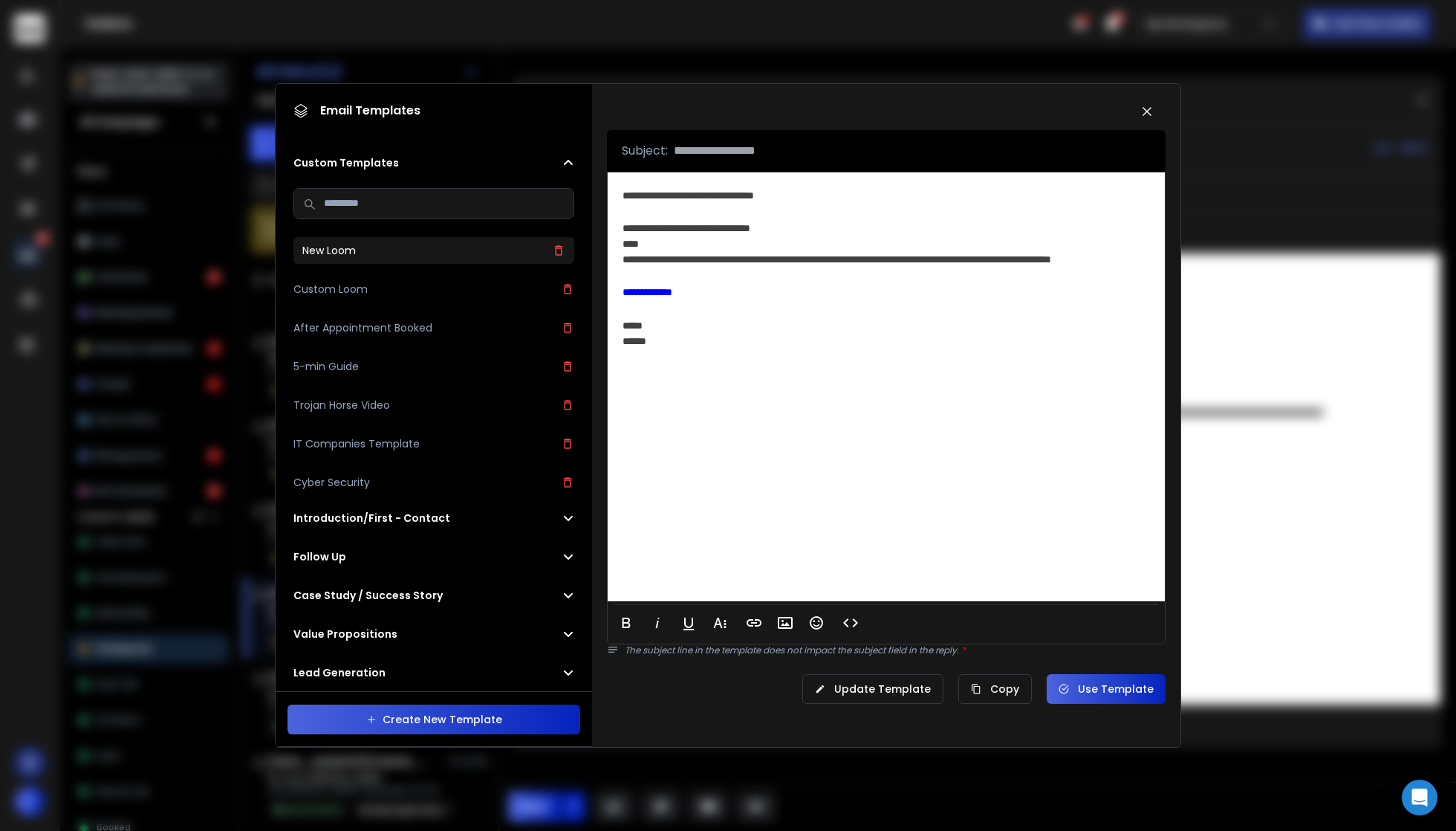
click at [1085, 691] on button "Use Template" at bounding box center [1106, 688] width 119 height 30
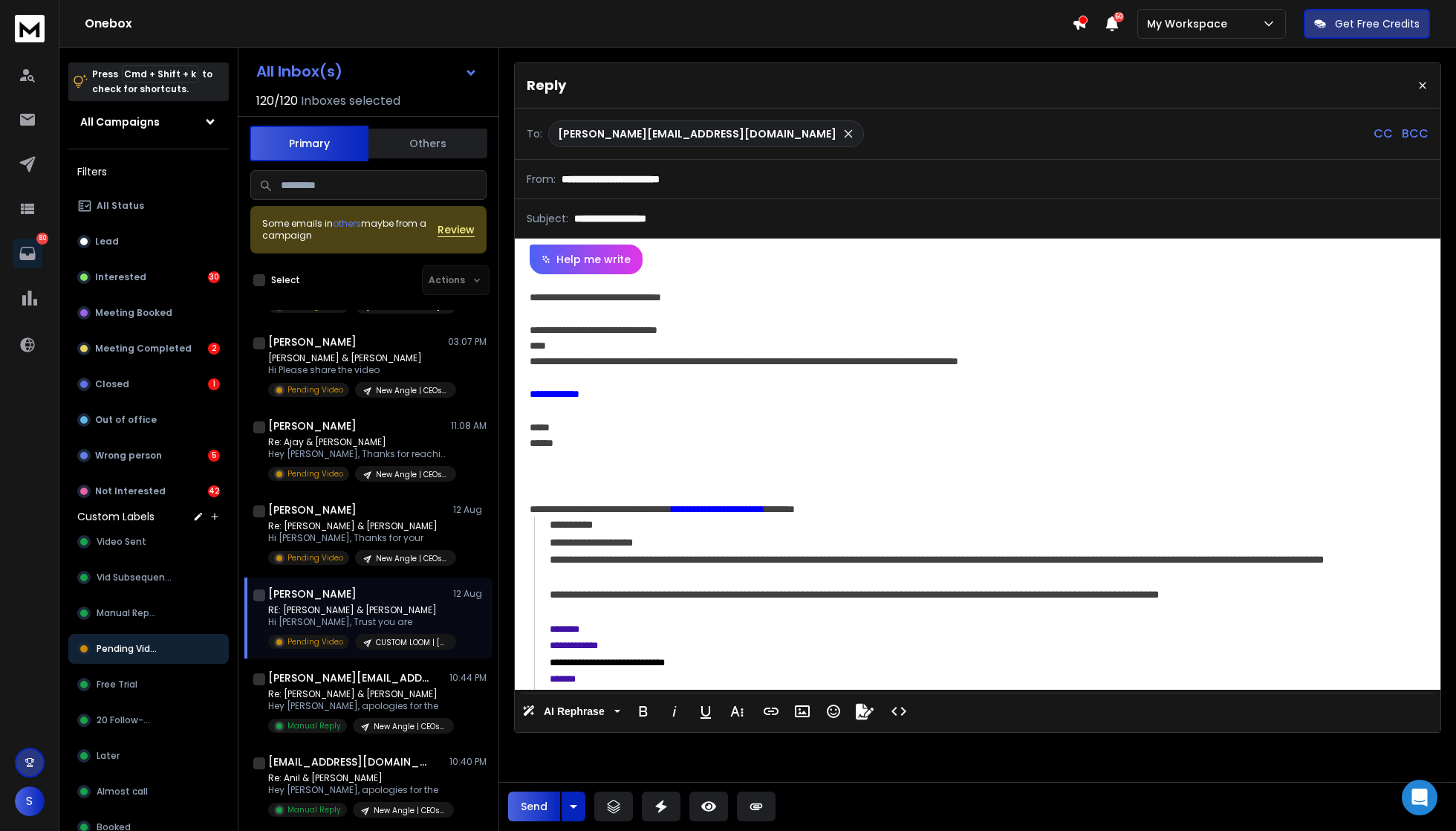
click at [557, 295] on div "**********" at bounding box center [976, 297] width 892 height 15
click at [532, 351] on div "****" at bounding box center [976, 345] width 892 height 15
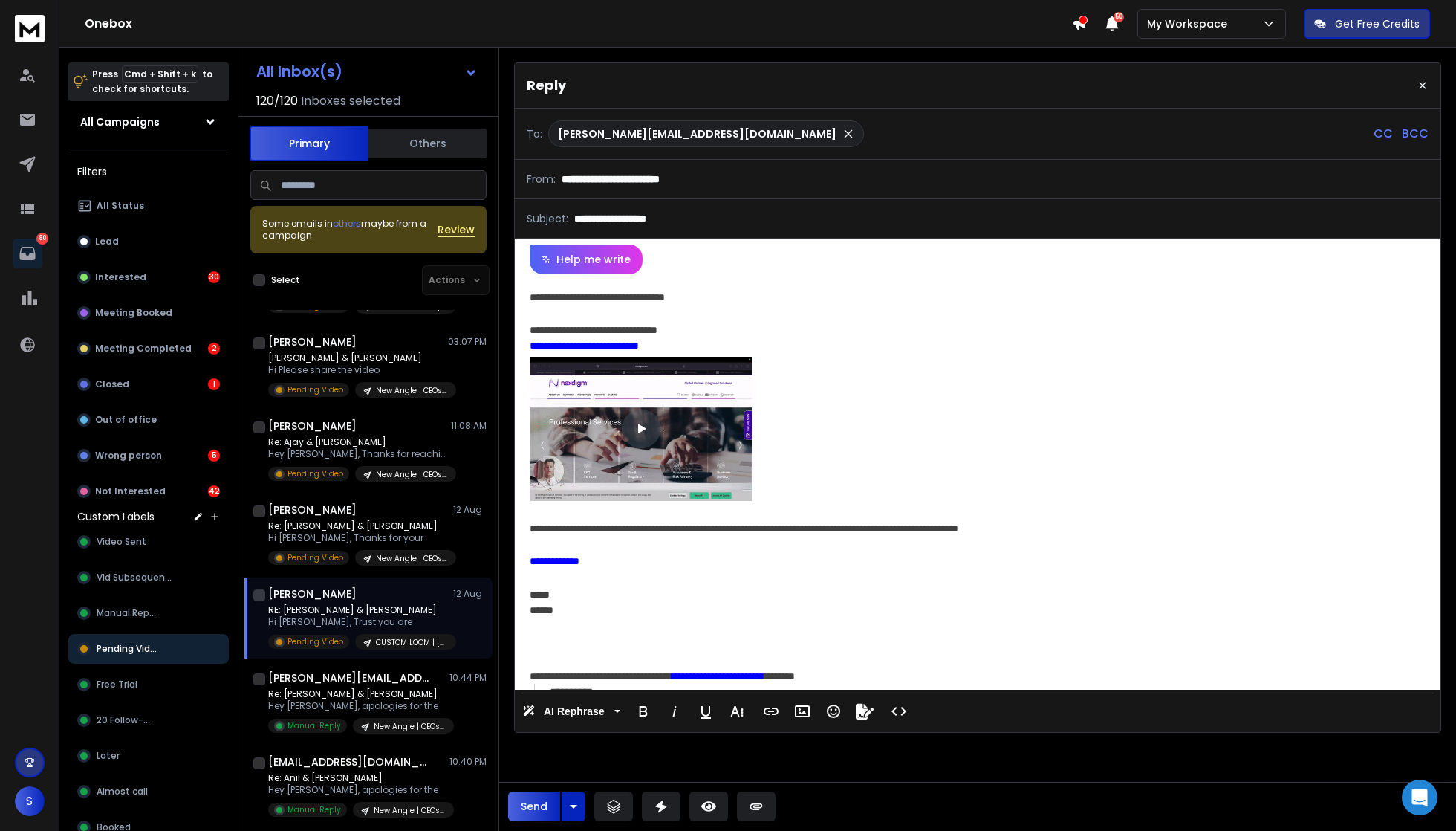
click at [530, 529] on div "**********" at bounding box center [976, 528] width 892 height 15
click at [685, 607] on div "******" at bounding box center [976, 609] width 892 height 15
drag, startPoint x: 698, startPoint y: 301, endPoint x: 590, endPoint y: 301, distance: 108.0
click at [590, 301] on div "**********" at bounding box center [976, 297] width 892 height 15
click at [541, 806] on button "Send" at bounding box center [534, 806] width 52 height 30
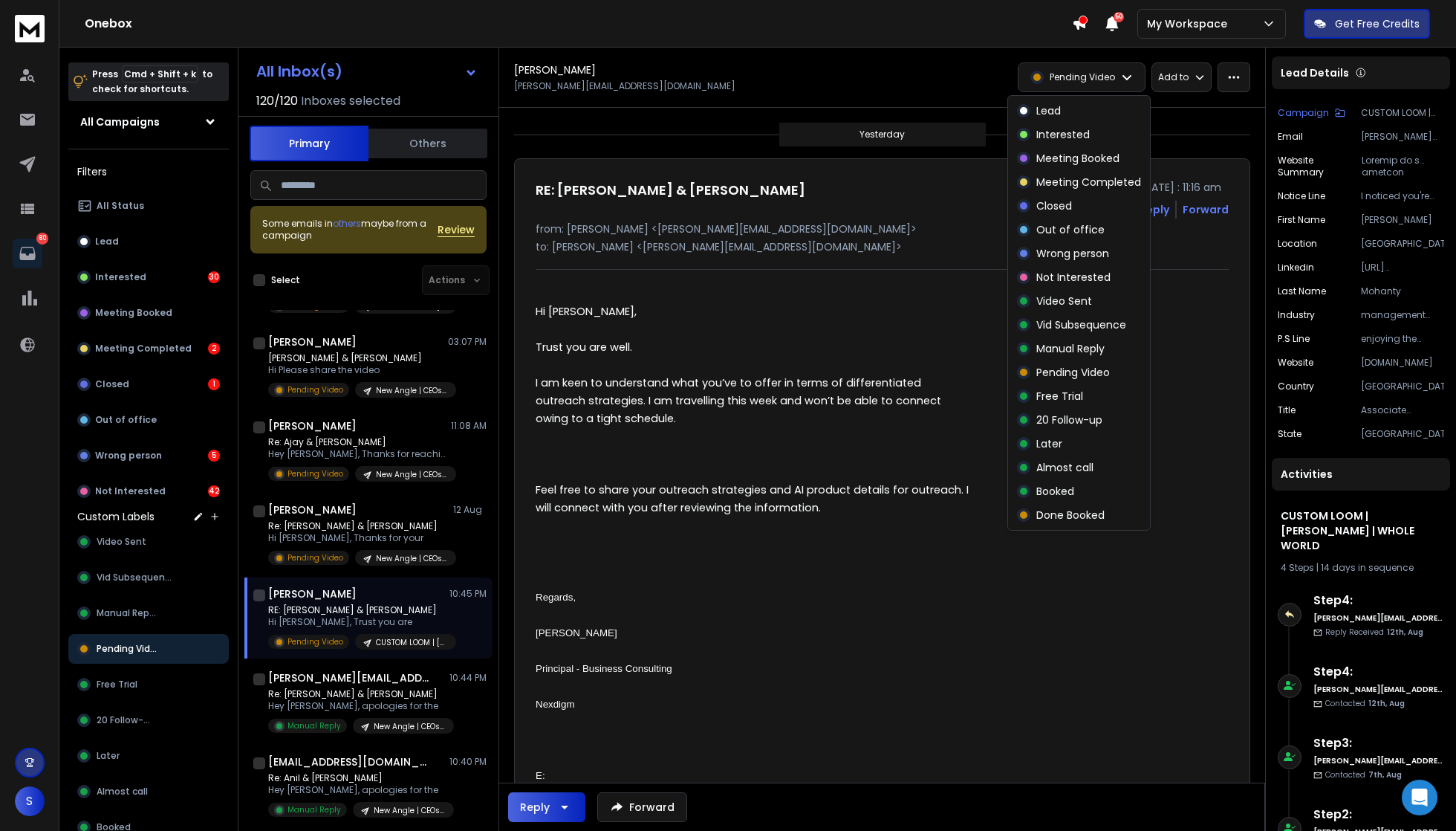
click at [1076, 78] on p "Pending Video" at bounding box center [1083, 77] width 65 height 12
click at [1050, 354] on p "Manual Reply" at bounding box center [1071, 347] width 68 height 15
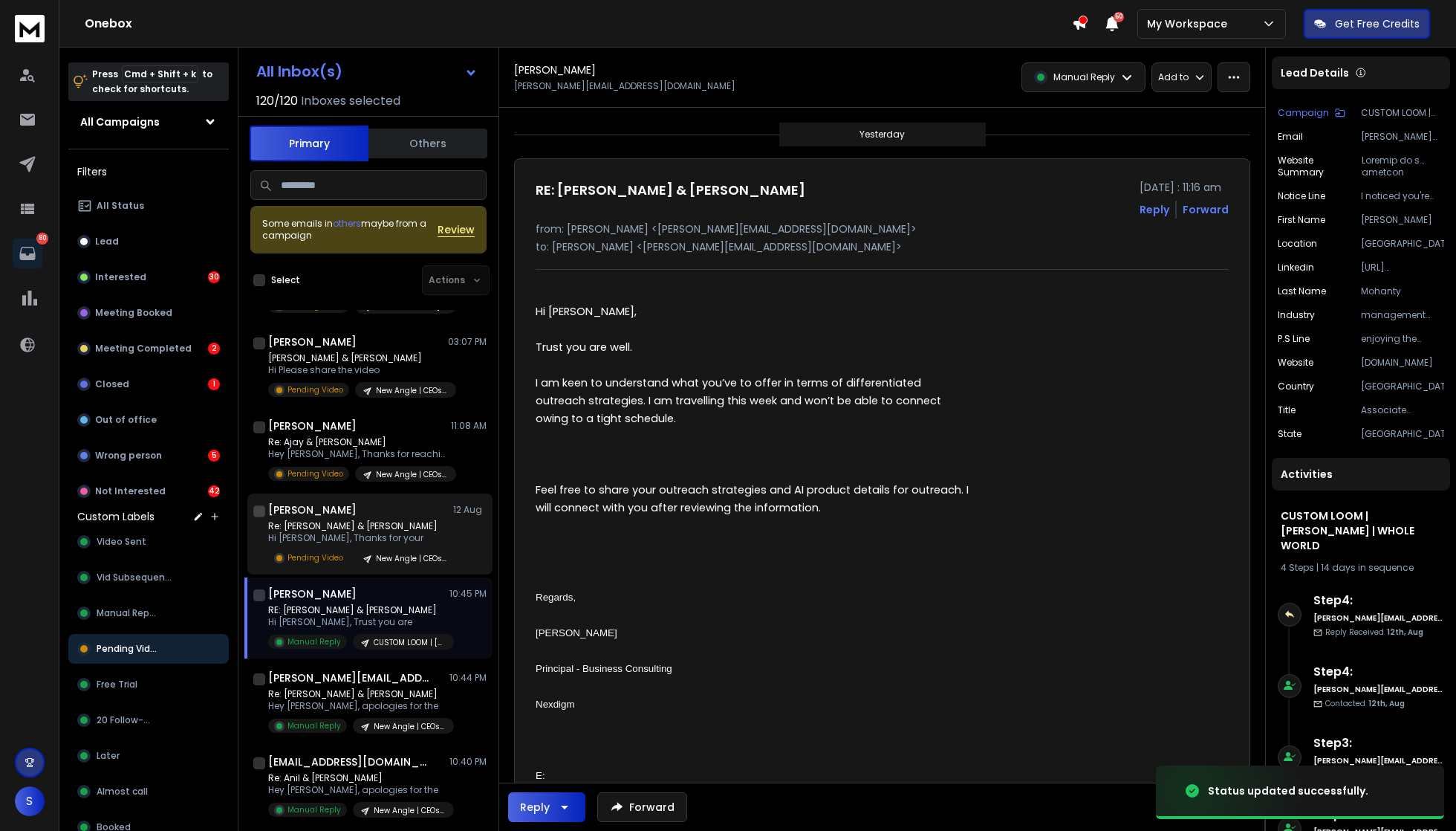
click at [364, 532] on p "Hi Sameer, Thanks for your" at bounding box center [357, 538] width 178 height 12
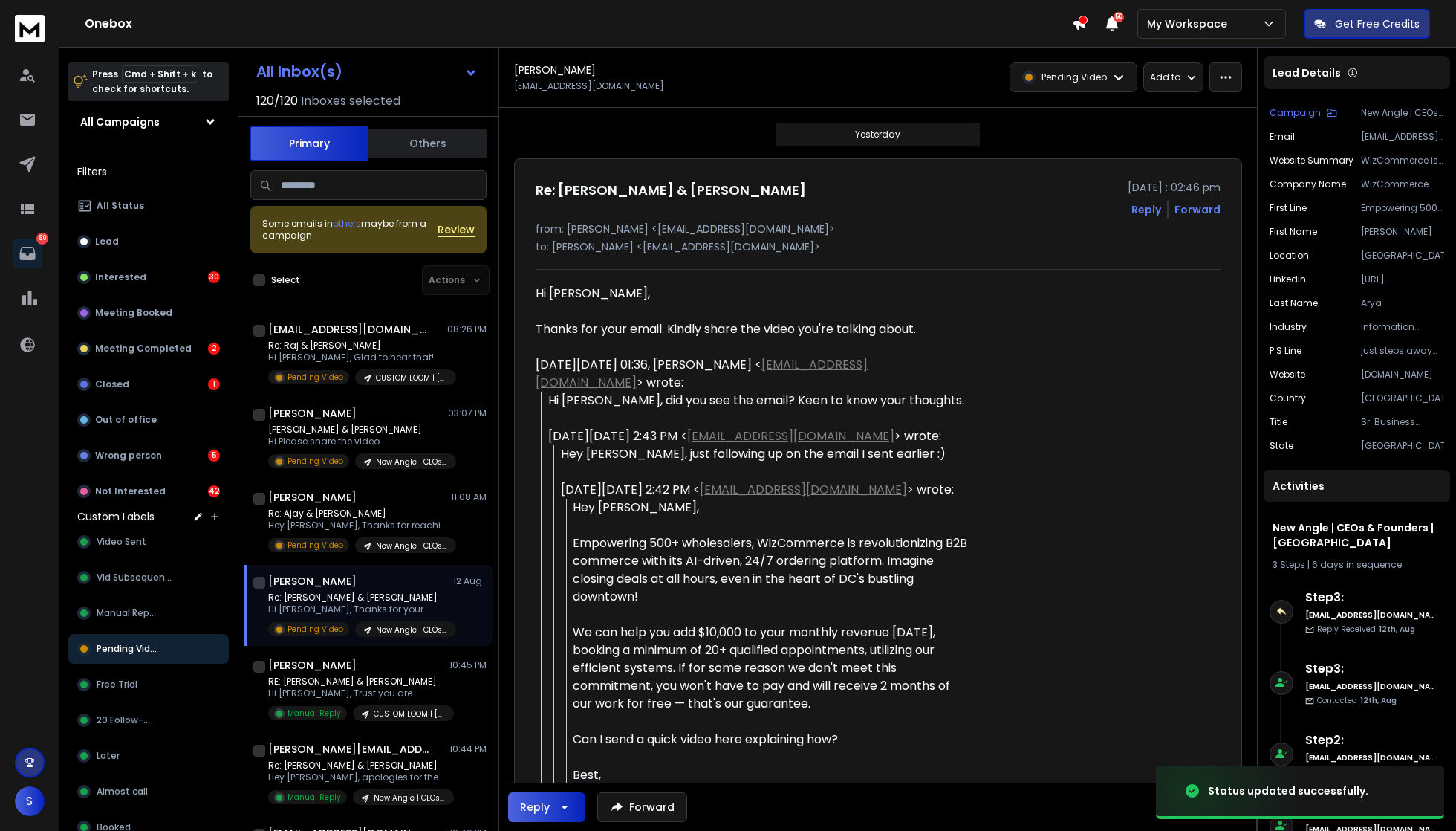
click at [530, 826] on div "Reply Forward" at bounding box center [877, 806] width 758 height 48
click at [539, 803] on div "Reply" at bounding box center [535, 806] width 30 height 15
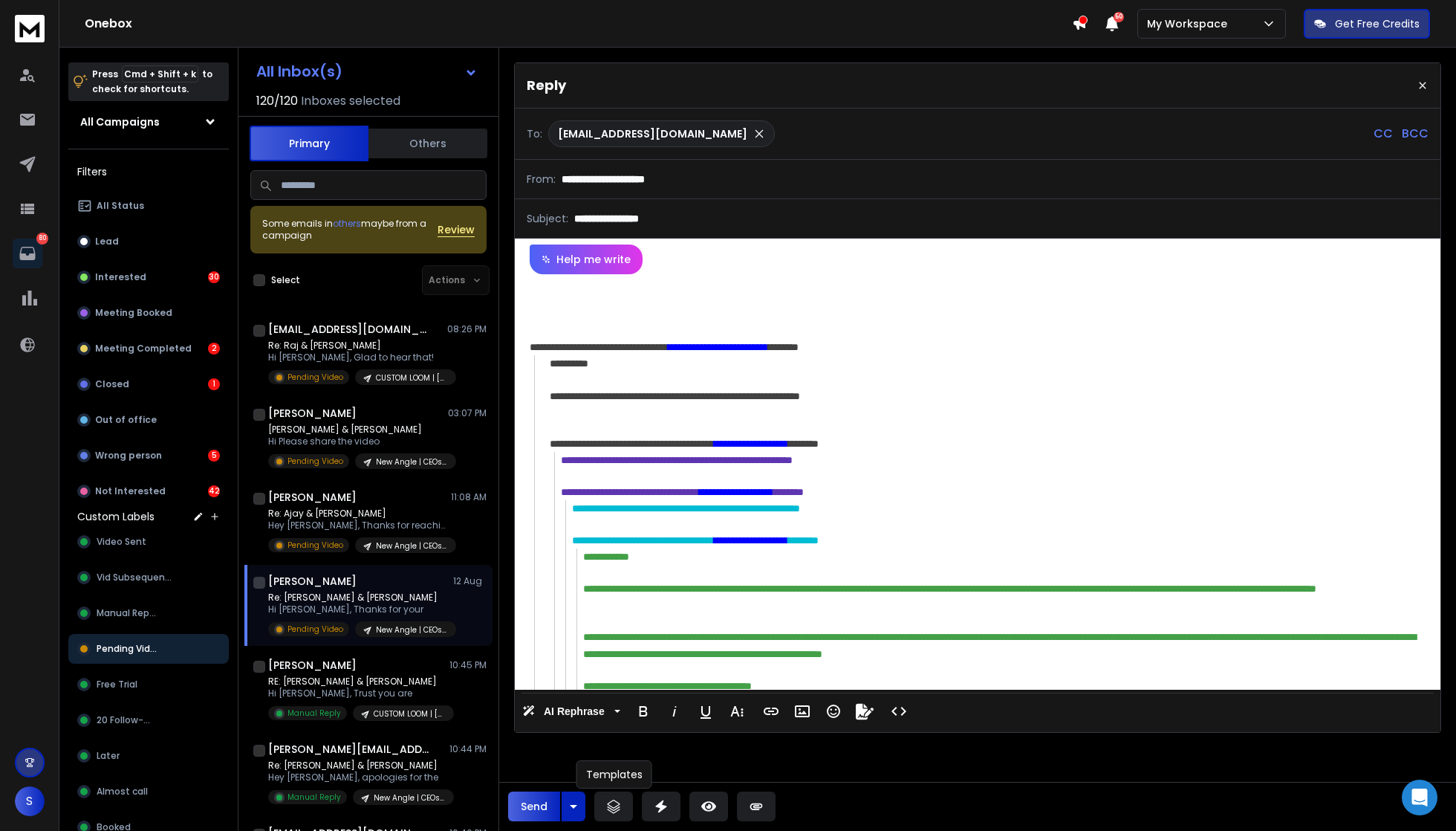
click at [601, 803] on button at bounding box center [613, 806] width 39 height 30
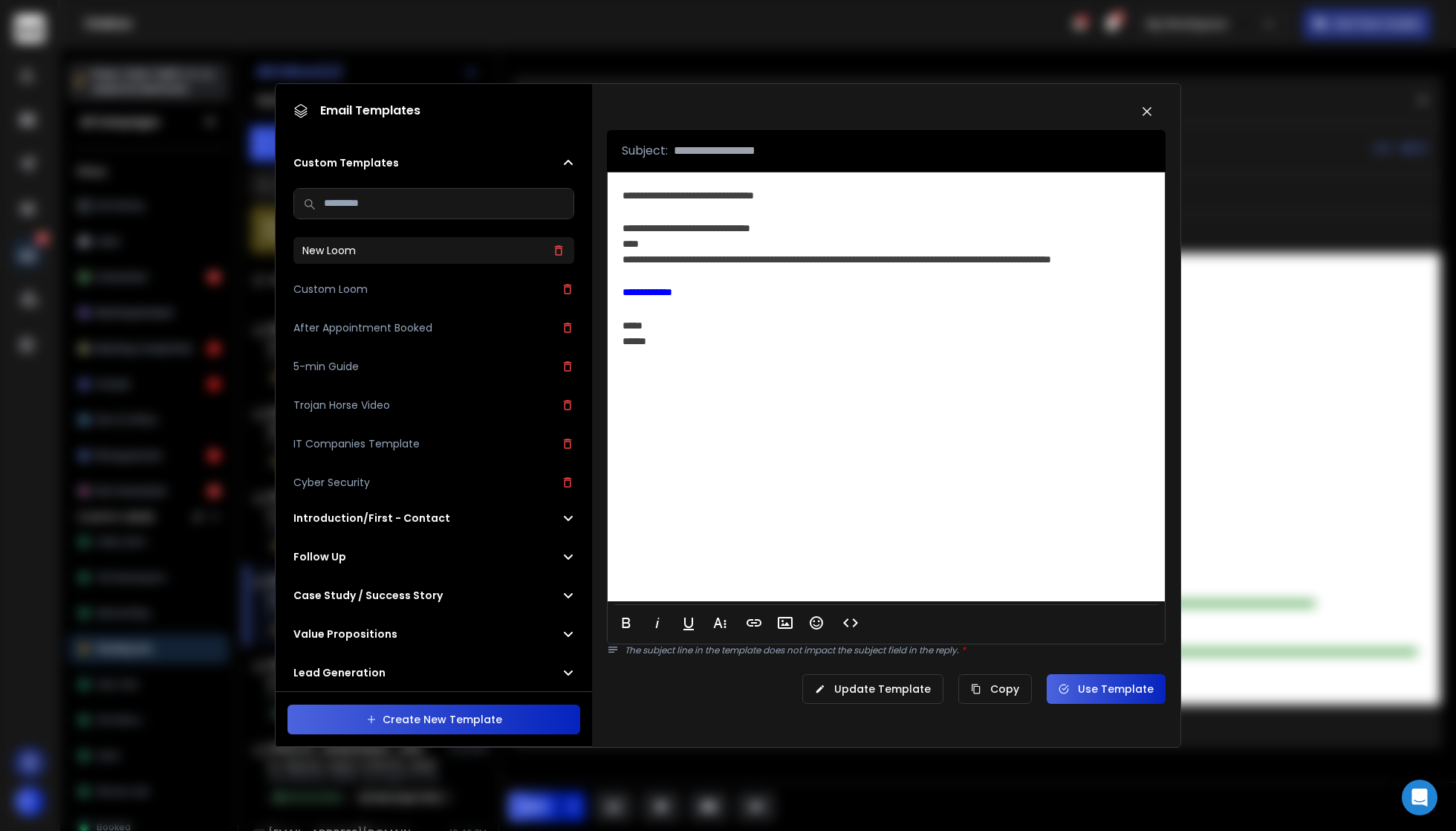
click at [1108, 690] on button "Use Template" at bounding box center [1106, 688] width 119 height 30
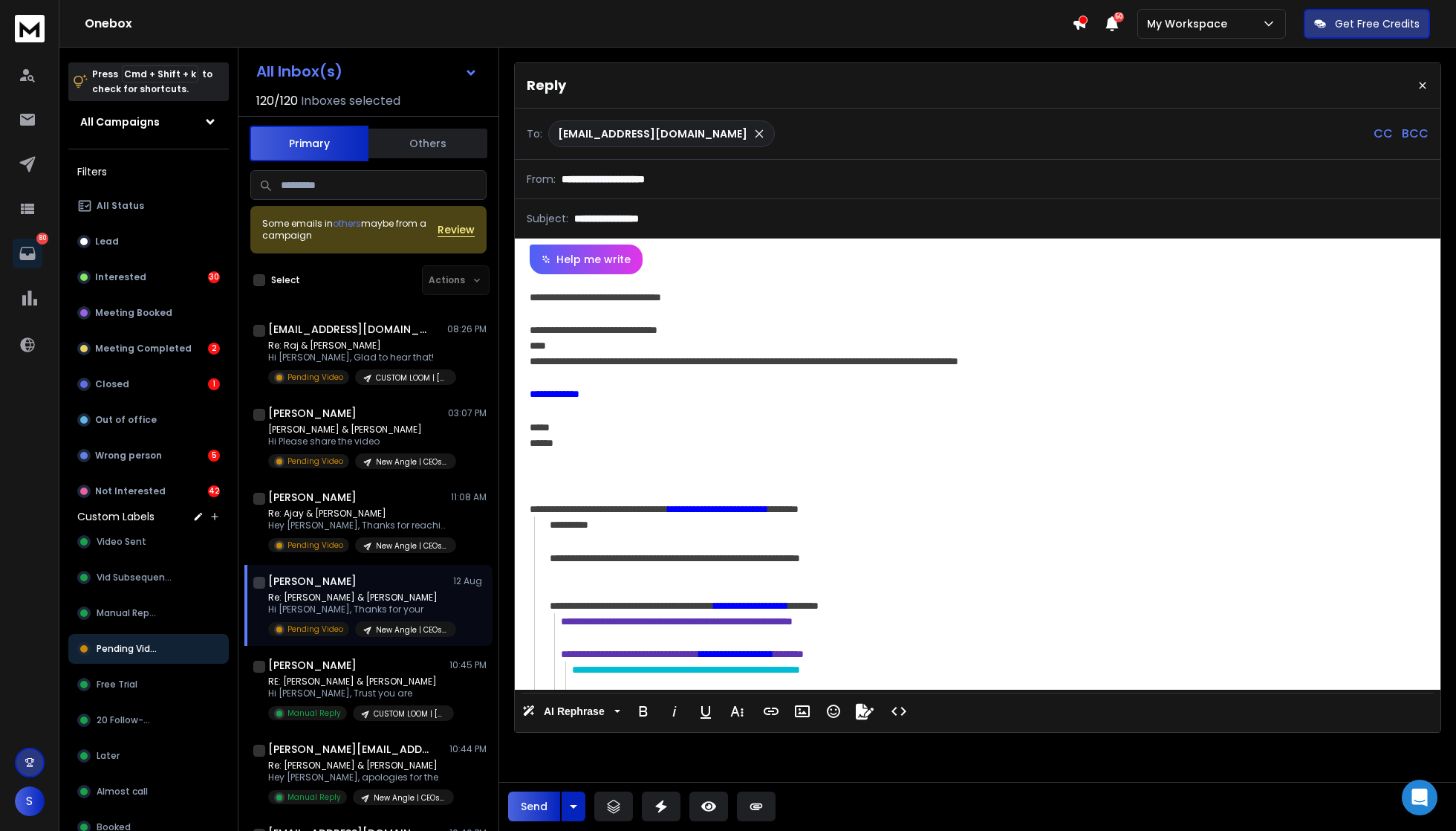
click at [562, 299] on div "**********" at bounding box center [976, 297] width 892 height 15
click at [533, 348] on div "****" at bounding box center [976, 345] width 892 height 15
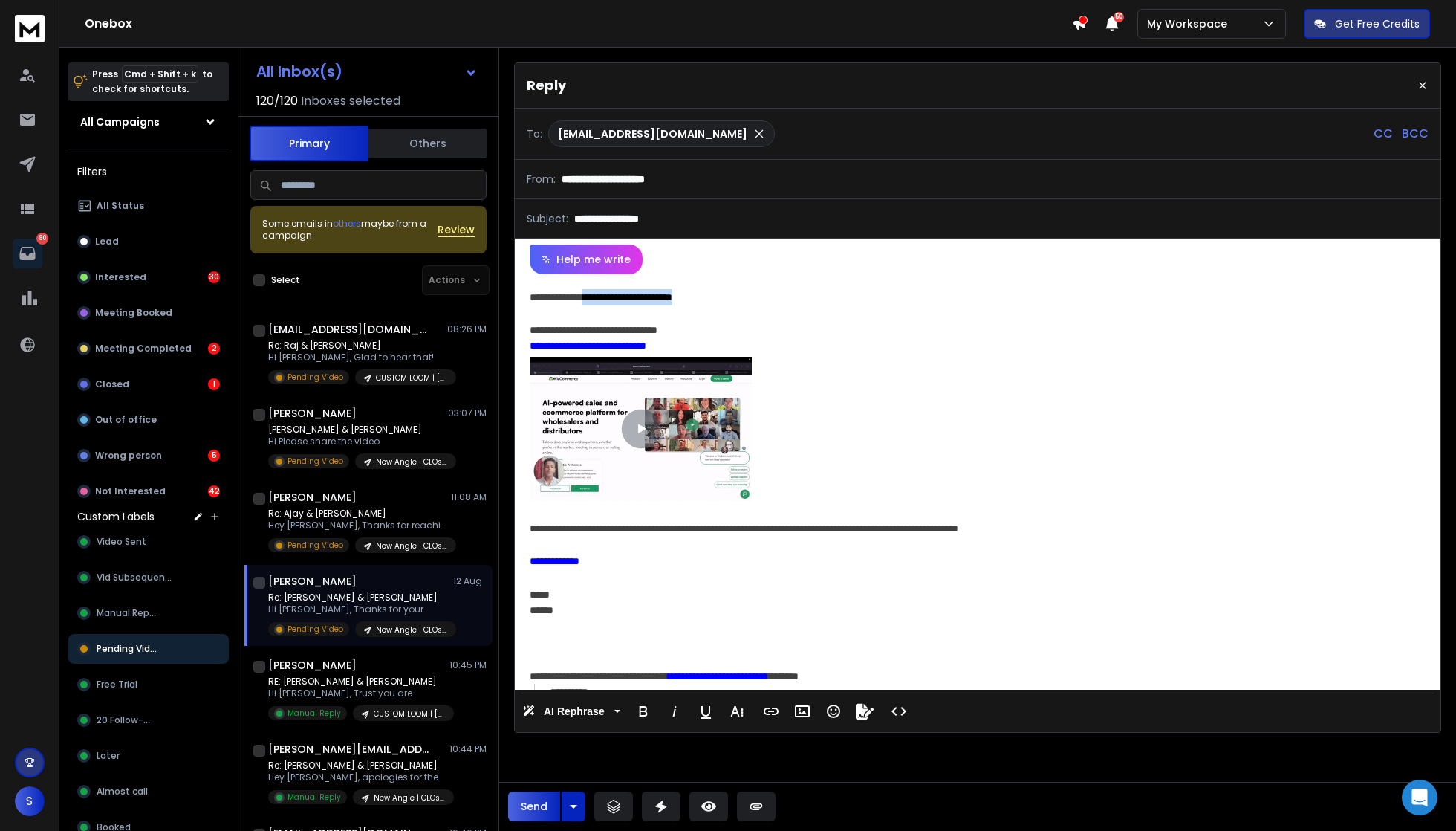
drag, startPoint x: 710, startPoint y: 293, endPoint x: 598, endPoint y: 303, distance: 112.4
click at [598, 303] on div "**********" at bounding box center [976, 297] width 892 height 15
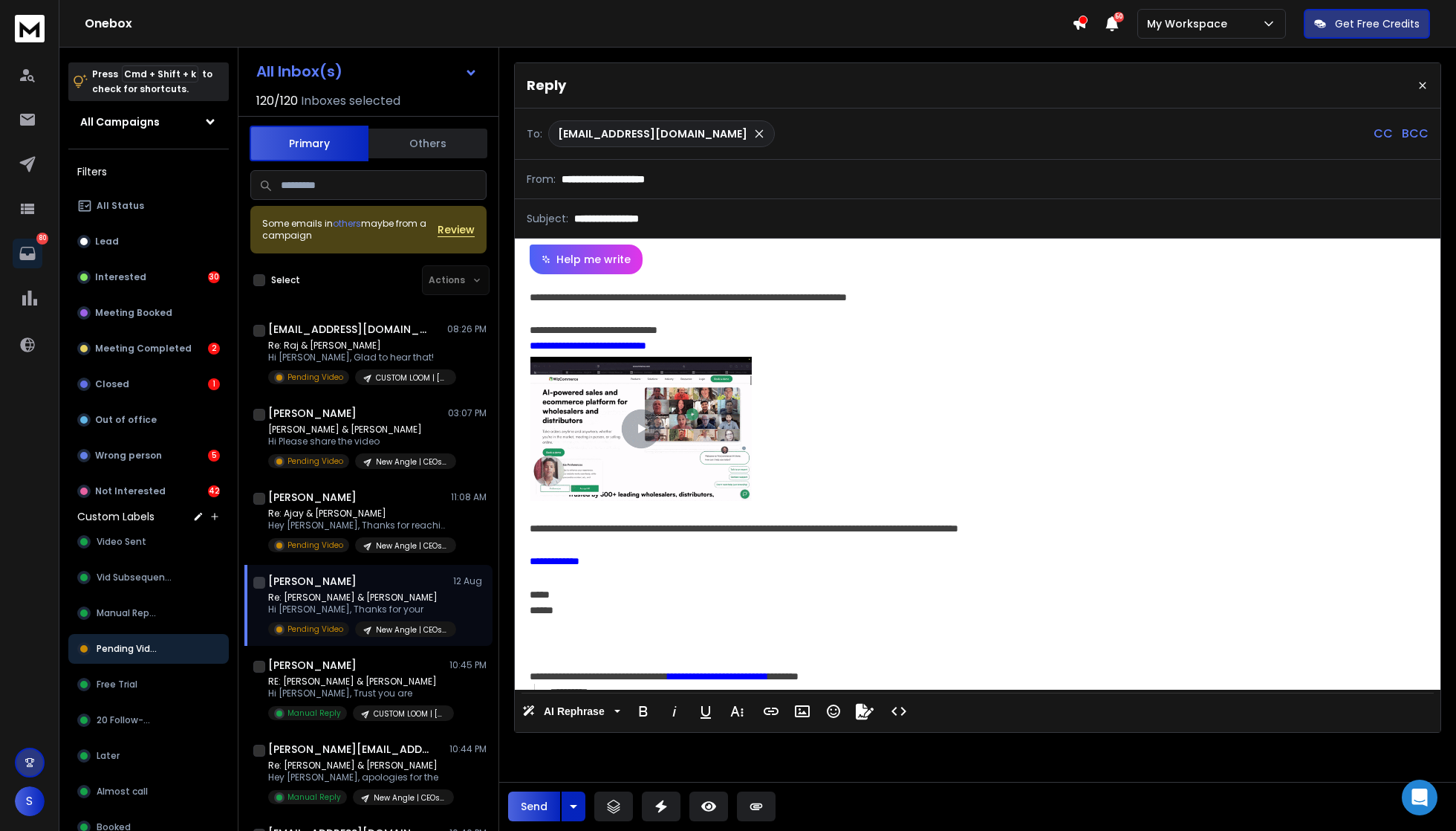
click at [521, 803] on button "Send" at bounding box center [534, 806] width 52 height 30
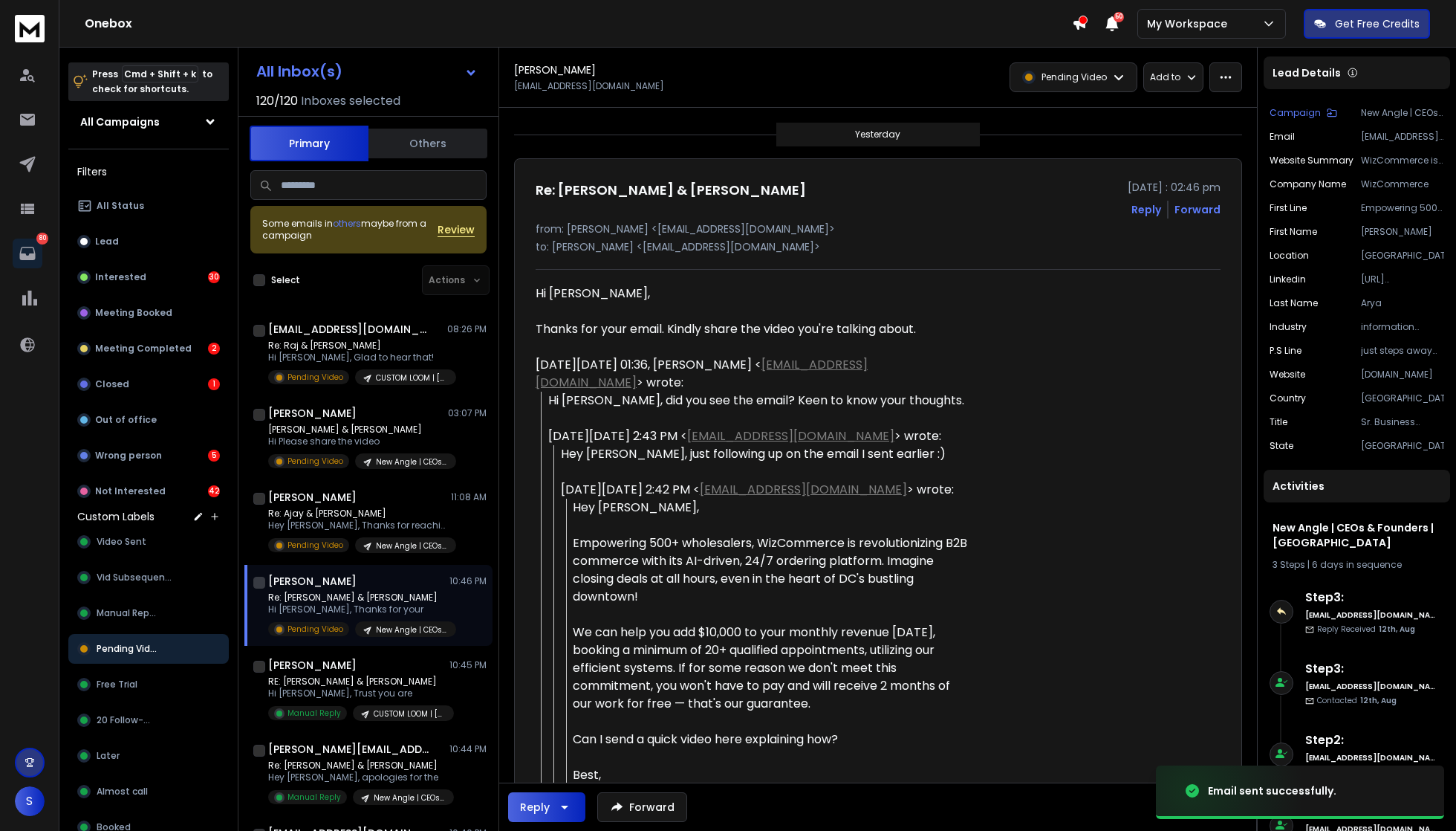
click at [1096, 71] on p "Pending Video" at bounding box center [1074, 77] width 65 height 12
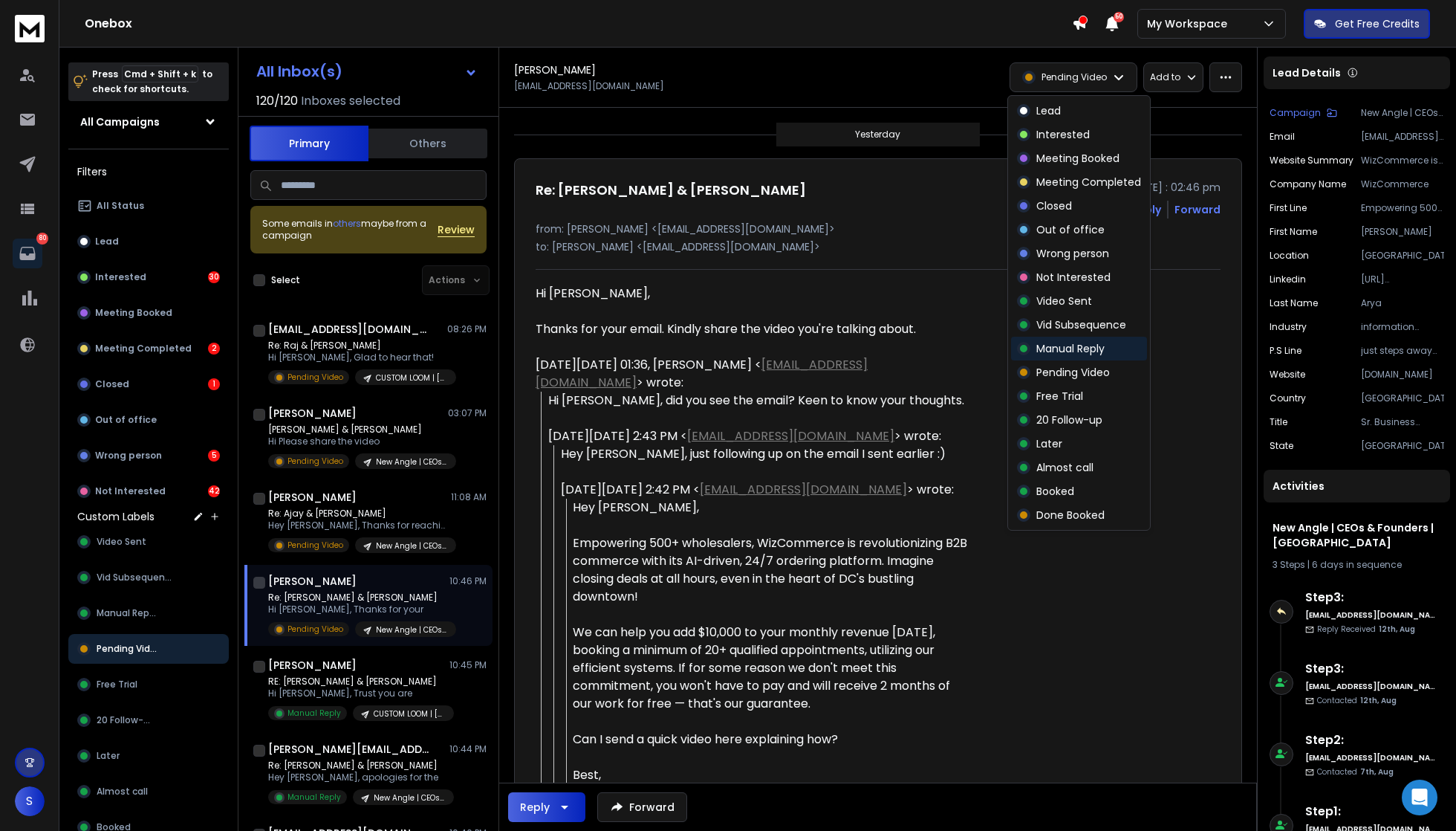
click at [1077, 349] on p "Manual Reply" at bounding box center [1071, 347] width 68 height 15
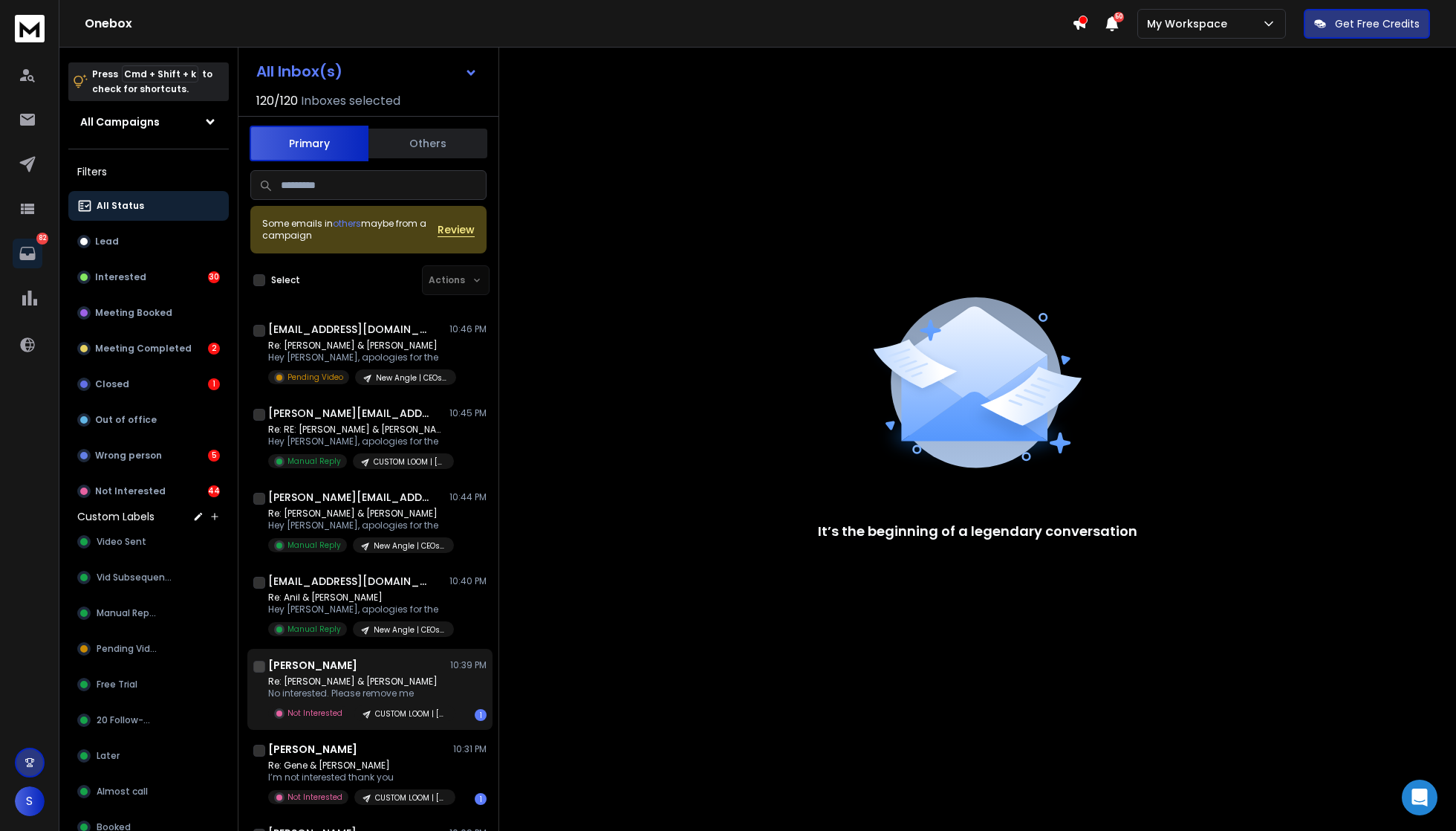
click at [358, 668] on h1 "[PERSON_NAME]" at bounding box center [312, 664] width 89 height 15
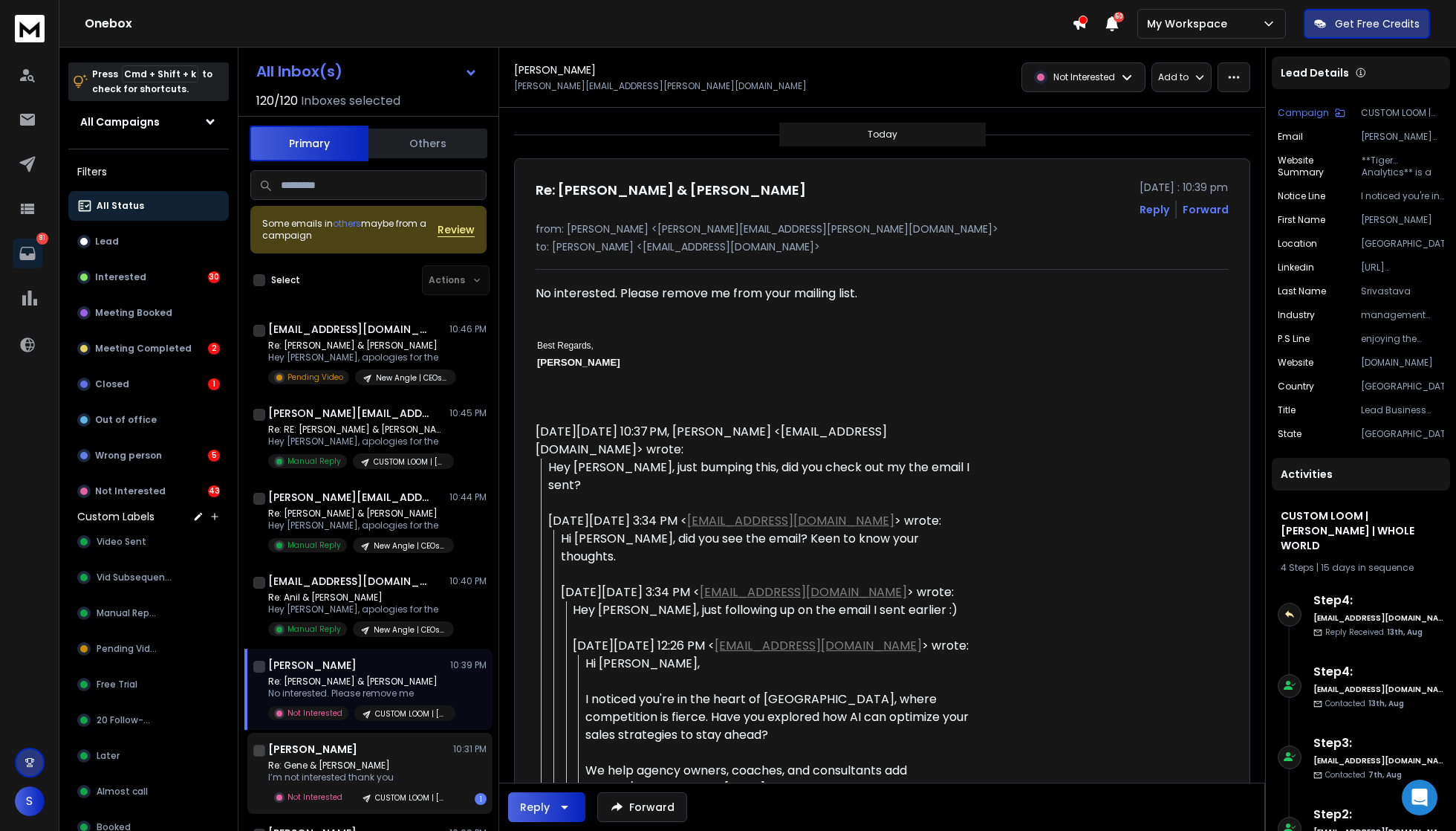
click at [361, 804] on div "CUSTOM LOOM | [PERSON_NAME] | WHOLE WORLD" at bounding box center [405, 797] width 101 height 15
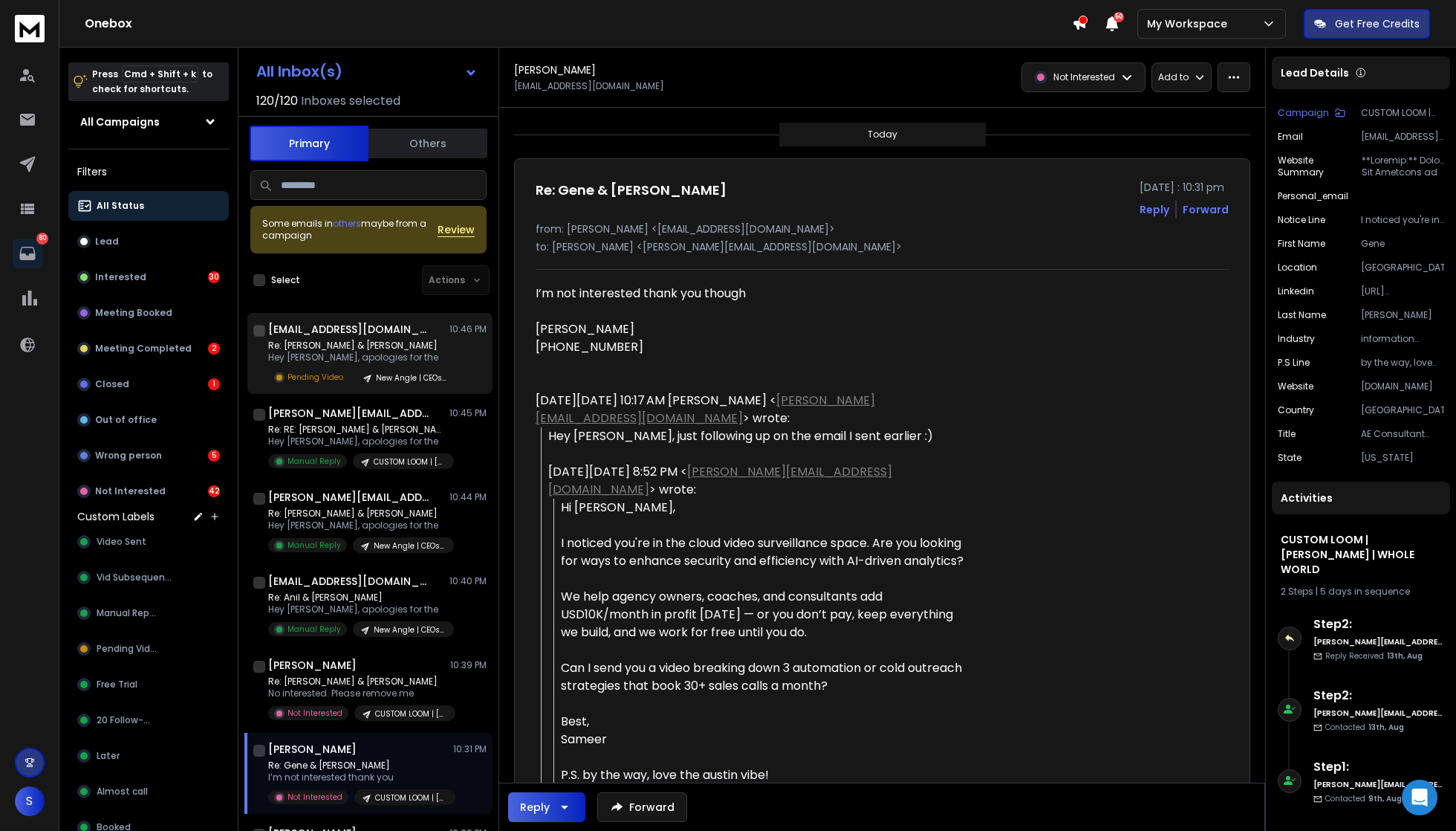
click at [411, 343] on p "Re: [PERSON_NAME] & [PERSON_NAME]" at bounding box center [357, 346] width 178 height 12
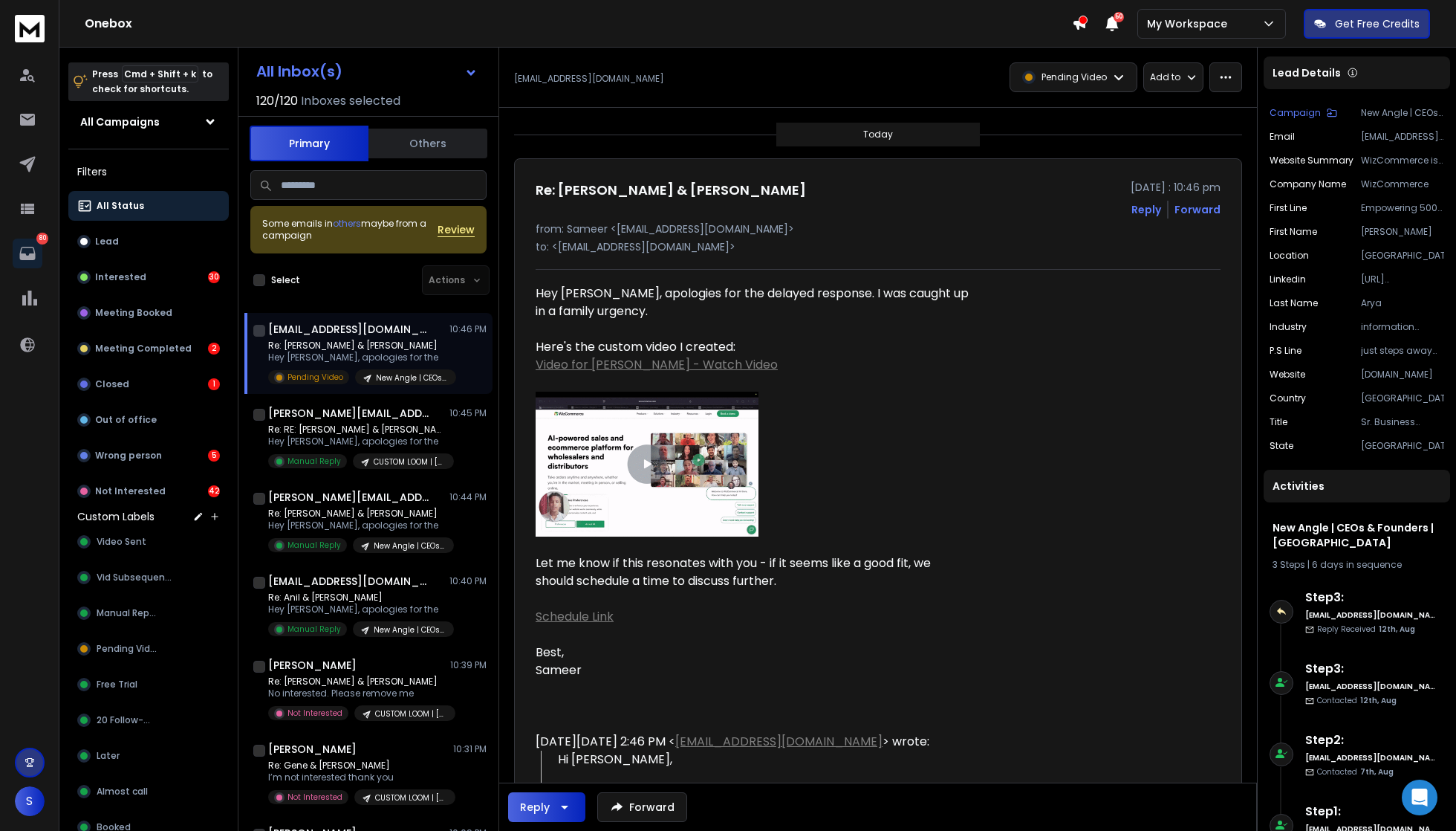
click at [1113, 80] on icon at bounding box center [1119, 77] width 12 height 12
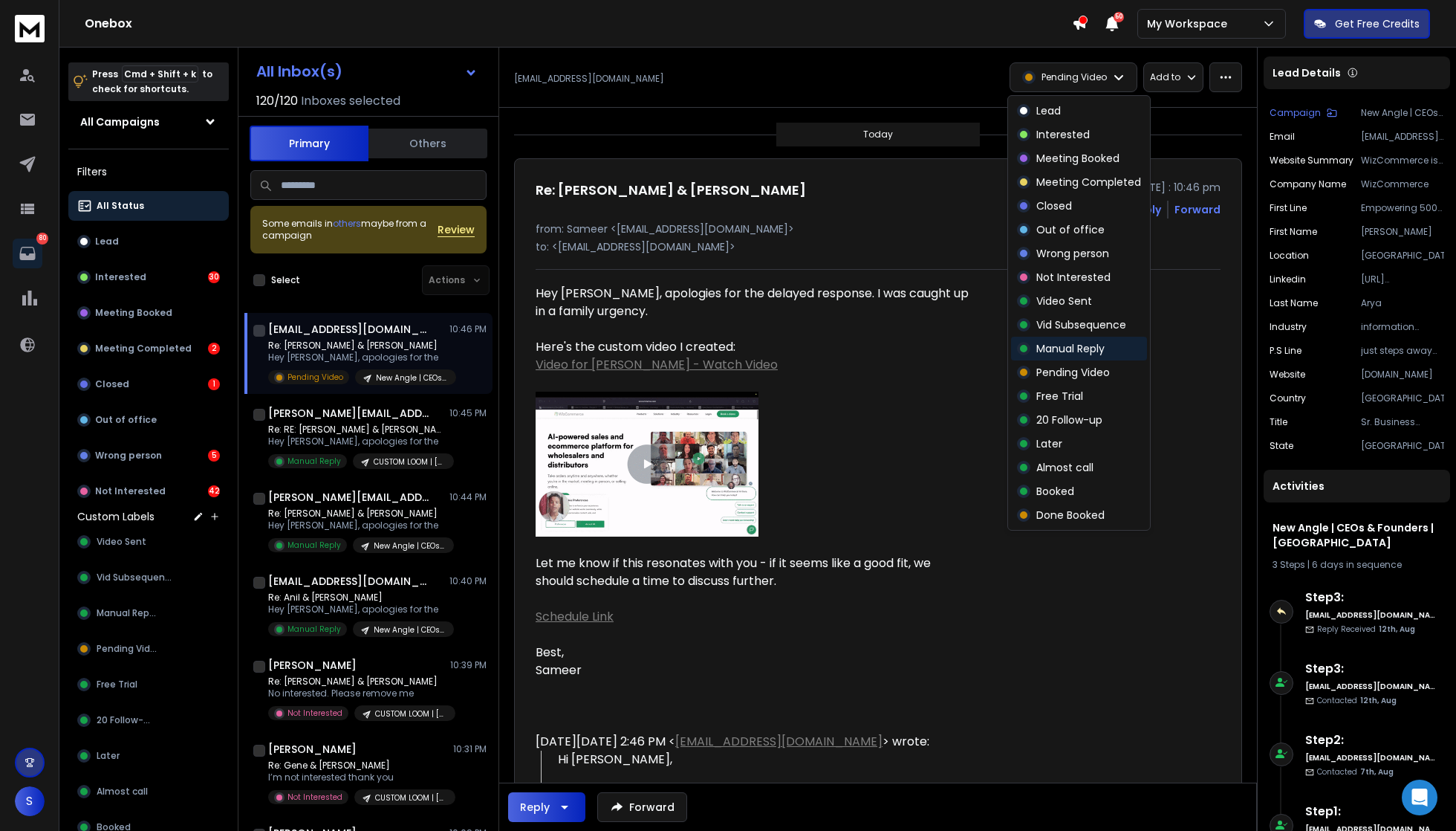
click at [1062, 341] on p "Manual Reply" at bounding box center [1071, 347] width 68 height 15
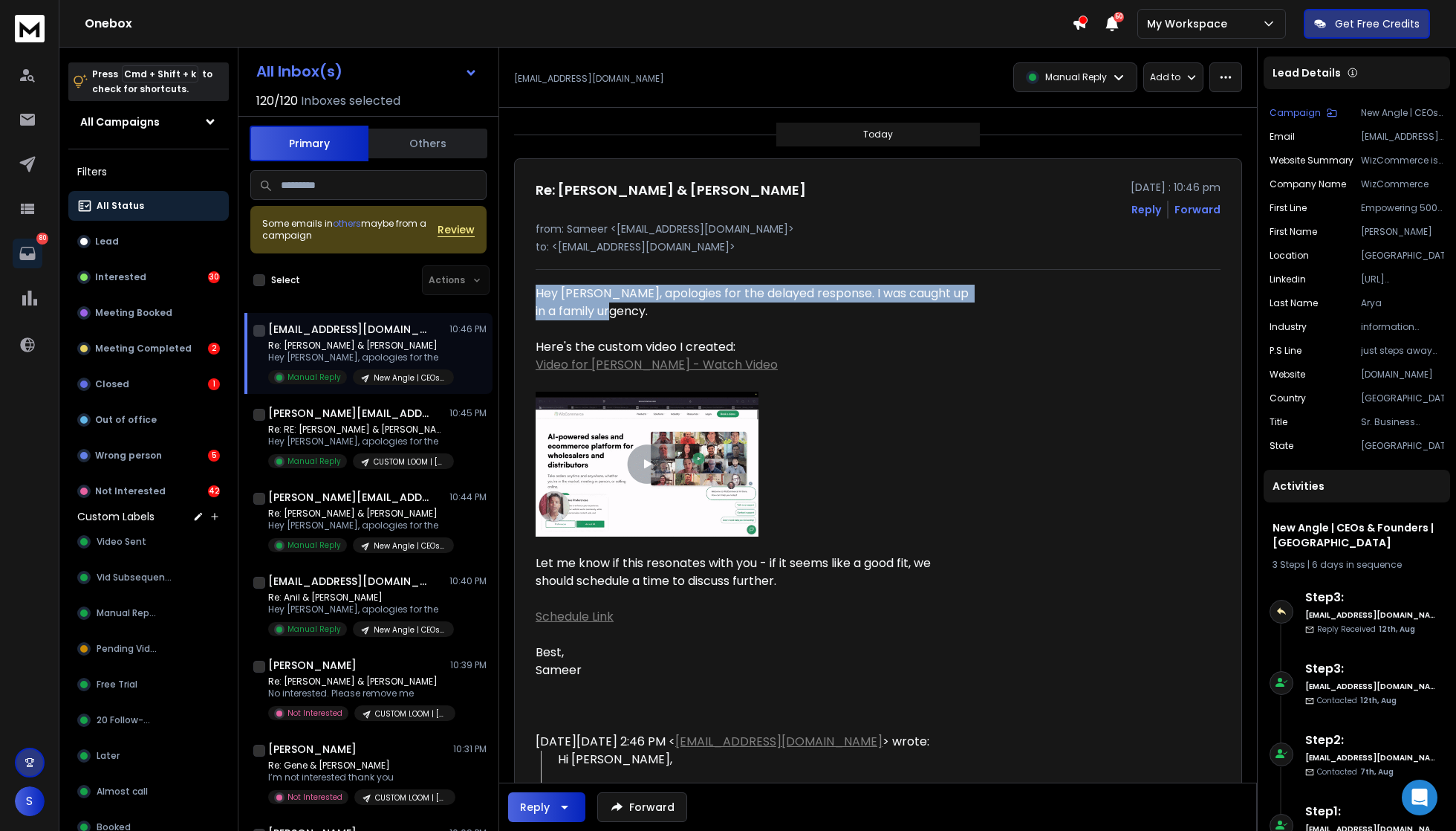
drag, startPoint x: 631, startPoint y: 316, endPoint x: 529, endPoint y: 292, distance: 104.8
click at [529, 292] on div "Re: [PERSON_NAME] & [PERSON_NAME] [DATE] : 10:46 pm Reply Forward from: [PERSON…" at bounding box center [878, 828] width 728 height 1339
copy div "Hey [PERSON_NAME], apologies for the delayed response. I was caught up in a fam…"
click at [141, 646] on span "Pending Video" at bounding box center [129, 649] width 65 height 12
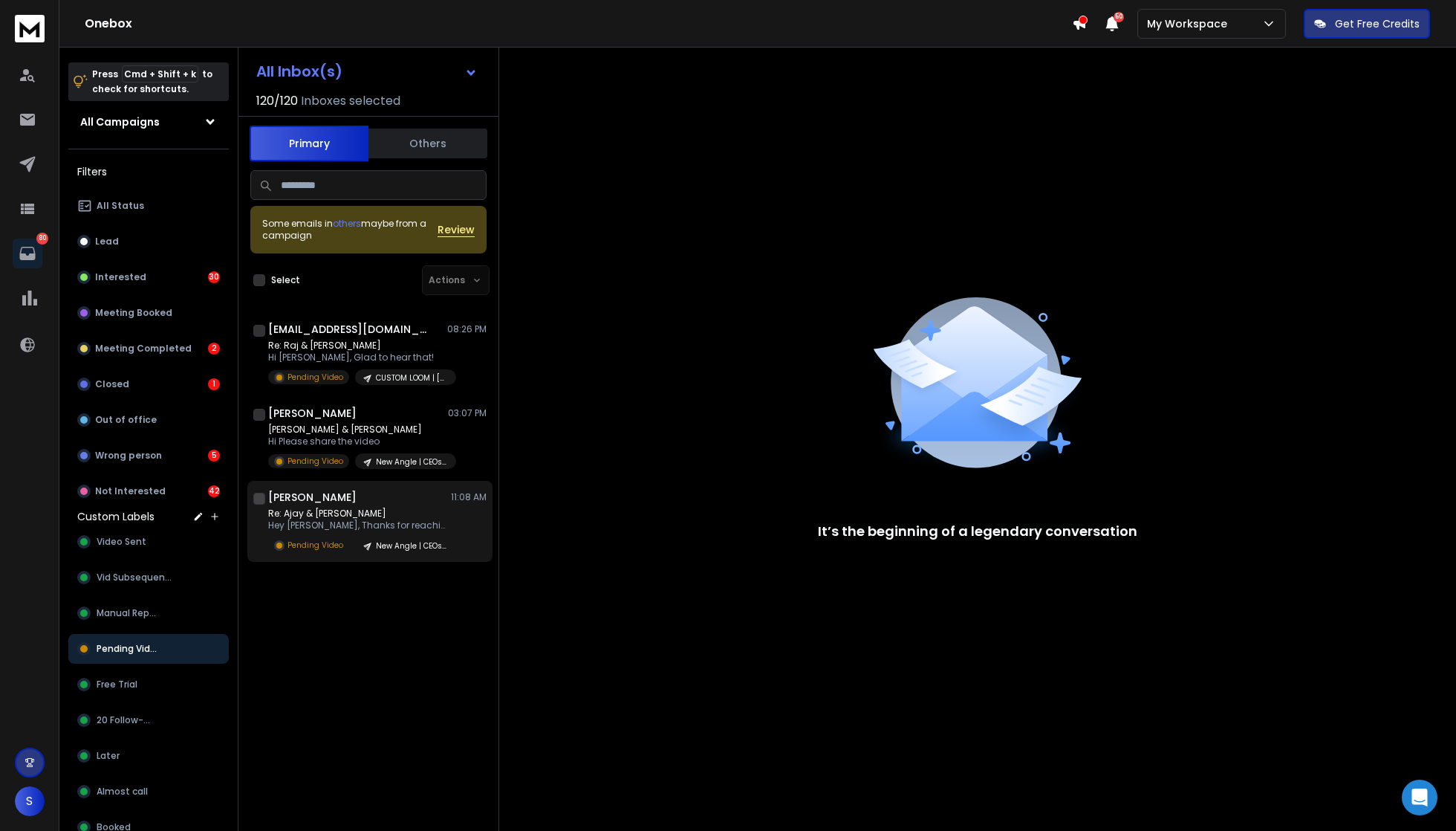
click at [414, 509] on div "[PERSON_NAME] 11:08 AM Re: [PERSON_NAME] & [PERSON_NAME], Thanks for reaching P…" at bounding box center [377, 521] width 218 height 63
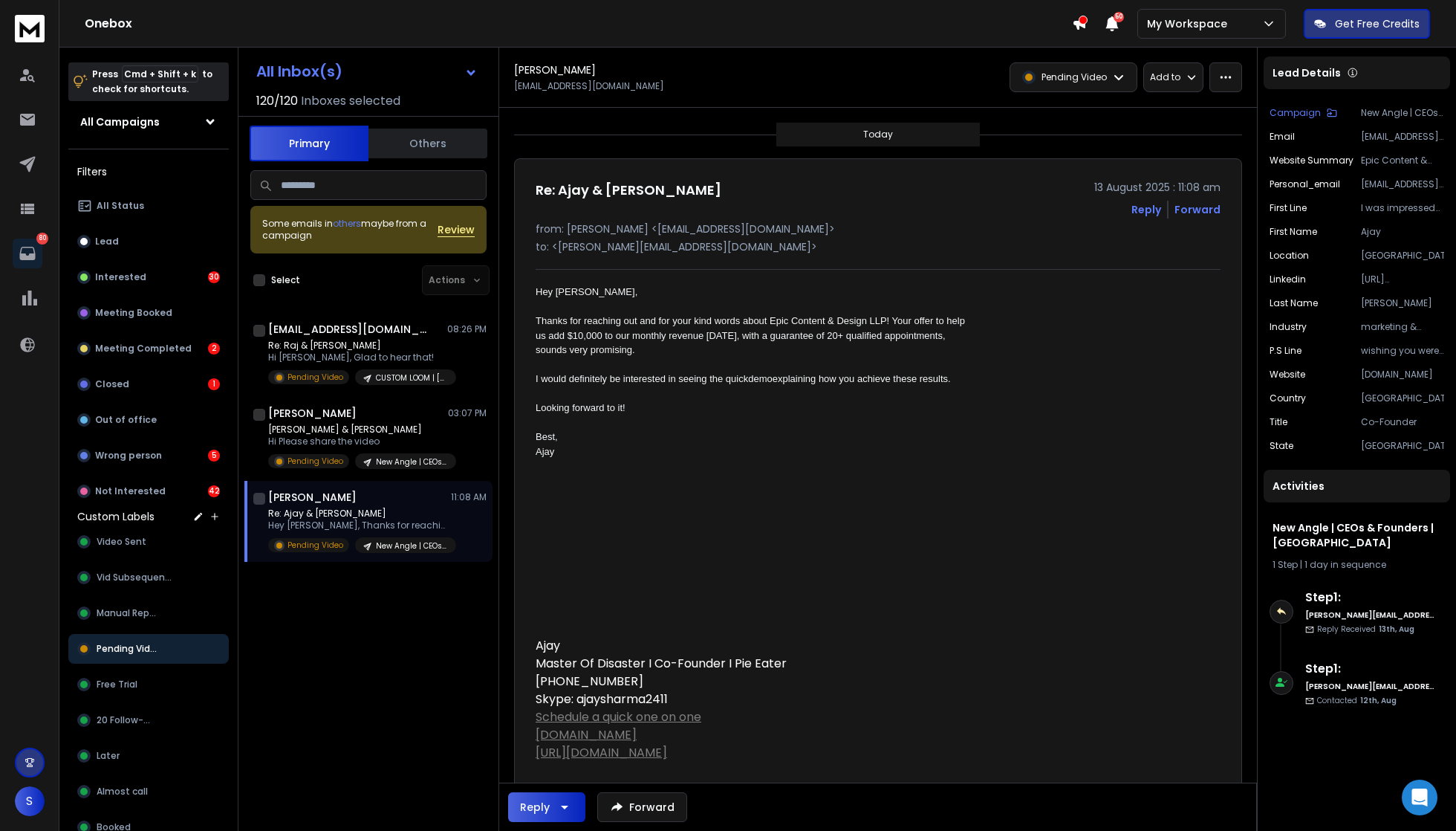
click at [545, 801] on div "Reply" at bounding box center [535, 806] width 30 height 15
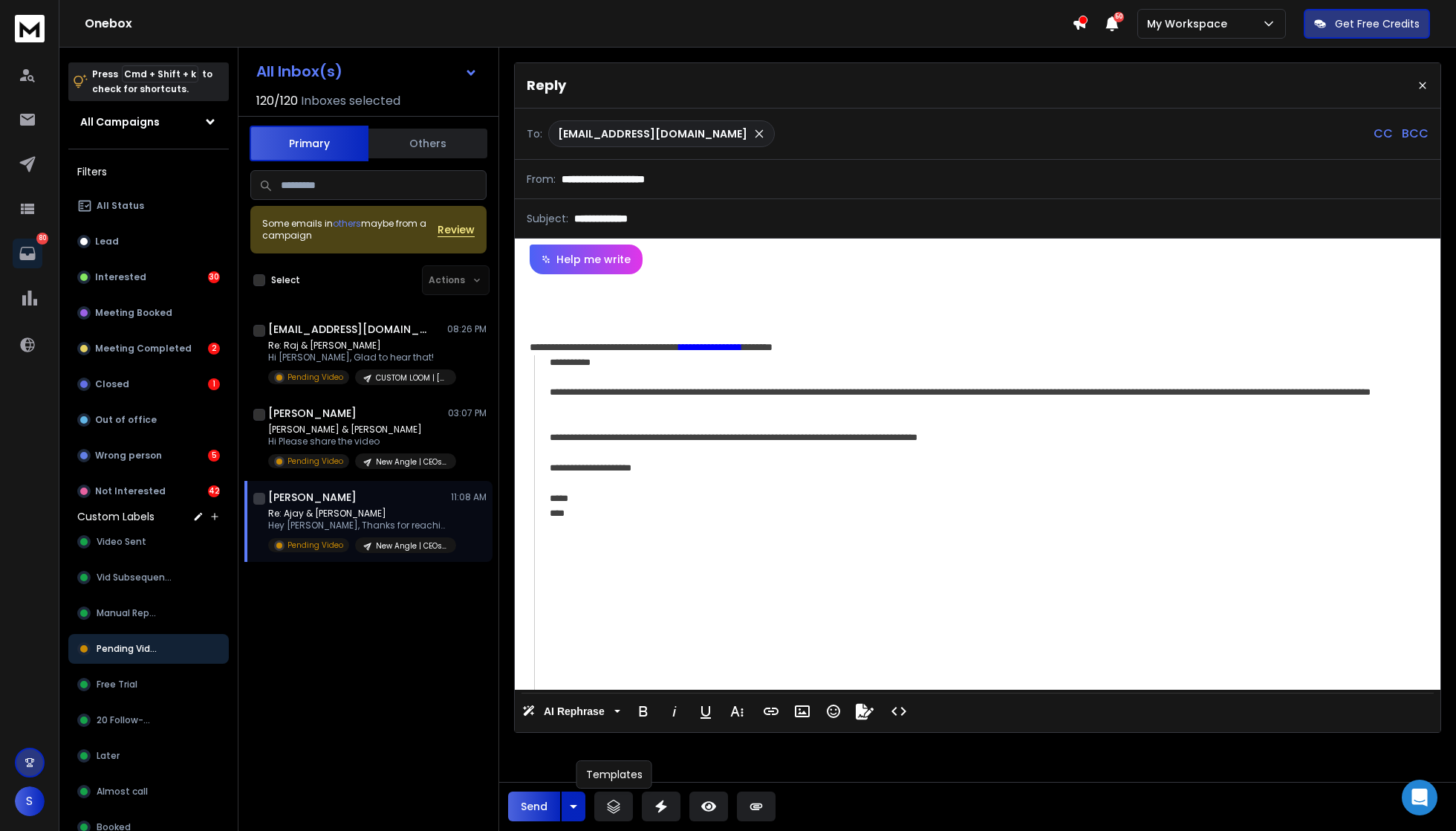
click at [600, 814] on button at bounding box center [613, 806] width 39 height 30
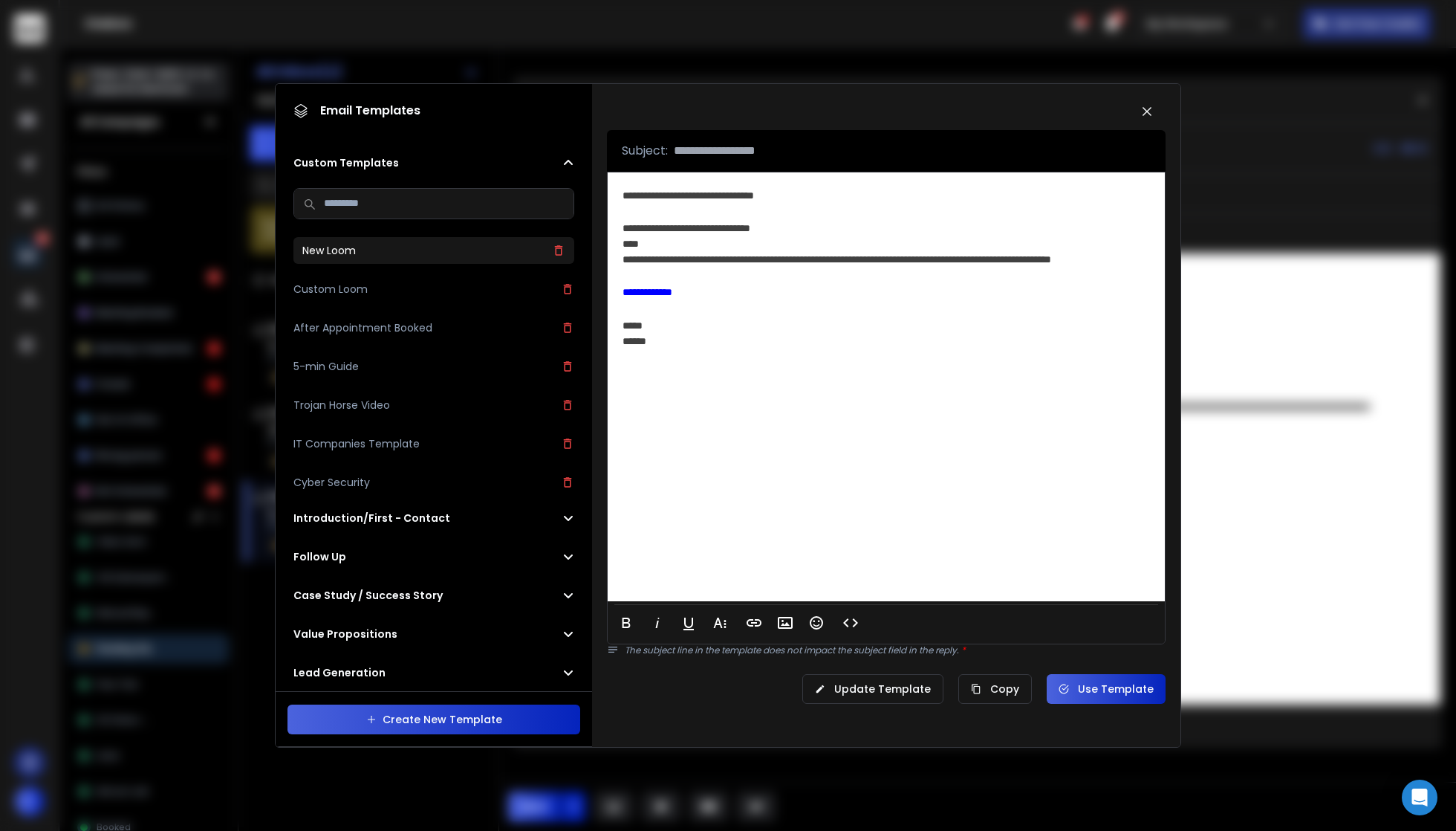
click at [1090, 700] on button "Use Template" at bounding box center [1106, 688] width 119 height 30
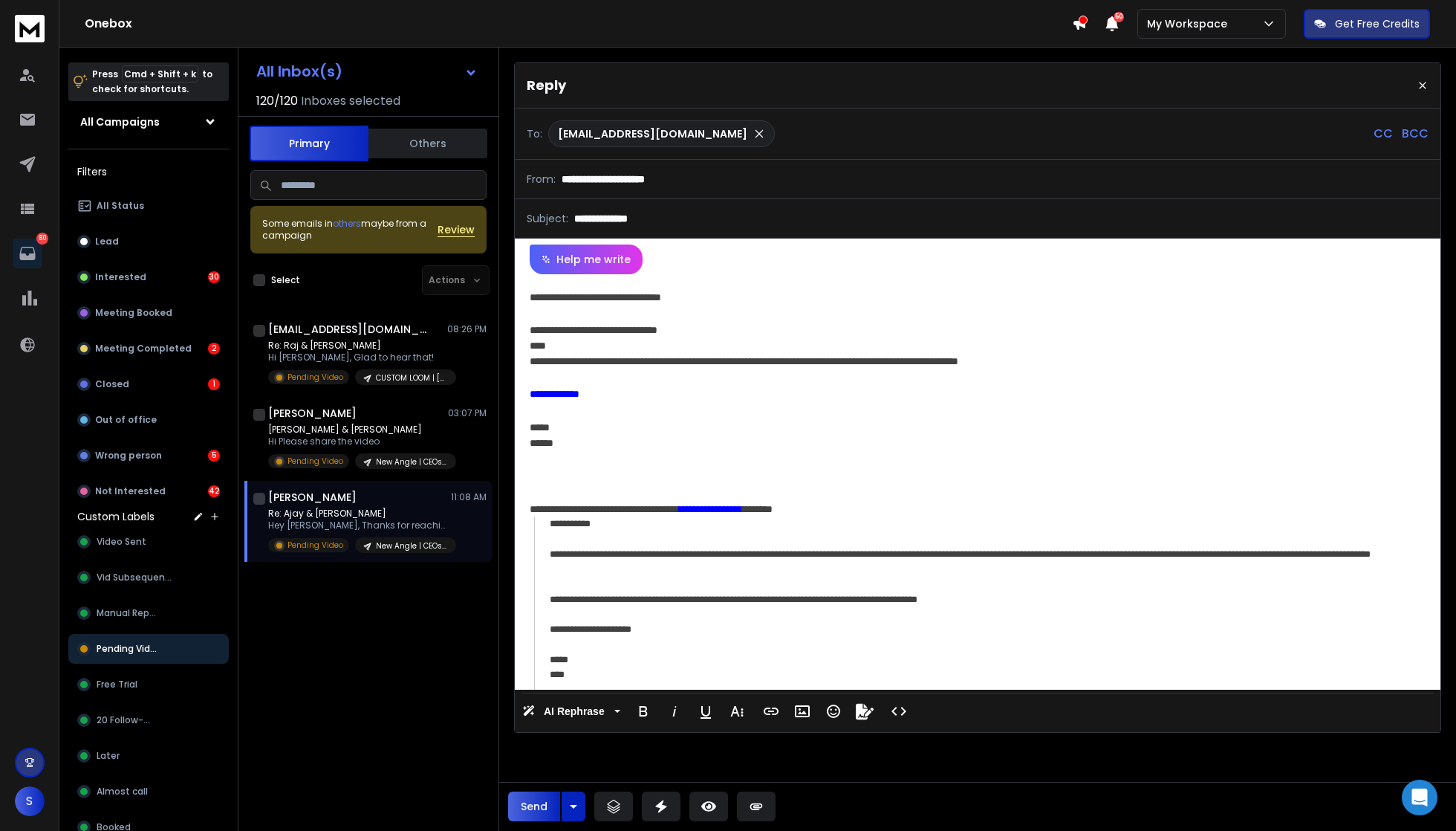
click at [545, 352] on div "****" at bounding box center [976, 345] width 892 height 15
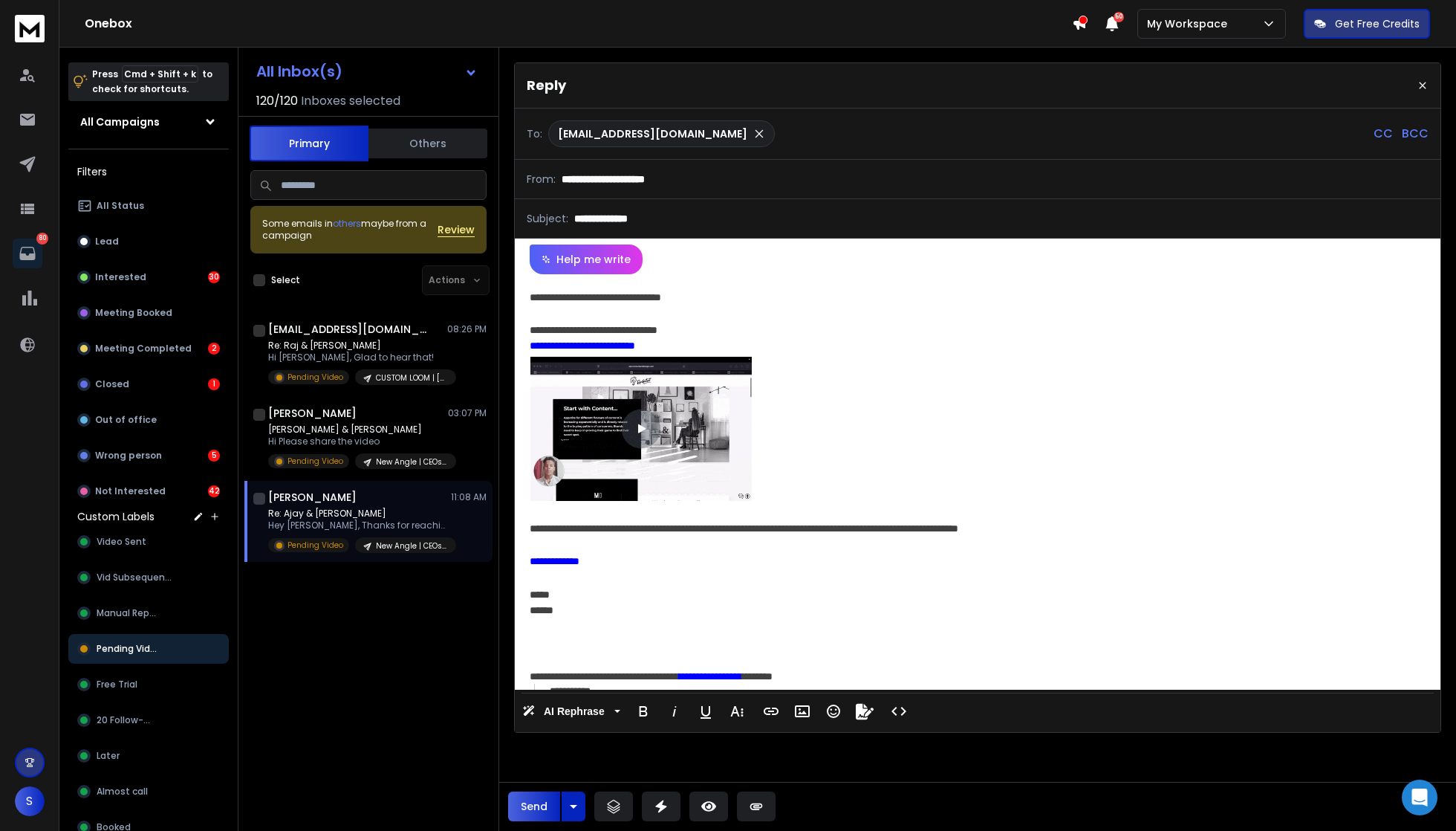
click at [589, 548] on div at bounding box center [978, 544] width 896 height 16
click at [687, 560] on div "**********" at bounding box center [978, 561] width 896 height 16
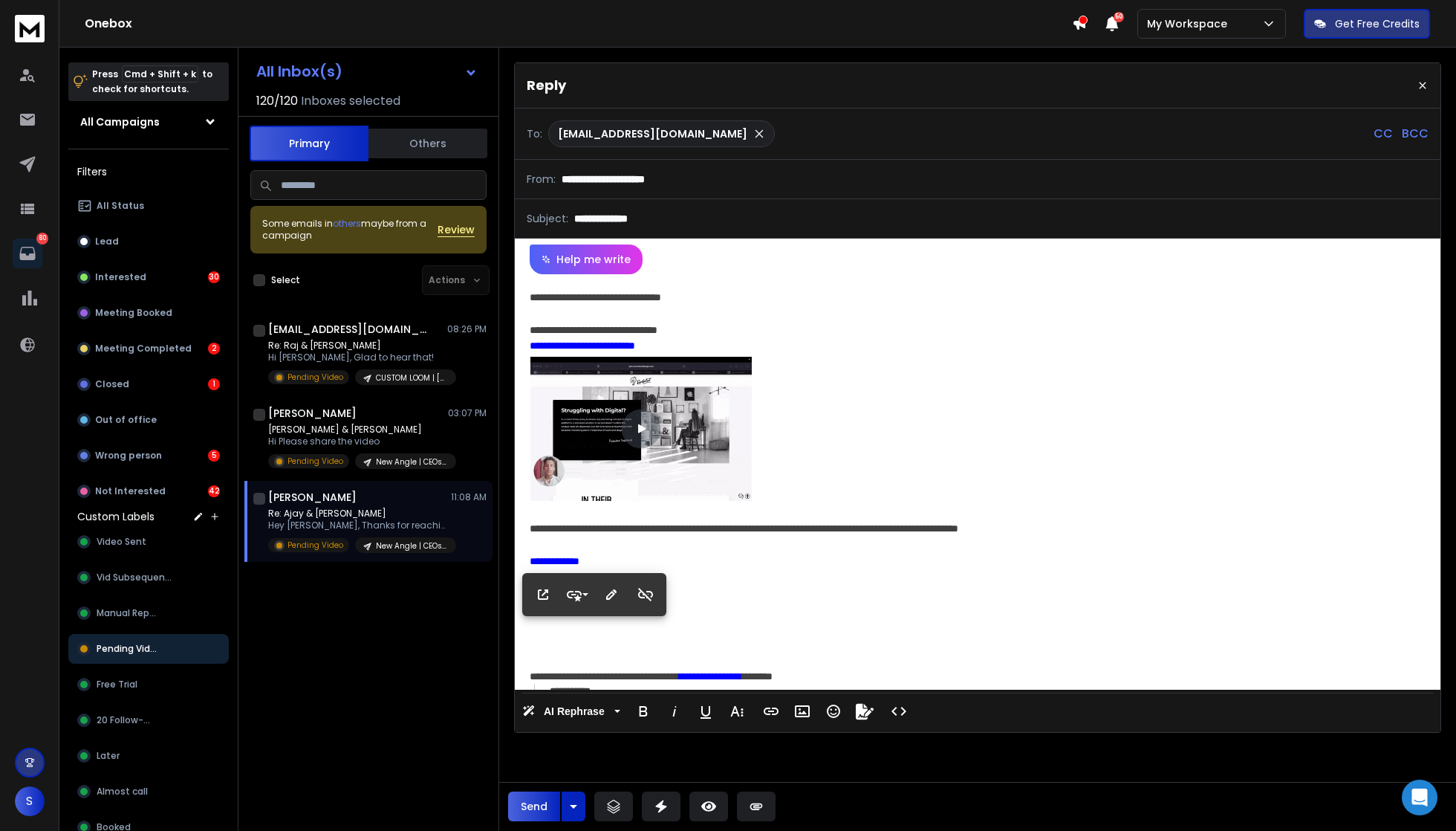
click at [561, 297] on div "**********" at bounding box center [976, 297] width 892 height 15
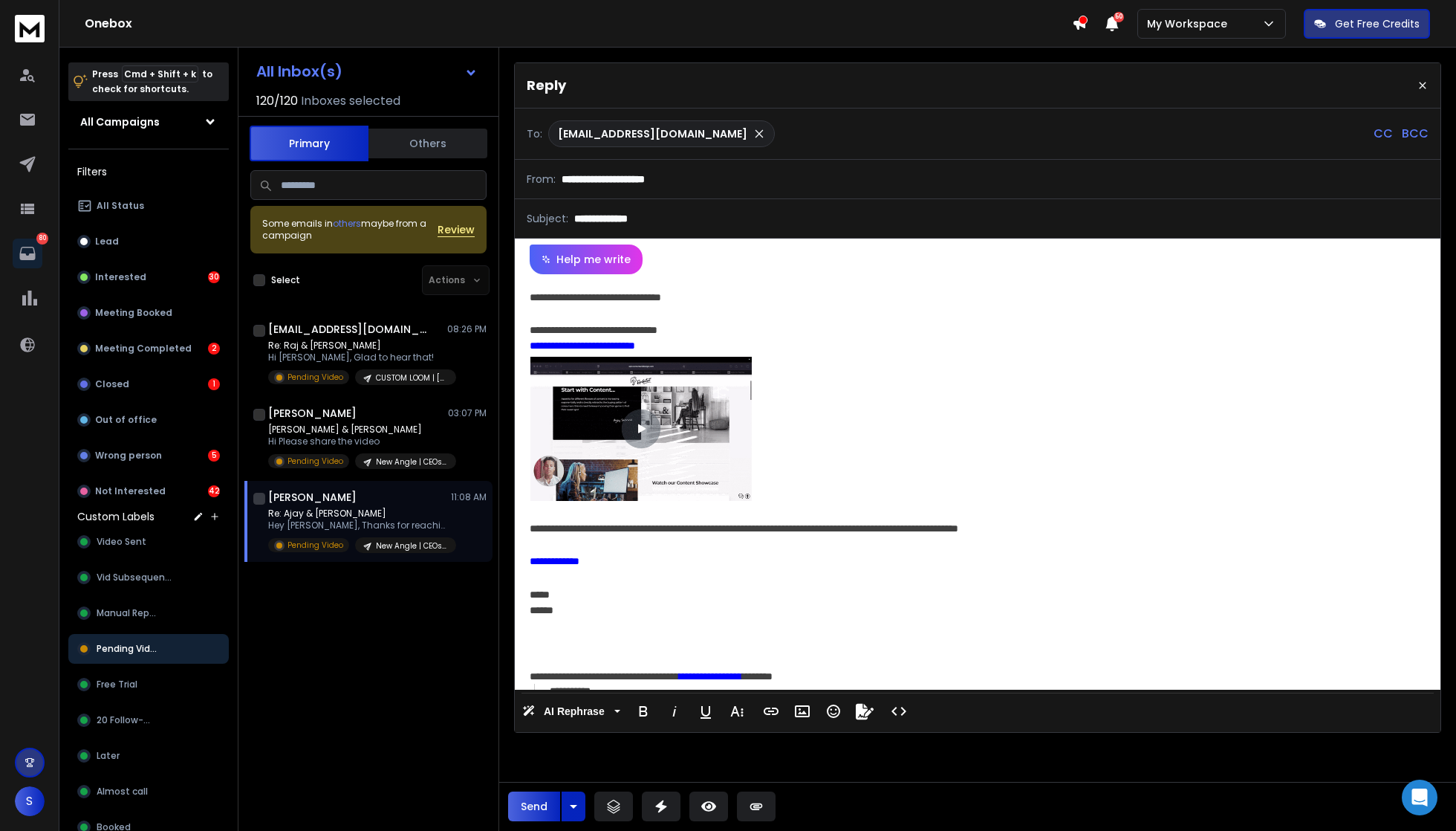
click at [541, 820] on button "Send" at bounding box center [534, 806] width 52 height 30
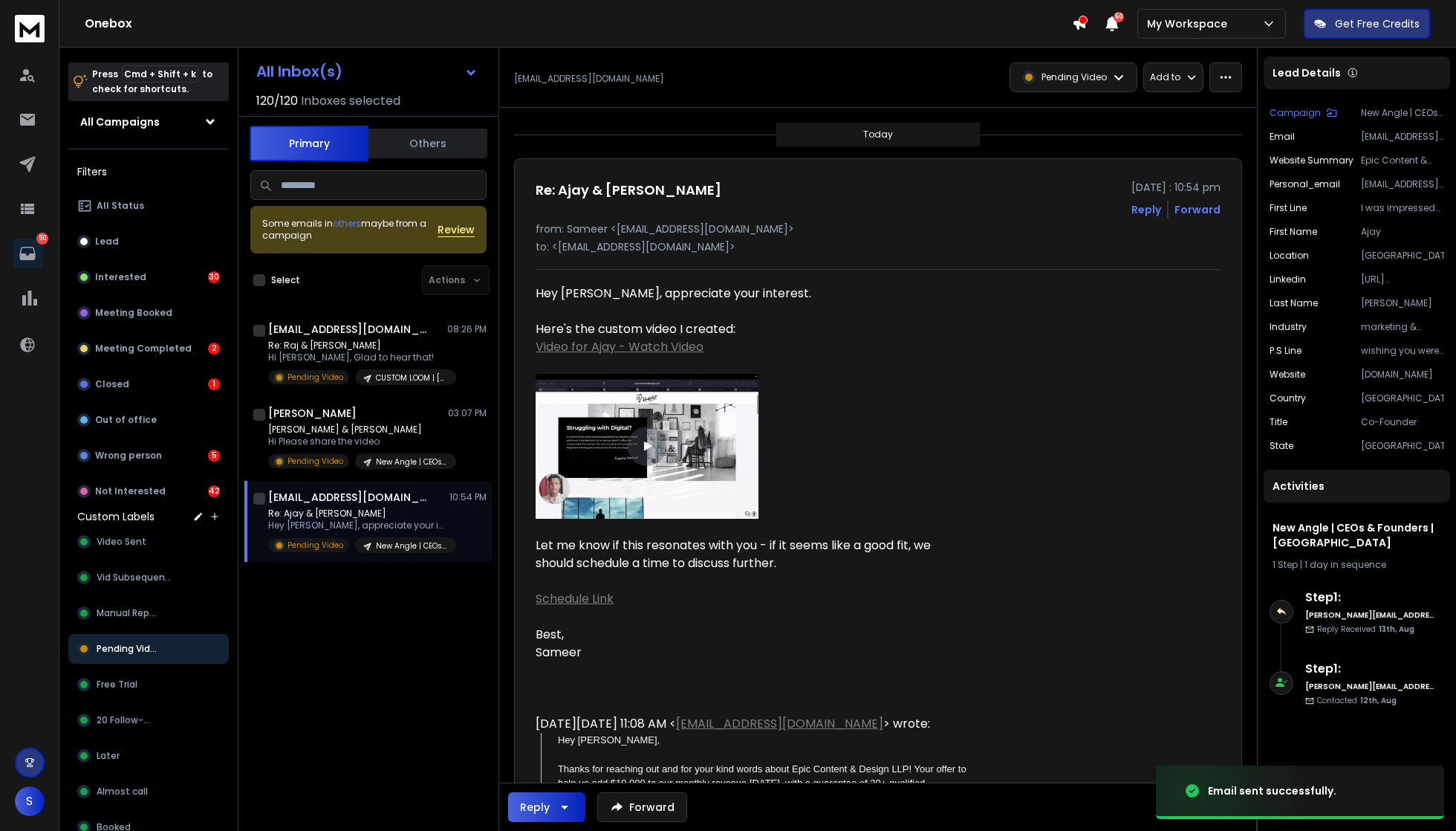
click at [1056, 73] on p "Pending Video" at bounding box center [1074, 77] width 65 height 12
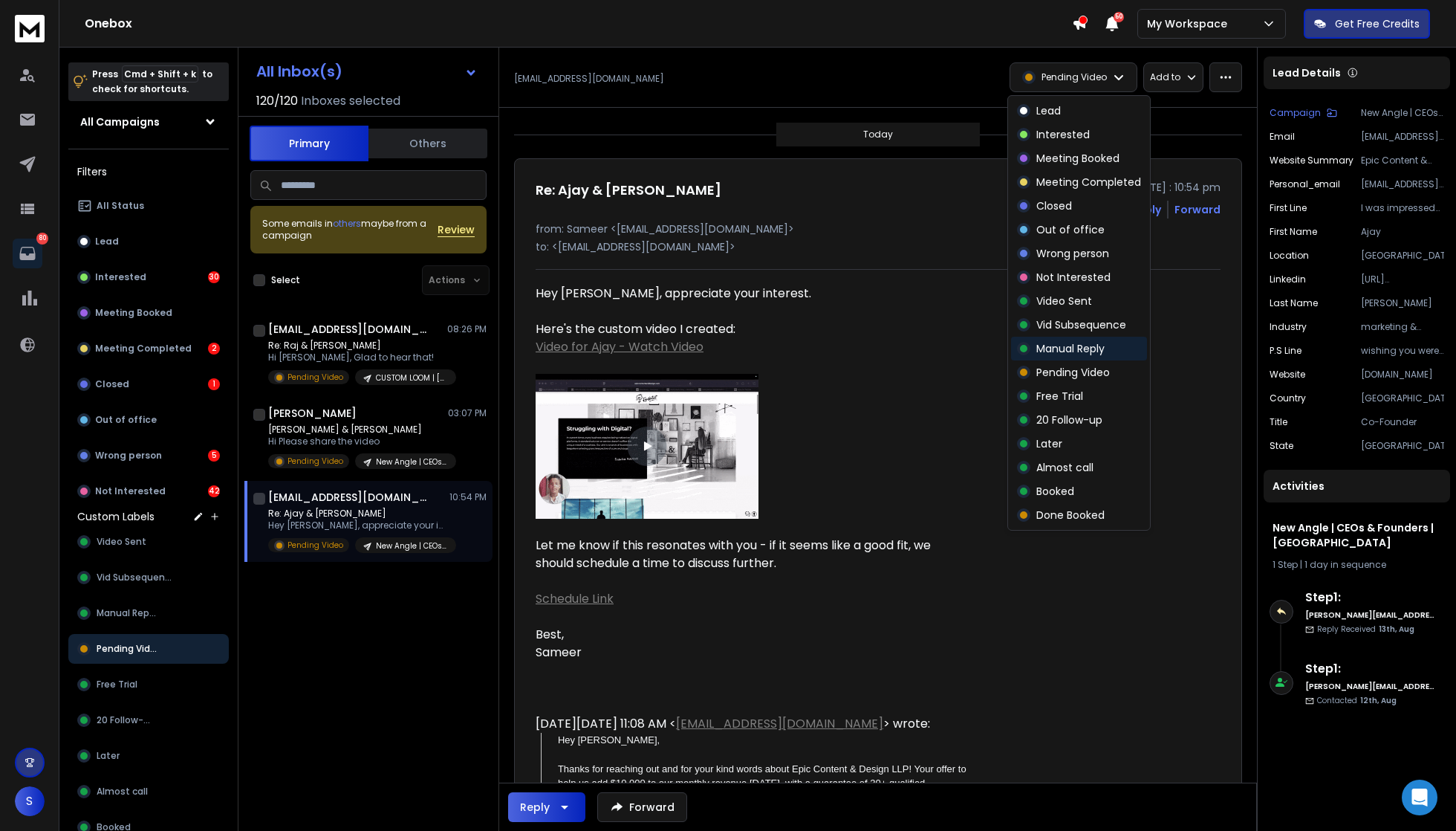
click at [1064, 346] on p "Manual Reply" at bounding box center [1071, 347] width 68 height 15
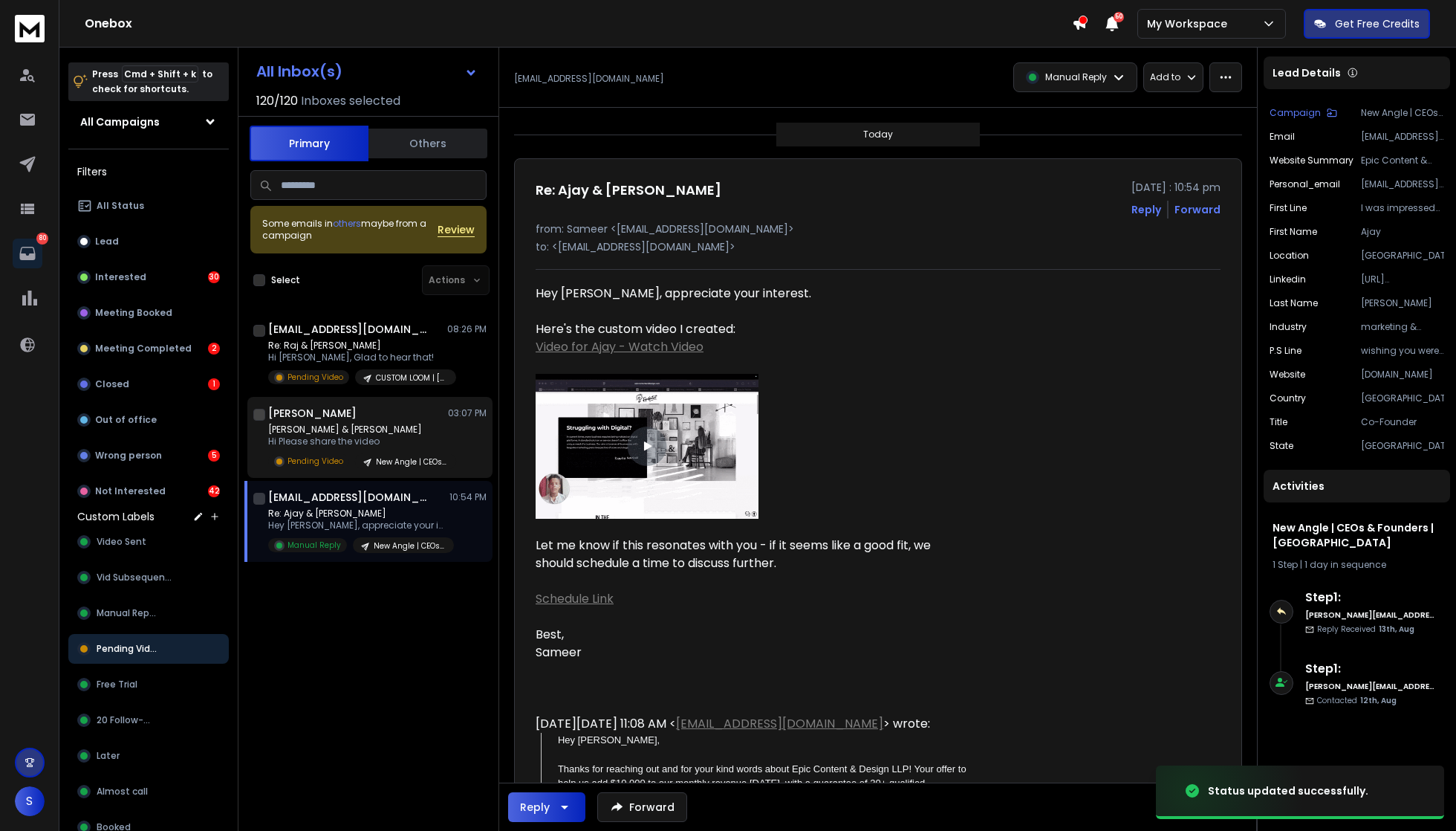
click at [373, 448] on p "Hi Please share the video" at bounding box center [357, 442] width 178 height 12
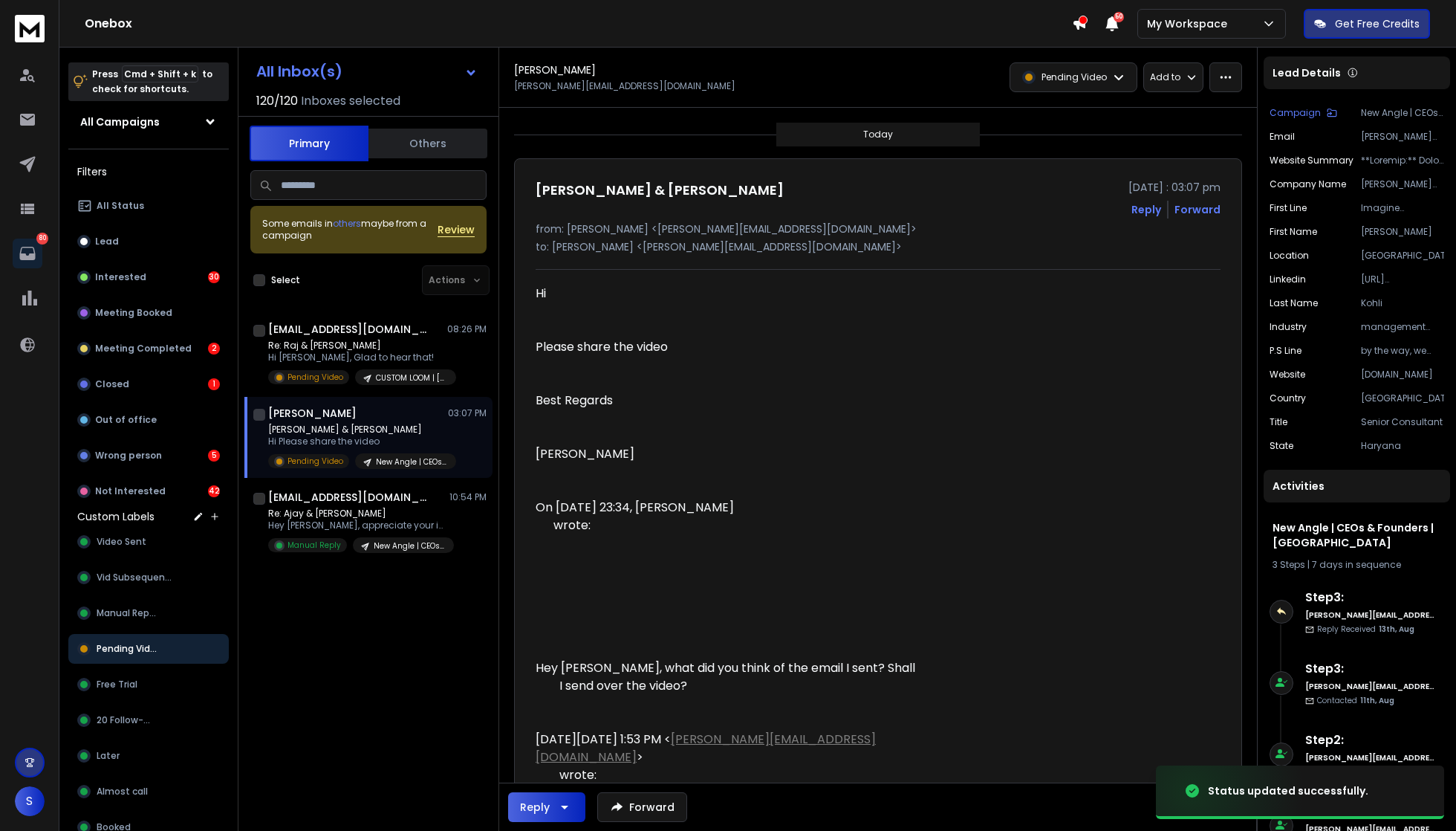
click at [548, 817] on button "Reply" at bounding box center [547, 806] width 77 height 30
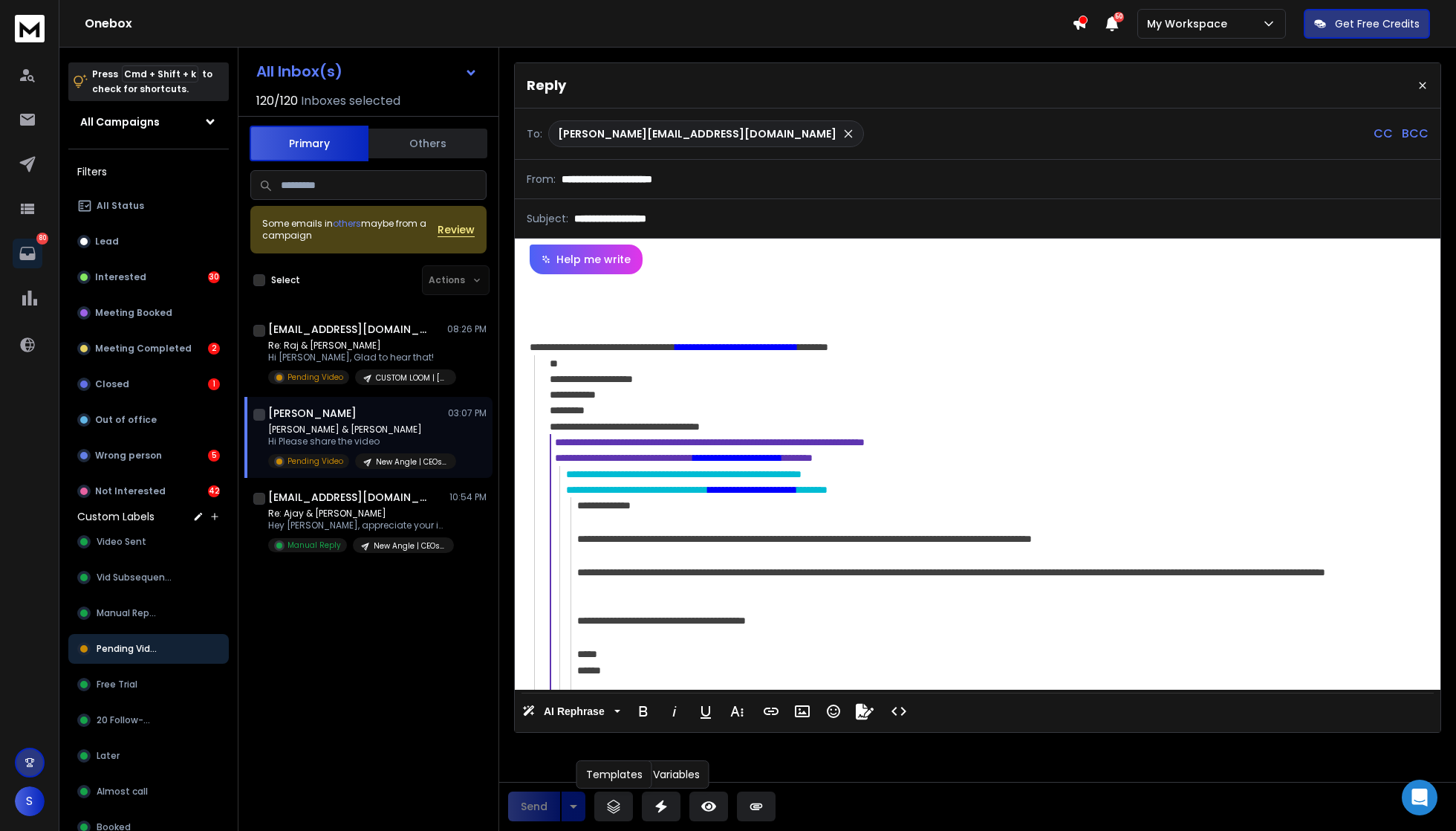
click at [612, 815] on button at bounding box center [613, 806] width 39 height 30
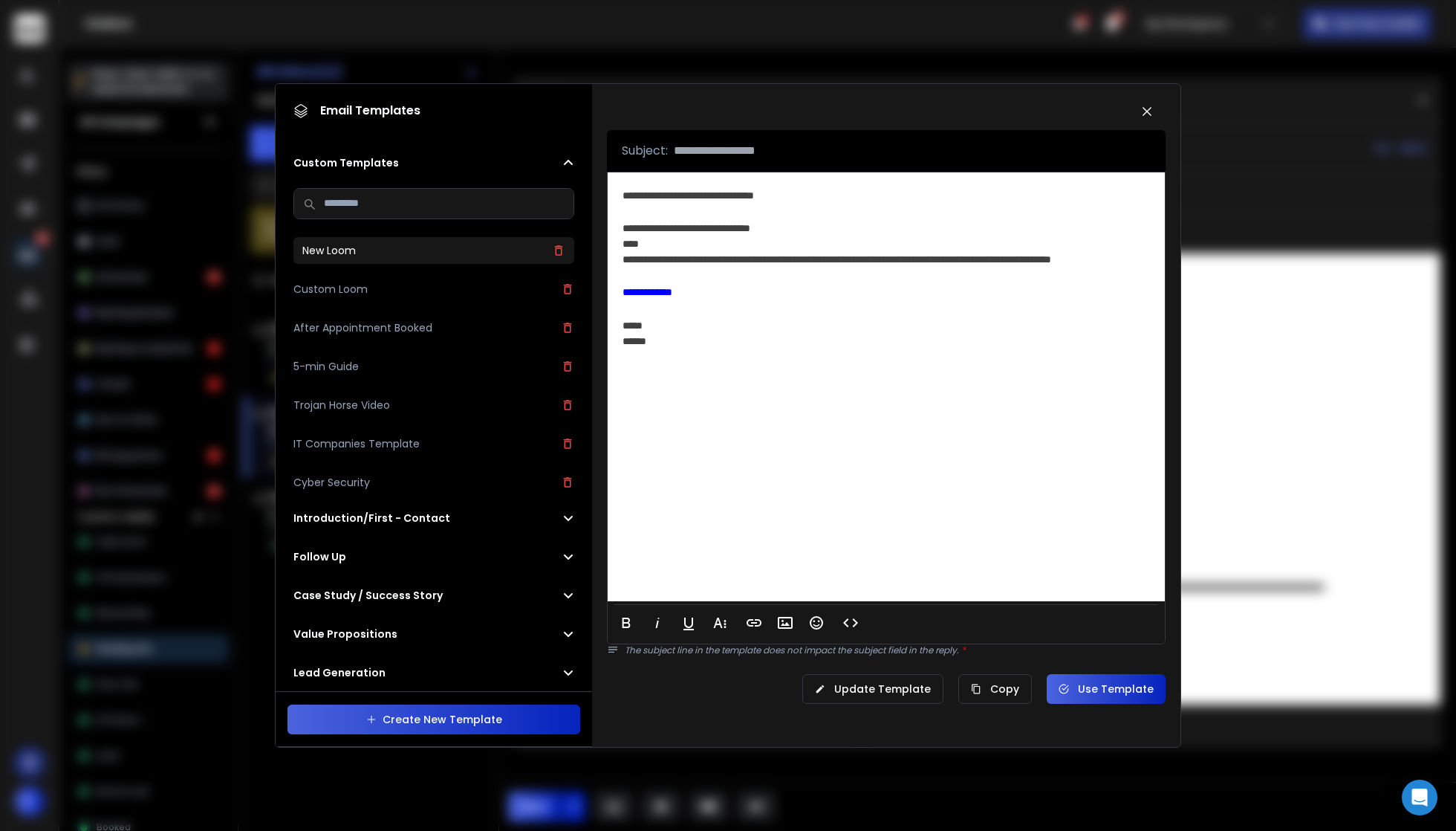
click at [644, 202] on div "**********" at bounding box center [885, 195] width 526 height 15
click at [1095, 685] on button "Use Template" at bounding box center [1106, 688] width 119 height 30
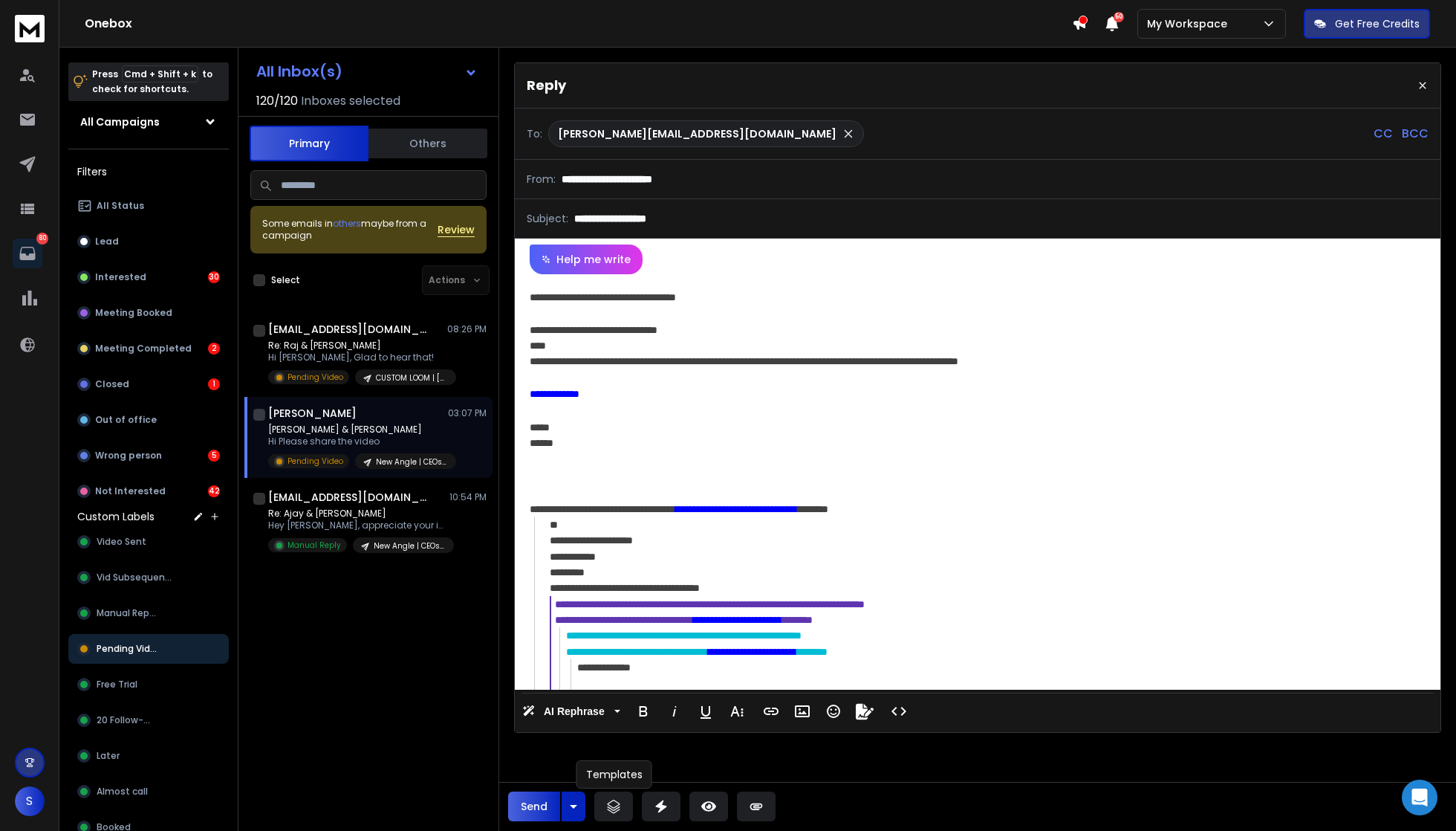
click at [622, 794] on button at bounding box center [613, 806] width 39 height 30
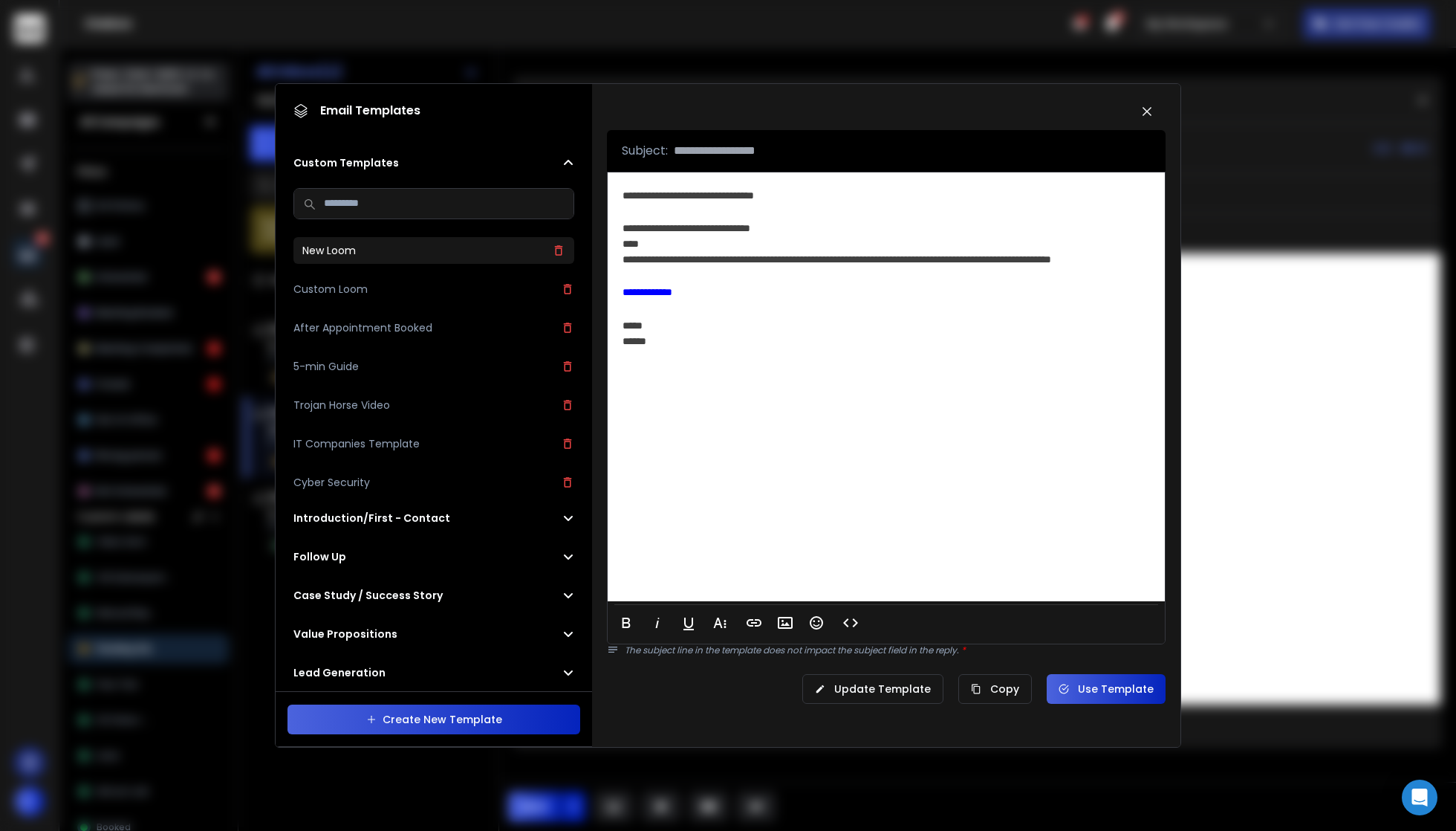
click at [1156, 108] on div at bounding box center [886, 111] width 558 height 37
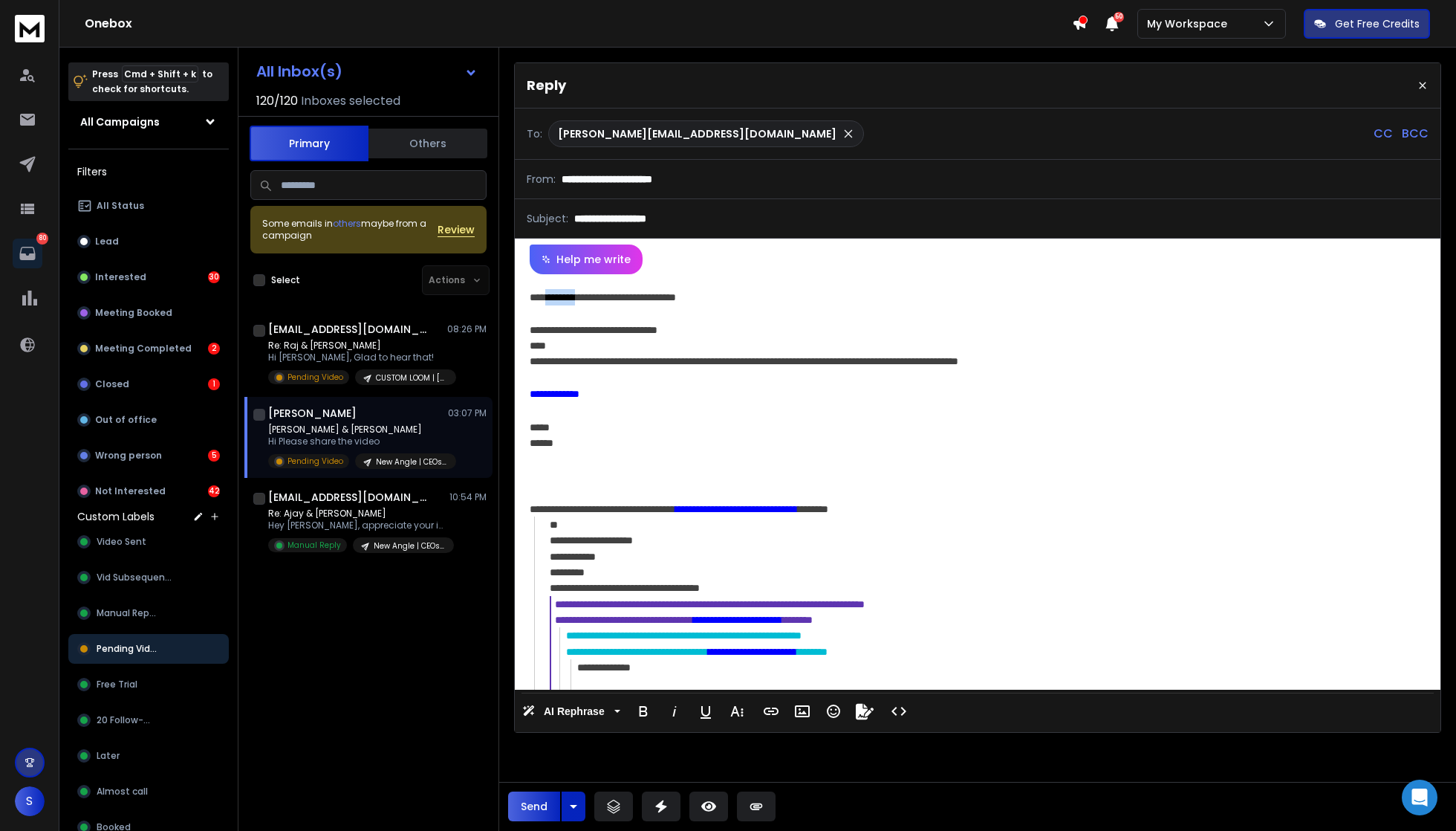
drag, startPoint x: 592, startPoint y: 301, endPoint x: 551, endPoint y: 300, distance: 41.0
click at [551, 300] on div "**********" at bounding box center [976, 297] width 892 height 15
click at [542, 349] on div "****" at bounding box center [976, 345] width 892 height 15
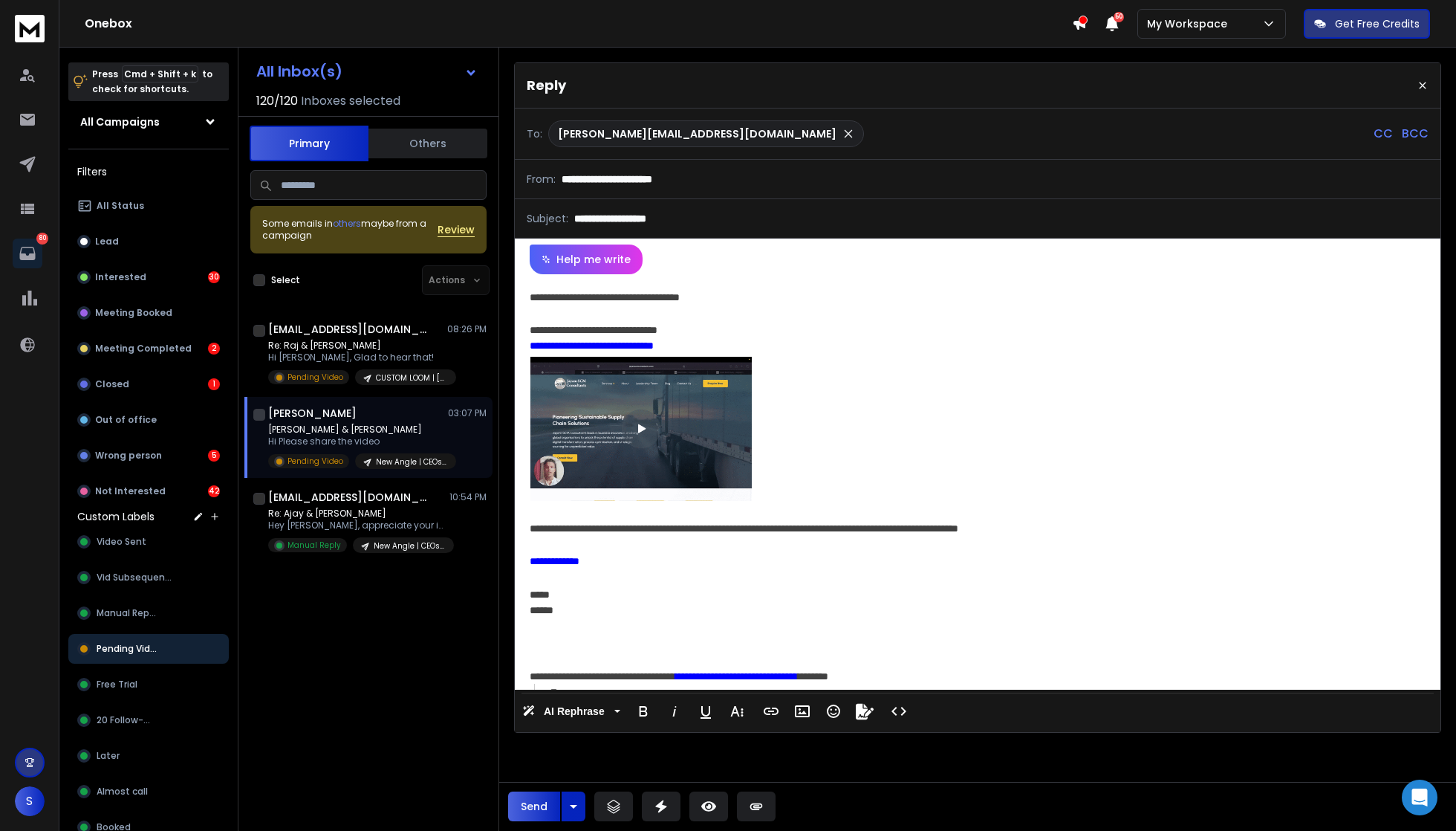
click at [533, 530] on div "**********" at bounding box center [976, 528] width 892 height 15
click at [521, 805] on button "Send" at bounding box center [534, 806] width 52 height 30
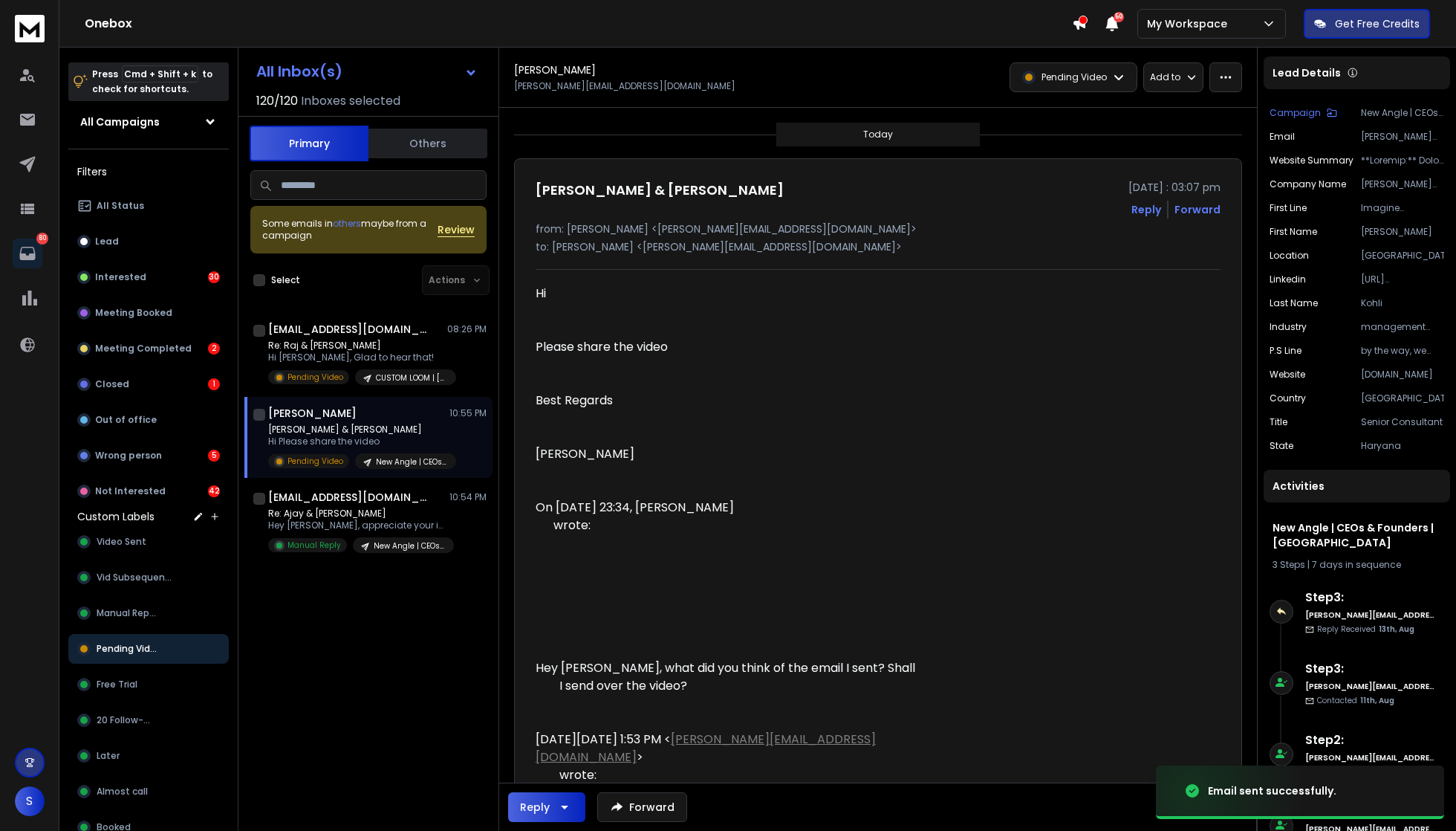
click at [1108, 81] on div "Pending Video" at bounding box center [1074, 77] width 127 height 28
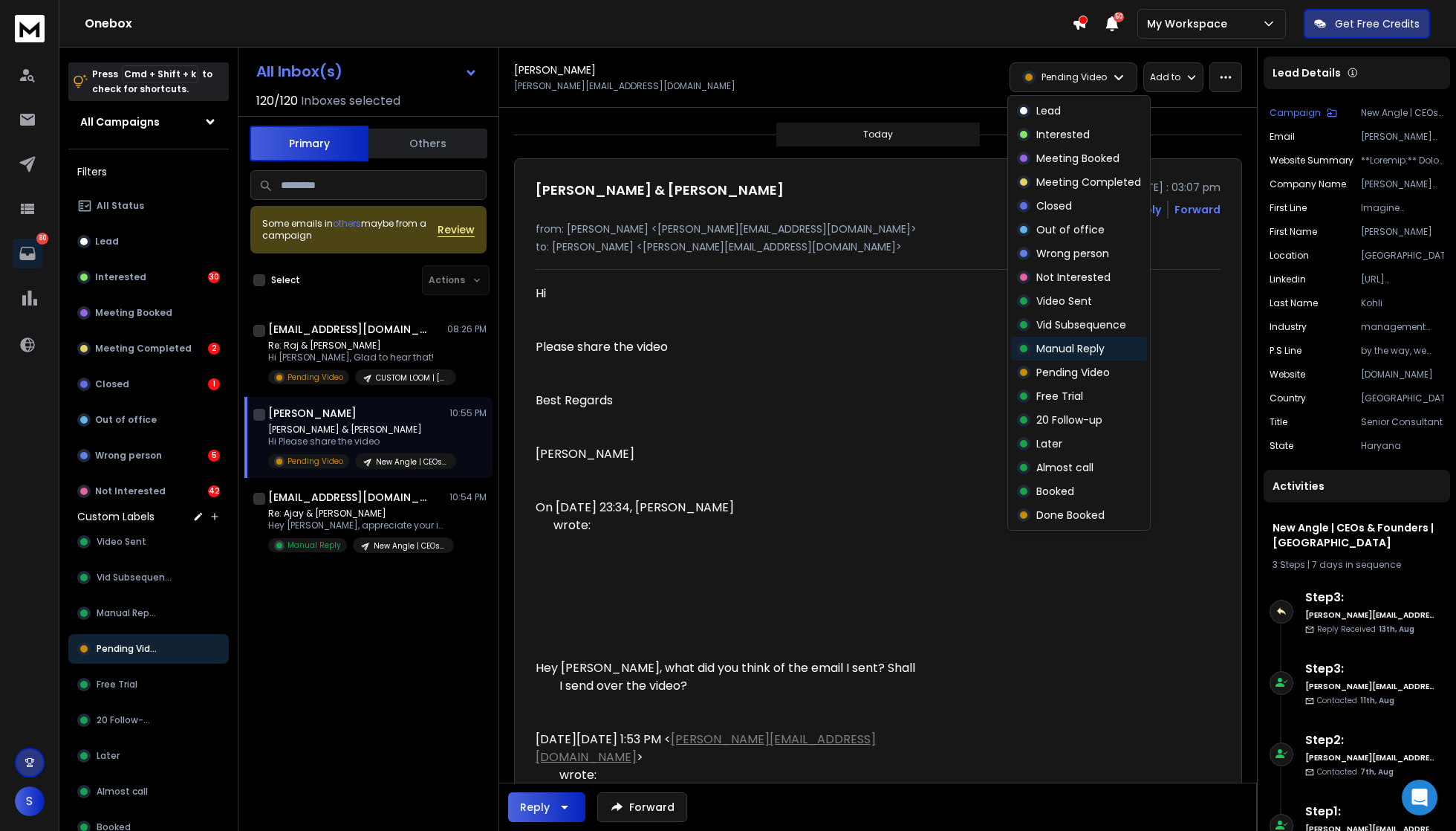
click at [1082, 349] on p "Manual Reply" at bounding box center [1071, 347] width 68 height 15
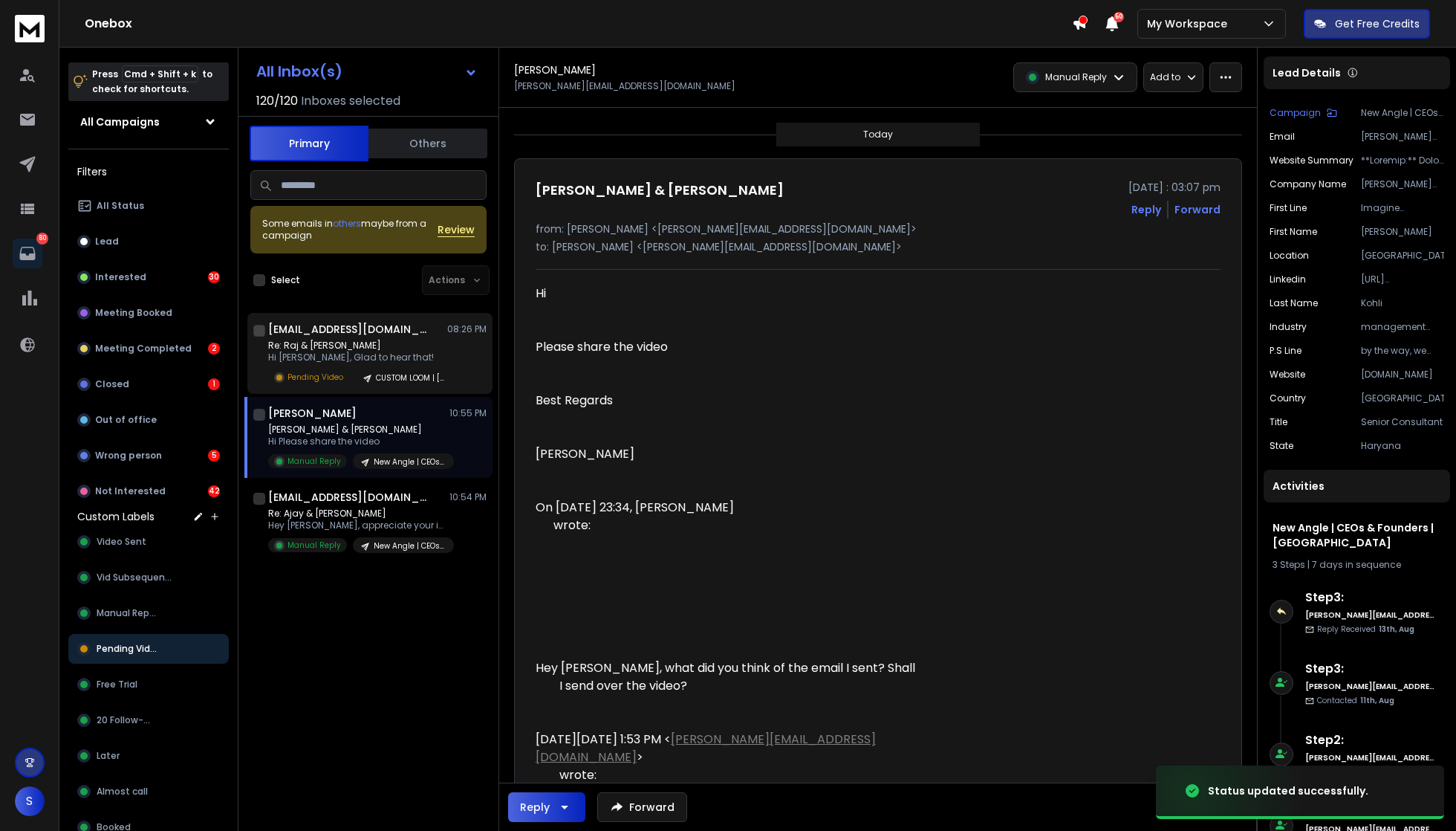
click at [429, 359] on p "Hi Raj, Glad to hear that!" at bounding box center [357, 358] width 178 height 12
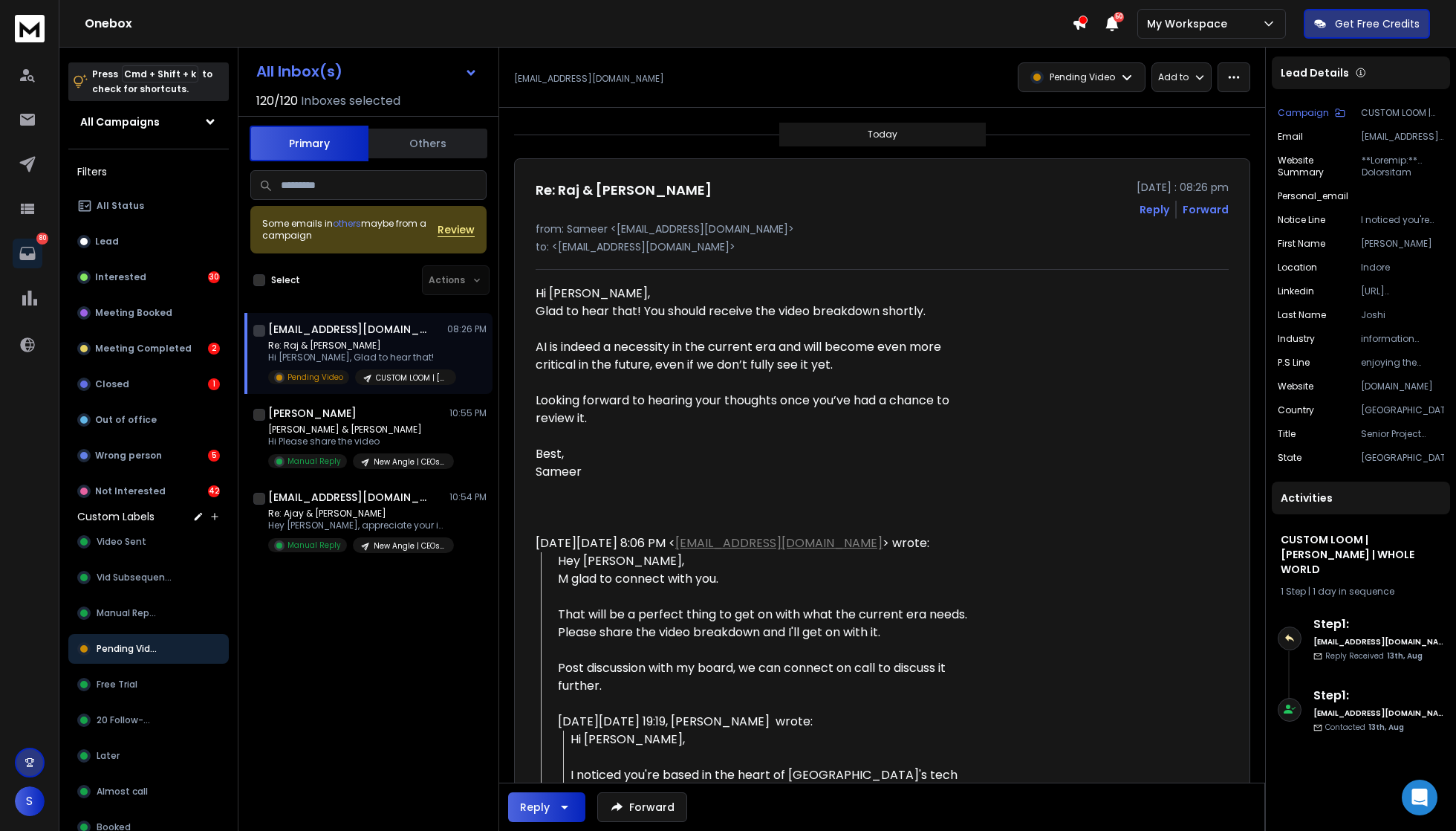
click at [514, 801] on button "Reply" at bounding box center [547, 806] width 77 height 30
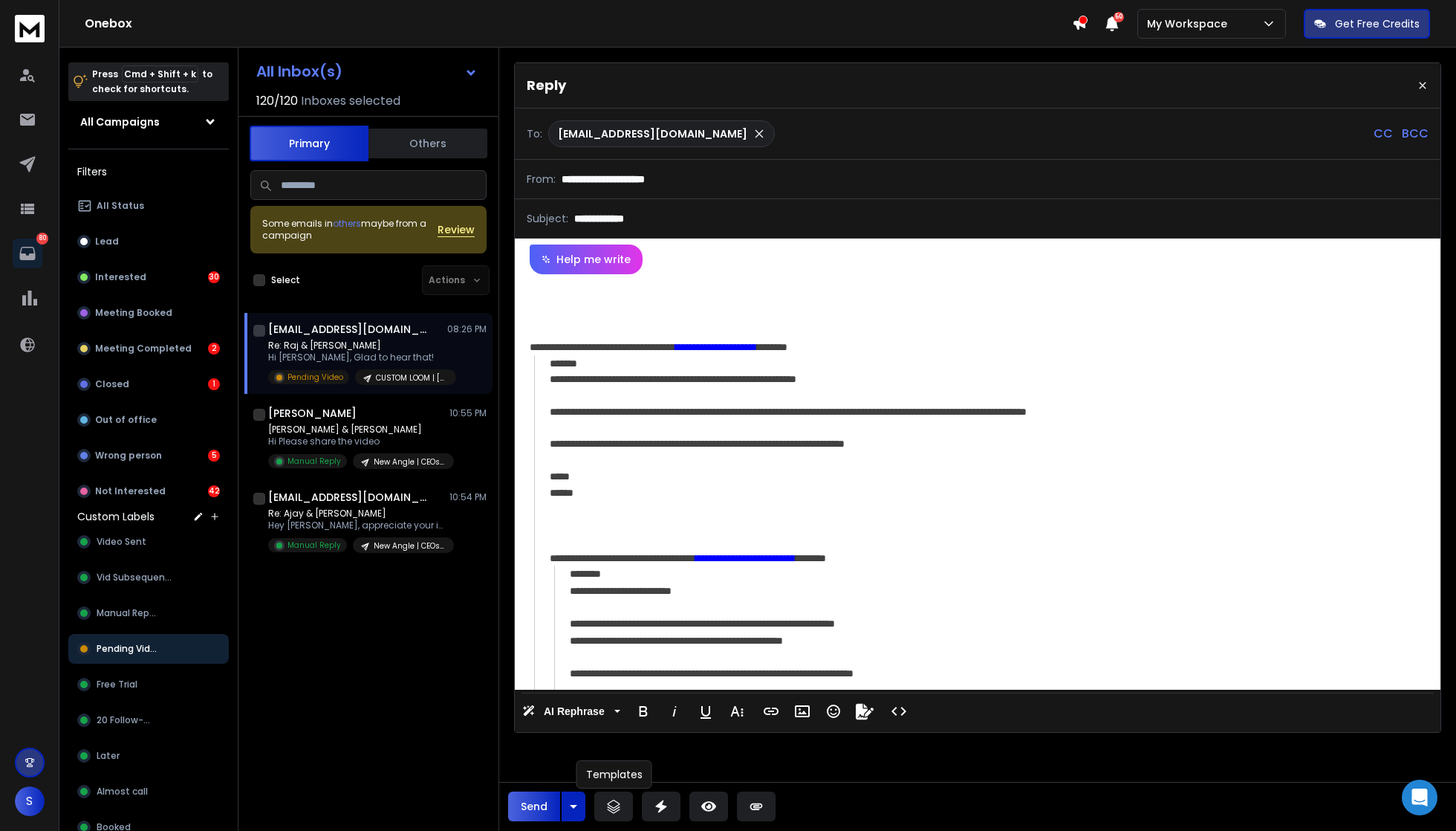
click at [610, 803] on icon at bounding box center [614, 804] width 13 height 9
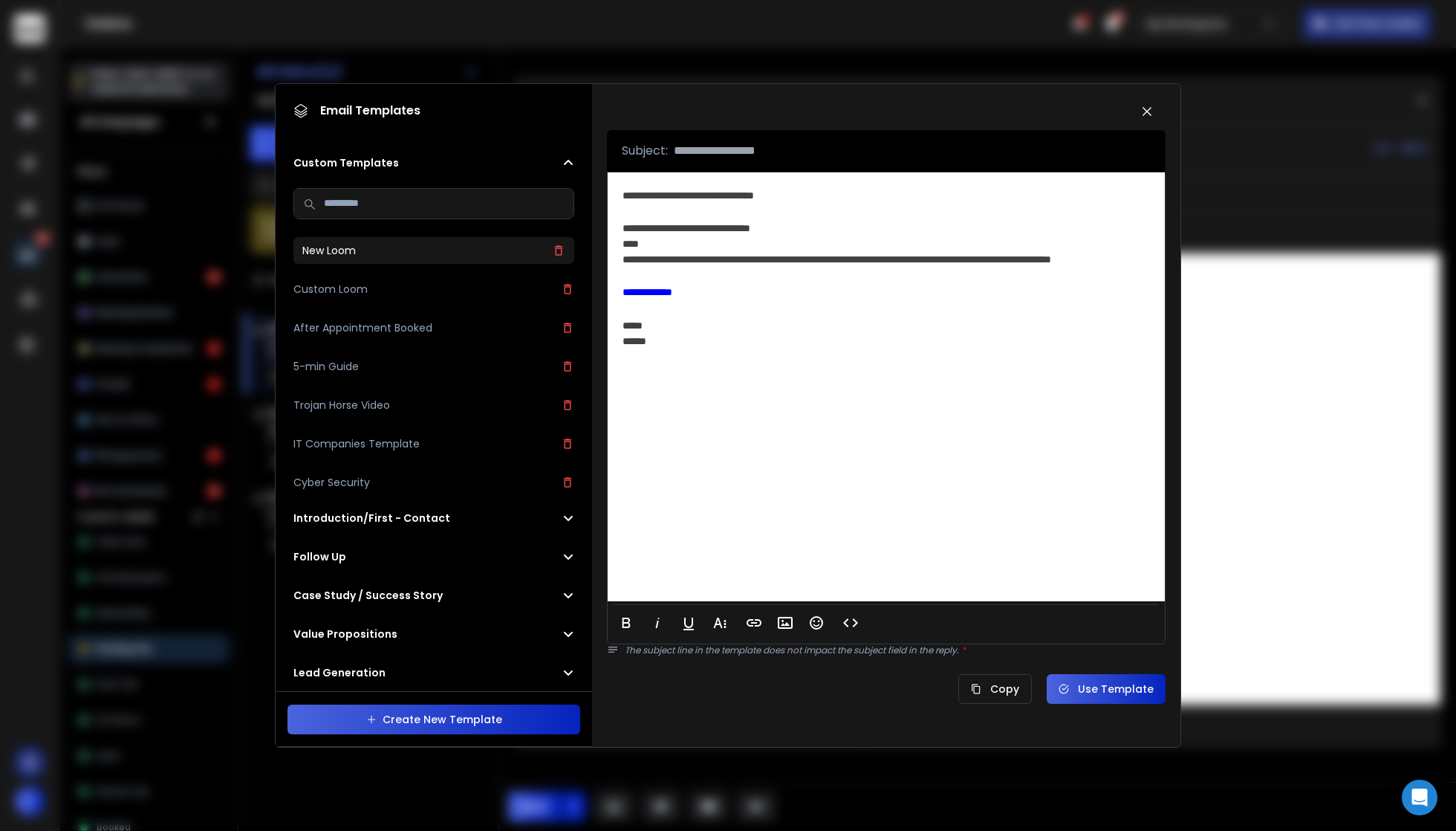
click at [1102, 674] on button "Use Template" at bounding box center [1106, 688] width 119 height 30
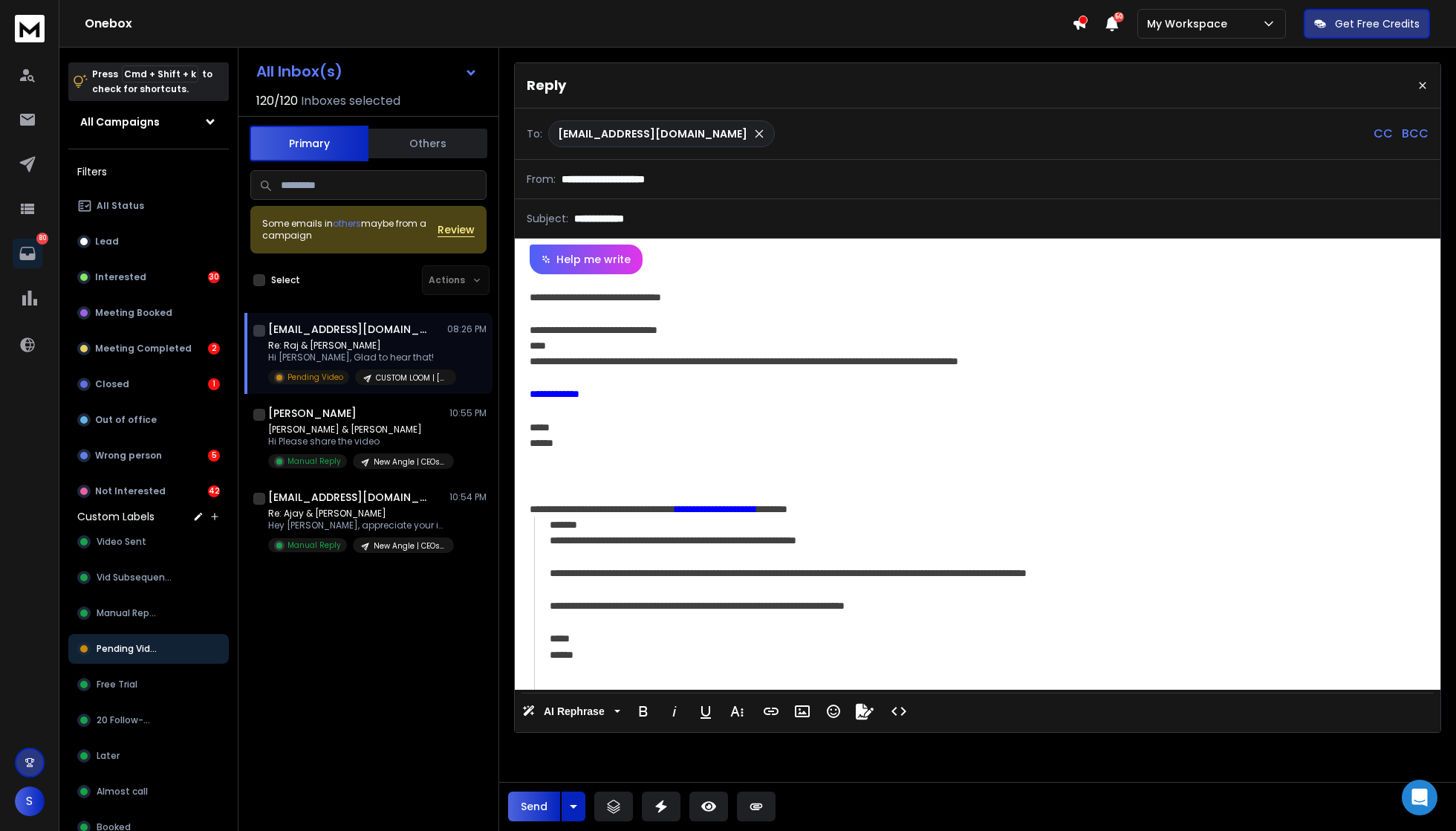
click at [557, 295] on div "**********" at bounding box center [976, 297] width 892 height 15
click at [543, 342] on div "****" at bounding box center [976, 345] width 892 height 15
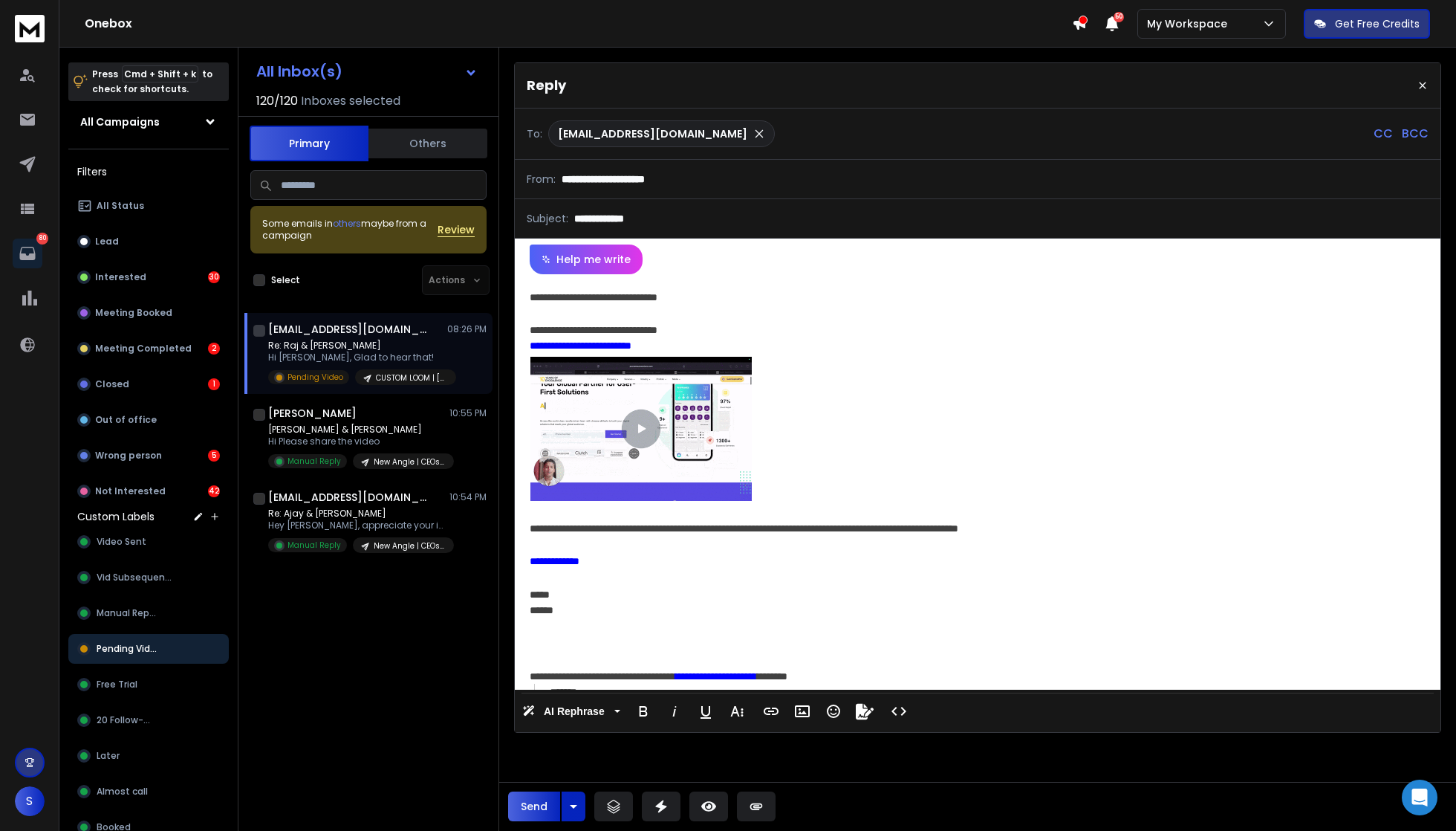
click at [578, 608] on div "******" at bounding box center [976, 609] width 892 height 15
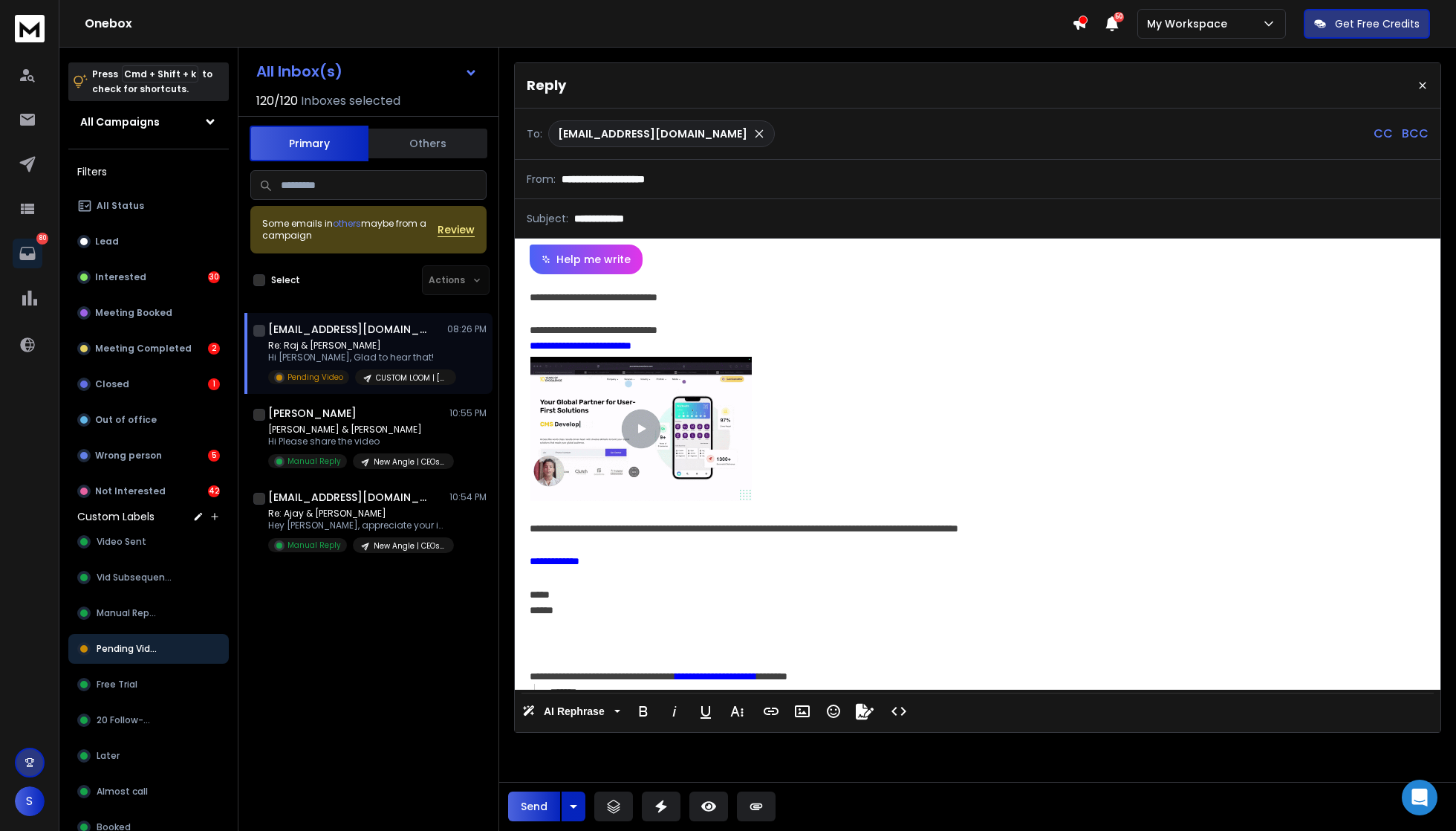
click at [529, 330] on div "**********" at bounding box center [978, 481] width 926 height 415
click at [520, 812] on button "Send" at bounding box center [534, 806] width 52 height 30
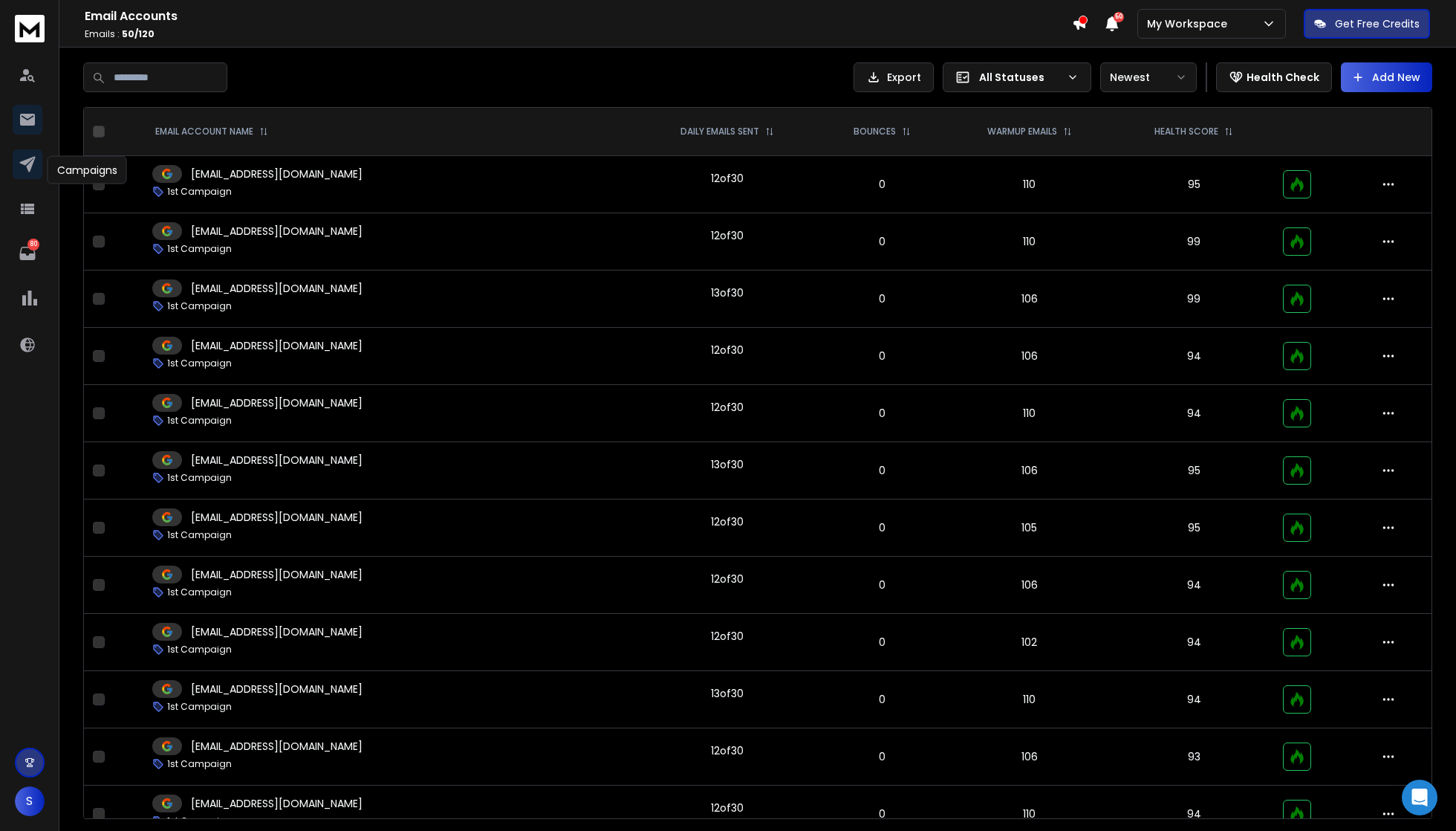
click at [39, 161] on link at bounding box center [27, 163] width 30 height 30
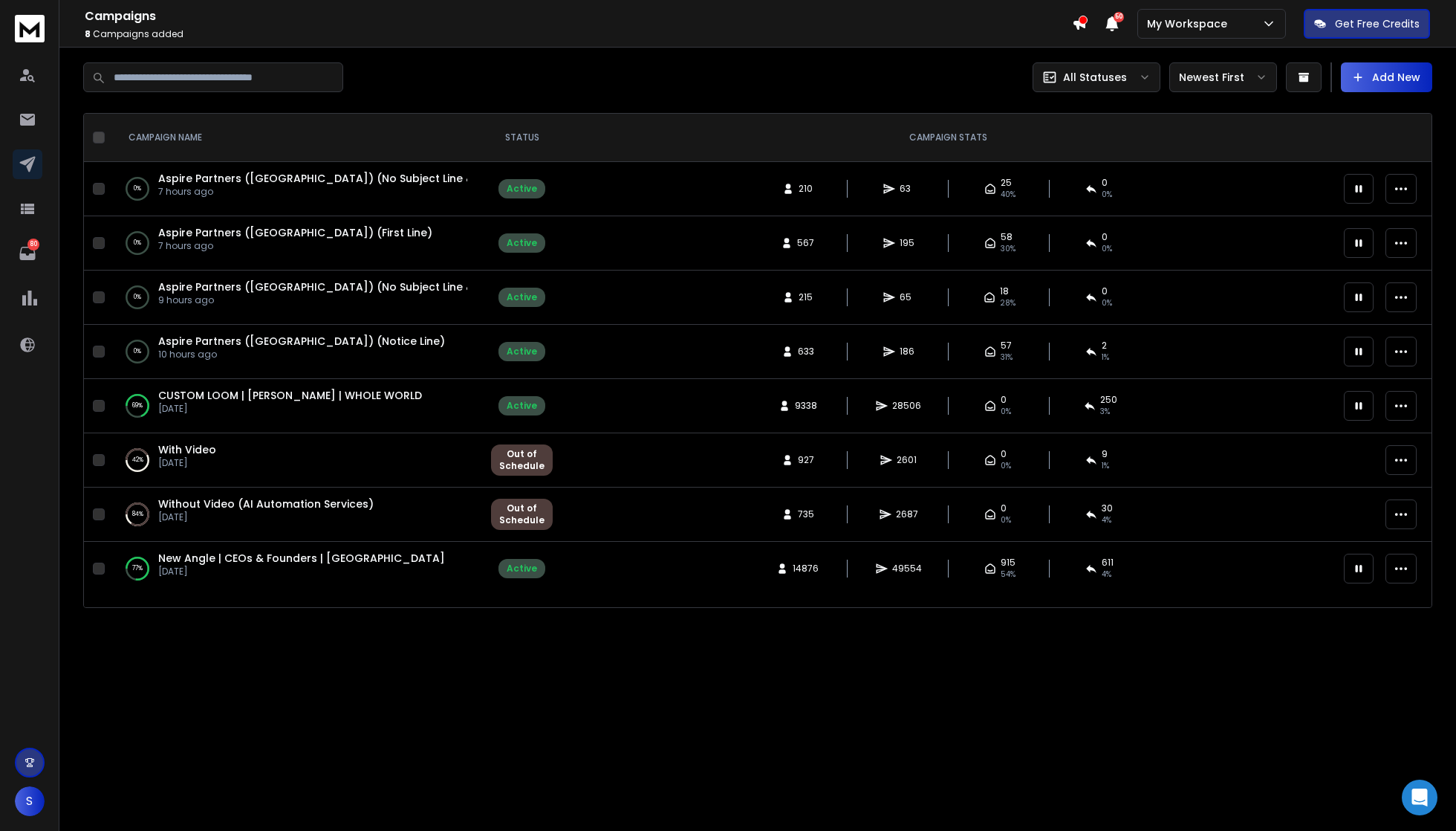
click at [291, 397] on span "CUSTOM LOOM | [PERSON_NAME] | WHOLE WORLD" at bounding box center [290, 395] width 264 height 15
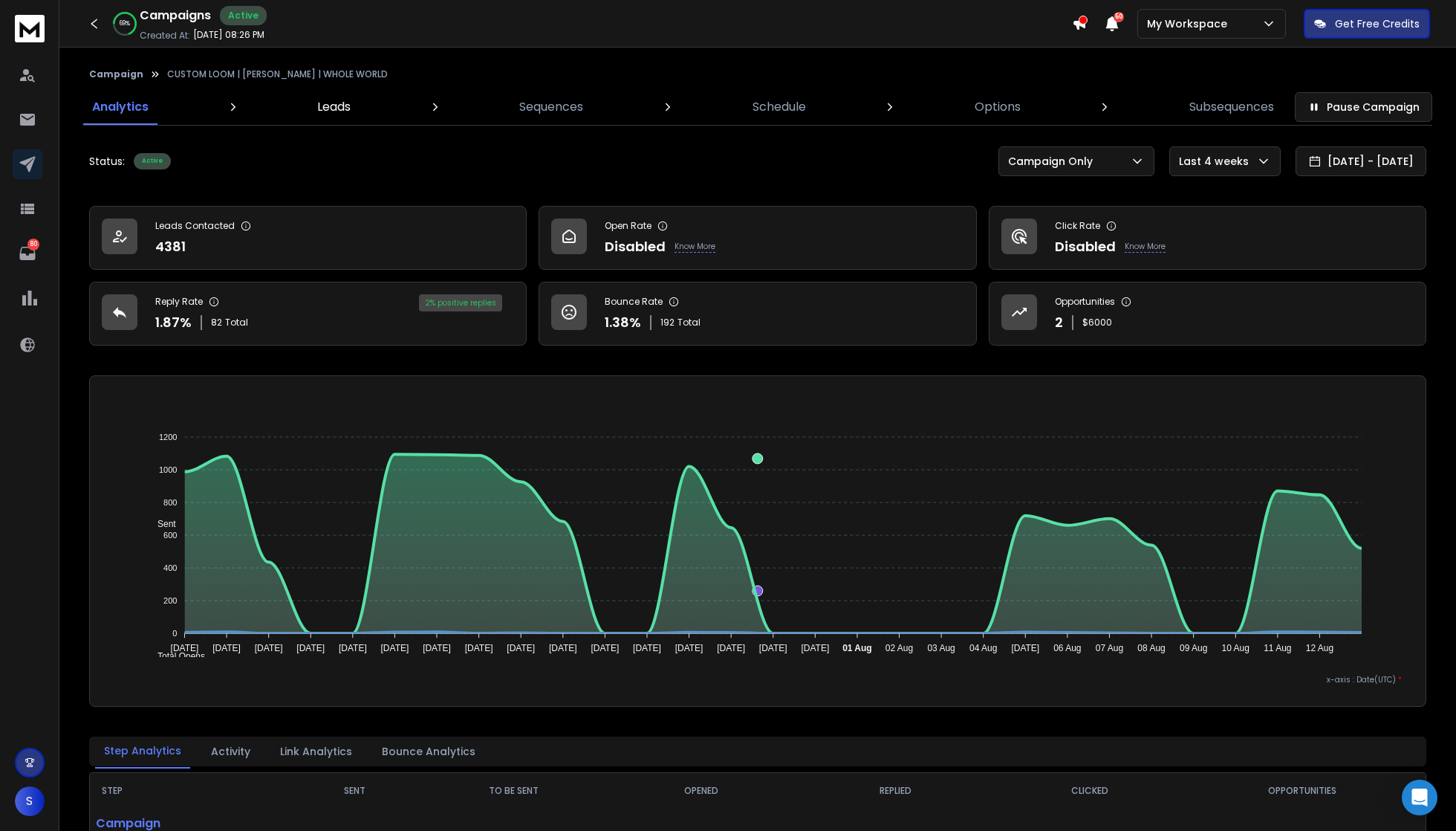
click at [318, 102] on p "Leads" at bounding box center [334, 107] width 33 height 18
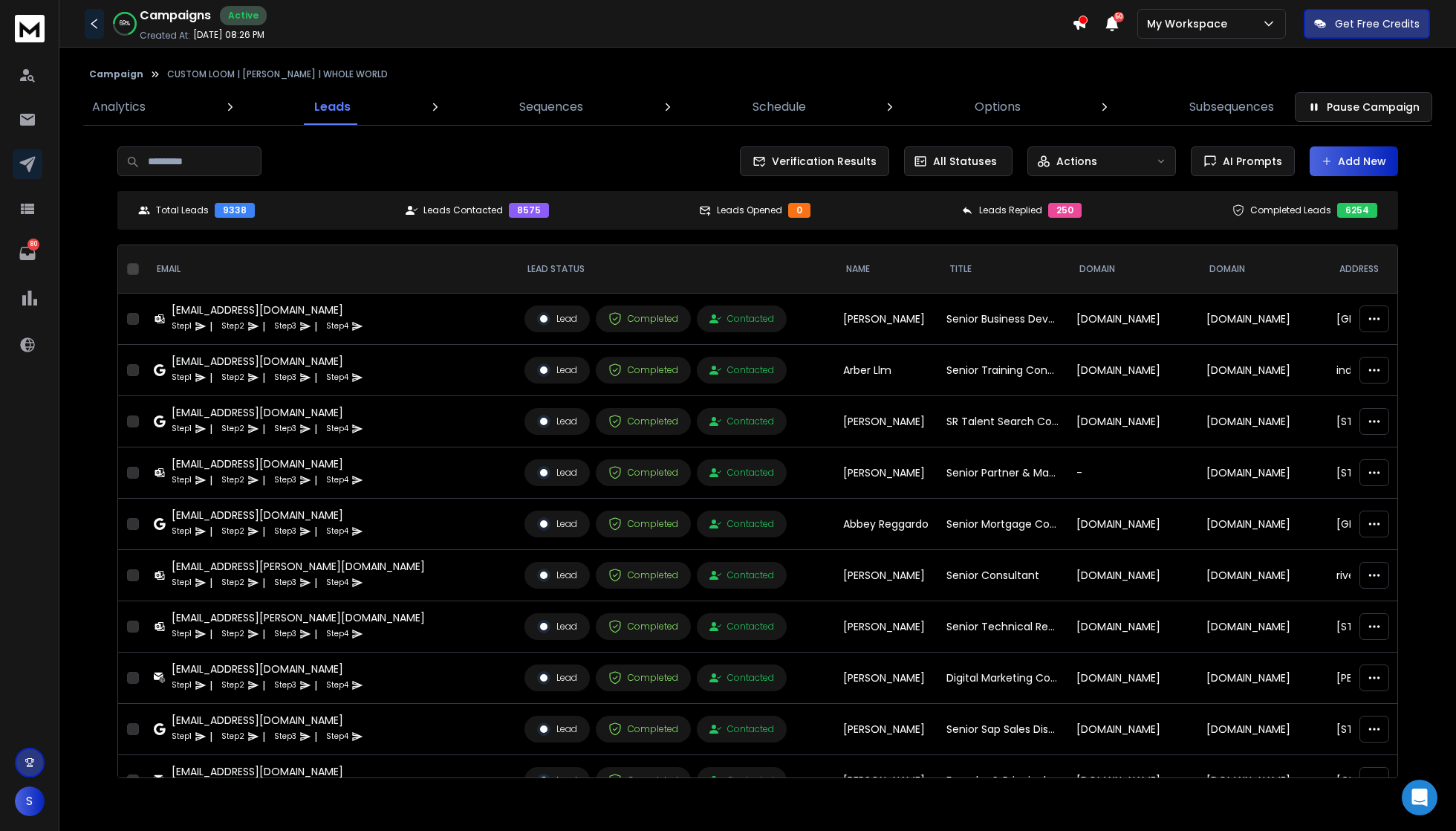
click at [104, 24] on button at bounding box center [94, 23] width 20 height 30
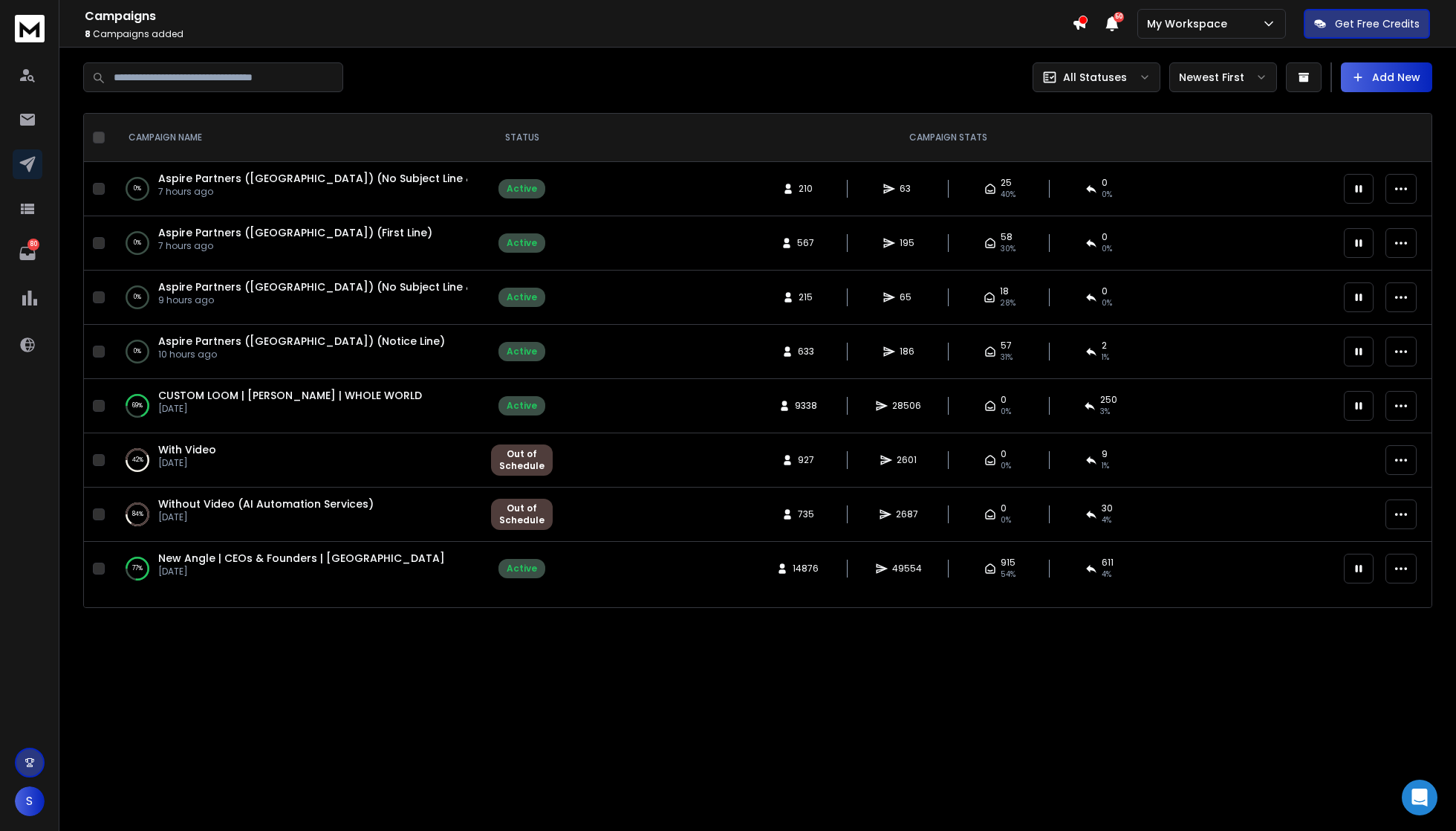
click at [303, 561] on span "New Angle | CEOs & Founders | [GEOGRAPHIC_DATA]" at bounding box center [301, 557] width 287 height 15
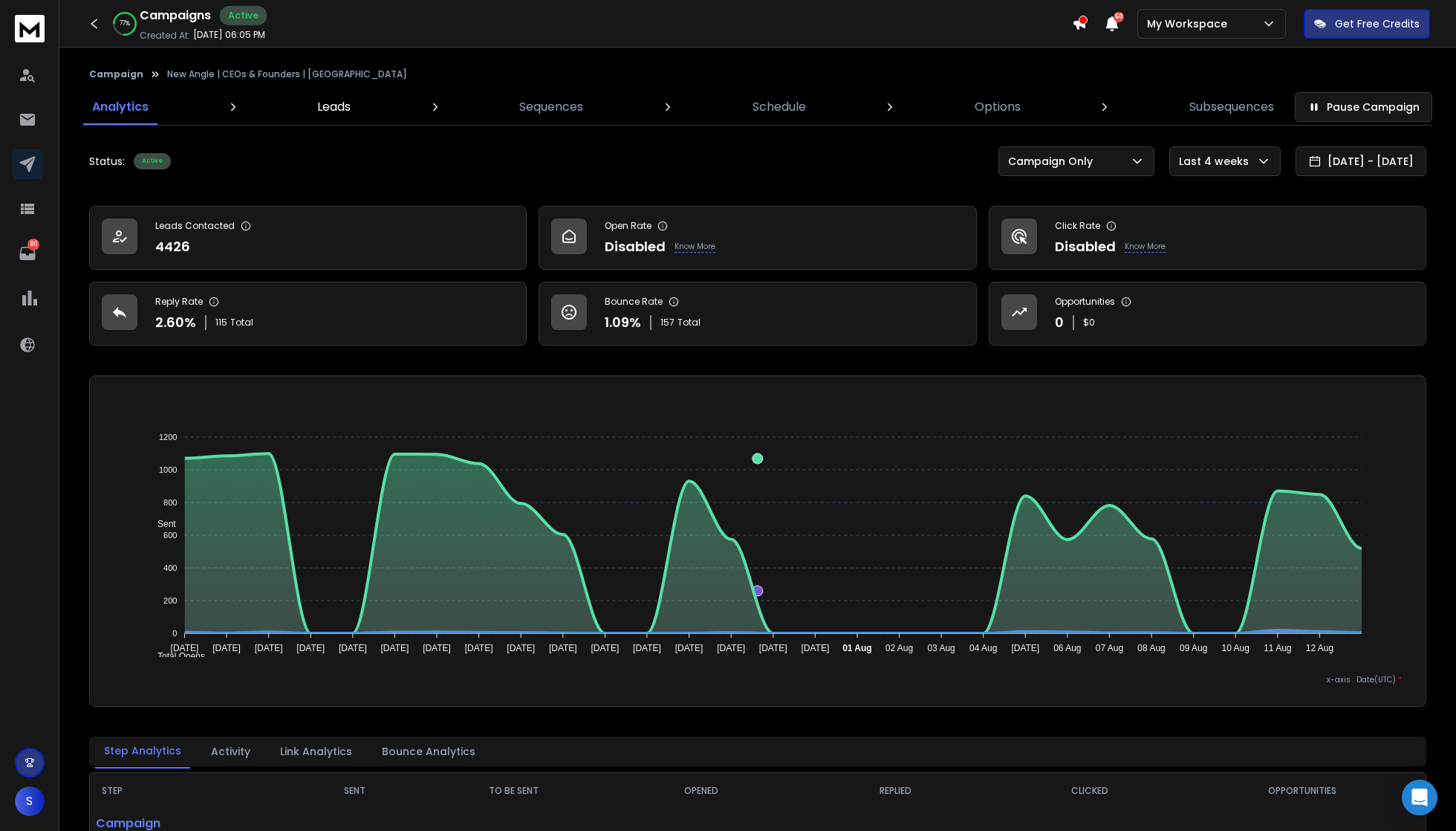
click at [339, 113] on p "Leads" at bounding box center [334, 107] width 33 height 18
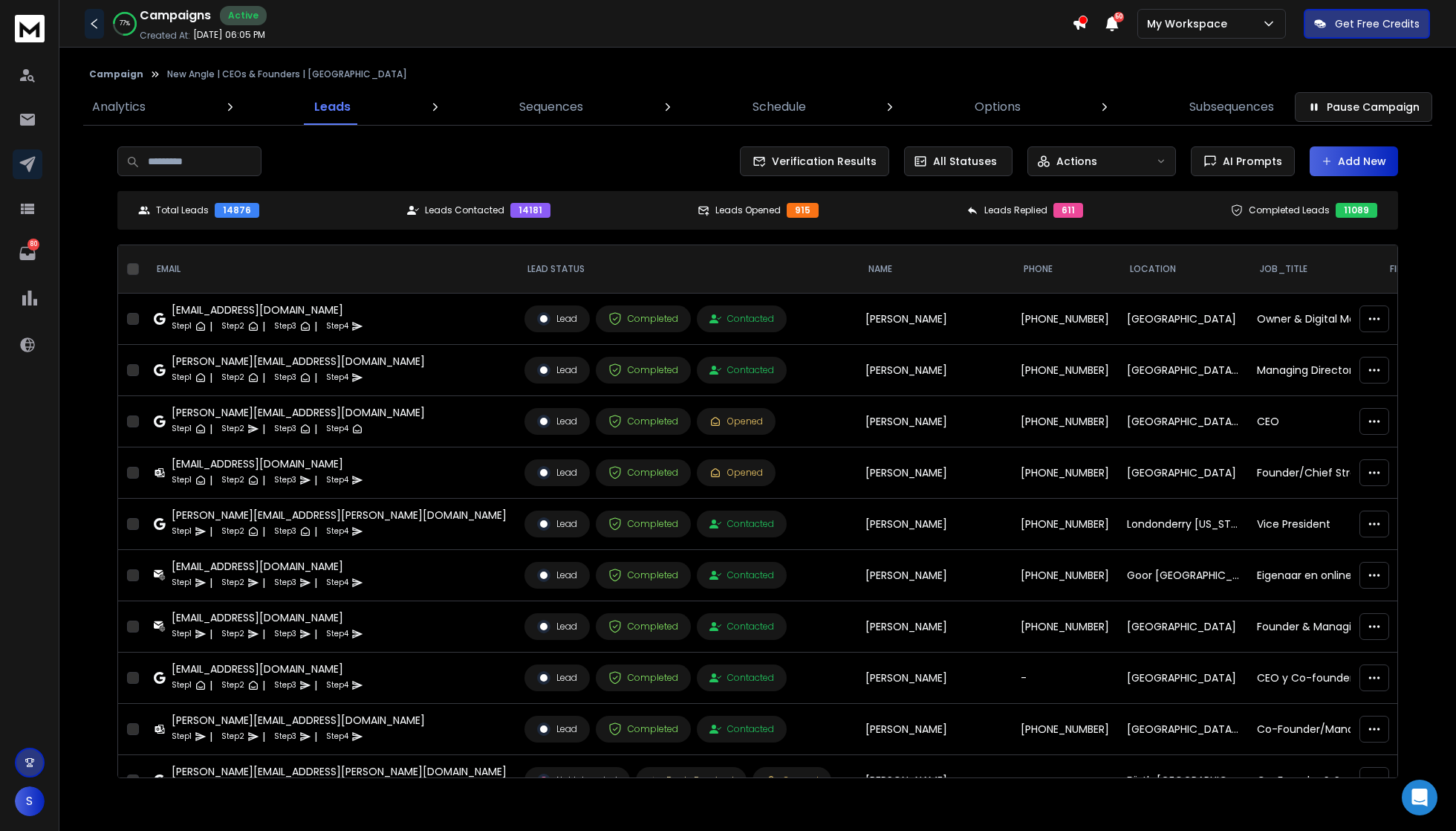
click at [96, 31] on icon at bounding box center [94, 24] width 14 height 14
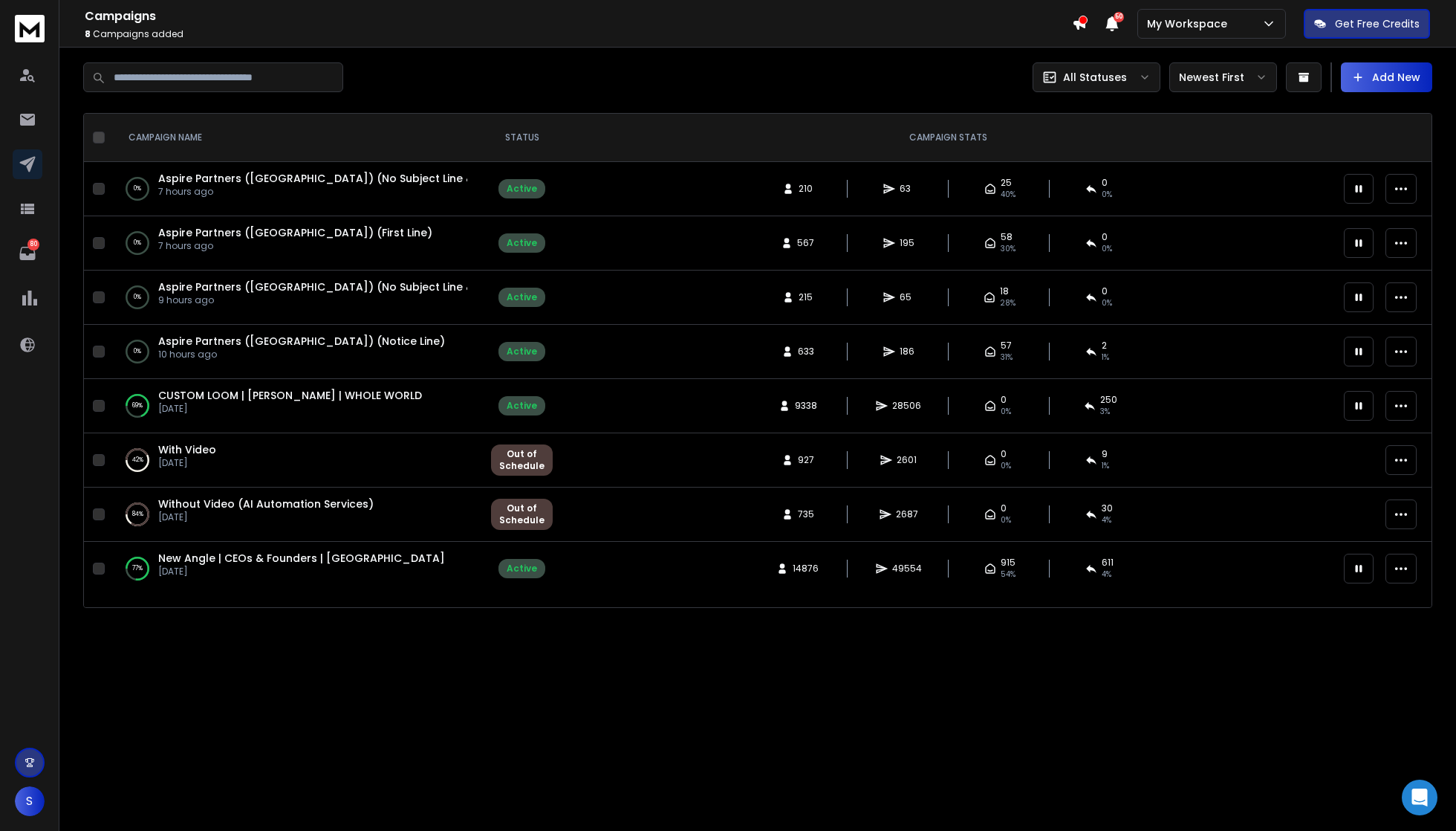
click at [315, 408] on p "[DATE]" at bounding box center [290, 409] width 264 height 12
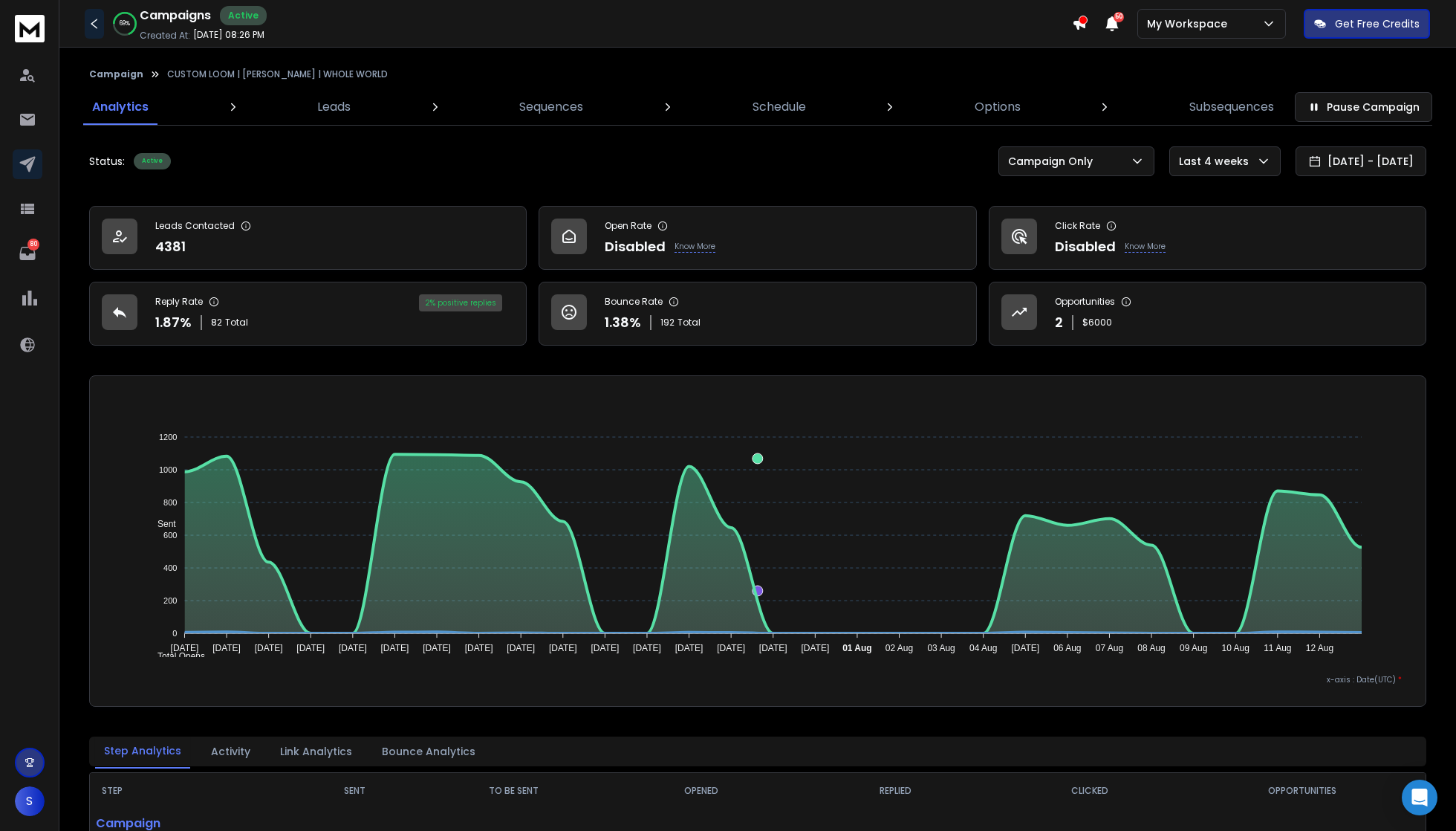
click at [90, 17] on icon at bounding box center [94, 24] width 14 height 14
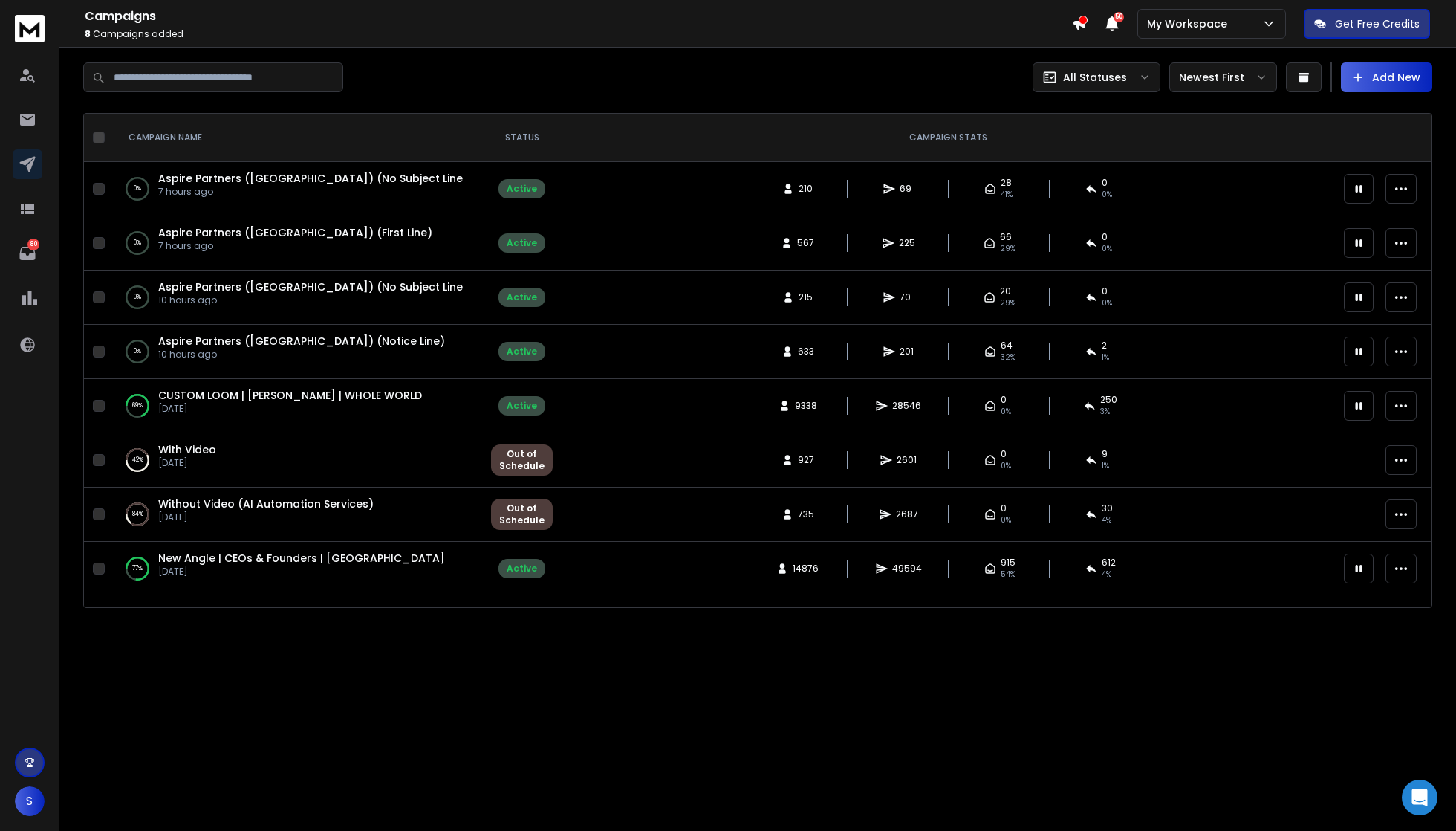
click at [227, 556] on span "New Angle | CEOs & Founders | [GEOGRAPHIC_DATA]" at bounding box center [301, 557] width 287 height 15
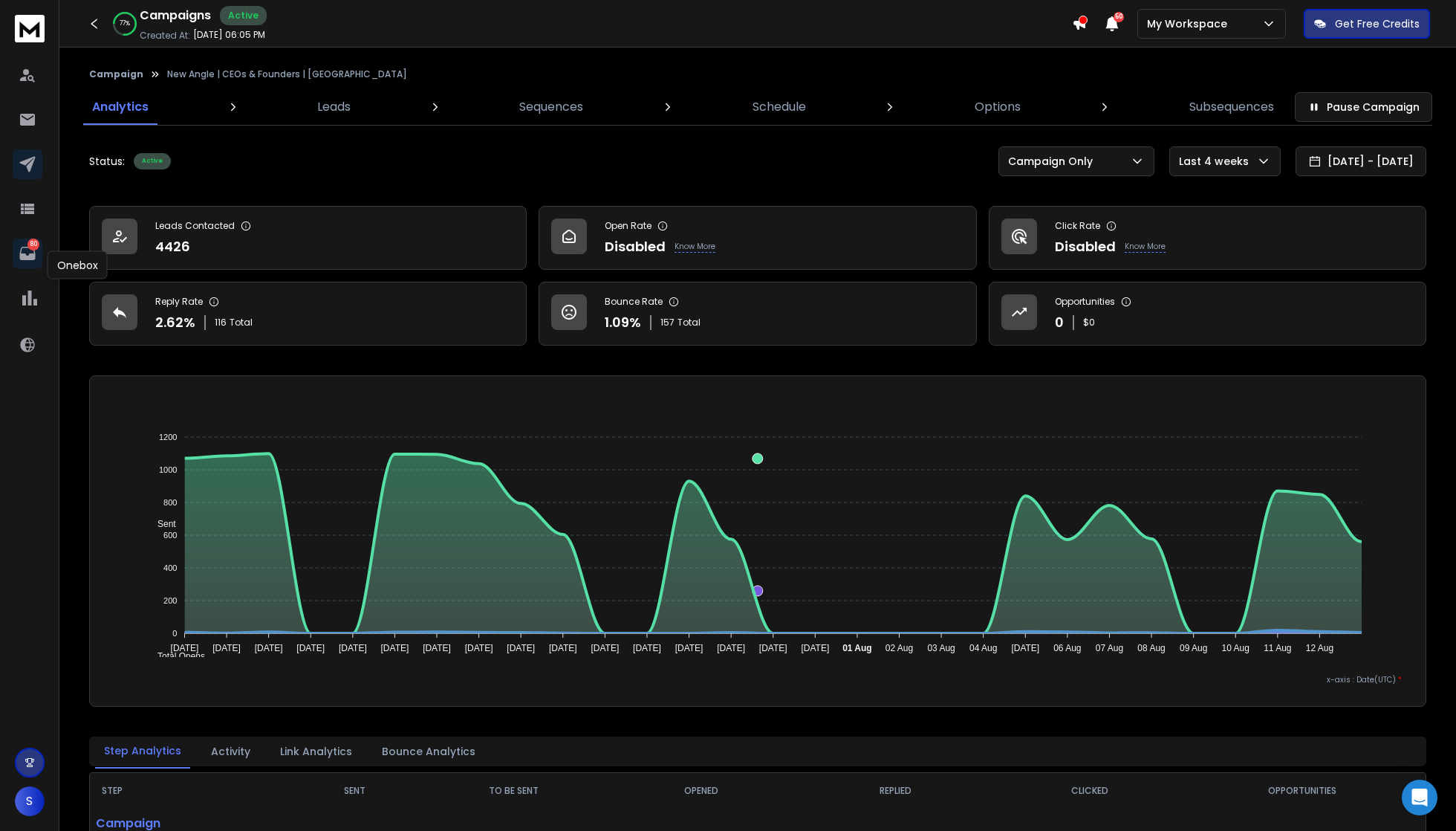
click at [21, 268] on link "80" at bounding box center [27, 253] width 30 height 30
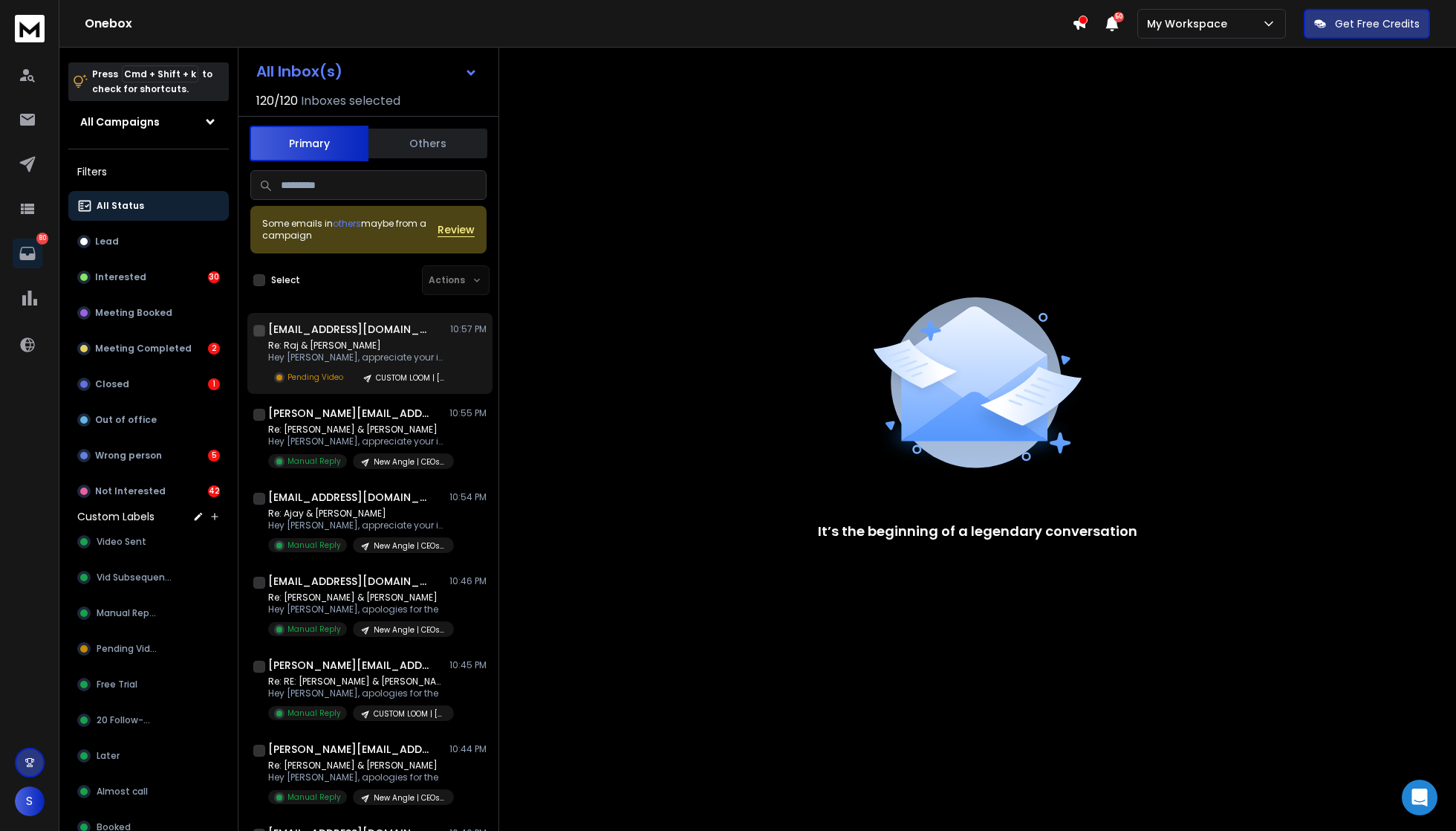
click at [301, 370] on div "Pending Video" at bounding box center [308, 377] width 81 height 14
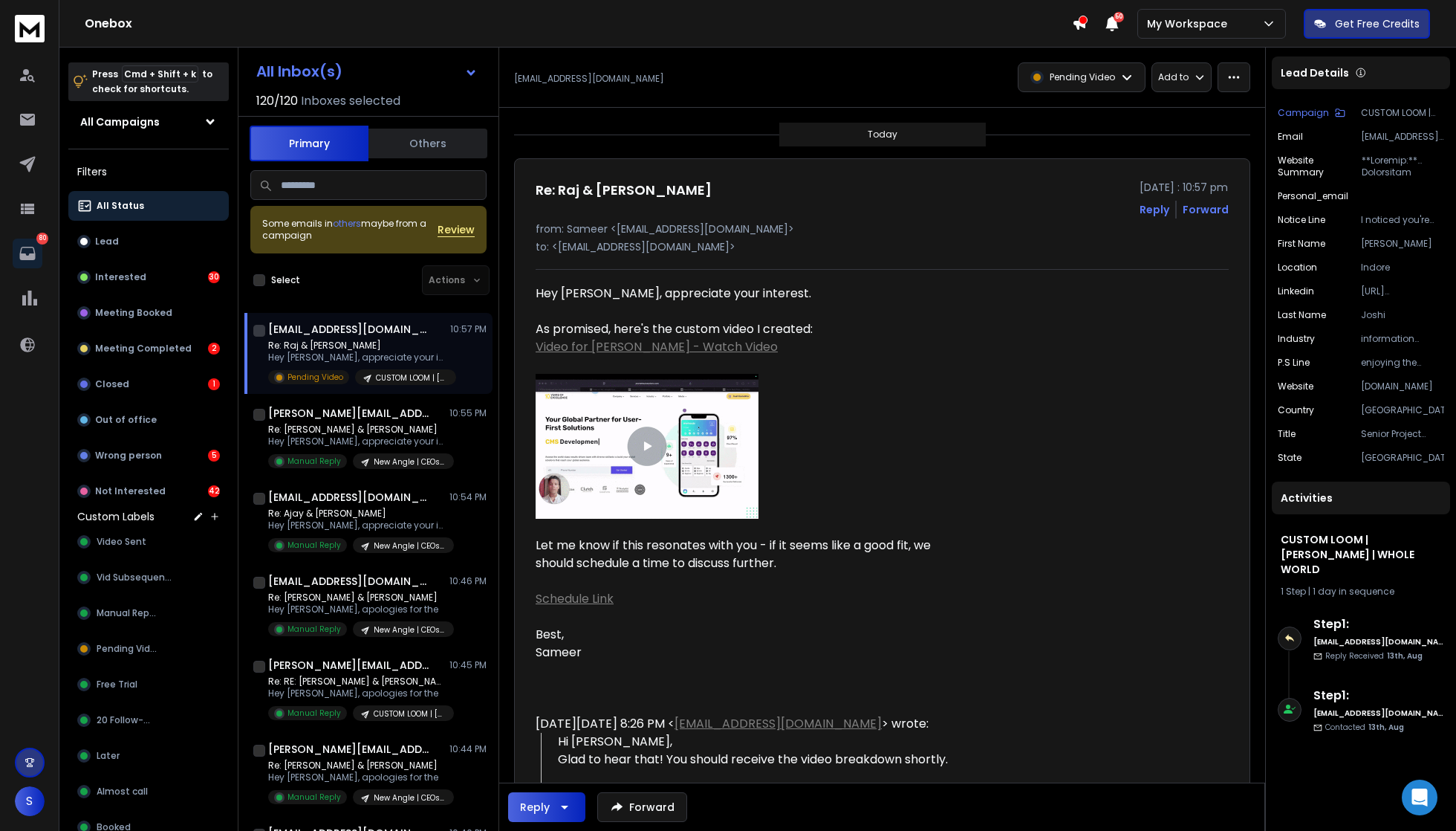
click at [1077, 70] on div "Pending Video" at bounding box center [1082, 77] width 127 height 28
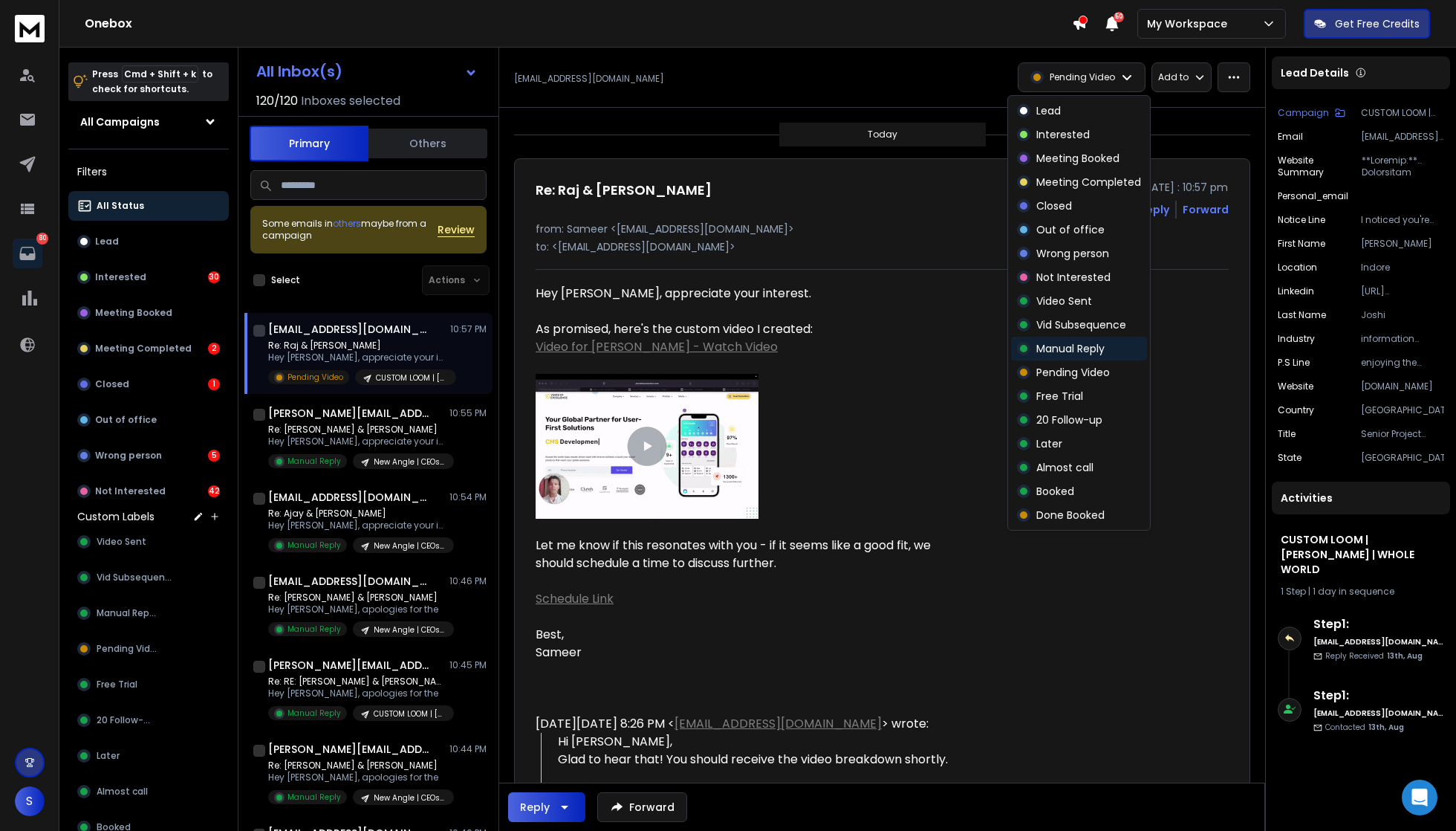
click at [1054, 352] on p "Manual Reply" at bounding box center [1071, 347] width 68 height 15
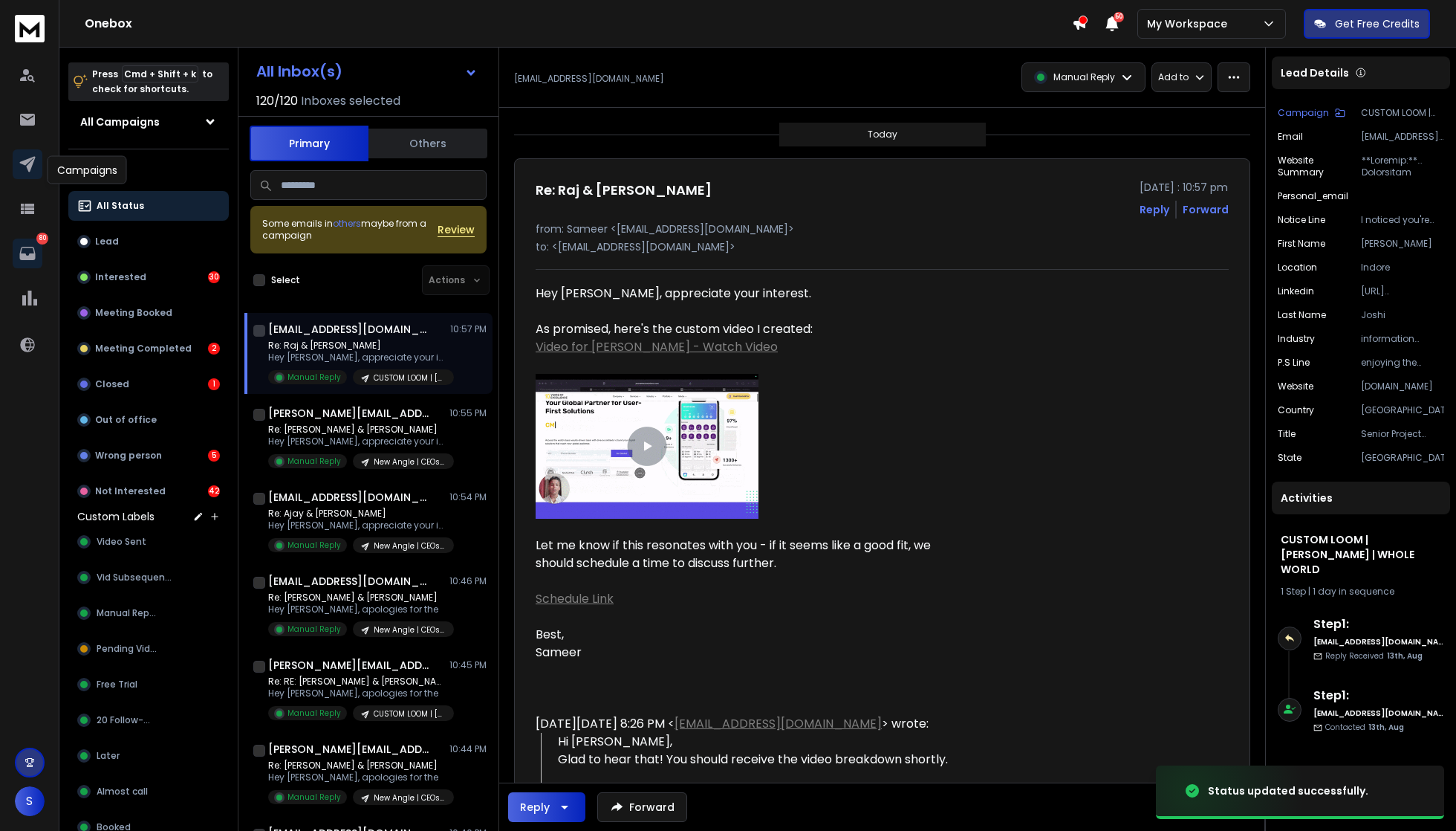
click at [33, 166] on icon at bounding box center [27, 163] width 15 height 15
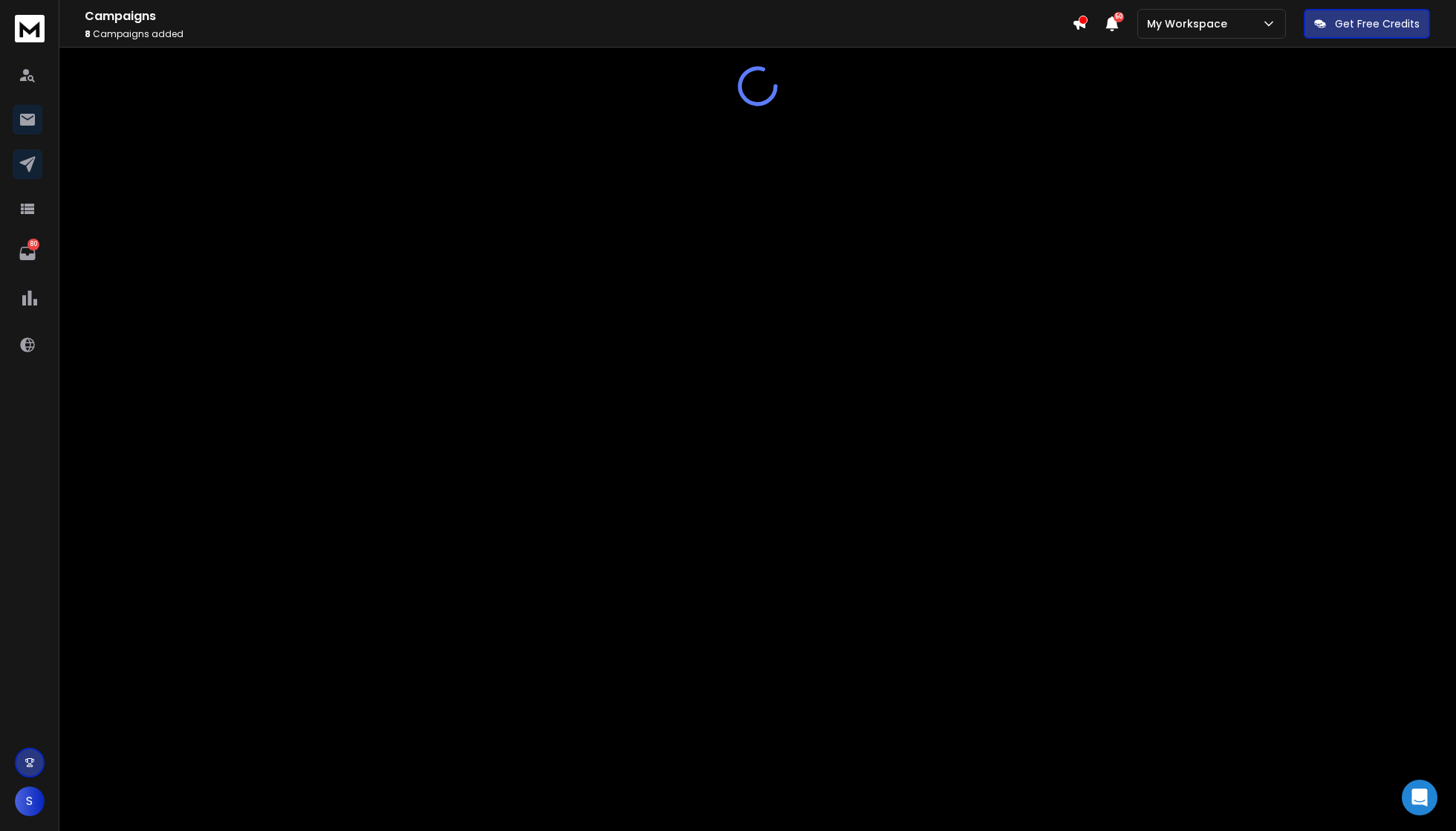
click at [27, 128] on icon at bounding box center [27, 119] width 18 height 18
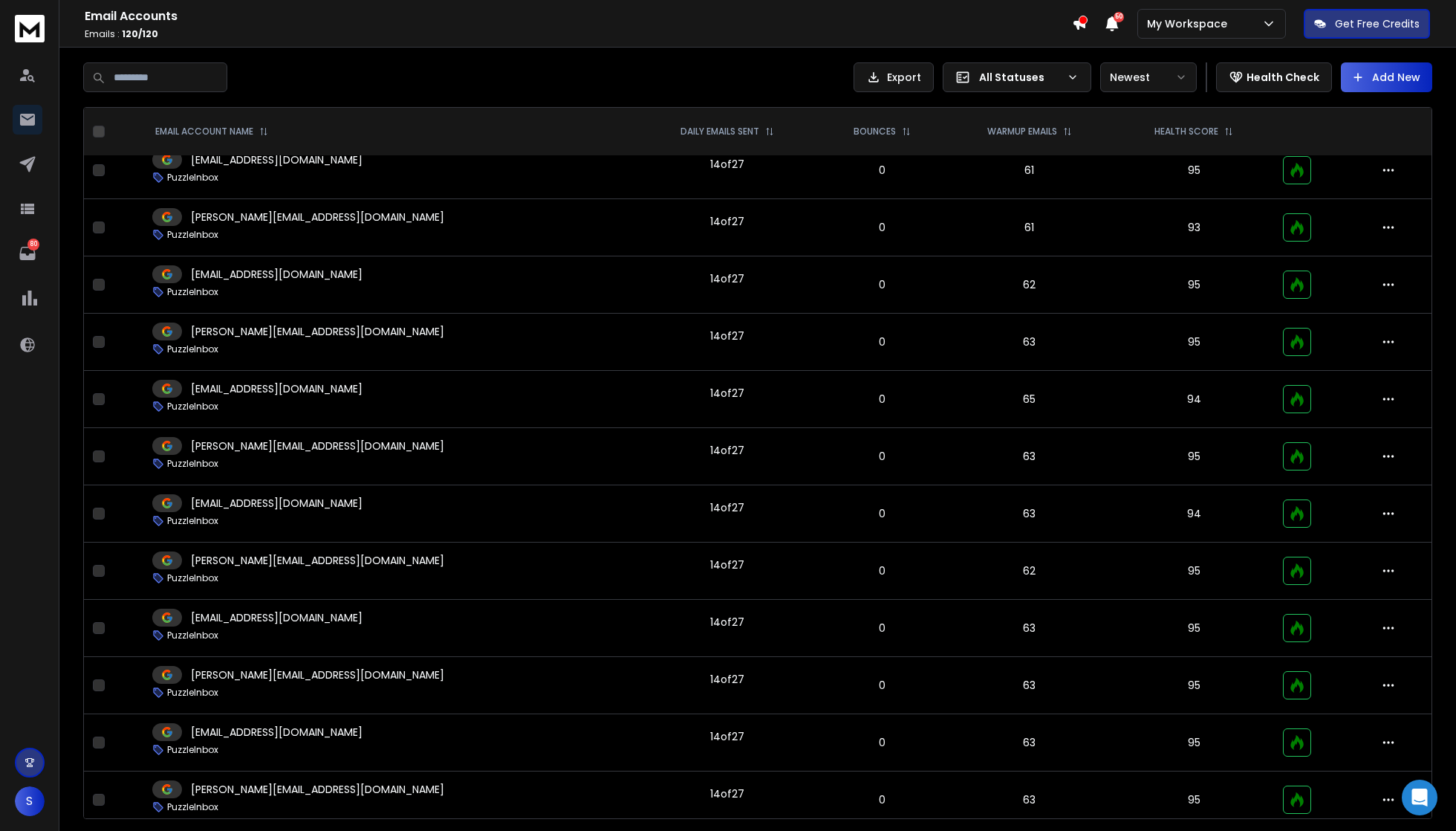
scroll to position [5887, 0]
